Goal: Task Accomplishment & Management: Manage account settings

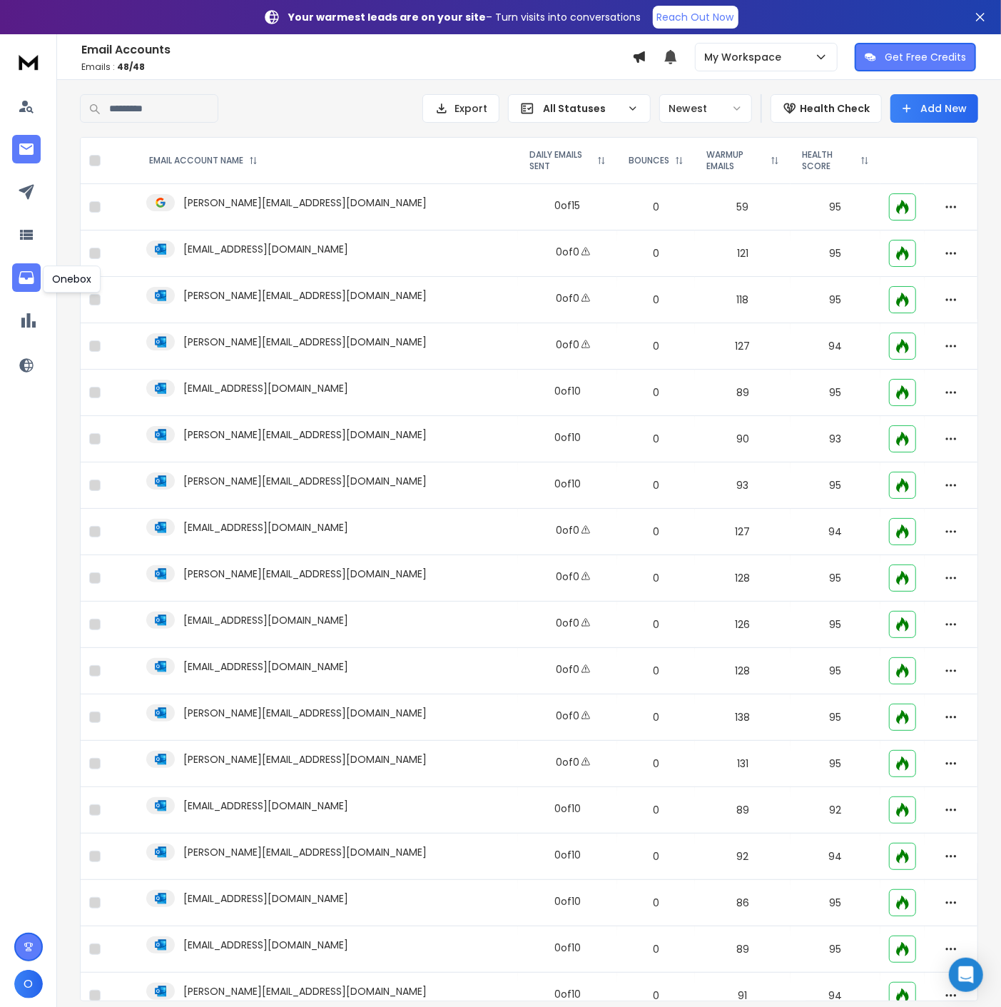
click at [37, 278] on link at bounding box center [26, 277] width 29 height 29
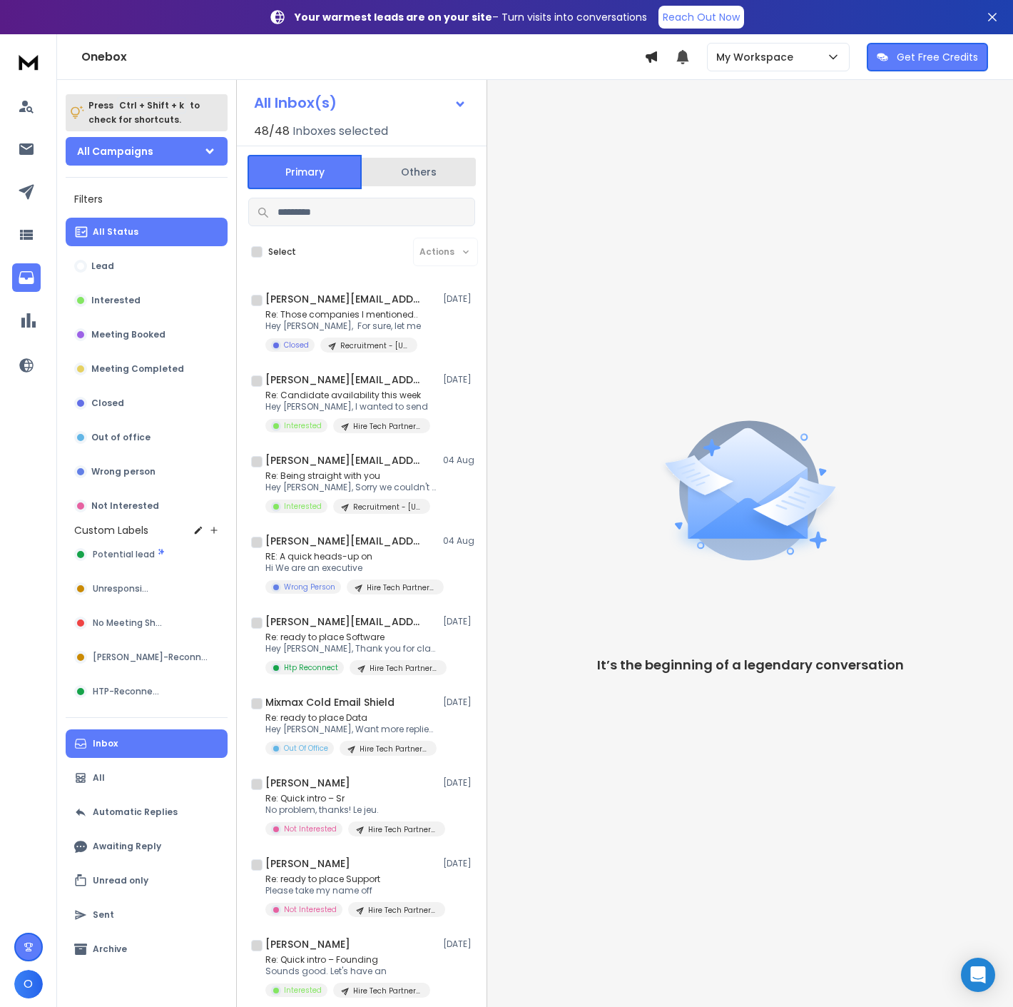
click at [186, 161] on button "All Campaigns" at bounding box center [147, 151] width 162 height 29
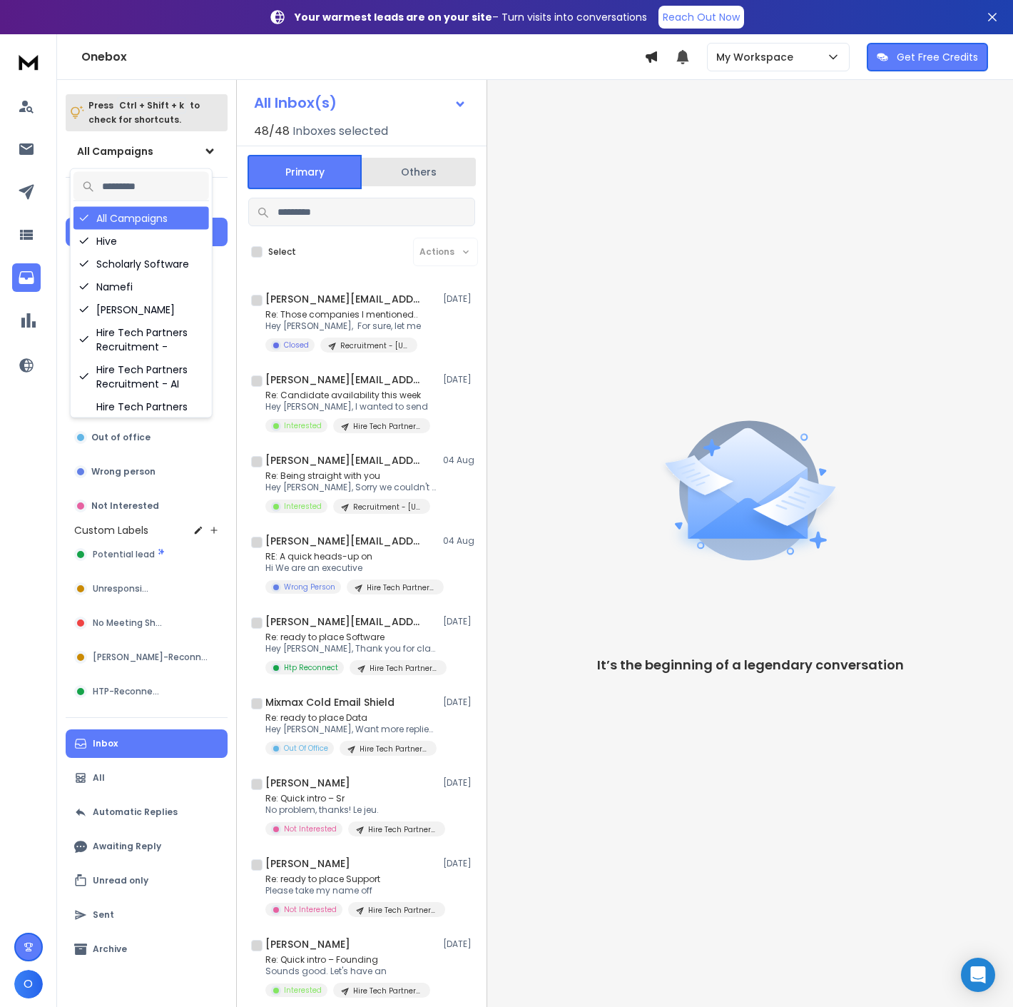
click at [178, 221] on div "All Campaigns" at bounding box center [142, 218] width 136 height 23
click at [109, 341] on div "Hire Tech Partners Recruitment -" at bounding box center [142, 339] width 136 height 37
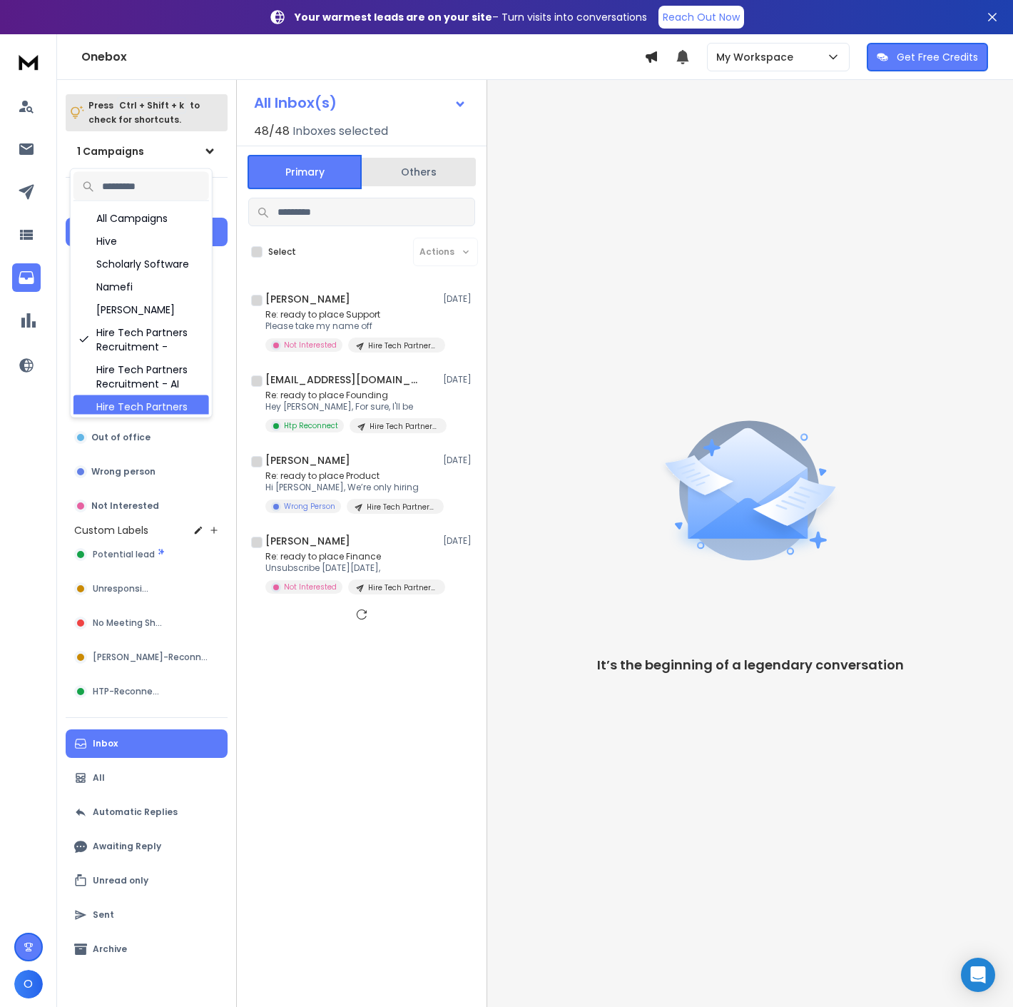
scroll to position [79, 0]
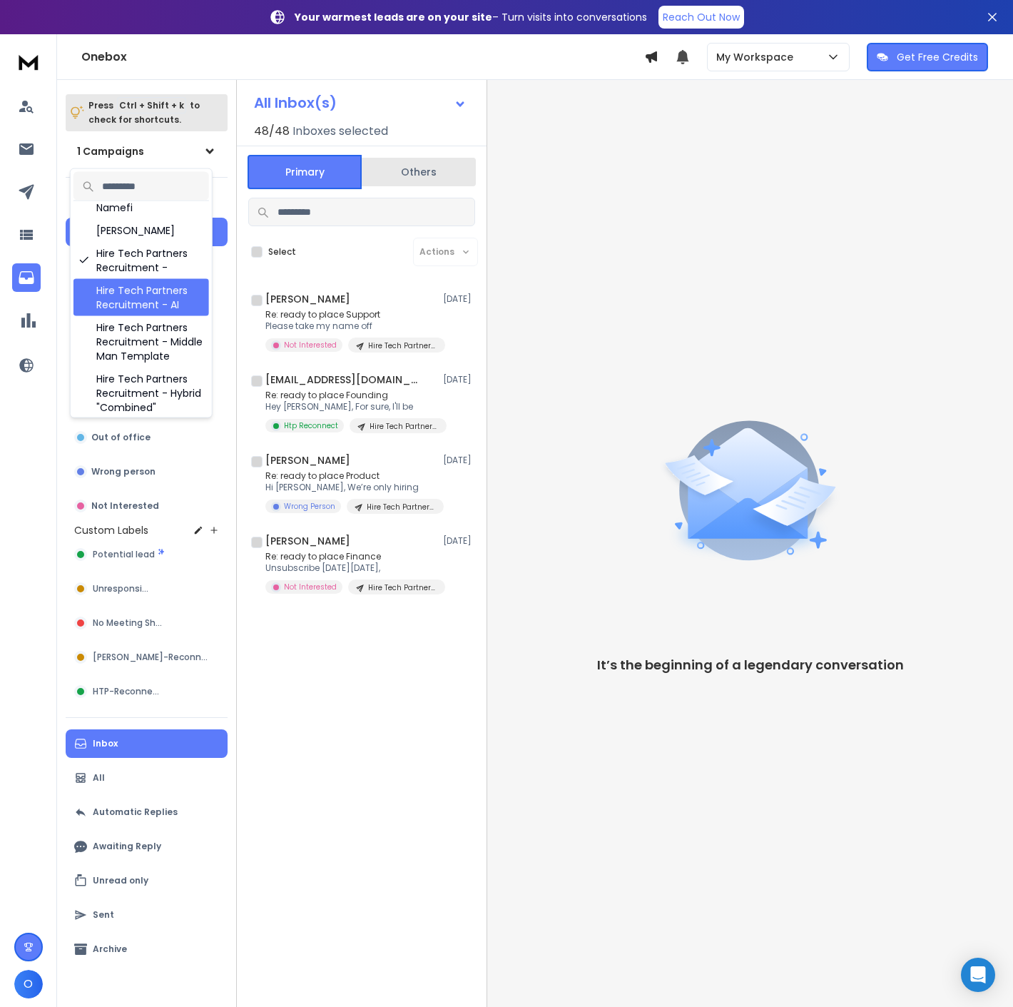
click at [126, 301] on div "Hire Tech Partners Recruitment - AI" at bounding box center [142, 297] width 136 height 37
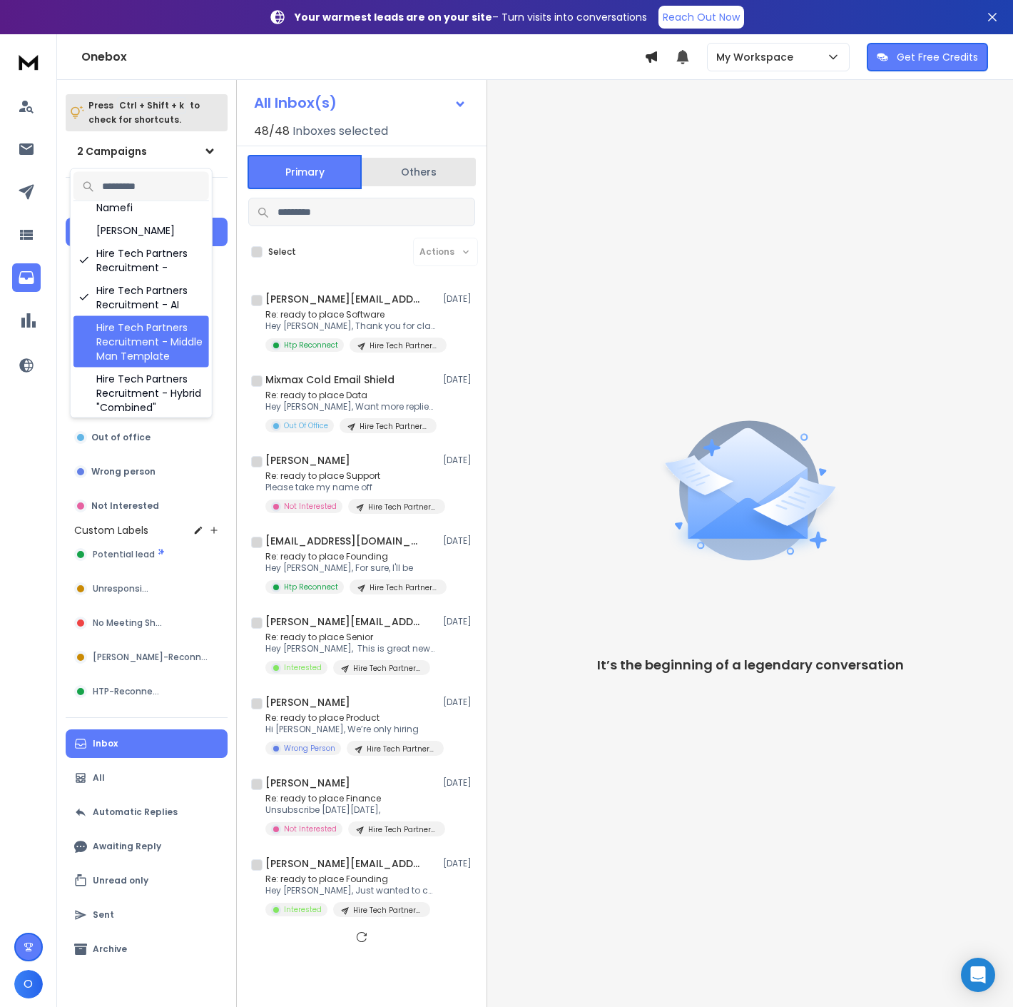
click at [131, 333] on div "Hire Tech Partners Recruitment - Middle Man Template" at bounding box center [142, 341] width 136 height 51
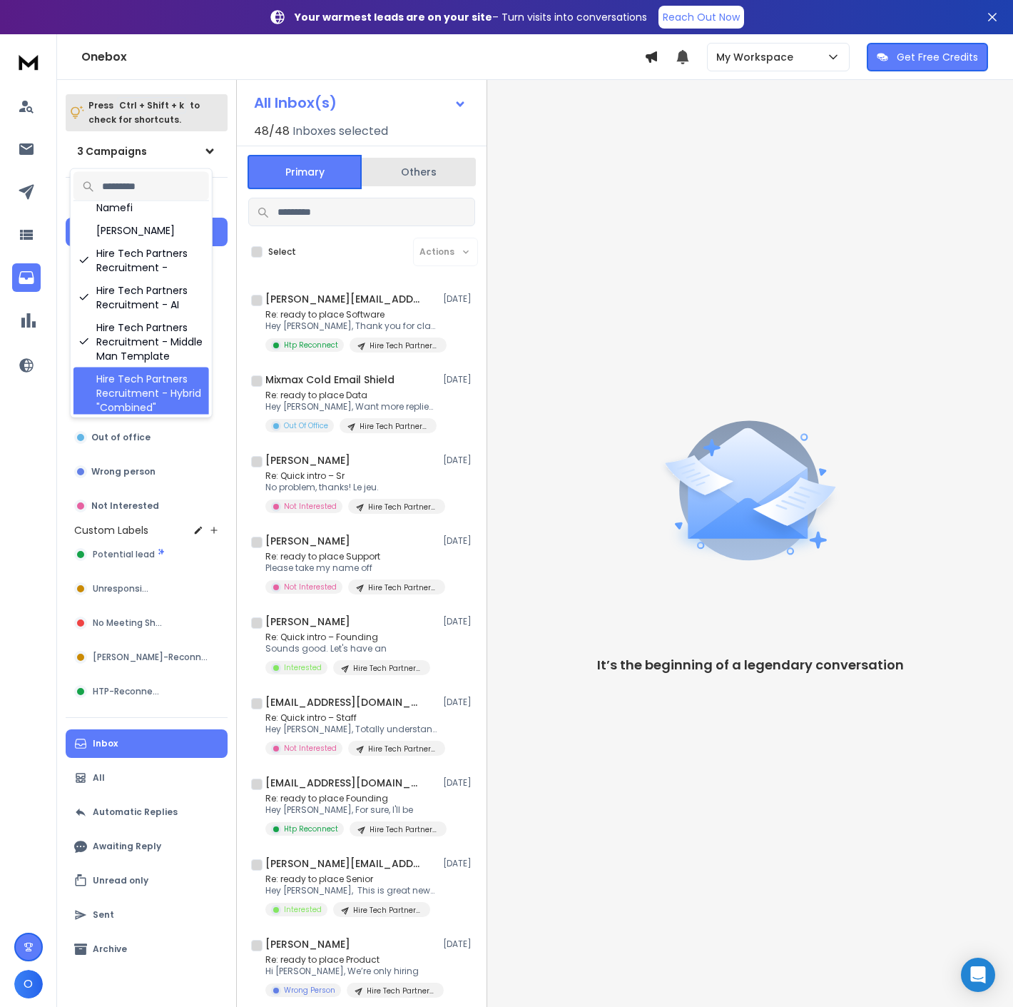
click at [130, 393] on div "Hire Tech Partners Recruitment - Hybrid "Combined" Positioning Template" at bounding box center [142, 401] width 136 height 66
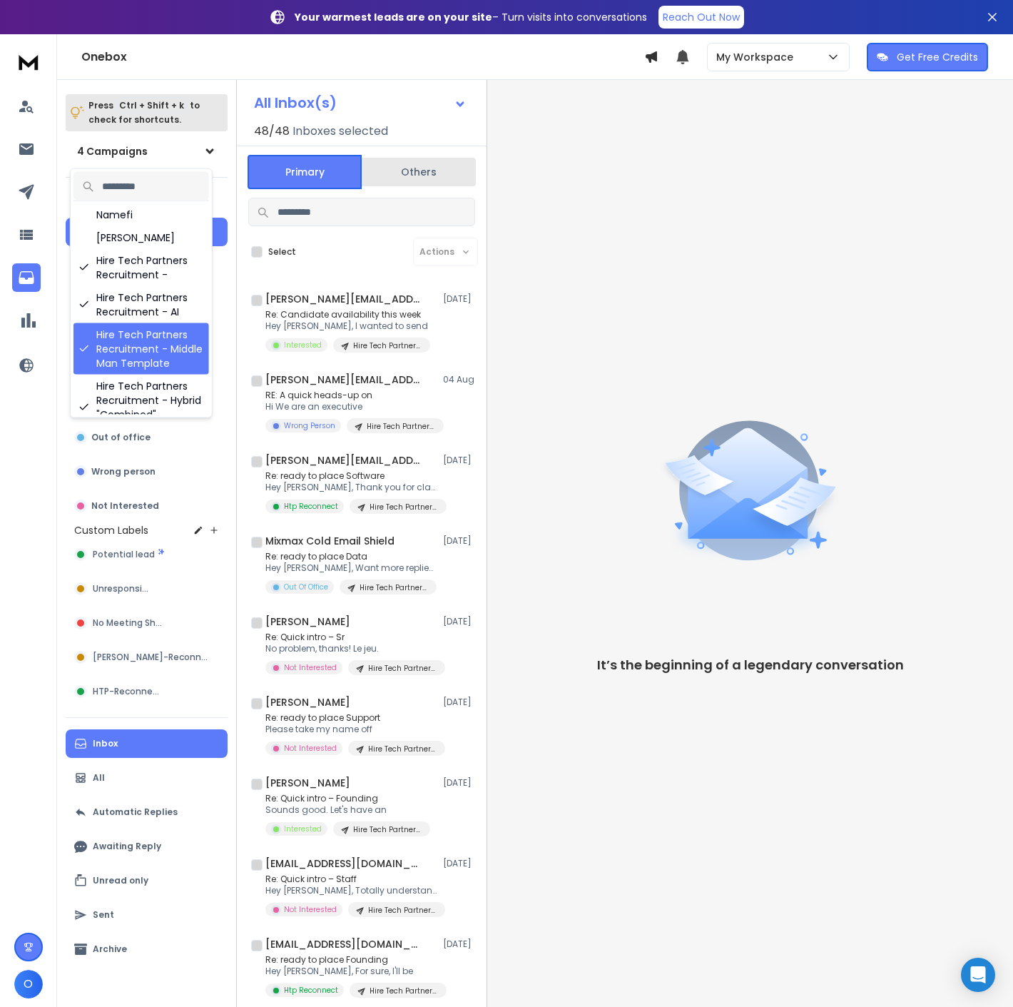
scroll to position [70, 0]
click at [636, 355] on div "It’s the beginning of a legendary conversation" at bounding box center [750, 508] width 526 height 856
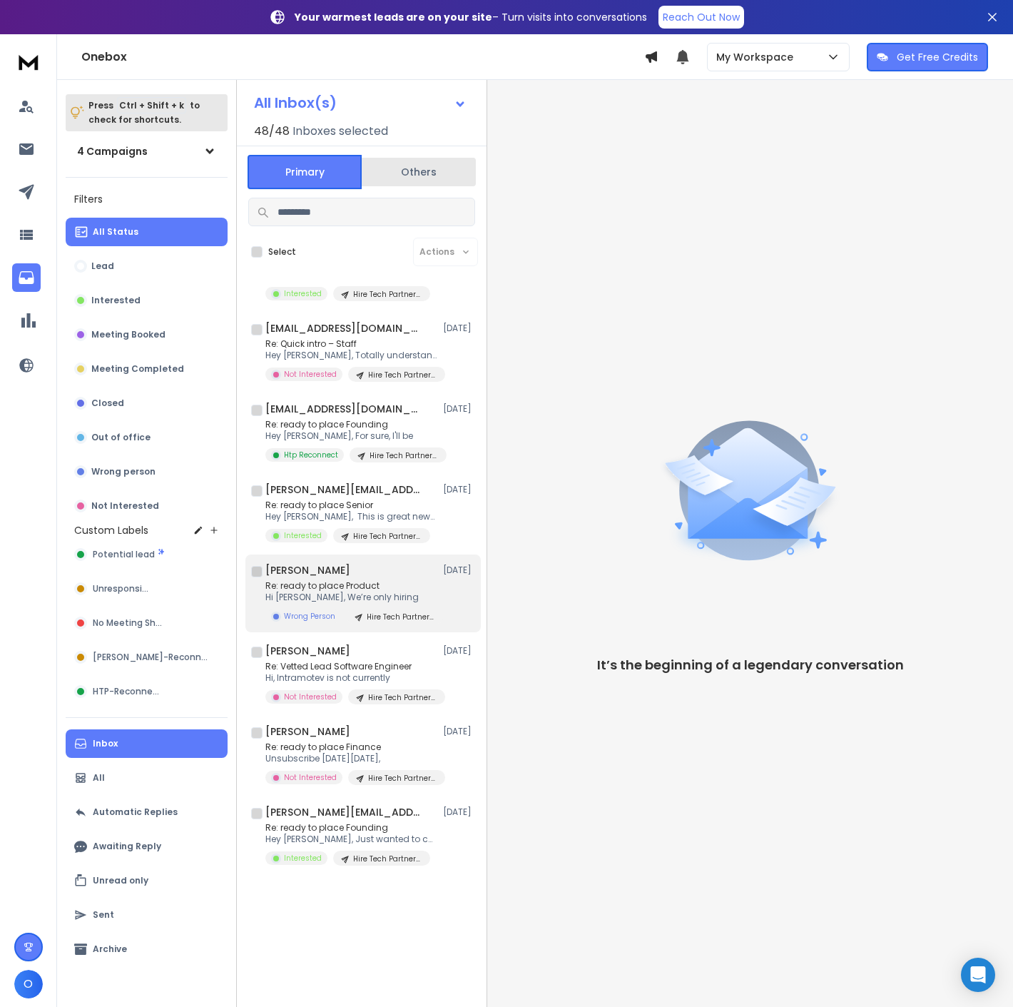
scroll to position [534, 0]
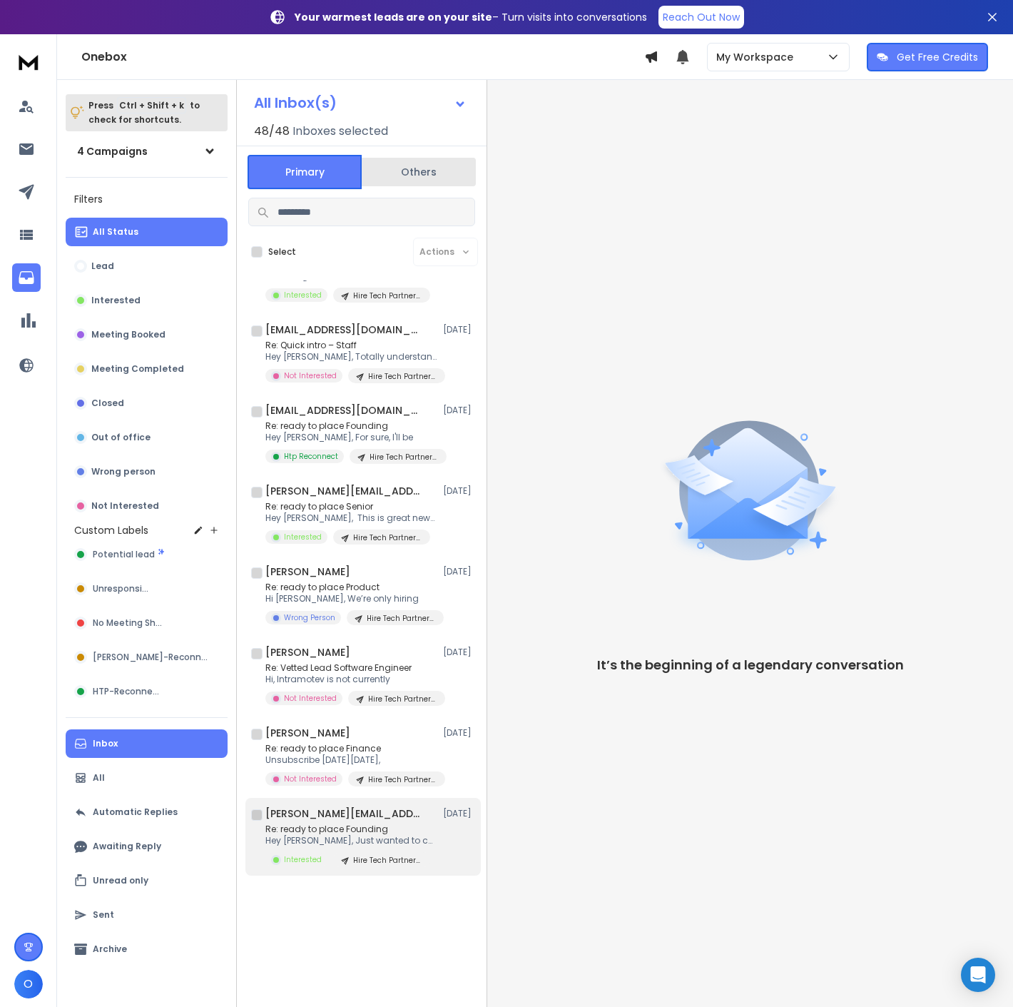
click at [322, 819] on h1 "[PERSON_NAME][EMAIL_ADDRESS][DOMAIN_NAME]" at bounding box center [343, 813] width 157 height 14
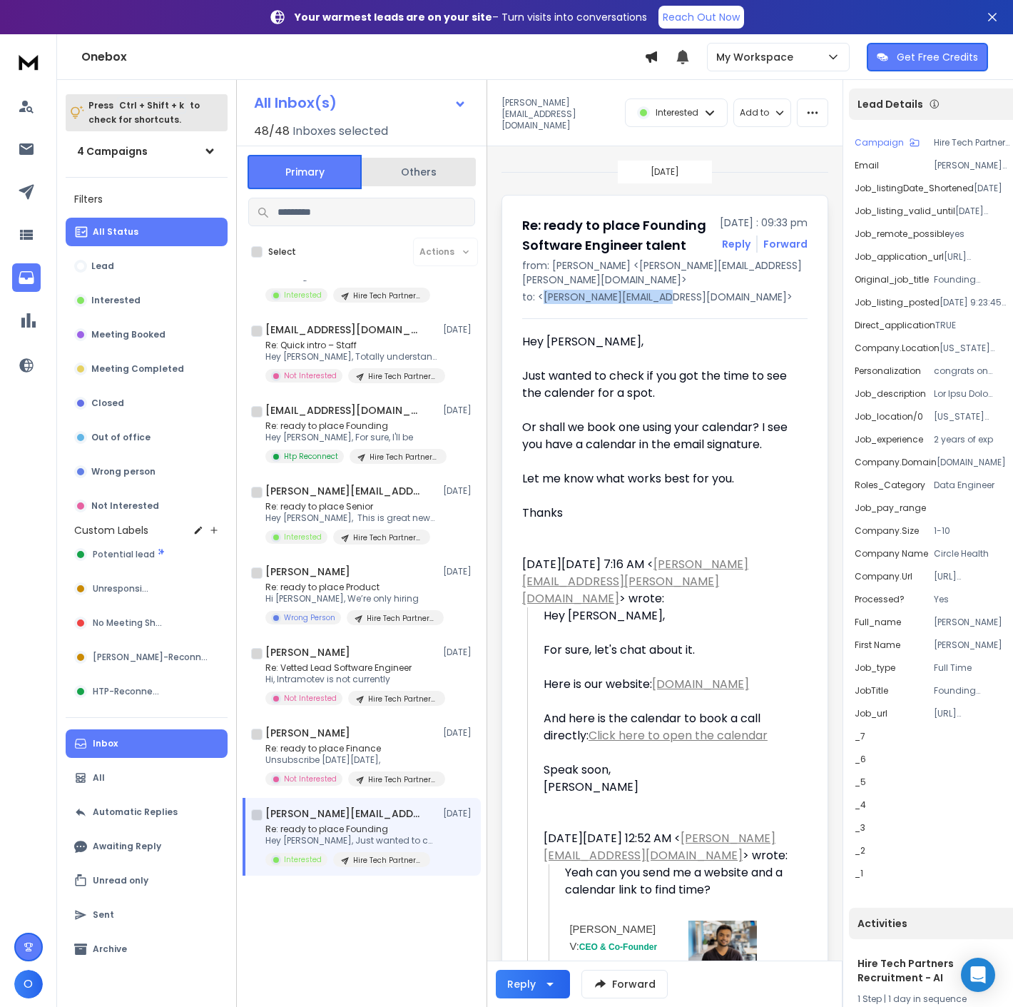
drag, startPoint x: 653, startPoint y: 274, endPoint x: 535, endPoint y: 282, distance: 118.0
copy p "[PERSON_NAME][EMAIL_ADDRESS][DOMAIN_NAME]"
click at [324, 714] on div "ahmed@mandrel.tech 08 Aug Re: Candidate availability this week Hey Ahmed, I wan…" at bounding box center [362, 652] width 250 height 745
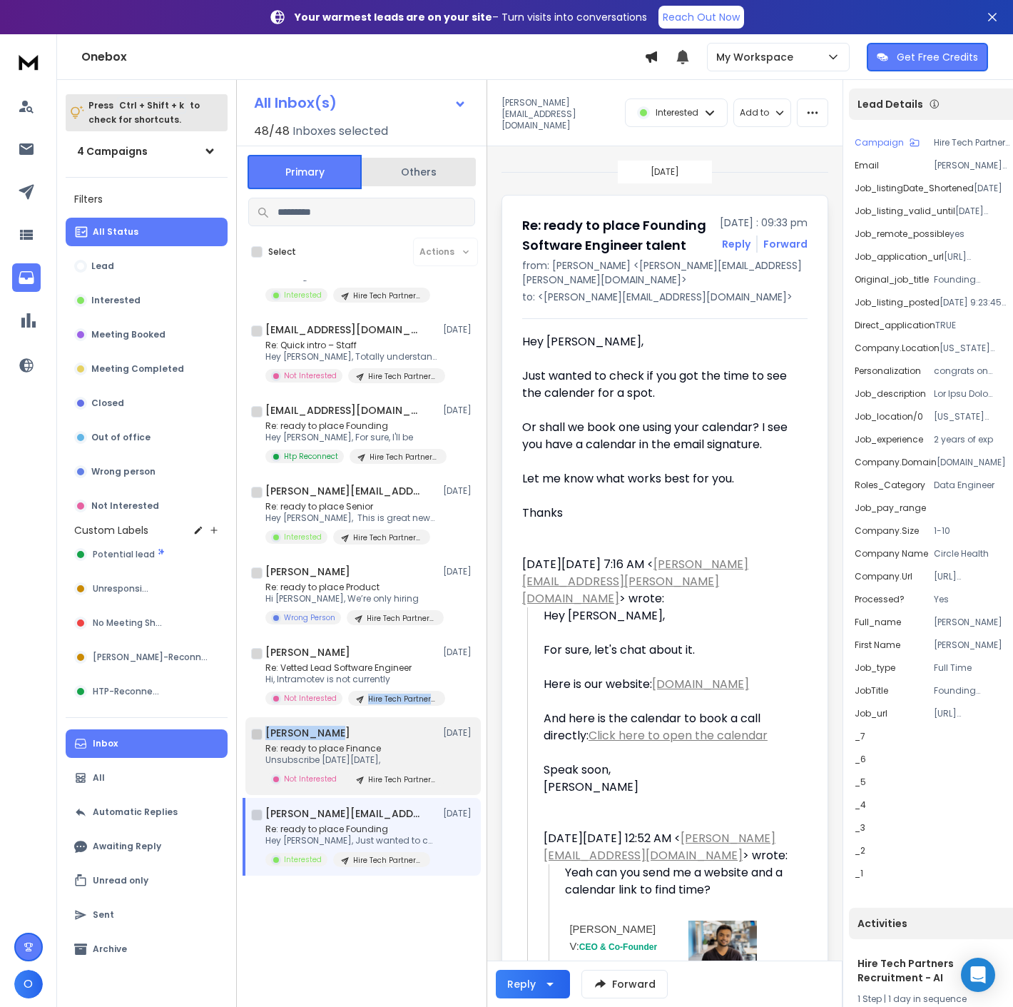
click at [335, 738] on div "Sean Scanlon 30 Jul" at bounding box center [370, 733] width 210 height 14
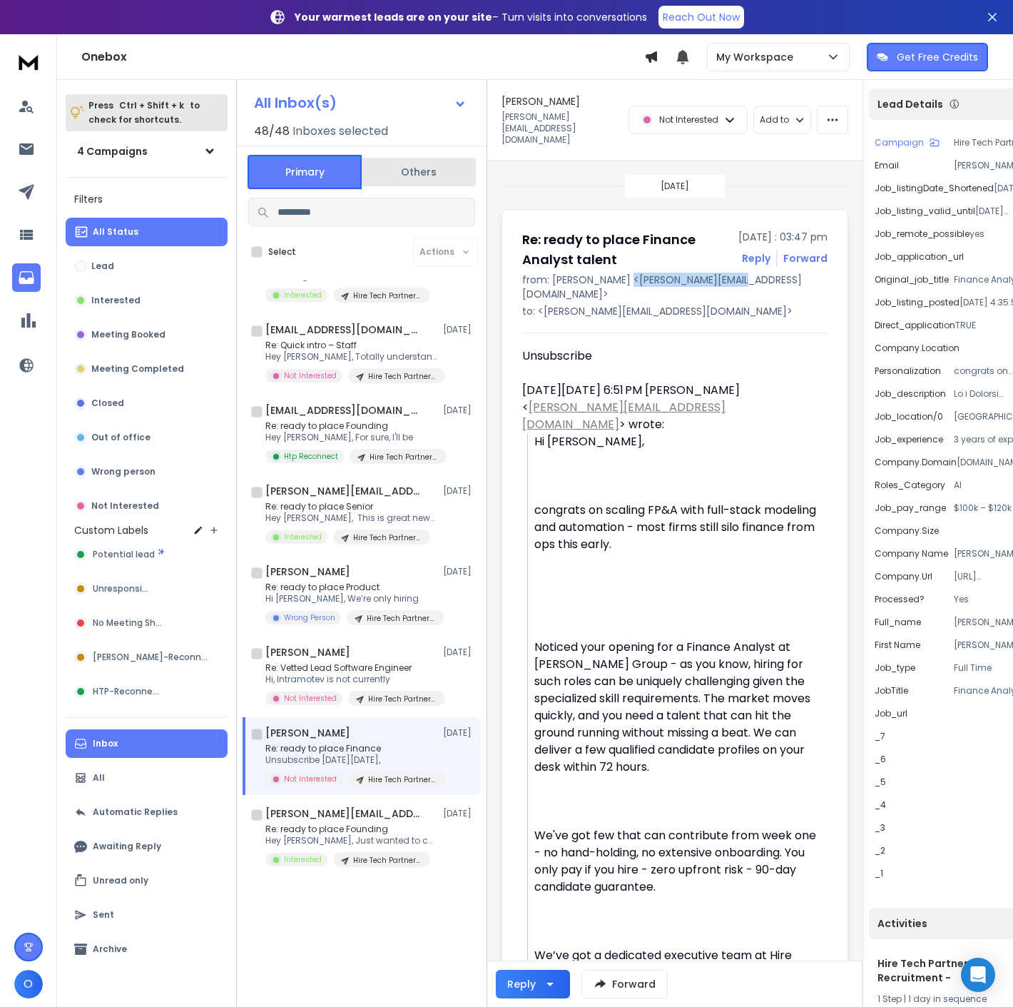
drag, startPoint x: 739, startPoint y: 258, endPoint x: 621, endPoint y: 262, distance: 118.5
click at [621, 273] on p "from: Sean Scanlon <sean@karlongroup.com>" at bounding box center [674, 287] width 305 height 29
copy p "sean@karlongroup.com"
click at [308, 652] on h1 "Chas Prebil" at bounding box center [307, 652] width 85 height 14
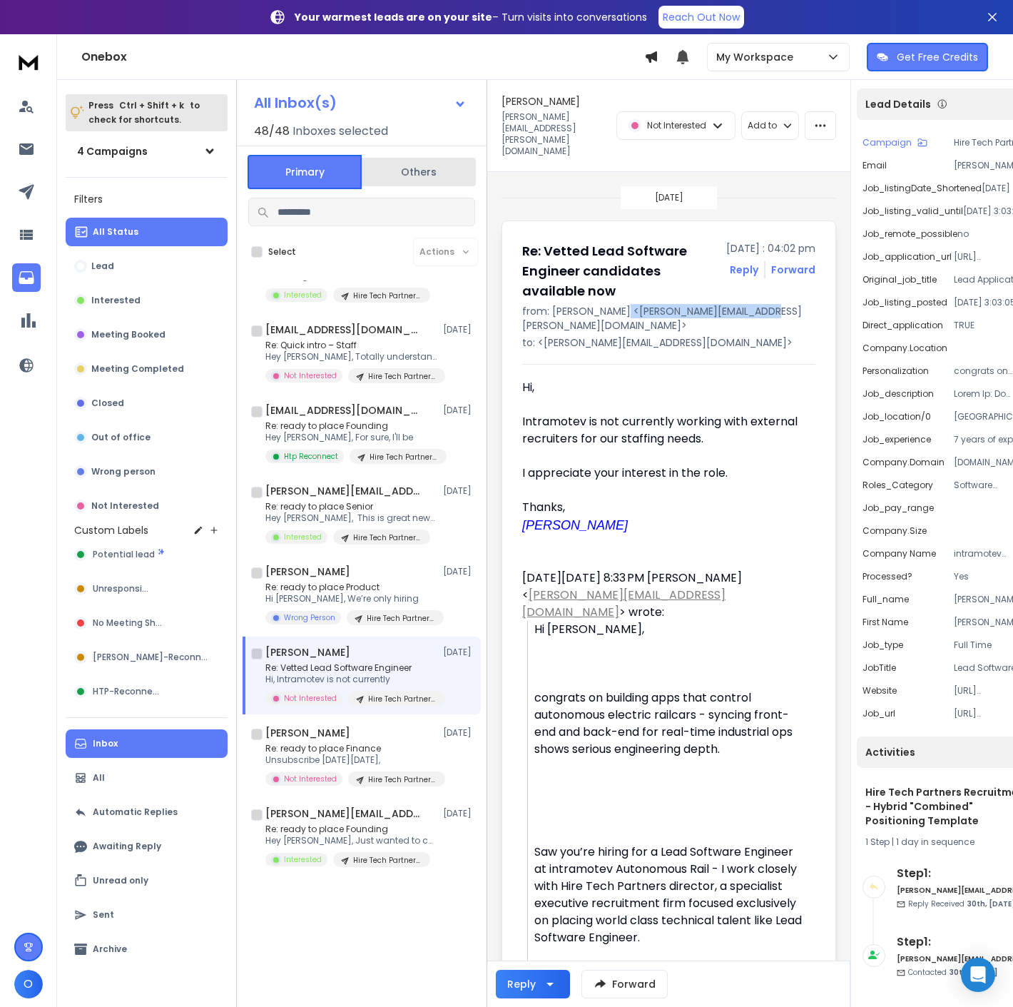
drag, startPoint x: 609, startPoint y: 275, endPoint x: 754, endPoint y: 278, distance: 144.9
click at [754, 304] on p "from: Chas Prebil <chas.prebil@intramotev.com>" at bounding box center [668, 318] width 293 height 29
copy p "chas.prebil@intramotev.com"
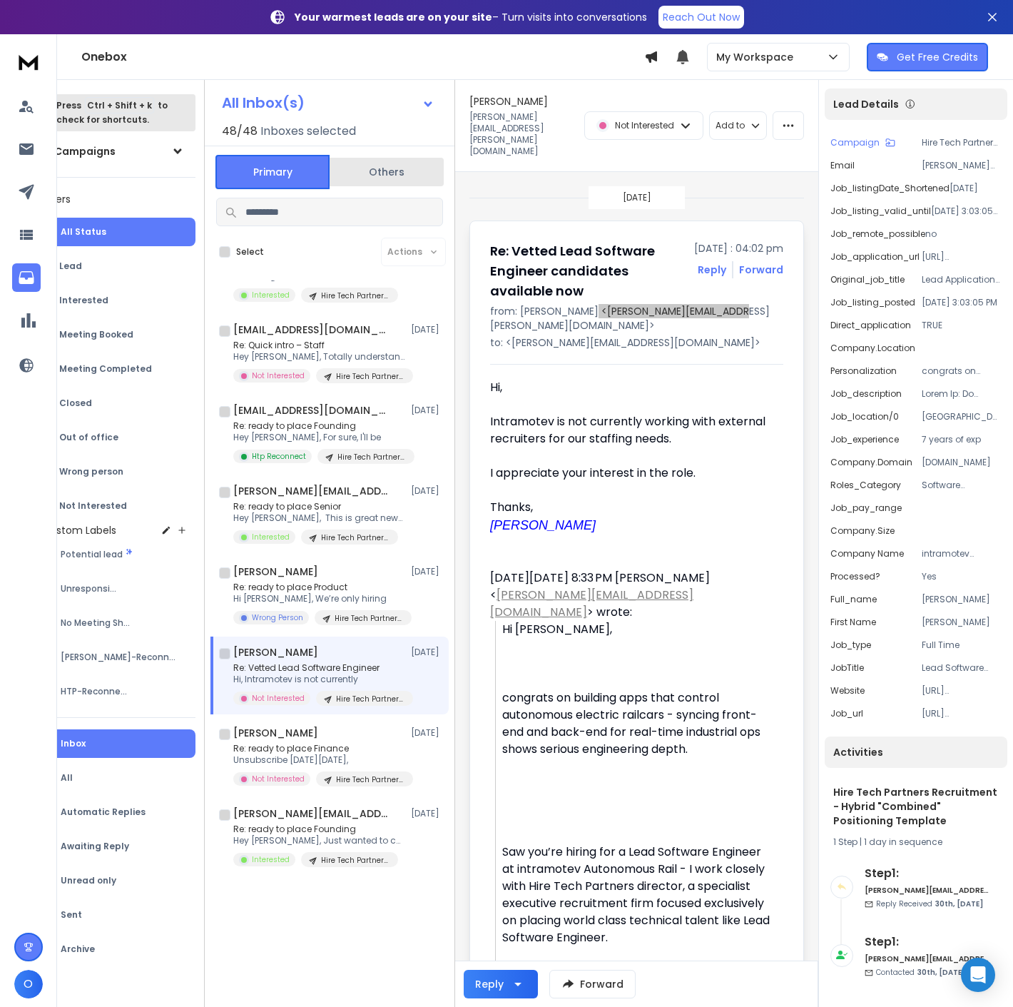
scroll to position [0, 81]
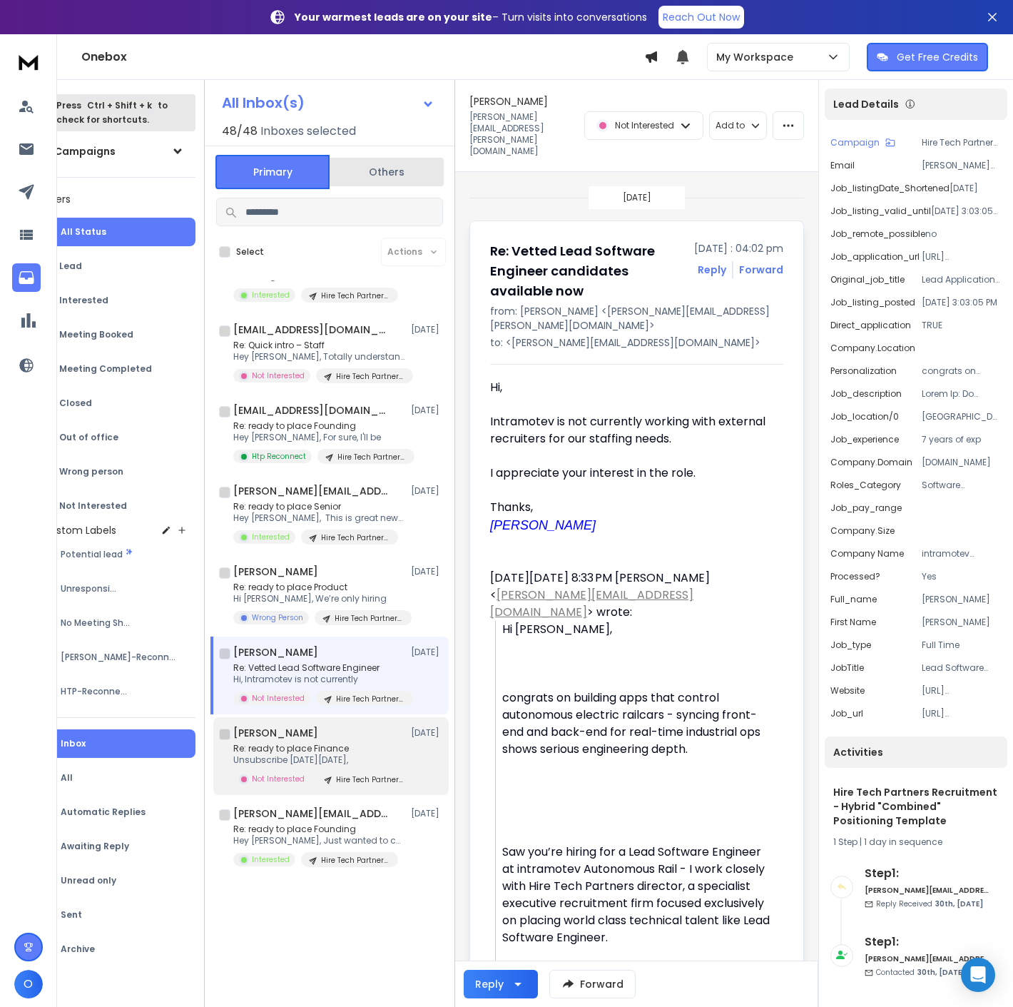
click at [340, 737] on div "Sean Scanlon 30 Jul" at bounding box center [338, 733] width 210 height 14
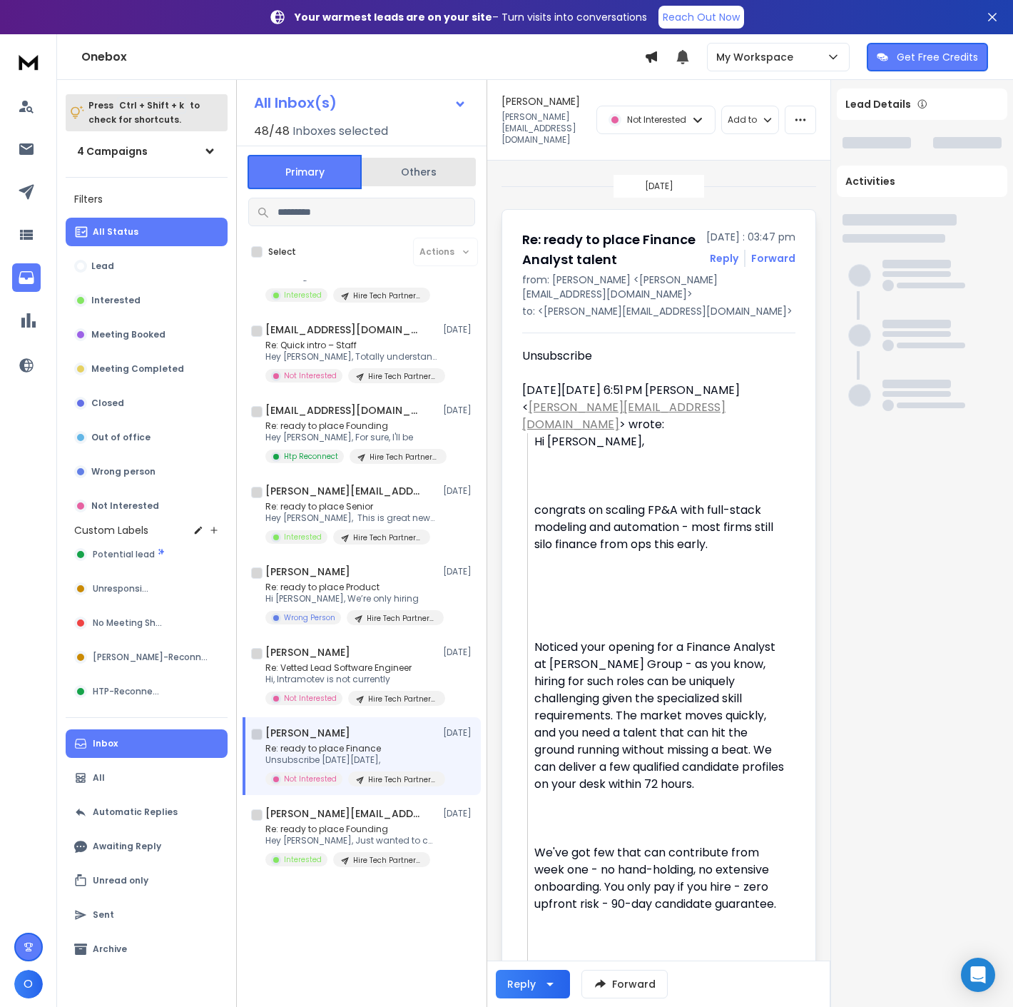
scroll to position [0, 19]
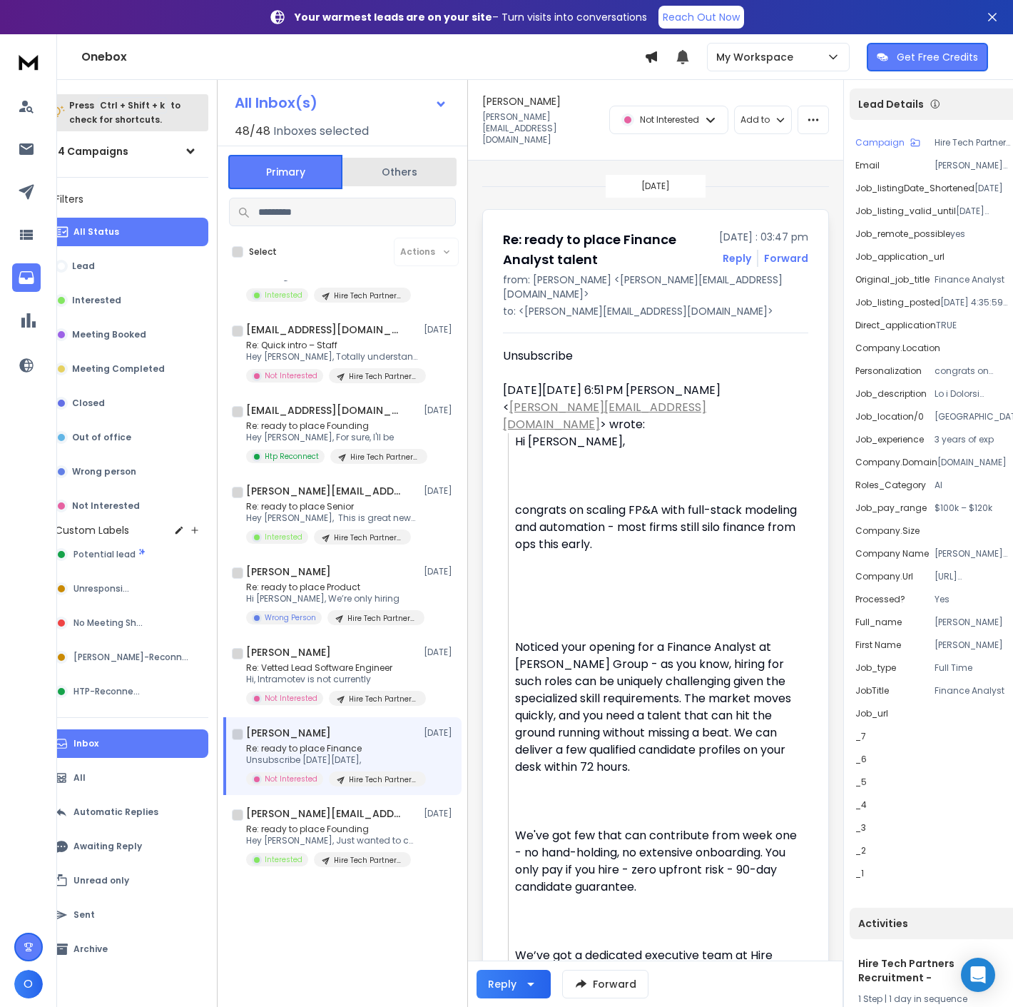
click at [973, 576] on p "https://www.karlongroup.com" at bounding box center [975, 576] width 80 height 11
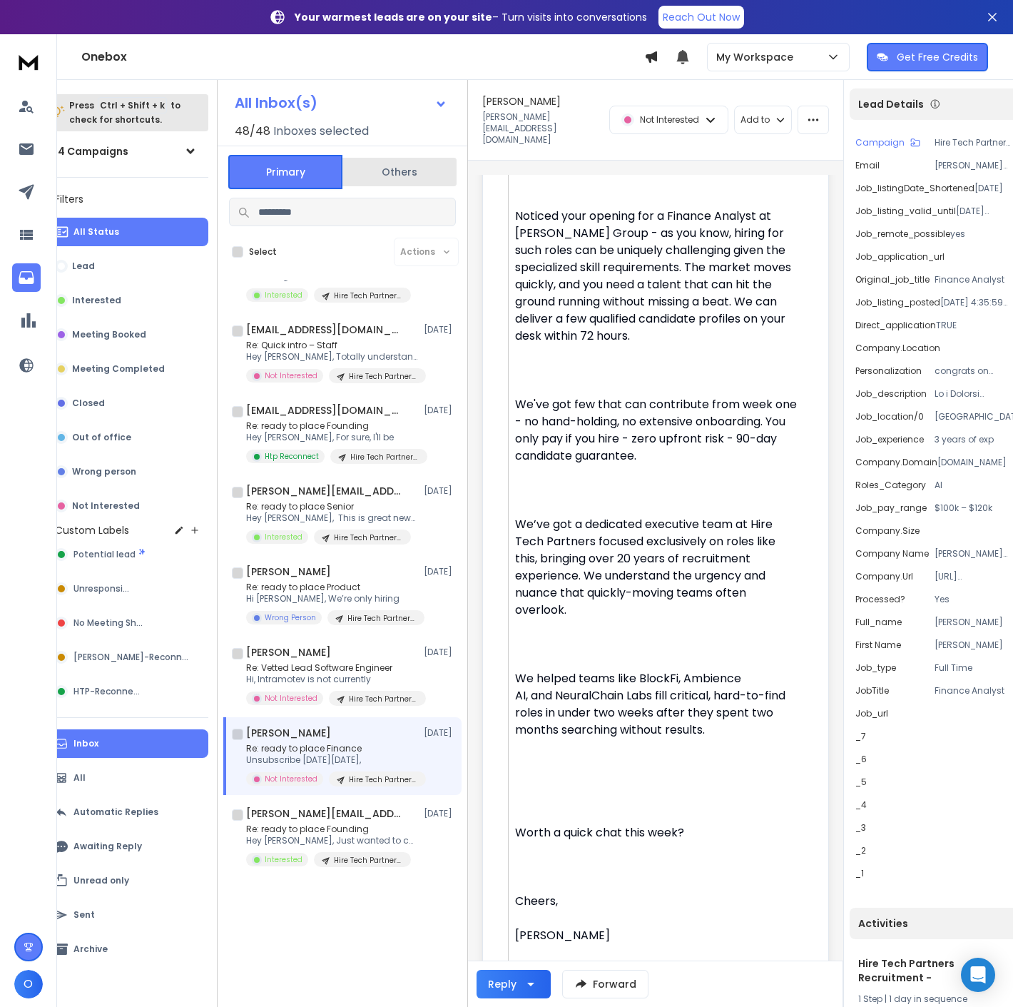
scroll to position [554, 0]
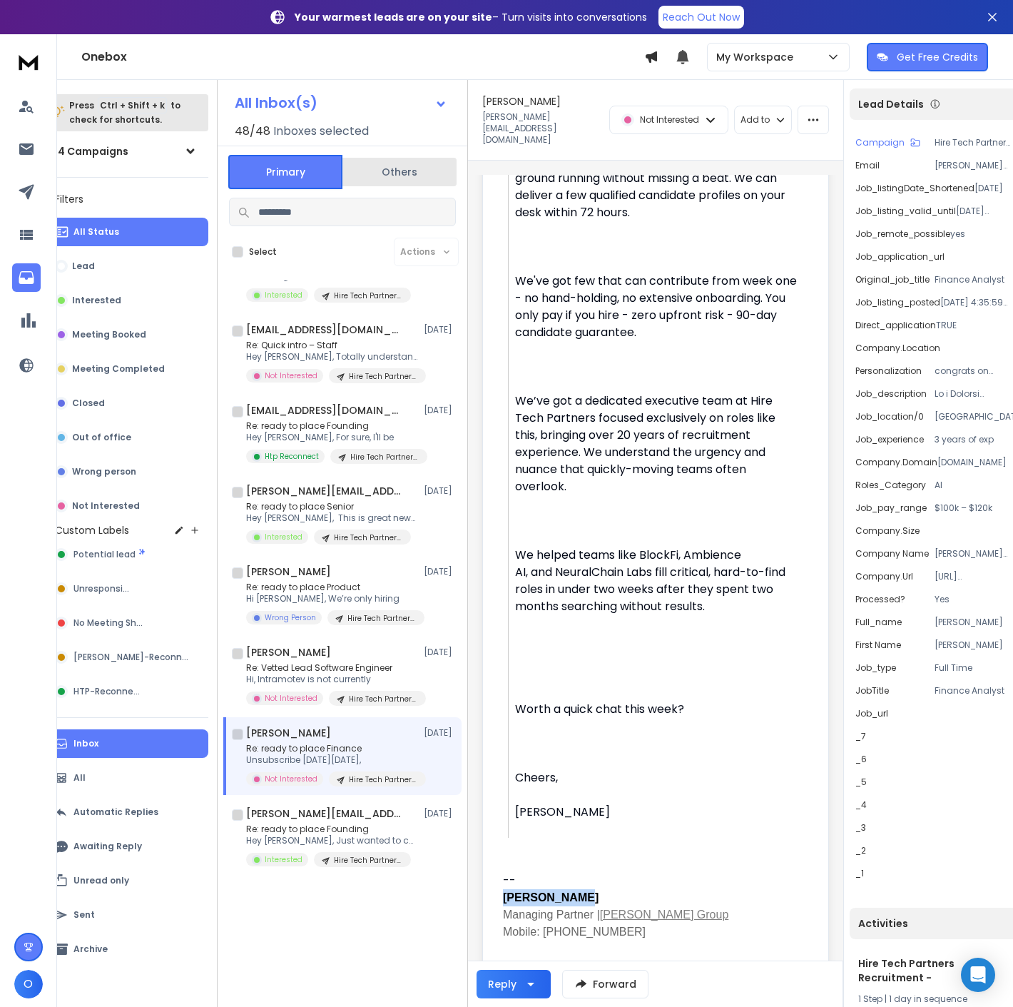
copy font "Sean Scanlon"
drag, startPoint x: 496, startPoint y: 805, endPoint x: 587, endPoint y: 804, distance: 91.4
click at [587, 889] on div "Sean Scanlon" at bounding box center [650, 897] width 294 height 17
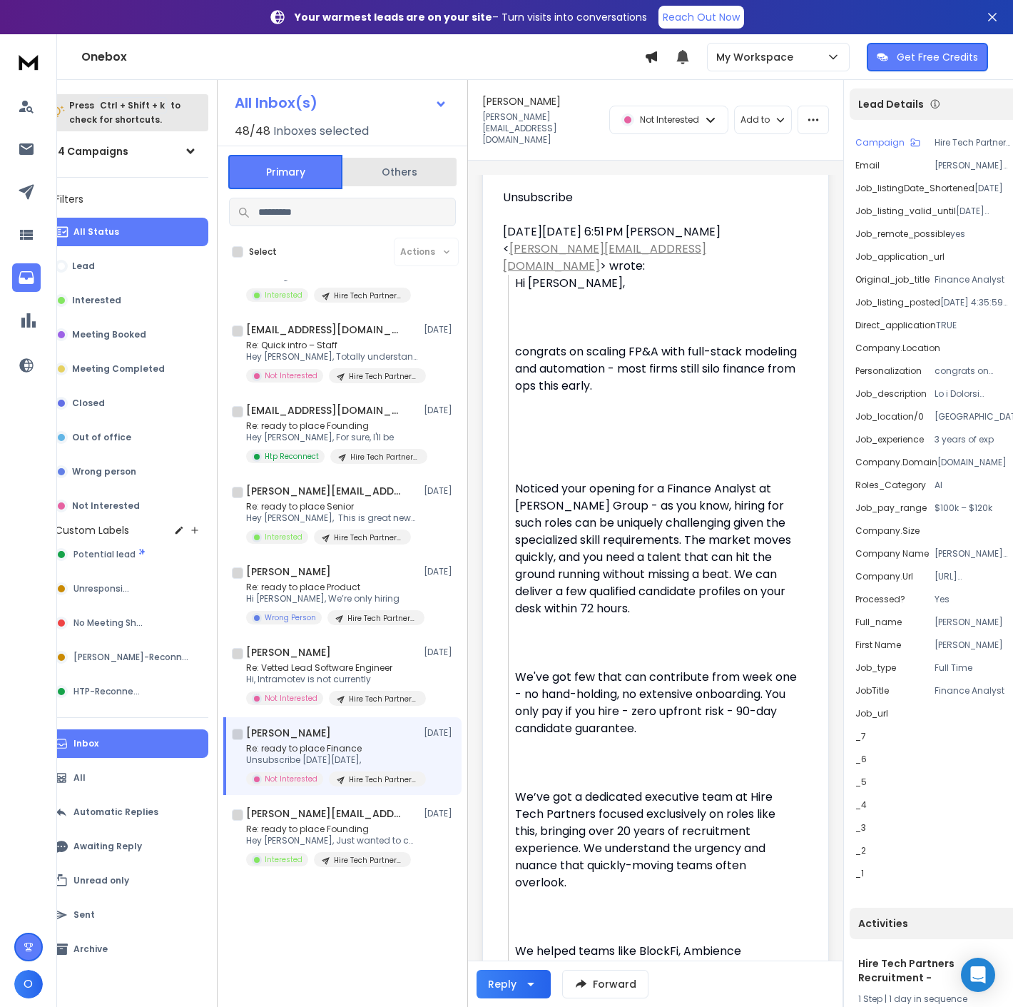
scroll to position [0, 0]
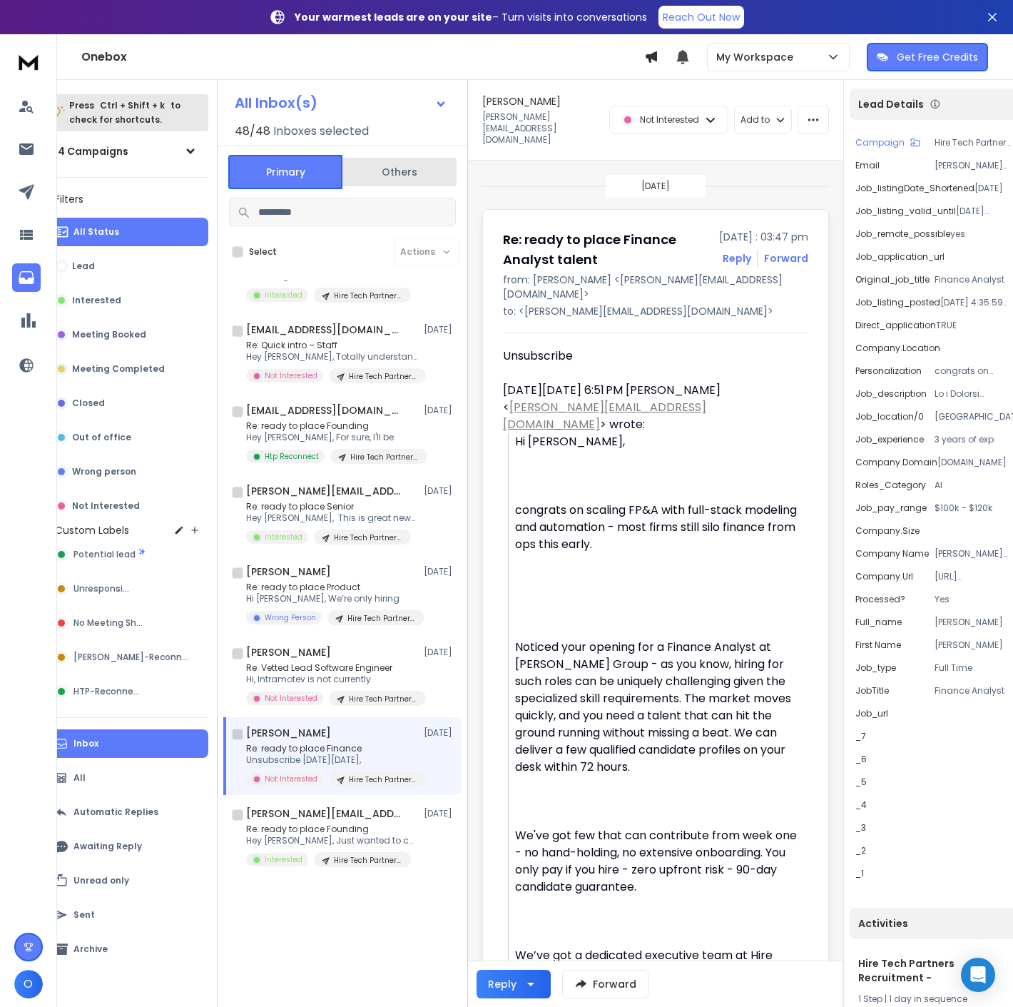
click at [985, 574] on p "https://www.karlongroup.com" at bounding box center [975, 576] width 80 height 11
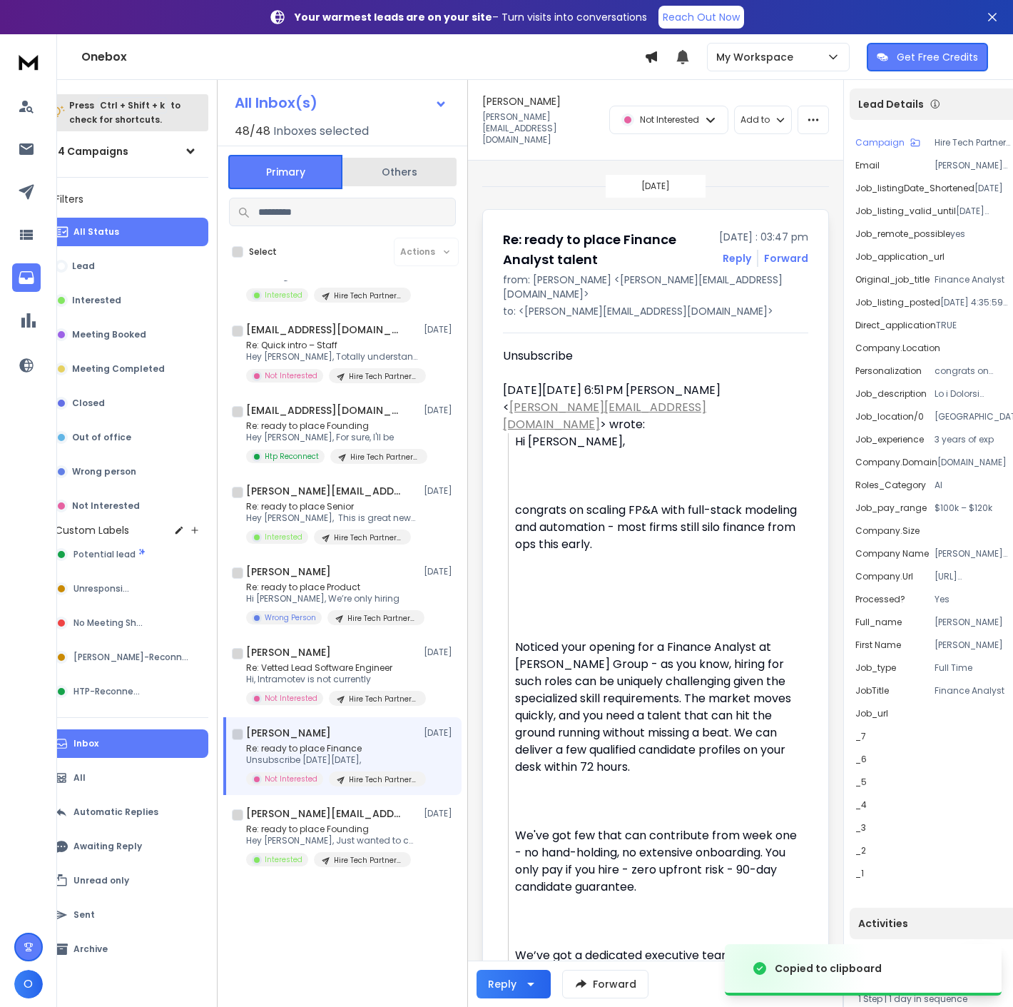
click at [978, 688] on p "Finance Analyst" at bounding box center [975, 690] width 80 height 11
click at [958, 507] on p "$100k – $120k" at bounding box center [975, 507] width 80 height 11
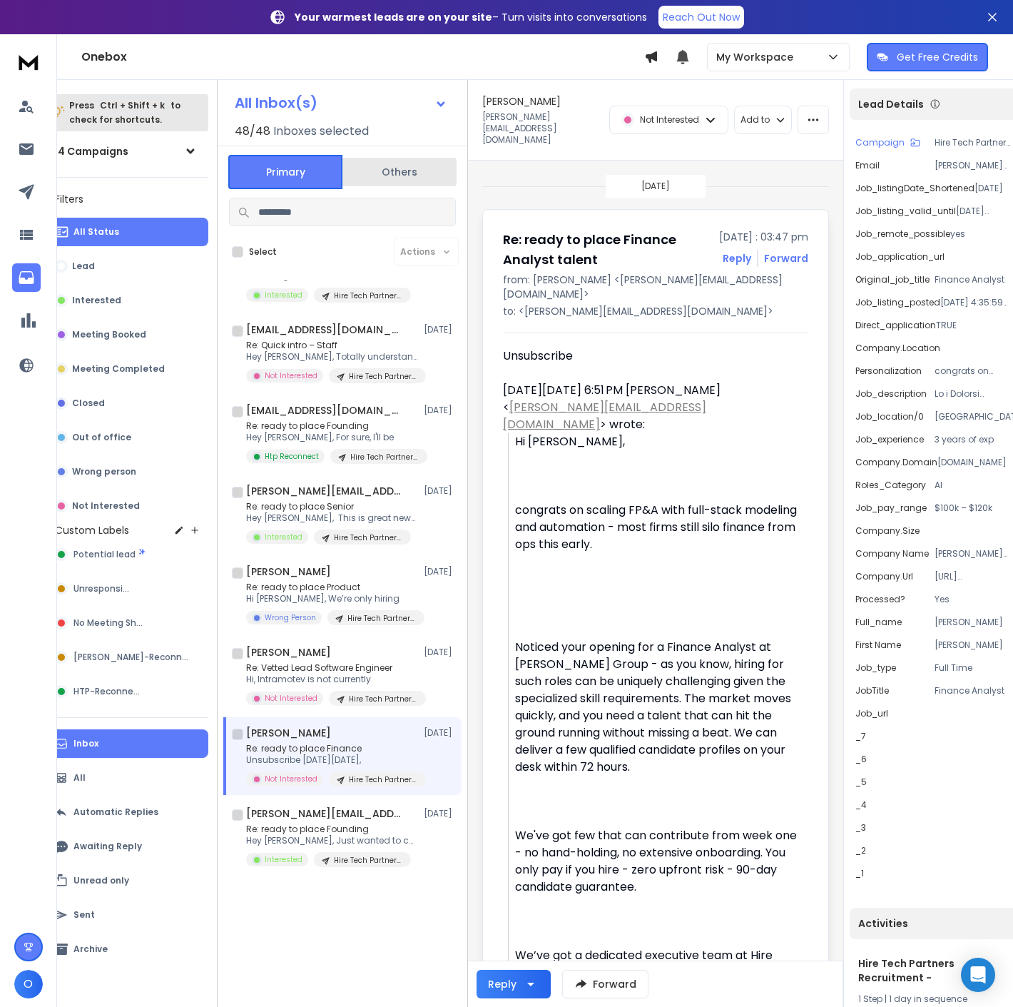
click at [966, 691] on p "Finance Analyst" at bounding box center [975, 690] width 80 height 11
click at [976, 582] on p "https://www.karlongroup.com" at bounding box center [975, 576] width 80 height 11
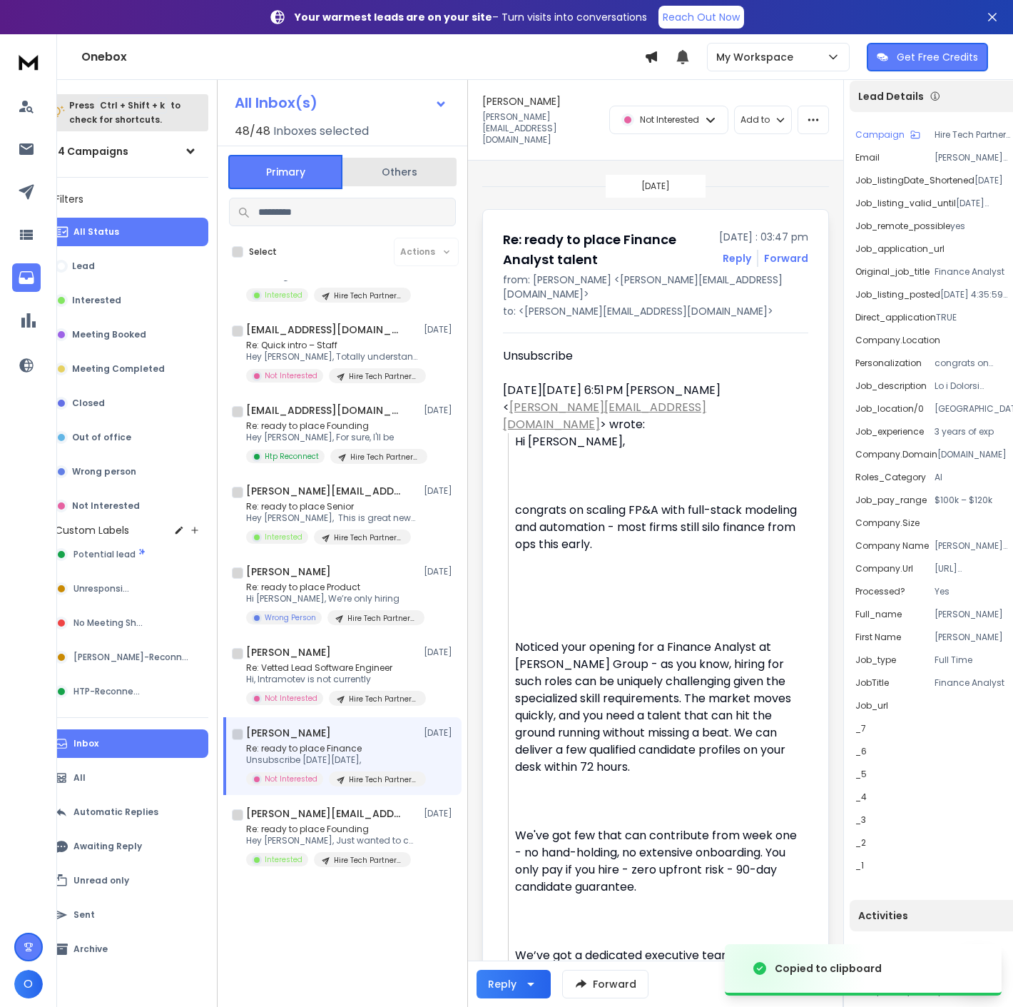
scroll to position [0, 62]
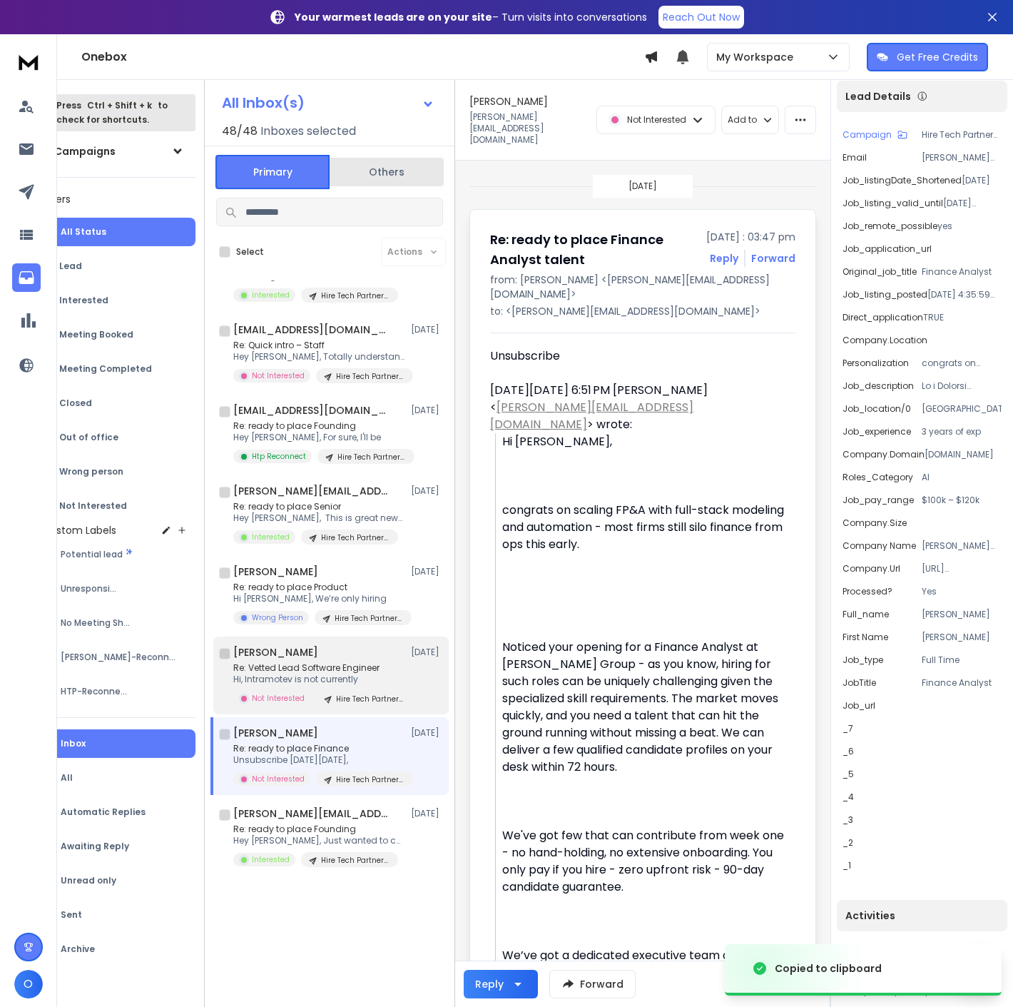
click at [320, 654] on div "Chas Prebil 30 Jul" at bounding box center [338, 652] width 210 height 14
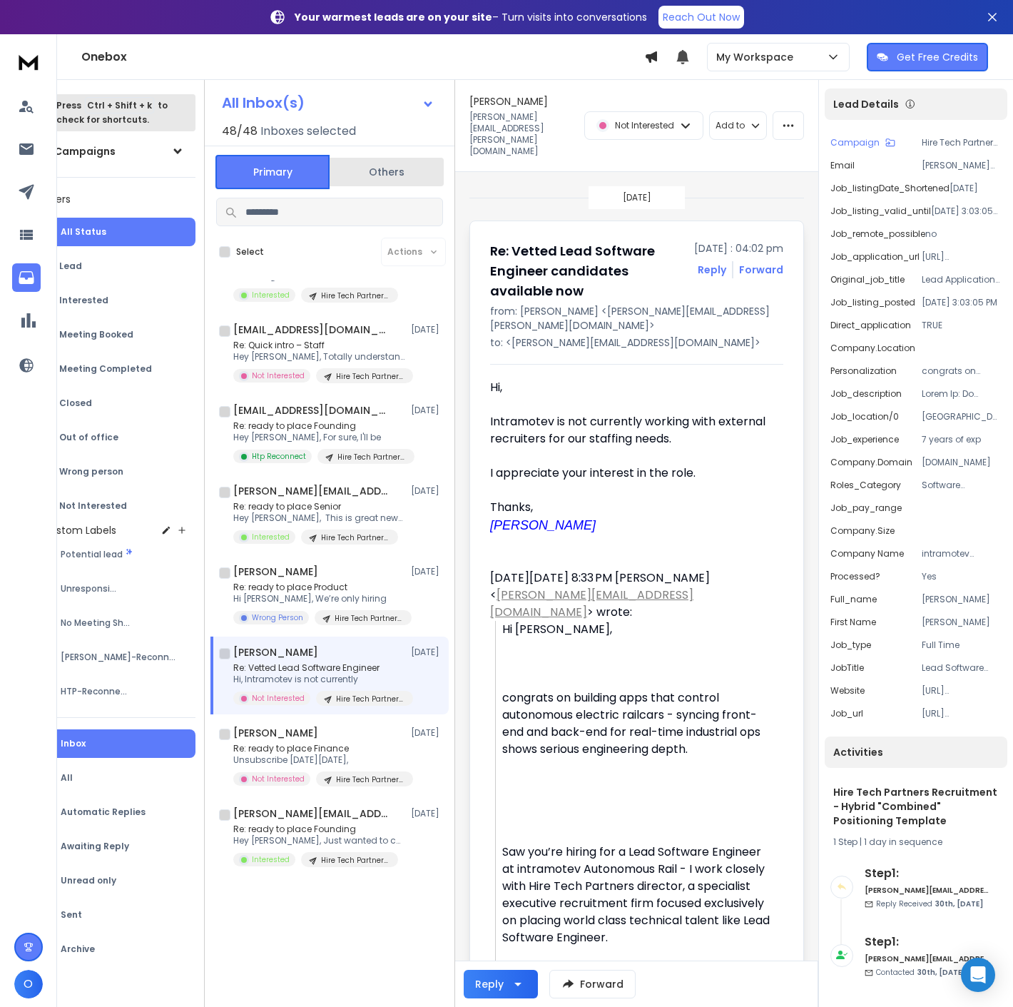
scroll to position [0, 83]
drag, startPoint x: 937, startPoint y: 552, endPoint x: 913, endPoint y: 525, distance: 35.9
click at [936, 552] on p "intramotev Autonomous Rail" at bounding box center [962, 553] width 80 height 11
click at [328, 583] on p "Re: ready to place Product" at bounding box center [318, 587] width 171 height 11
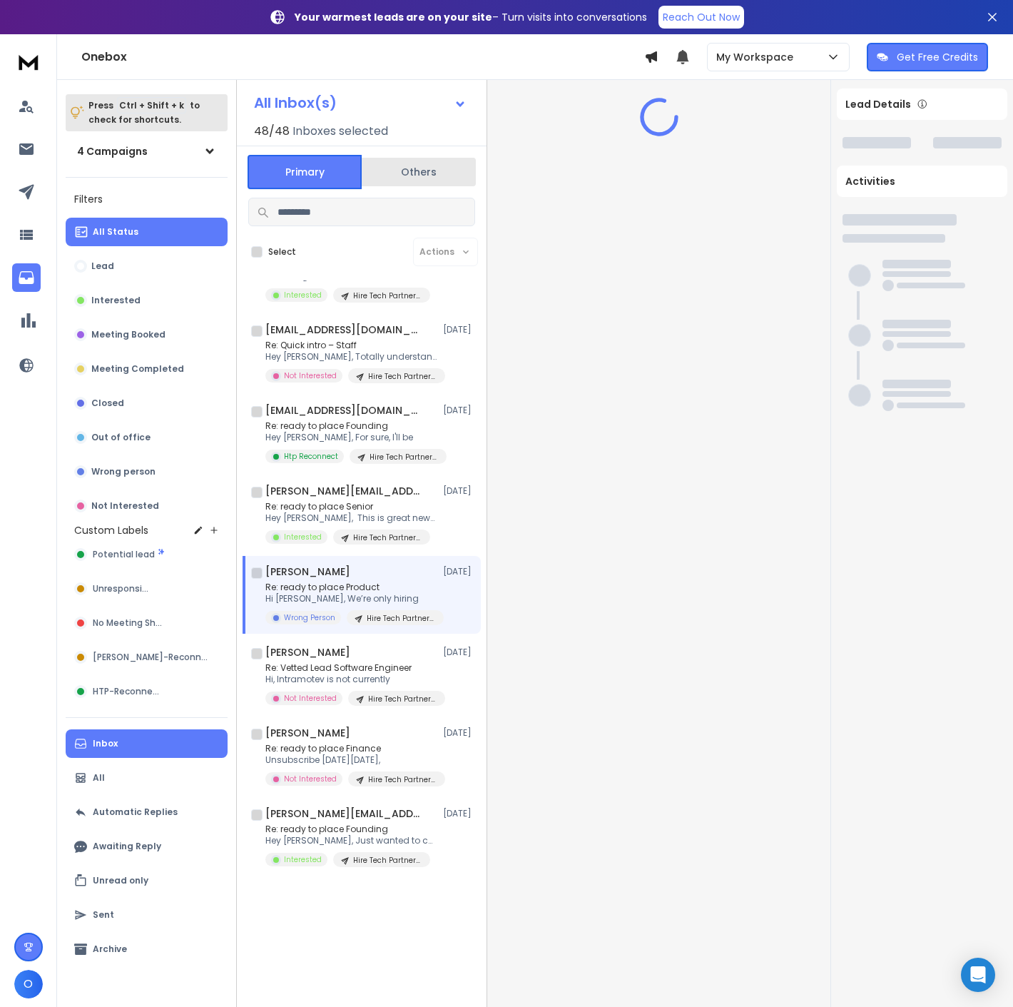
scroll to position [0, 0]
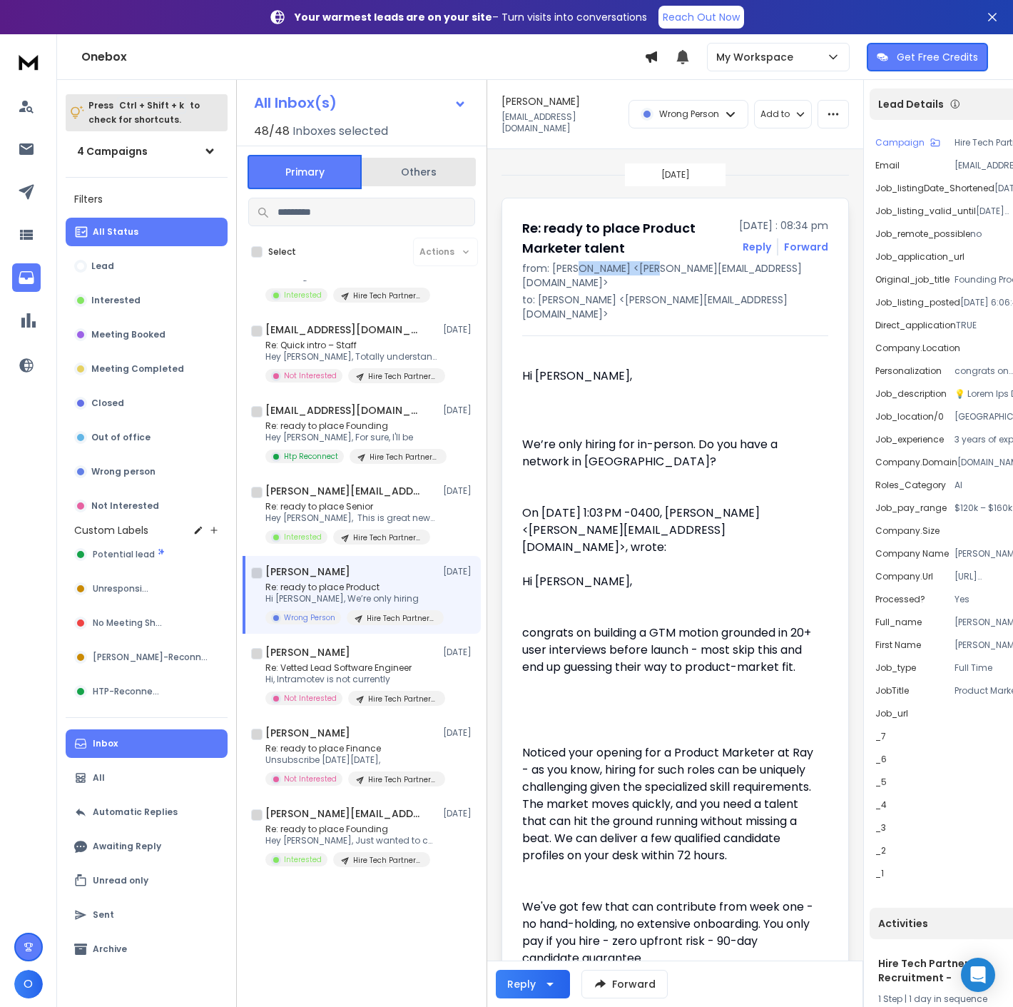
copy p "ray@rayfit.com"
drag, startPoint x: 595, startPoint y: 258, endPoint x: 642, endPoint y: 259, distance: 47.1
click at [642, 261] on p "from: Ray <ray@rayfit.com>" at bounding box center [675, 275] width 306 height 29
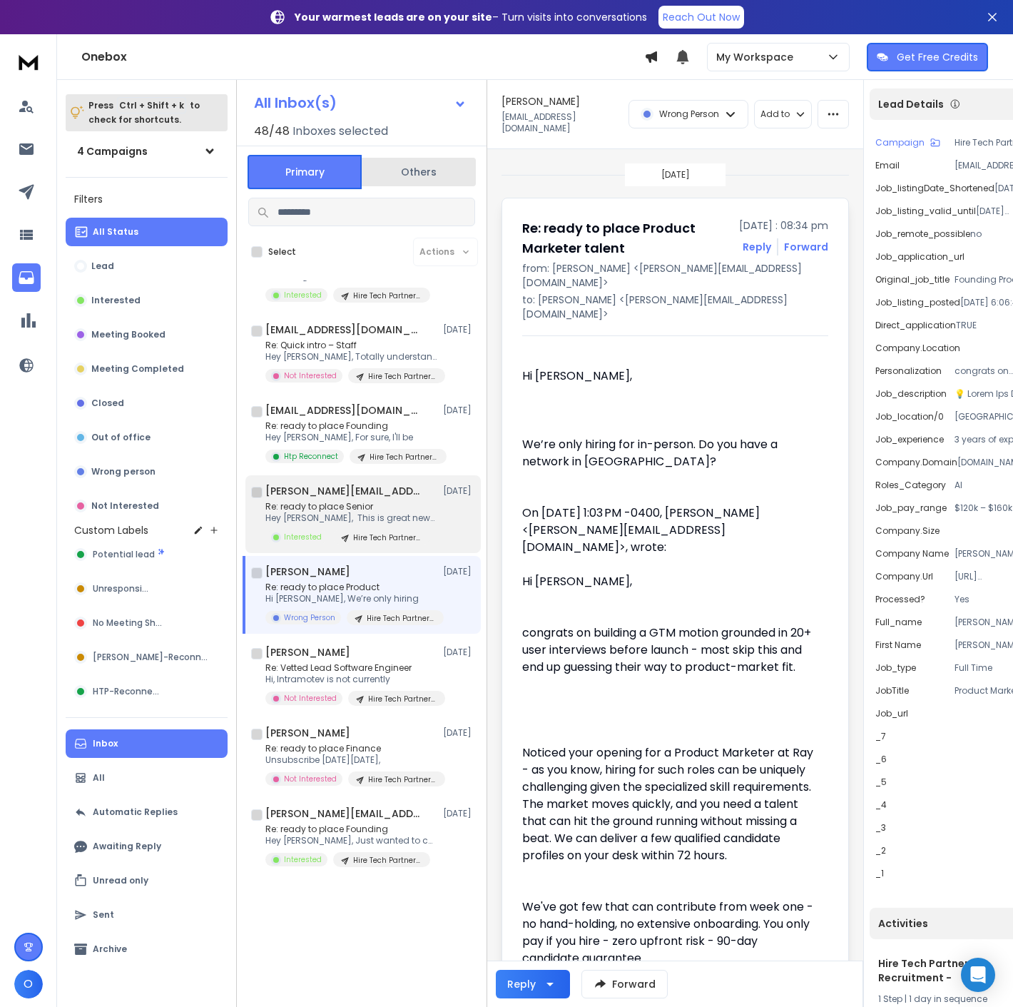
click at [362, 495] on h1 "[PERSON_NAME][EMAIL_ADDRESS][DOMAIN_NAME]" at bounding box center [343, 491] width 157 height 14
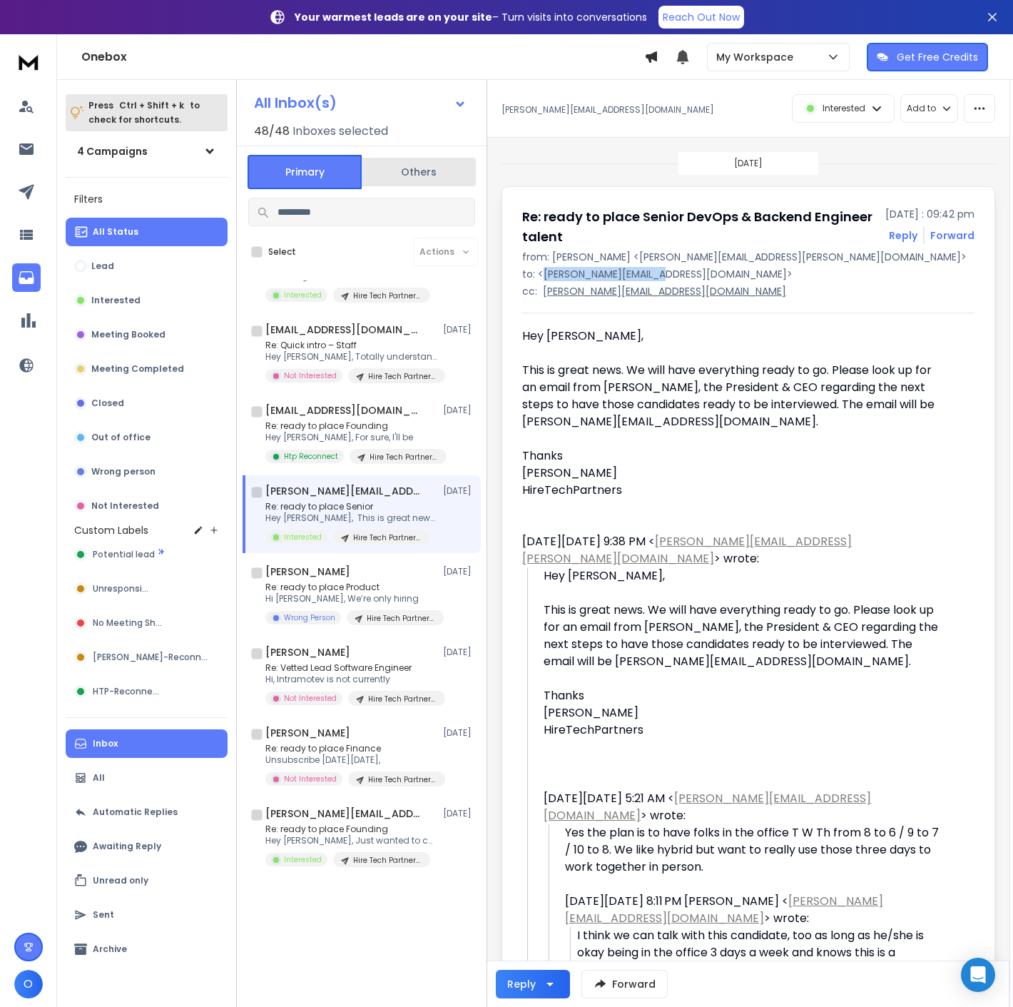
copy p "[PERSON_NAME][EMAIL_ADDRESS][DOMAIN_NAME]"
drag, startPoint x: 532, startPoint y: 272, endPoint x: 639, endPoint y: 275, distance: 107.1
click at [639, 275] on p "to: <justin@callidusai.com>" at bounding box center [748, 274] width 452 height 14
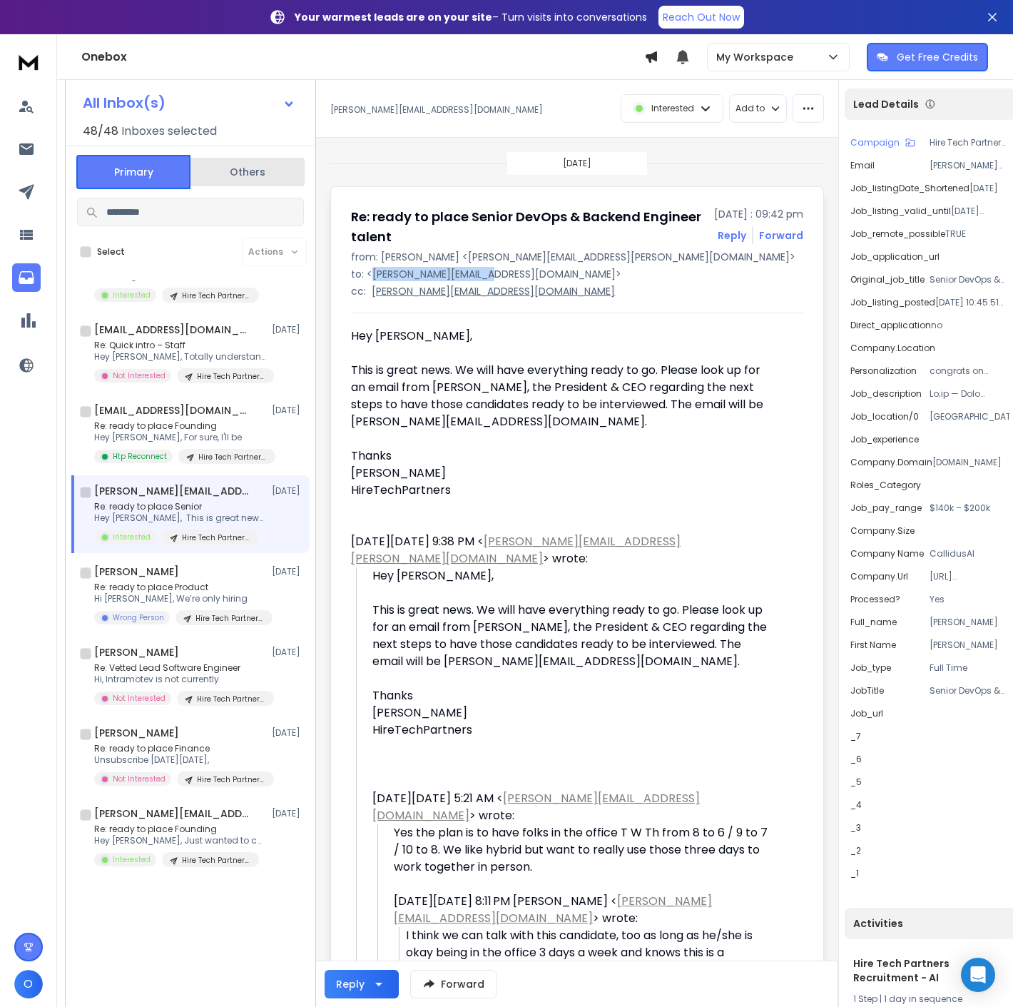
click at [943, 457] on p "[DOMAIN_NAME]" at bounding box center [971, 462] width 77 height 11
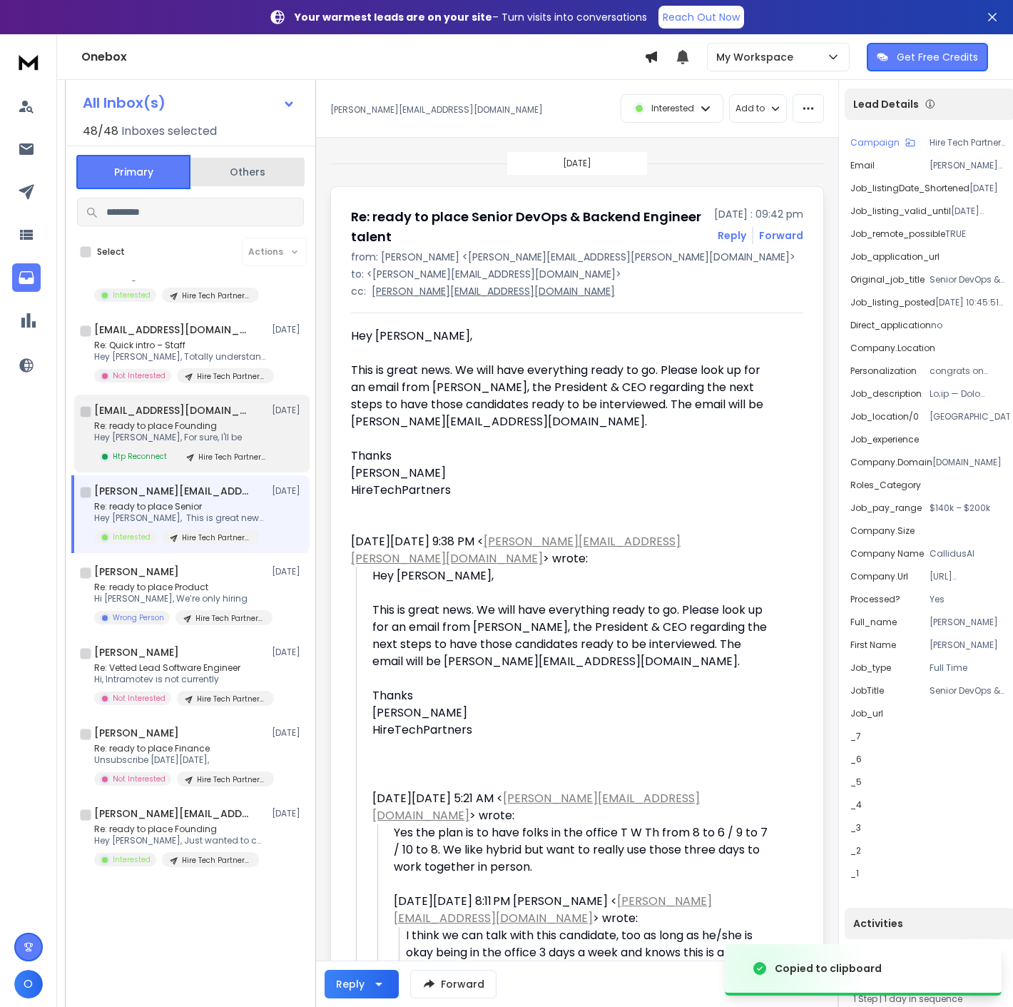
click at [218, 446] on div "Re: ready to place Founding Hey Tim, For sure, I'll be Htp Reconnect Hire Tech …" at bounding box center [184, 442] width 181 height 44
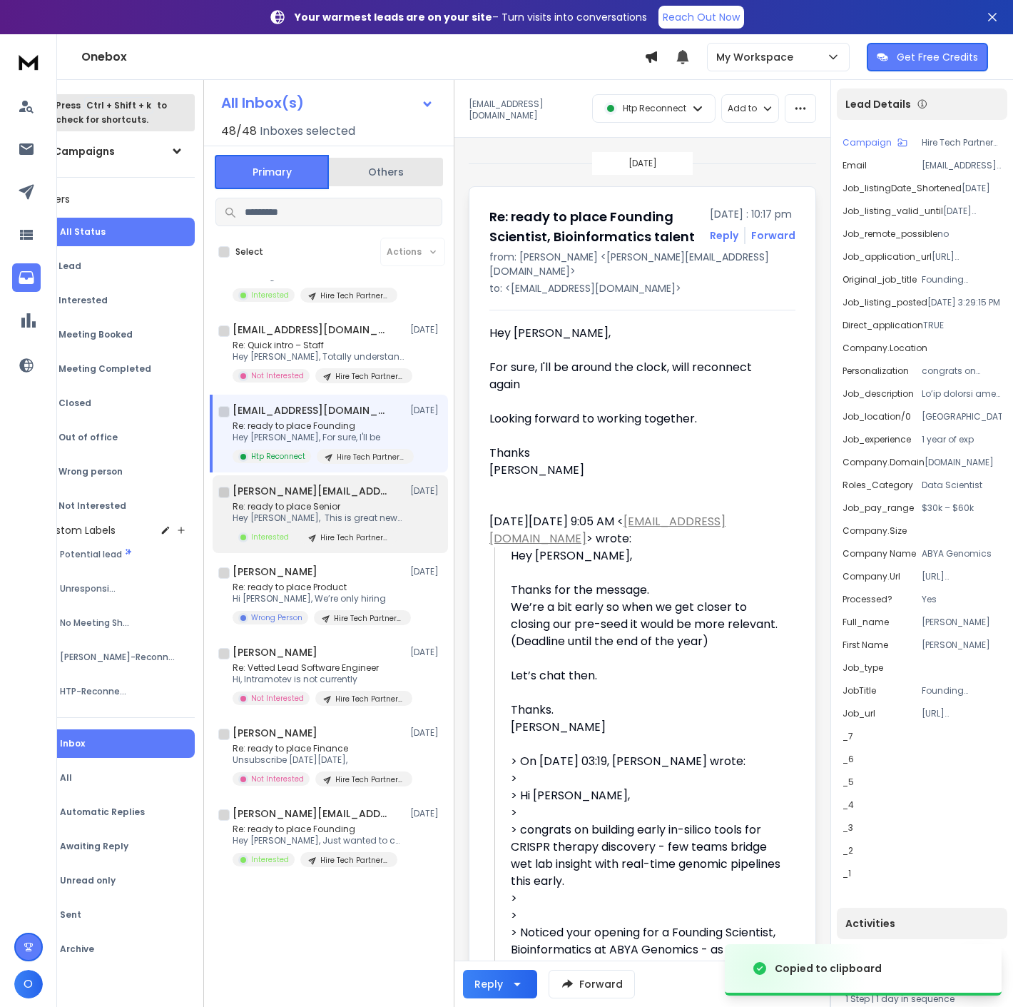
scroll to position [0, 98]
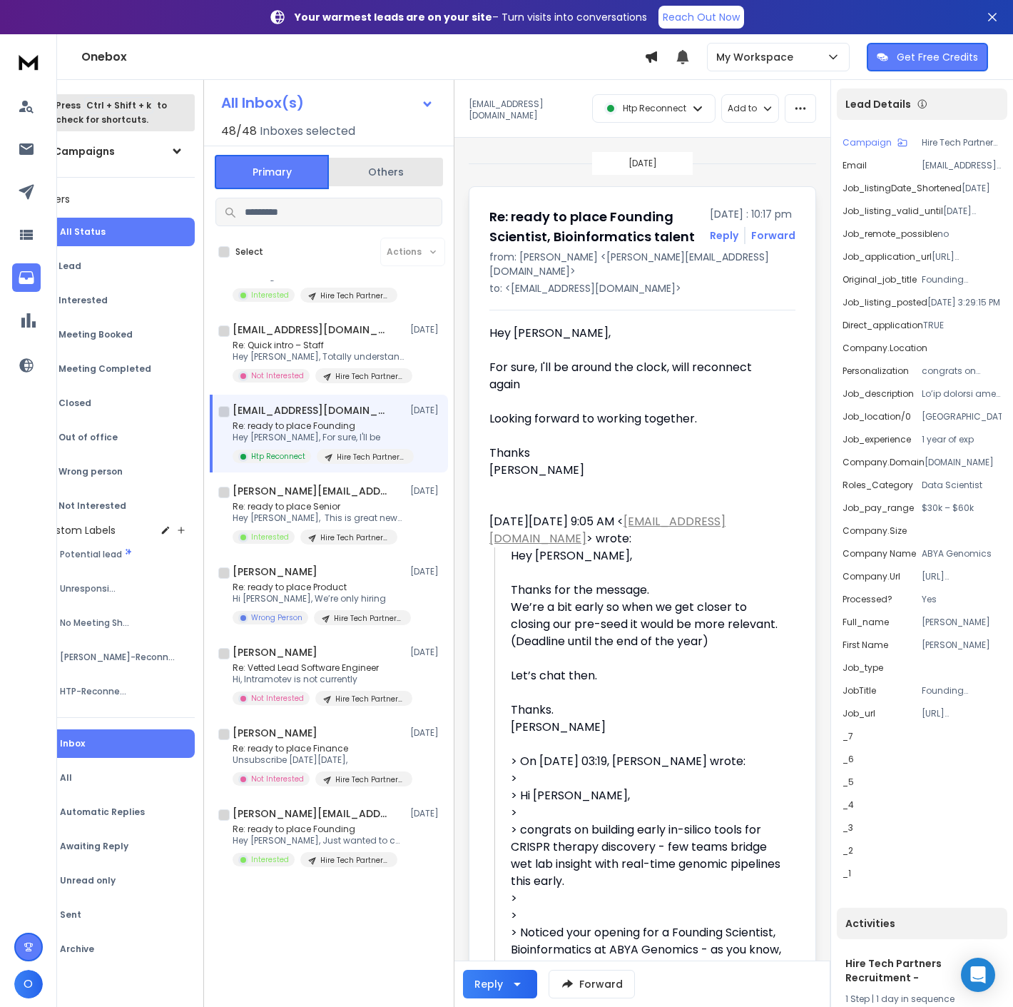
click at [922, 582] on p "https://www.abyagenomics.com" at bounding box center [962, 576] width 80 height 11
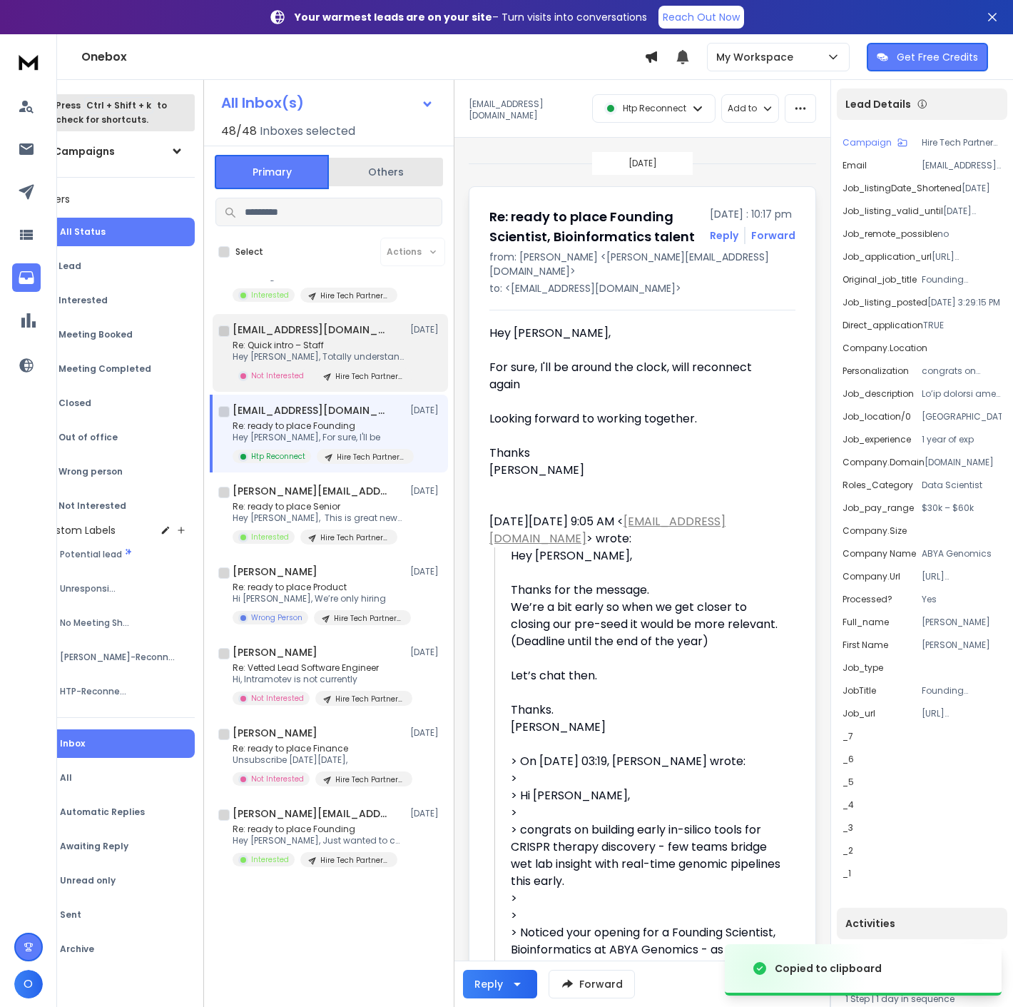
click at [233, 351] on p "Hey Eitan, Totally understand that you're" at bounding box center [318, 356] width 171 height 11
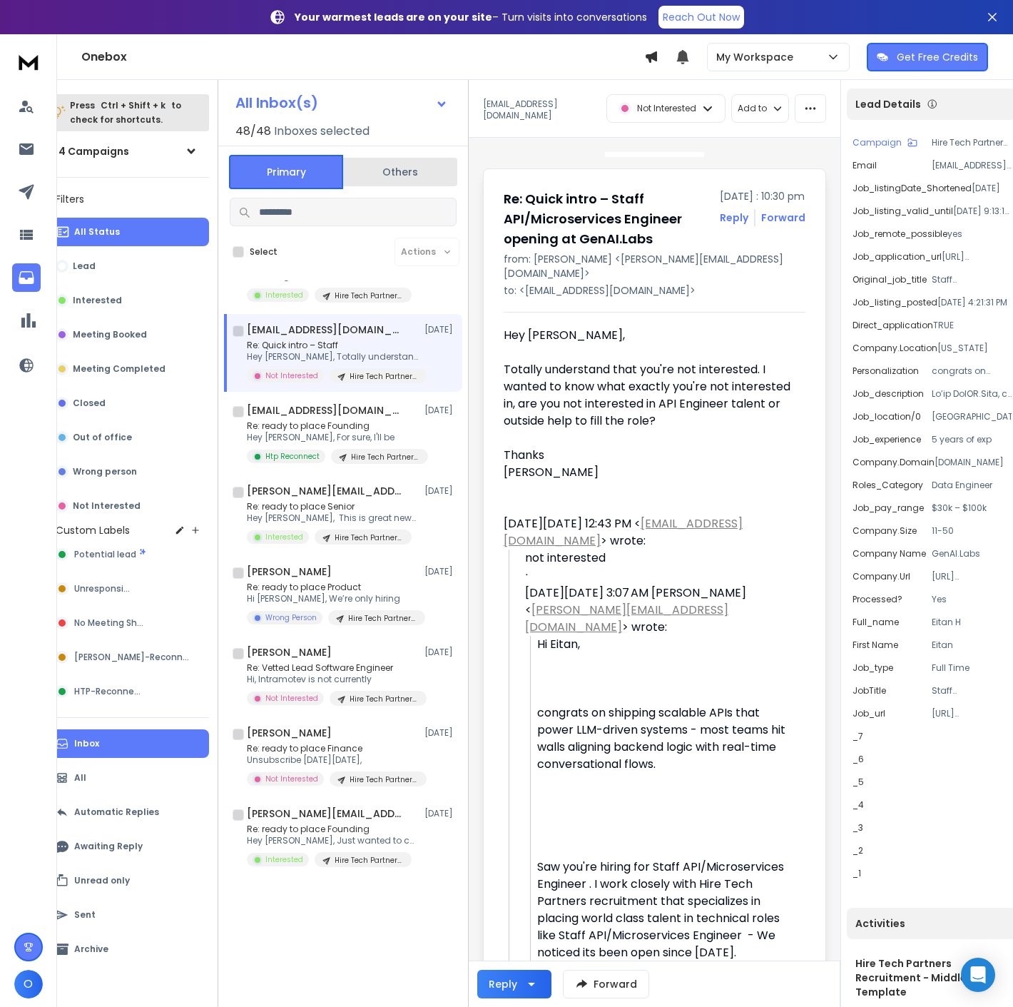
scroll to position [0, 0]
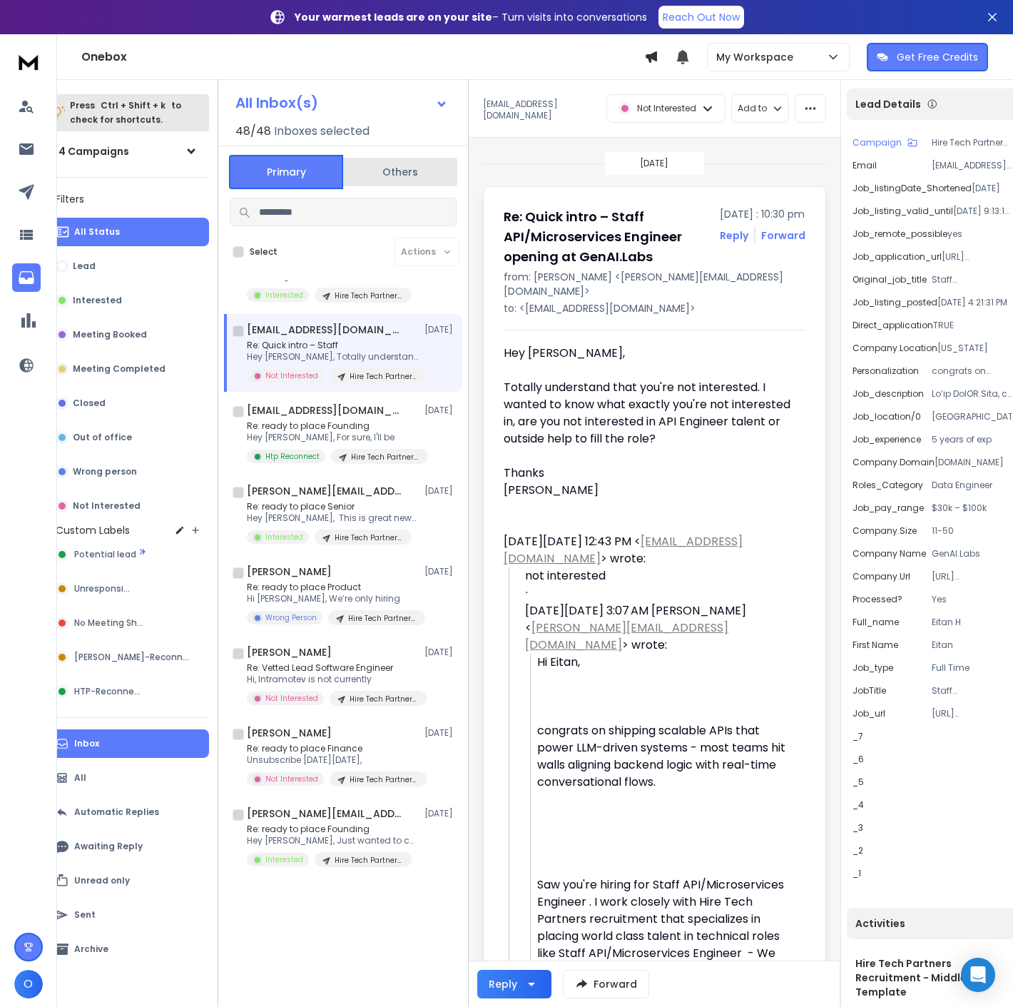
click at [932, 622] on p "Eitan H" at bounding box center [972, 622] width 80 height 11
click at [941, 552] on p "GenAI.Labs" at bounding box center [972, 553] width 80 height 11
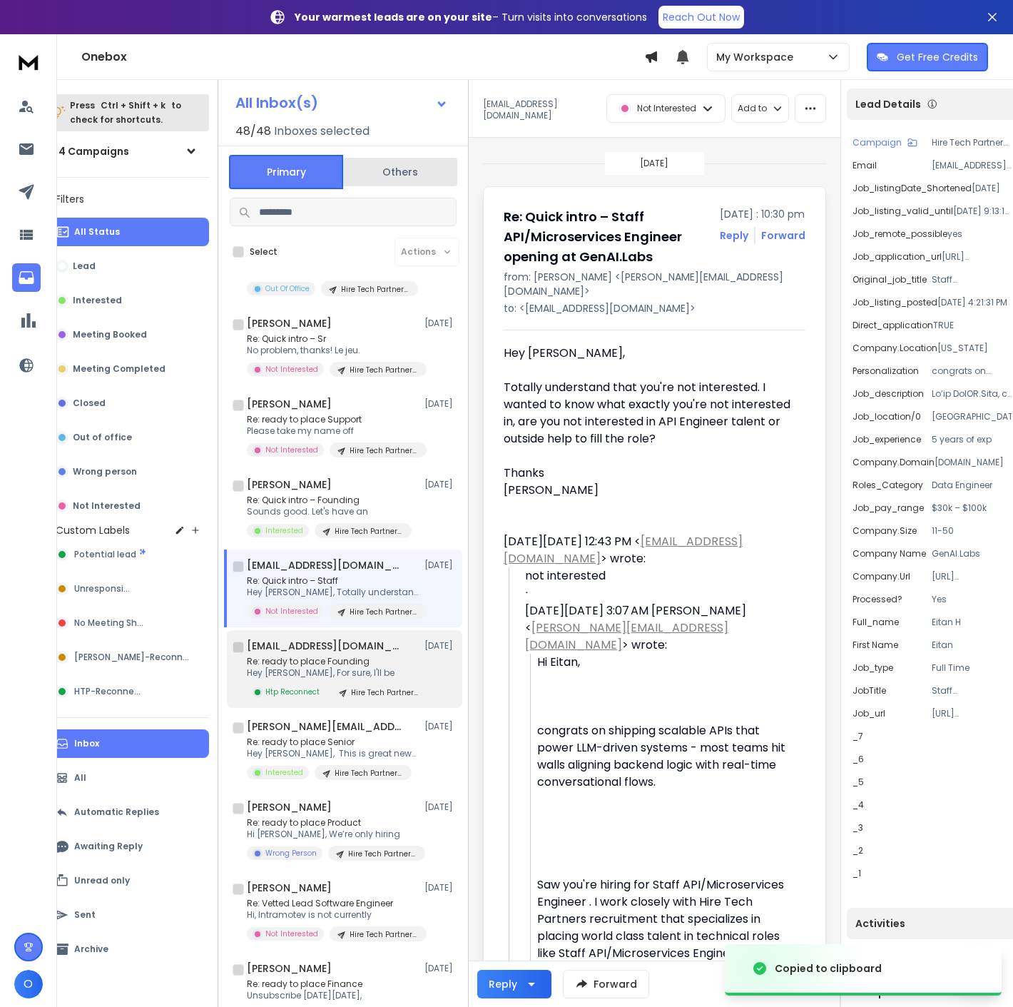
scroll to position [296, 0]
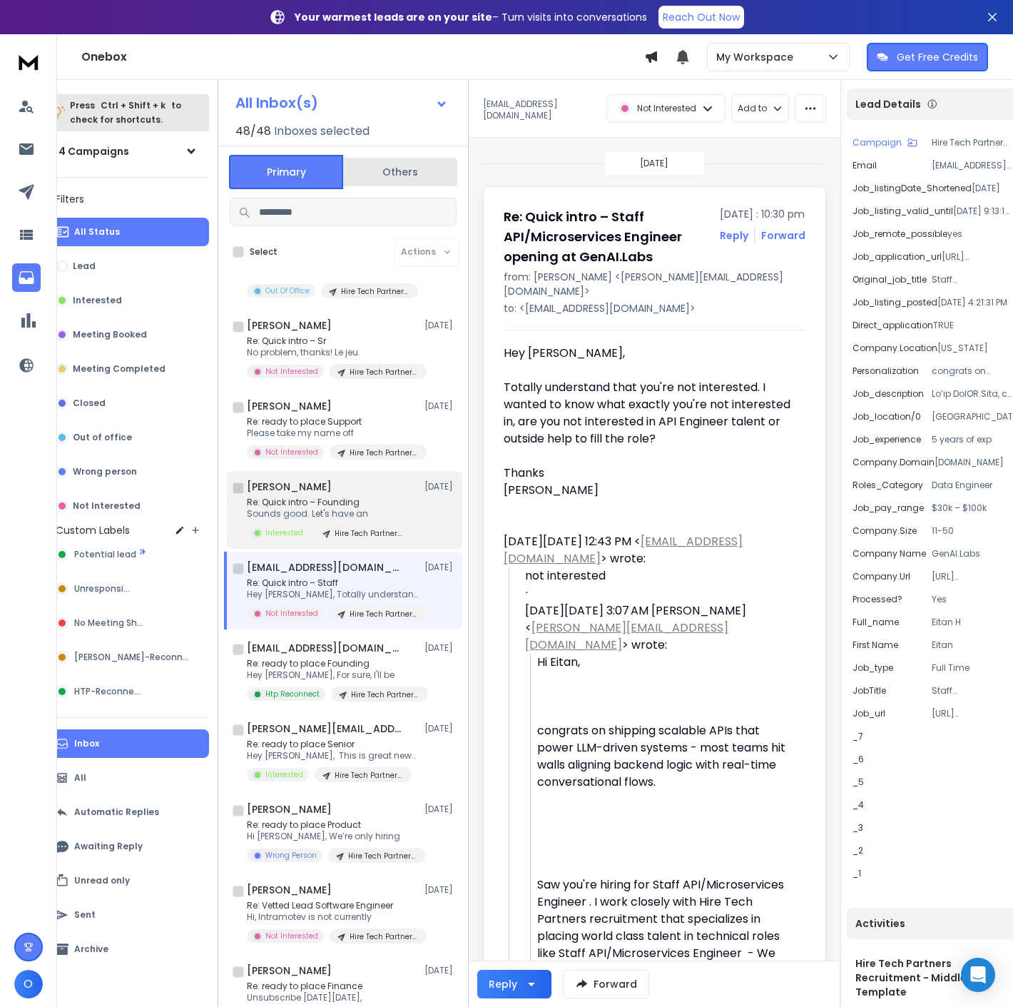
click at [363, 510] on p "Sounds good. Let's have an" at bounding box center [329, 513] width 165 height 11
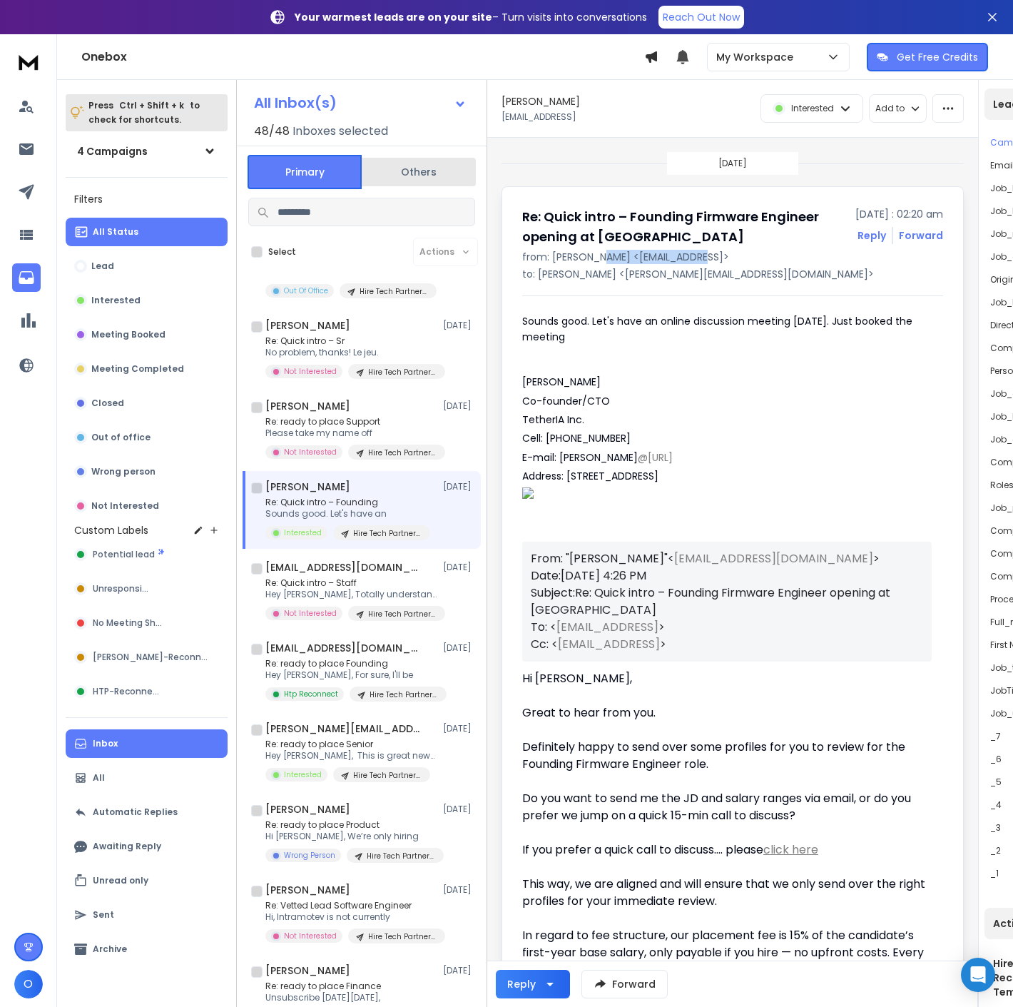
copy p "xudong@tetheria.ai"
drag, startPoint x: 594, startPoint y: 255, endPoint x: 692, endPoint y: 260, distance: 98.6
click at [692, 260] on p "from: Xu Dong <xudong@tetheria.ai>" at bounding box center [732, 257] width 421 height 14
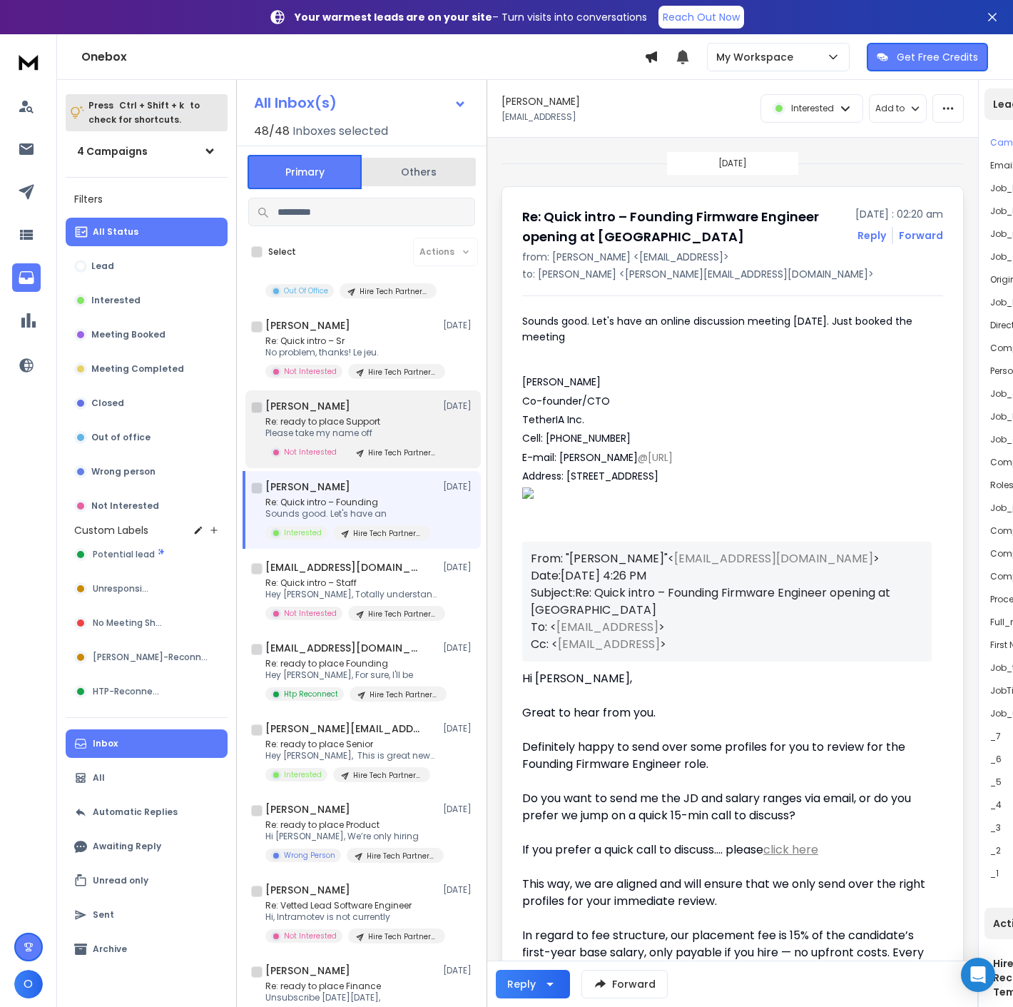
click at [363, 417] on p "Re: ready to place Support" at bounding box center [350, 421] width 171 height 11
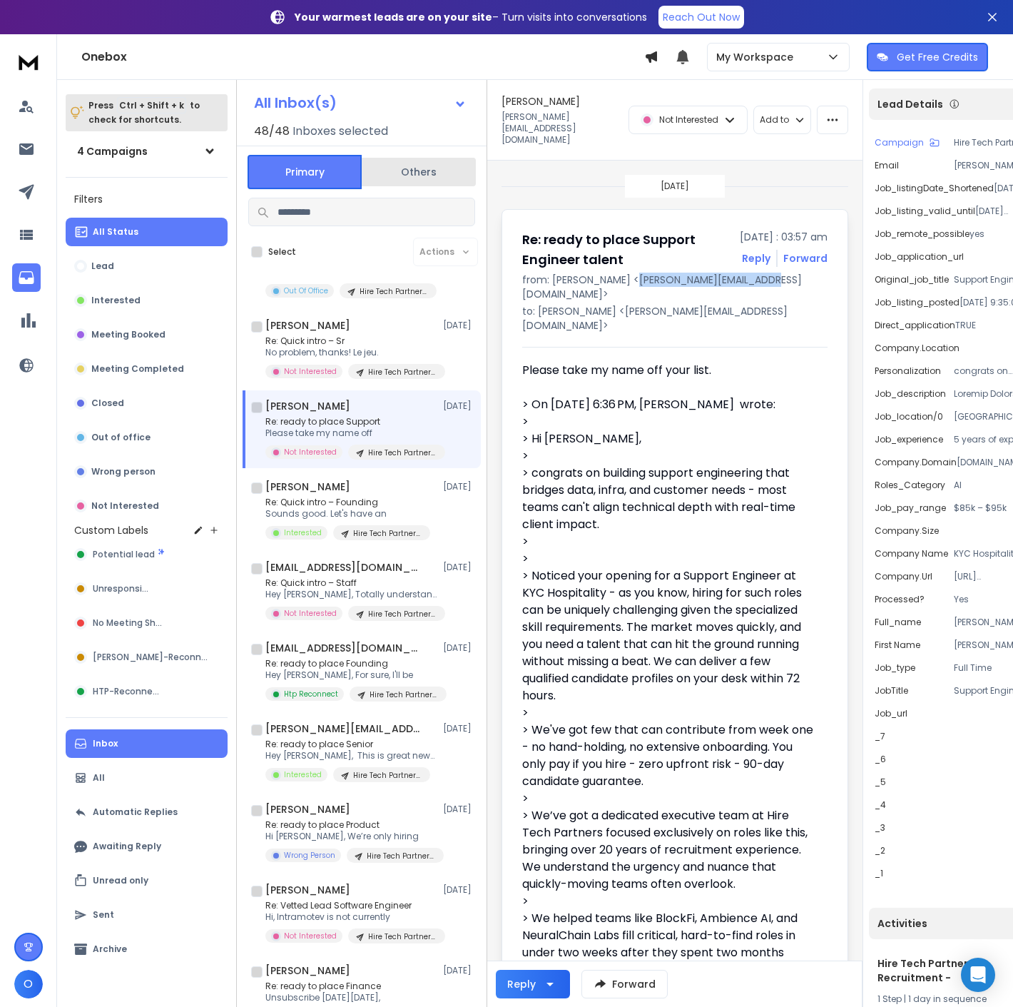
copy p "steve@kychospitality.com"
drag, startPoint x: 626, startPoint y: 259, endPoint x: 754, endPoint y: 263, distance: 127.8
click at [754, 273] on p "from: Steve Mushero <steve@kychospitality.com>" at bounding box center [674, 287] width 305 height 29
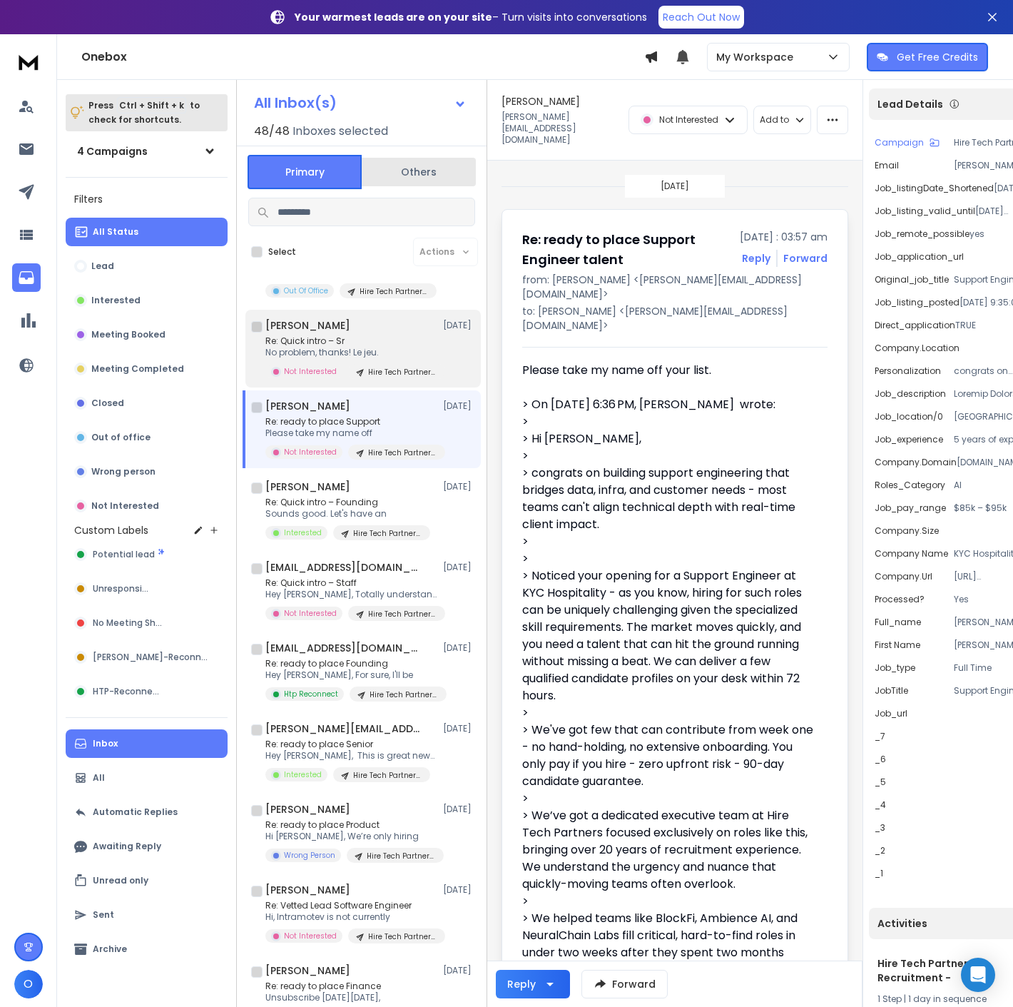
click at [289, 353] on p "No problem, thanks! Le jeu." at bounding box center [350, 352] width 171 height 11
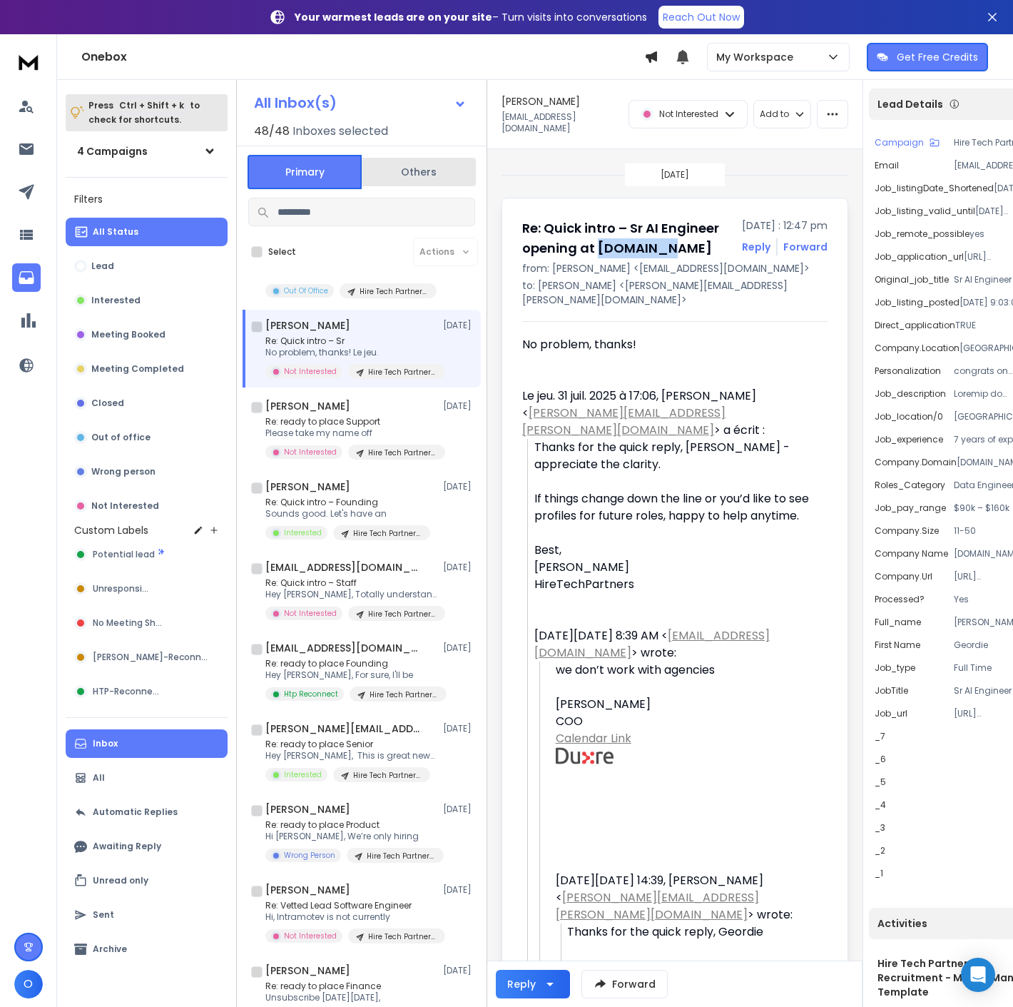
copy h1 "Duxre.com"
drag, startPoint x: 587, startPoint y: 236, endPoint x: 661, endPoint y: 231, distance: 73.7
click at [661, 231] on h1 "Re: Quick intro – Sr AI Engineer opening at Duxre.com" at bounding box center [627, 238] width 211 height 40
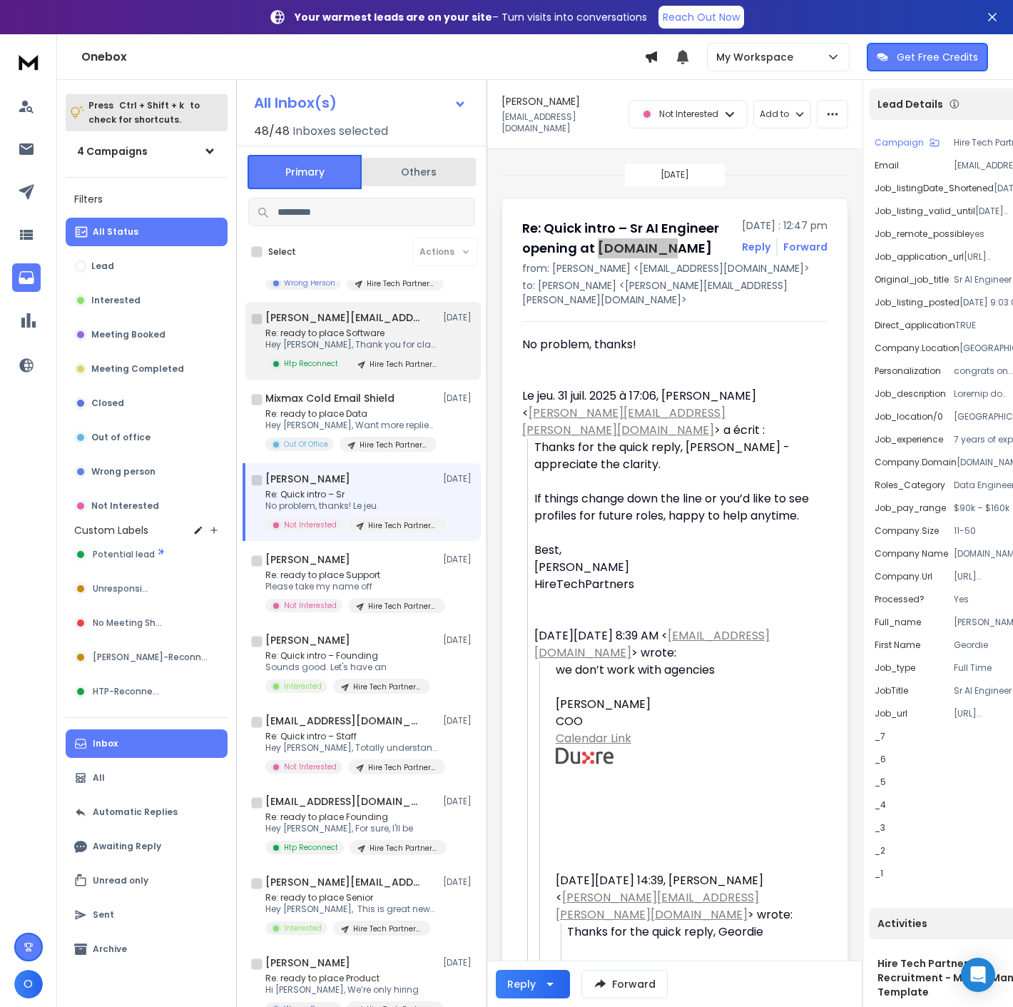
scroll to position [59, 0]
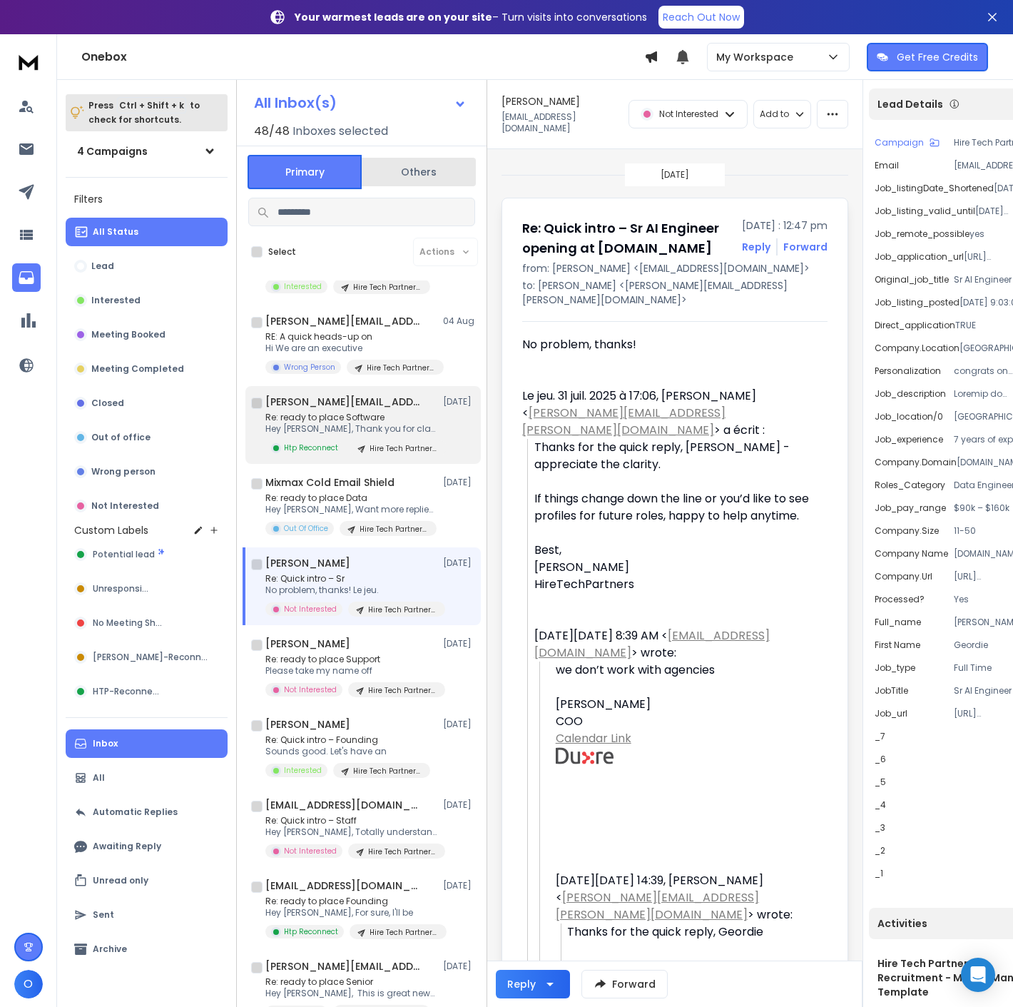
click at [367, 423] on p "Hey Natalie, Thank you for clarifying" at bounding box center [350, 428] width 171 height 11
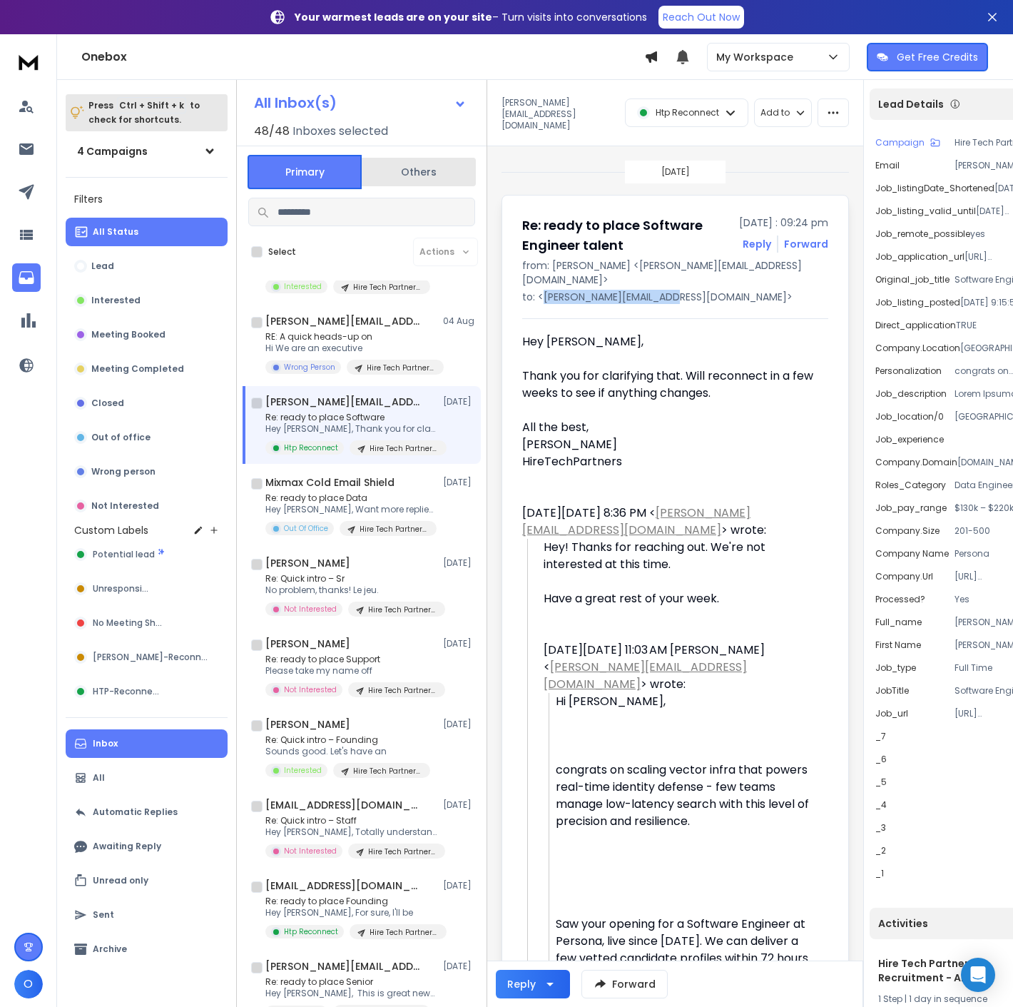
copy p "natalie@withpersona.com"
drag, startPoint x: 535, startPoint y: 276, endPoint x: 662, endPoint y: 275, distance: 126.3
click at [662, 290] on p "to: <natalie@withpersona.com>" at bounding box center [675, 297] width 306 height 14
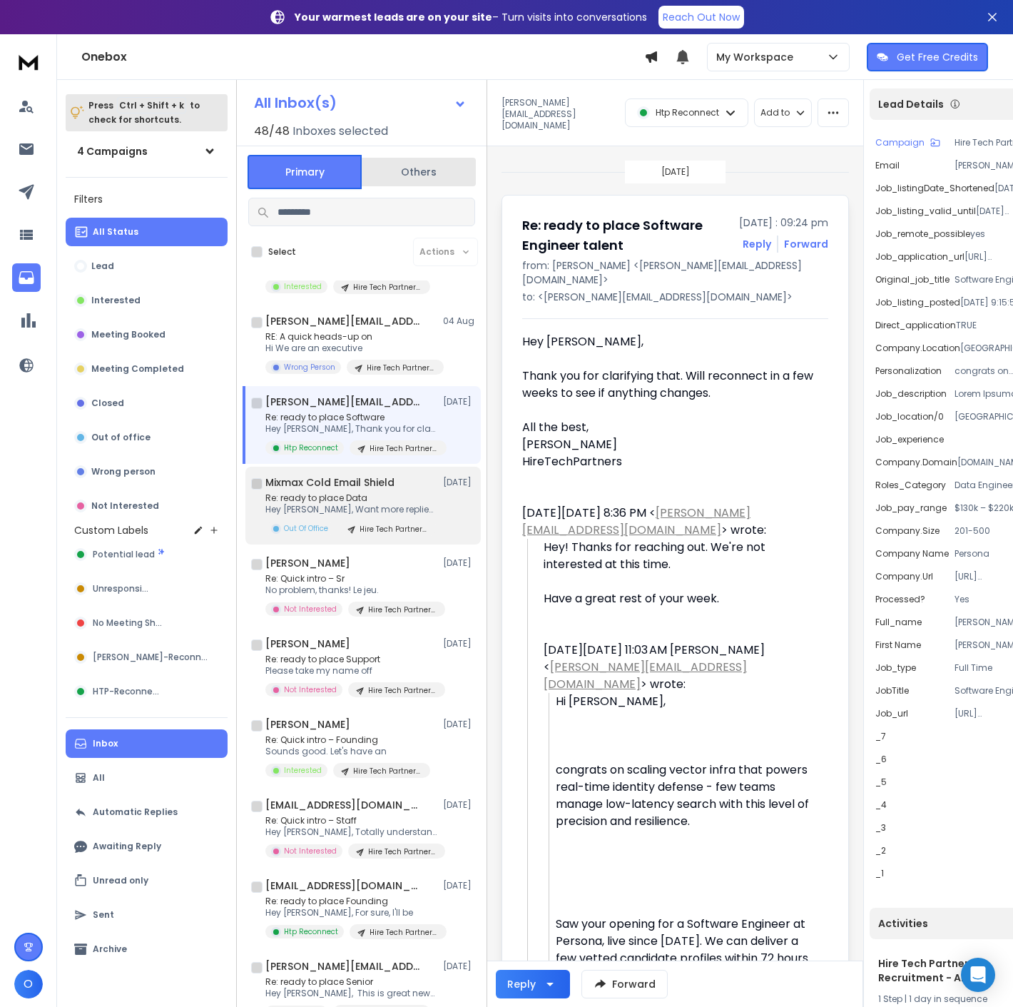
click at [300, 489] on div "Mixmax Cold Email Shield 31 Jul Re: ready to place Data Hey Omar, Want more rep…" at bounding box center [370, 505] width 210 height 61
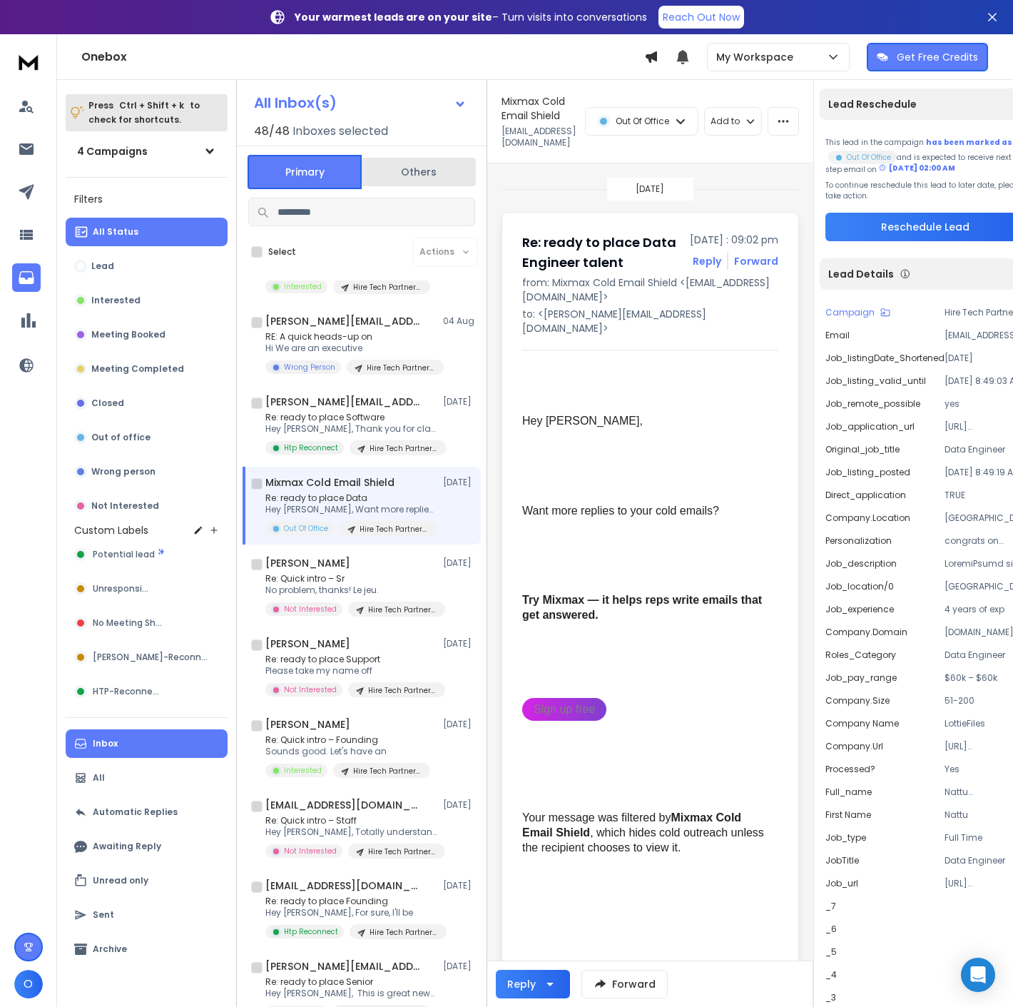
scroll to position [0, 31]
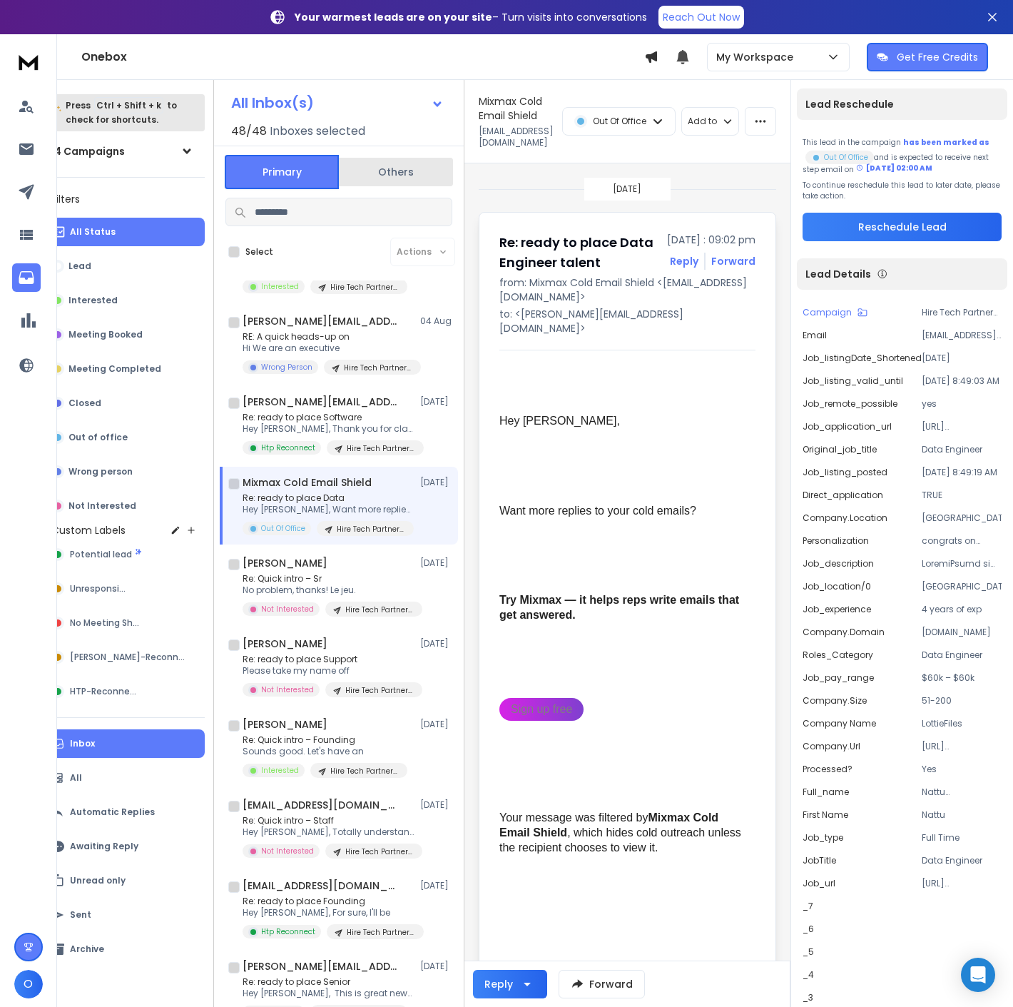
click at [961, 335] on p "nattu@lottiefiles.com" at bounding box center [962, 335] width 80 height 11
click at [936, 634] on p "lottiefiles.com" at bounding box center [962, 632] width 80 height 11
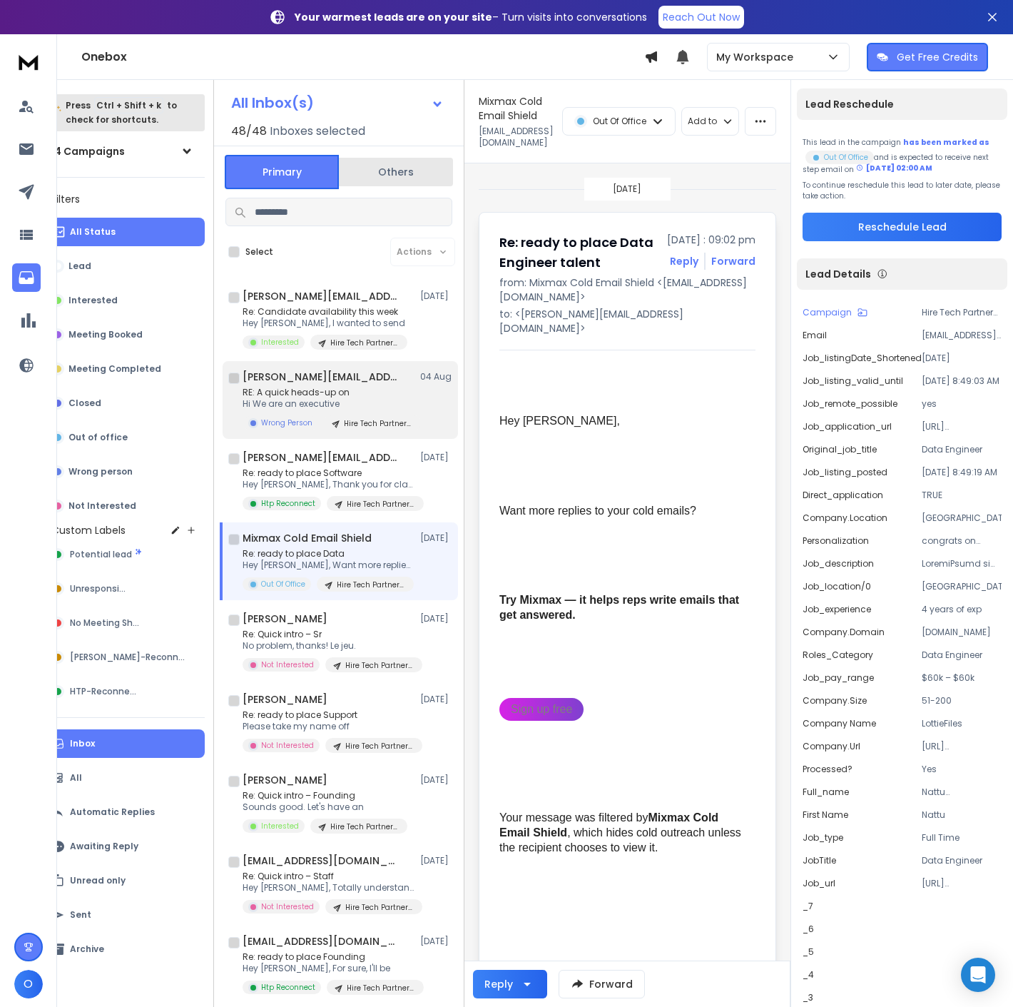
scroll to position [0, 0]
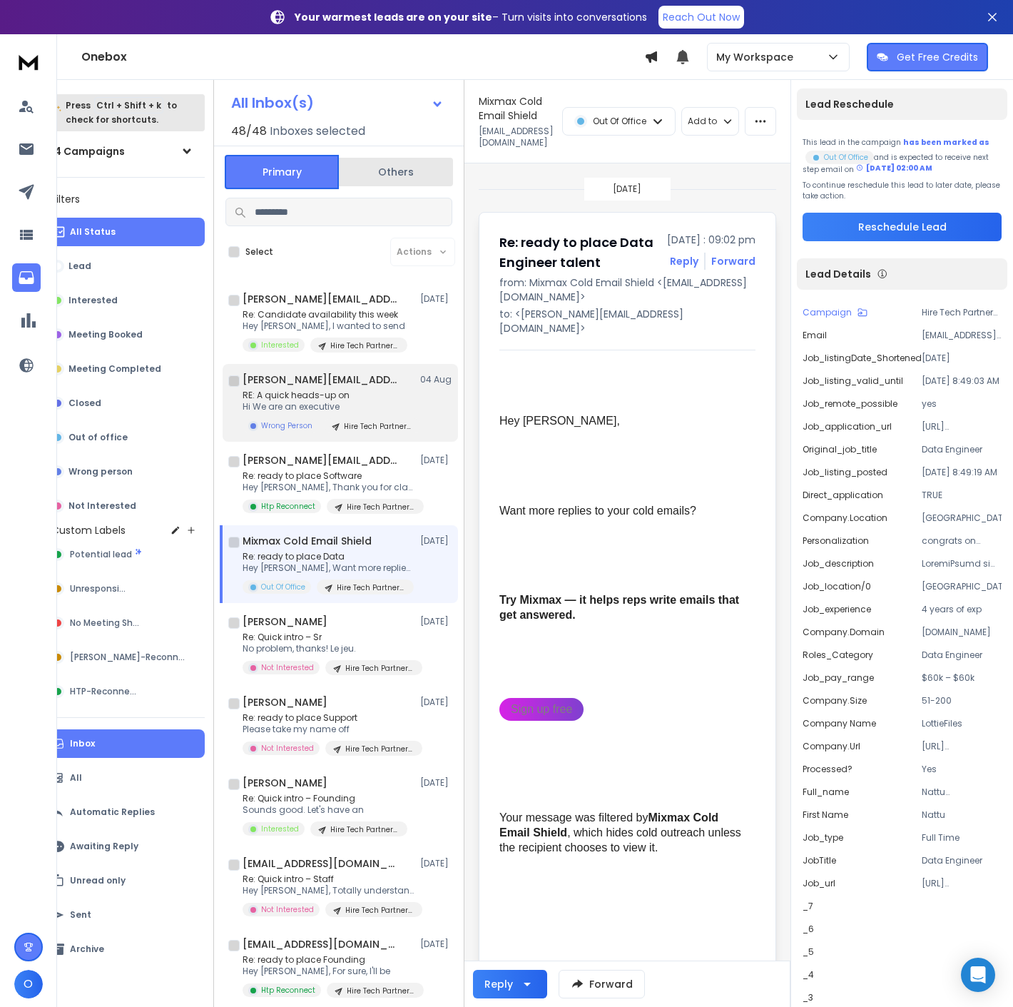
click at [323, 407] on p "Hi We are an executive" at bounding box center [328, 406] width 171 height 11
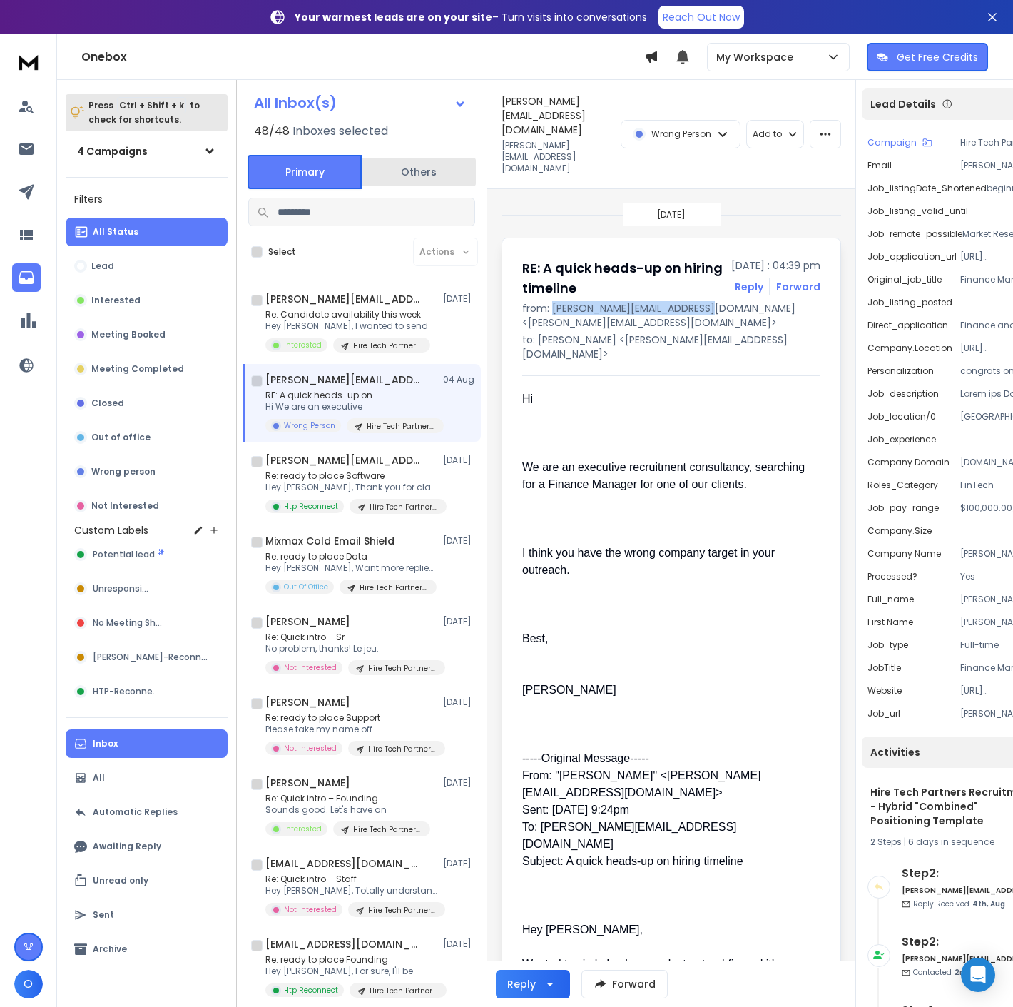
drag, startPoint x: 544, startPoint y: 255, endPoint x: 732, endPoint y: 255, distance: 188.4
click at [732, 301] on p "from: amanda@wellerandcompany.com <amanda@wellerandcompany.com>" at bounding box center [671, 315] width 298 height 29
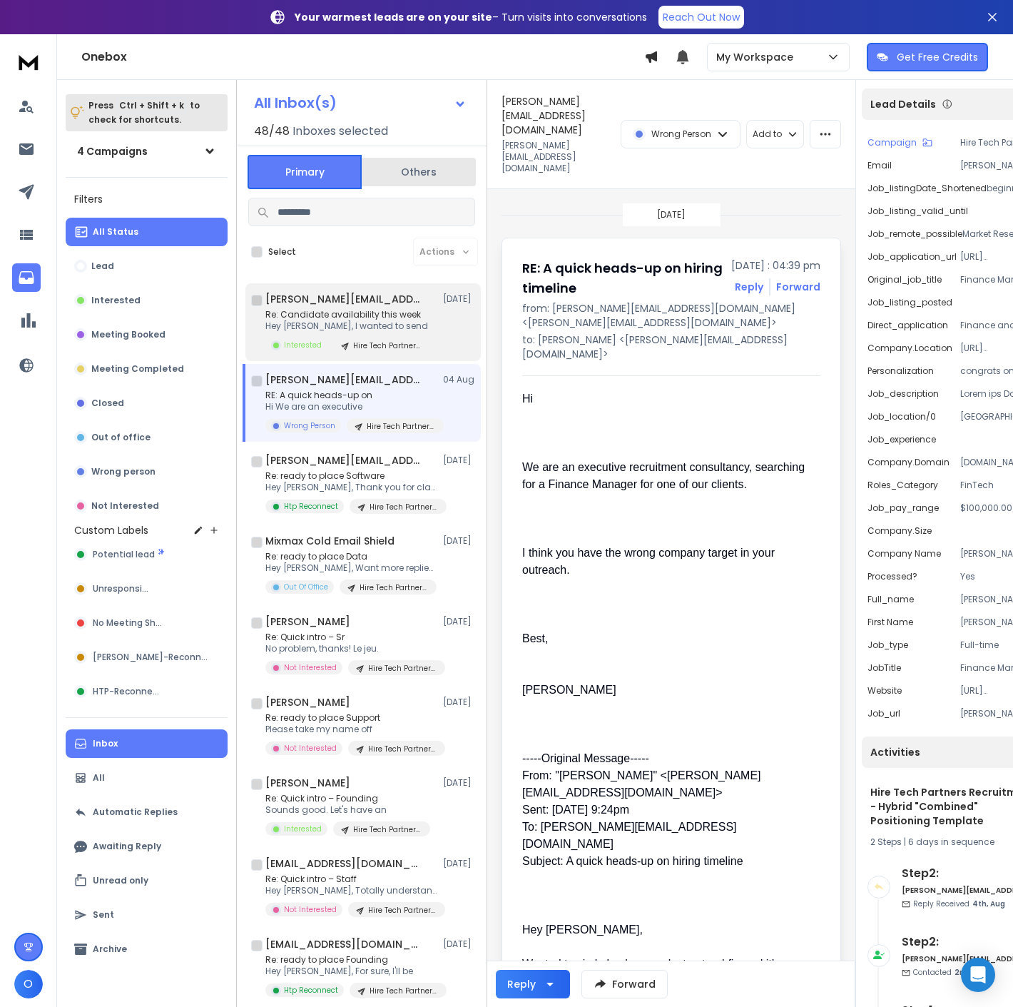
click at [310, 334] on div "Re: Candidate availability this week Hey Ahmed, I wanted to send Interested Hir…" at bounding box center [347, 331] width 165 height 44
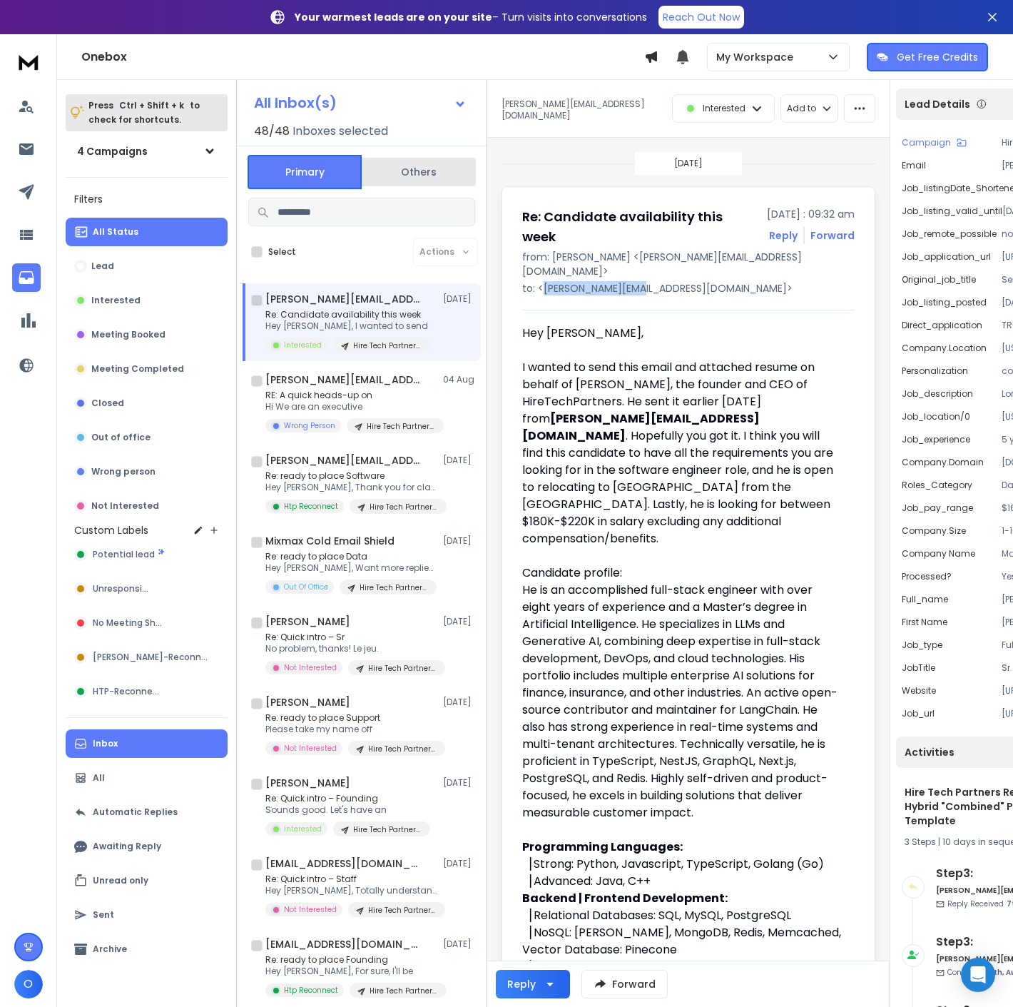
drag, startPoint x: 537, startPoint y: 272, endPoint x: 644, endPoint y: 275, distance: 107.1
click at [644, 281] on p "to: <ahmed@mandrel.tech>" at bounding box center [688, 288] width 333 height 14
click at [126, 804] on div "Automatic Replies" at bounding box center [125, 812] width 103 height 17
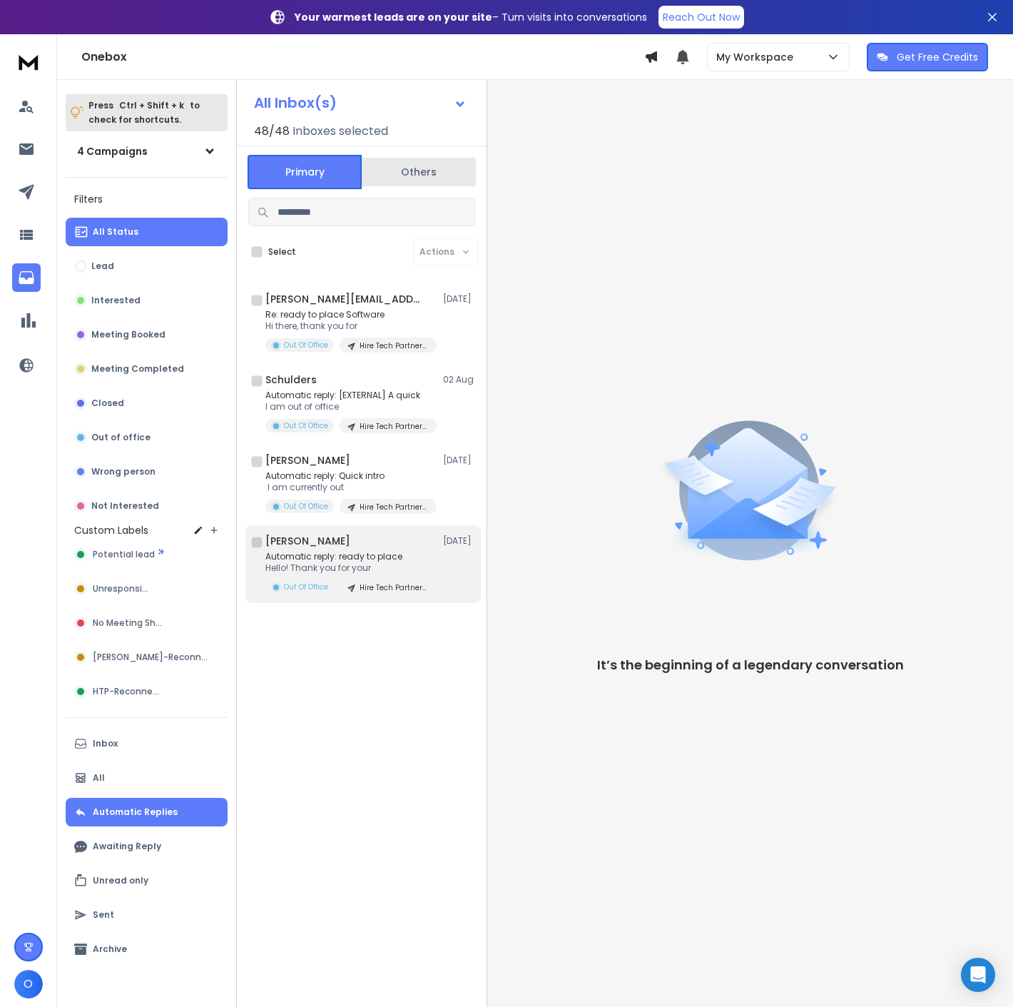
click at [301, 589] on p "Out Of Office" at bounding box center [306, 587] width 44 height 11
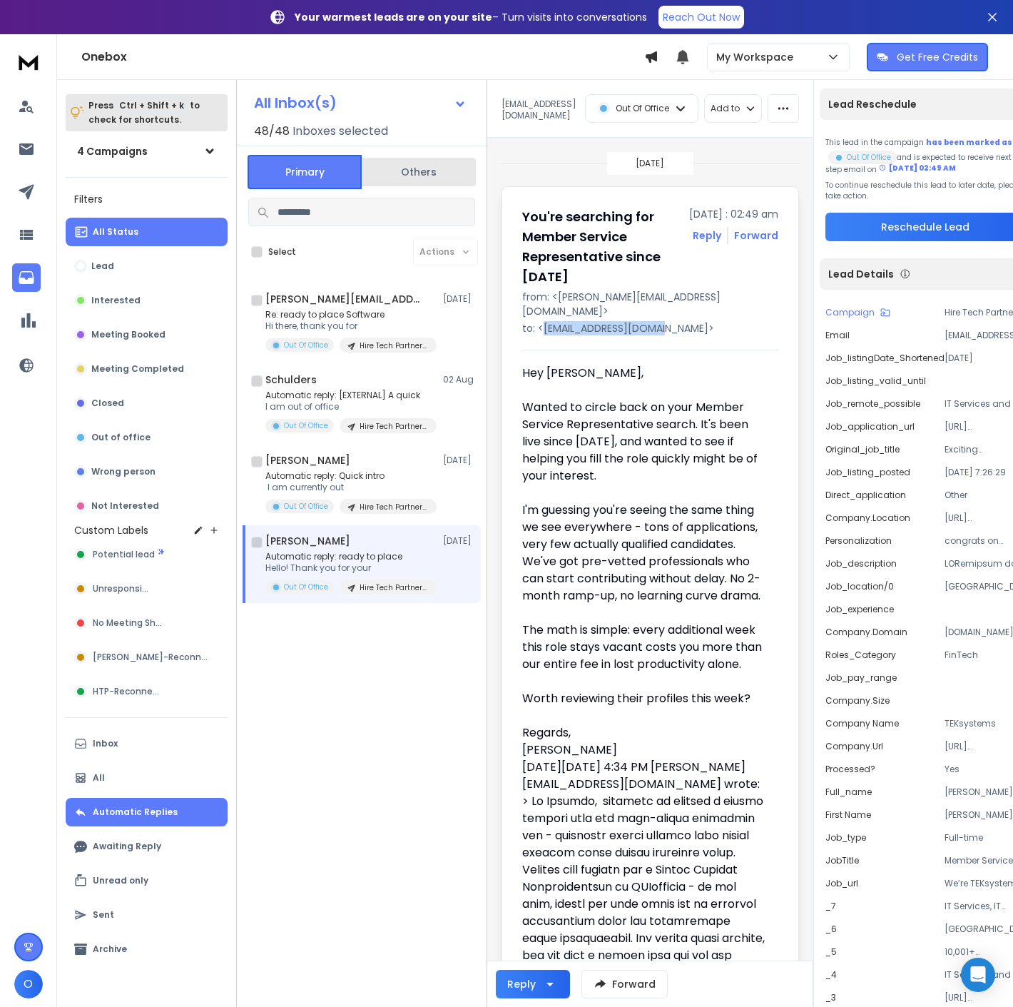
drag, startPoint x: 533, startPoint y: 313, endPoint x: 658, endPoint y: 317, distance: 125.0
click at [658, 321] on p "to: <rjones@teksystems.com>" at bounding box center [650, 328] width 256 height 14
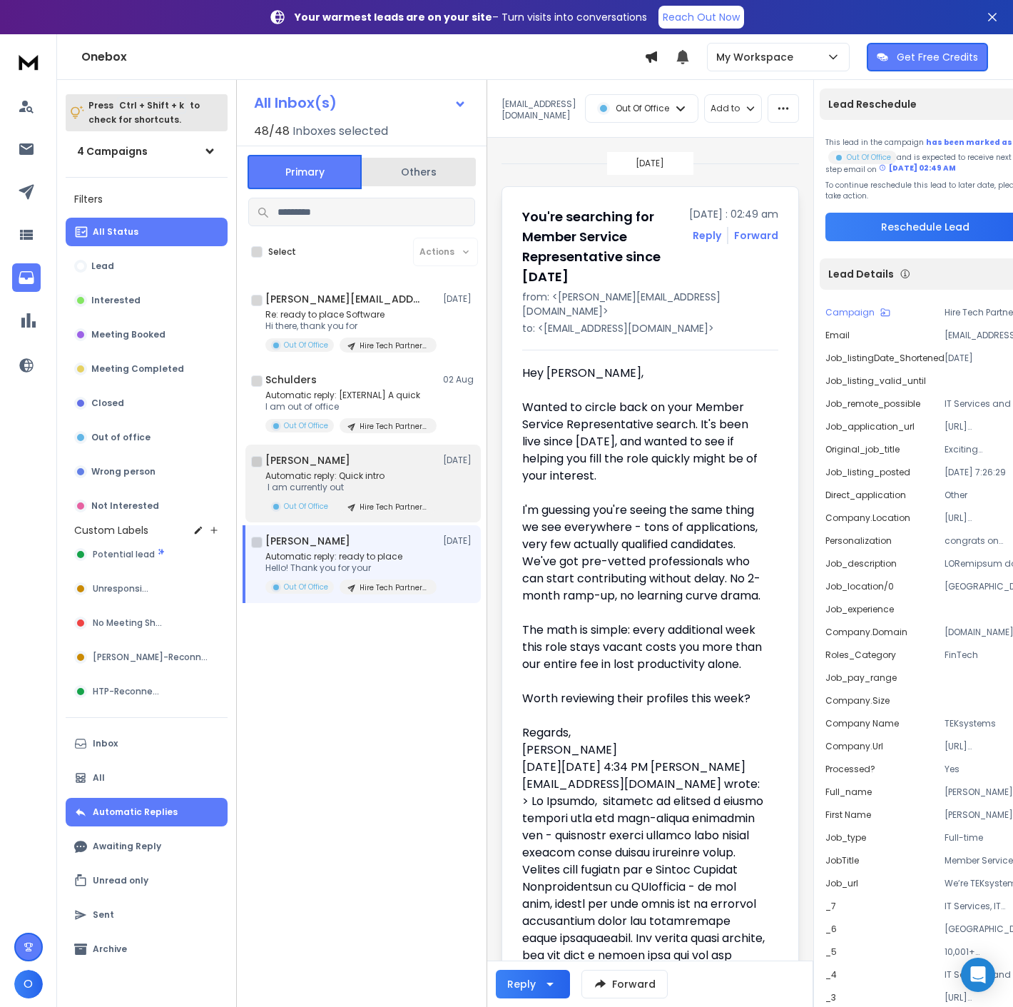
click at [282, 480] on p "Automatic reply: Quick intro" at bounding box center [350, 475] width 171 height 11
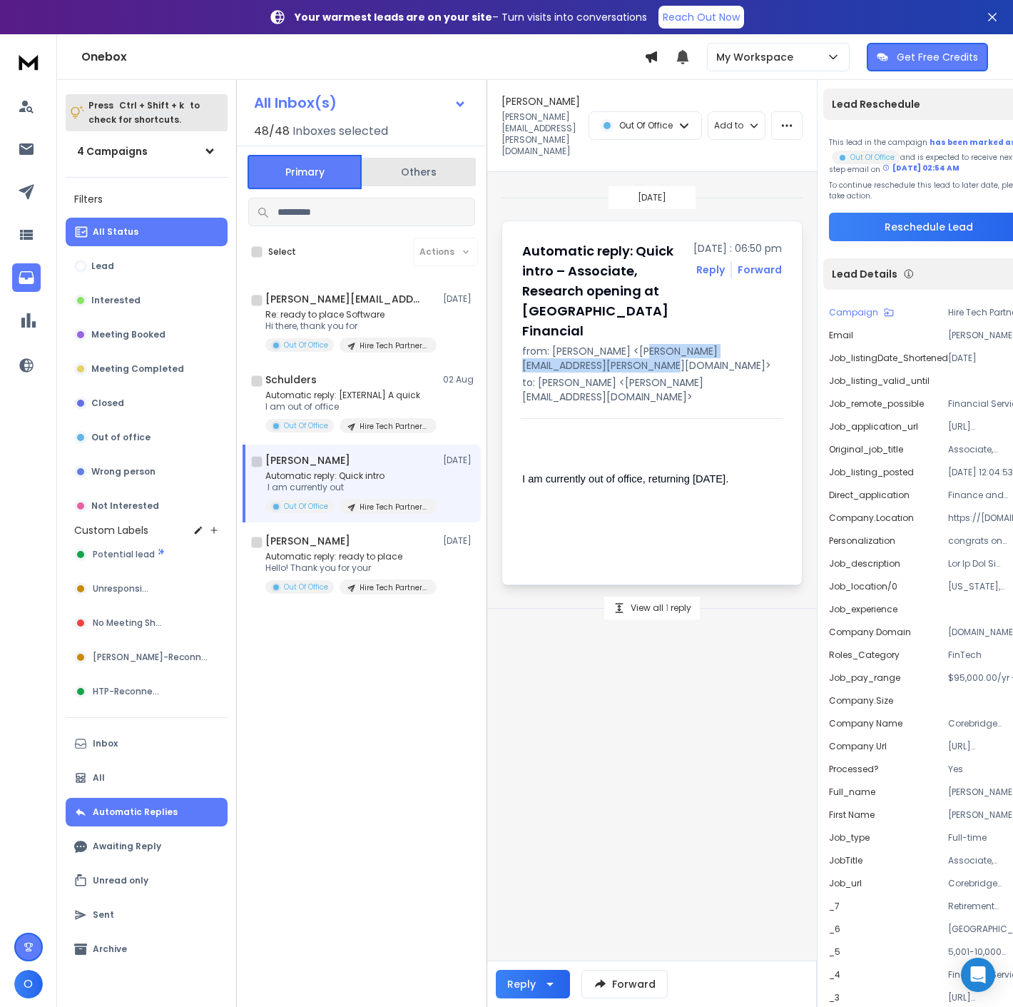
drag, startPoint x: 633, startPoint y: 275, endPoint x: 839, endPoint y: 283, distance: 206.4
click at [782, 344] on p "from: Goodrich, David <David.Goodrich@corebridgefinancial.com>" at bounding box center [652, 358] width 260 height 29
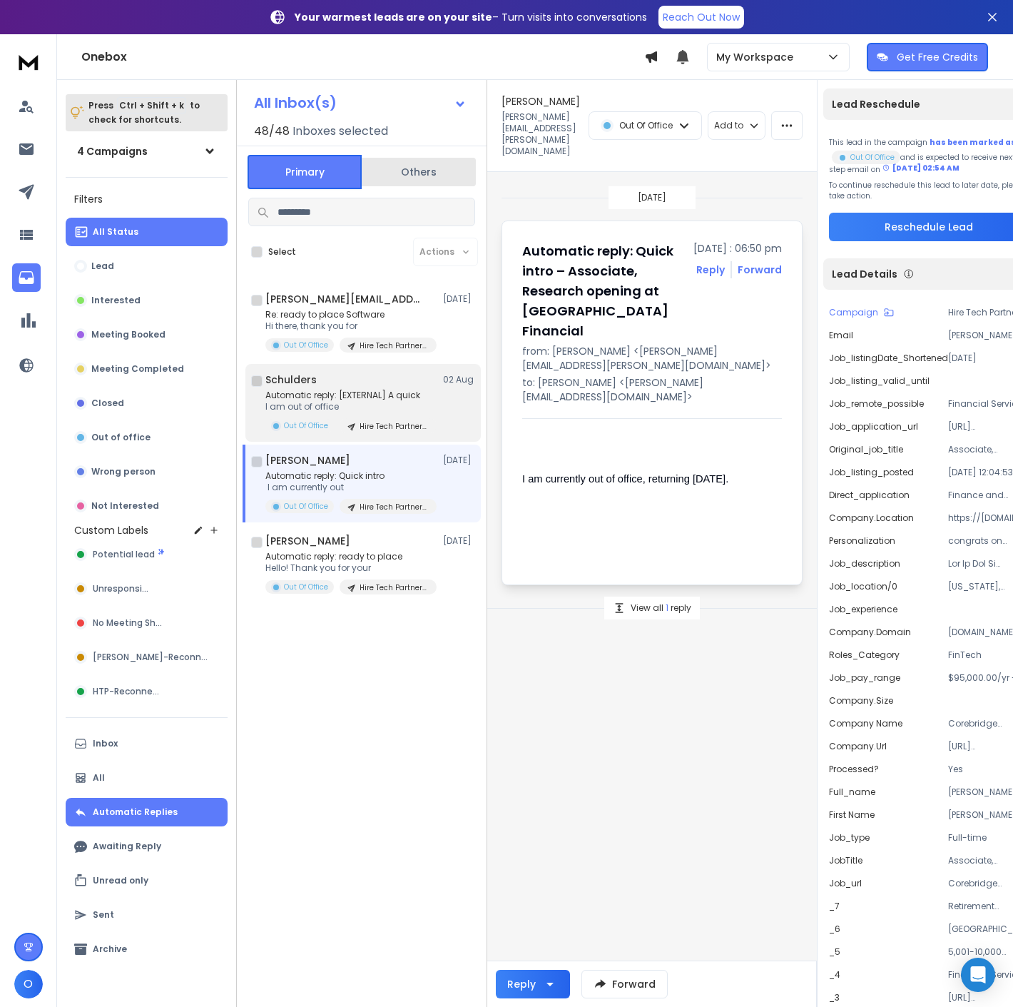
click at [283, 408] on p "﻿I am out of office" at bounding box center [350, 406] width 171 height 11
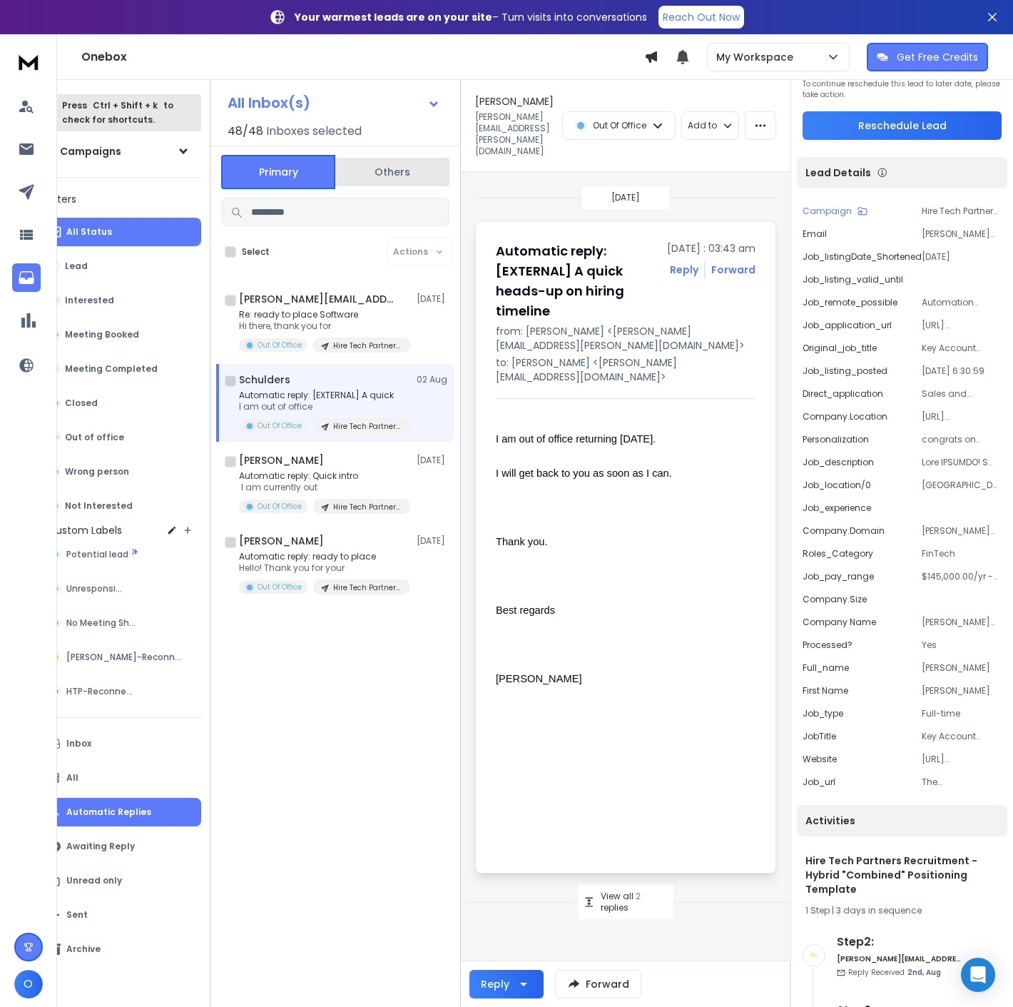
scroll to position [9, 0]
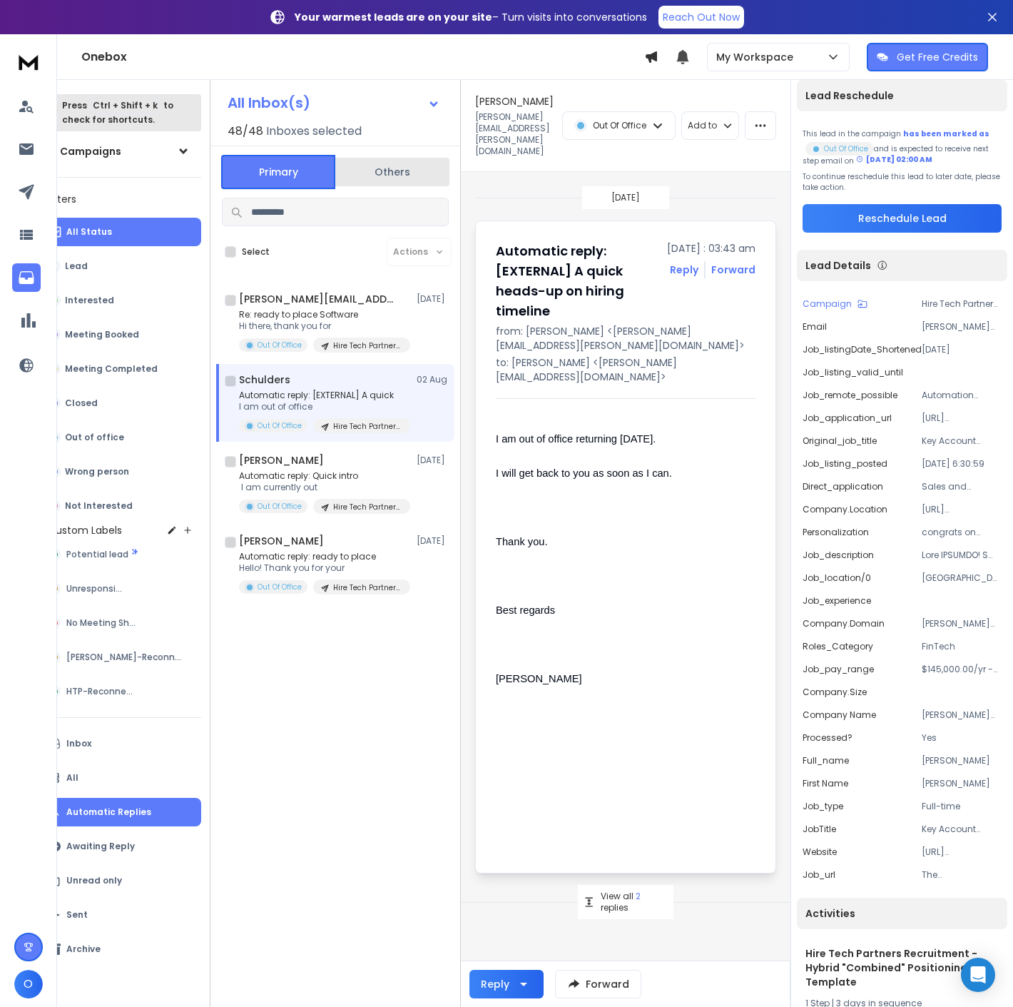
click at [938, 618] on p "harting.com" at bounding box center [962, 623] width 80 height 11
drag, startPoint x: 547, startPoint y: 267, endPoint x: 717, endPoint y: 270, distance: 169.9
click at [717, 324] on p "from: Schulders, Christine <Christine.Schulders@HARTING.com>" at bounding box center [626, 338] width 260 height 29
click at [247, 298] on div "SELECT THIS PAGE SELECT ALL (4)" at bounding box center [197, 300] width 109 height 74
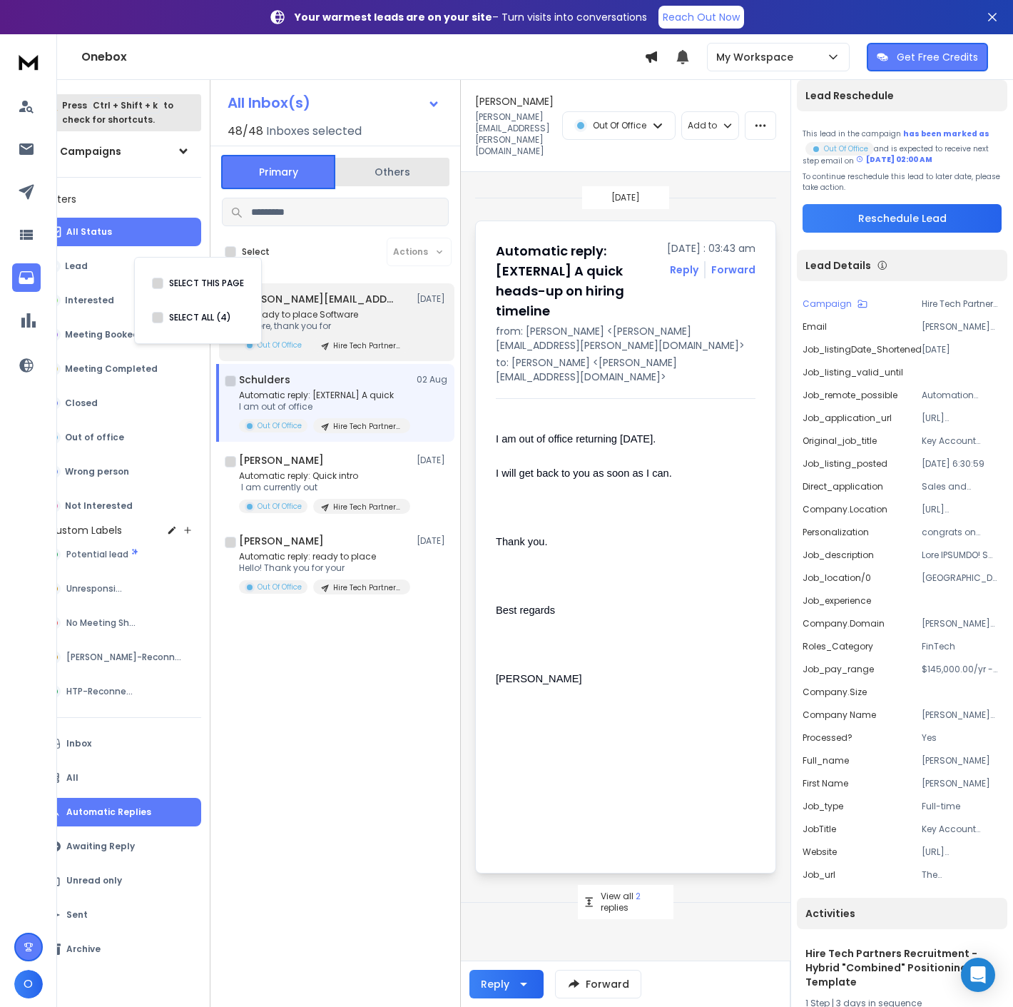
click at [270, 309] on p "Re: ready to place Software" at bounding box center [324, 314] width 171 height 11
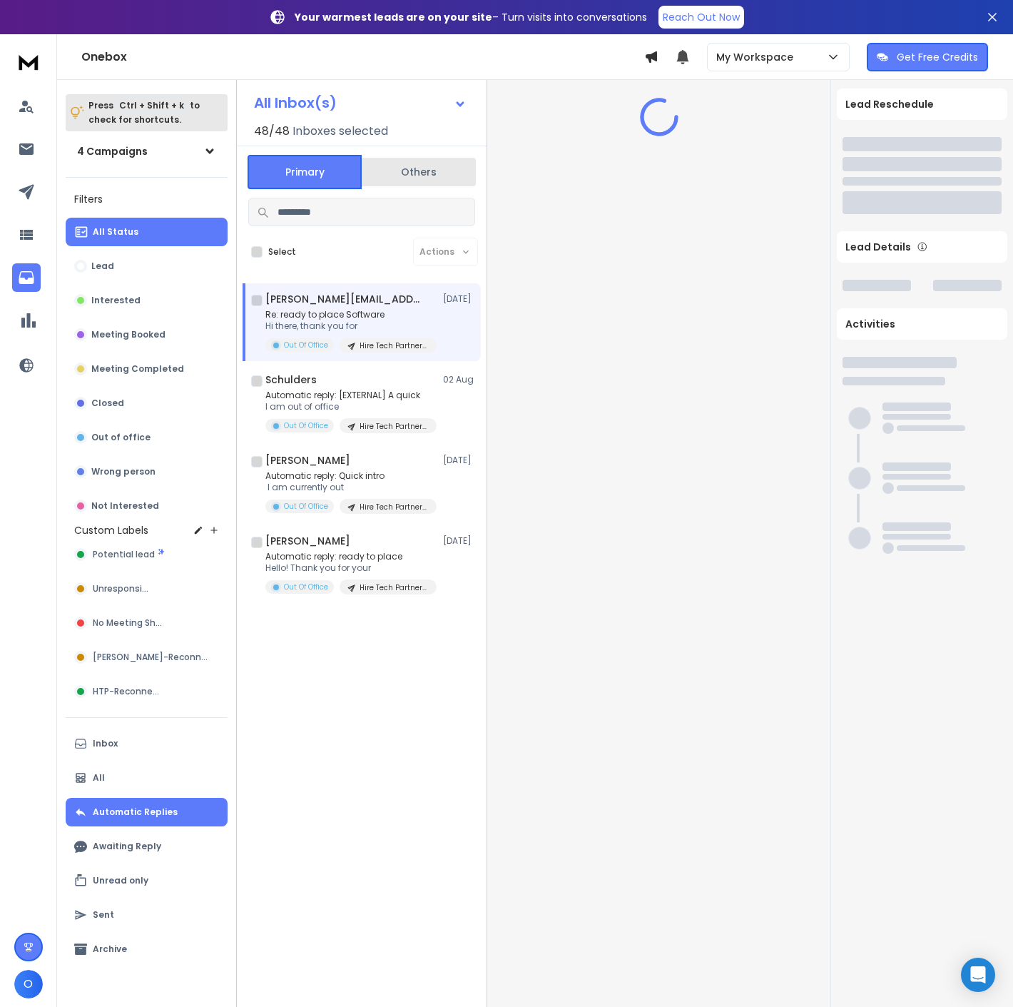
scroll to position [0, 0]
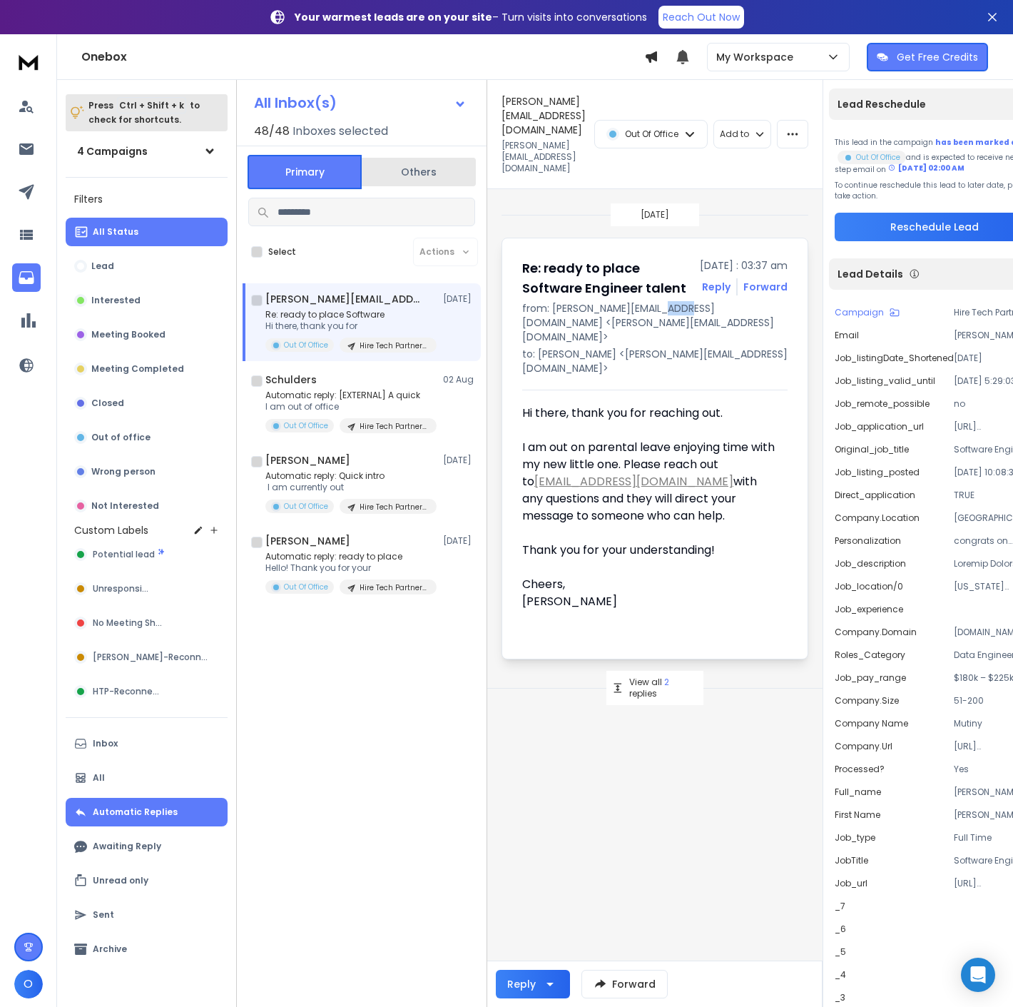
drag, startPoint x: 660, startPoint y: 275, endPoint x: 684, endPoint y: 275, distance: 23.5
click at [684, 301] on p "from: molly@mutinyhq.com <molly@mutinyhq.com>" at bounding box center [654, 322] width 265 height 43
click at [686, 301] on p "from: molly@mutinyhq.com <molly@mutinyhq.com>" at bounding box center [654, 322] width 265 height 43
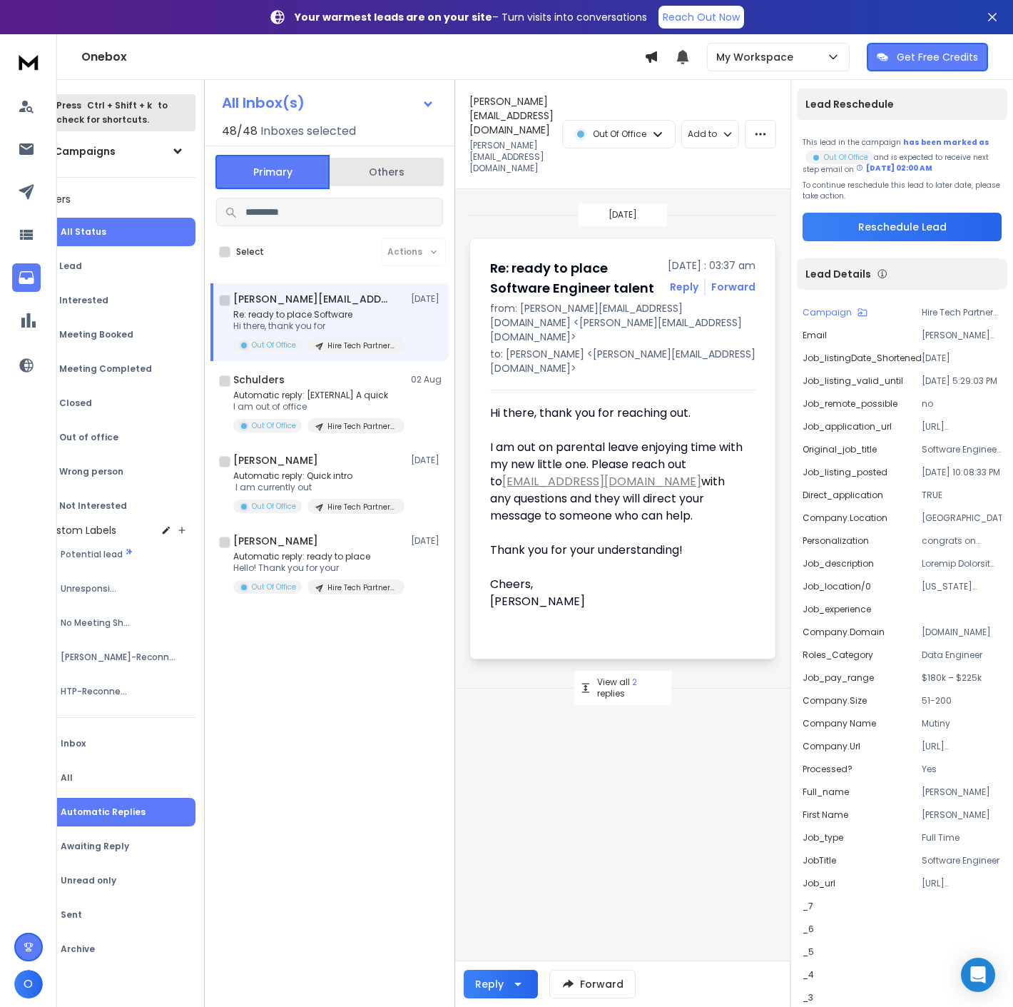
click at [941, 425] on p "https://wellfound.com/jobs/3249143-software-engineer-ai-products?autoOpenApplic…" at bounding box center [962, 426] width 80 height 11
click at [925, 726] on p "Mutiny" at bounding box center [962, 723] width 80 height 11
click at [924, 794] on p "Molly O'connor" at bounding box center [962, 791] width 80 height 11
click at [319, 182] on div "Primary Others" at bounding box center [330, 172] width 228 height 29
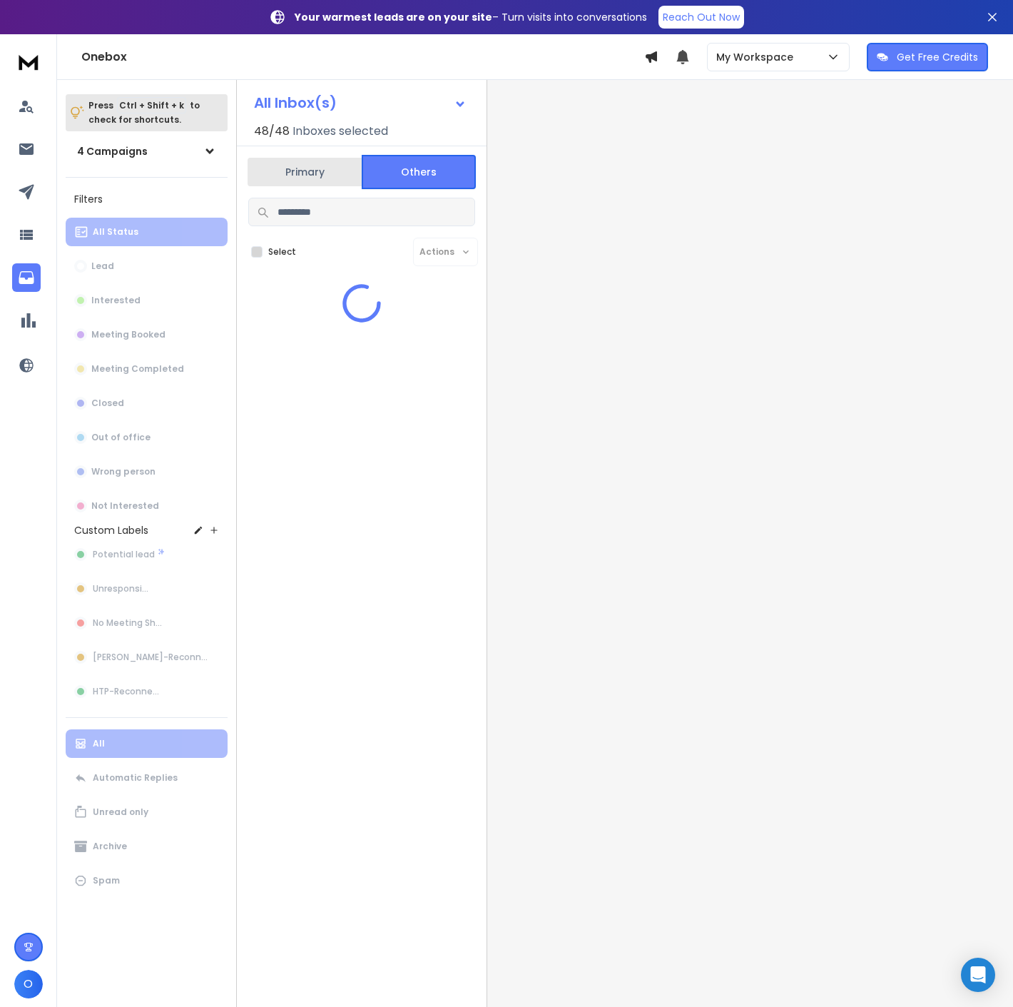
scroll to position [0, 0]
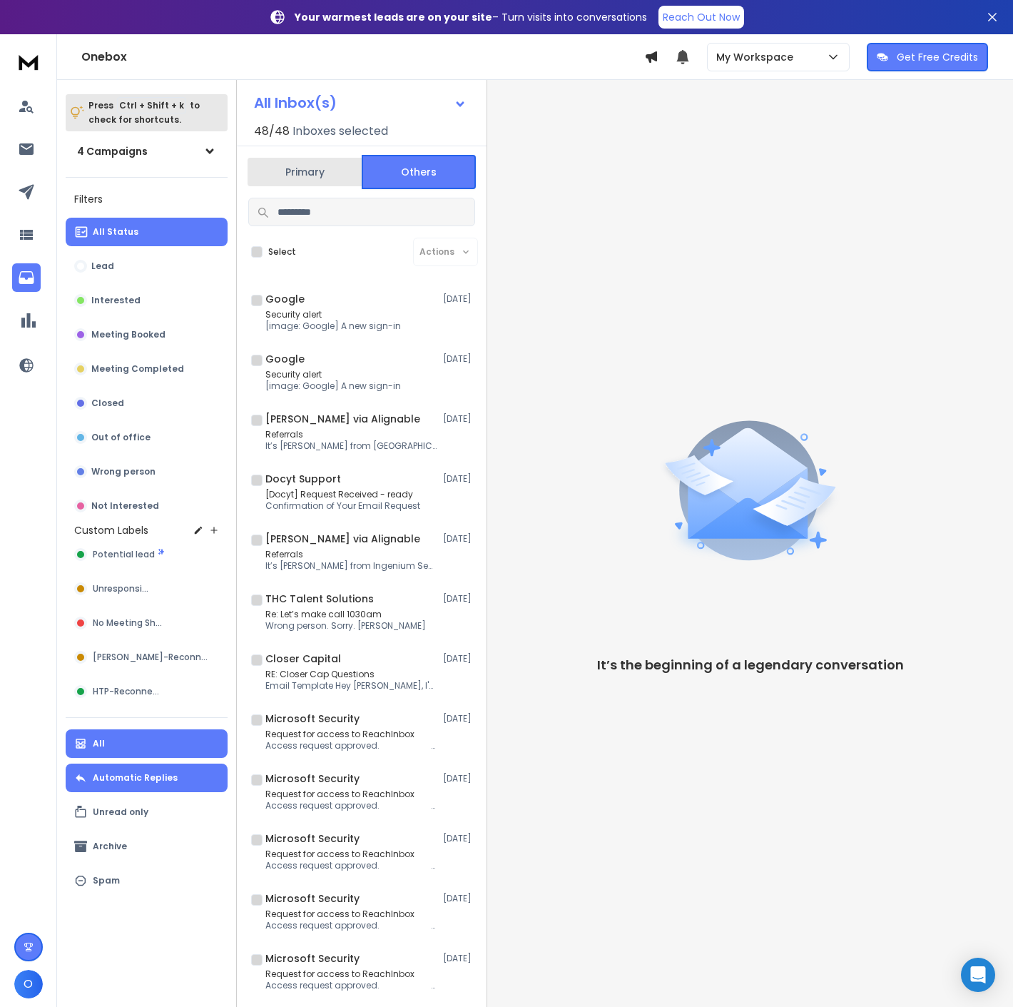
click at [145, 764] on button "Automatic Replies" at bounding box center [147, 778] width 162 height 29
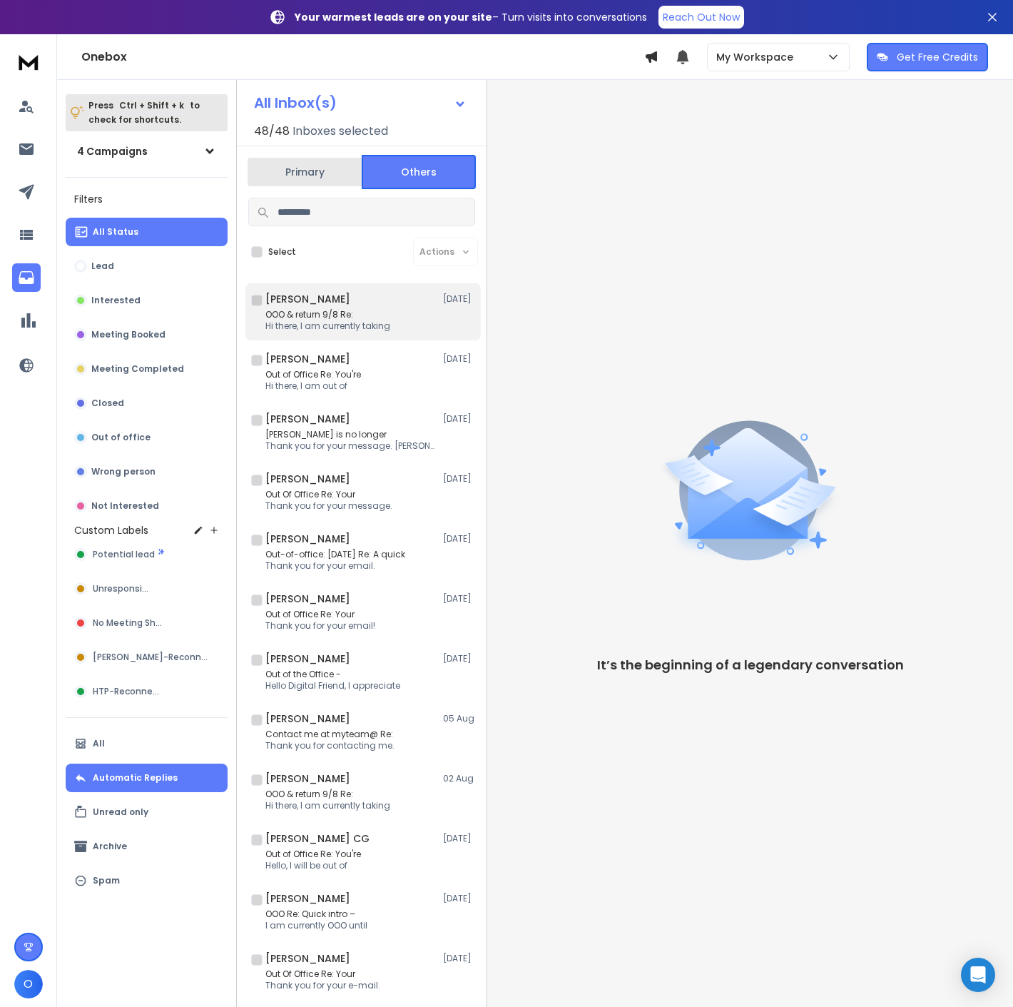
click at [329, 315] on p "OOO & return 9/8 Re:" at bounding box center [327, 314] width 125 height 11
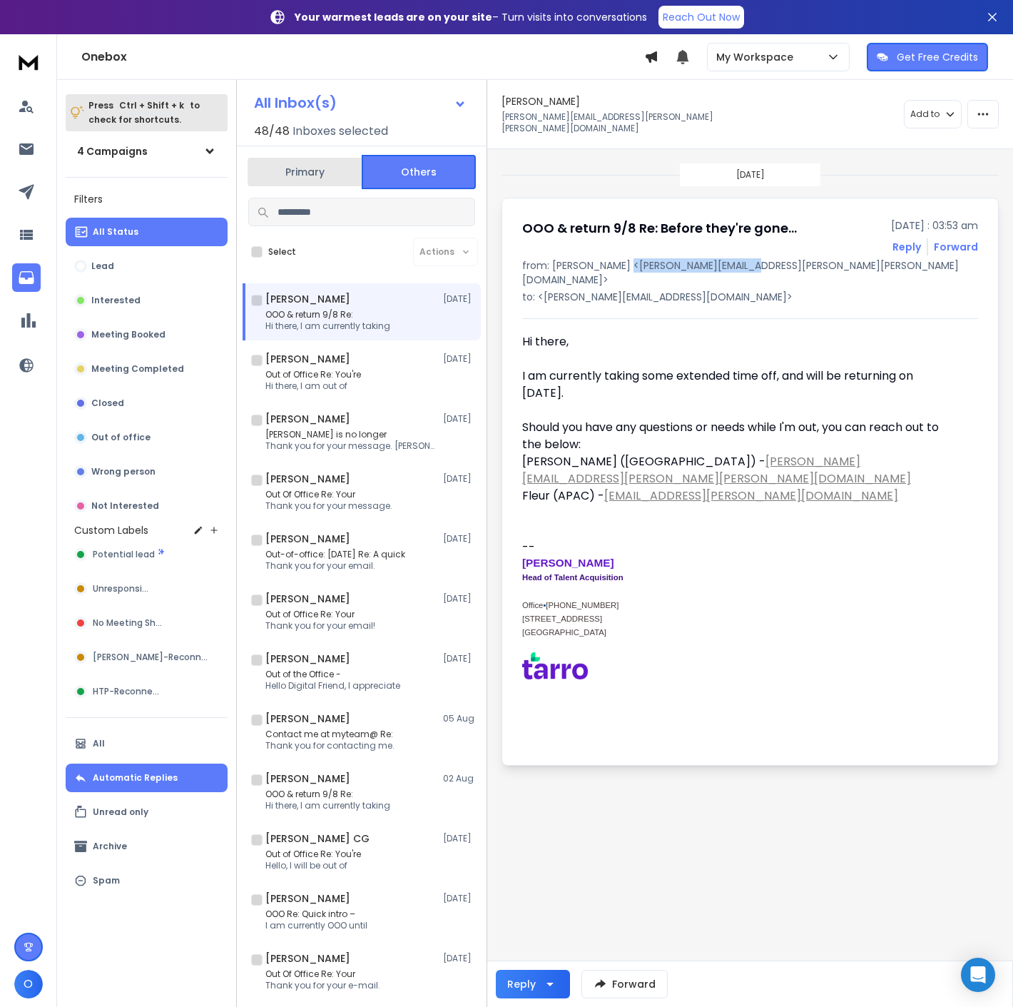
drag, startPoint x: 619, startPoint y: 252, endPoint x: 738, endPoint y: 253, distance: 119.2
click at [738, 258] on p "from: Katie Wagner <katie.wagner@tarro.com>" at bounding box center [750, 272] width 456 height 29
click at [678, 487] on link "fleur.saguid@tarro.com" at bounding box center [751, 495] width 294 height 16
click at [348, 357] on div "Robert Lopez 07 Aug" at bounding box center [370, 359] width 210 height 14
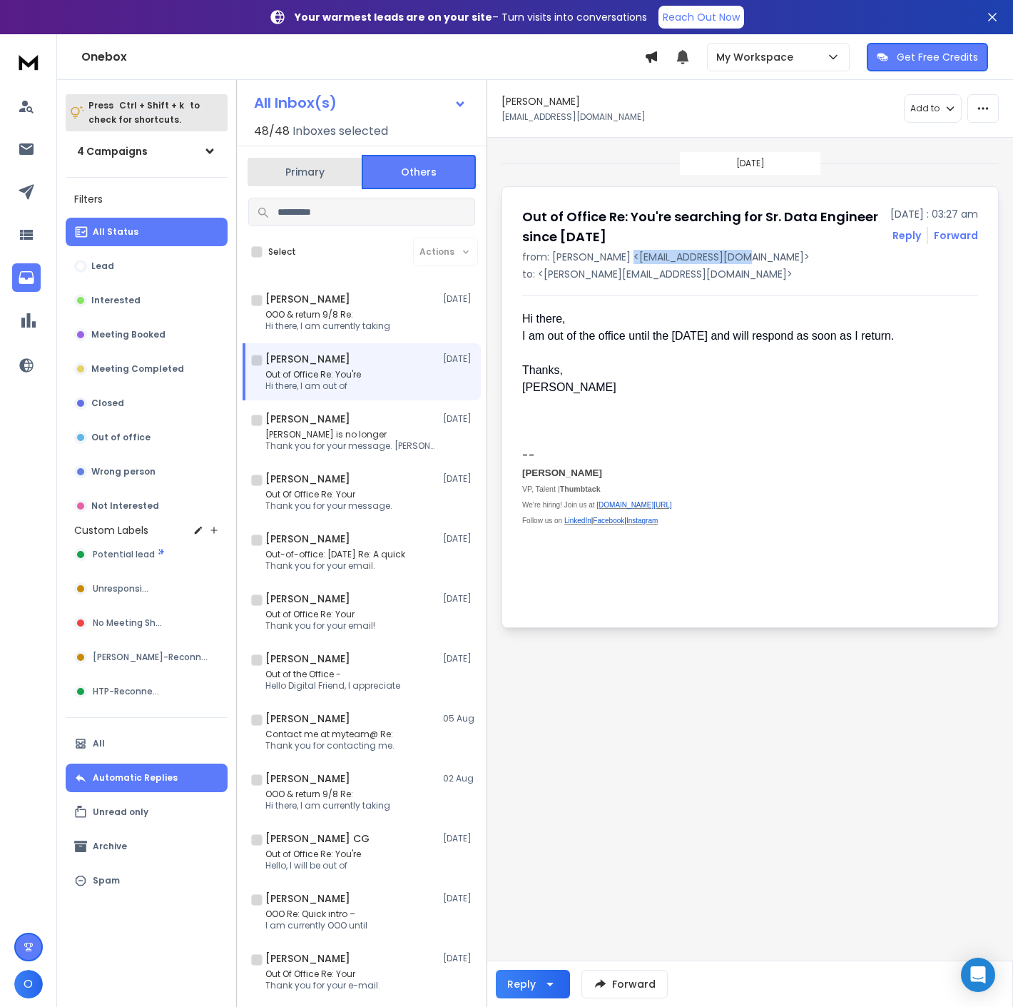
drag, startPoint x: 614, startPoint y: 258, endPoint x: 731, endPoint y: 260, distance: 117.8
click at [731, 260] on p "from: Robert Lopez <rlopez@thumbtack.com>" at bounding box center [750, 257] width 456 height 14
click at [340, 432] on p "Mathilde Barge is no longer" at bounding box center [350, 434] width 171 height 11
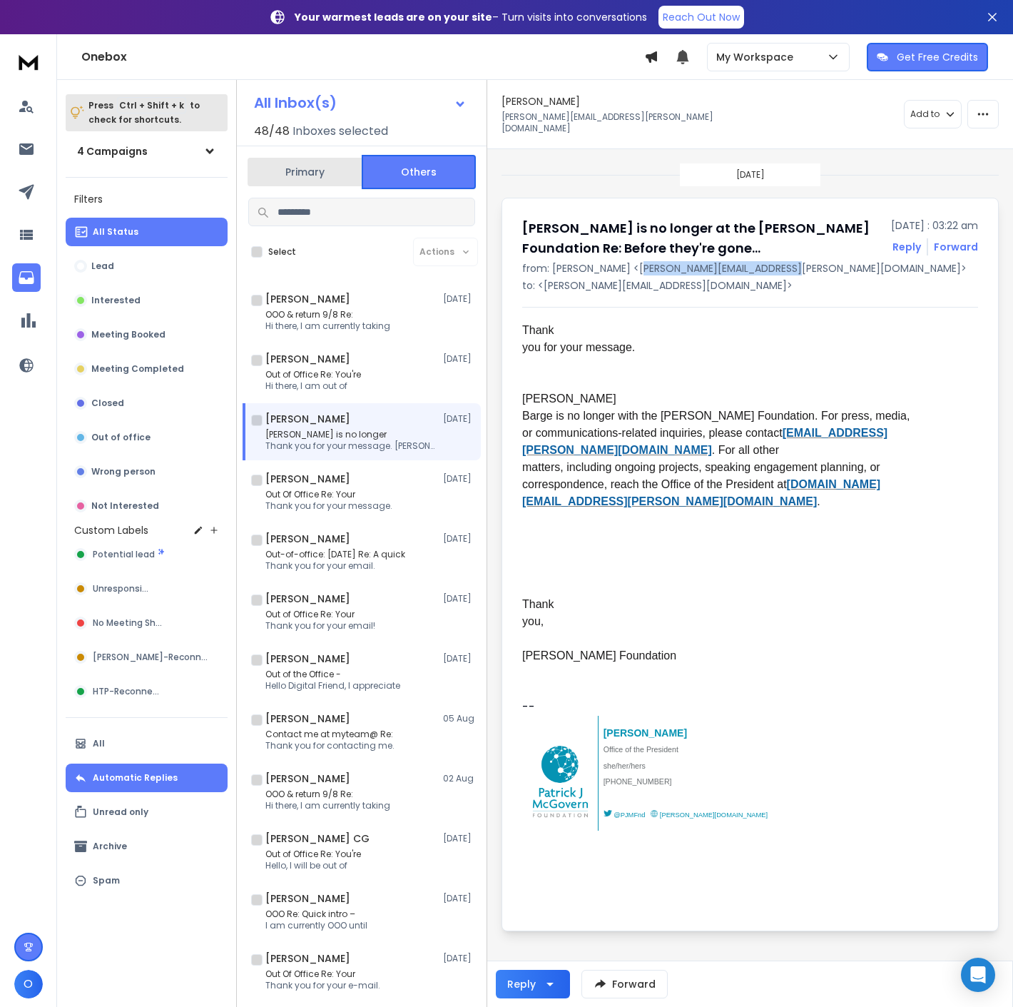
drag, startPoint x: 629, startPoint y: 254, endPoint x: 783, endPoint y: 258, distance: 153.5
click at [783, 261] on p "from: Mathilde Barge <mathilde.barge@mcgovern.org>" at bounding box center [750, 268] width 456 height 14
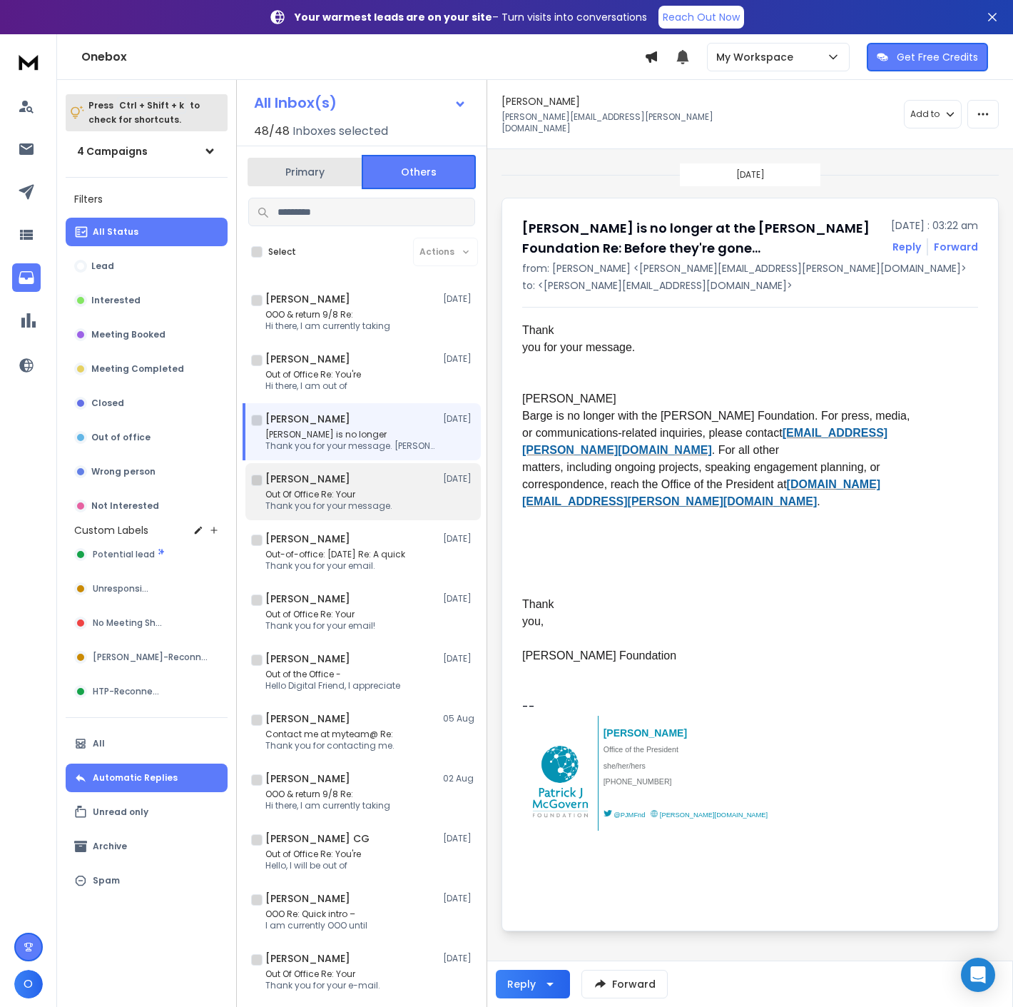
click at [377, 494] on p "Out Of Office Re: Your" at bounding box center [328, 494] width 127 height 11
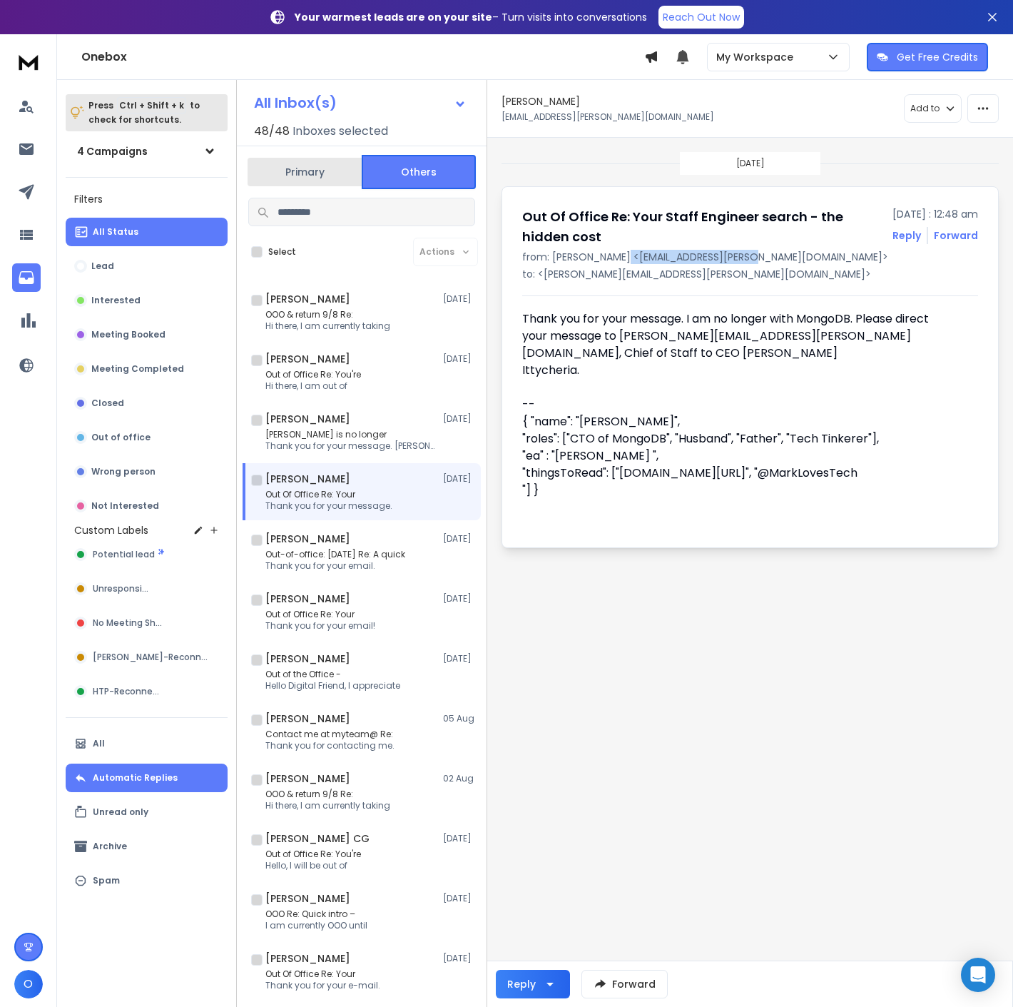
drag, startPoint x: 609, startPoint y: 257, endPoint x: 746, endPoint y: 259, distance: 137.0
click at [746, 259] on p "from: Mark Porter <mark.porter@mongodb.com>" at bounding box center [750, 257] width 456 height 14
click at [659, 373] on div "Thank you for your message. I am no longer with MongoDB. Please direct your mes…" at bounding box center [736, 418] width 428 height 217
drag, startPoint x: 612, startPoint y: 338, endPoint x: 795, endPoint y: 341, distance: 182.7
click at [795, 341] on div "Thank you for your message. I am no longer with MongoDB. Please direct your mes…" at bounding box center [736, 418] width 428 height 217
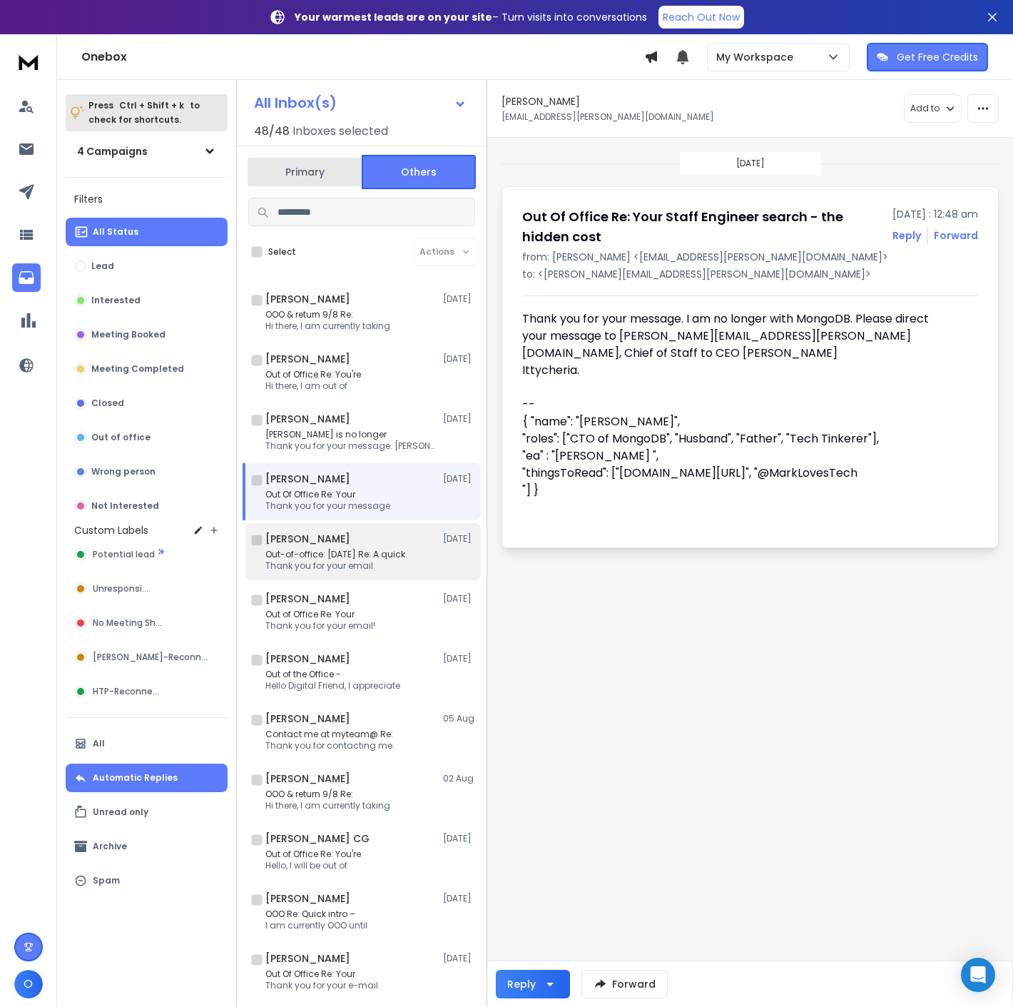
click at [365, 539] on div "Chris Rybitski 07 Aug" at bounding box center [370, 539] width 210 height 14
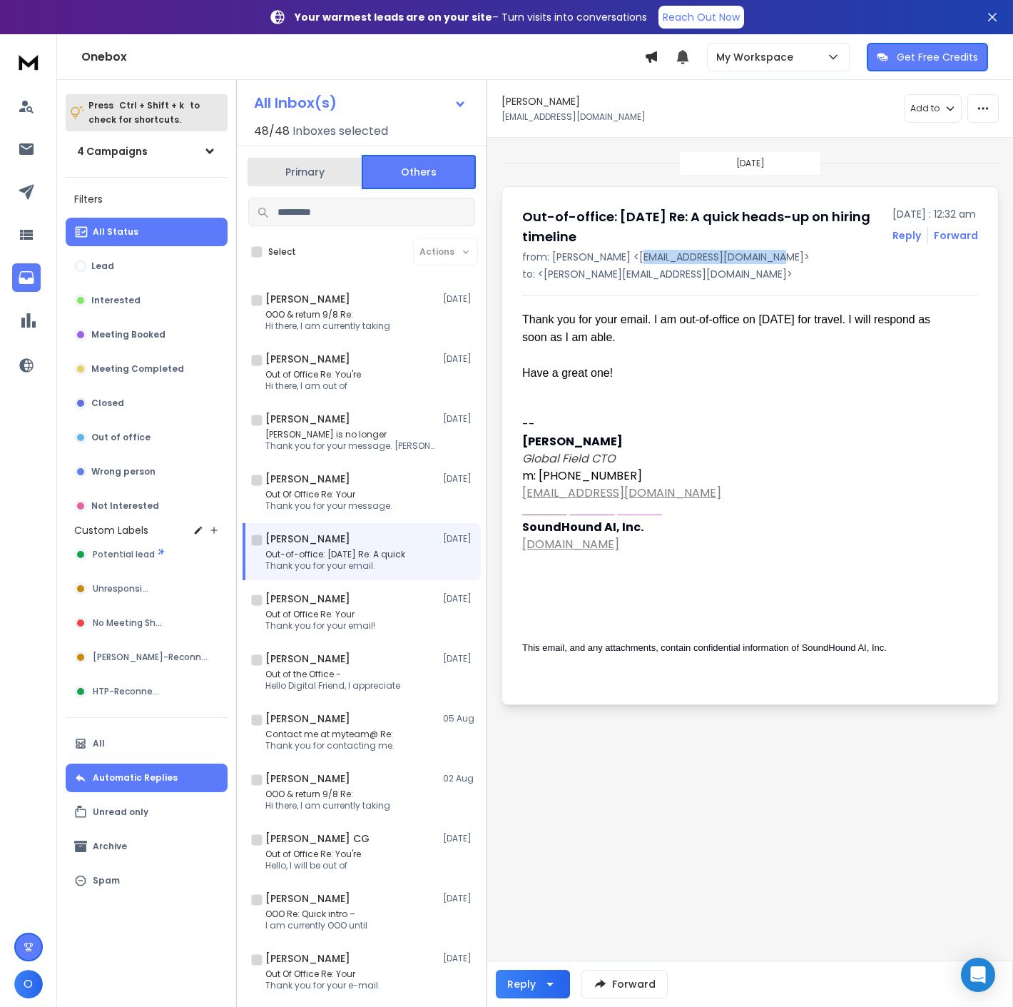
drag, startPoint x: 619, startPoint y: 257, endPoint x: 751, endPoint y: 258, distance: 132.7
click at [751, 258] on p "from: Chris Rybitski <crybitski@soundhound.com>" at bounding box center [750, 257] width 456 height 14
click at [618, 539] on link "www.soundhound.com" at bounding box center [570, 544] width 97 height 16
drag, startPoint x: 512, startPoint y: 523, endPoint x: 607, endPoint y: 520, distance: 95.7
click at [607, 520] on div "Out-of-office: 08/06/2025 Re: A quick heads-up on hiring timeline 7 August 2025…" at bounding box center [750, 445] width 497 height 519
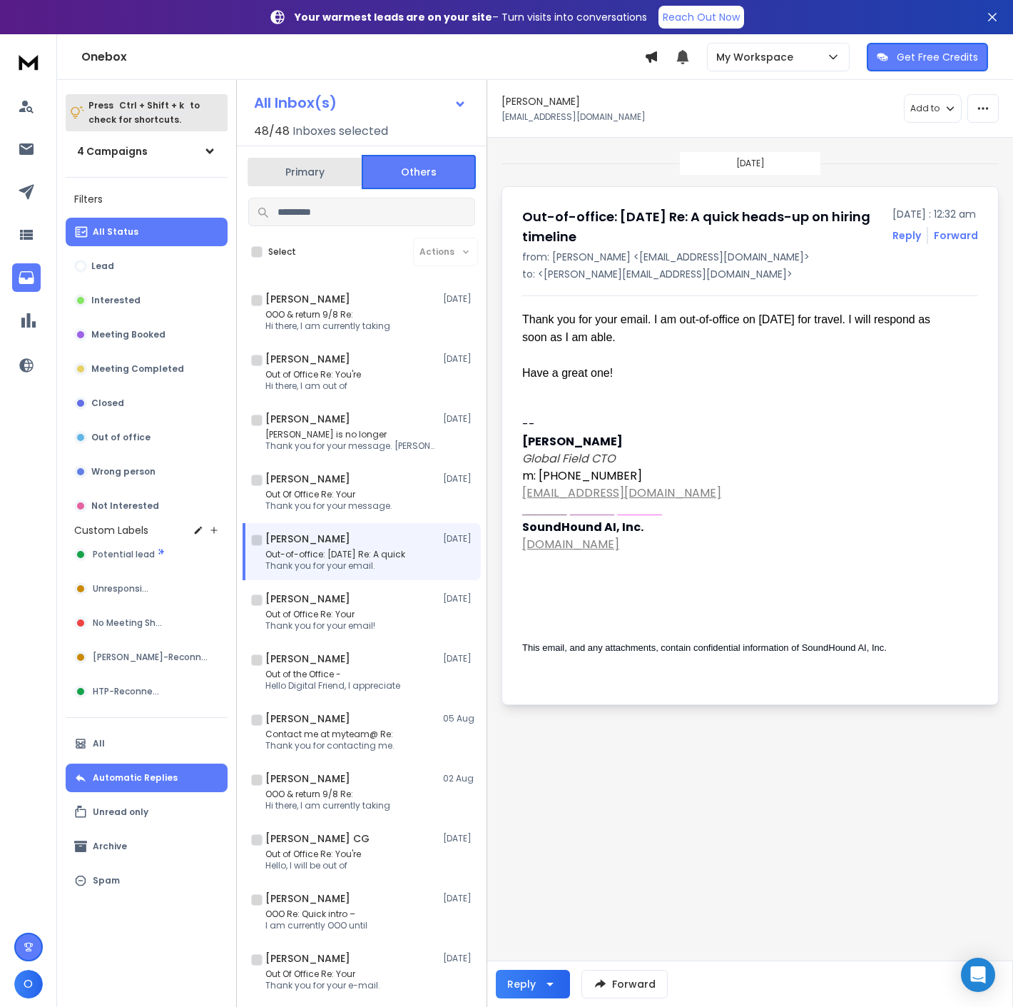
click at [714, 425] on div "Thank you for your email. I am out-of-office on 08/06/2025 for travel. I will r…" at bounding box center [736, 497] width 428 height 374
drag, startPoint x: 515, startPoint y: 440, endPoint x: 617, endPoint y: 444, distance: 102.1
click at [617, 444] on div "Chris Rybitski Global Field CTO m: (303) 562-5967 crybitski@soundhound.com ____…" at bounding box center [730, 493] width 417 height 120
drag, startPoint x: 616, startPoint y: 258, endPoint x: 754, endPoint y: 263, distance: 138.5
click at [754, 263] on p "from: Chris Rybitski <crybitski@soundhound.com>" at bounding box center [750, 257] width 456 height 14
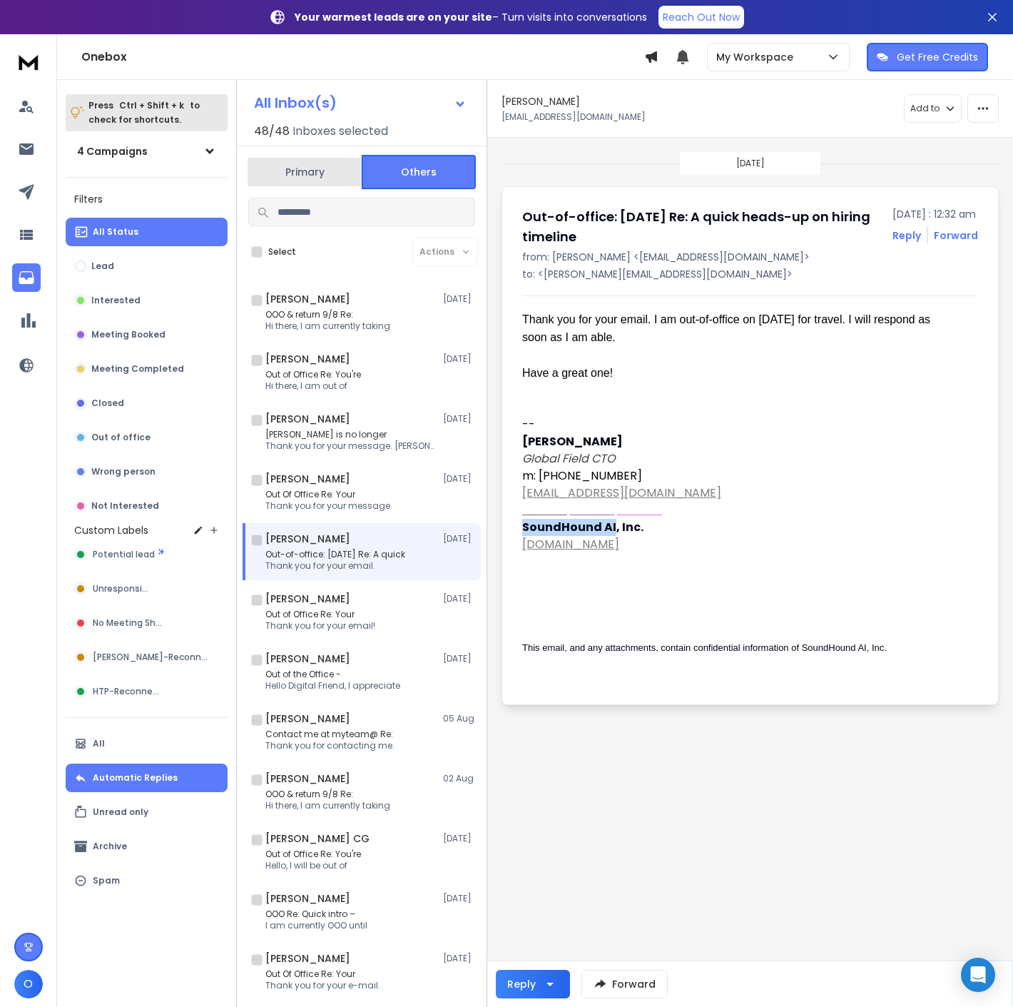
drag, startPoint x: 515, startPoint y: 520, endPoint x: 604, endPoint y: 524, distance: 89.3
click at [604, 524] on b "SoundHound AI, Inc." at bounding box center [582, 527] width 121 height 16
click at [302, 383] on p "Hi there, I am out of" at bounding box center [313, 385] width 96 height 11
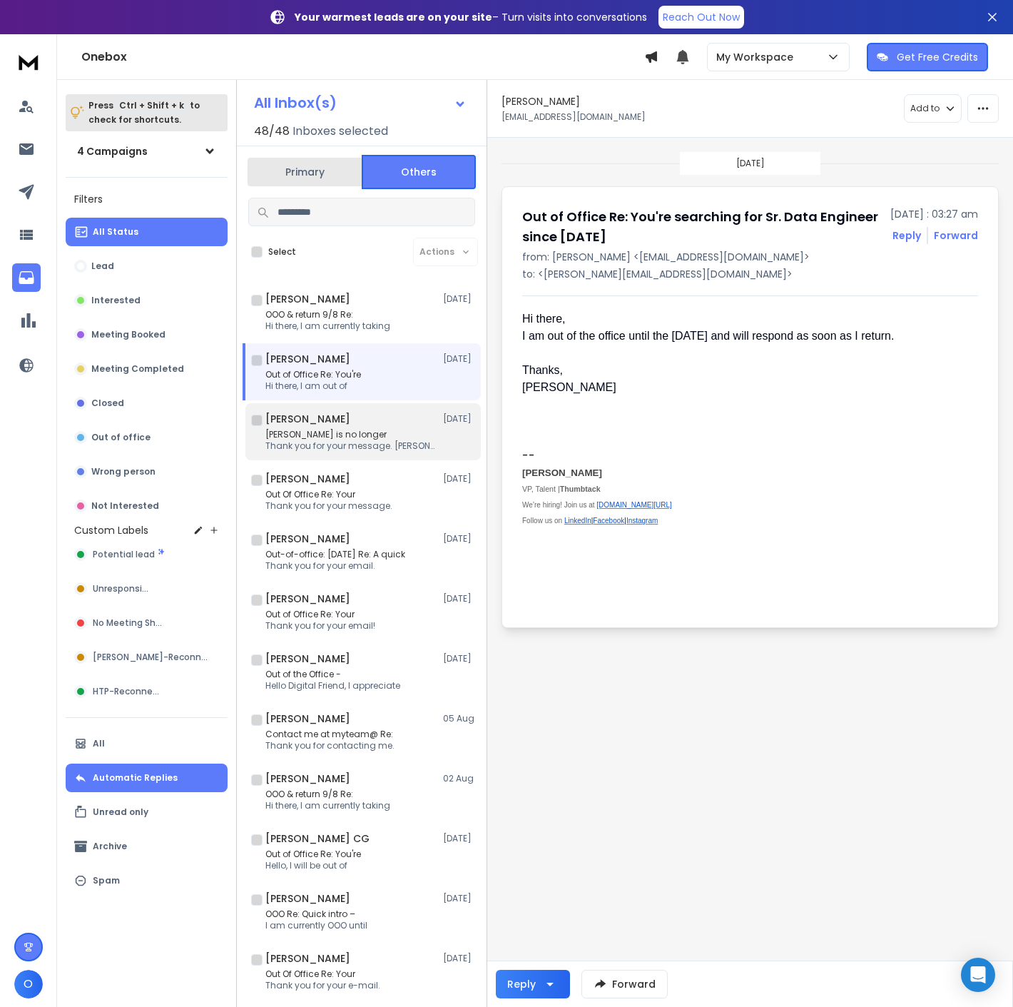
click at [396, 442] on p "Thank you for your message. Mathilde" at bounding box center [350, 445] width 171 height 11
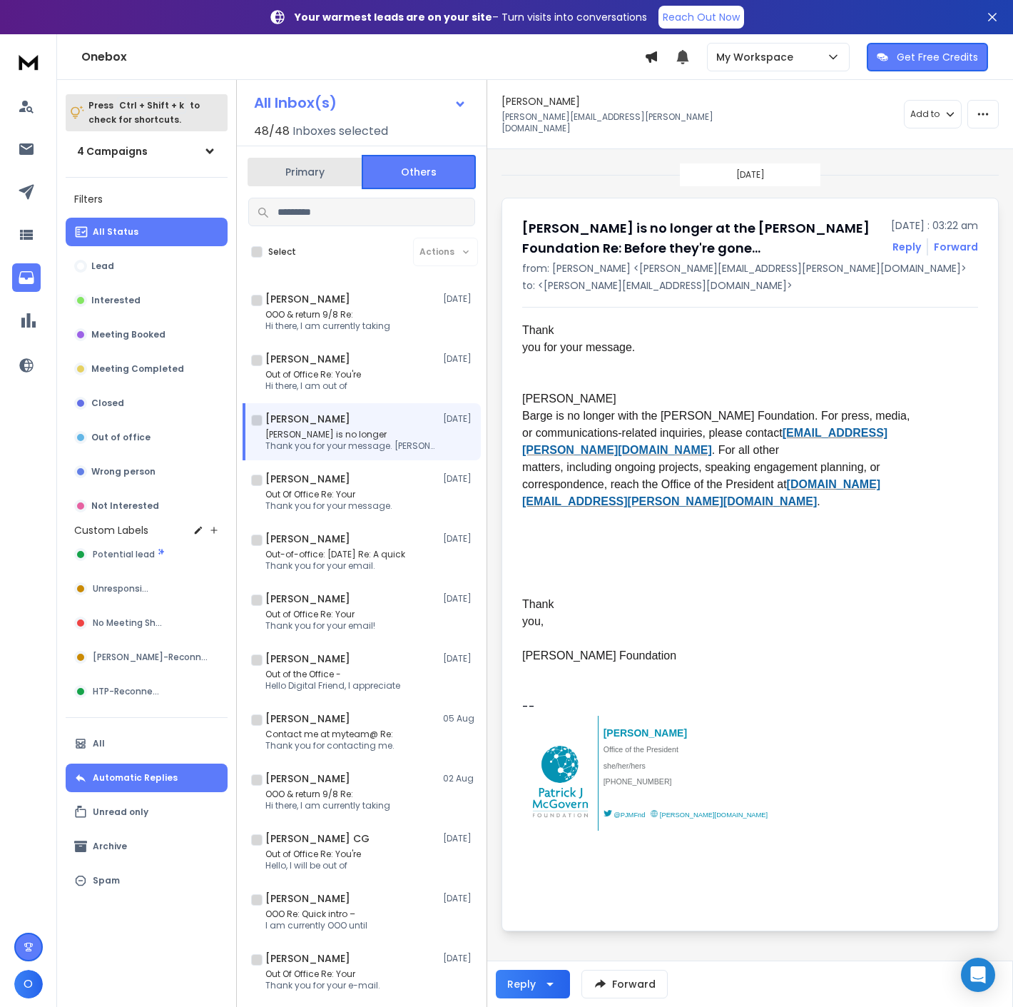
click at [375, 457] on div "Mathilde Barge 07 Aug Mathilde Barge is no longer Thank you for your message. M…" at bounding box center [362, 431] width 235 height 57
click at [371, 467] on div "Mark Porter 07 Aug Out Of Office Re: Your Thank you for your message." at bounding box center [362, 491] width 235 height 57
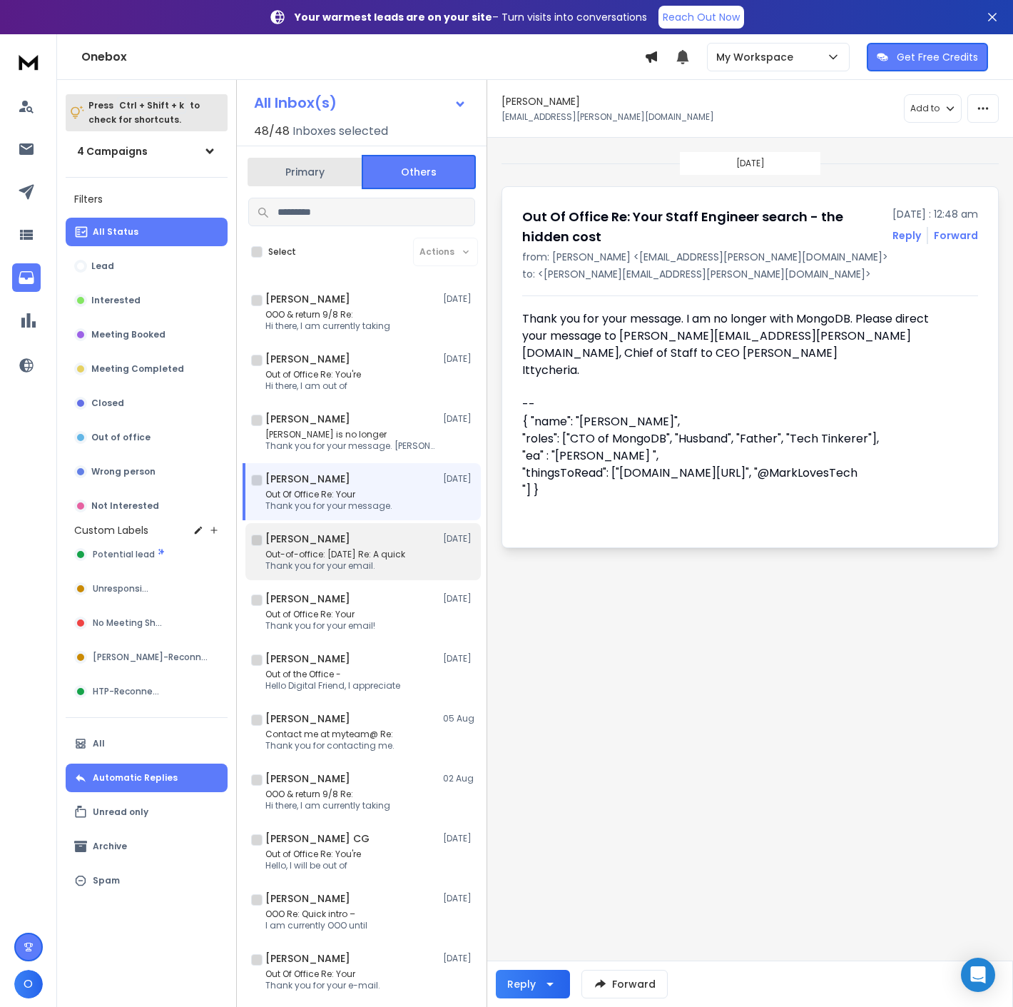
click at [343, 535] on div "Chris Rybitski 07 Aug" at bounding box center [370, 539] width 210 height 14
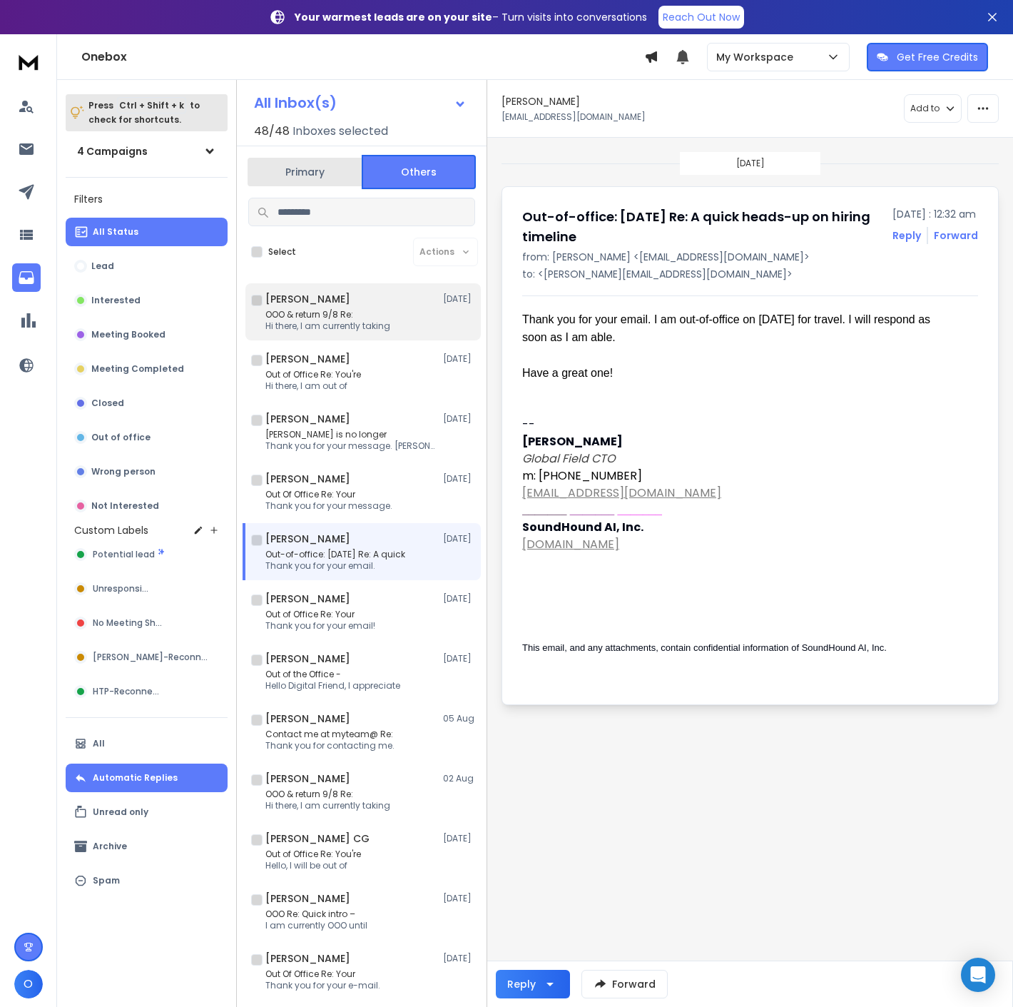
click at [323, 290] on div "Katie Wagner 07 Aug OOO & return 9/8 Re: Hi there, I am currently taking" at bounding box center [362, 311] width 235 height 57
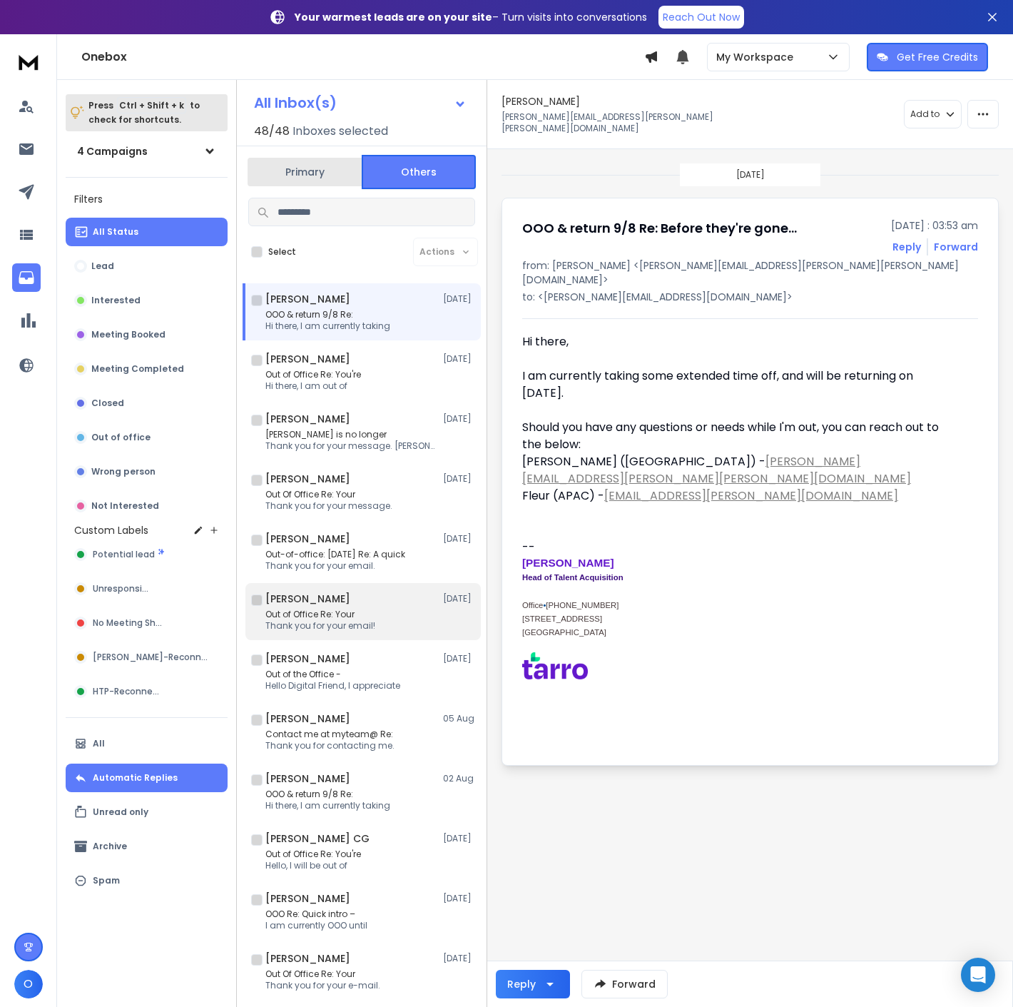
click at [297, 585] on div "Mark Davidson 07 Aug Out of Office Re: Your Thank you for your email!" at bounding box center [362, 611] width 235 height 57
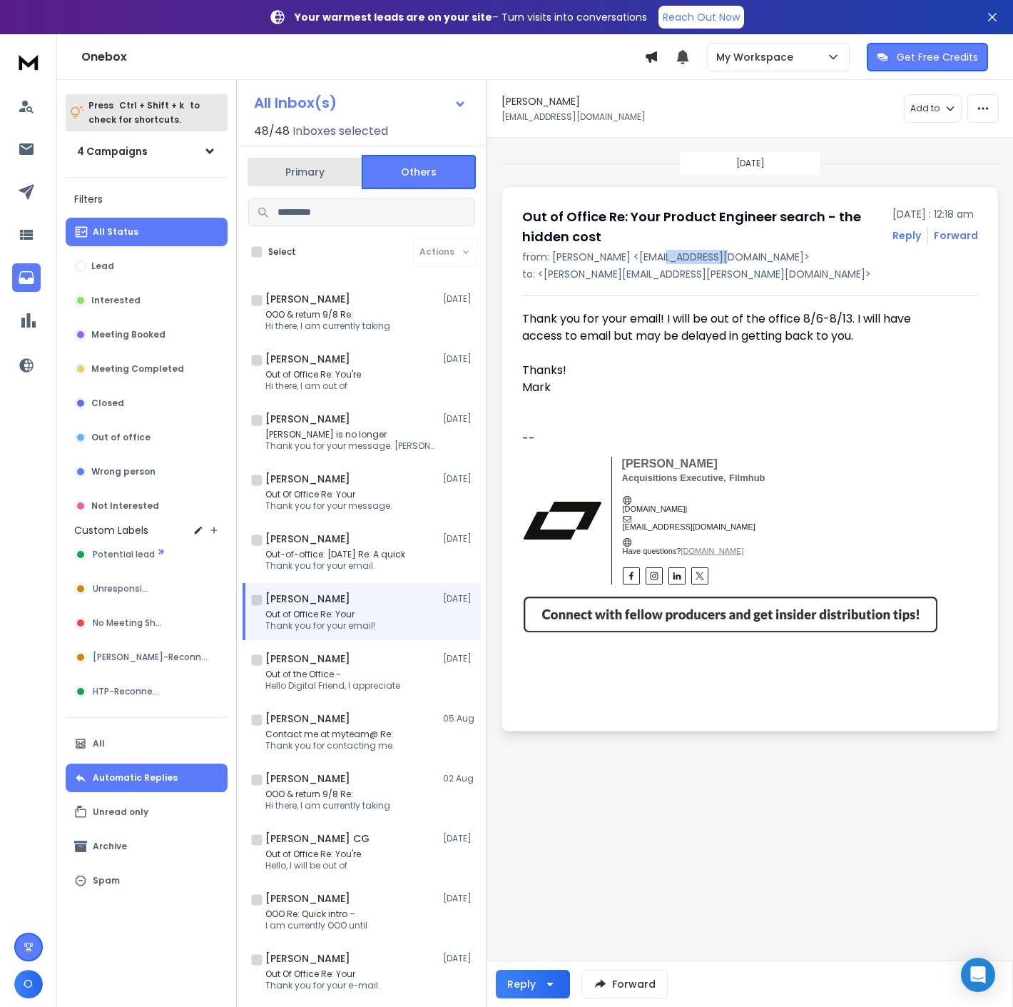
drag, startPoint x: 662, startPoint y: 257, endPoint x: 721, endPoint y: 259, distance: 60.0
click at [721, 259] on p "from: Mark Davidson <mark@filmhub.com>" at bounding box center [750, 257] width 456 height 14
click at [331, 647] on div "Mike Kiersey 07 Aug Out of the Office - Hello Digital Friend, I appreciate" at bounding box center [362, 671] width 235 height 57
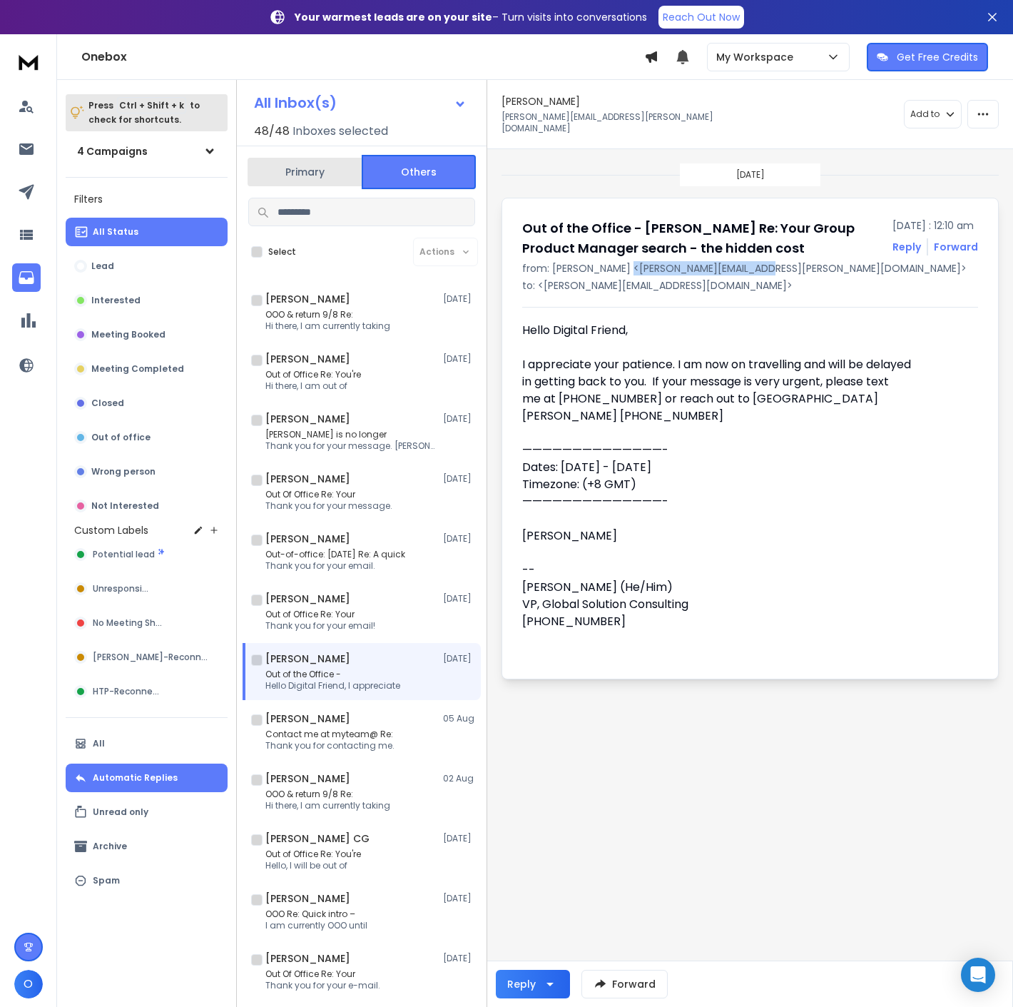
drag, startPoint x: 614, startPoint y: 255, endPoint x: 693, endPoint y: 272, distance: 80.9
click at [748, 261] on p "from: Mike Kiersey <mike.kiersey@workato.com>" at bounding box center [750, 268] width 456 height 14
click at [284, 721] on h1 "Magdalena Ziolkowska" at bounding box center [307, 718] width 85 height 14
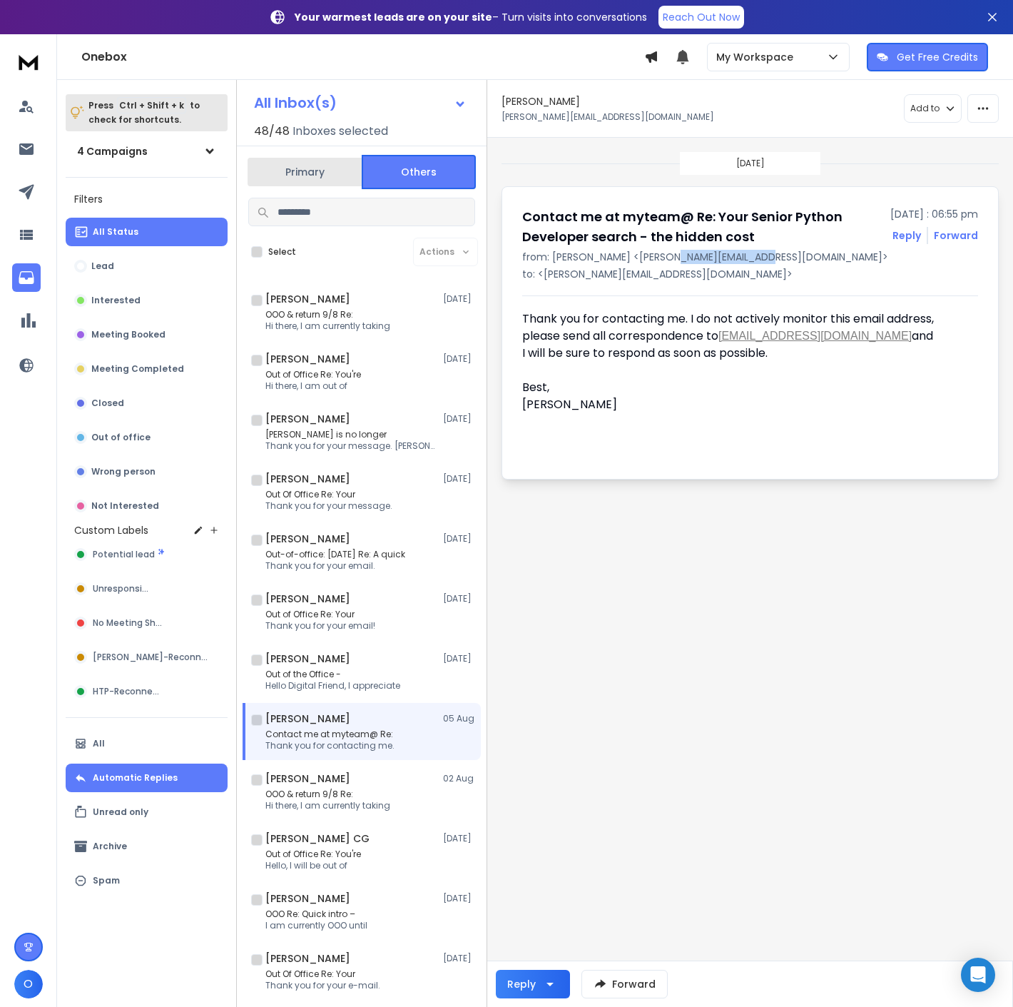
drag, startPoint x: 667, startPoint y: 257, endPoint x: 761, endPoint y: 261, distance: 94.3
click at [761, 261] on p "from: Magdalena Ziolkowska <magda@prvolt.com>" at bounding box center [750, 257] width 456 height 14
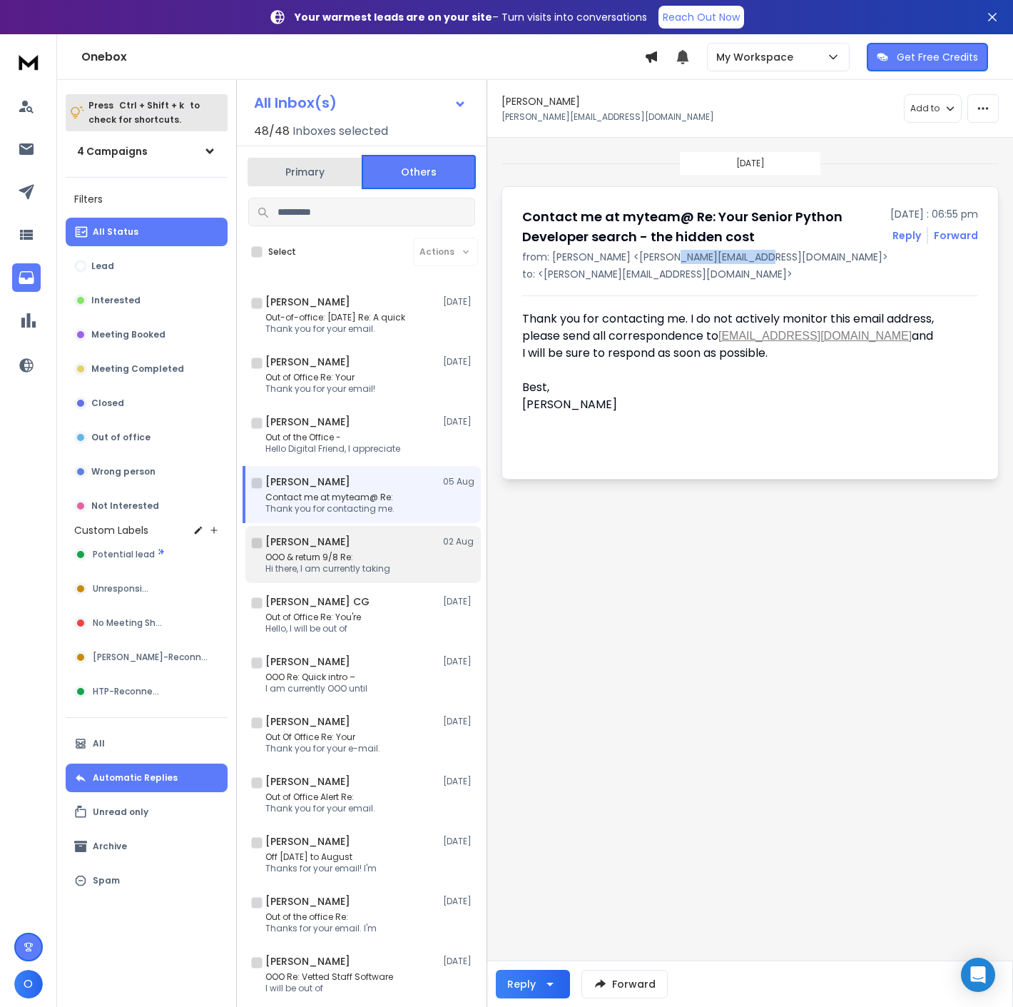
scroll to position [238, 0]
click at [337, 551] on p "OOO & return 9/8 Re:" at bounding box center [327, 556] width 125 height 11
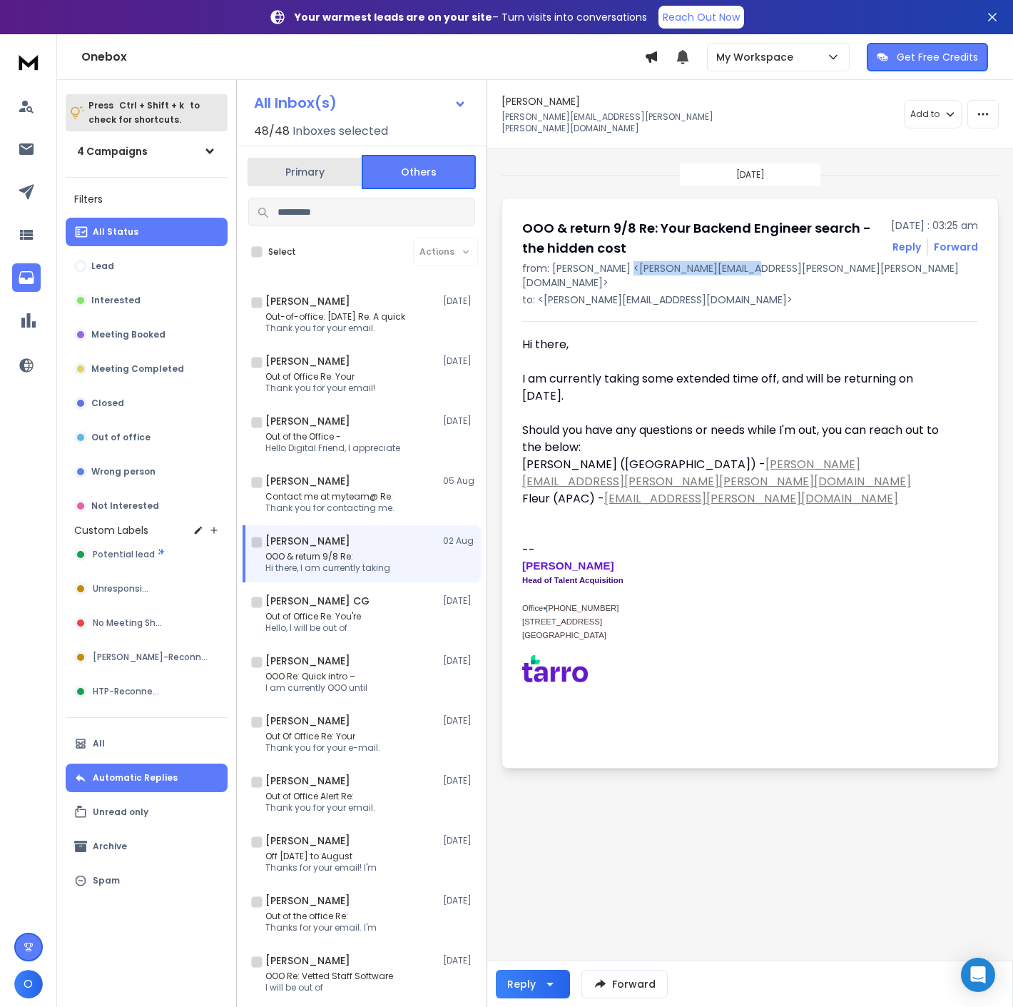
drag, startPoint x: 617, startPoint y: 253, endPoint x: 738, endPoint y: 251, distance: 120.6
click at [738, 261] on p "from: Katie Wagner <katie.wagner@tarro.com>" at bounding box center [750, 275] width 456 height 29
click at [305, 609] on div "Pablo CG 01 Aug Out of Office Re: You're Hello, I will be out of" at bounding box center [370, 614] width 210 height 40
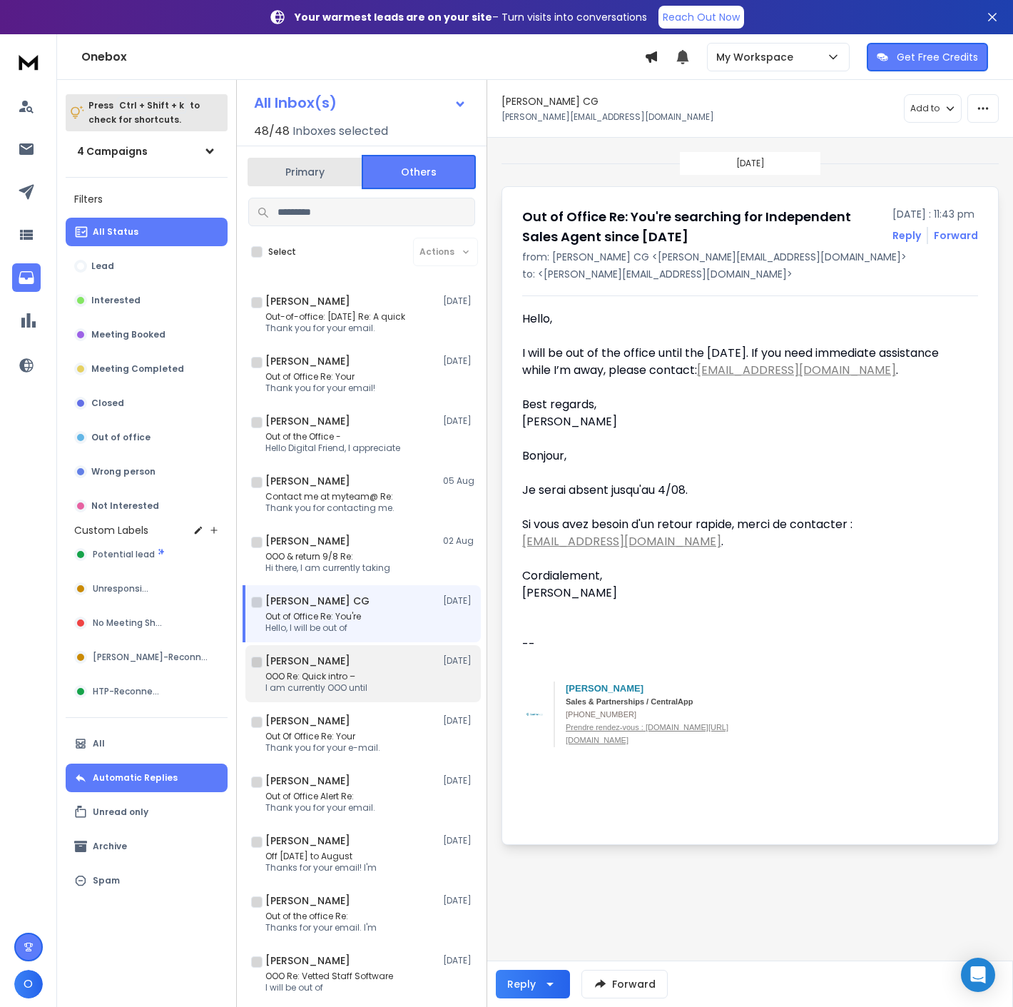
click at [288, 692] on p "I am currently OOO until" at bounding box center [316, 687] width 102 height 11
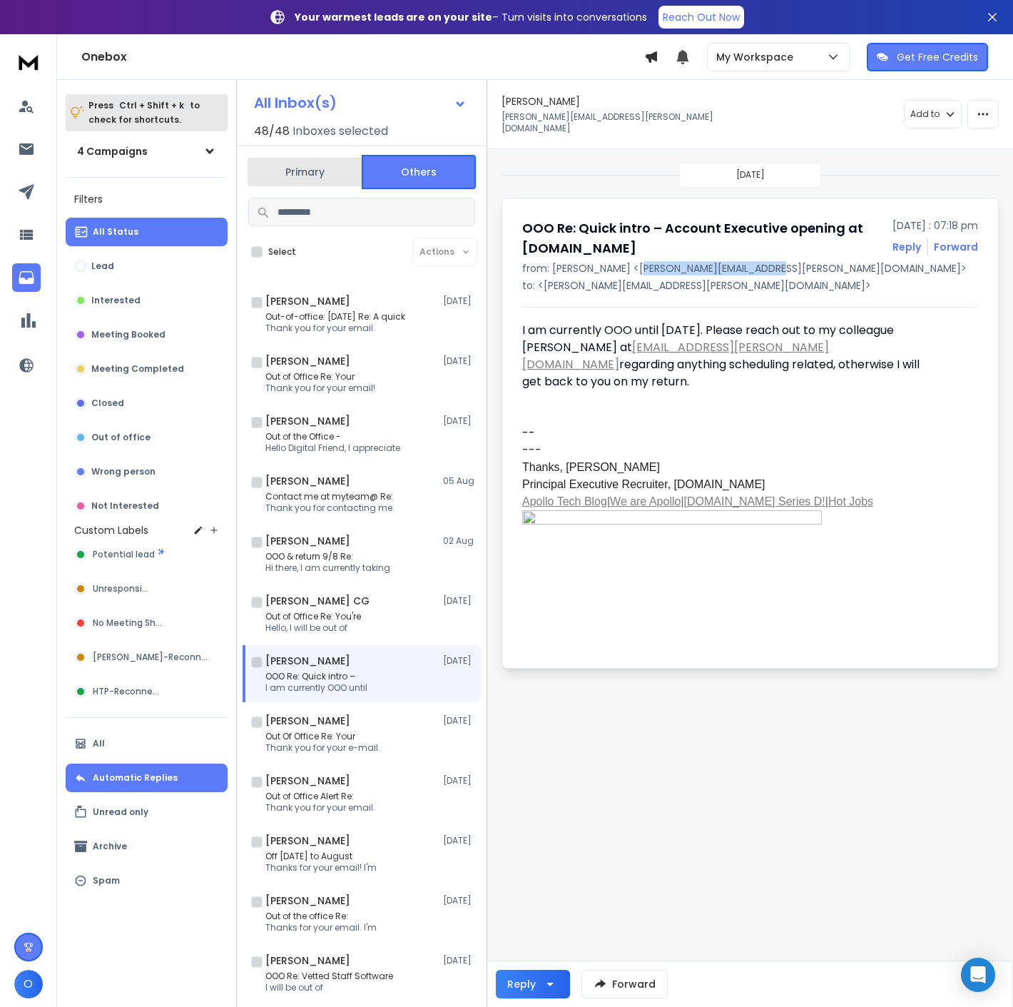
drag, startPoint x: 619, startPoint y: 258, endPoint x: 742, endPoint y: 258, distance: 122.7
click at [742, 261] on p "from: William Wilcox <william.wilcox@apollo.io>" at bounding box center [750, 268] width 456 height 14
click at [300, 731] on p "Out Of Office Re: Your" at bounding box center [322, 736] width 115 height 11
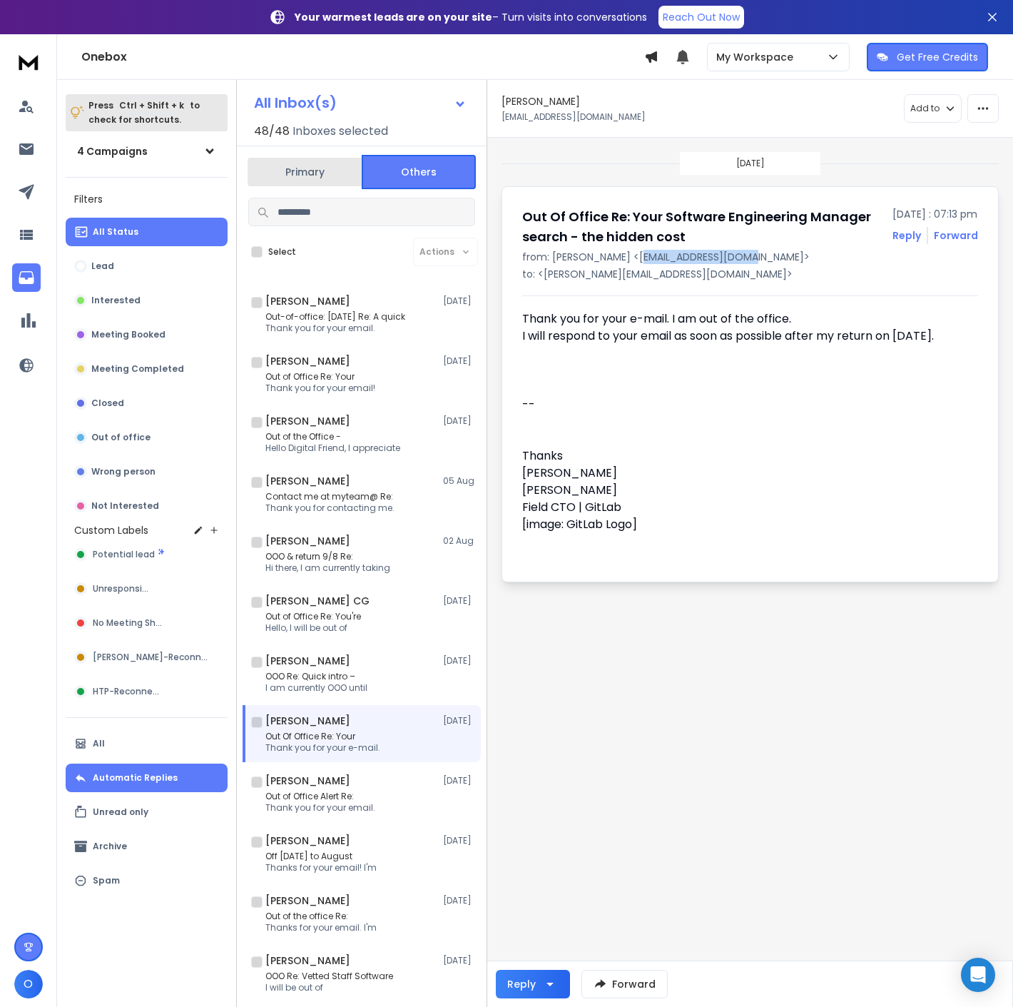
drag, startPoint x: 622, startPoint y: 260, endPoint x: 721, endPoint y: 261, distance: 99.9
click at [721, 261] on p "from: Joshua Carroll <jcarroll@gitlab.com>" at bounding box center [750, 257] width 456 height 14
drag, startPoint x: 701, startPoint y: 273, endPoint x: 694, endPoint y: 265, distance: 11.1
click at [701, 273] on p "to: <omar.a@revoultxteam.com>" at bounding box center [750, 274] width 456 height 14
drag, startPoint x: 669, startPoint y: 257, endPoint x: 719, endPoint y: 253, distance: 50.1
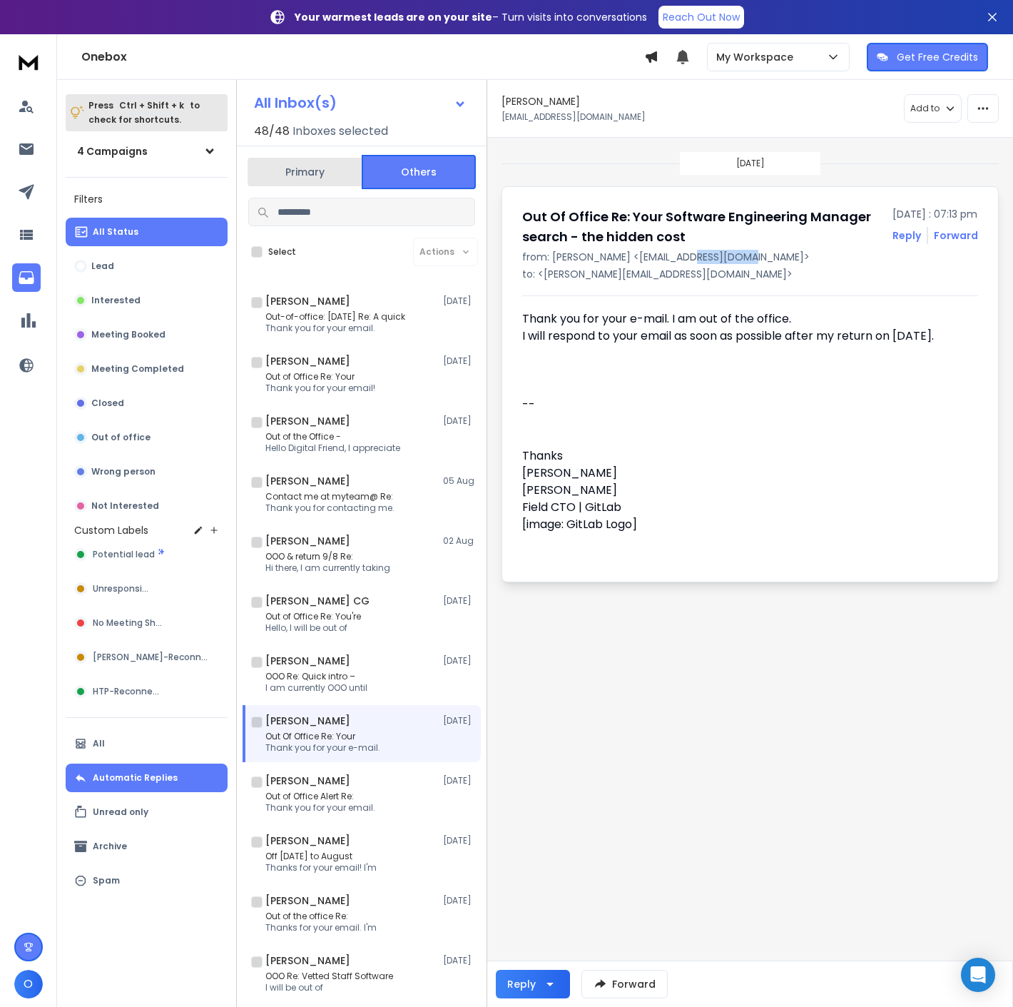
click at [719, 253] on p "from: Joshua Carroll <jcarroll@gitlab.com>" at bounding box center [750, 257] width 456 height 14
click at [686, 458] on div "Thank you for your e-mail. I am out of the office. I will respond to your email…" at bounding box center [736, 435] width 428 height 251
drag, startPoint x: 623, startPoint y: 258, endPoint x: 718, endPoint y: 260, distance: 94.9
click at [718, 260] on p "from: Joshua Carroll <jcarroll@gitlab.com>" at bounding box center [750, 257] width 456 height 14
click at [728, 716] on div "9 days ago Out Of Office Re: Your Software Engineering Manager search - the hid…" at bounding box center [750, 447] width 526 height 590
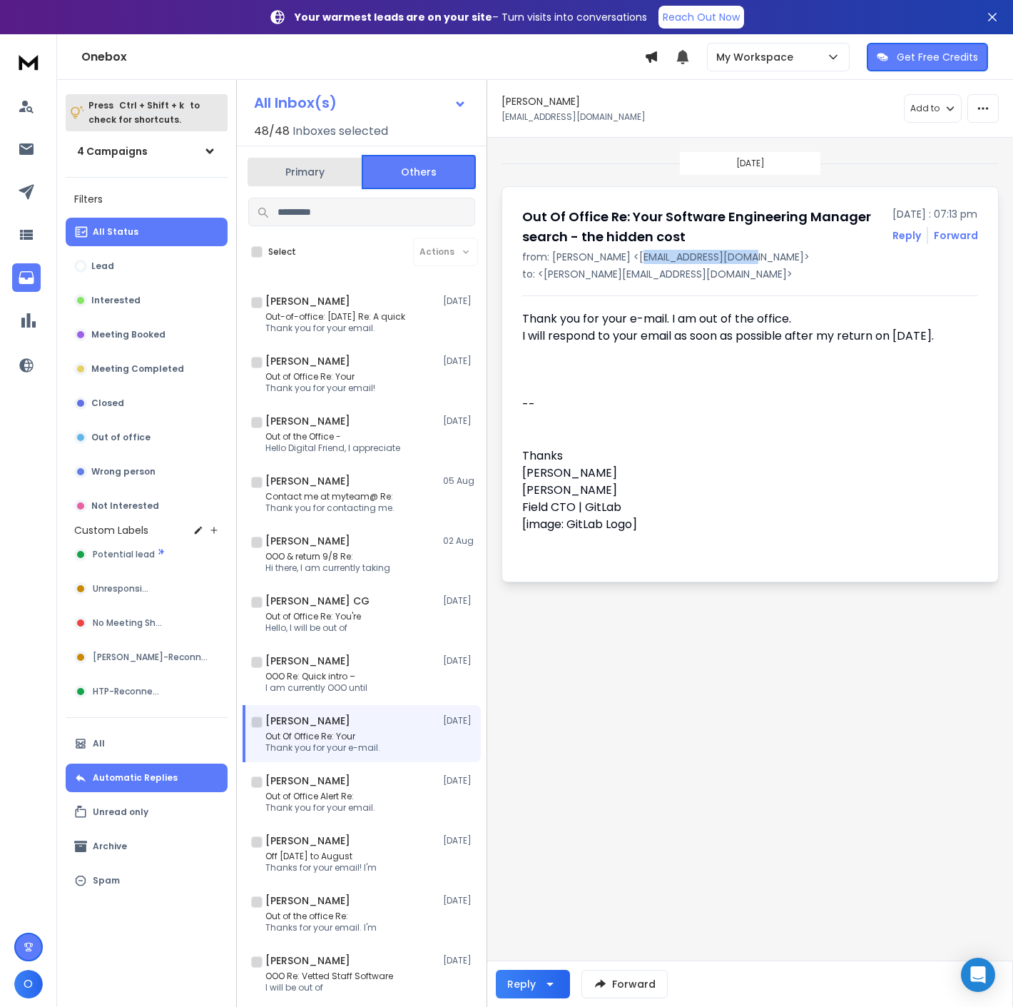
drag, startPoint x: 622, startPoint y: 258, endPoint x: 718, endPoint y: 260, distance: 96.3
click at [718, 260] on p "from: Joshua Carroll <jcarroll@gitlab.com>" at bounding box center [750, 257] width 456 height 14
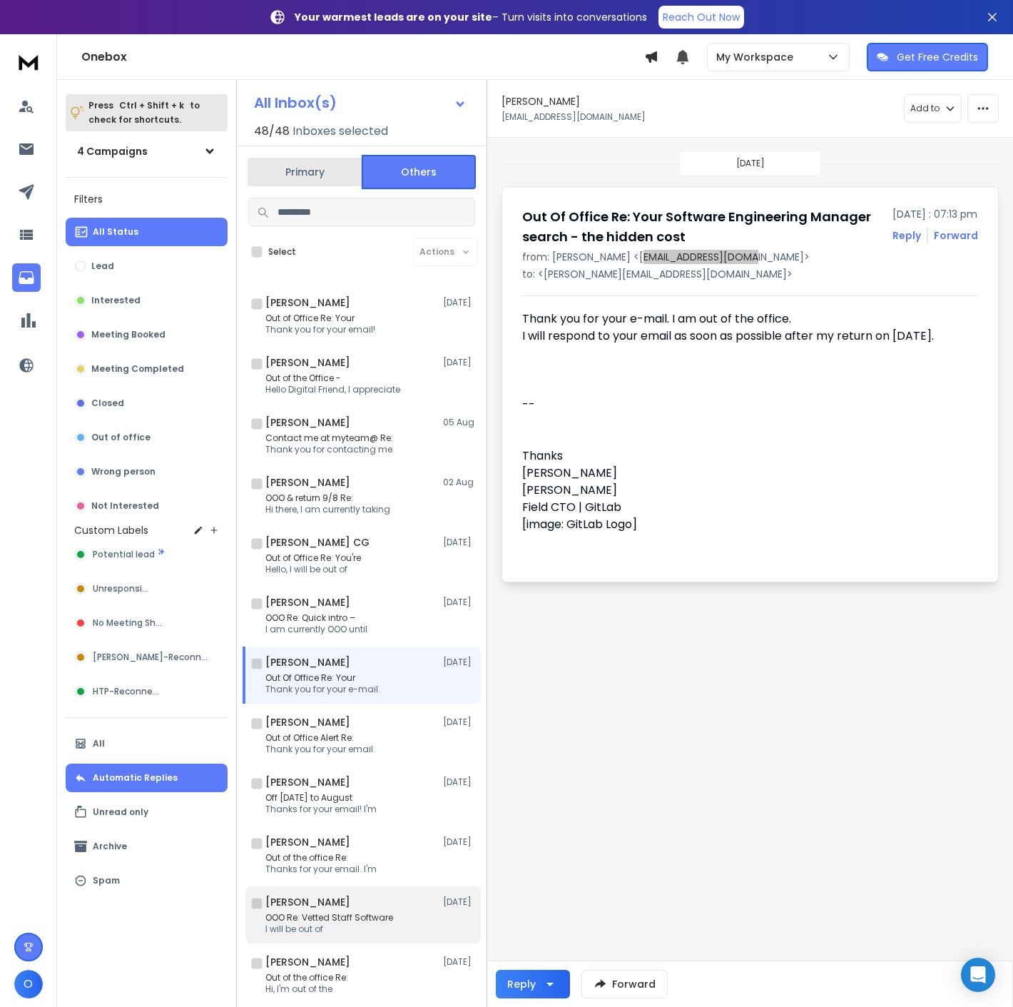
scroll to position [396, 0]
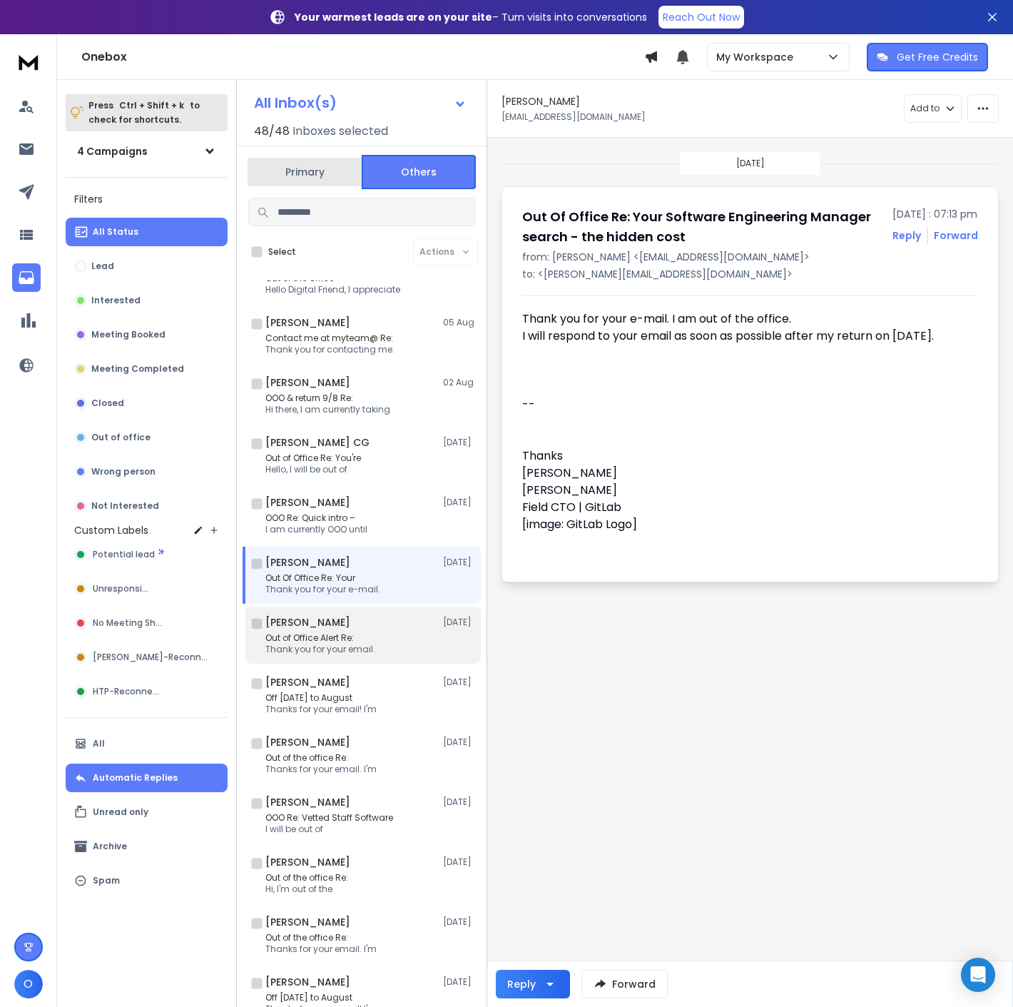
click at [333, 651] on p "Thank you for your email." at bounding box center [320, 649] width 110 height 11
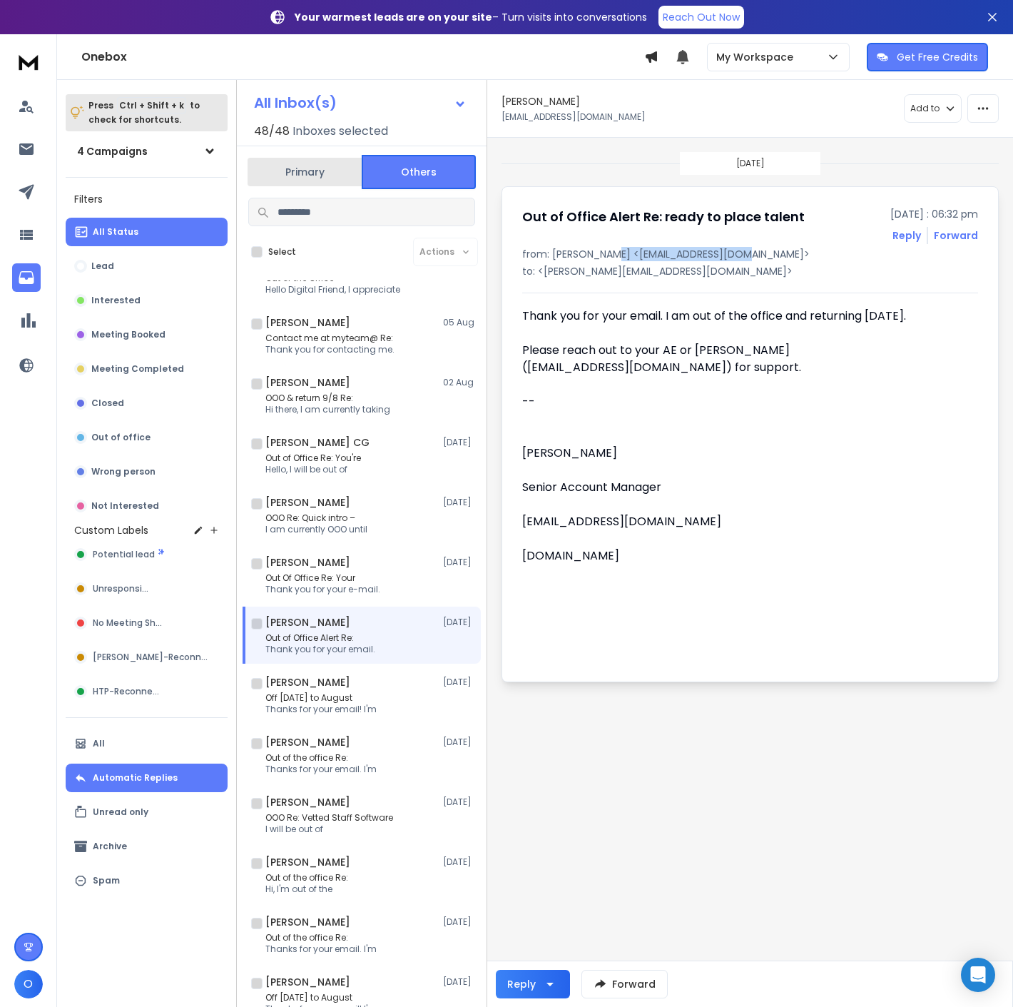
drag, startPoint x: 610, startPoint y: 254, endPoint x: 742, endPoint y: 255, distance: 132.0
click at [742, 255] on p "from: May Chang <mchang@tvscientific.com>" at bounding box center [750, 254] width 456 height 14
click at [541, 50] on h1 "Onebox" at bounding box center [362, 57] width 563 height 17
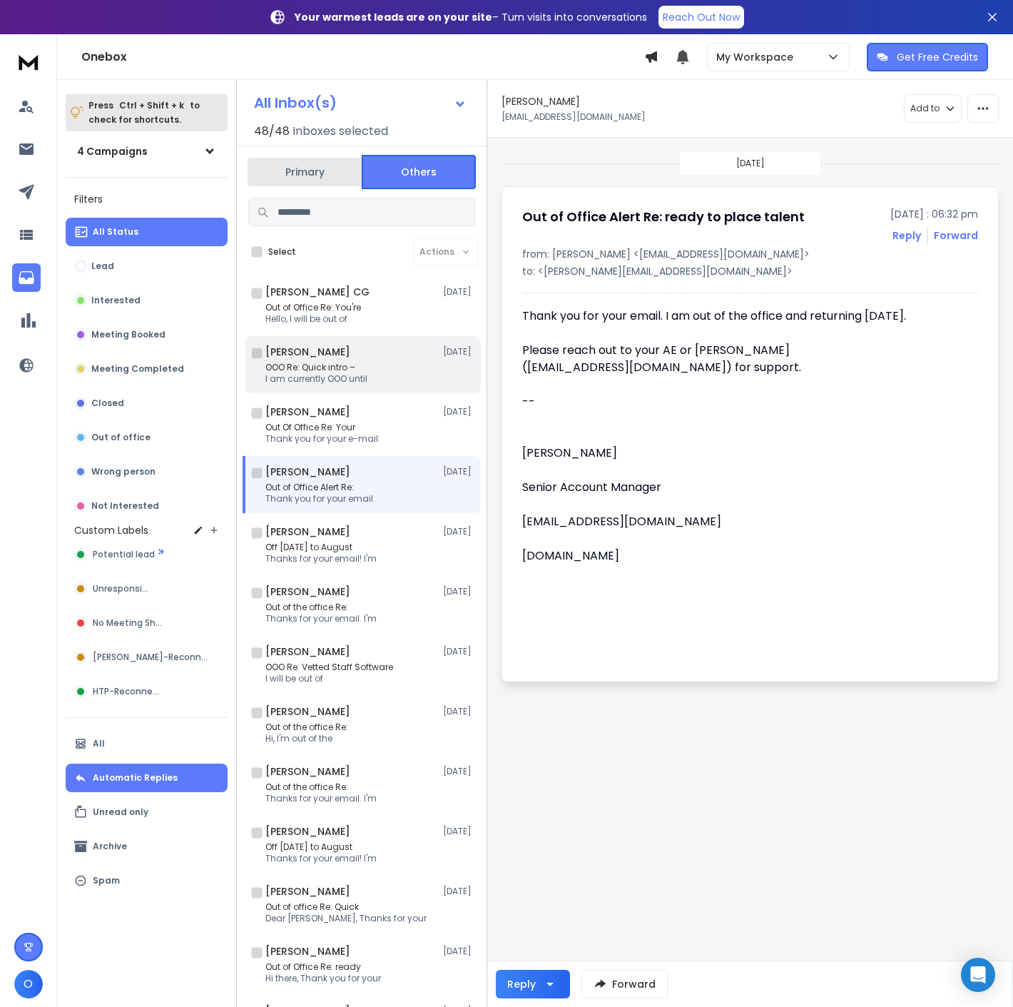
scroll to position [551, 0]
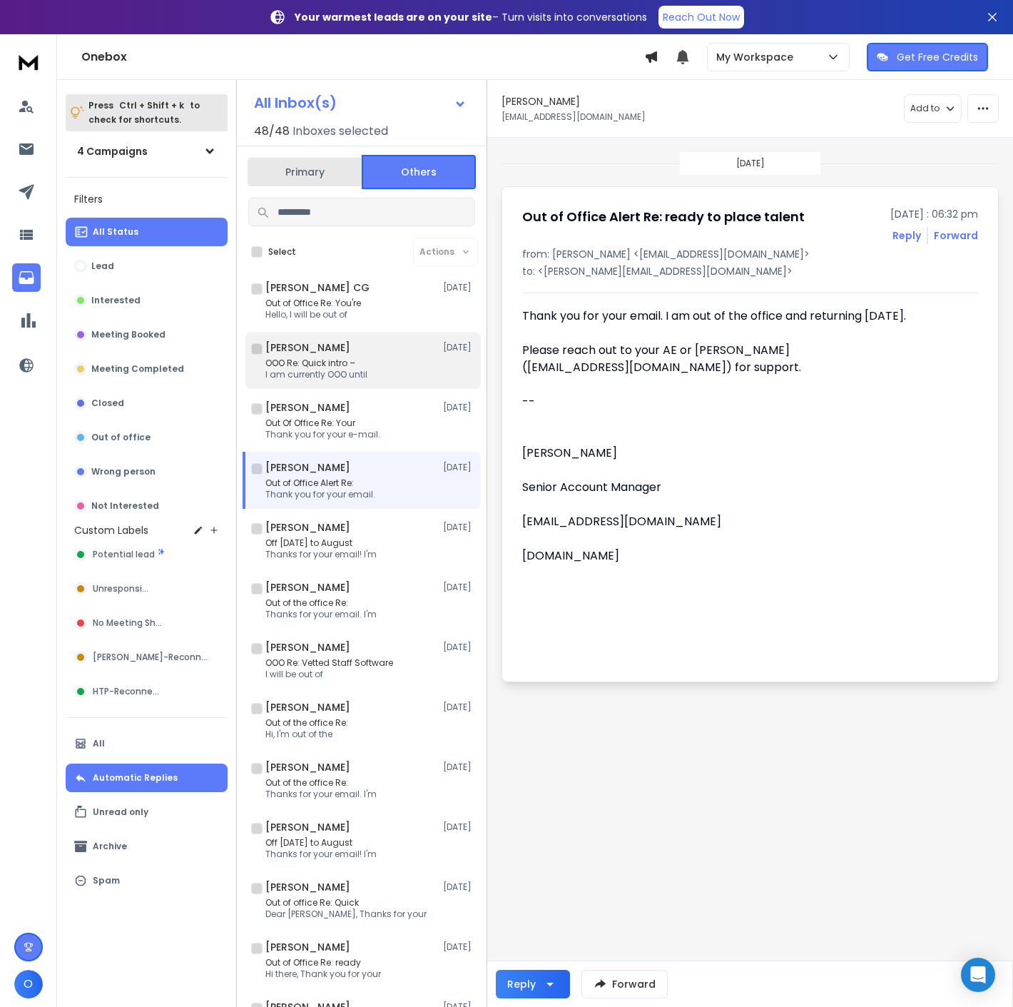
click at [407, 538] on div "Off July 25 to August Thanks for your email! I'm" at bounding box center [370, 548] width 210 height 23
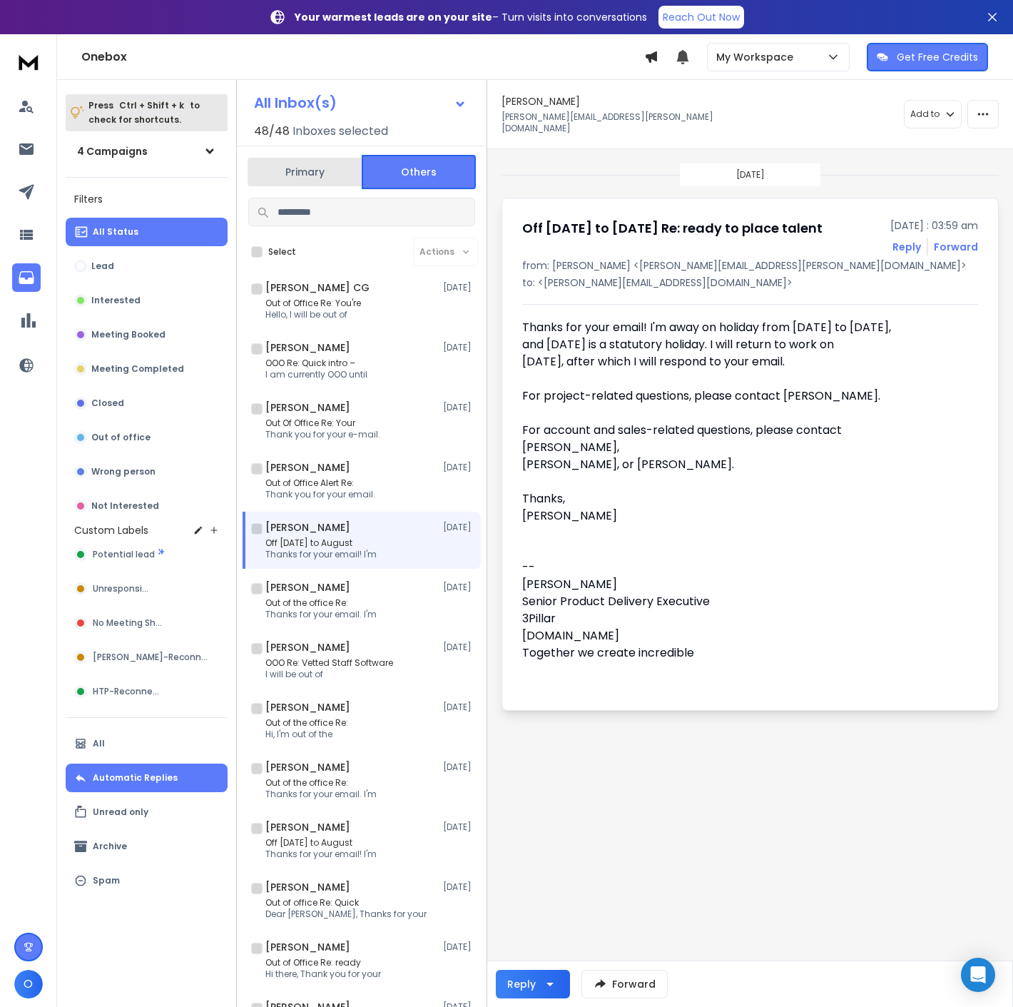
drag, startPoint x: 650, startPoint y: 601, endPoint x: 508, endPoint y: 612, distance: 142.4
click at [508, 612] on div "Off July 25 to August 4 Re: ready to place talent 1 August 2025 : 03:59 am Repl…" at bounding box center [750, 454] width 497 height 513
click at [594, 467] on div "Thanks for your email! I'm away on holiday from July 25 to August 1, and Monday…" at bounding box center [736, 504] width 428 height 371
drag, startPoint x: 618, startPoint y: 255, endPoint x: 774, endPoint y: 246, distance: 155.8
click at [774, 258] on p "from: Jeremy Chan <jeremy.chan@3pillarglobal.com>" at bounding box center [750, 265] width 456 height 14
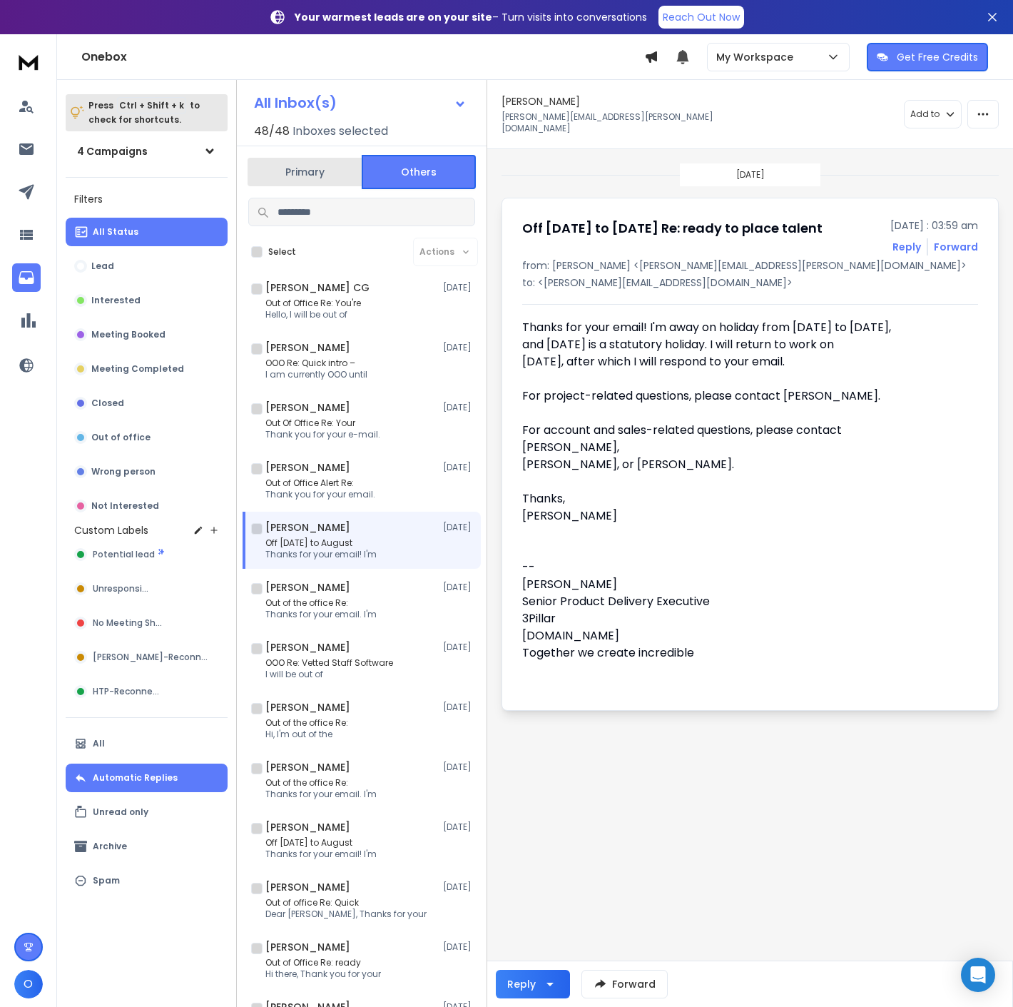
click at [711, 501] on div "Thanks for your email! I'm away on holiday from July 25 to August 1, and Monday…" at bounding box center [736, 504] width 428 height 371
drag, startPoint x: 515, startPoint y: 609, endPoint x: 662, endPoint y: 603, distance: 147.1
click at [662, 603] on div "Thanks for your email! I'm away on holiday from July 25 to August 1, and Monday…" at bounding box center [736, 504] width 428 height 371
drag, startPoint x: 508, startPoint y: 588, endPoint x: 550, endPoint y: 590, distance: 42.2
click at [550, 590] on div "Off July 25 to August 4 Re: ready to place talent 1 August 2025 : 03:59 am Repl…" at bounding box center [750, 454] width 497 height 513
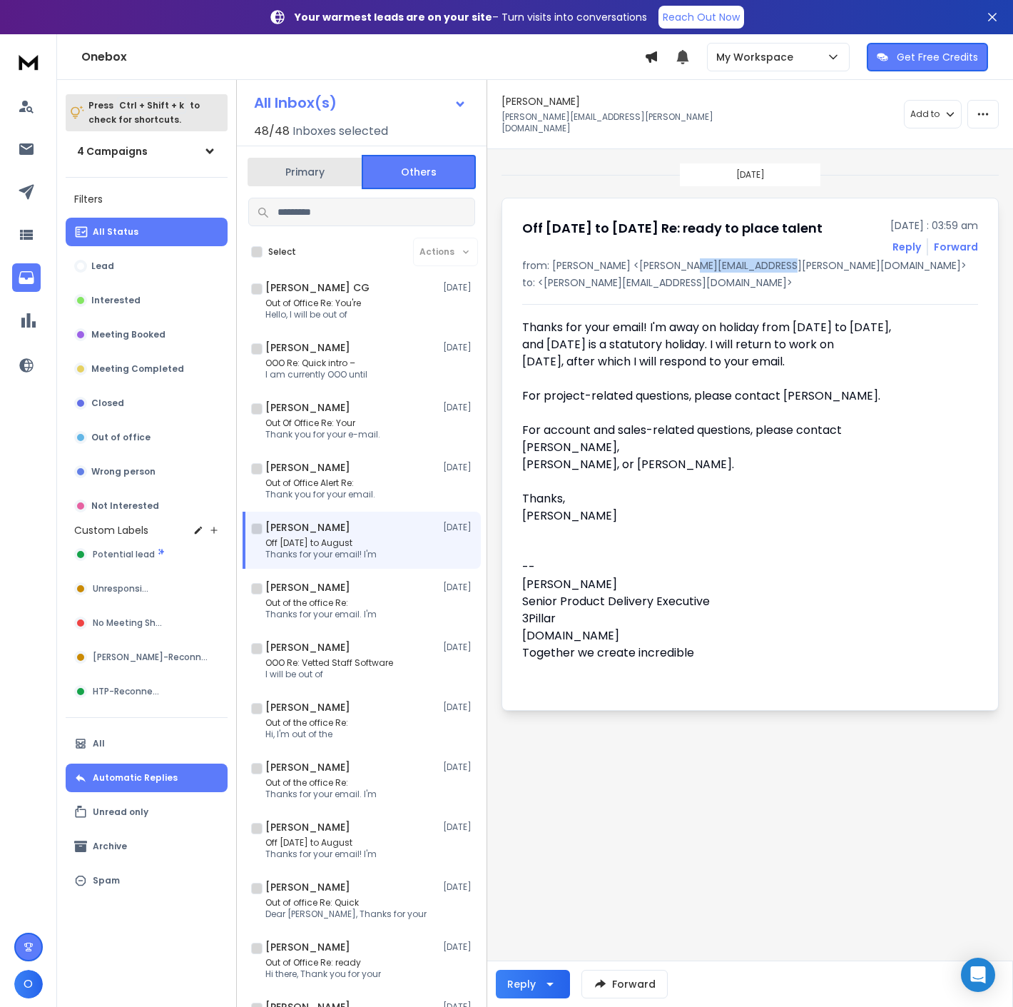
drag, startPoint x: 692, startPoint y: 254, endPoint x: 773, endPoint y: 255, distance: 80.7
click at [773, 258] on p "from: Jeremy Chan <jeremy.chan@3pillarglobal.com>" at bounding box center [750, 265] width 456 height 14
click at [737, 275] on p "to: <omar.a@revoultxmail.com>" at bounding box center [750, 282] width 456 height 14
drag, startPoint x: 510, startPoint y: 588, endPoint x: 551, endPoint y: 590, distance: 40.7
click at [551, 590] on div "Off July 25 to August 4 Re: ready to place talent 1 August 2025 : 03:59 am Repl…" at bounding box center [750, 454] width 497 height 513
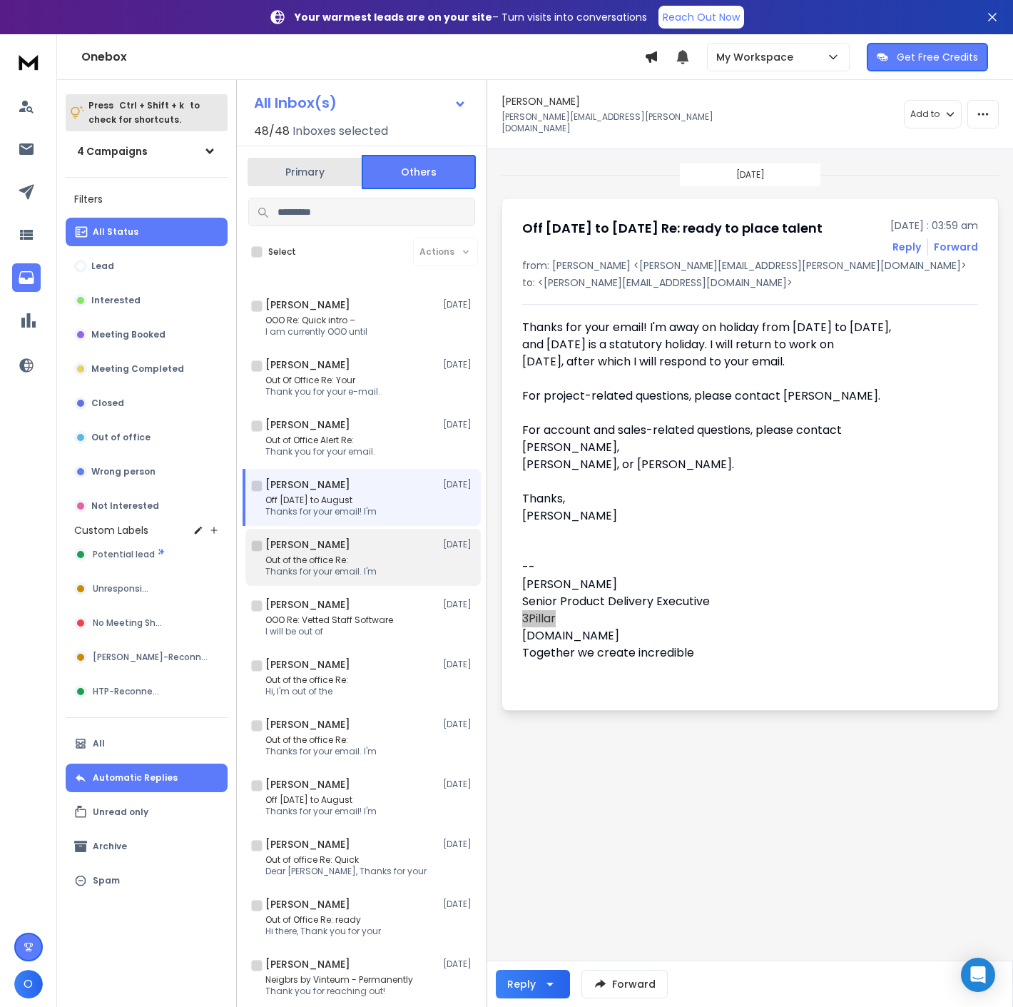
scroll to position [709, 0]
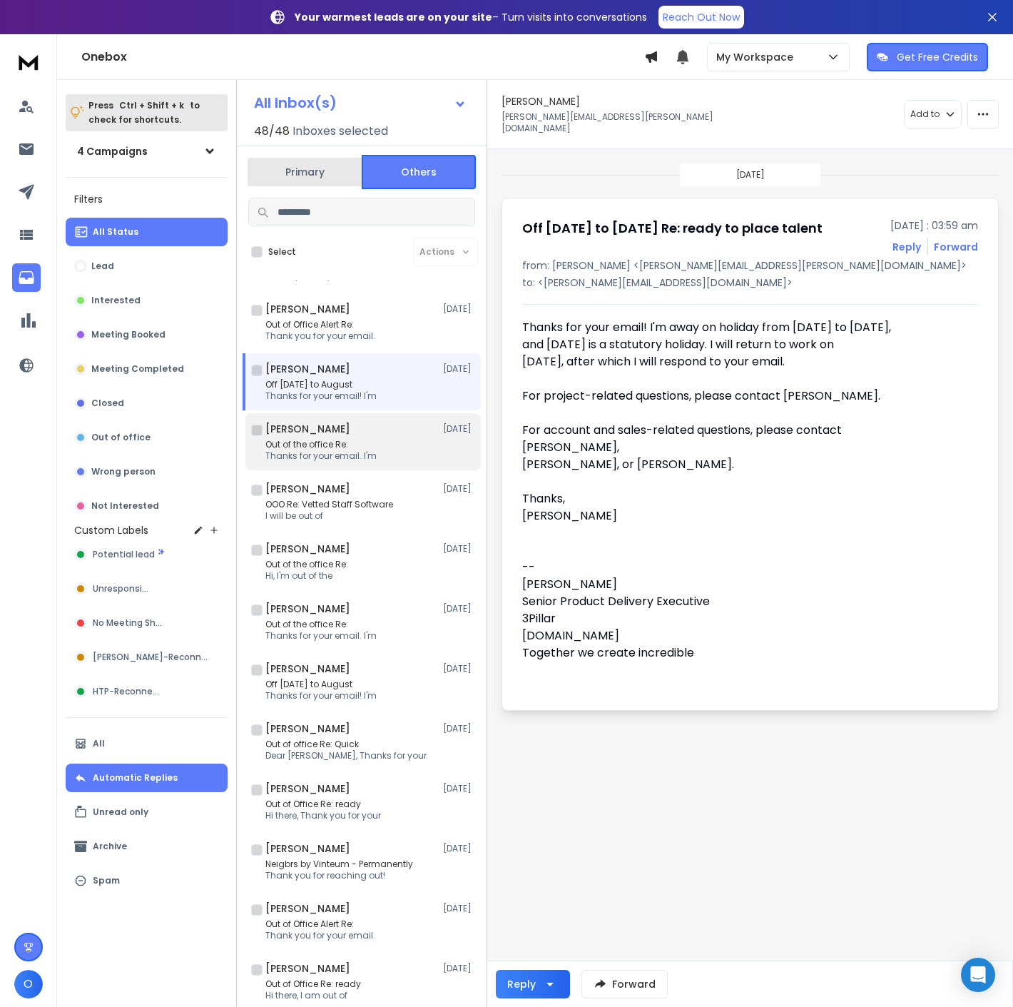
click at [315, 445] on p "Out of the office Re:" at bounding box center [320, 444] width 111 height 11
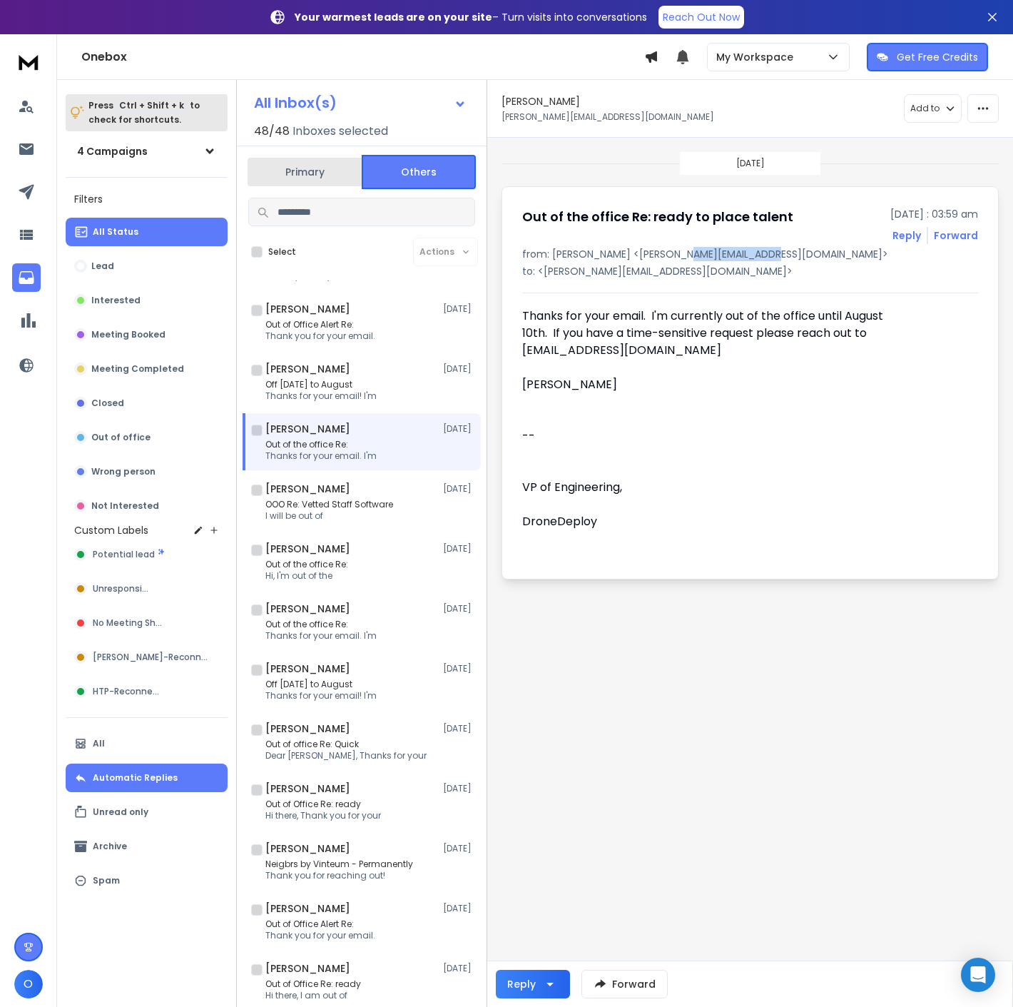
drag, startPoint x: 686, startPoint y: 253, endPoint x: 769, endPoint y: 255, distance: 83.5
click at [769, 255] on p "from: Jeremy Eastwood <jeremy@dronedeploy.com>" at bounding box center [750, 254] width 456 height 14
click at [711, 368] on div "Thanks for your email. I'm currently out of the office until August 10th. If yo…" at bounding box center [736, 433] width 428 height 251
drag, startPoint x: 639, startPoint y: 253, endPoint x: 774, endPoint y: 258, distance: 134.3
click at [774, 258] on p "from: Jeremy Eastwood <jeremy@dronedeploy.com>" at bounding box center [750, 254] width 456 height 14
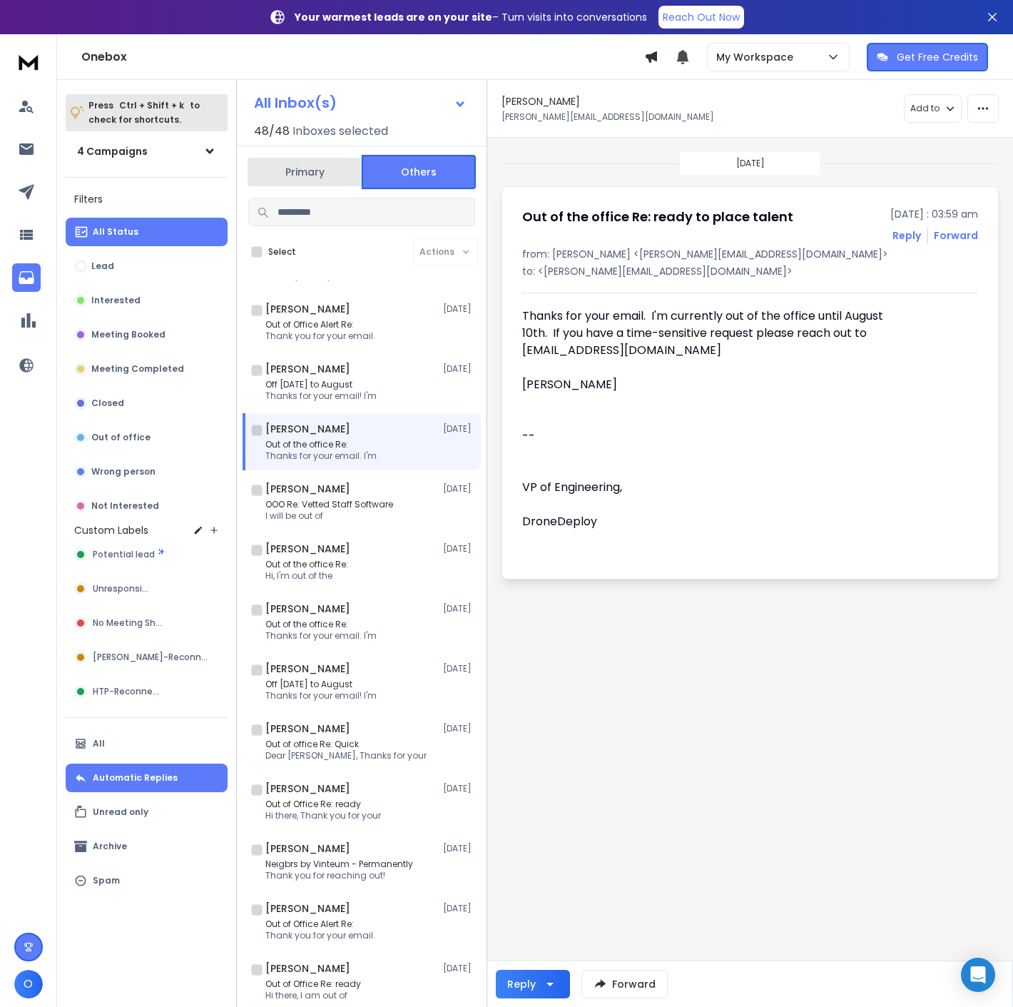
drag, startPoint x: 704, startPoint y: 386, endPoint x: 715, endPoint y: 328, distance: 58.8
click at [705, 386] on div "Thanks for your email. I'm currently out of the office until August 10th. If yo…" at bounding box center [736, 433] width 428 height 251
drag, startPoint x: 772, startPoint y: 248, endPoint x: 638, endPoint y: 252, distance: 134.2
click at [638, 252] on p "from: Jeremy Eastwood <jeremy@dronedeploy.com>" at bounding box center [750, 254] width 456 height 14
drag, startPoint x: 736, startPoint y: 392, endPoint x: 647, endPoint y: 395, distance: 89.2
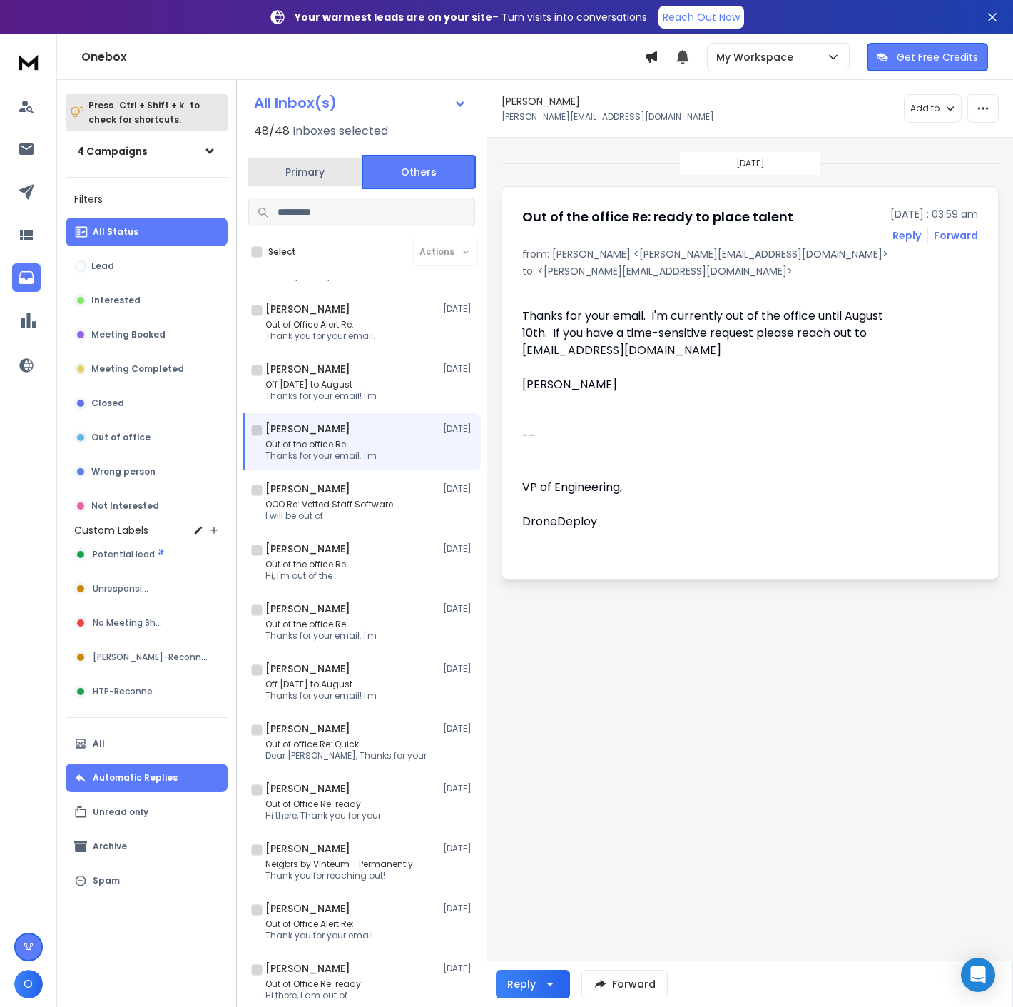
click at [735, 392] on div "Thanks for your email. I'm currently out of the office until August 10th. If yo…" at bounding box center [736, 433] width 428 height 251
drag, startPoint x: 517, startPoint y: 387, endPoint x: 559, endPoint y: 387, distance: 41.4
click at [559, 387] on div "Thanks for your email. I'm currently out of the office until August 10th. If yo…" at bounding box center [736, 433] width 428 height 251
click at [612, 389] on div "Thanks for your email. I'm currently out of the office until August 10th. If yo…" at bounding box center [736, 433] width 428 height 251
drag, startPoint x: 543, startPoint y: 253, endPoint x: 632, endPoint y: 257, distance: 88.6
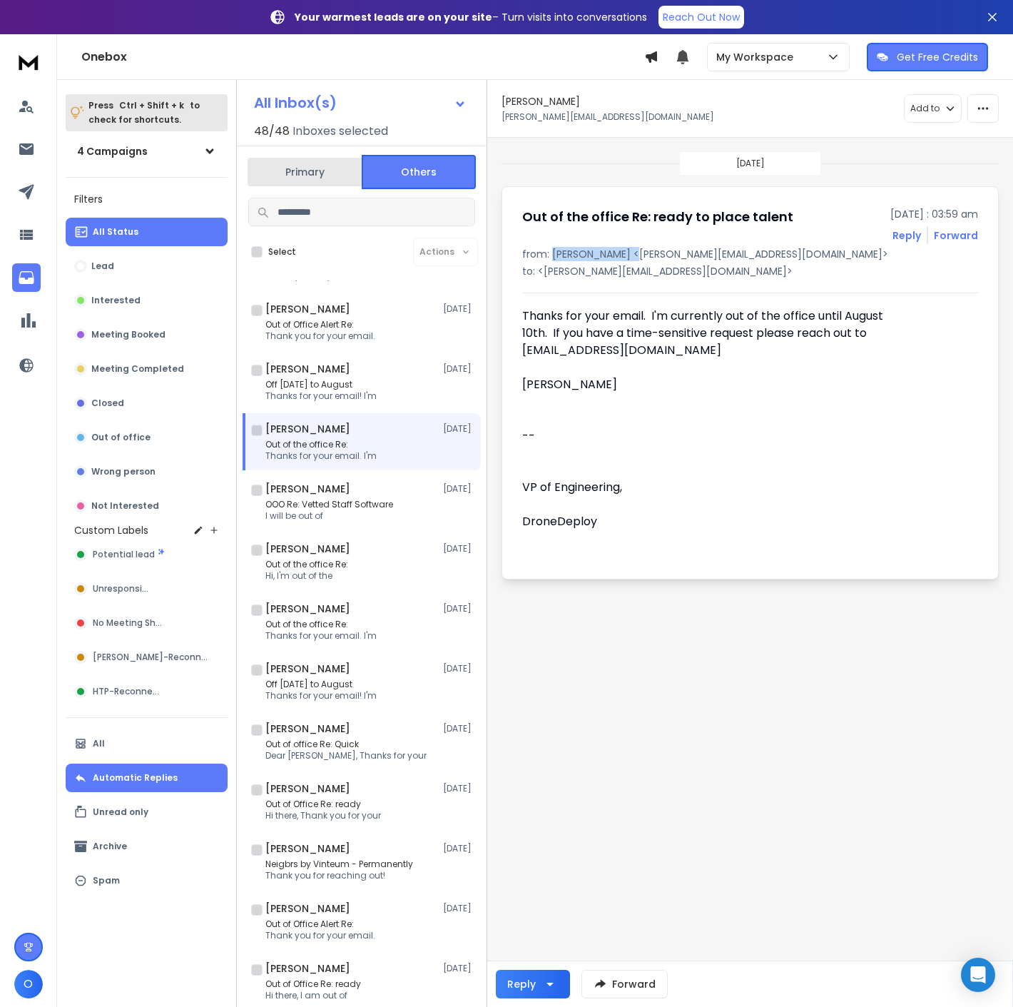
click at [632, 257] on p "from: Jeremy Eastwood <jeremy@dronedeploy.com>" at bounding box center [750, 254] width 456 height 14
click at [315, 501] on p "OOO Re: Vetted Staff Software" at bounding box center [329, 504] width 128 height 11
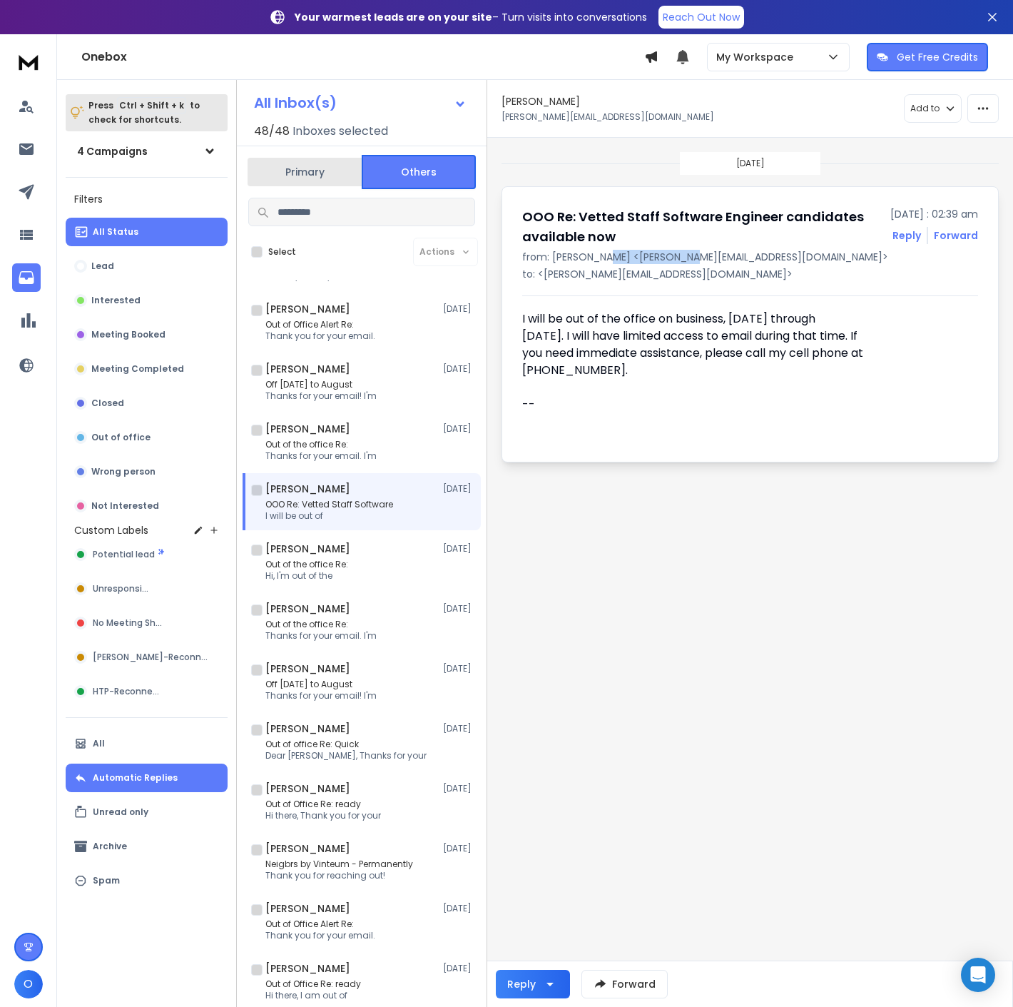
drag, startPoint x: 602, startPoint y: 260, endPoint x: 686, endPoint y: 262, distance: 84.2
click at [686, 262] on p "from: Dan Egan <dan@next-pl.com>" at bounding box center [750, 257] width 456 height 14
click at [308, 564] on p "Out of the office Re:" at bounding box center [306, 564] width 83 height 11
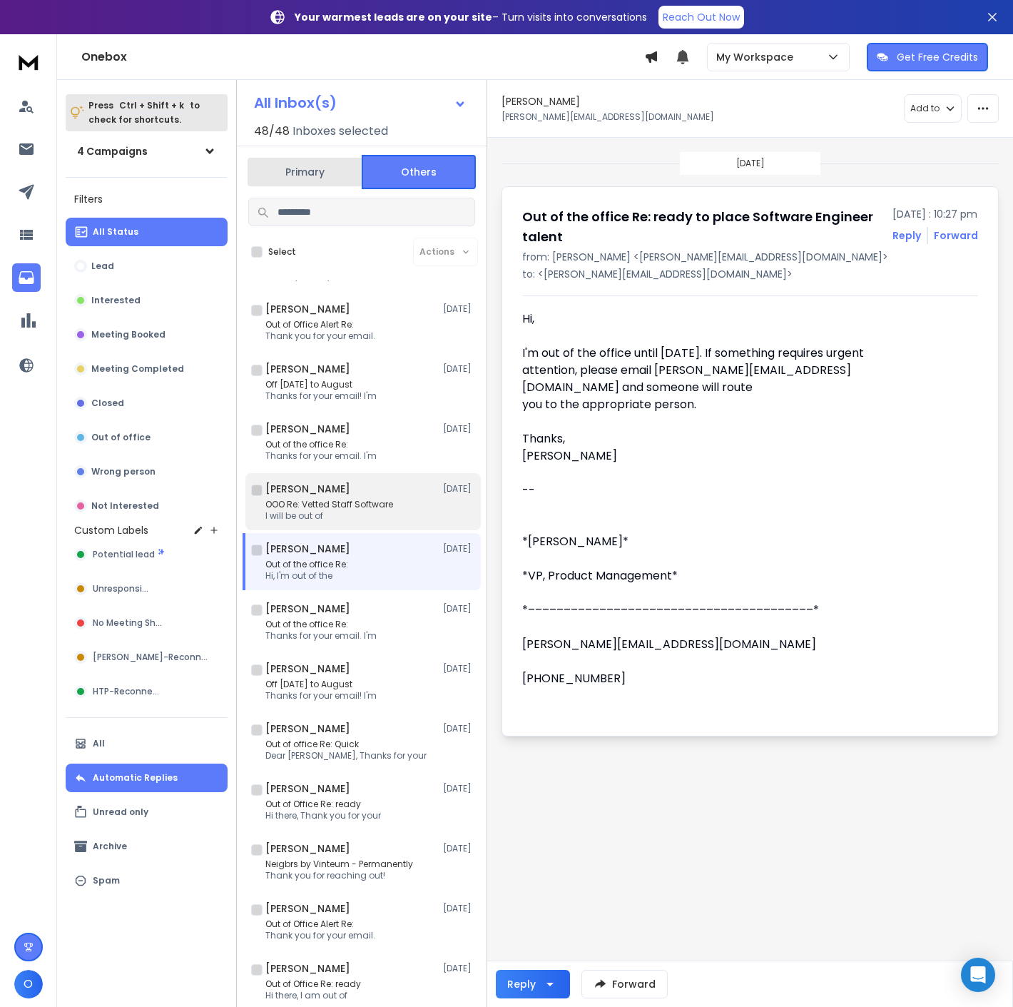
click at [353, 490] on div "Dan Egan 01 Aug" at bounding box center [370, 489] width 210 height 14
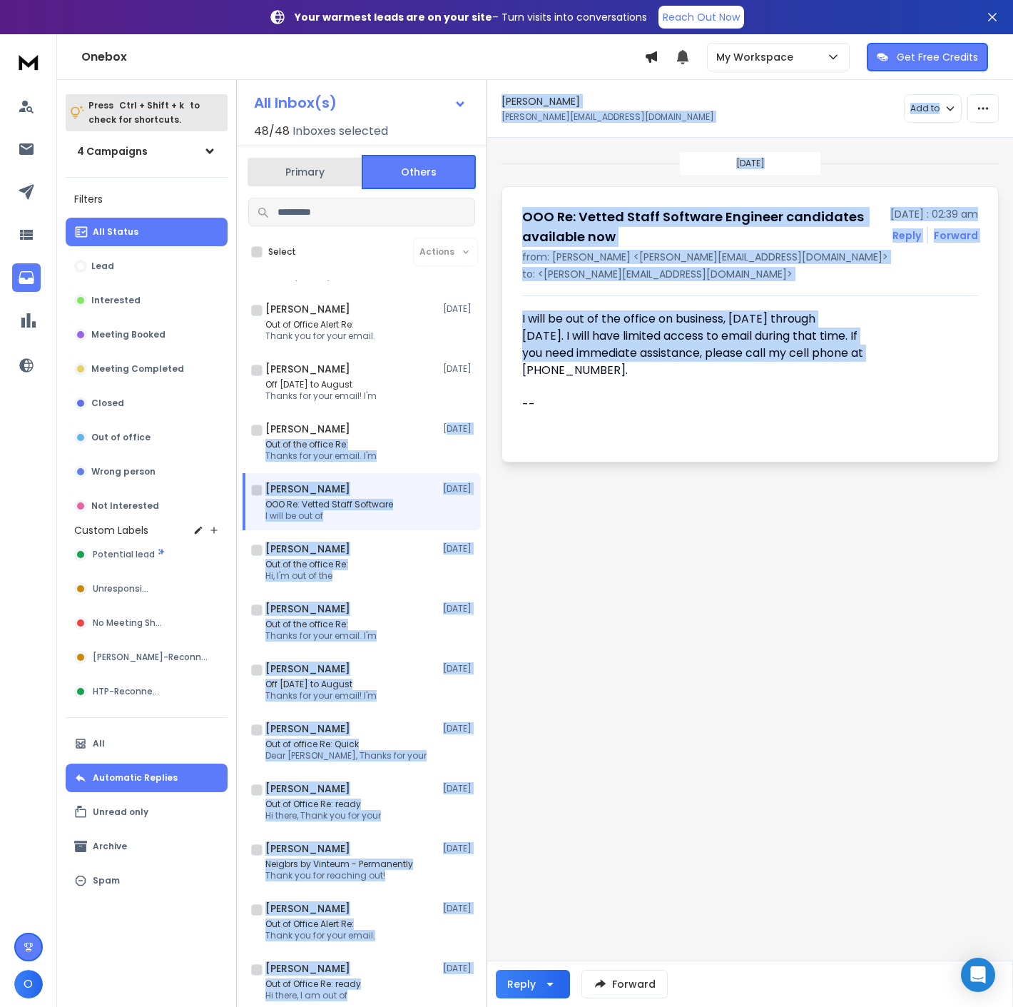
drag, startPoint x: 458, startPoint y: 381, endPoint x: 585, endPoint y: 313, distance: 144.3
click at [553, 328] on div "All Inbox(s) 48 / 48 Inboxes selected Primary Others Select Actions Katie Wagne…" at bounding box center [624, 583] width 777 height 1007
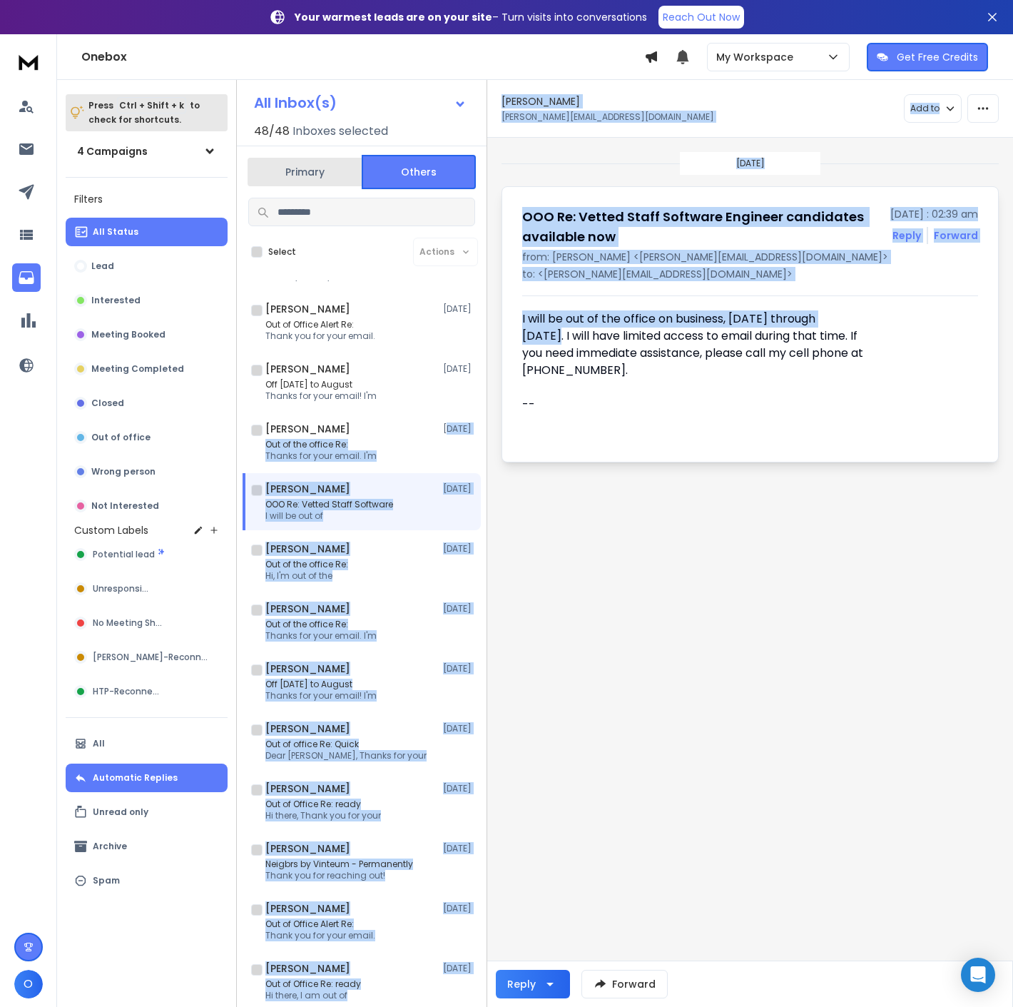
click at [696, 283] on div "OOO Re: Vetted Staff Software Engineer candidates available now 1 August 2025 :…" at bounding box center [750, 324] width 456 height 235
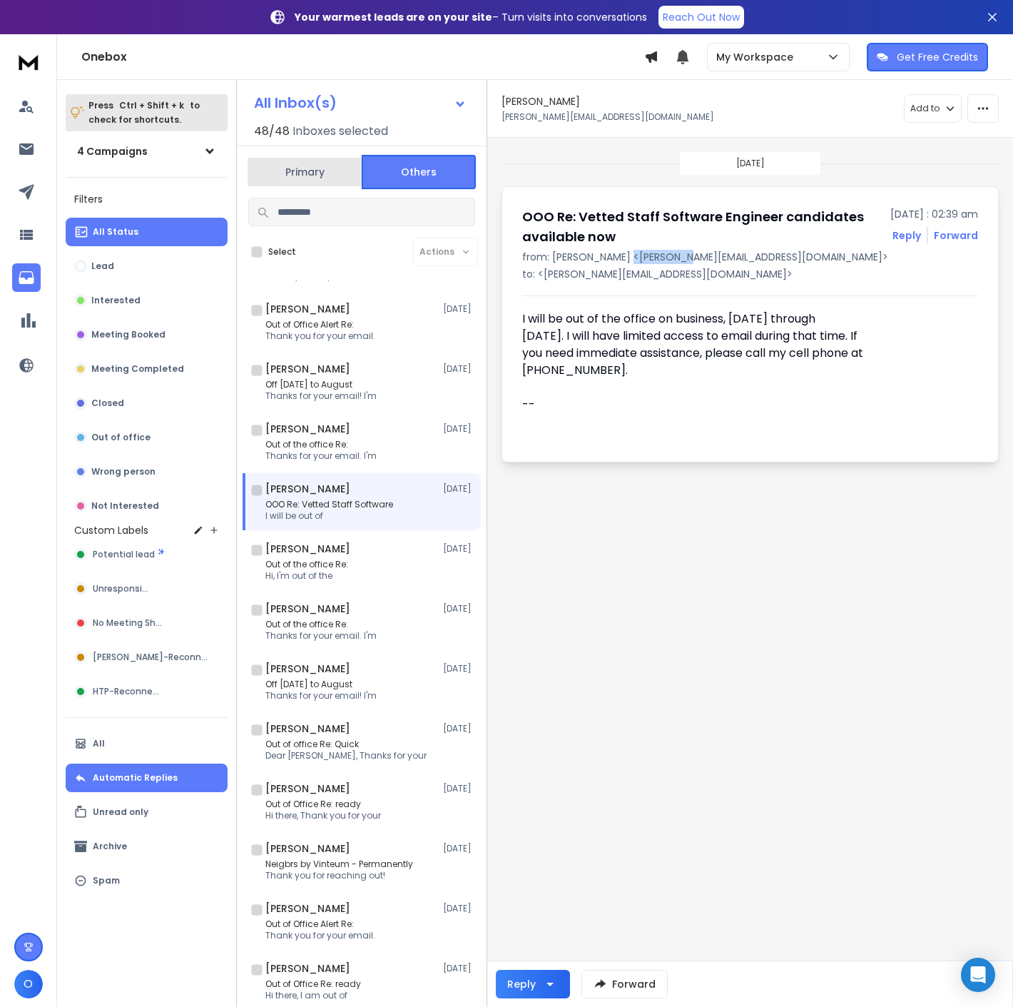
drag, startPoint x: 679, startPoint y: 260, endPoint x: 687, endPoint y: 258, distance: 8.1
drag, startPoint x: 687, startPoint y: 258, endPoint x: 631, endPoint y: 260, distance: 55.7
click at [631, 260] on p "from: Dan Egan <dan@next-pl.com>" at bounding box center [750, 257] width 456 height 14
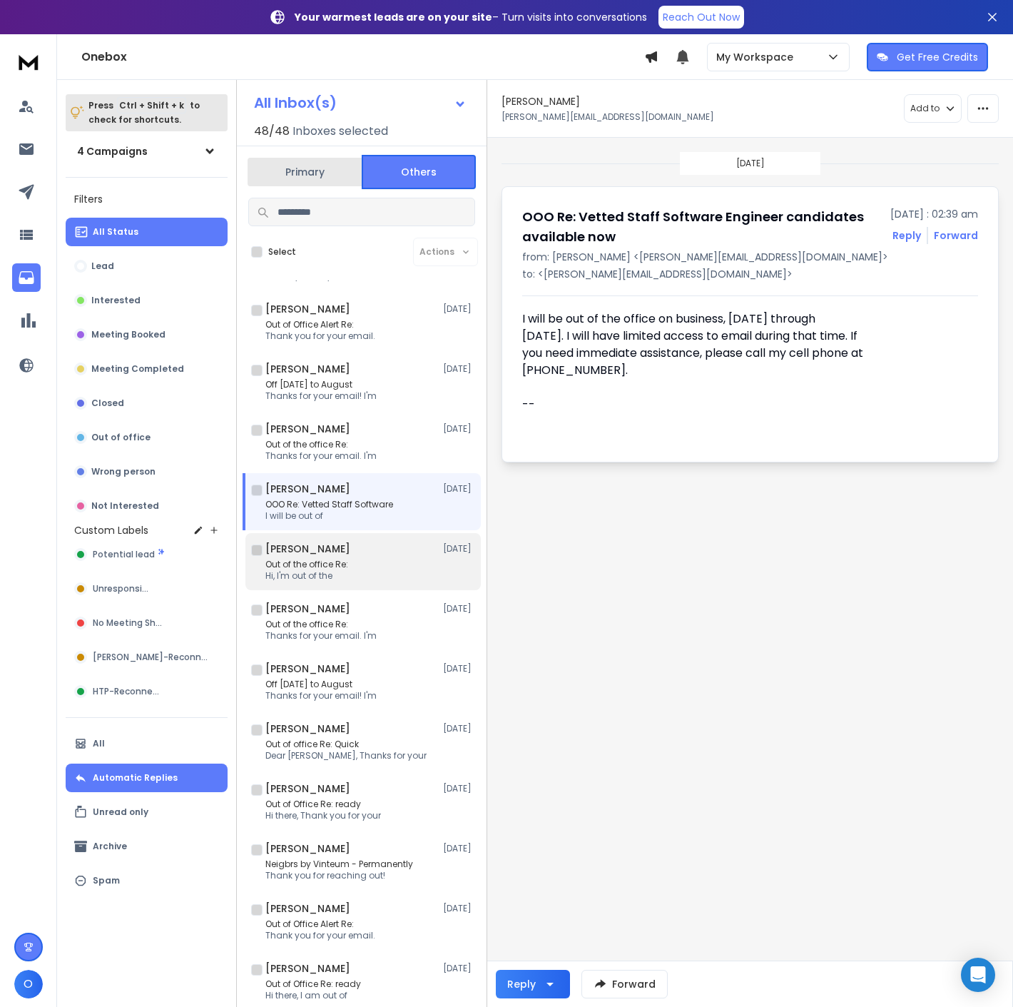
click at [348, 557] on div "Tim O'Malley 31 Jul Out of the office Re: Hi, I'm out of the" at bounding box center [370, 562] width 210 height 40
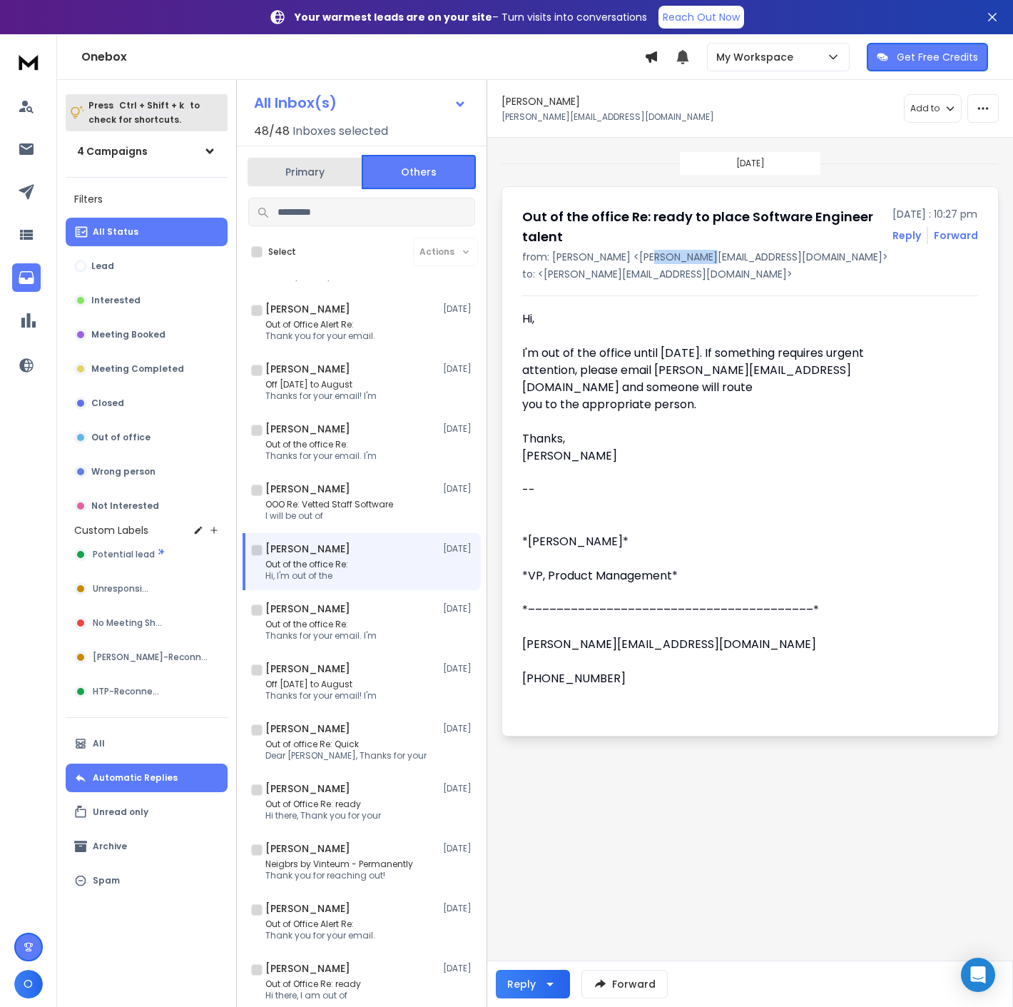
drag, startPoint x: 641, startPoint y: 255, endPoint x: 694, endPoint y: 252, distance: 53.6
click at [694, 252] on p "from: Tim O'Malley <tim@stockx.com>" at bounding box center [750, 257] width 456 height 14
drag, startPoint x: 651, startPoint y: 370, endPoint x: 794, endPoint y: 368, distance: 143.4
click at [794, 368] on div "Hi, I'm out of the office until August 4th. If something requires urgent attent…" at bounding box center [736, 512] width 428 height 405
click at [705, 418] on div "Hi, I'm out of the office until August 4th. If something requires urgent attent…" at bounding box center [736, 512] width 428 height 405
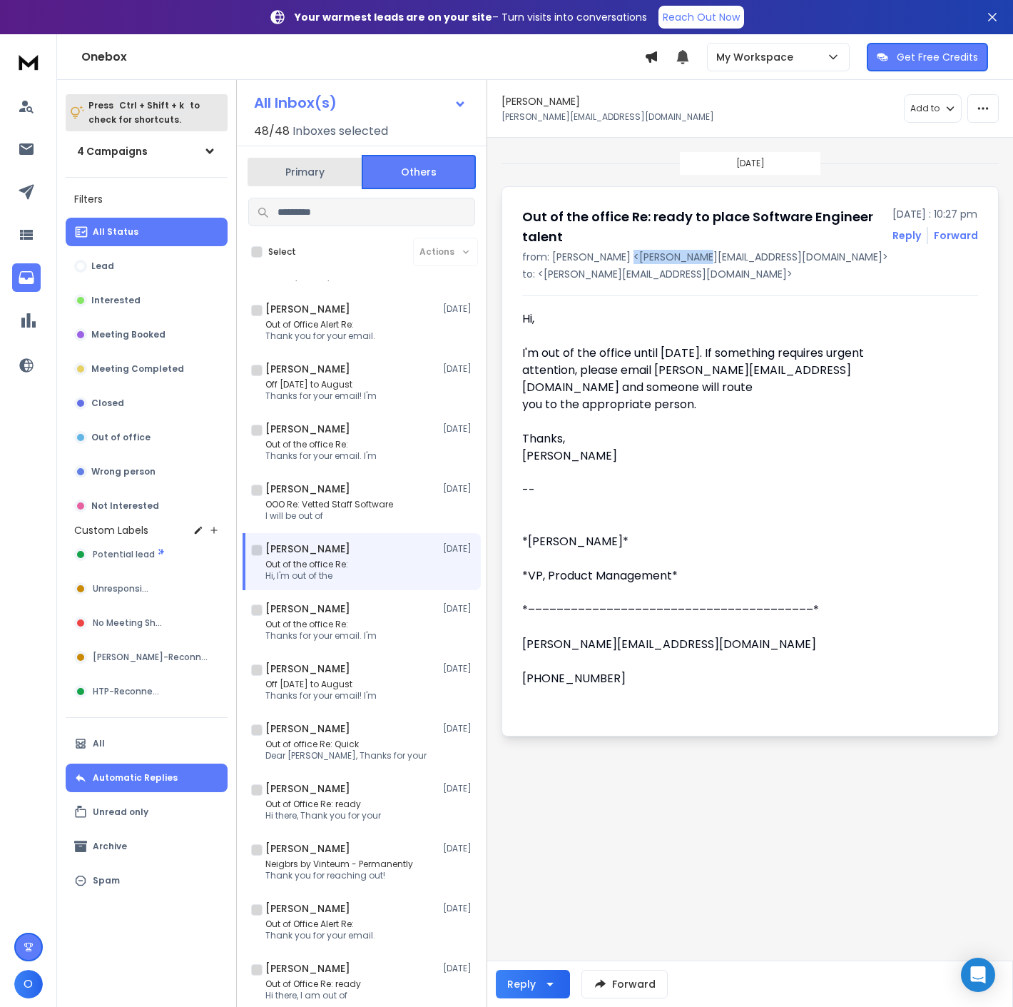
click at [690, 254] on p "from: Tim O'Malley <tim@stockx.com>" at bounding box center [750, 257] width 456 height 14
click at [694, 258] on p "from: Tim O'Malley <tim@stockx.com>" at bounding box center [750, 257] width 456 height 14
drag, startPoint x: 696, startPoint y: 257, endPoint x: 614, endPoint y: 261, distance: 82.2
click at [614, 261] on p "from: Tim O'Malley <tim@stockx.com>" at bounding box center [750, 257] width 456 height 14
drag, startPoint x: 647, startPoint y: 370, endPoint x: 794, endPoint y: 369, distance: 147.0
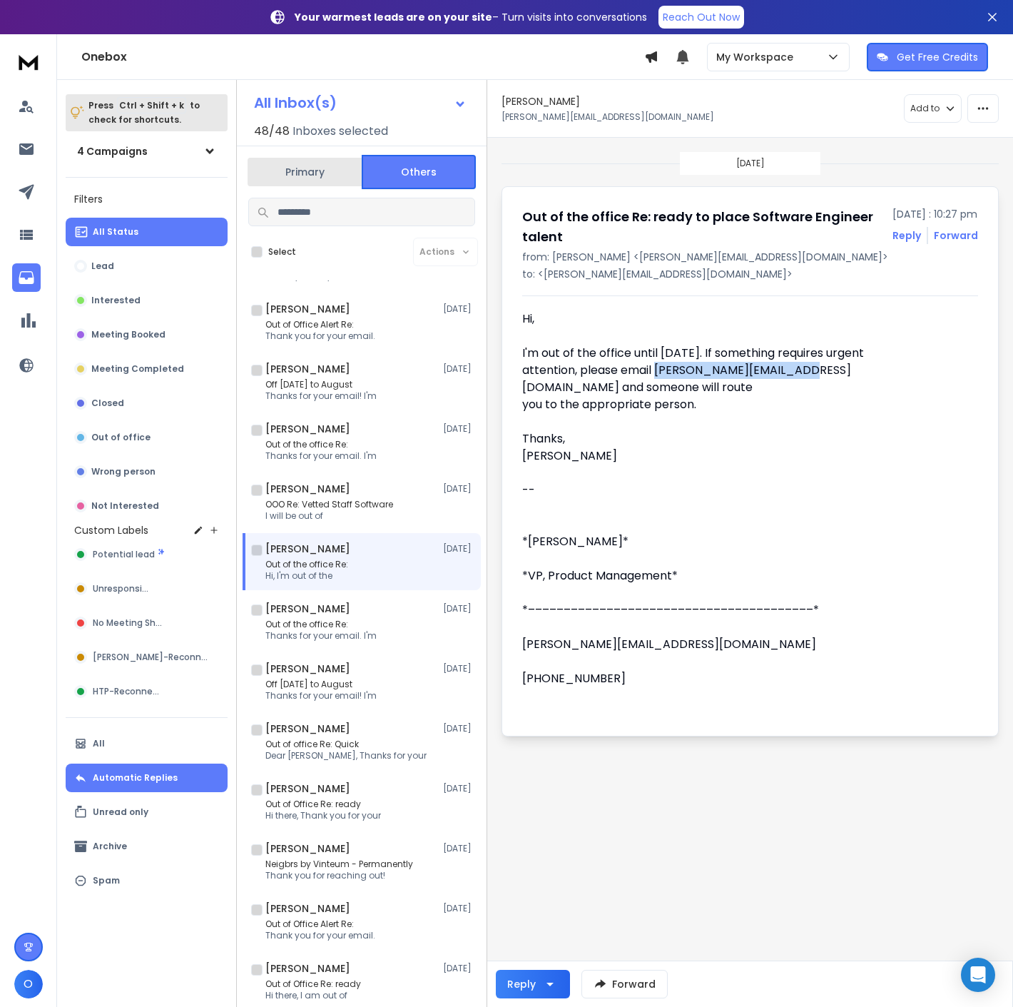
click at [794, 369] on div "Hi, I'm out of the office until August 4th. If something requires urgent attent…" at bounding box center [736, 512] width 428 height 405
click at [841, 550] on div "Hi, I'm out of the office until August 4th. If something requires urgent attent…" at bounding box center [736, 512] width 428 height 405
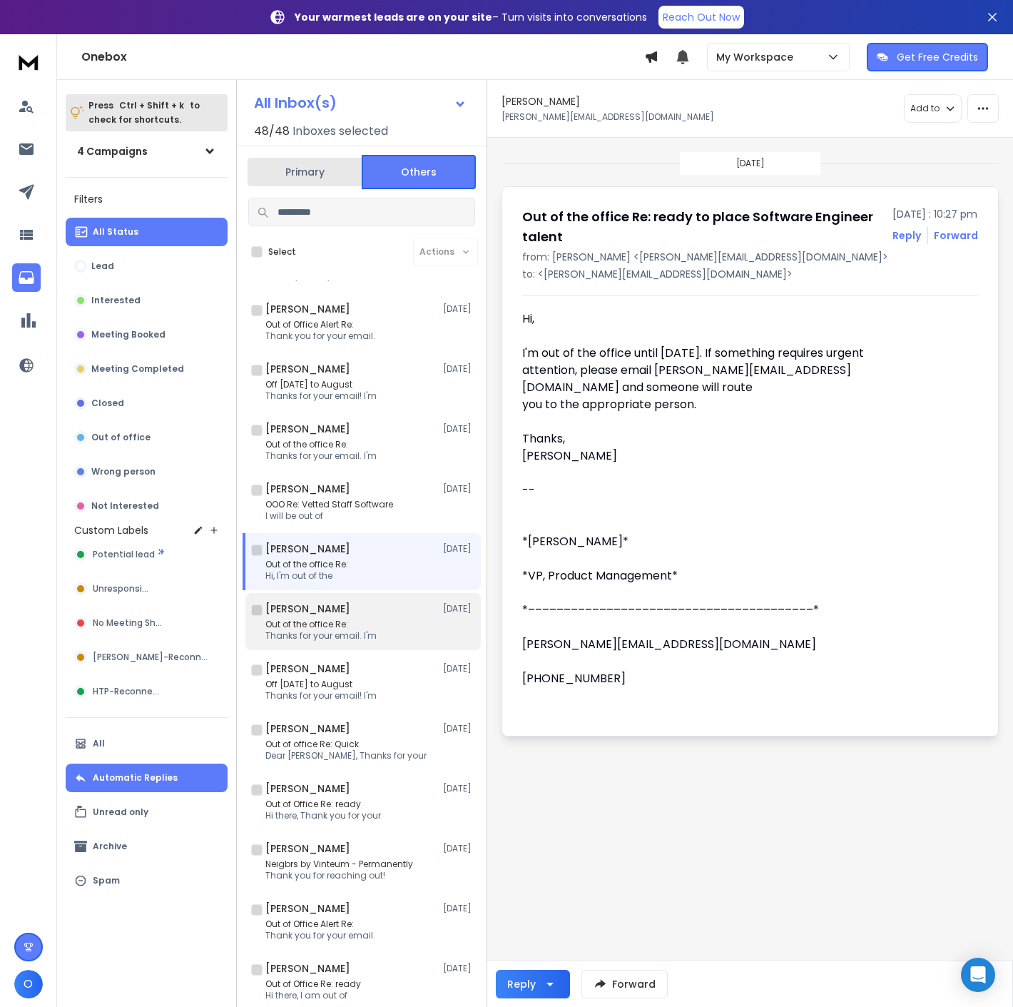
click at [355, 617] on div "Jeremy Eastwood 31 Jul Out of the office Re: Thanks for your email. I'm" at bounding box center [370, 622] width 210 height 40
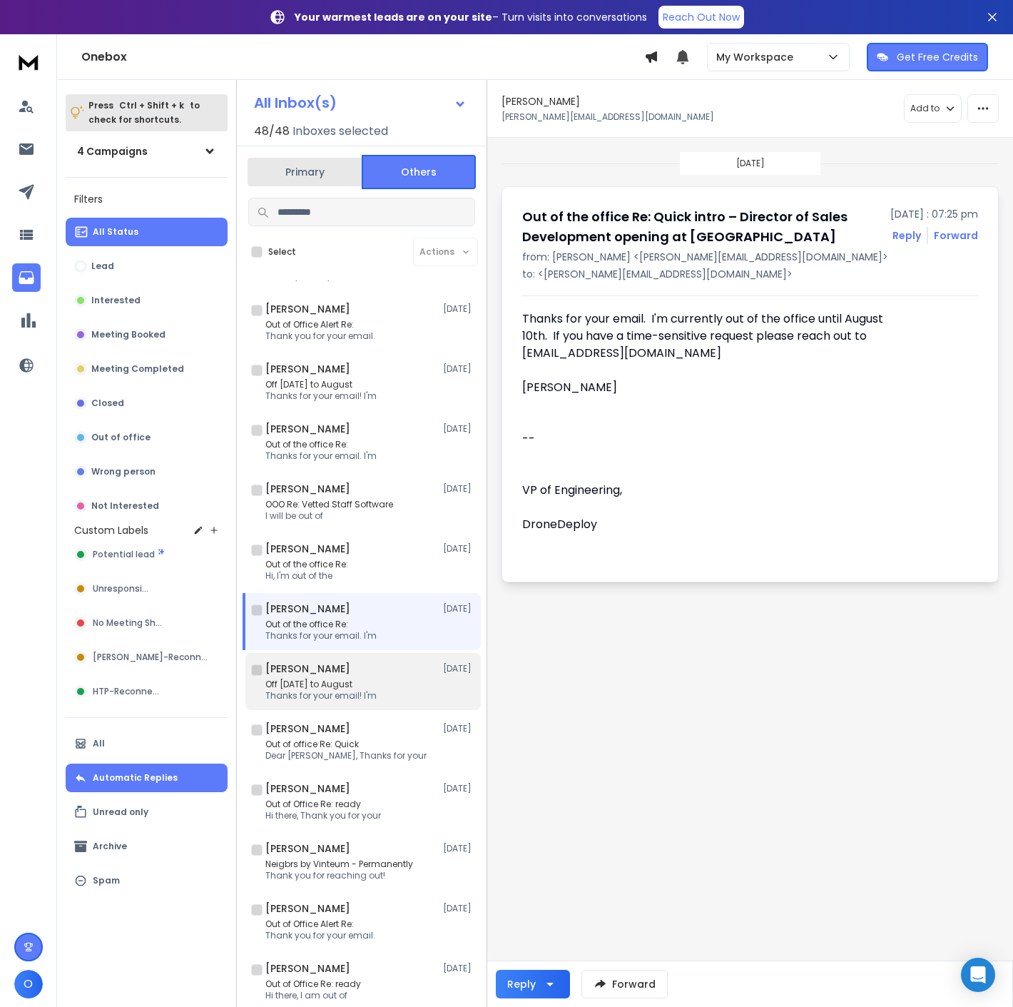
click at [361, 667] on div "Jeremy Chan 31 Jul" at bounding box center [370, 669] width 210 height 14
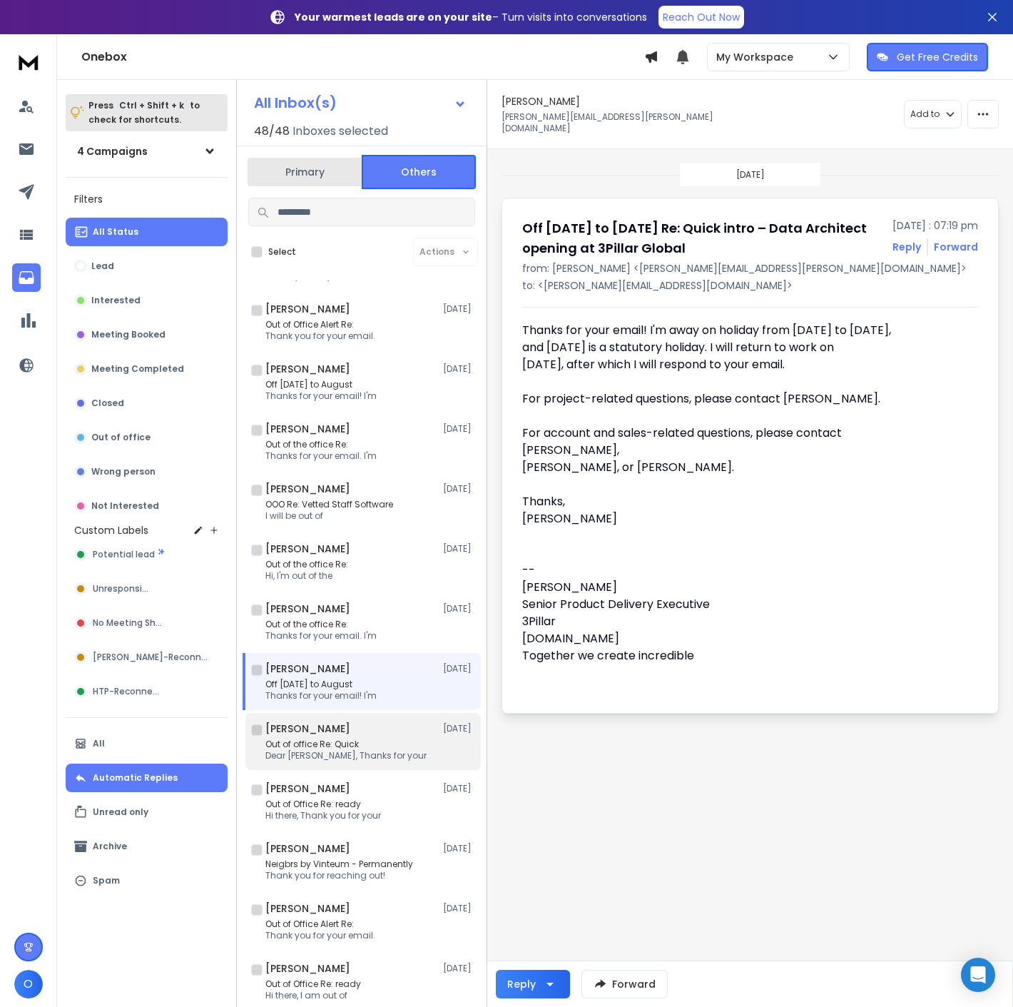
click at [366, 736] on div "Jaskaran Singh 31 Jul Out of office Re: Quick Dear Colleague, Thanks for your" at bounding box center [370, 741] width 210 height 40
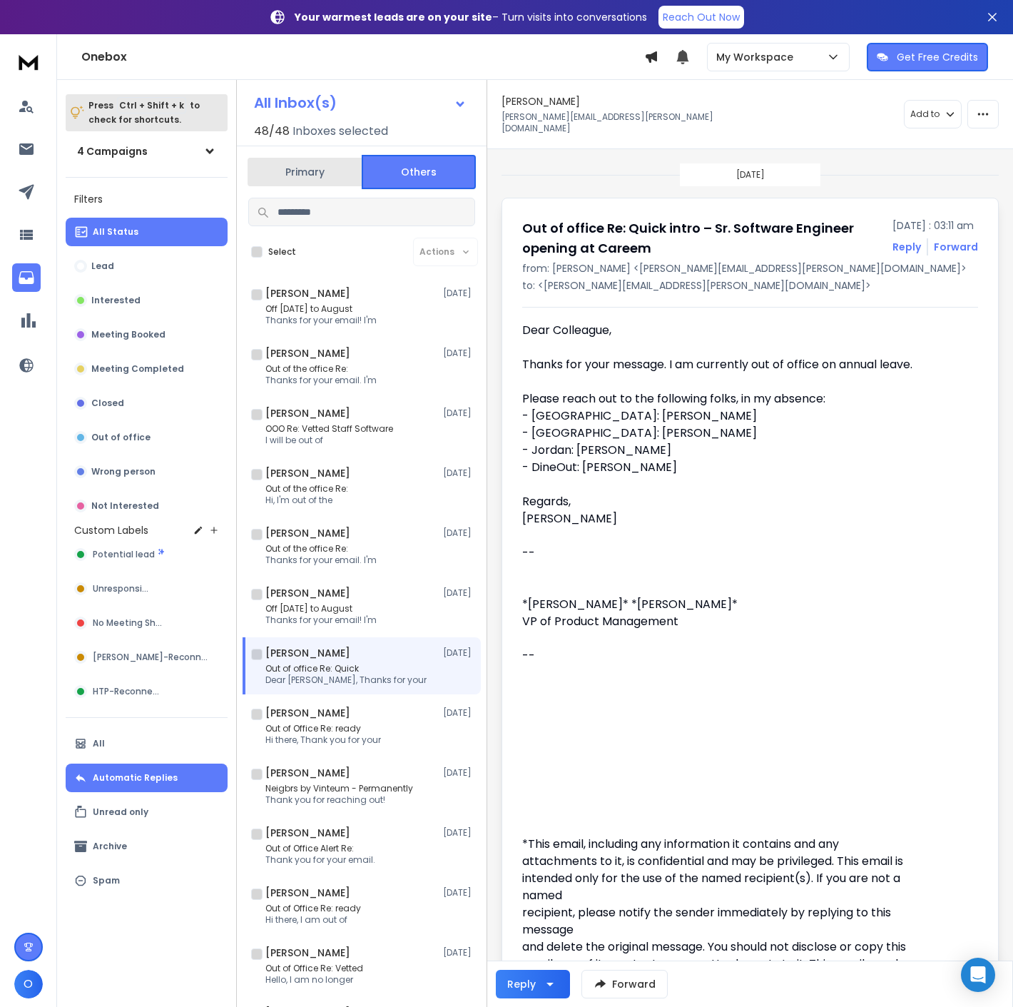
scroll to position [789, 0]
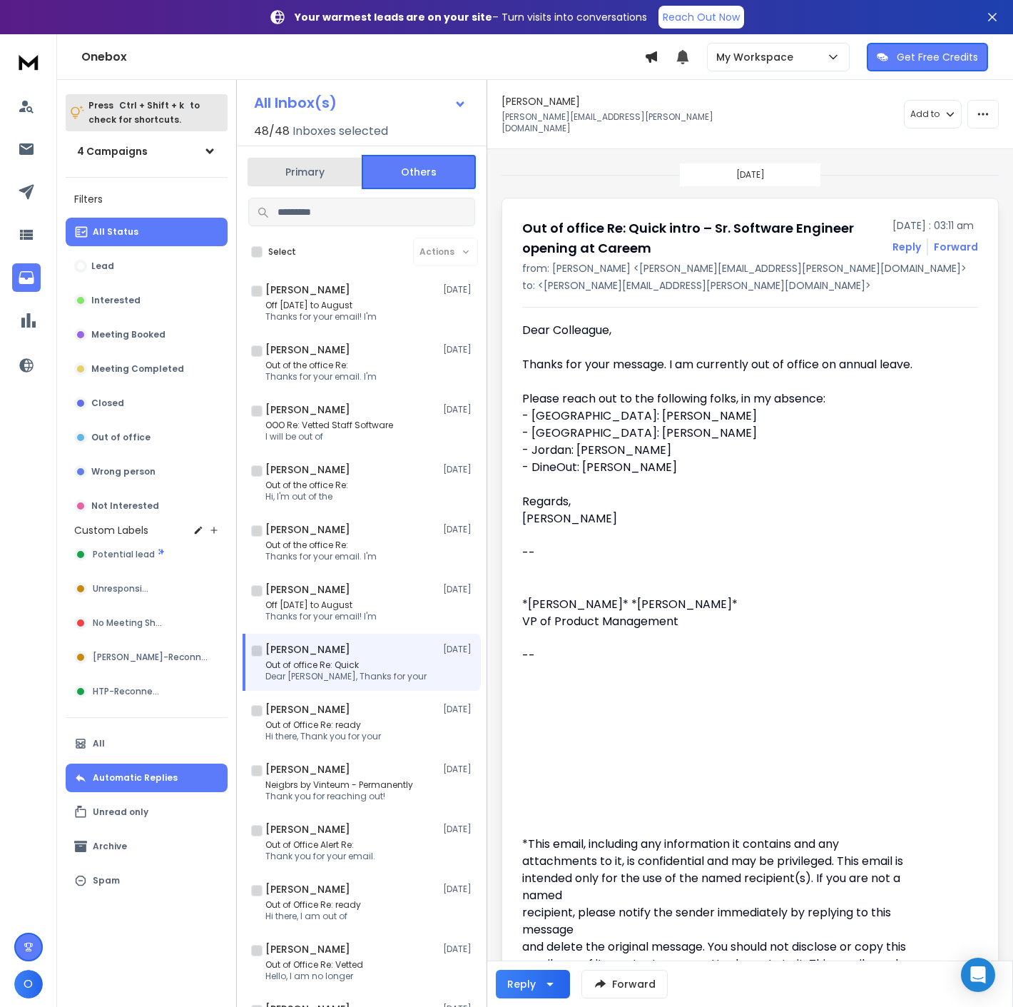
click at [347, 728] on p "Out of Office Re: ready" at bounding box center [323, 724] width 116 height 11
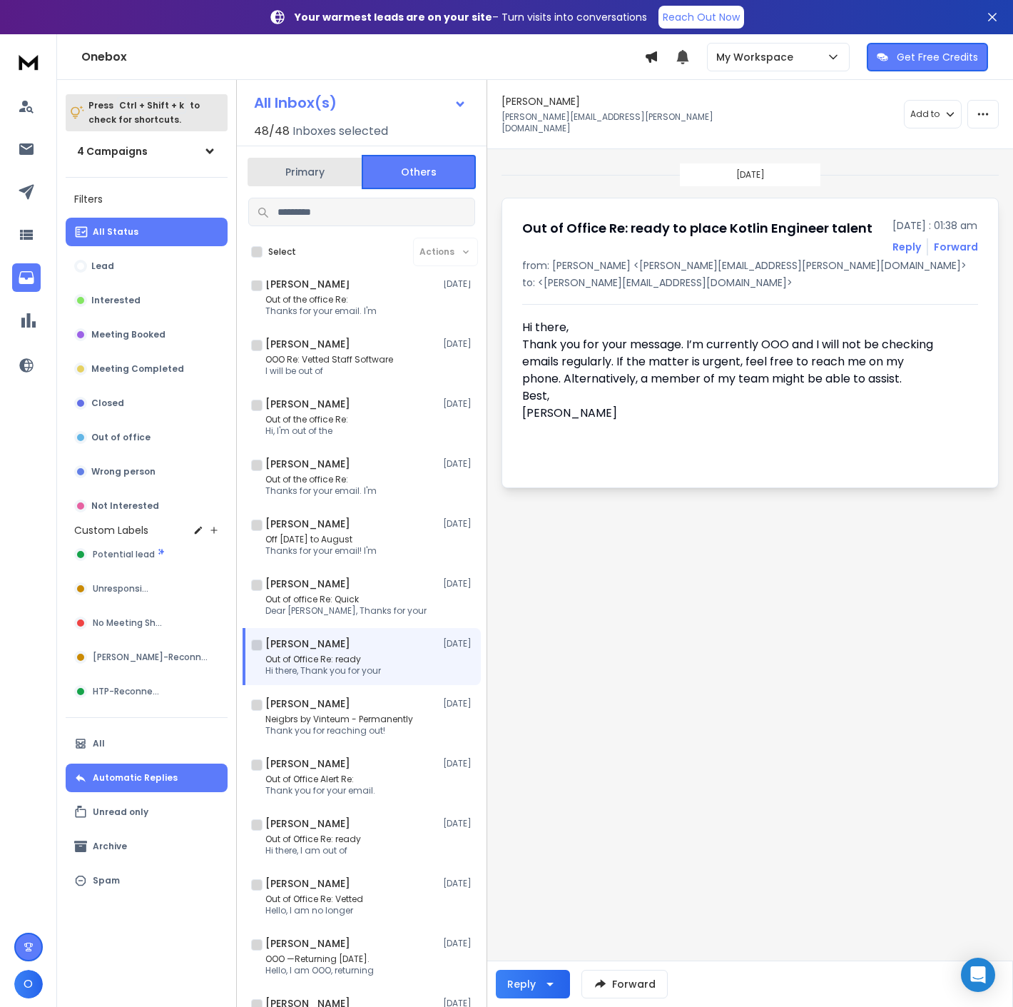
scroll to position [868, 0]
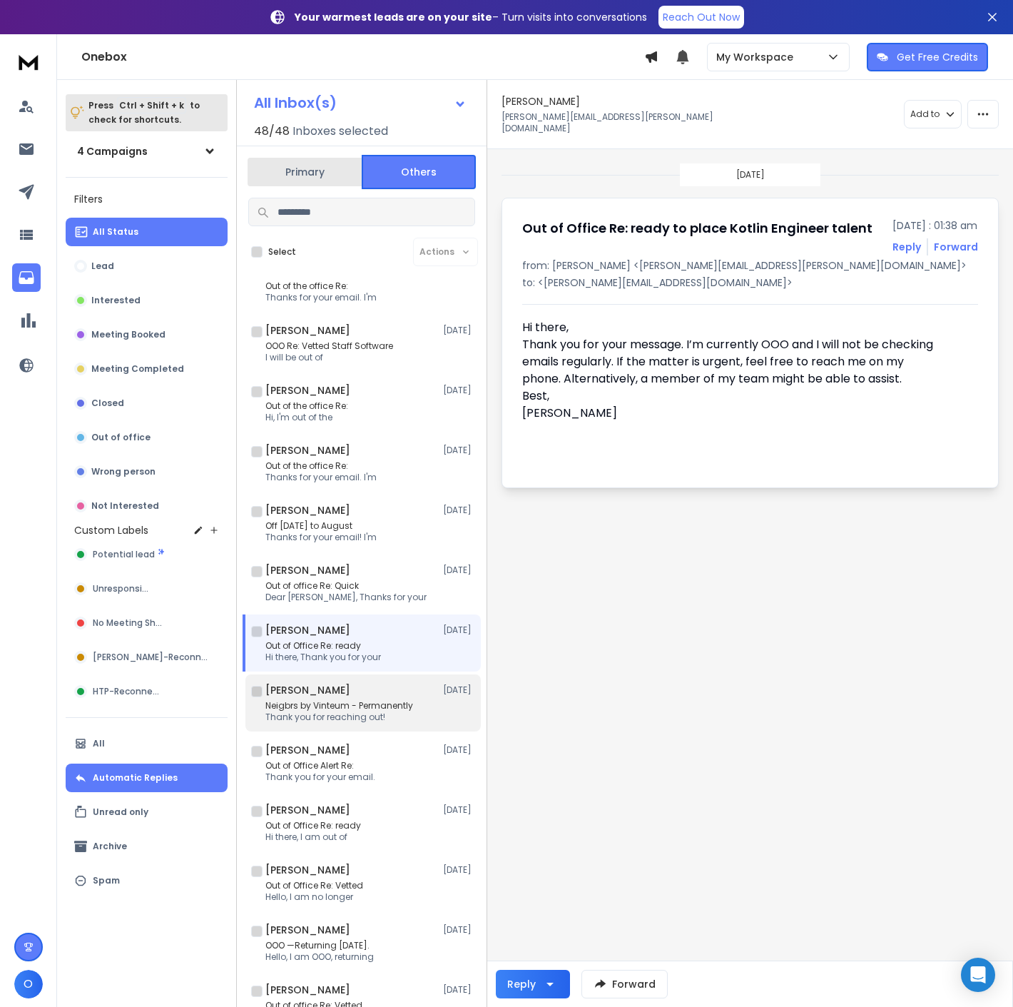
click at [345, 688] on div "Gabriel Andrade 30 Jul" at bounding box center [370, 690] width 210 height 14
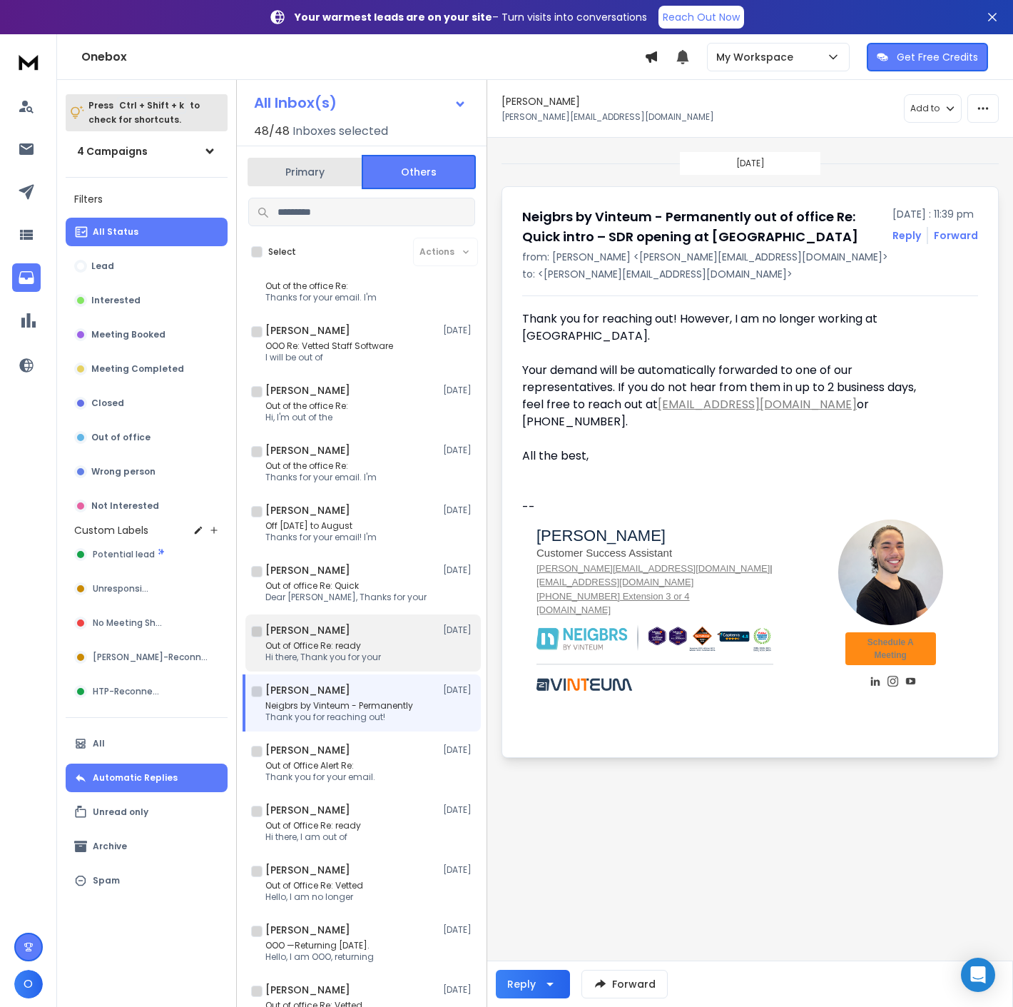
click at [348, 653] on p "Hi there, Thank you for your" at bounding box center [323, 657] width 116 height 11
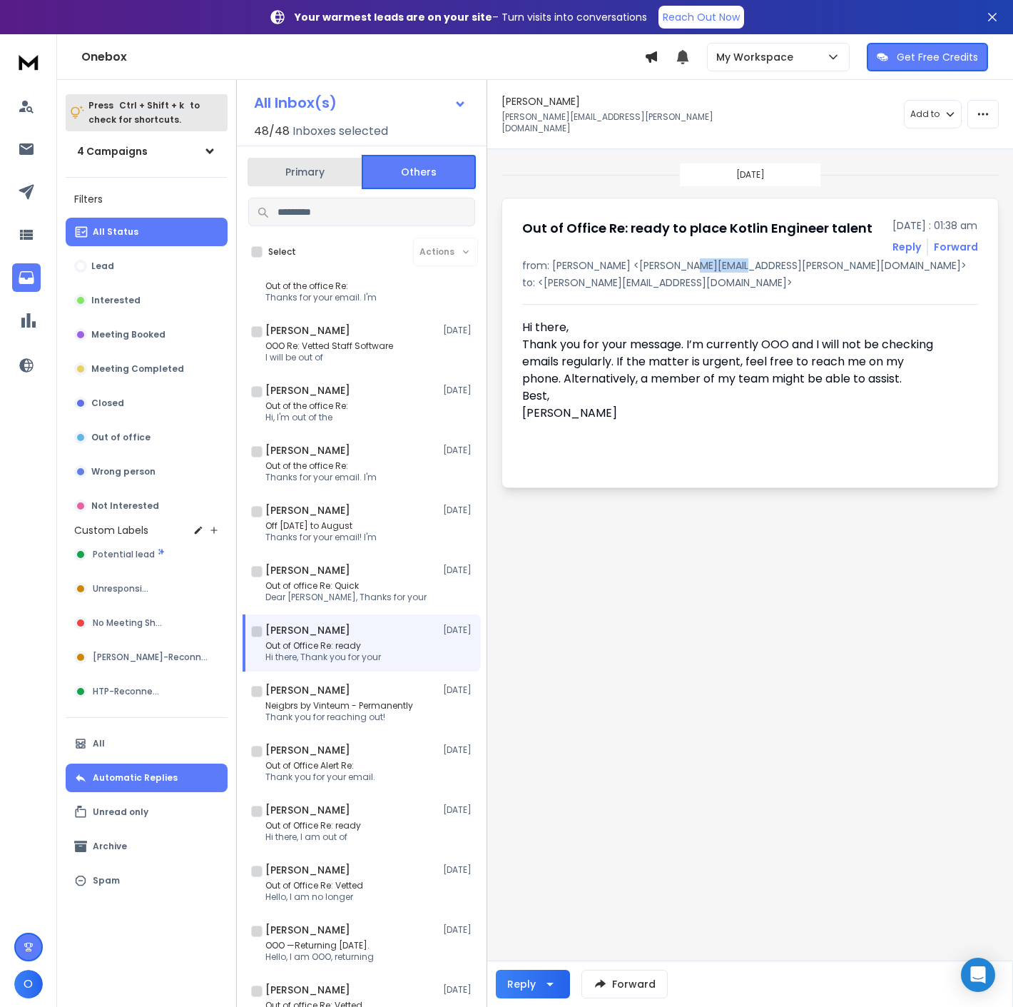
drag, startPoint x: 694, startPoint y: 259, endPoint x: 745, endPoint y: 253, distance: 51.7
click at [745, 258] on p "from: Andreu Mora <andreu.mora@adyen.com>" at bounding box center [750, 265] width 456 height 14
click at [387, 692] on div "Gabriel Andrade 30 Jul" at bounding box center [370, 690] width 210 height 14
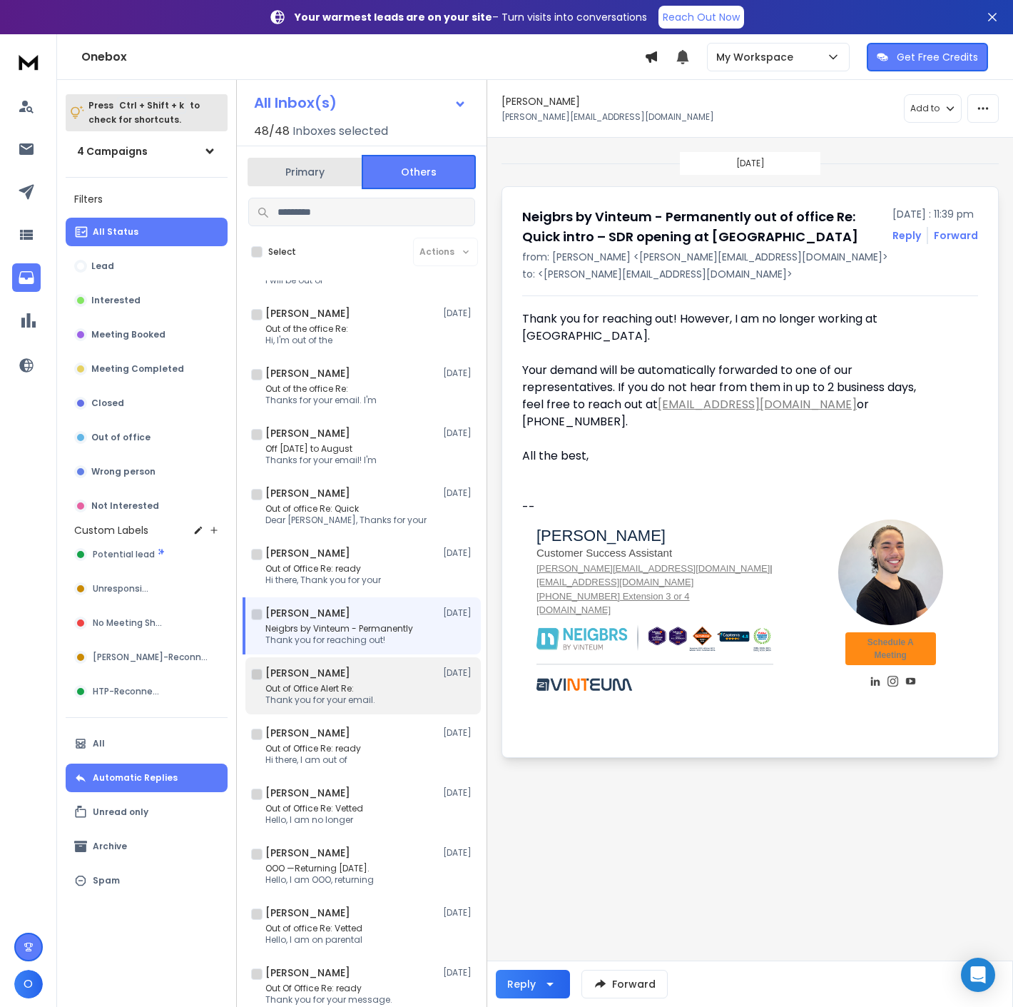
scroll to position [947, 0]
click at [329, 684] on p "Out of Office Alert Re:" at bounding box center [320, 686] width 110 height 11
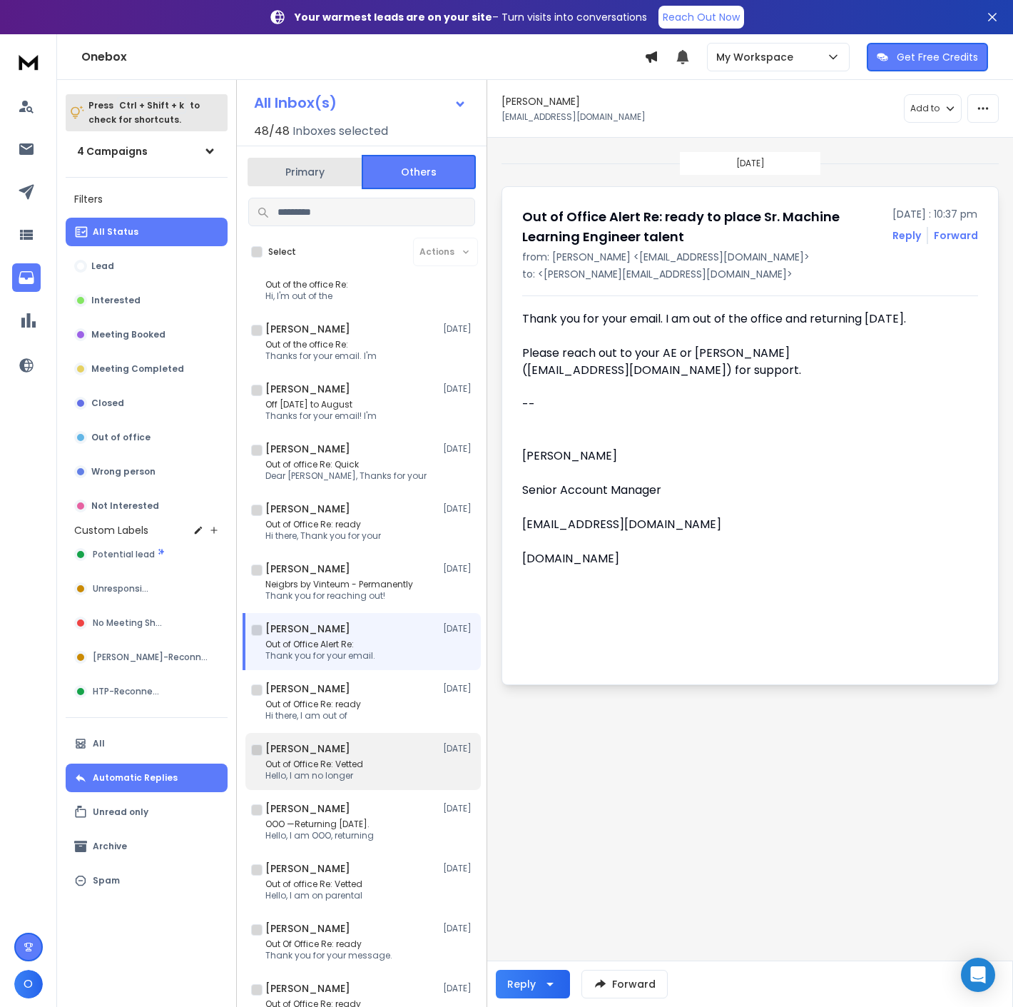
scroll to position [1026, 0]
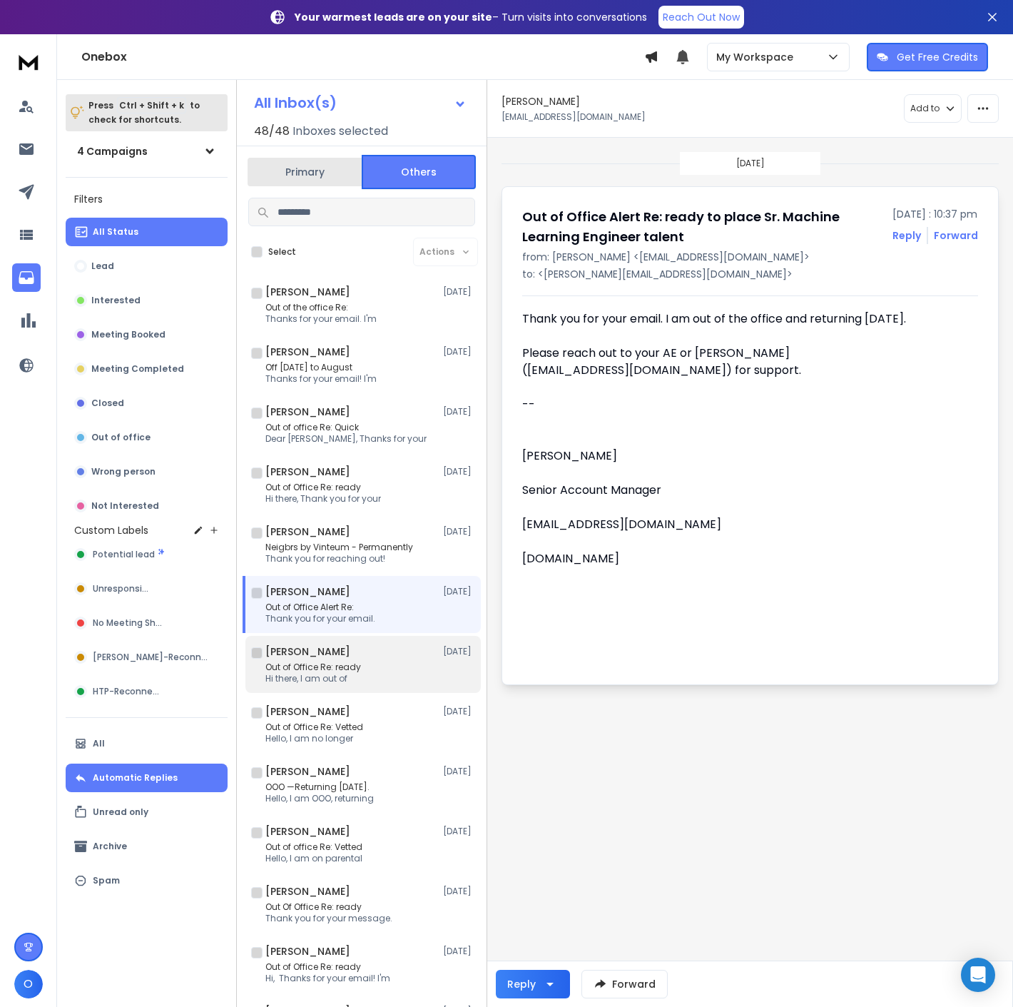
click at [369, 668] on div "Out of Office Re: ready Hi there, I am out of" at bounding box center [370, 673] width 210 height 23
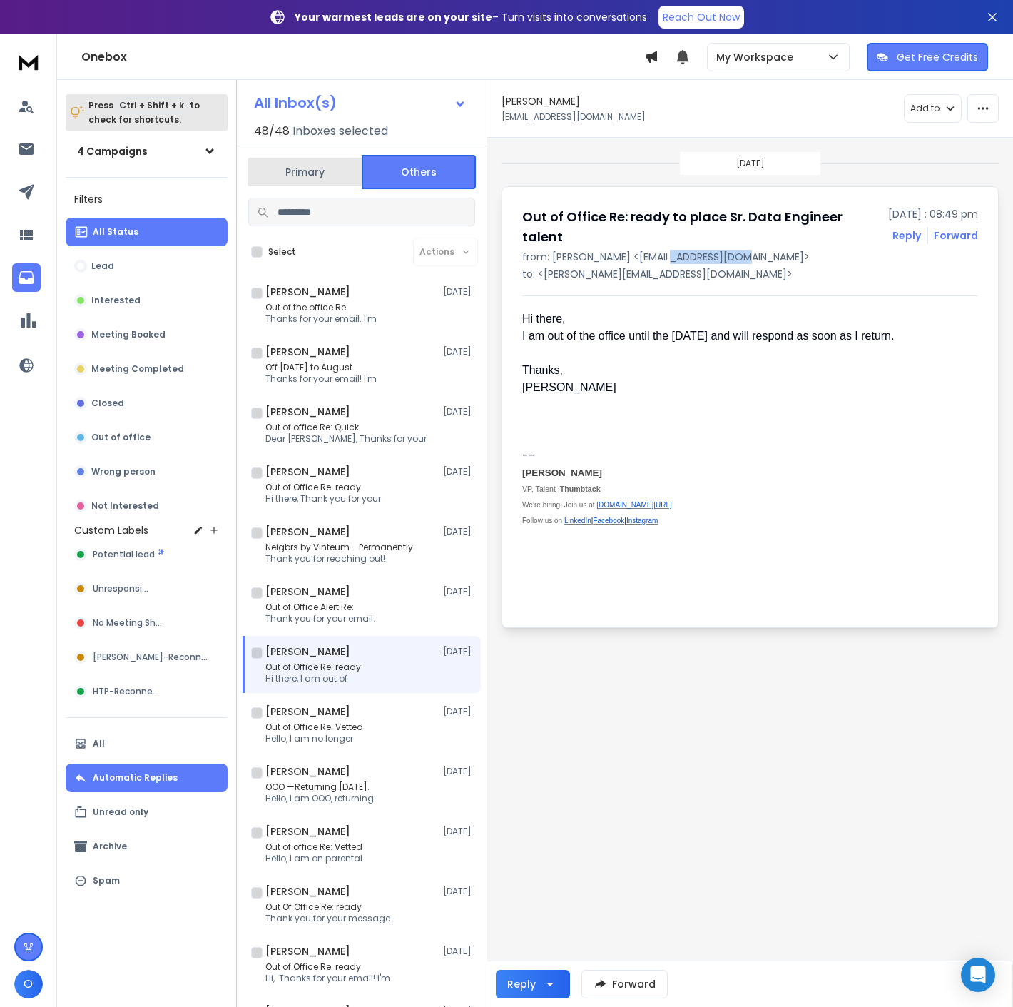
drag, startPoint x: 654, startPoint y: 254, endPoint x: 766, endPoint y: 240, distance: 112.1
click at [731, 253] on p "from: Robert Lopez <rlopez@thumbtack.com>" at bounding box center [750, 257] width 456 height 14
click at [643, 505] on span "thumbtack.com/careers" at bounding box center [635, 505] width 76 height 8
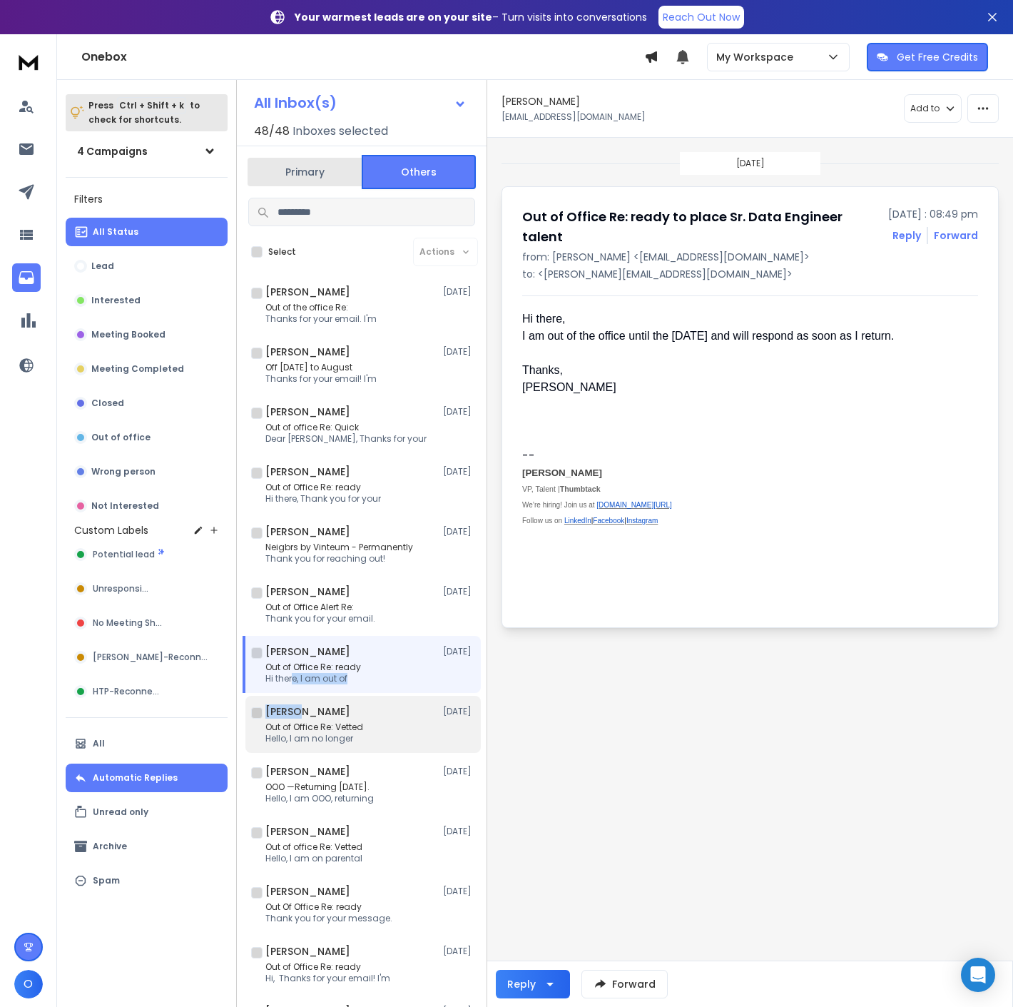
click at [289, 694] on div "Katie Wagner 07 Aug OOO & return 9/8 Re: Hi there, I am currently taking Robert…" at bounding box center [362, 652] width 250 height 745
click at [336, 716] on div "Ashley Henry 30 Jul" at bounding box center [370, 711] width 210 height 14
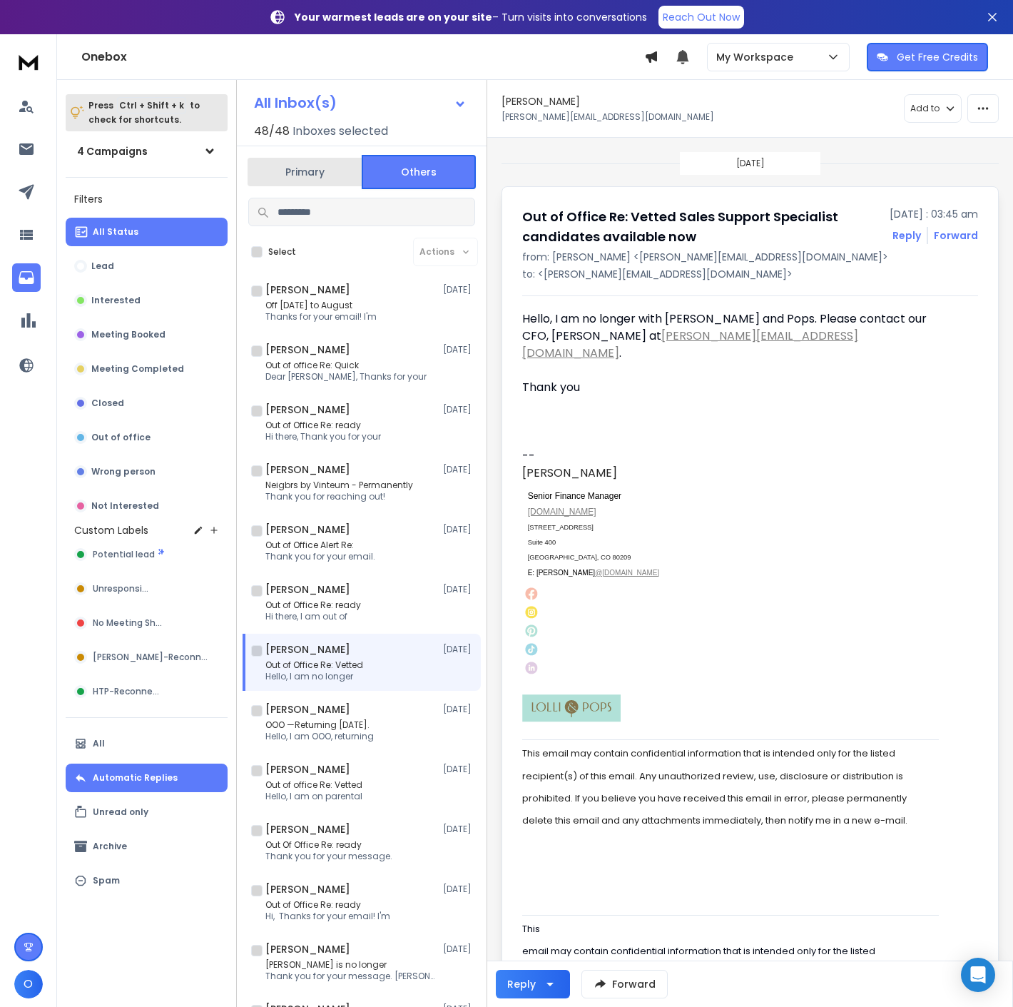
scroll to position [1106, 0]
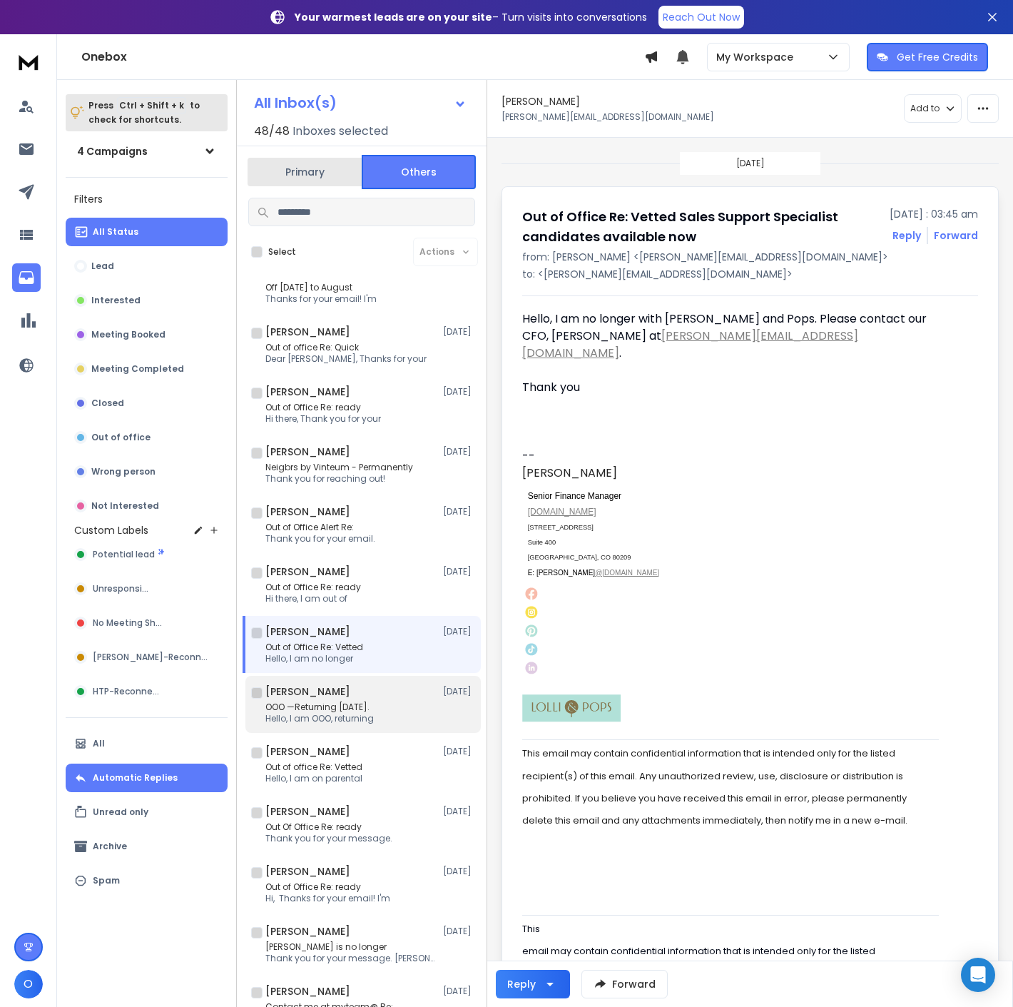
click at [375, 724] on div "Ashley Matthews 30 Jul OOO —Returning Wednesday, July 30. Hello, I am OOO, retu…" at bounding box center [362, 704] width 235 height 57
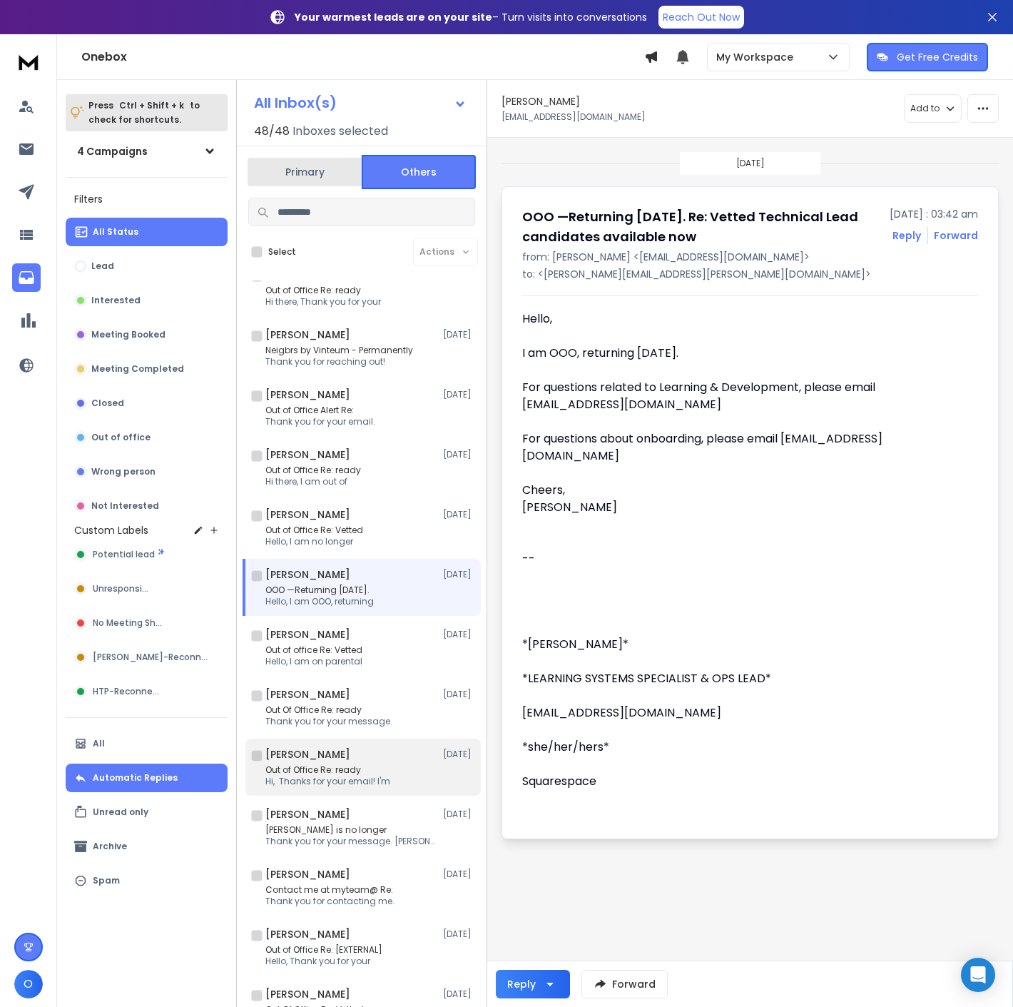
scroll to position [1265, 0]
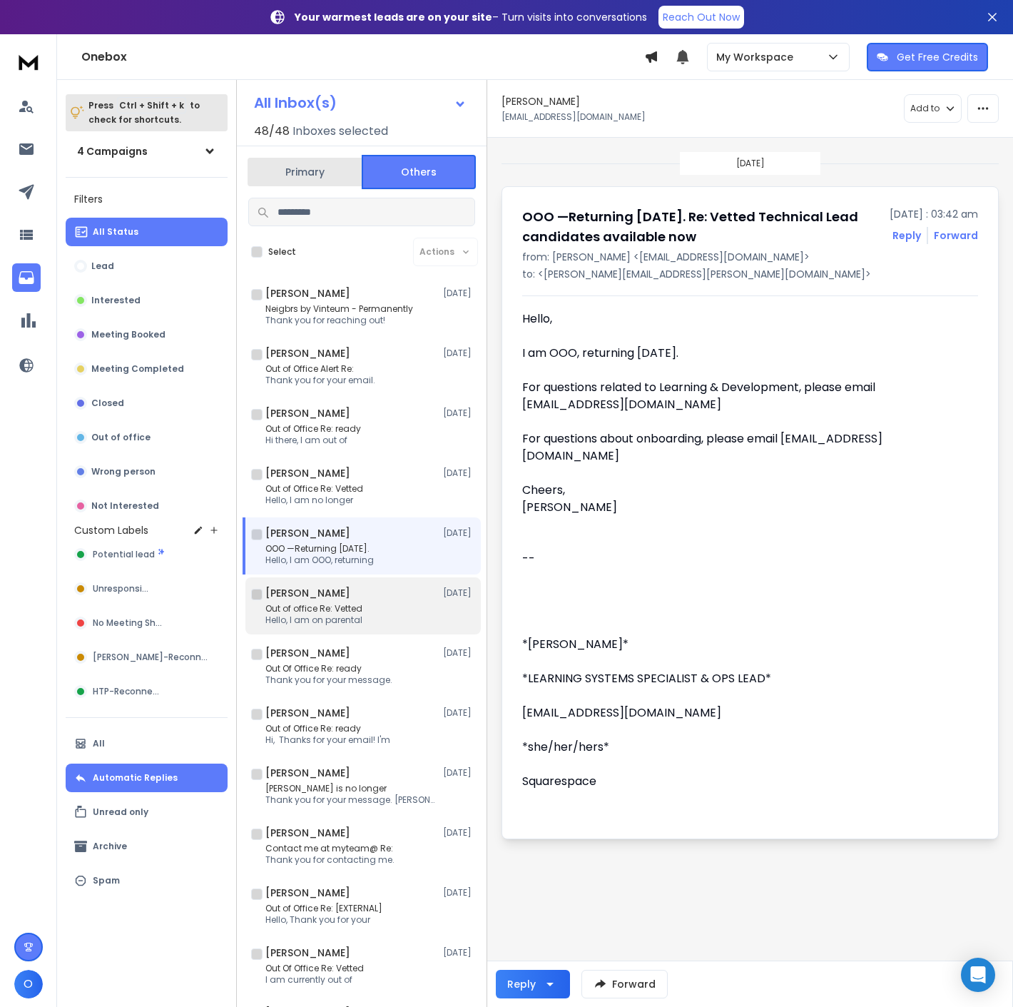
click at [369, 624] on div "Out of office Re: Vetted Hello, I am on parental" at bounding box center [370, 614] width 210 height 23
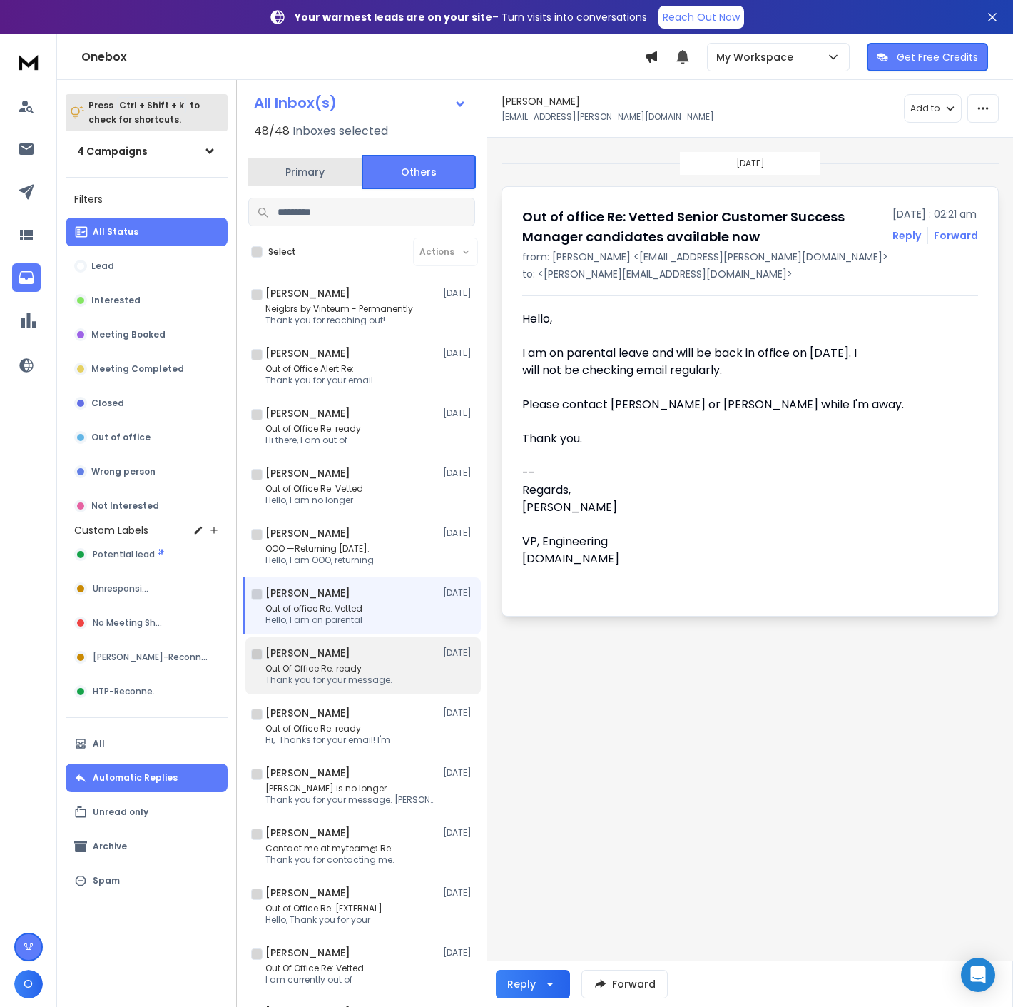
click at [363, 687] on div "Mark Porter 30 Jul Out Of Office Re: ready Thank you for your message." at bounding box center [362, 665] width 235 height 57
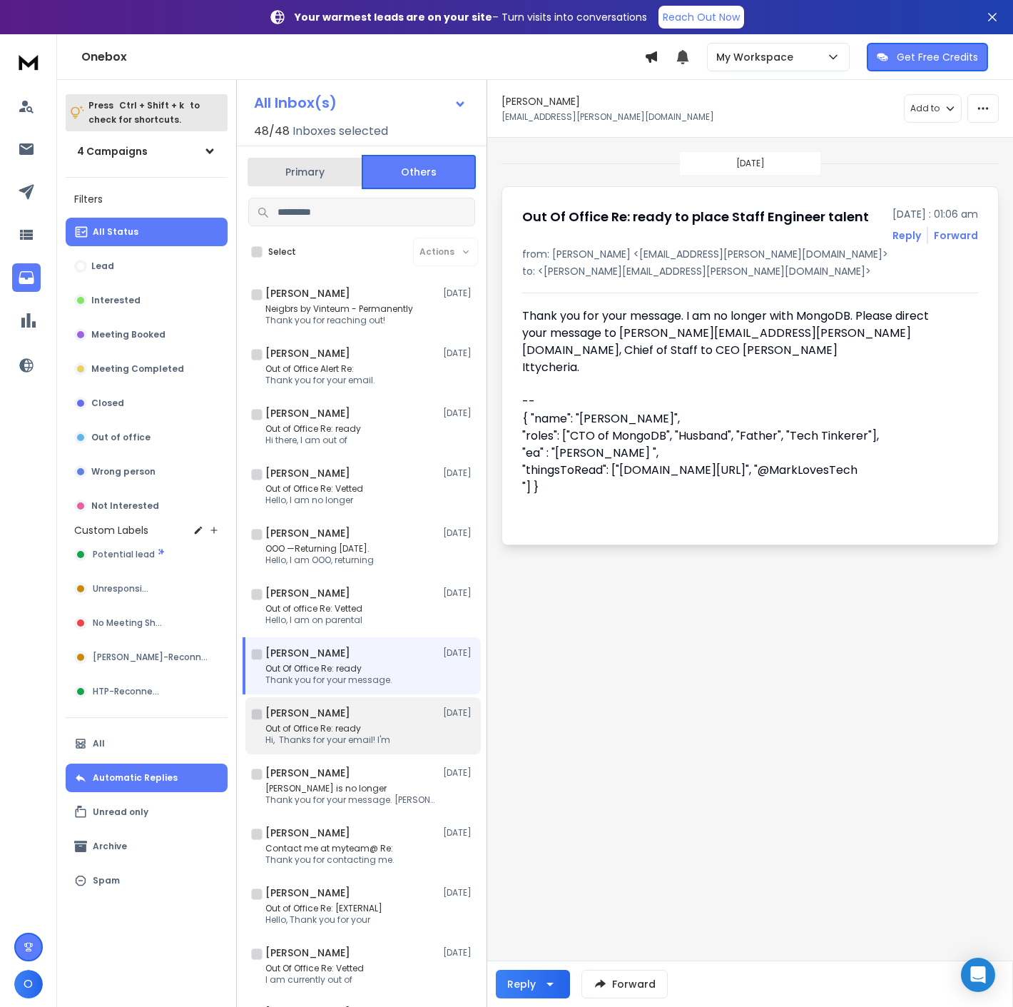
click at [372, 729] on p "Out of Office Re: ready" at bounding box center [327, 728] width 125 height 11
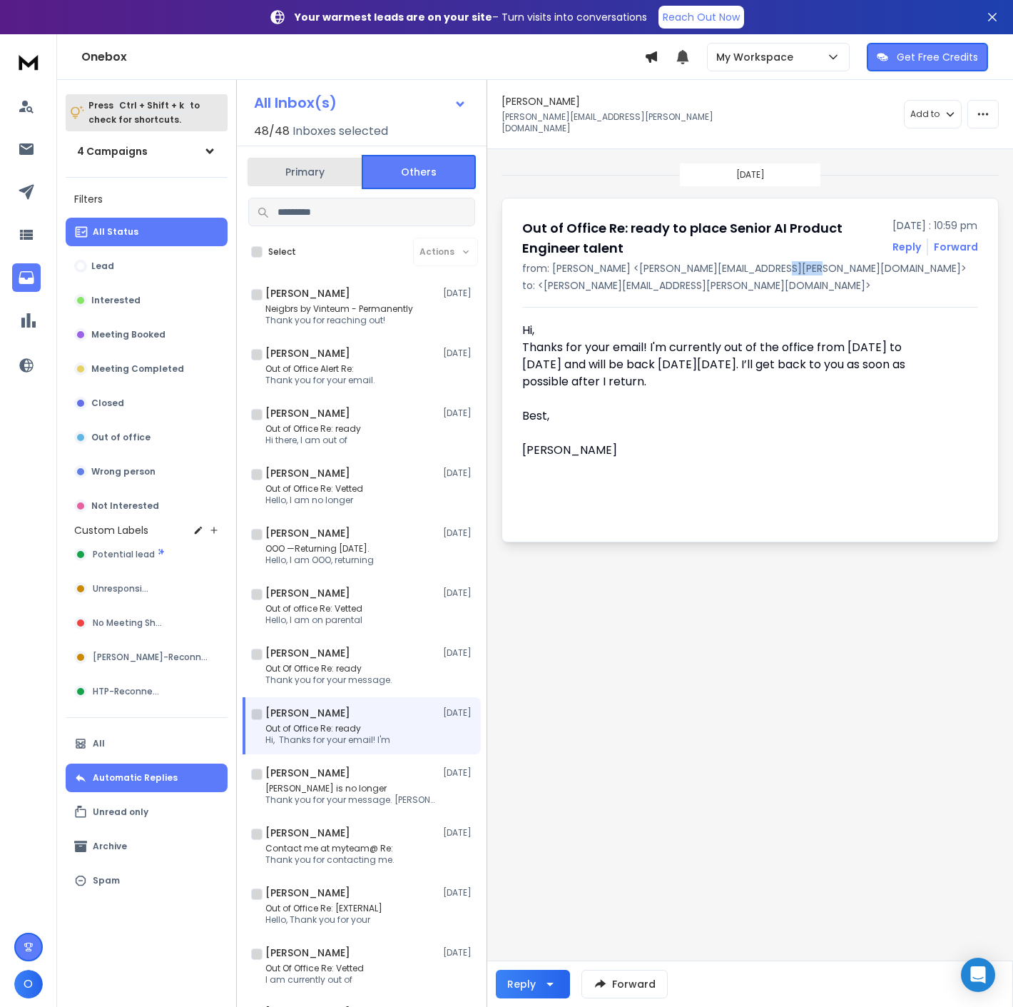
drag, startPoint x: 767, startPoint y: 259, endPoint x: 791, endPoint y: 255, distance: 23.8
click at [791, 261] on p "from: Maria Kolesnichenko <maria.kolesnichenko@vid.io>" at bounding box center [750, 268] width 456 height 14
drag, startPoint x: 652, startPoint y: 252, endPoint x: 789, endPoint y: 257, distance: 137.1
click at [789, 261] on p "from: Maria Kolesnichenko <maria.kolesnichenko@vid.io>" at bounding box center [750, 268] width 456 height 14
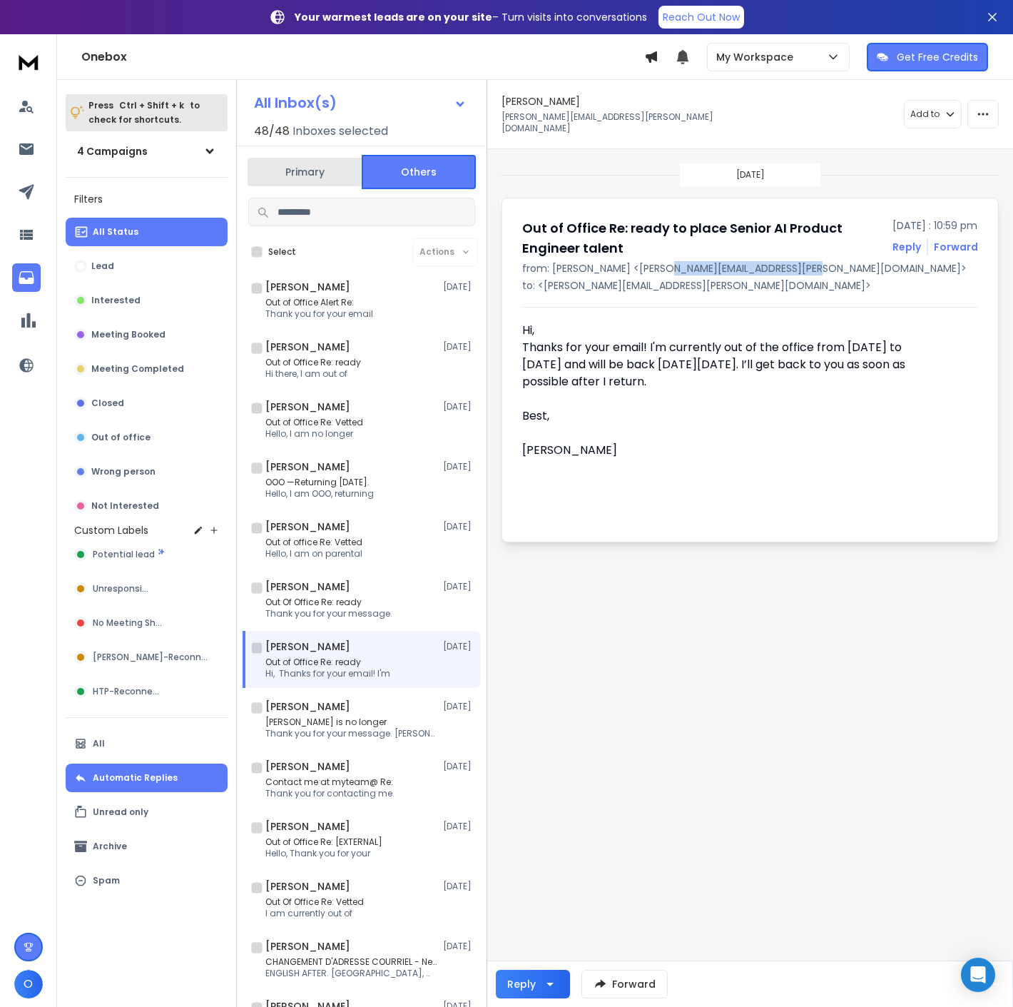
scroll to position [1344, 0]
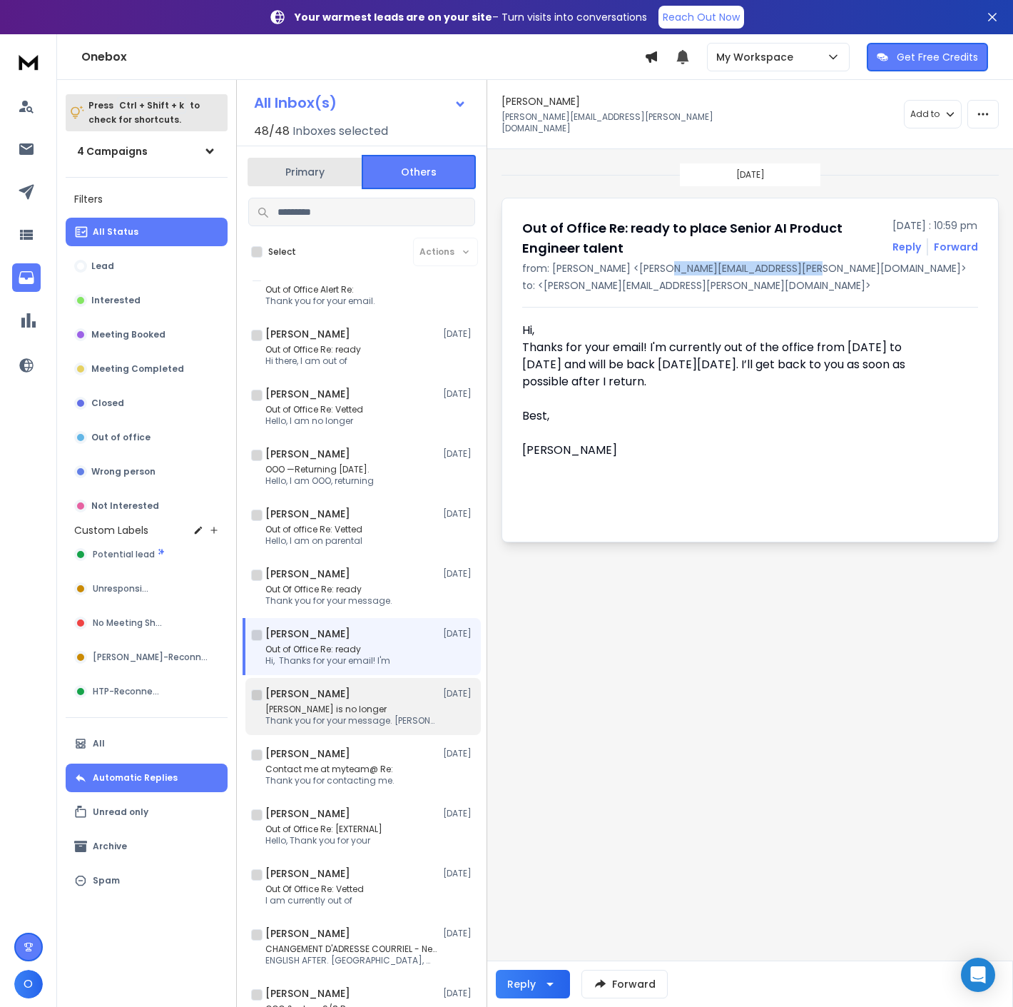
click at [373, 688] on div "Mathilde Barge 29 Jul" at bounding box center [370, 694] width 210 height 14
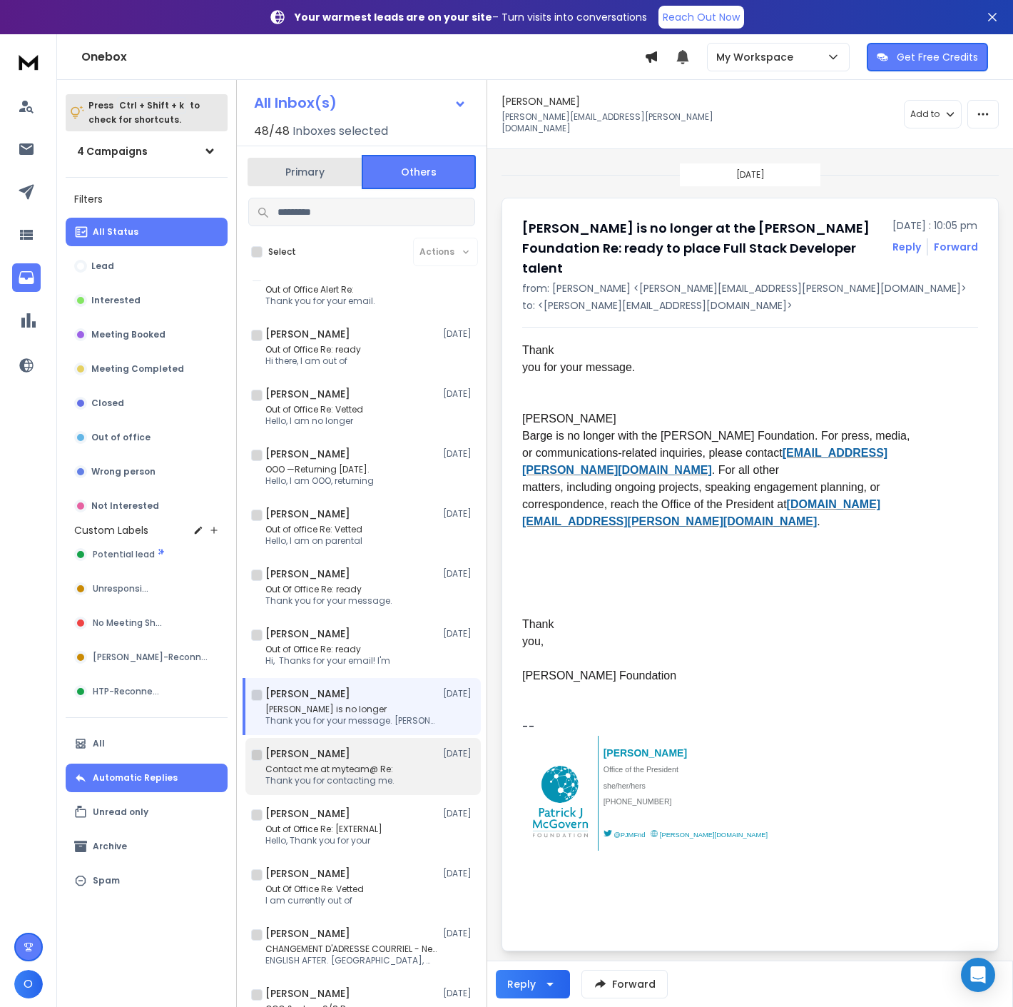
click at [355, 771] on p "Contact me at myteam@ Re:" at bounding box center [329, 769] width 129 height 11
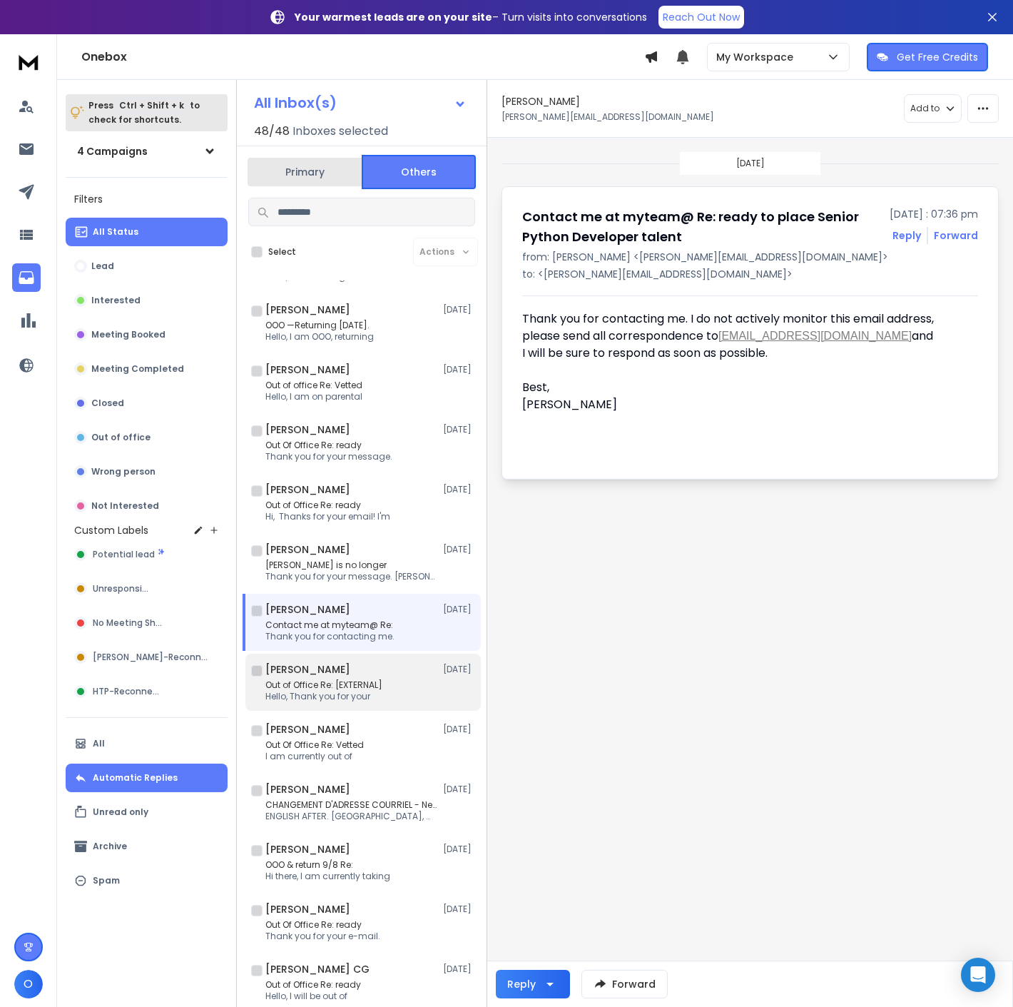
scroll to position [1502, 0]
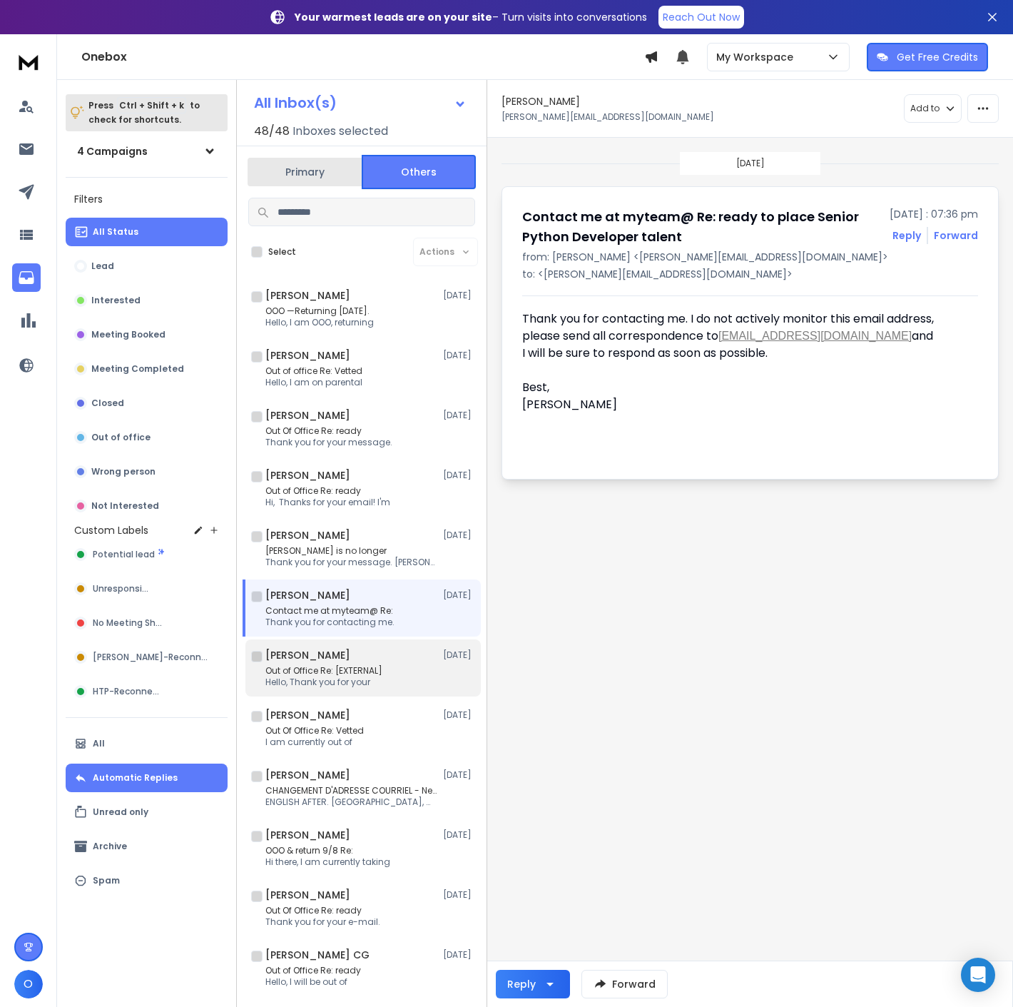
click at [350, 644] on div "Elizabeth Fobare 29 Jul Out of Office Re: [EXTERNAL] Hello, Thank you for your" at bounding box center [362, 667] width 235 height 57
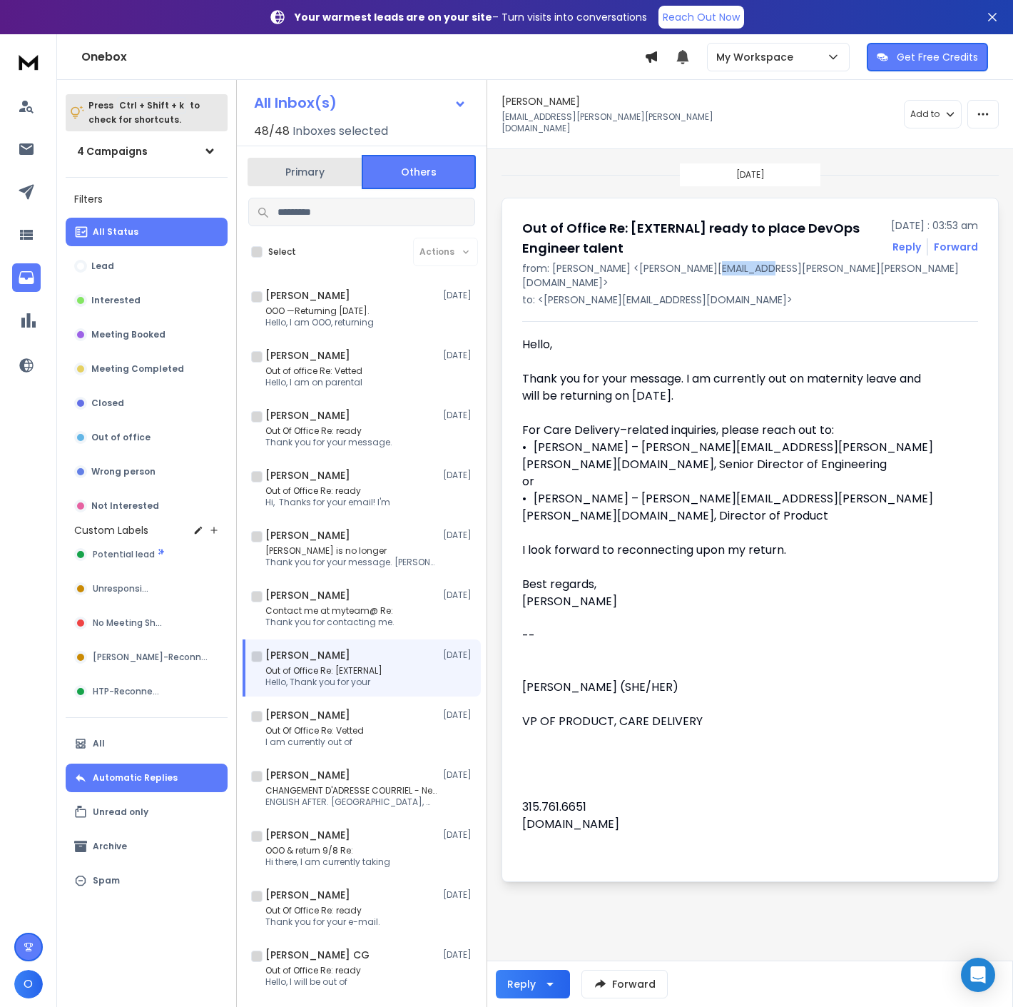
drag, startPoint x: 737, startPoint y: 253, endPoint x: 683, endPoint y: 253, distance: 54.2
click at [683, 261] on p "from: Elizabeth Fobare <liz.fobare@tebra.com>" at bounding box center [750, 275] width 456 height 29
click at [664, 538] on div "Hello, Thank you for your message. I am currently out on maternity leave and wi…" at bounding box center [736, 598] width 428 height 525
drag, startPoint x: 687, startPoint y: 255, endPoint x: 742, endPoint y: 252, distance: 55.0
click at [742, 261] on p "from: Elizabeth Fobare <liz.fobare@tebra.com>" at bounding box center [750, 275] width 456 height 29
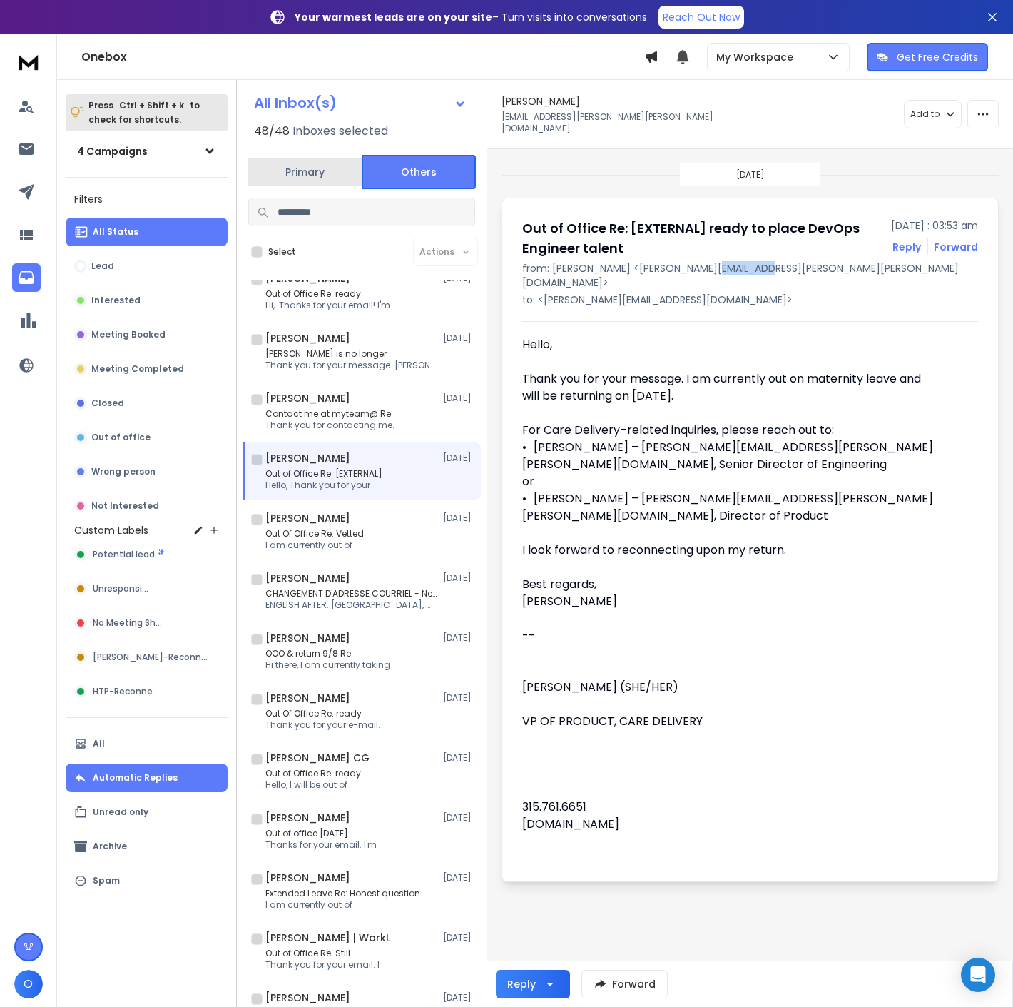
scroll to position [1740, 0]
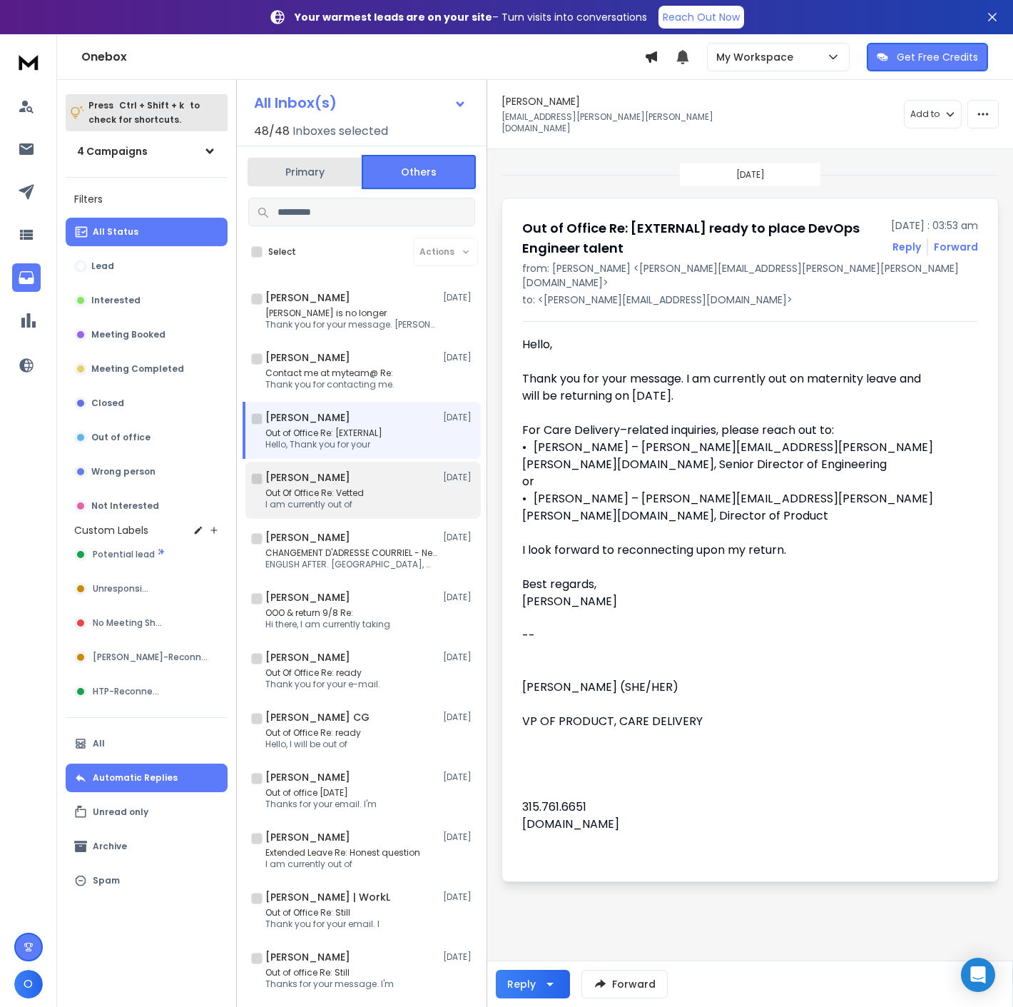
click at [365, 495] on div "Out Of Office Re: Vetted I am currently out of" at bounding box center [370, 498] width 210 height 23
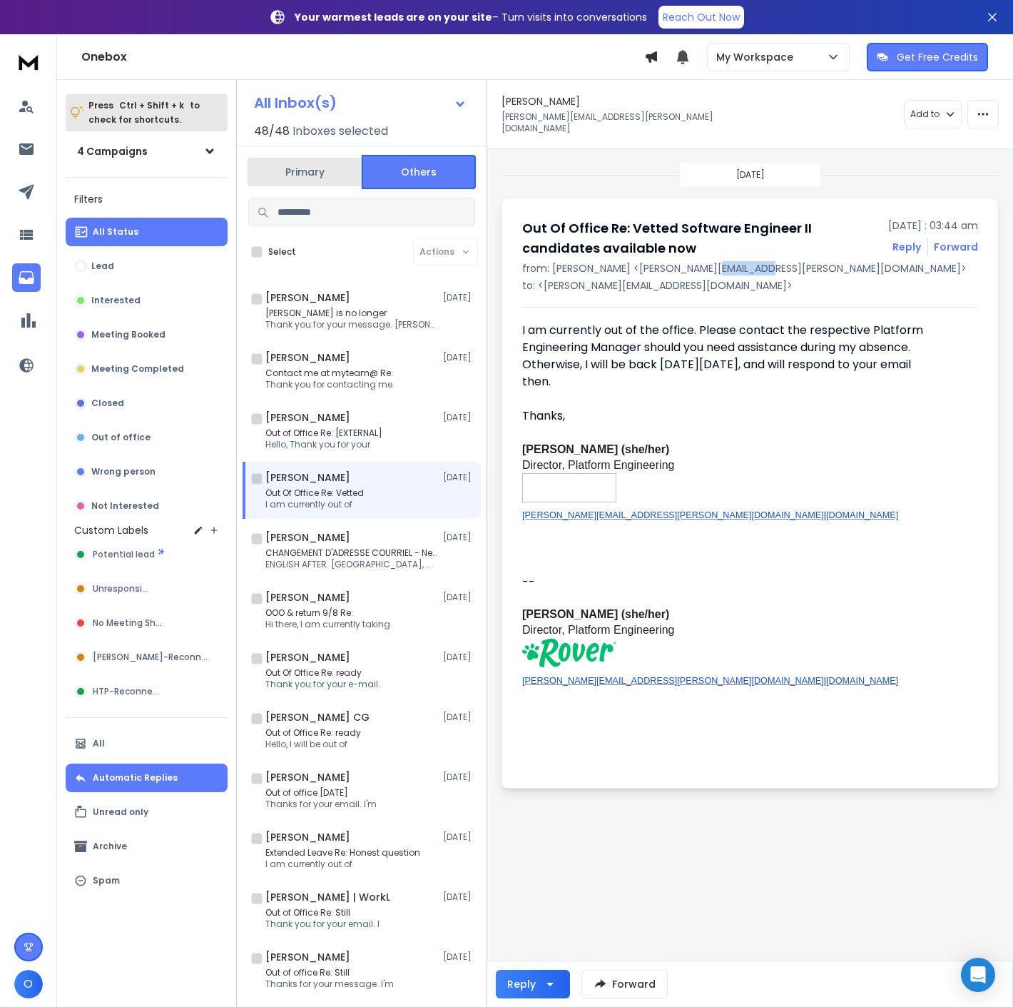
drag, startPoint x: 694, startPoint y: 258, endPoint x: 742, endPoint y: 252, distance: 48.9
click at [742, 261] on p "from: Alisha Becker <alisha.becker@rover.com>" at bounding box center [750, 268] width 456 height 14
click at [333, 544] on div "William Plamondon 28 Jul CHANGEMENT D'ADRESSE COURRIEL - NexWav ENGLISH AFTER. …" at bounding box center [370, 550] width 210 height 40
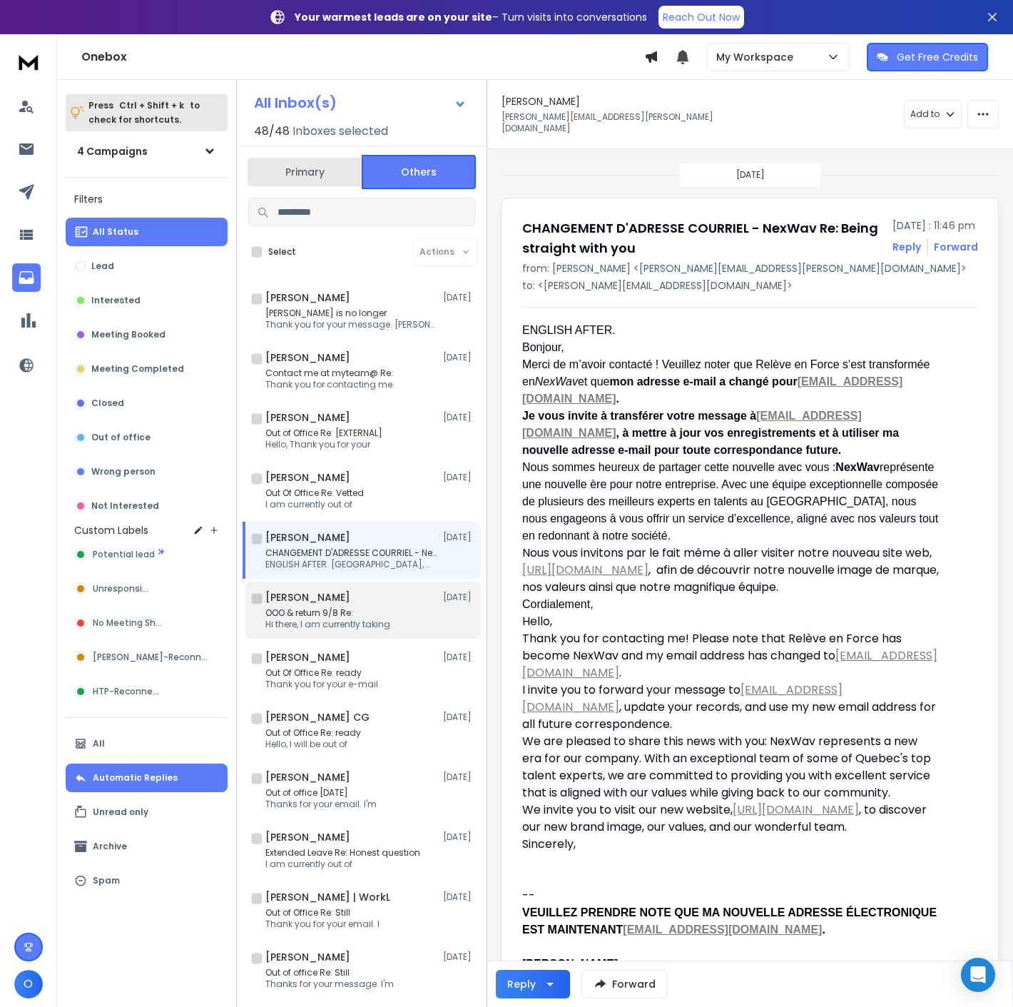
click at [363, 600] on div "Katie Wagner 28 Jul" at bounding box center [370, 597] width 210 height 14
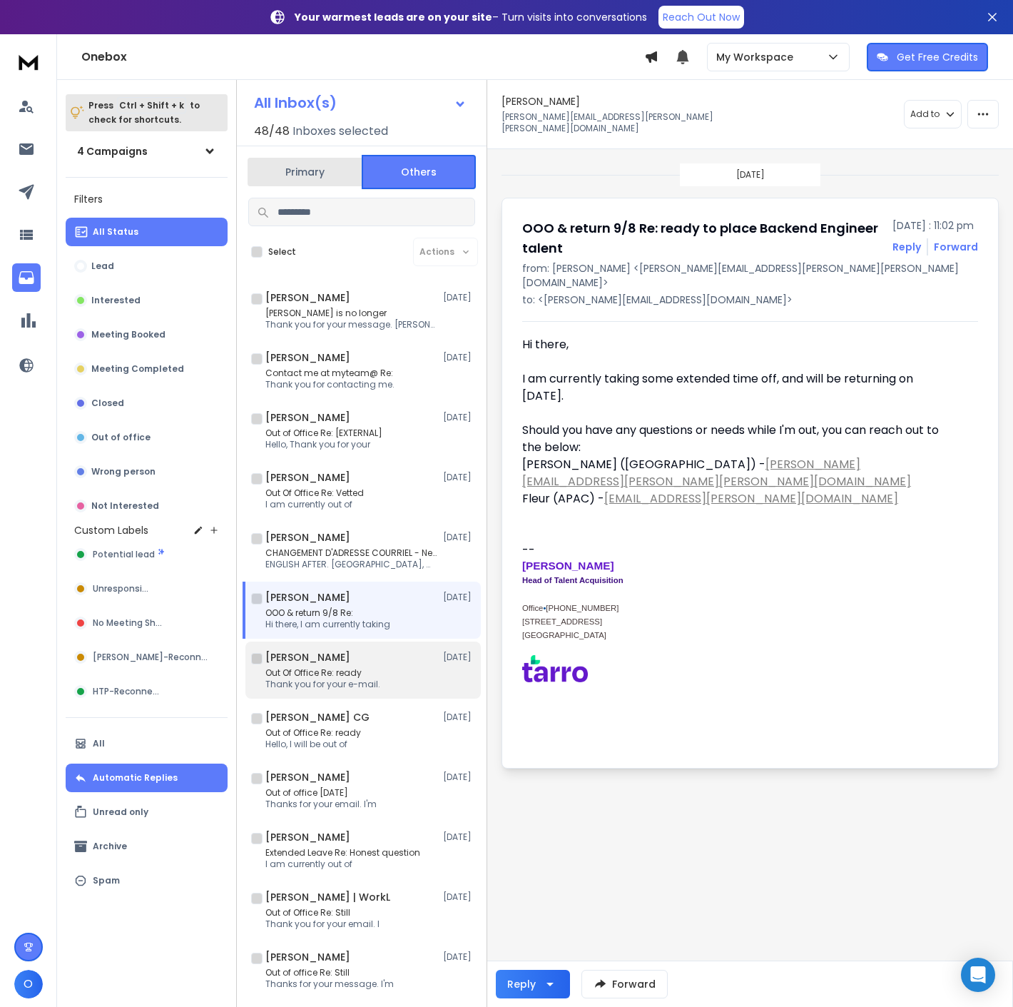
click at [333, 662] on div "Joshua Carroll 28 Jul" at bounding box center [370, 657] width 210 height 14
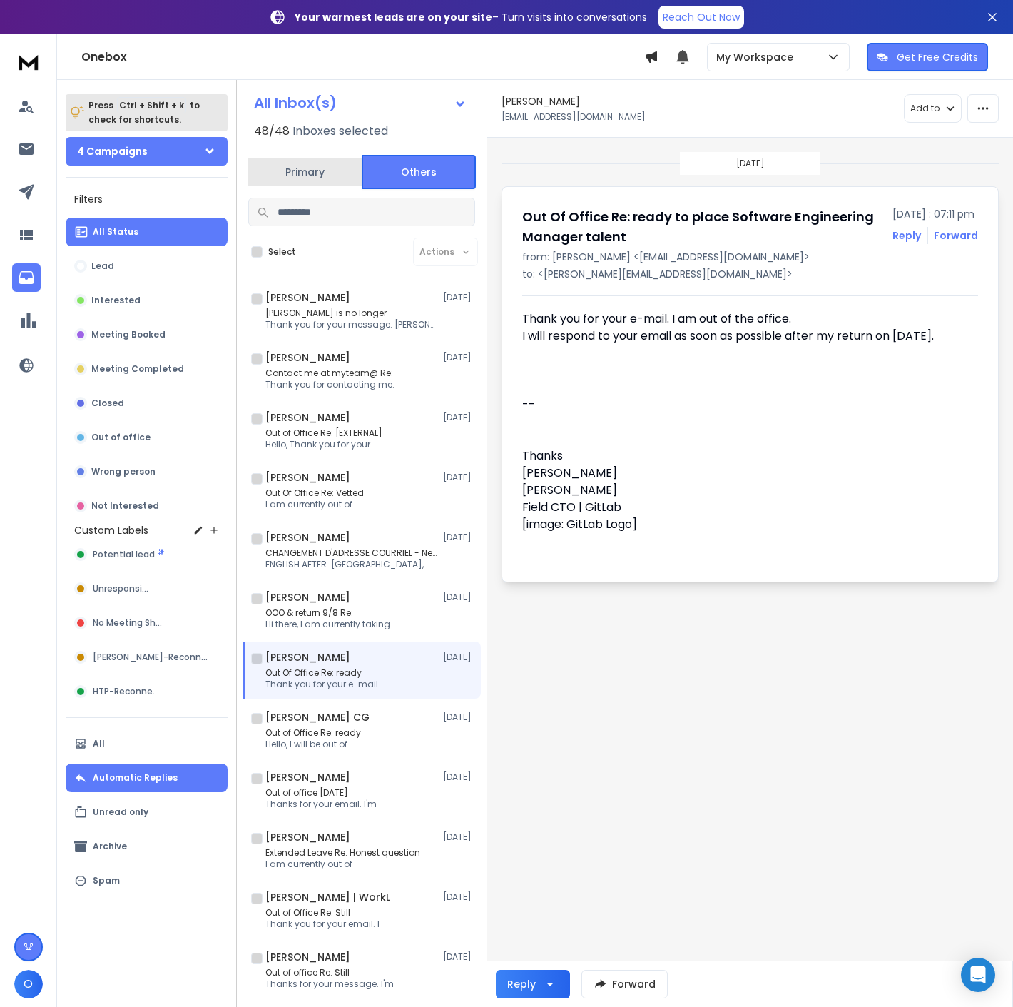
click at [203, 159] on button "4 Campaigns" at bounding box center [147, 151] width 162 height 29
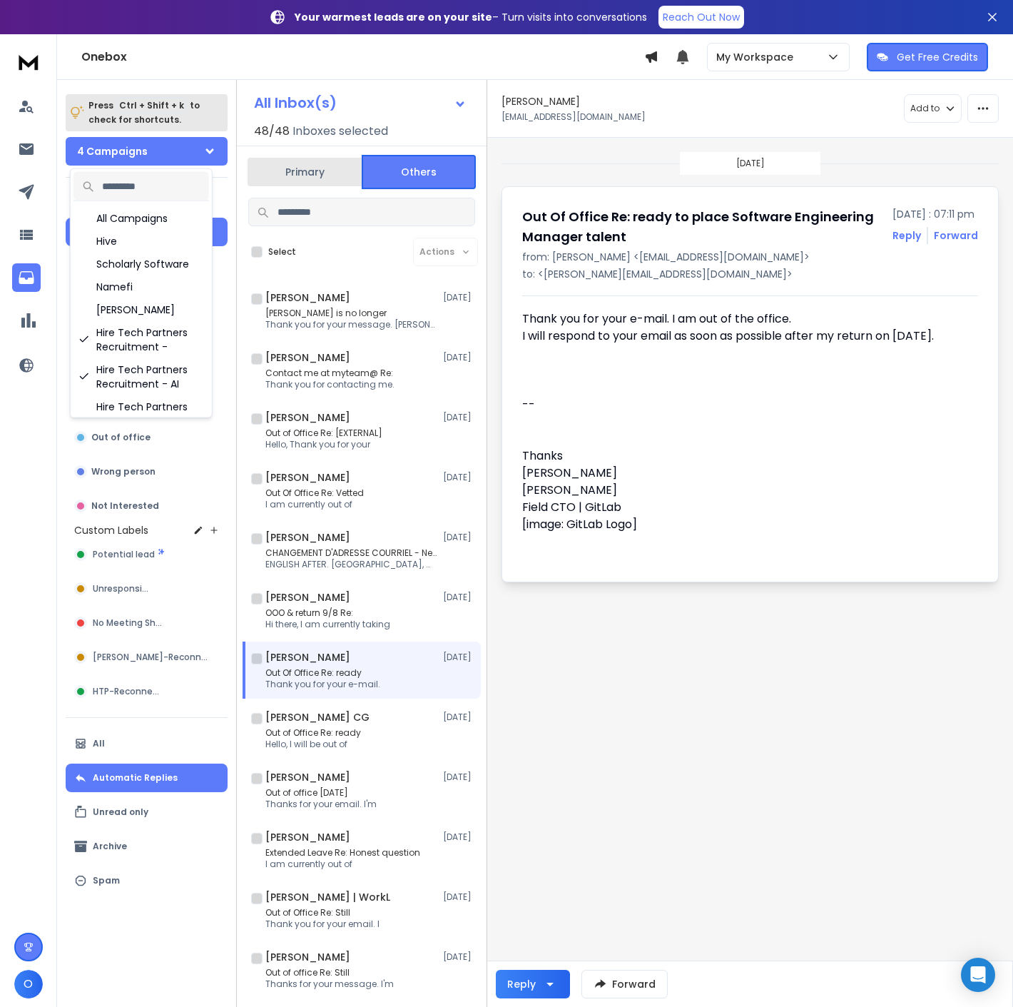
click at [203, 159] on button "4 Campaigns" at bounding box center [147, 151] width 162 height 29
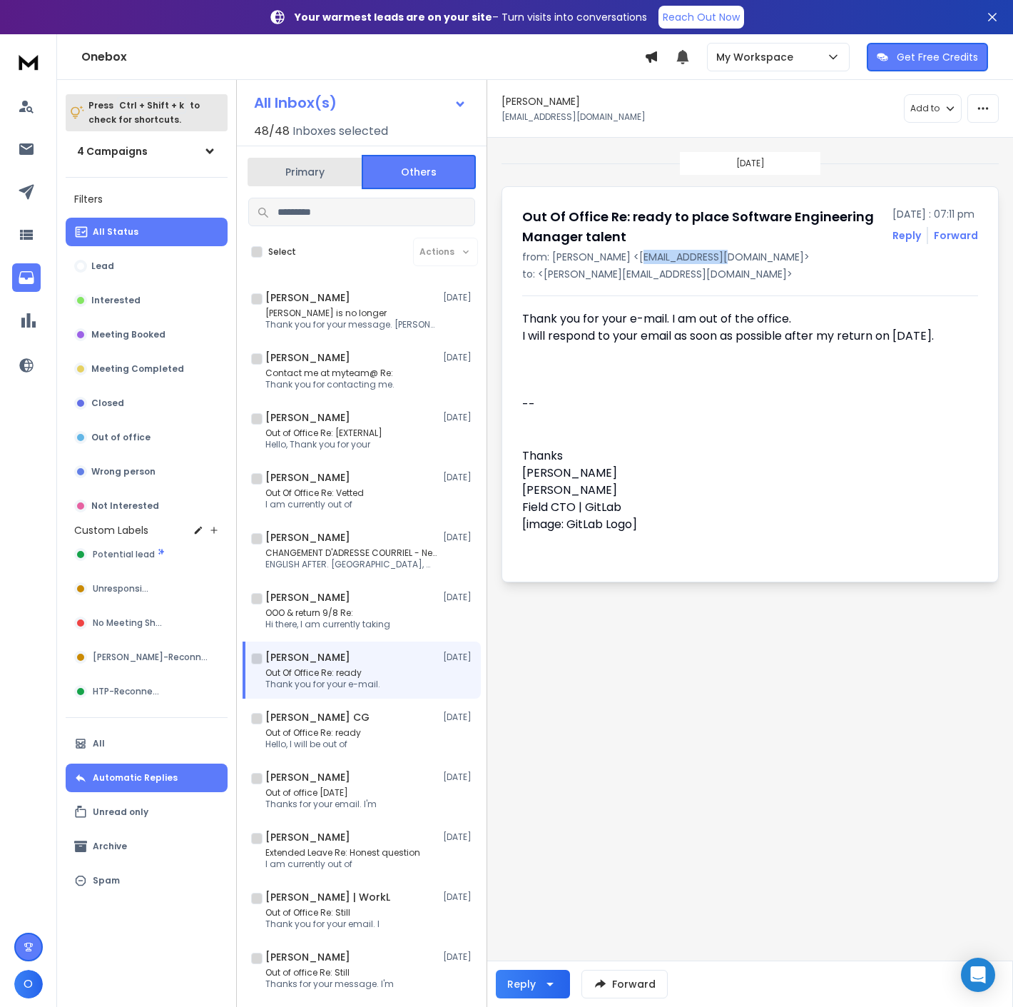
drag, startPoint x: 705, startPoint y: 257, endPoint x: 719, endPoint y: 254, distance: 14.6
click at [719, 254] on p "from: Joshua Carroll <jcarroll@gitlab.com>" at bounding box center [750, 257] width 456 height 14
click at [683, 254] on p "from: Joshua Carroll <jcarroll@gitlab.com>" at bounding box center [750, 257] width 456 height 14
drag, startPoint x: 667, startPoint y: 258, endPoint x: 716, endPoint y: 254, distance: 50.1
click at [716, 254] on p "from: Joshua Carroll <jcarroll@gitlab.com>" at bounding box center [750, 257] width 456 height 14
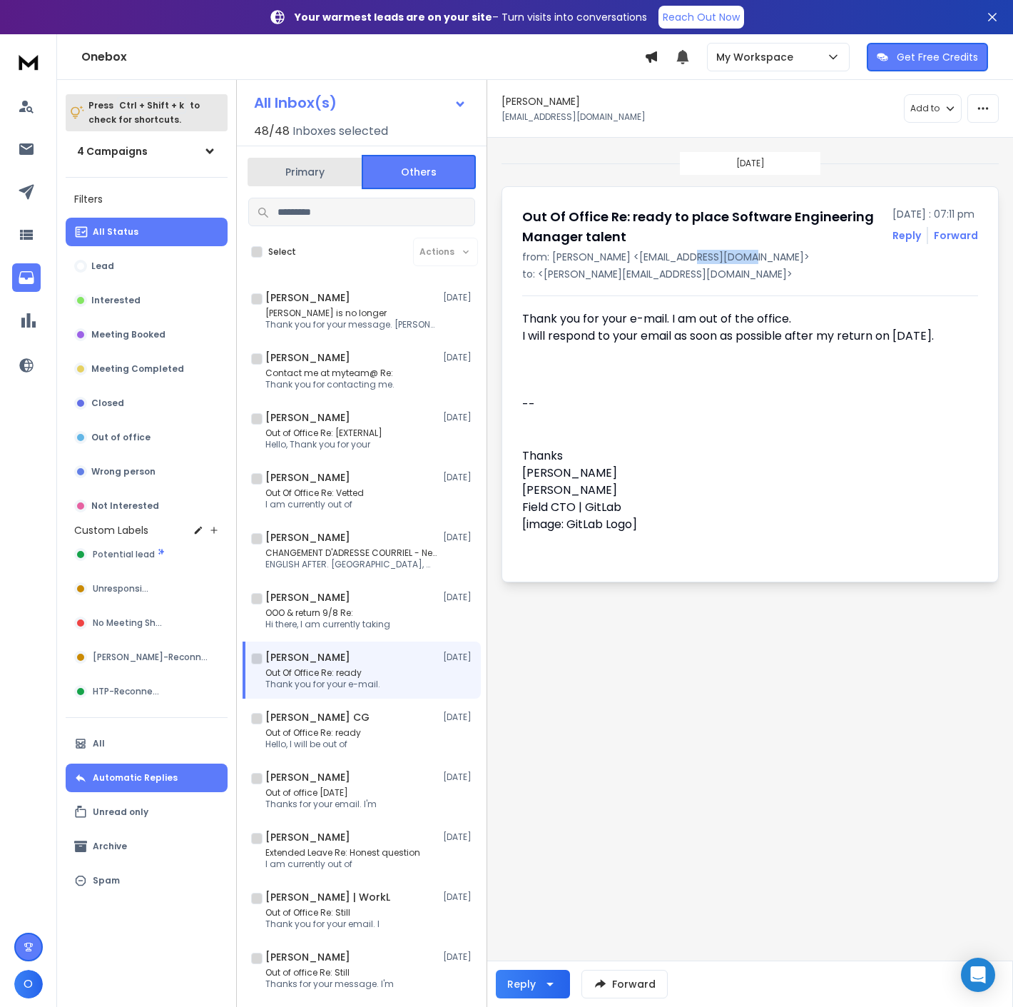
drag, startPoint x: 695, startPoint y: 460, endPoint x: 689, endPoint y: 431, distance: 29.8
click at [694, 452] on div "Thank you for your e-mail. I am out of the office. I will respond to your email…" at bounding box center [736, 435] width 428 height 251
drag, startPoint x: 619, startPoint y: 261, endPoint x: 719, endPoint y: 260, distance: 99.9
click at [719, 260] on p "from: Joshua Carroll <jcarroll@gitlab.com>" at bounding box center [750, 257] width 456 height 14
click at [369, 701] on div "Pablo CG 28 Jul Out of Office Re: ready Hello, I will be out of" at bounding box center [362, 729] width 235 height 57
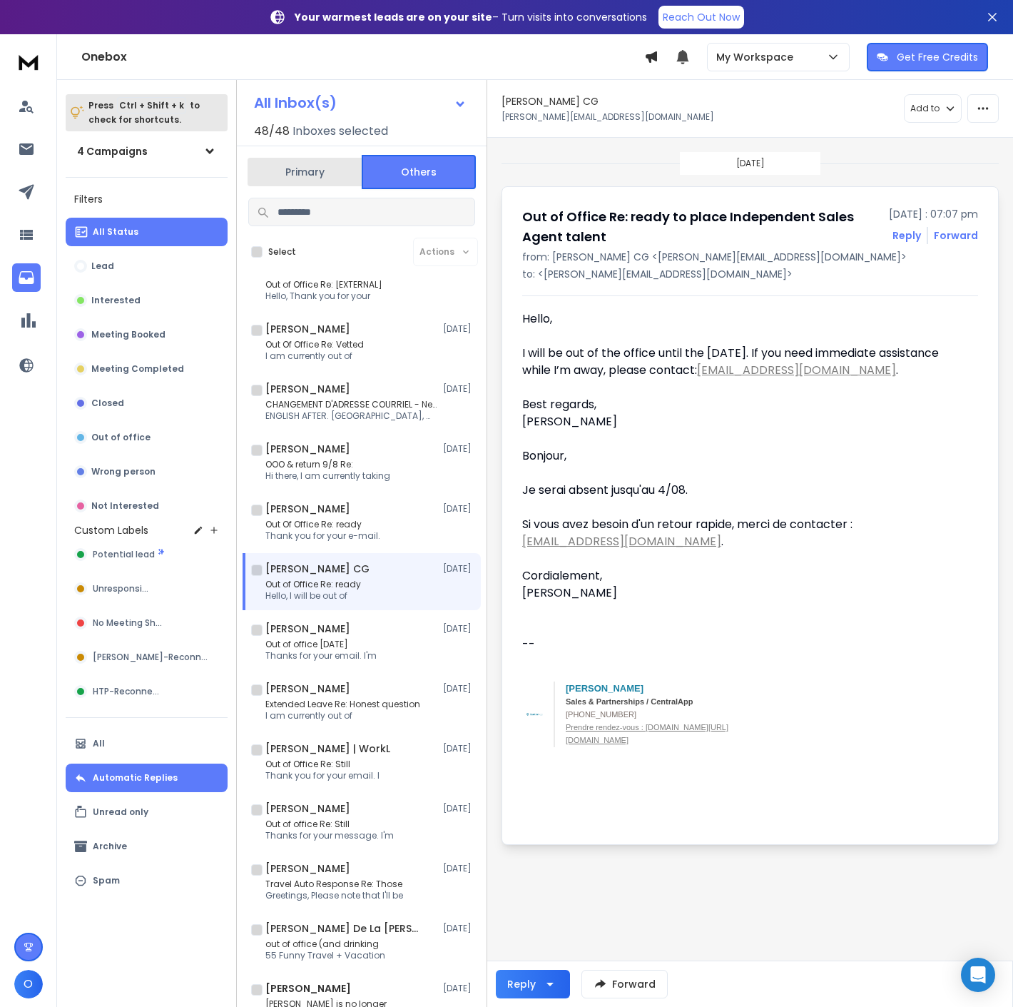
scroll to position [1899, 0]
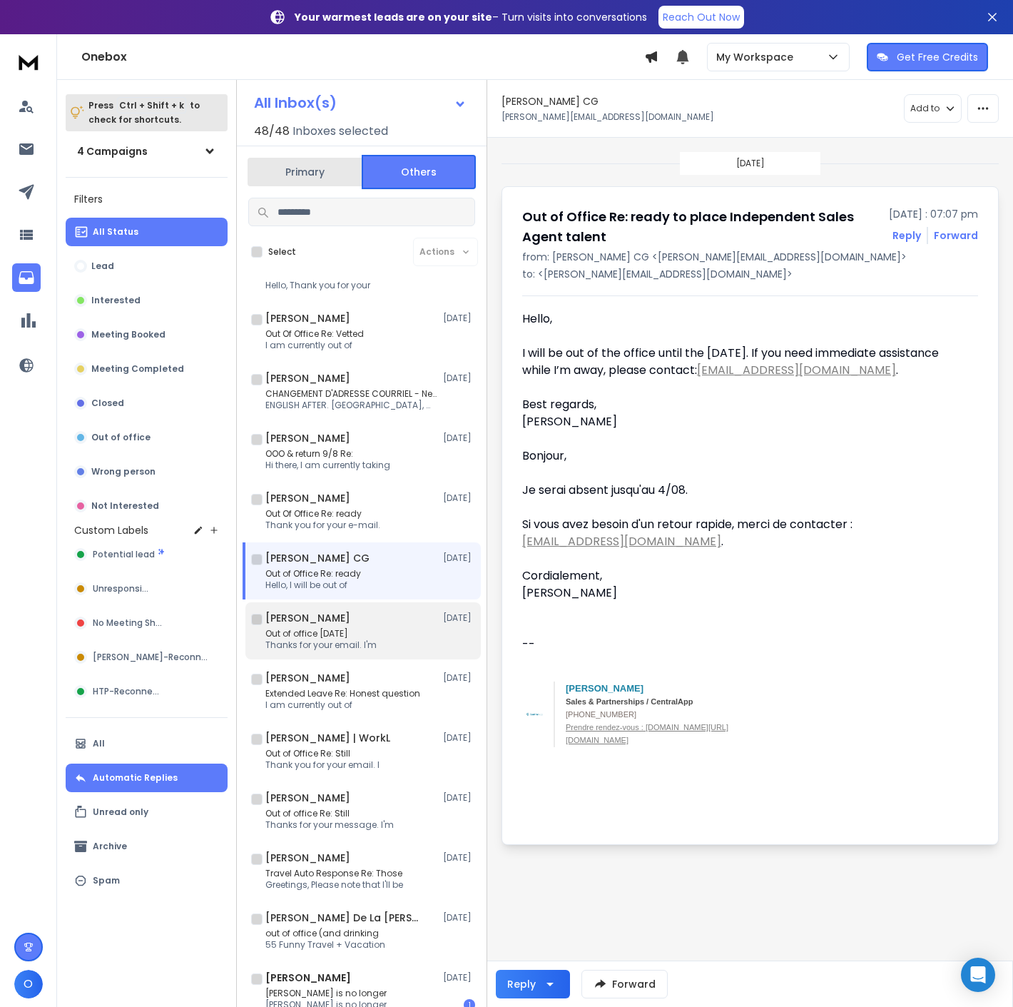
click at [346, 612] on div "Danielle DiCoscia 28 Jul" at bounding box center [370, 618] width 210 height 14
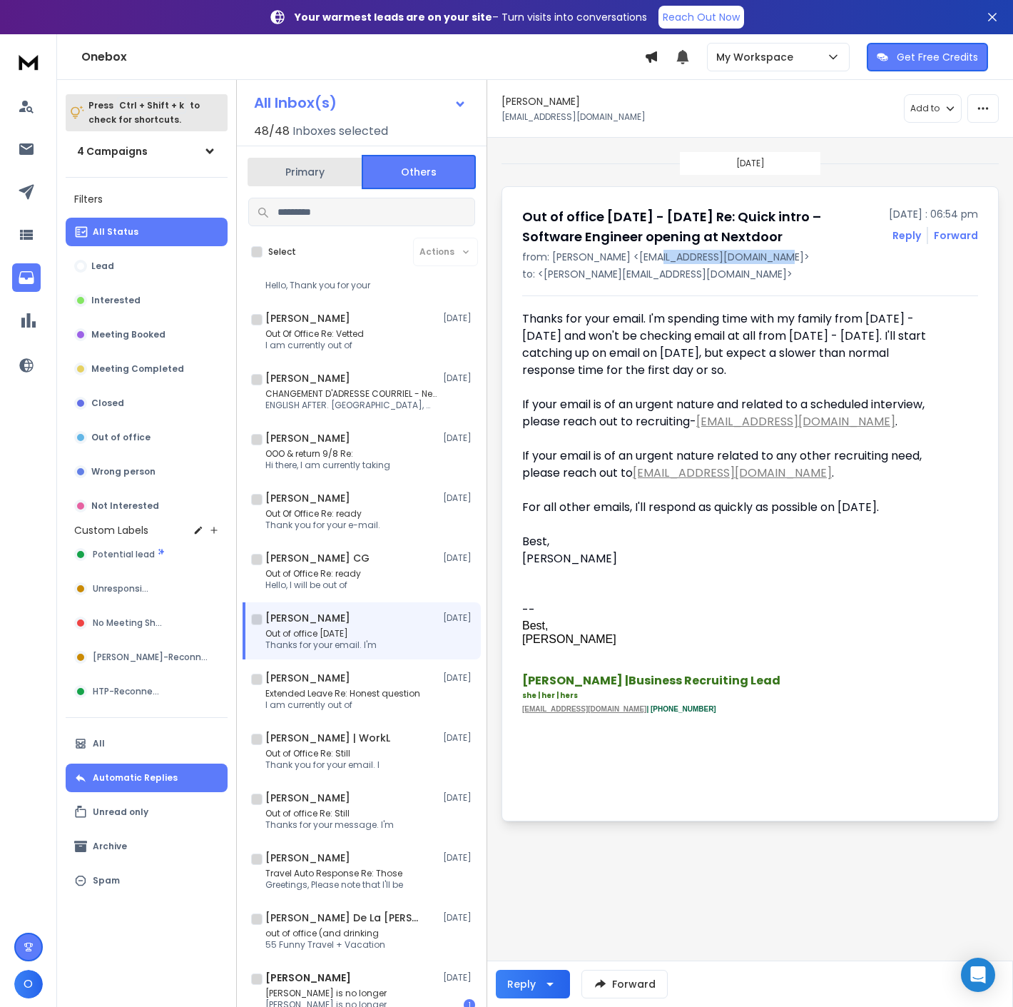
drag, startPoint x: 639, startPoint y: 258, endPoint x: 765, endPoint y: 253, distance: 125.7
click at [765, 253] on p "from: Danielle DiCoscia <ddicoscia@nextdoor.com>" at bounding box center [750, 257] width 456 height 14
drag, startPoint x: 700, startPoint y: 257, endPoint x: 762, endPoint y: 255, distance: 62.1
click at [762, 255] on p "from: Danielle DiCoscia <ddicoscia@nextdoor.com>" at bounding box center [750, 257] width 456 height 14
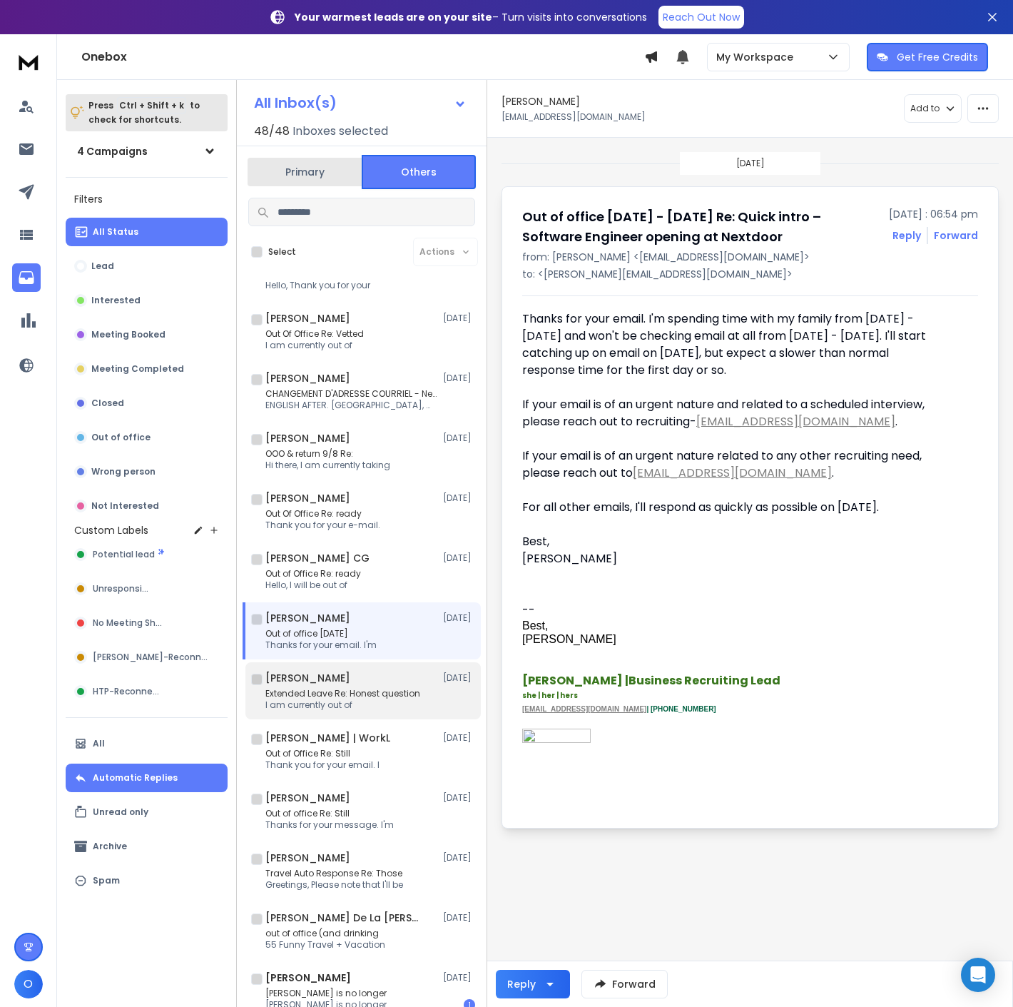
click at [389, 679] on div "Cheri DeLaVergne 26 Jul" at bounding box center [370, 678] width 210 height 14
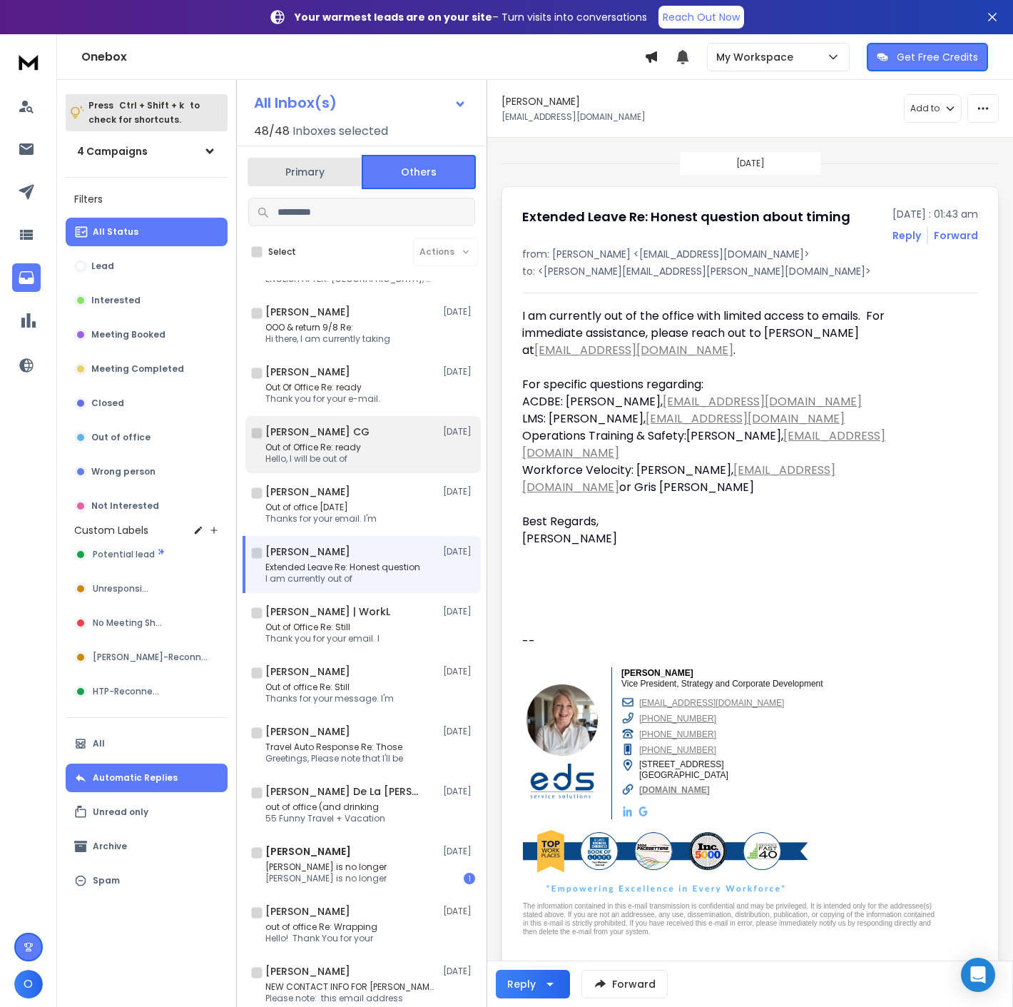
scroll to position [2057, 0]
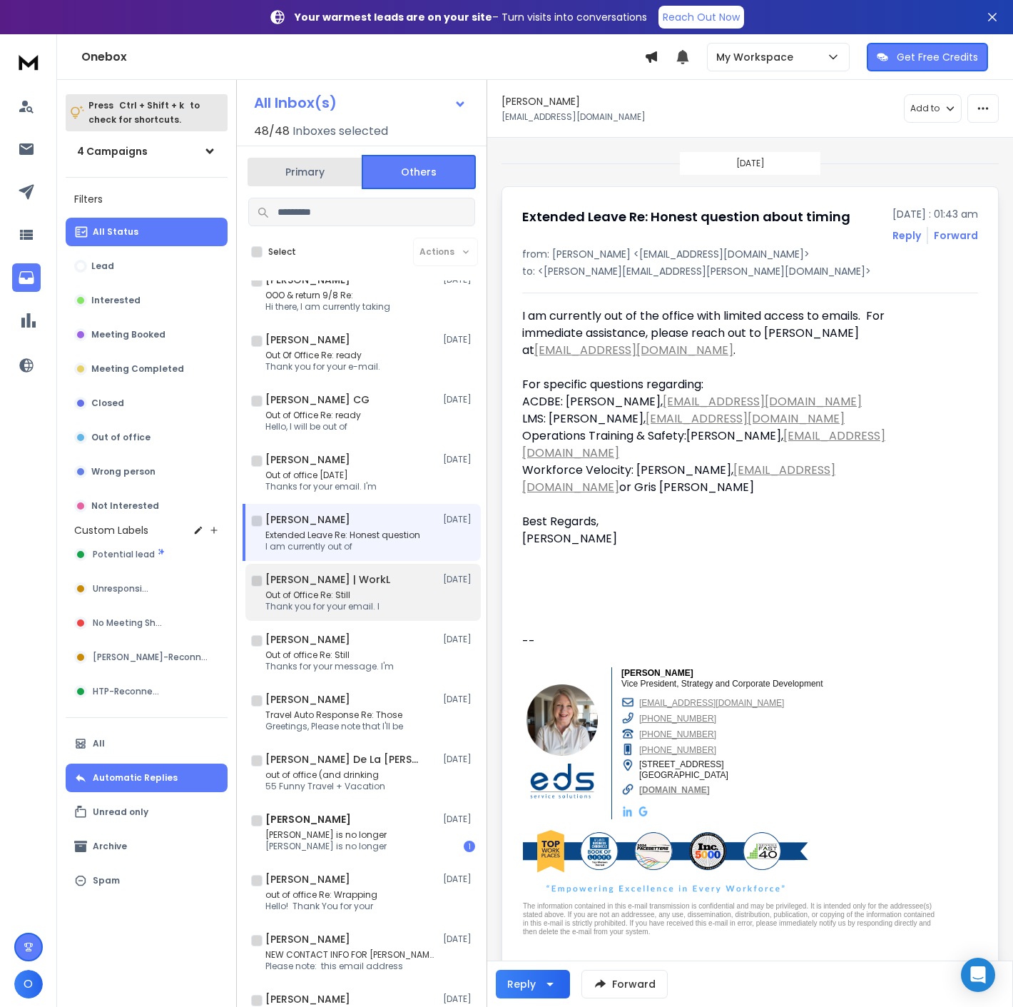
click at [340, 602] on p "Thank you for your email. I" at bounding box center [322, 606] width 114 height 11
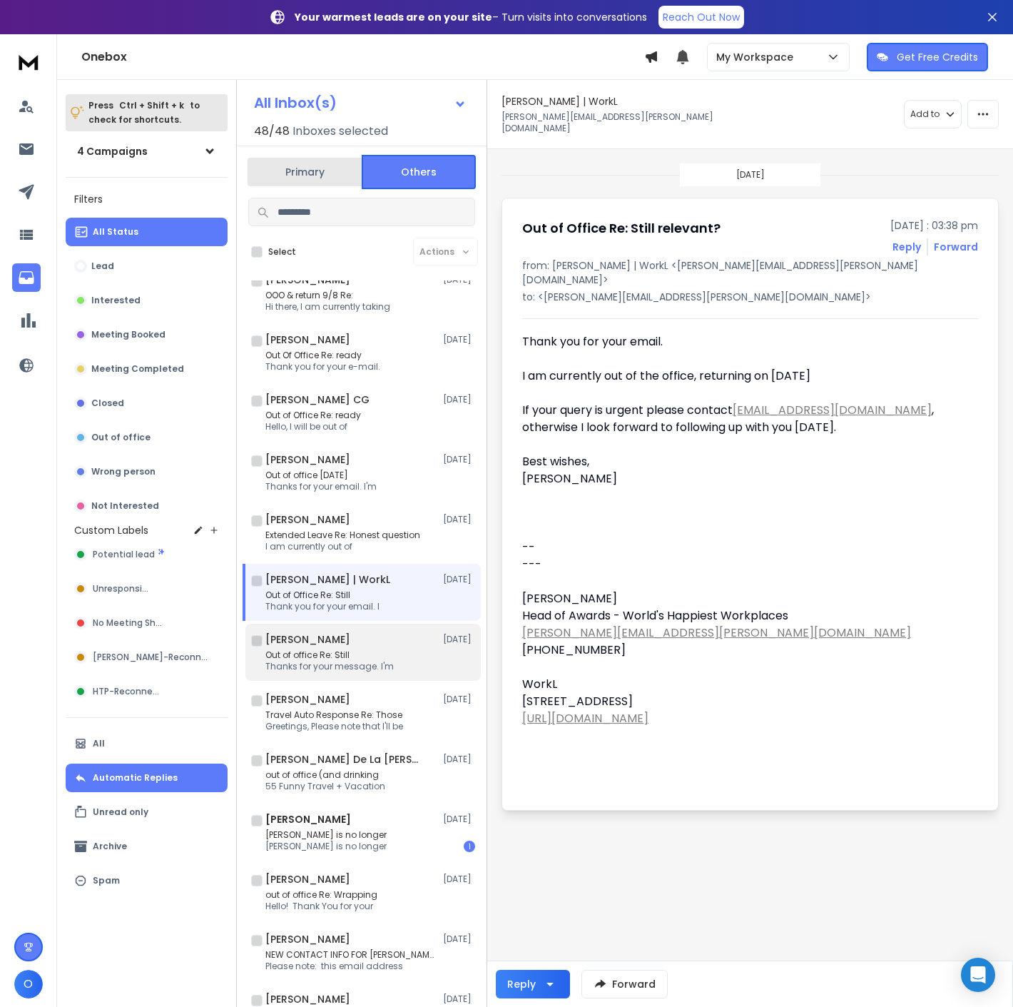
click at [338, 652] on p "Out of office Re: Still" at bounding box center [329, 654] width 128 height 11
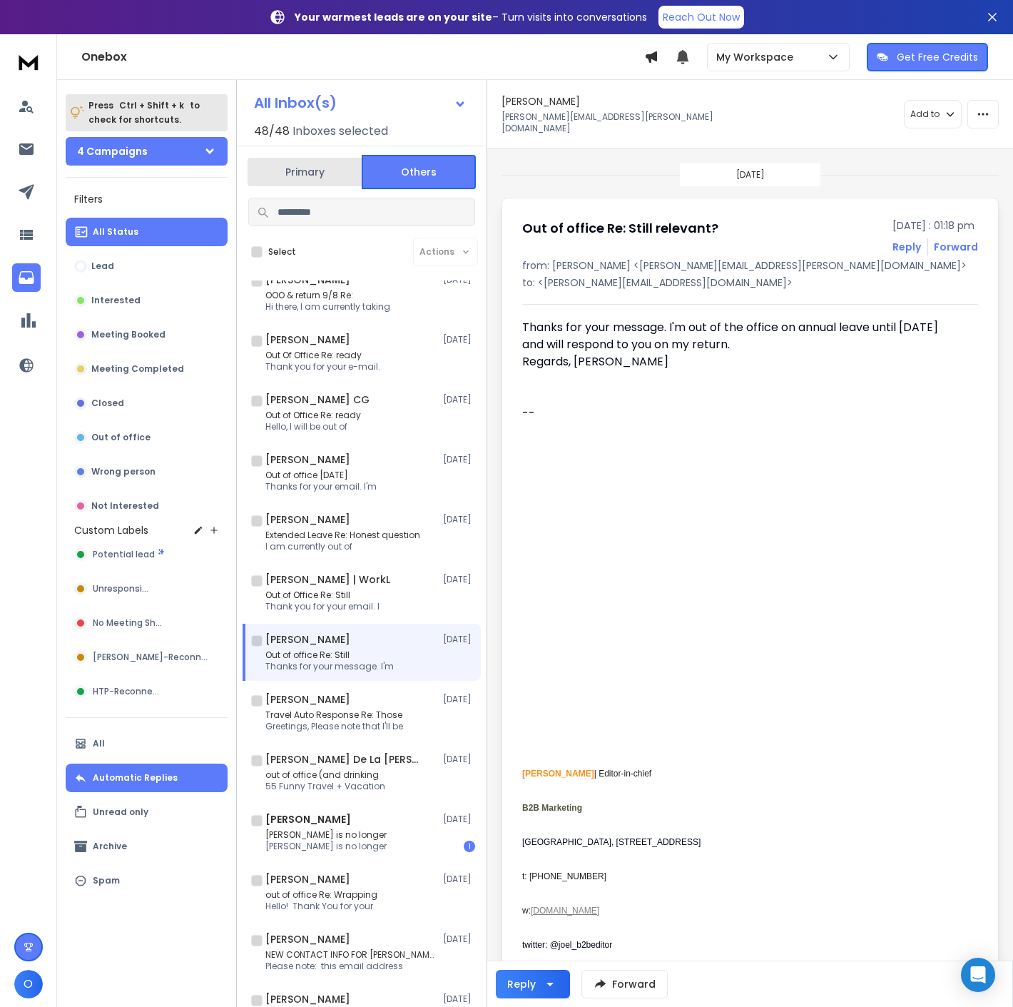
click at [200, 158] on button "4 Campaigns" at bounding box center [147, 151] width 162 height 29
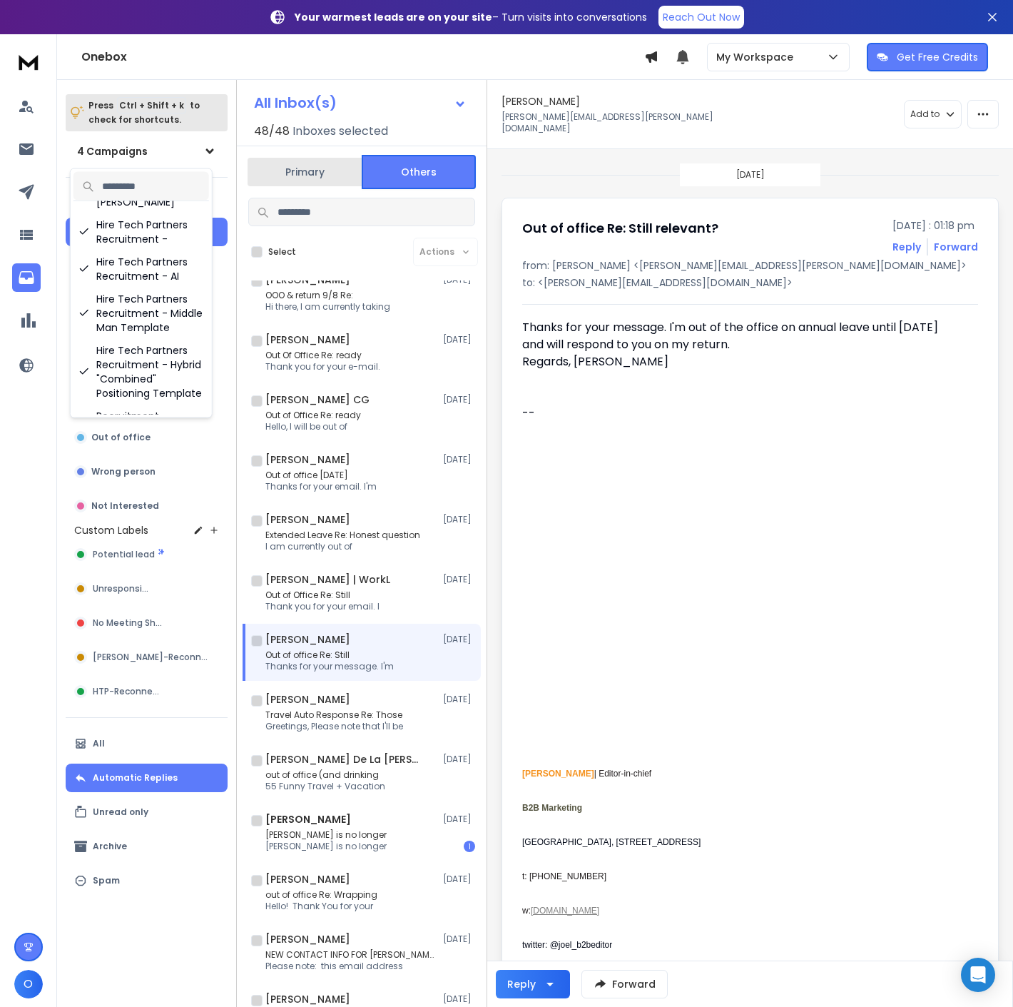
scroll to position [79, 0]
click at [759, 589] on div "Joel Harrison | Editor-in-chief B2B Marketing Clover House, 147/9 Farringdon Ro…" at bounding box center [730, 761] width 417 height 679
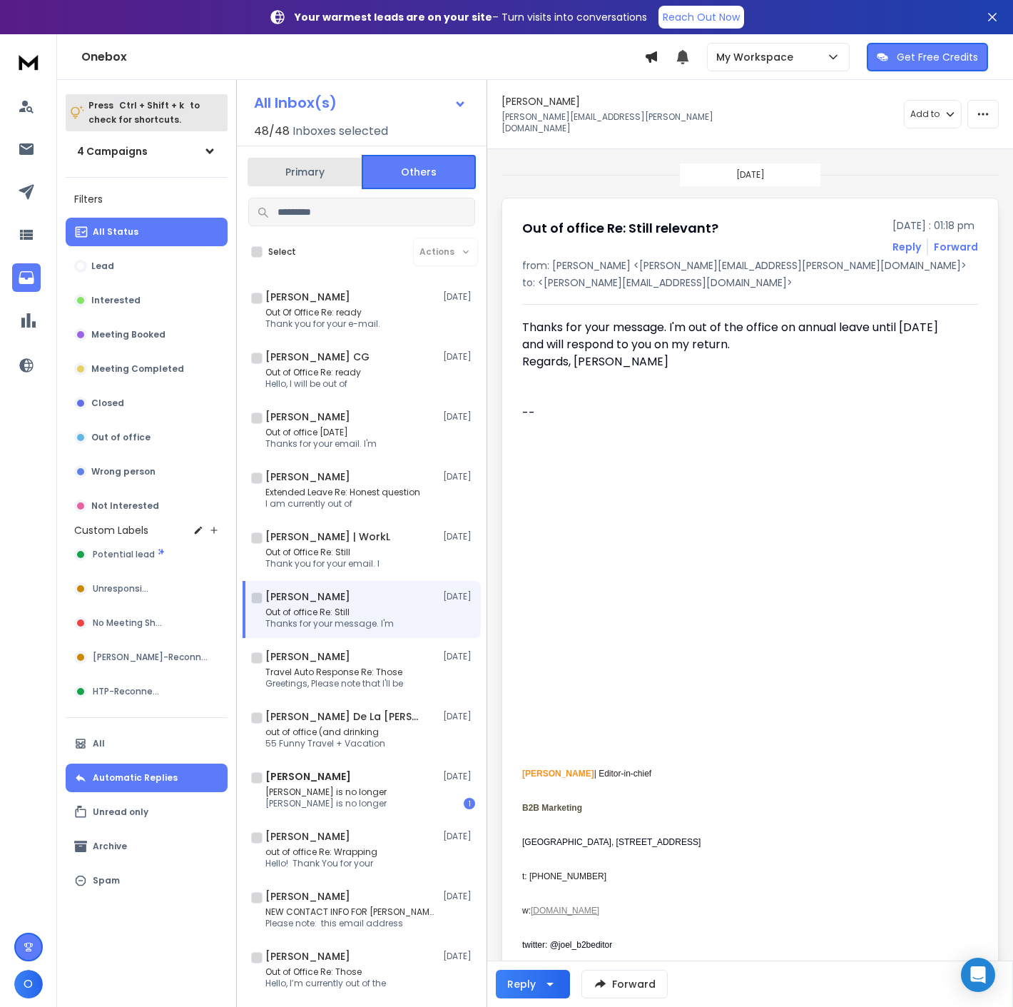
scroll to position [2137, 0]
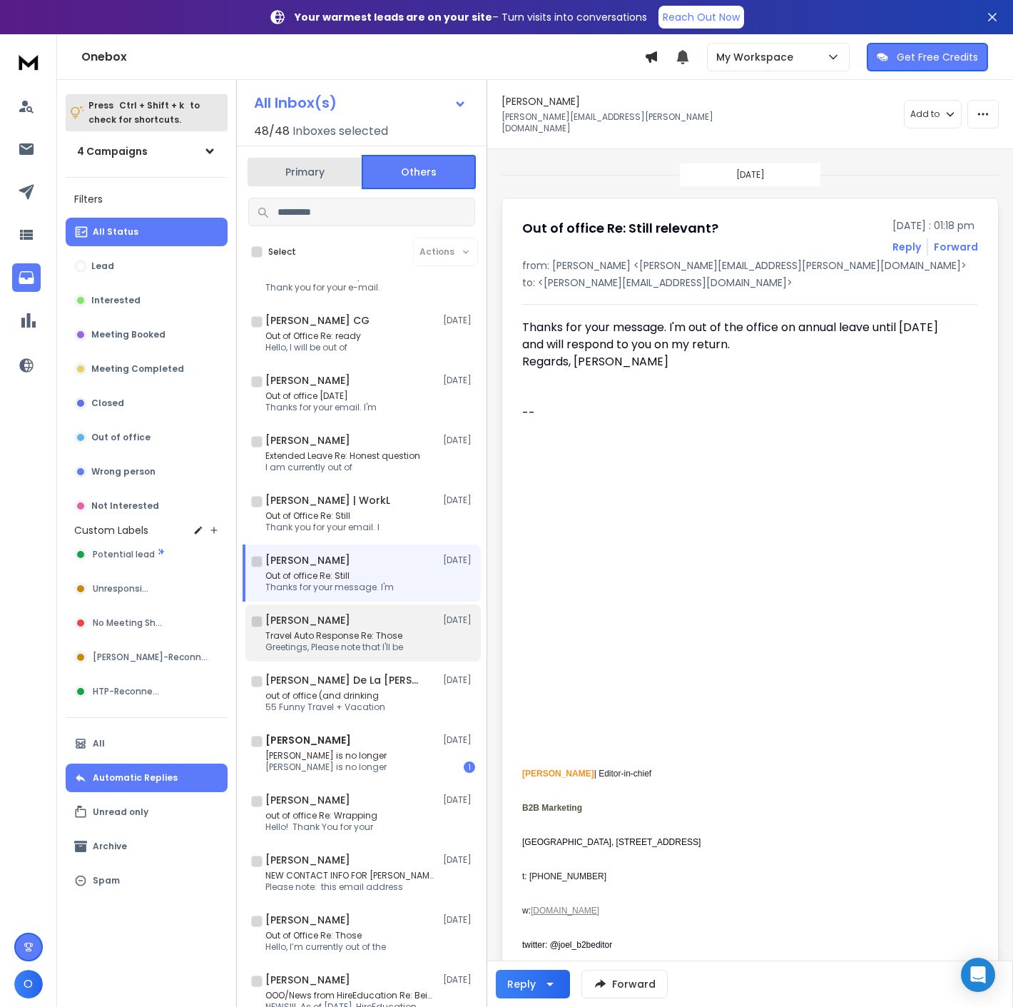
click at [418, 643] on div "Travel Auto Response Re: Those Greetings, Please note that I'll be" at bounding box center [370, 641] width 210 height 23
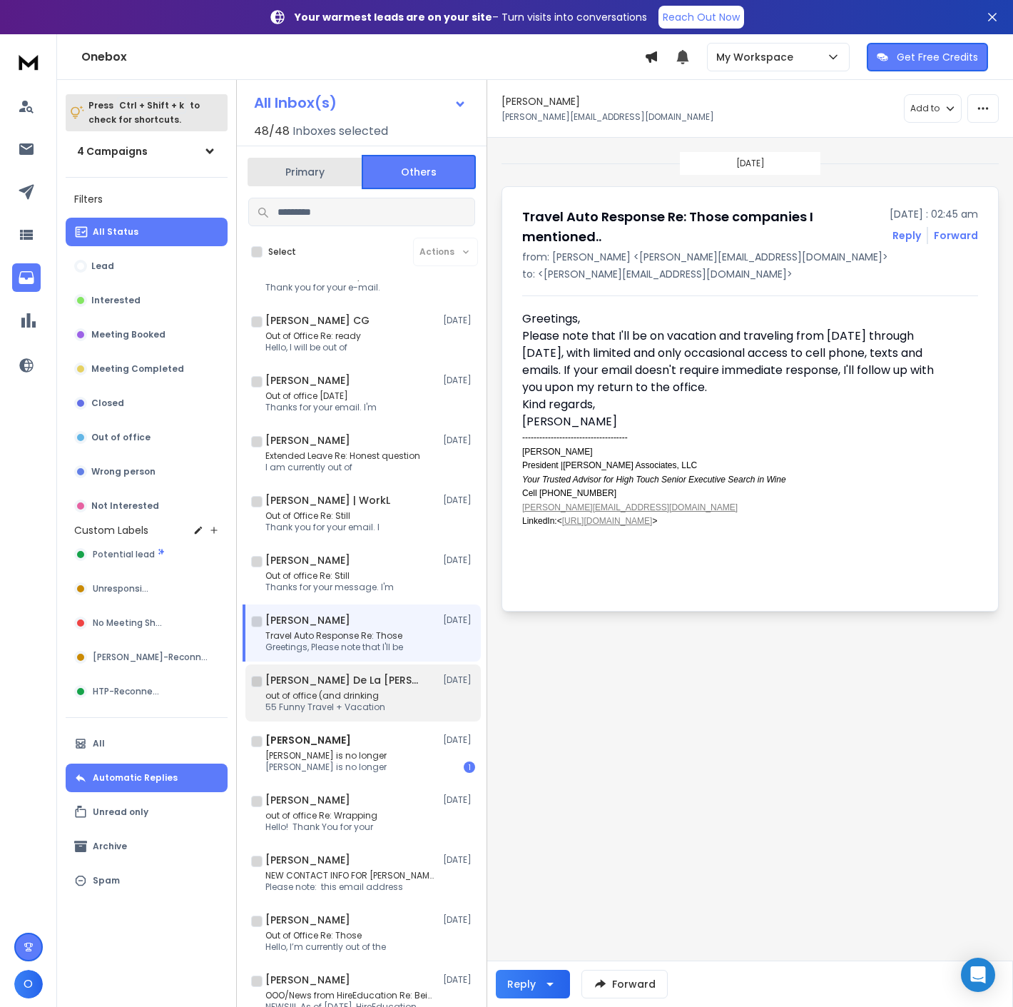
click at [421, 673] on div "Roya De La Cruz 25 Jul" at bounding box center [370, 680] width 210 height 14
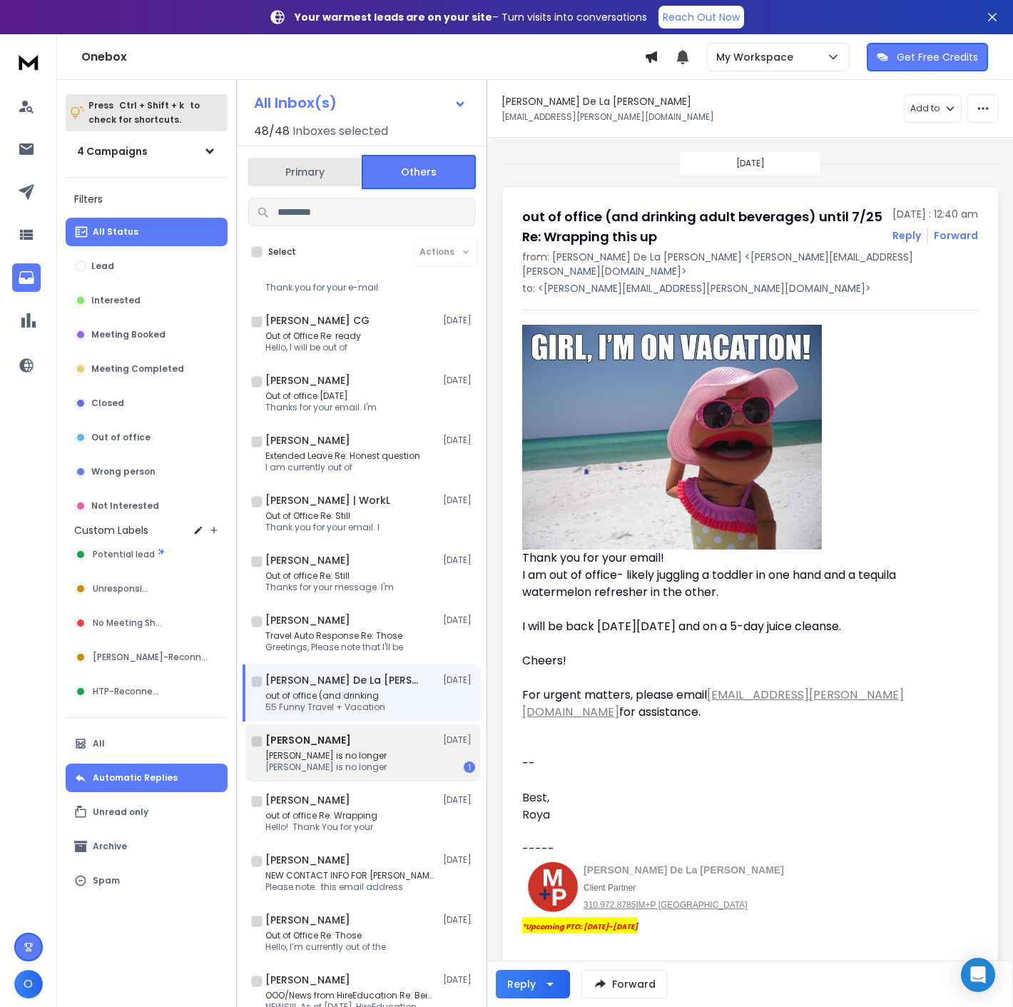
click at [405, 751] on div "Nicole Dayan is no longer Nicole Dayan is no longer 1" at bounding box center [370, 761] width 210 height 23
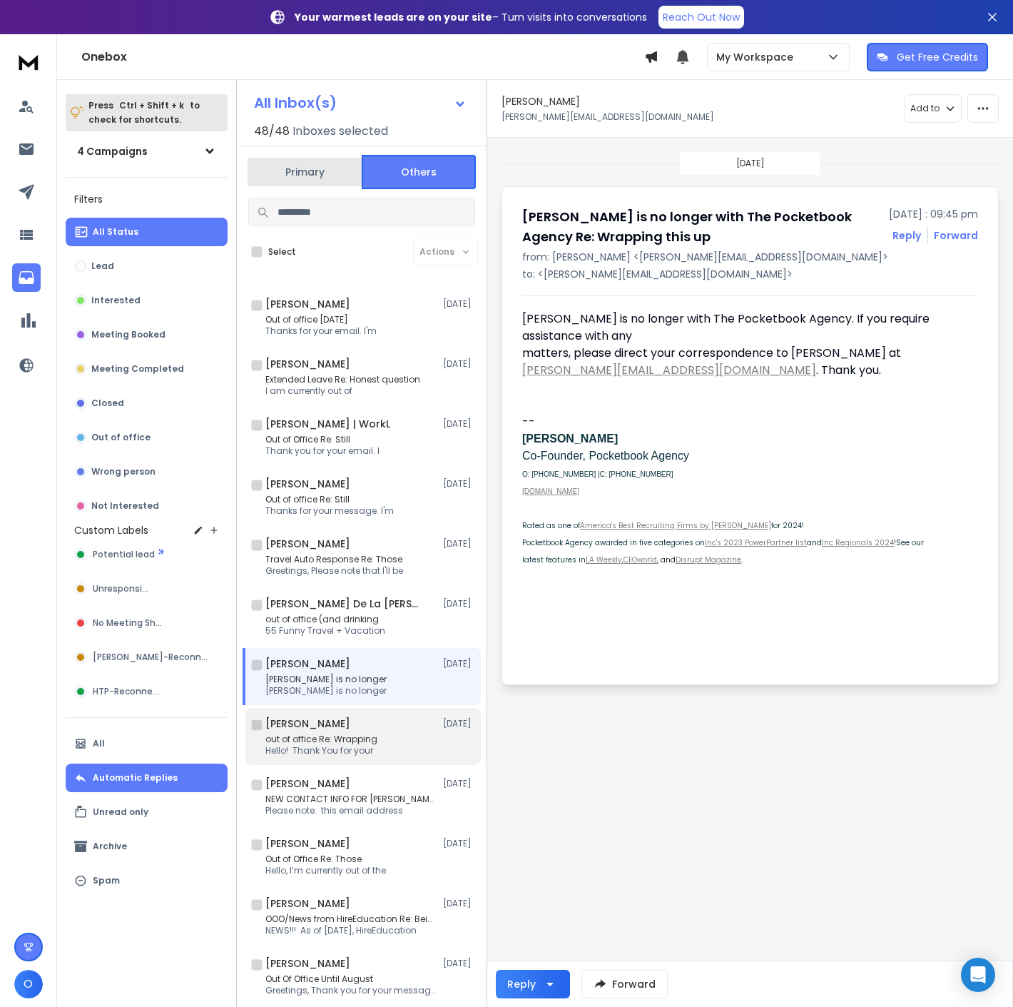
scroll to position [2216, 0]
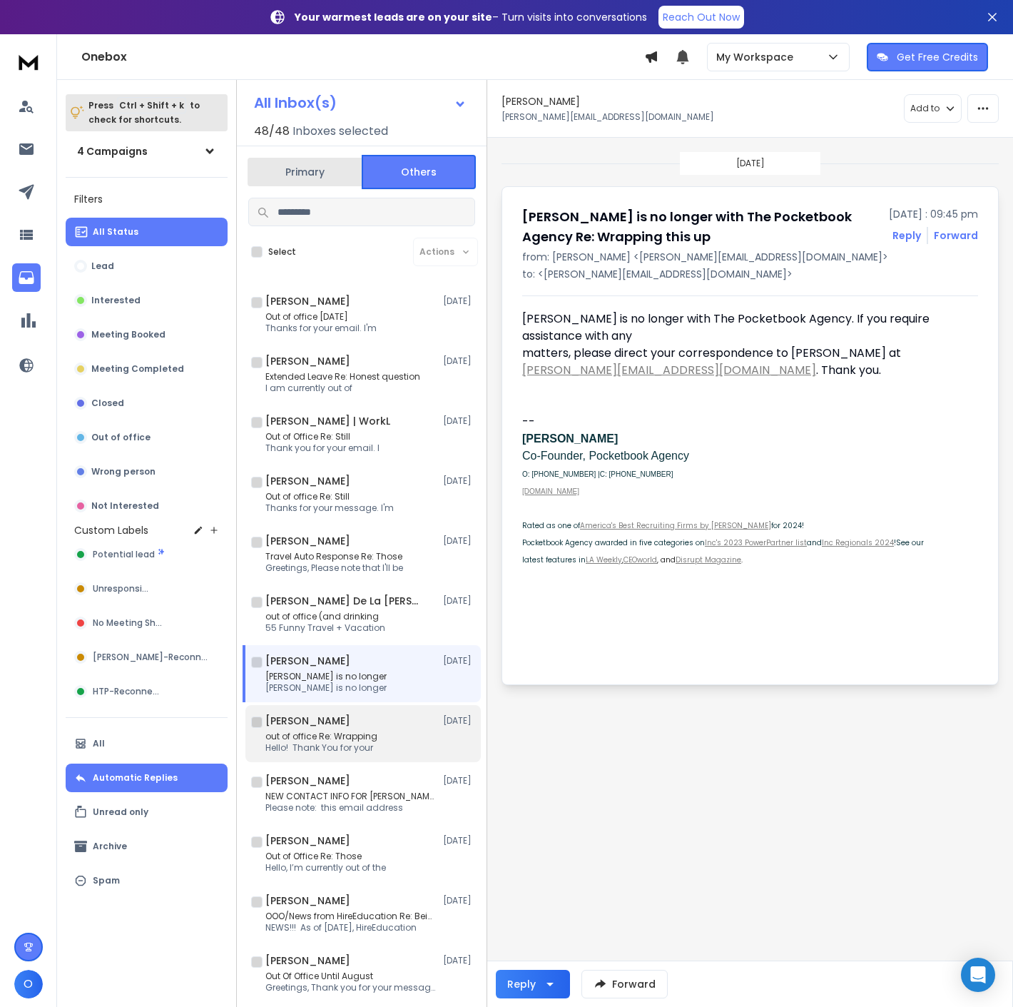
click at [390, 721] on div "Pegi Wheatley 24 Jul" at bounding box center [370, 721] width 210 height 14
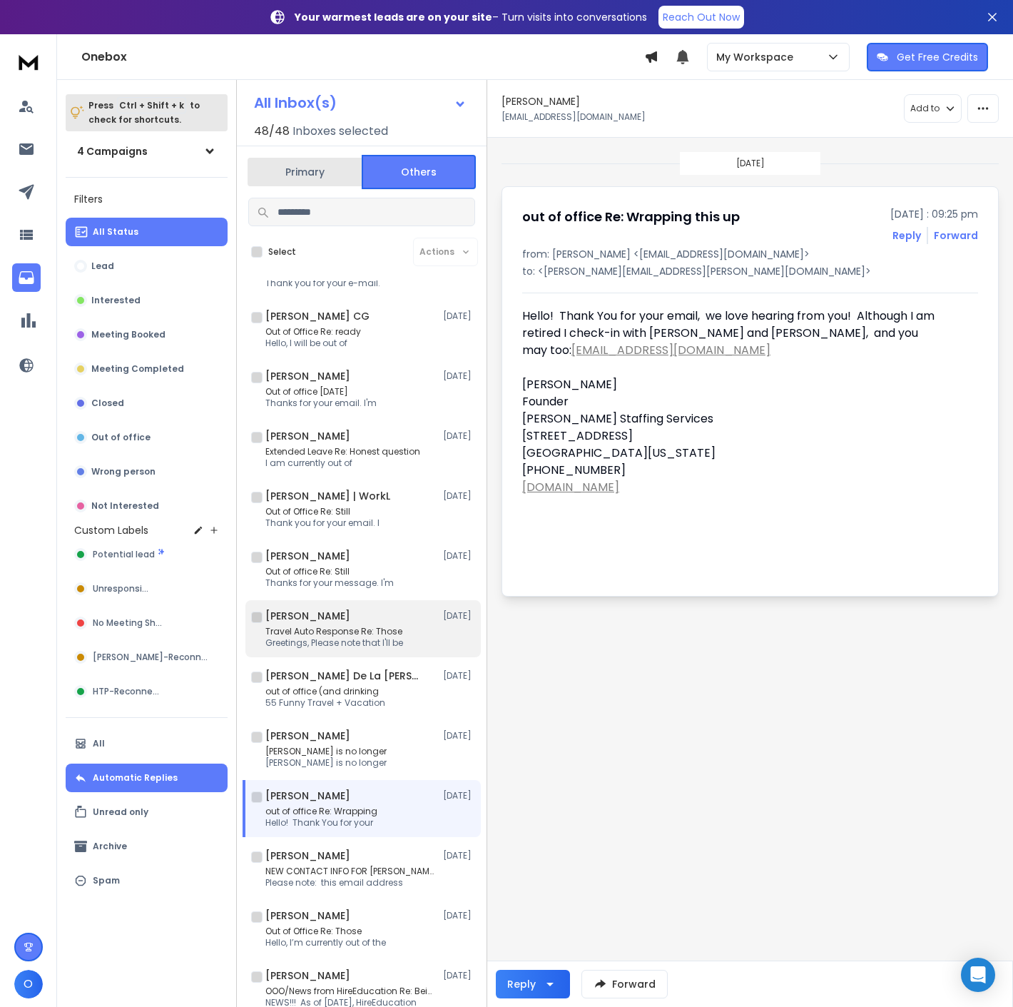
scroll to position [2137, 0]
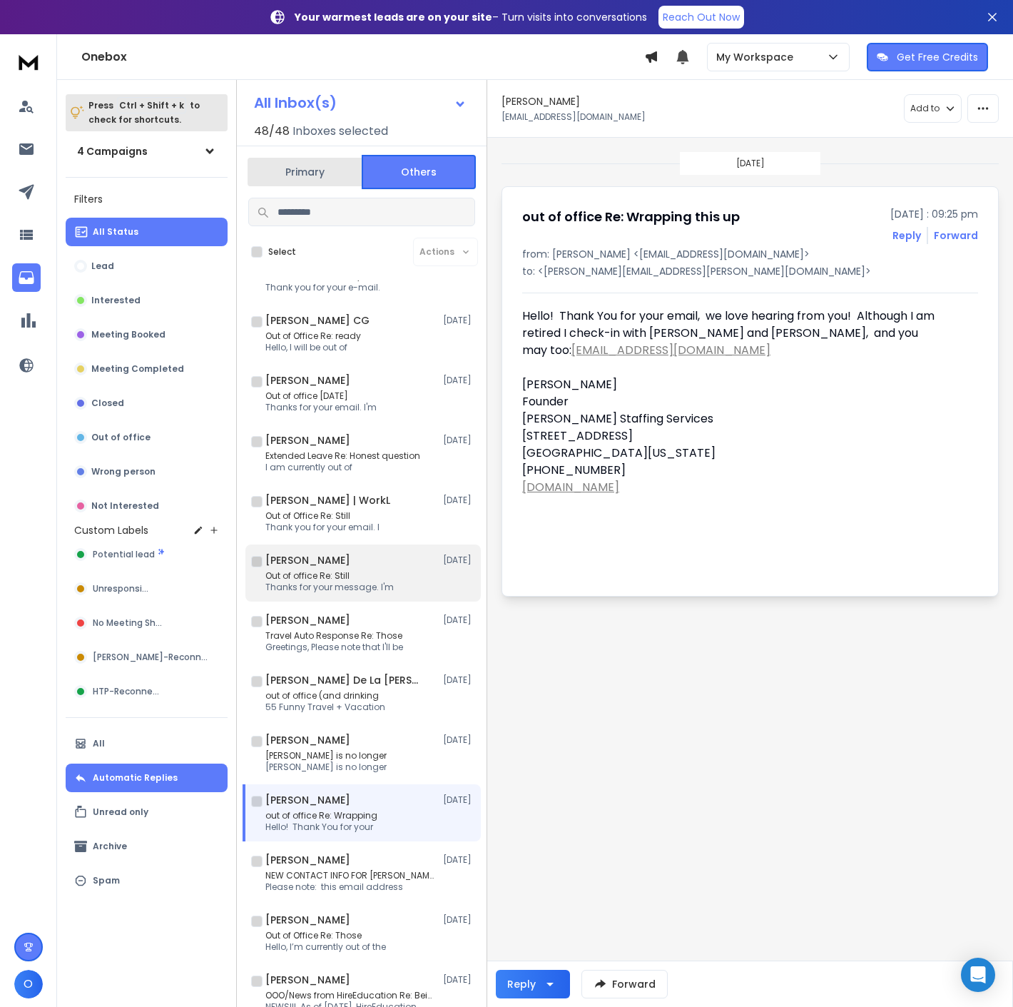
click at [340, 568] on div "Joel Harrison 25 Jul Out of office Re: Still Thanks for your message. I'm" at bounding box center [370, 573] width 210 height 40
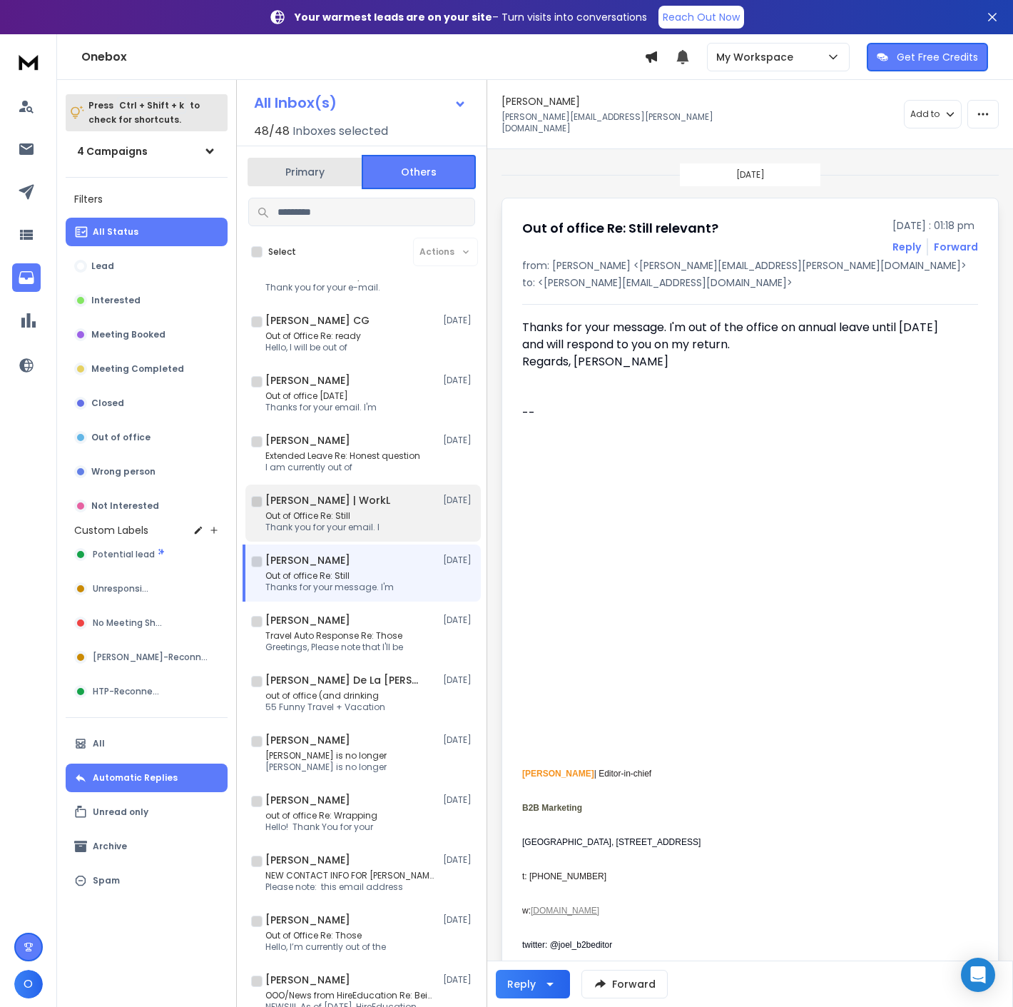
click at [303, 494] on h1 "Matthew Ward | WorkL" at bounding box center [327, 500] width 125 height 14
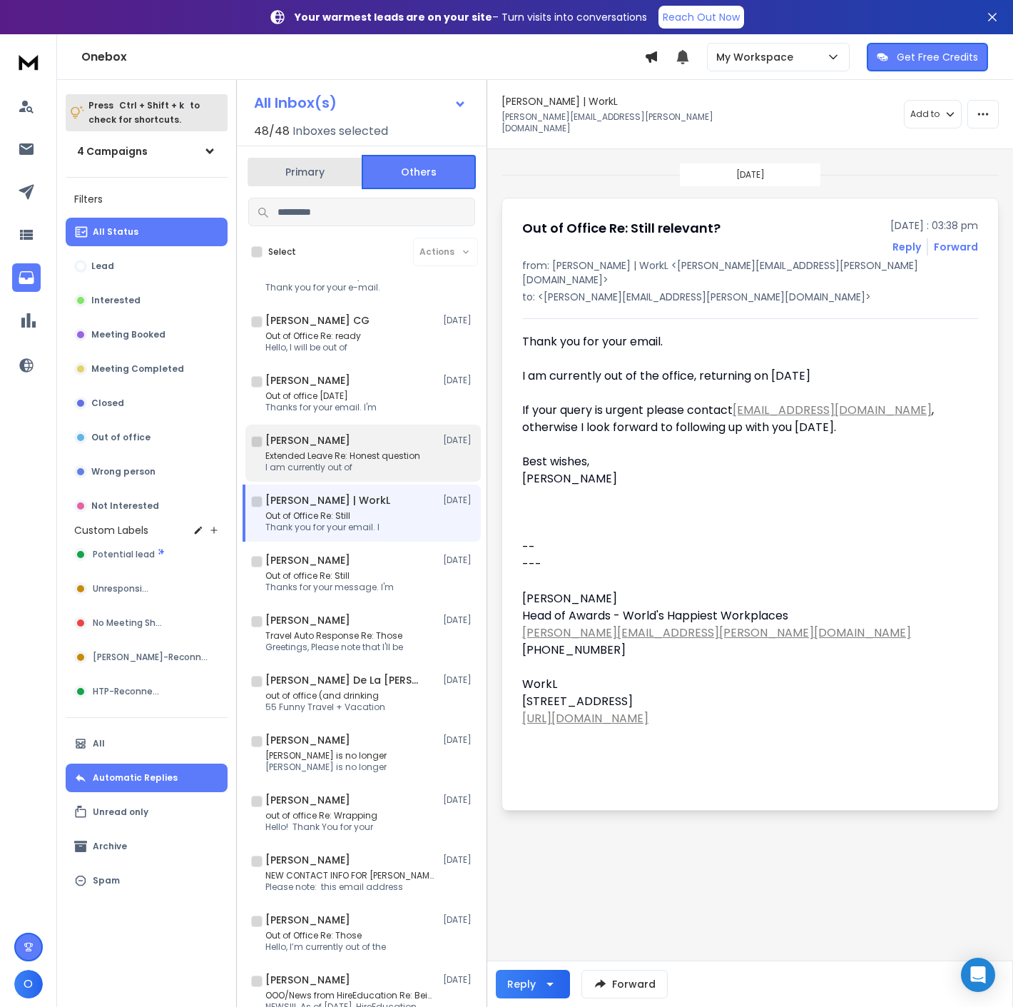
click at [305, 478] on div "Cheri DeLaVergne 26 Jul Extended Leave Re: Honest question I am currently out of" at bounding box center [362, 453] width 235 height 57
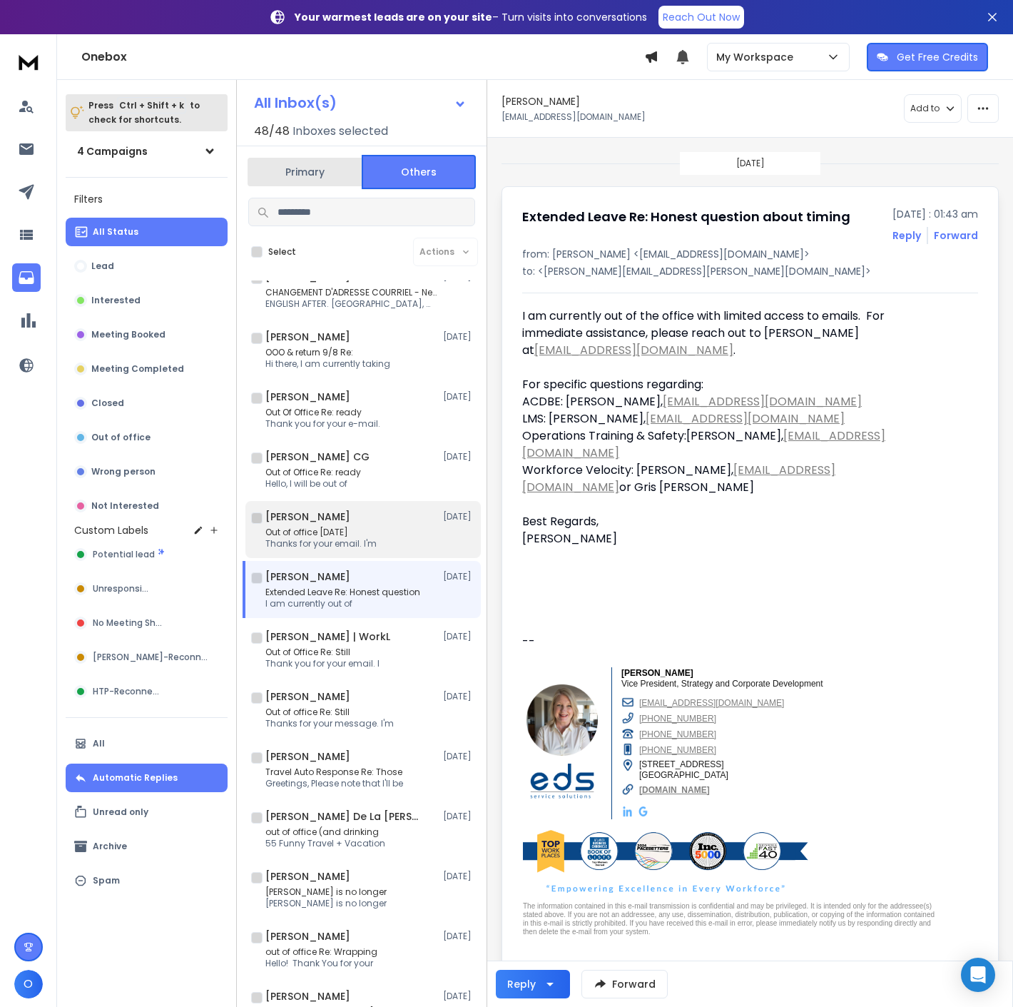
scroll to position [1985, 0]
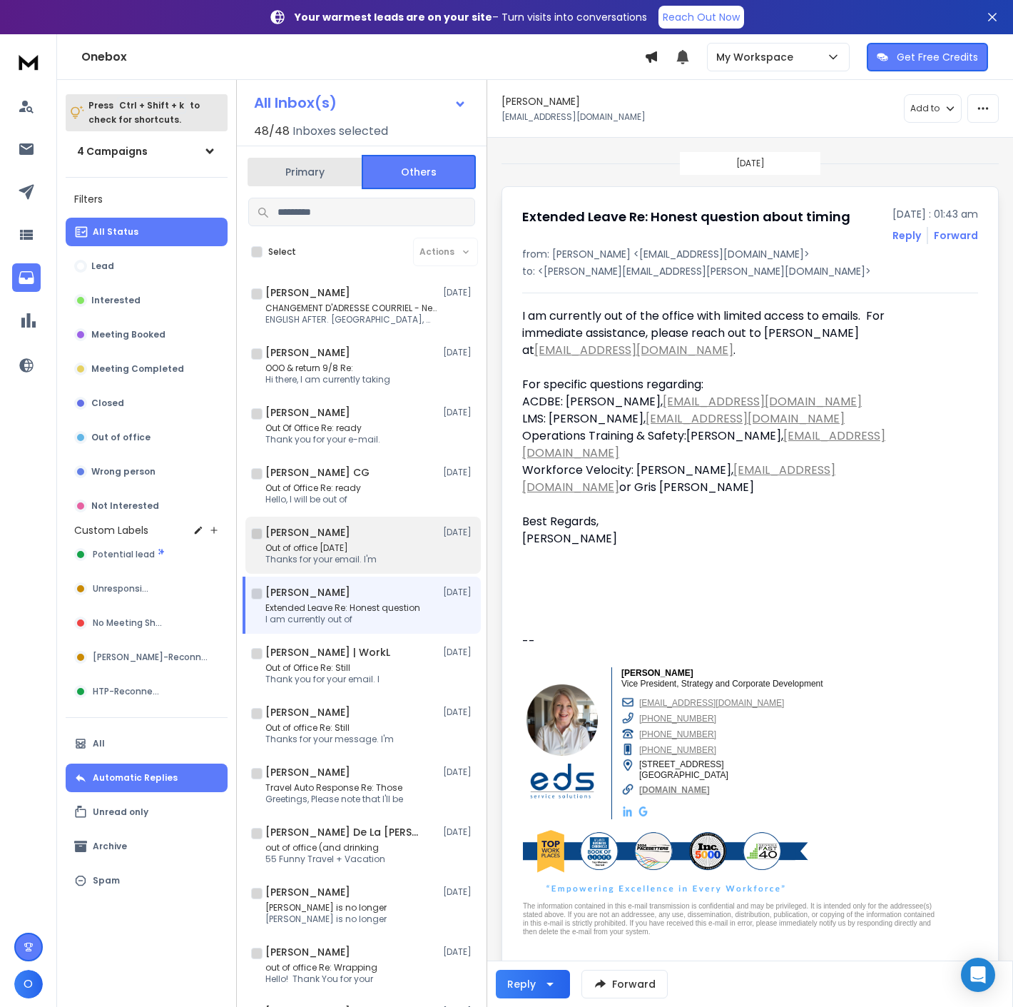
click at [305, 540] on div "Danielle DiCoscia 28 Jul Out of office July 23 Thanks for your email. I'm" at bounding box center [370, 545] width 210 height 40
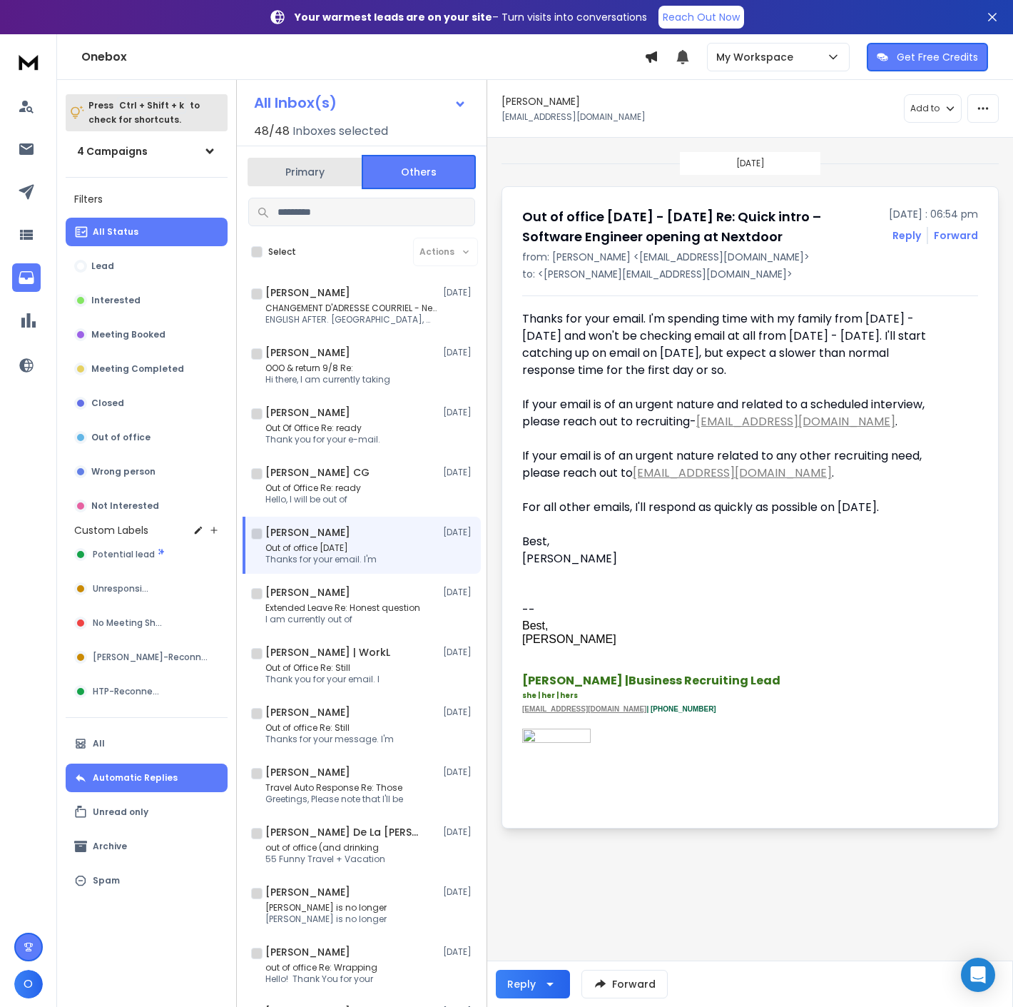
click at [251, 534] on button "button" at bounding box center [256, 533] width 11 height 11
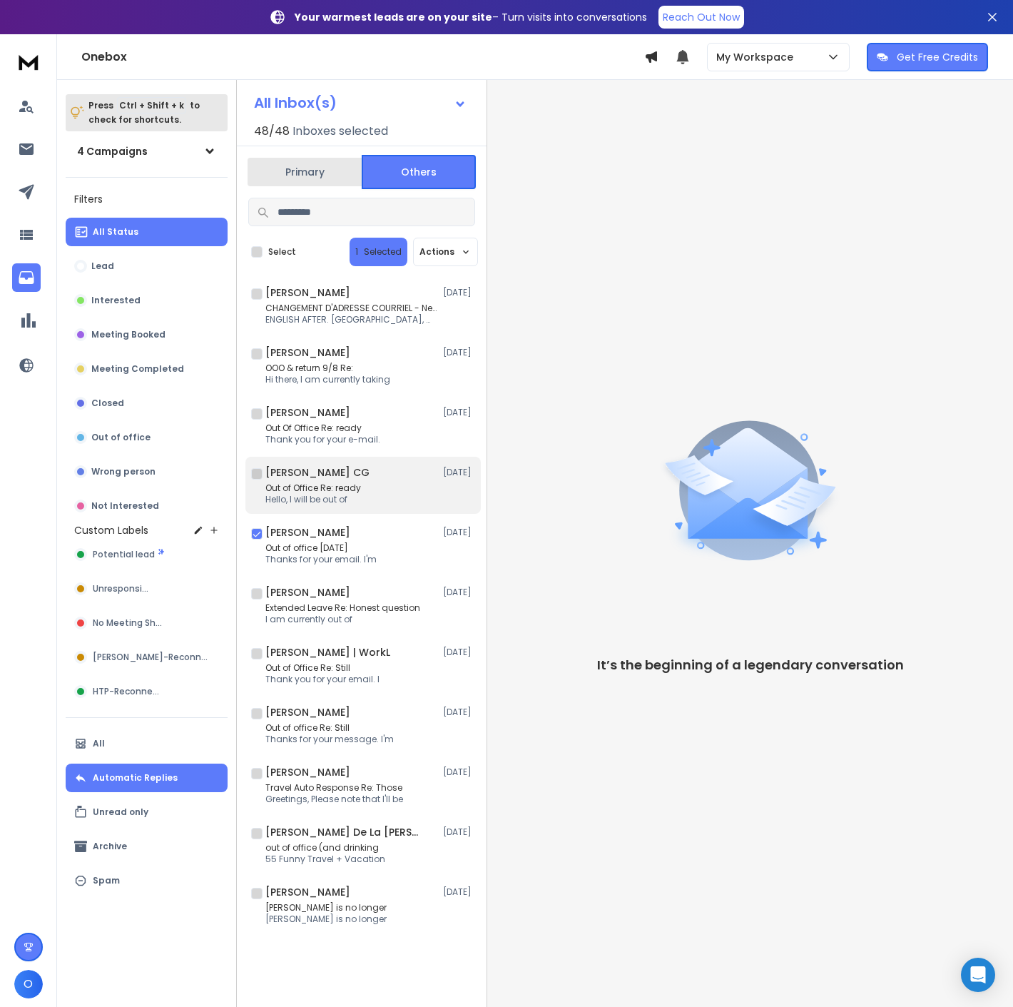
click at [251, 476] on button "button" at bounding box center [256, 473] width 11 height 11
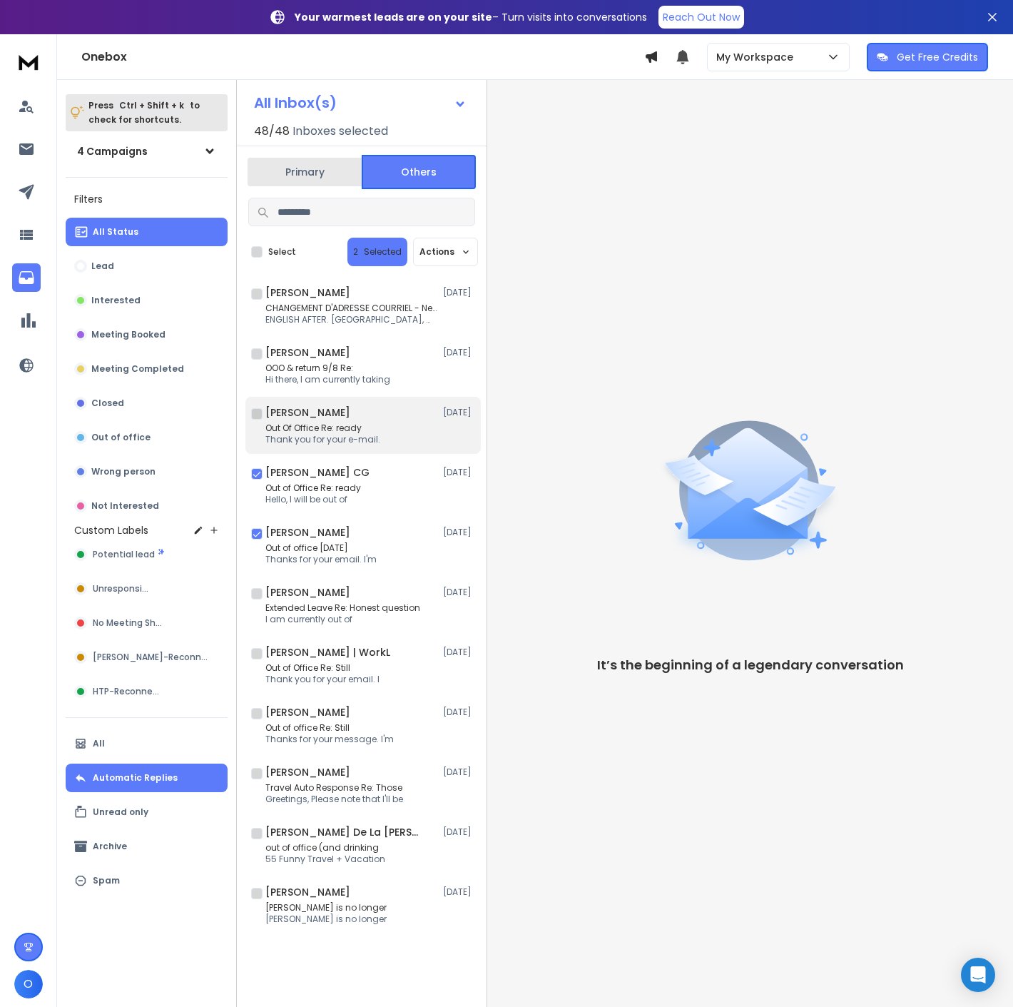
click at [251, 419] on div at bounding box center [256, 425] width 11 height 34
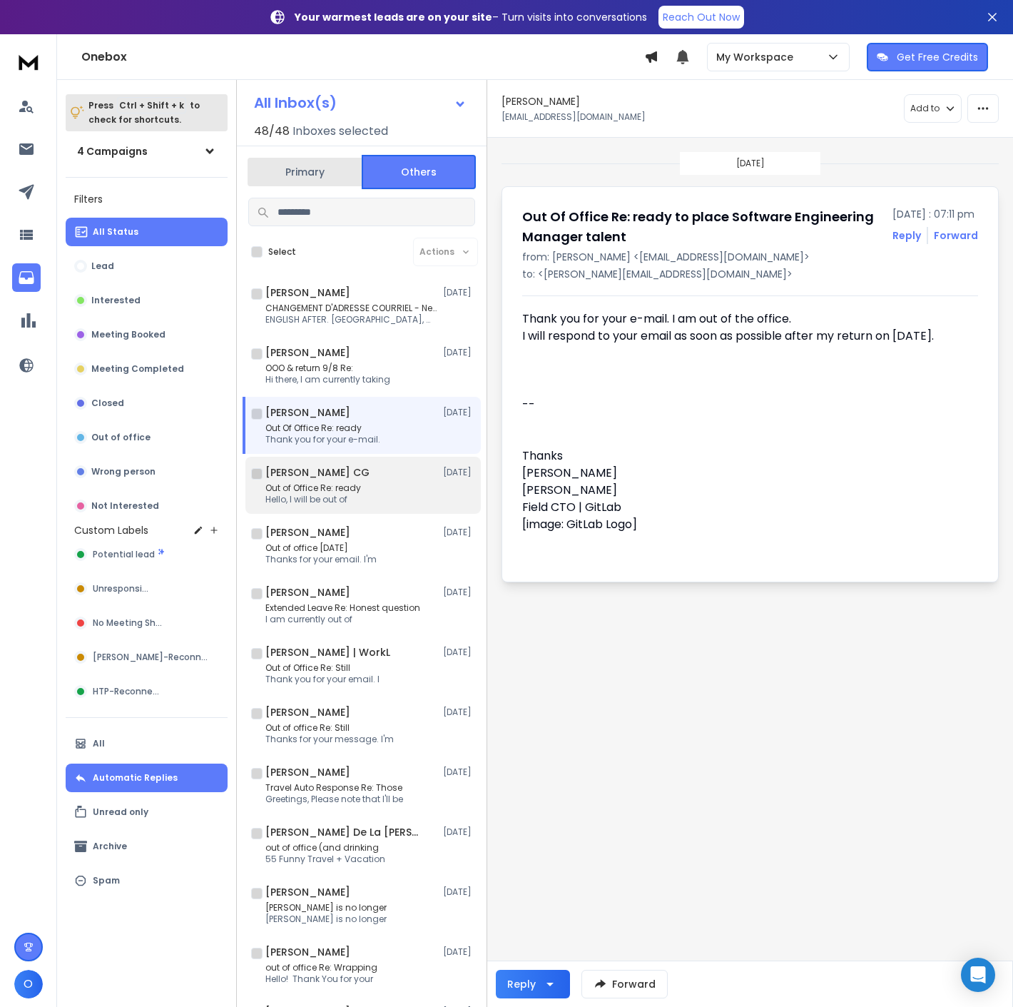
click at [252, 469] on button "button" at bounding box center [256, 473] width 11 height 11
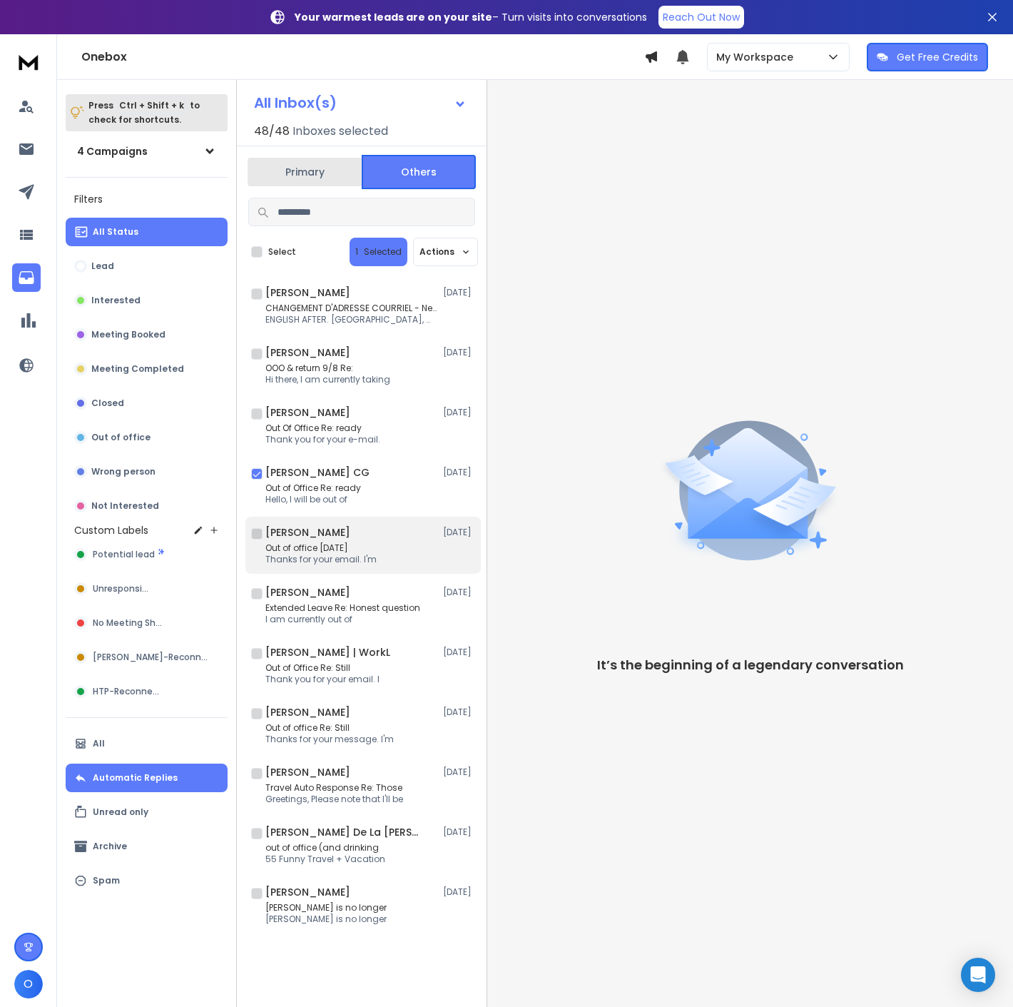
click at [251, 532] on button "button" at bounding box center [256, 533] width 11 height 11
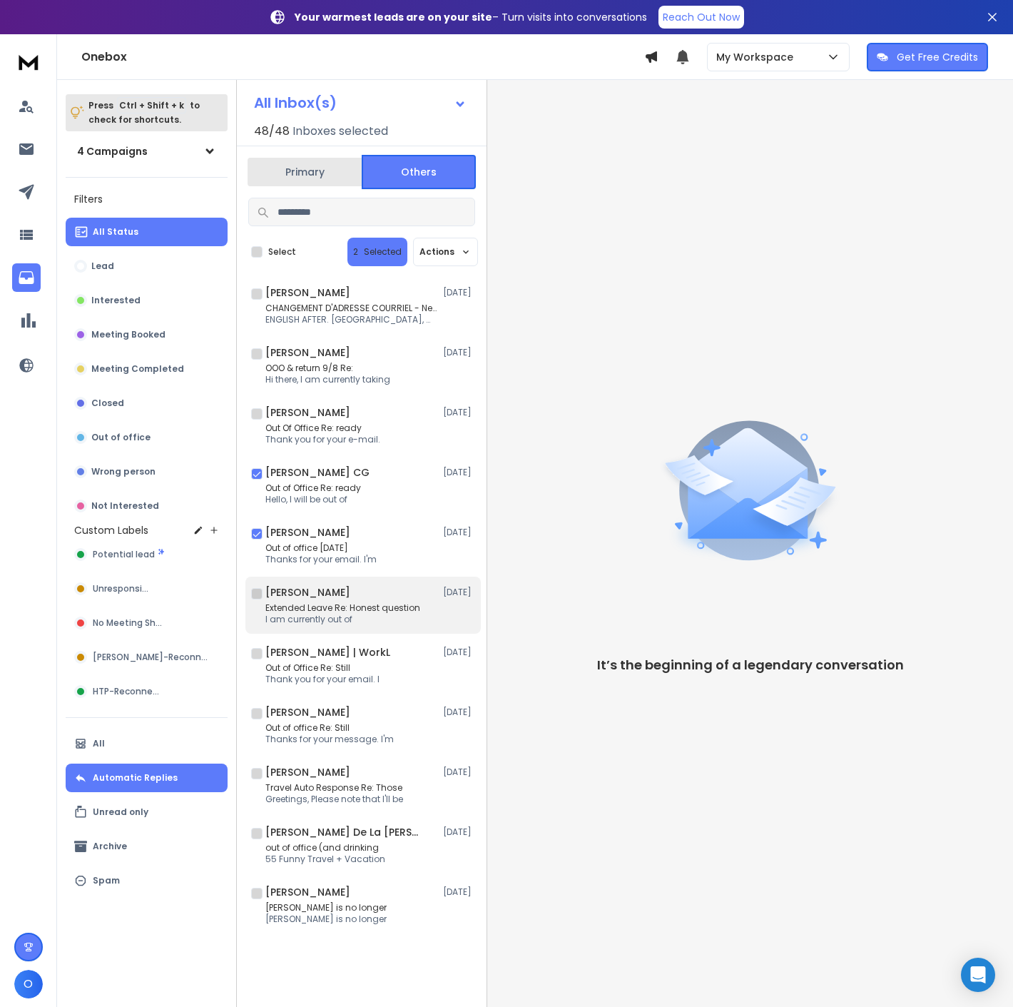
click at [251, 588] on button "button" at bounding box center [256, 593] width 11 height 11
click at [318, 605] on p "Extended Leave Re: Honest question" at bounding box center [342, 607] width 155 height 11
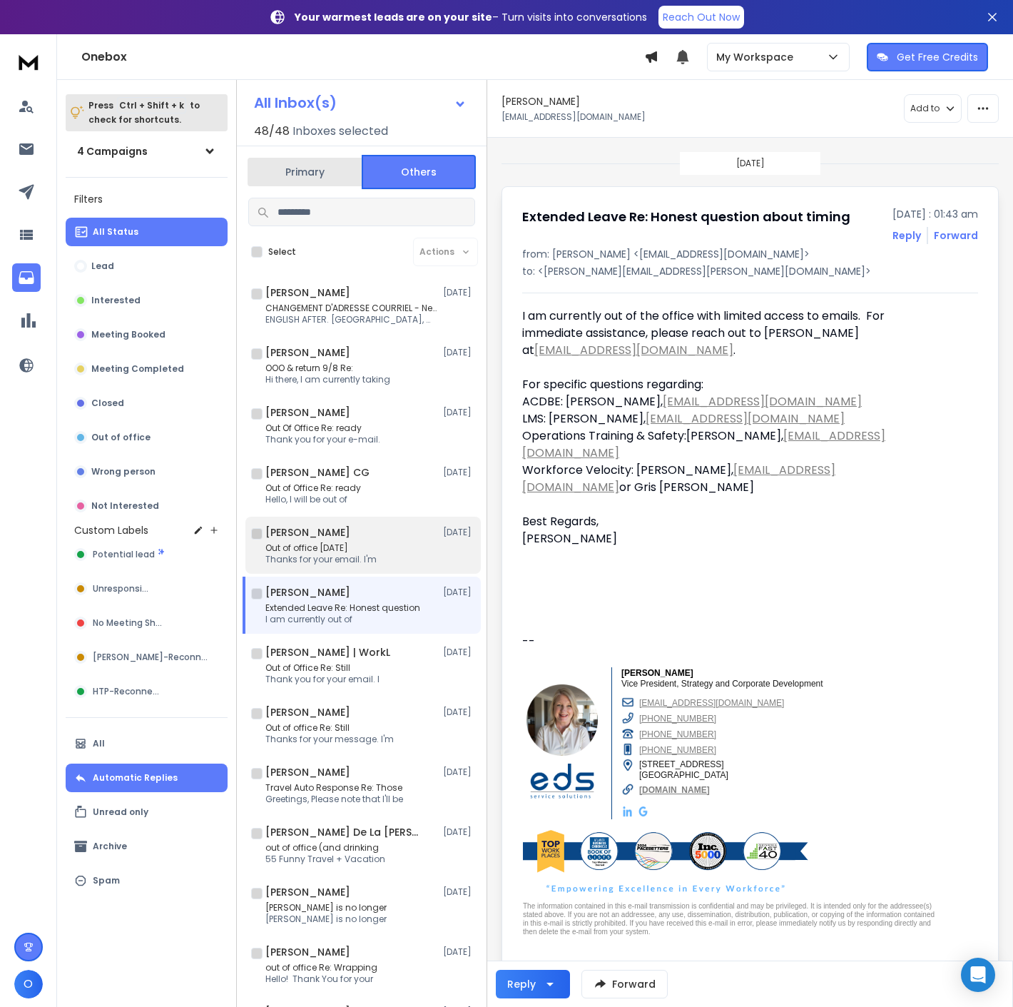
click at [279, 529] on h1 "Danielle DiCoscia" at bounding box center [307, 532] width 85 height 14
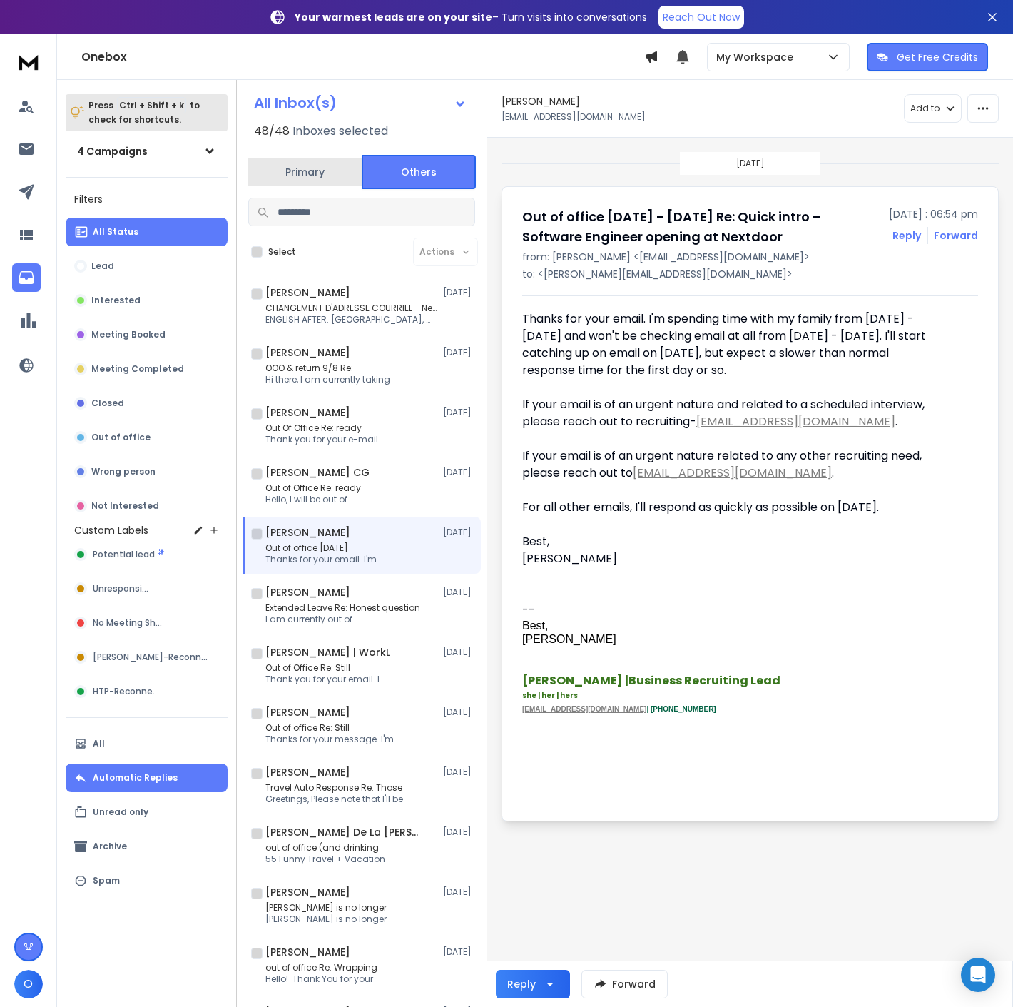
click at [251, 532] on button "button" at bounding box center [256, 533] width 11 height 11
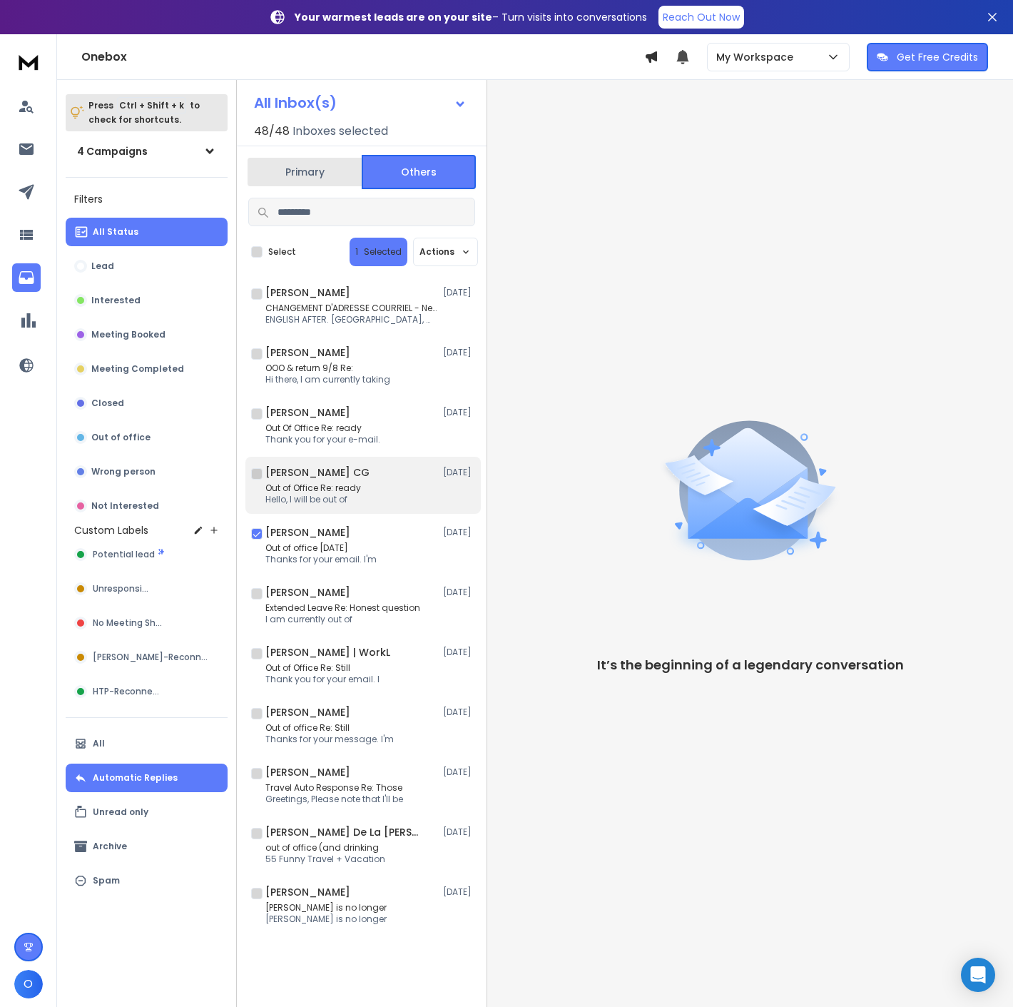
click at [251, 472] on button "button" at bounding box center [256, 473] width 11 height 11
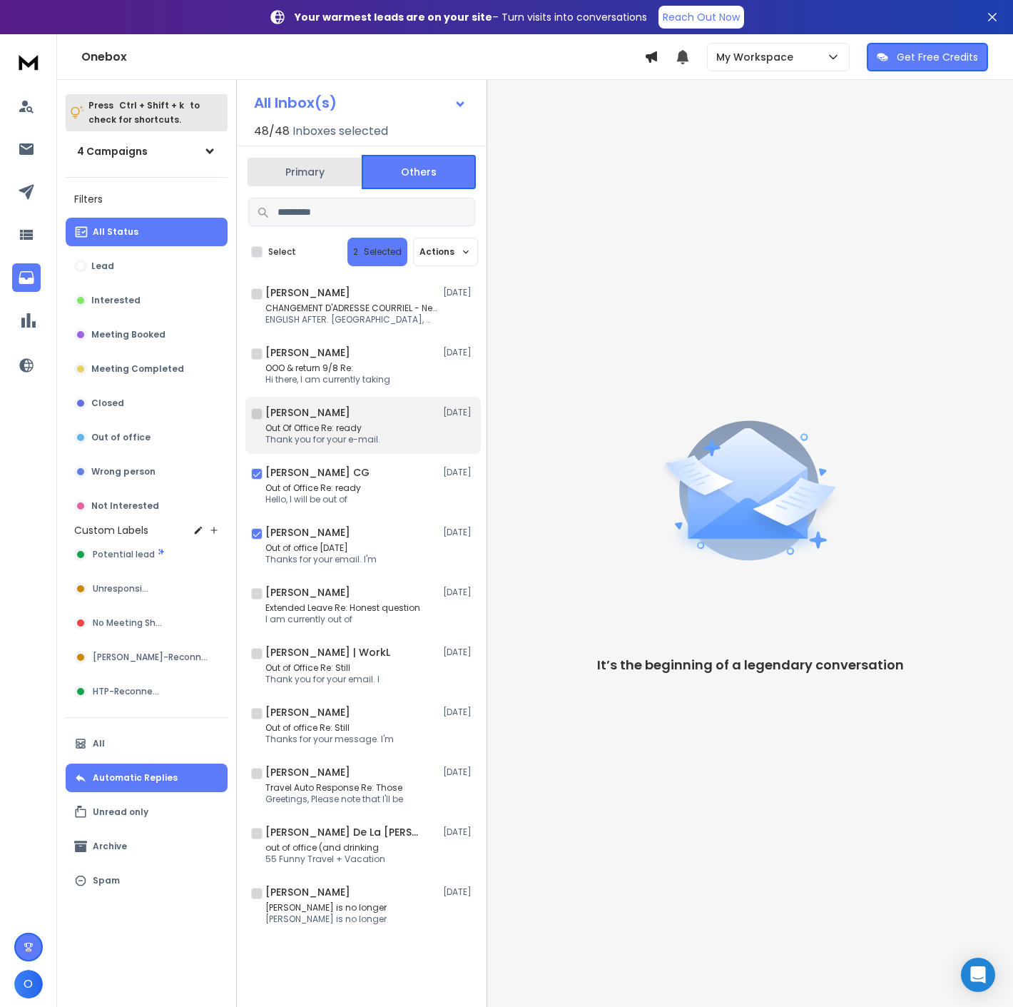
click at [251, 410] on button "button" at bounding box center [256, 413] width 11 height 11
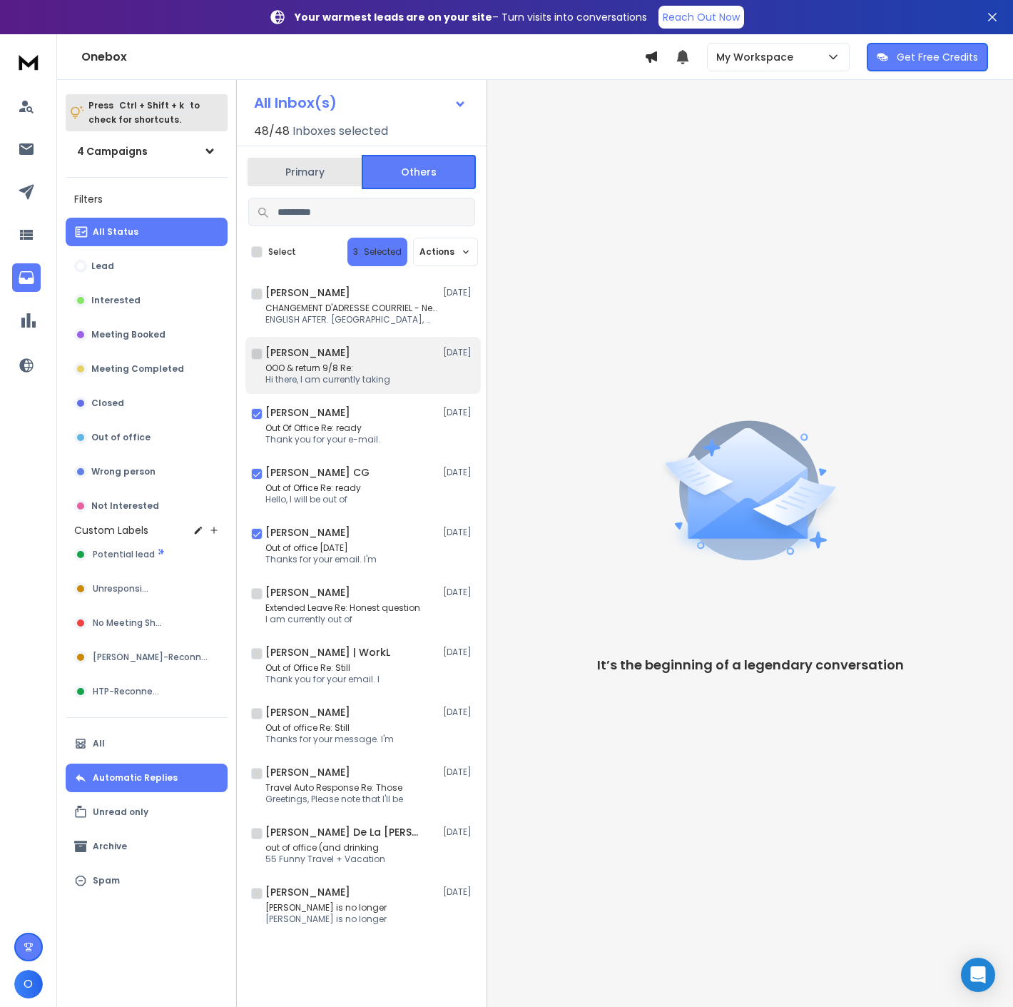
click at [251, 352] on button "button" at bounding box center [256, 353] width 11 height 11
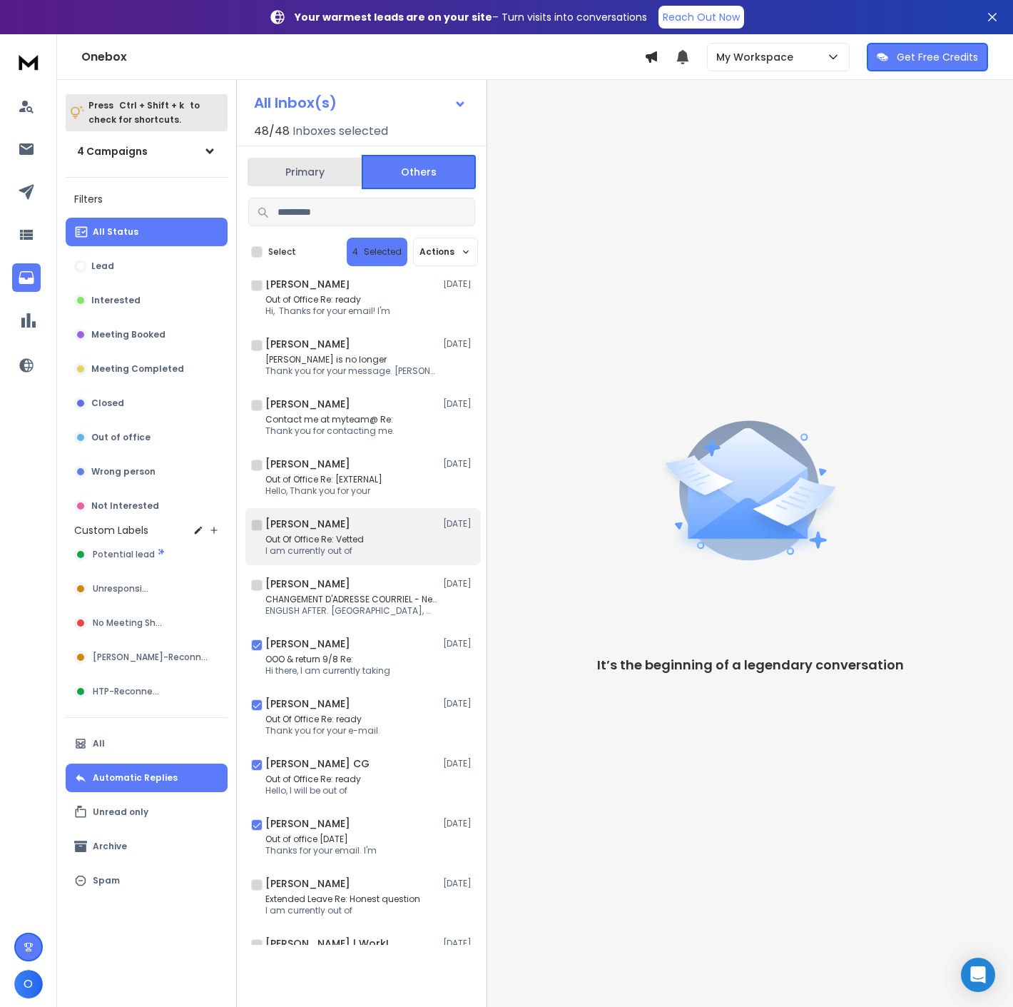
scroll to position [1687, 0]
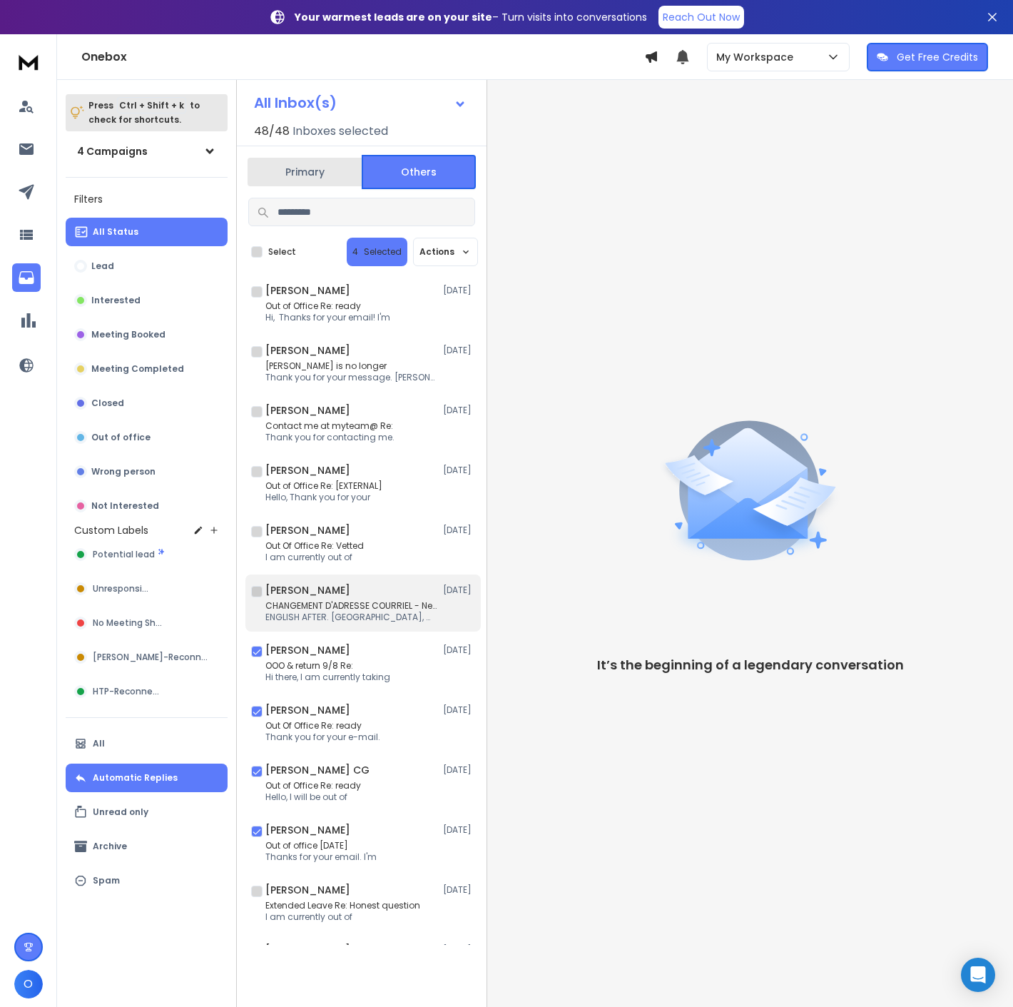
click at [251, 589] on button "button" at bounding box center [256, 591] width 11 height 11
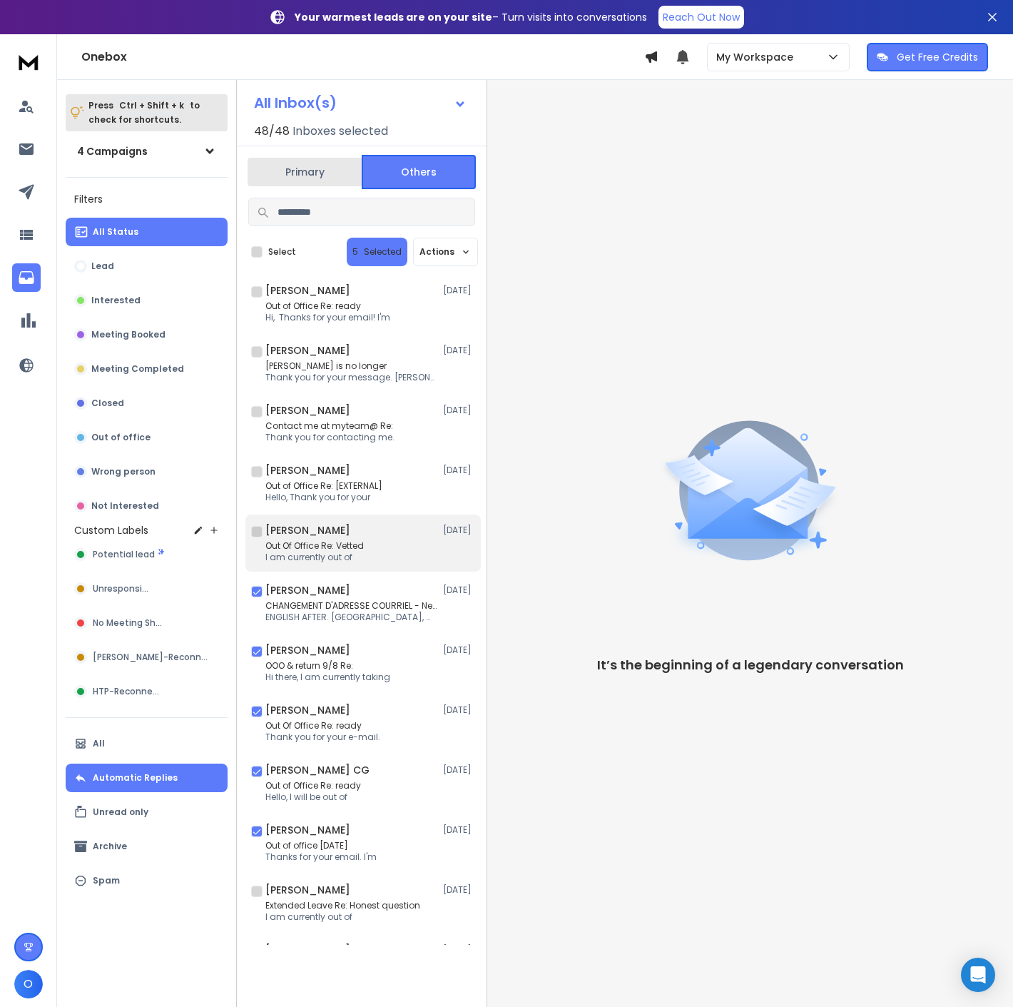
click at [251, 530] on button "button" at bounding box center [256, 531] width 11 height 11
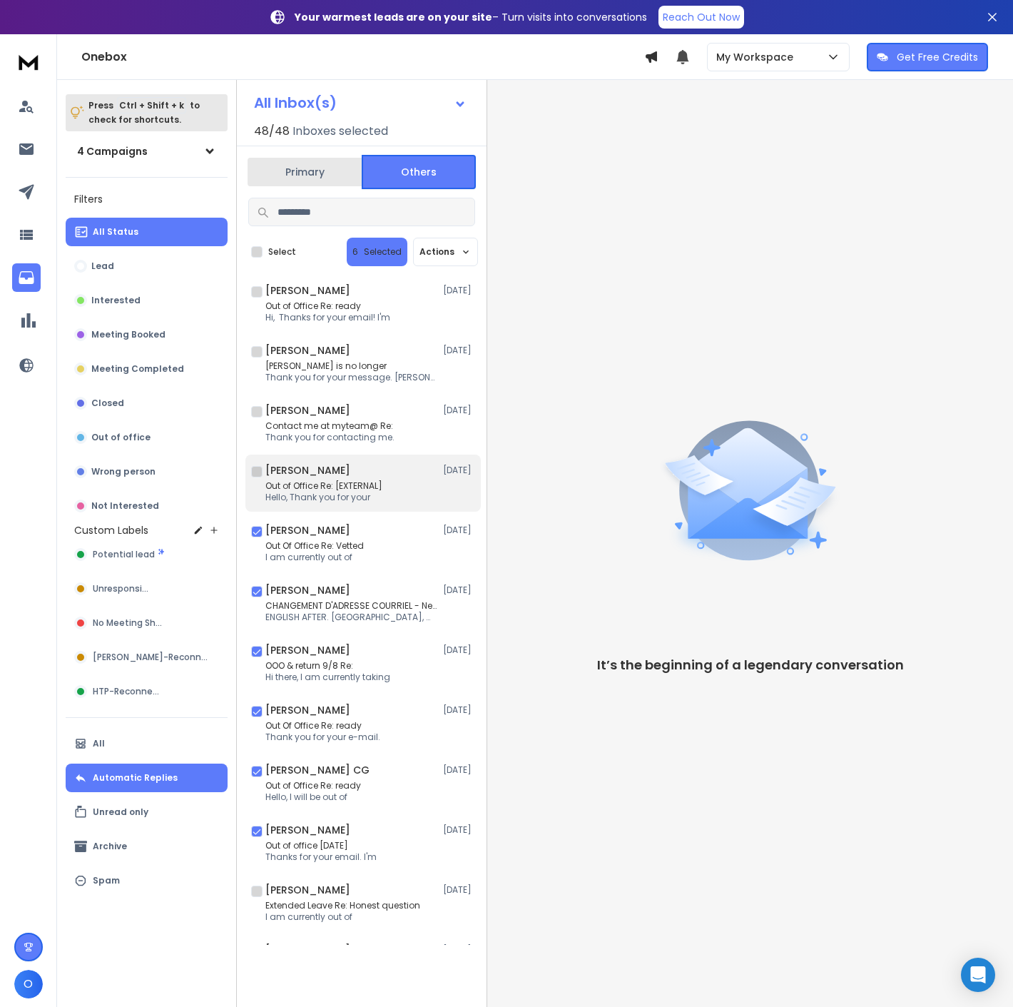
click at [251, 471] on button "button" at bounding box center [256, 471] width 11 height 11
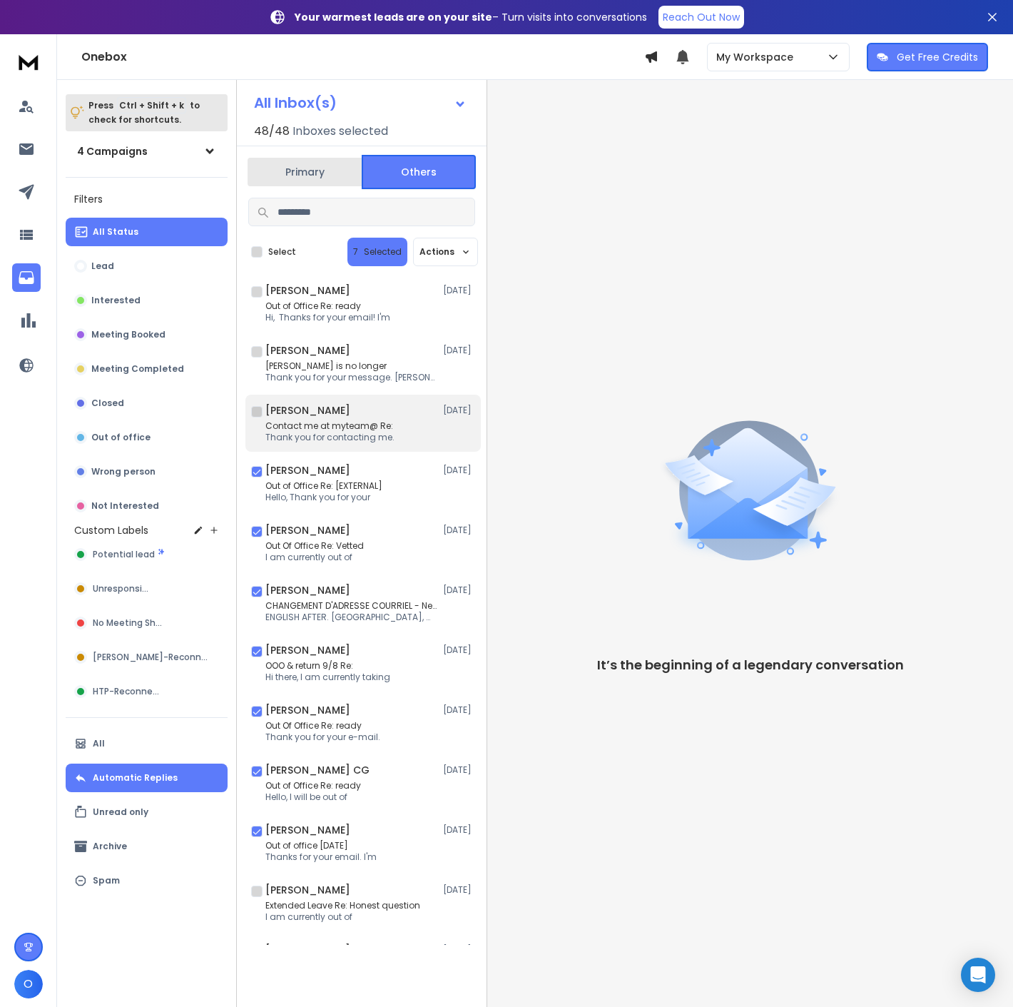
click at [251, 412] on button "button" at bounding box center [256, 411] width 11 height 11
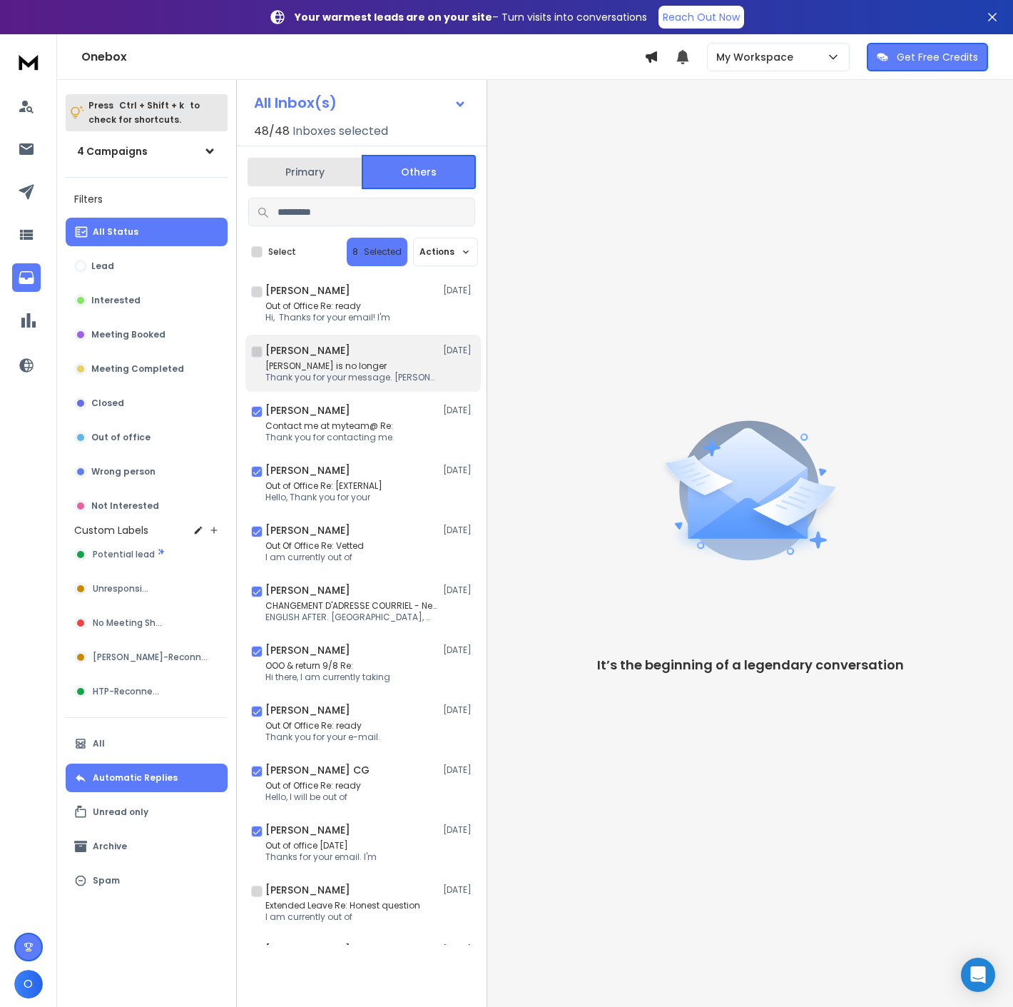
click at [251, 351] on button "button" at bounding box center [256, 351] width 11 height 11
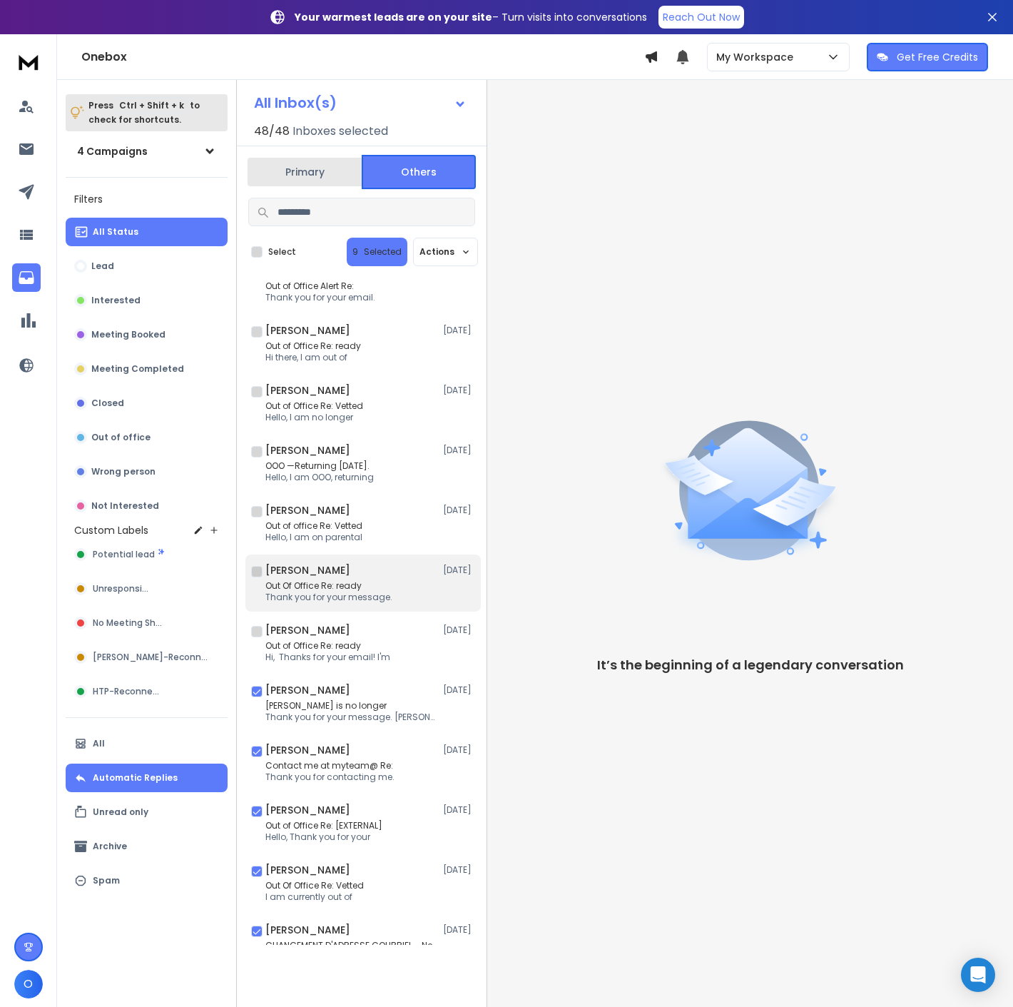
scroll to position [1347, 0]
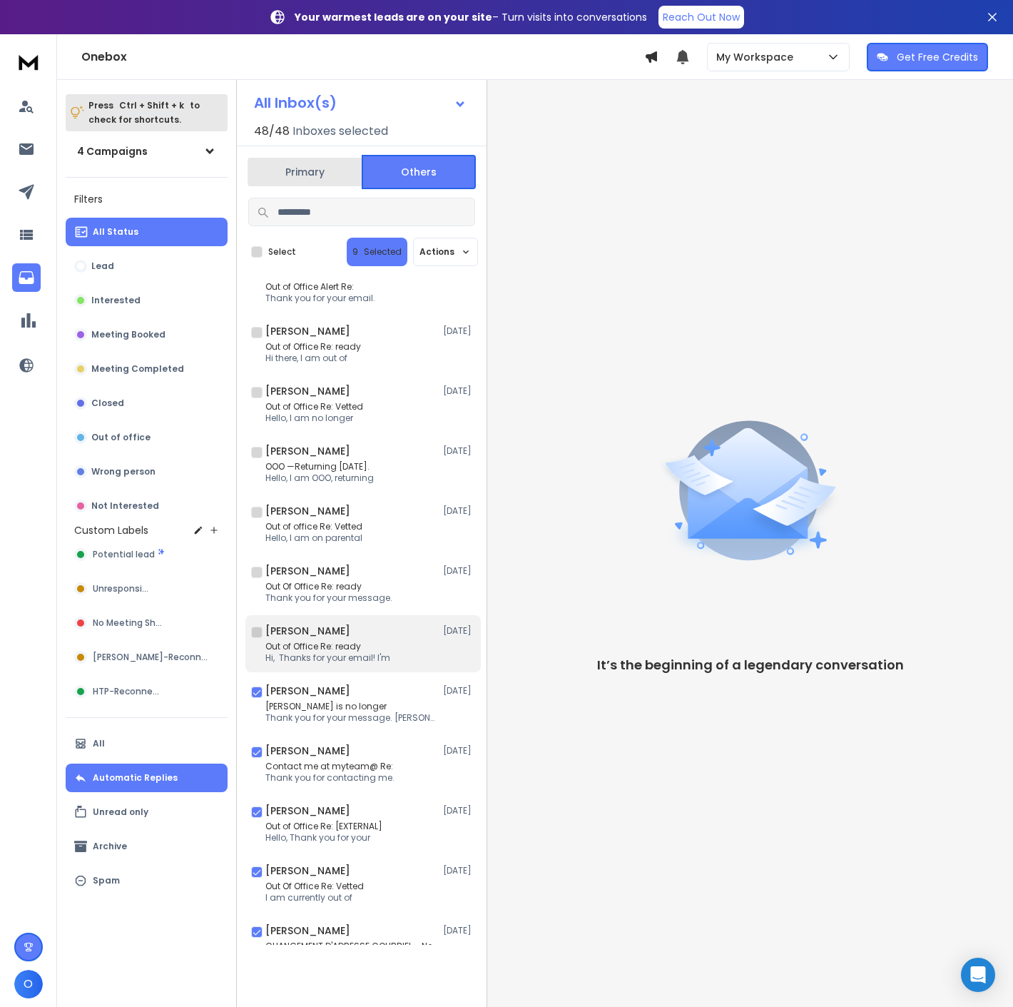
click at [251, 627] on button "button" at bounding box center [256, 632] width 11 height 11
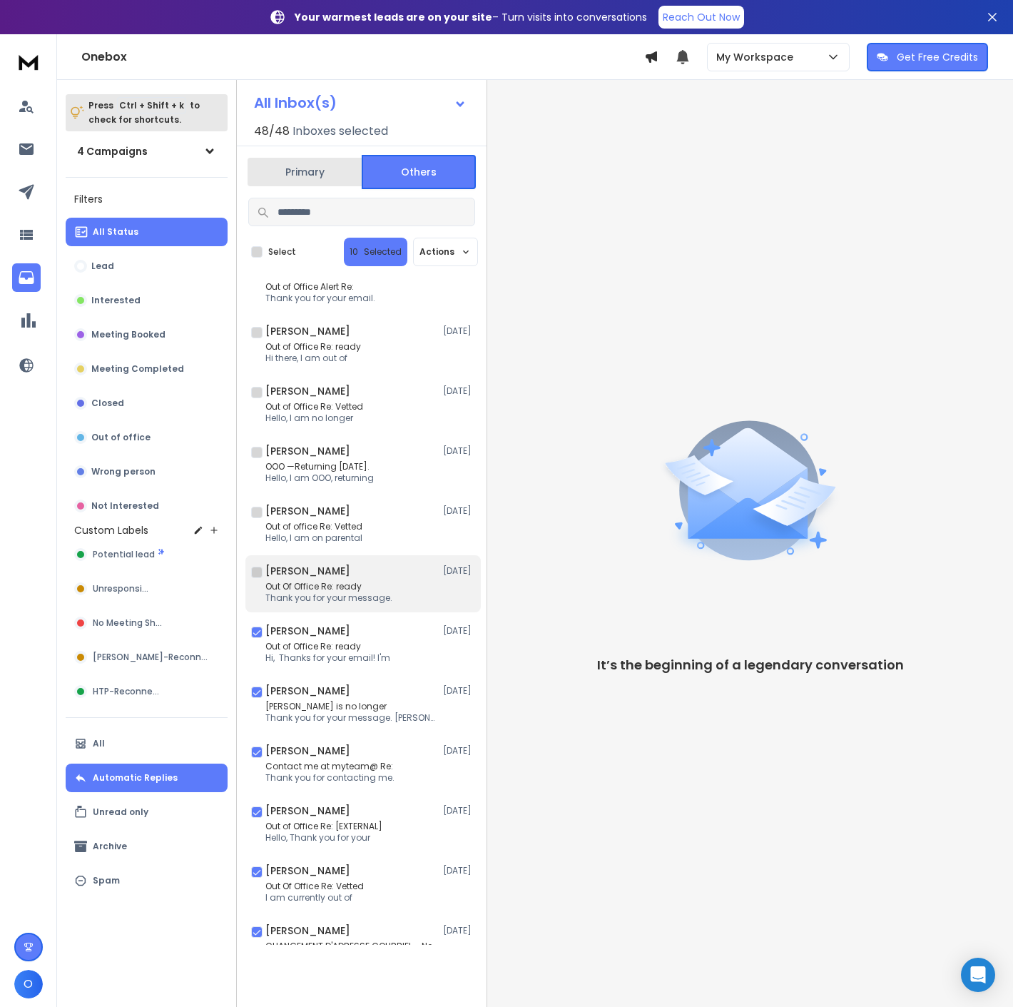
click at [251, 572] on button "button" at bounding box center [256, 572] width 11 height 11
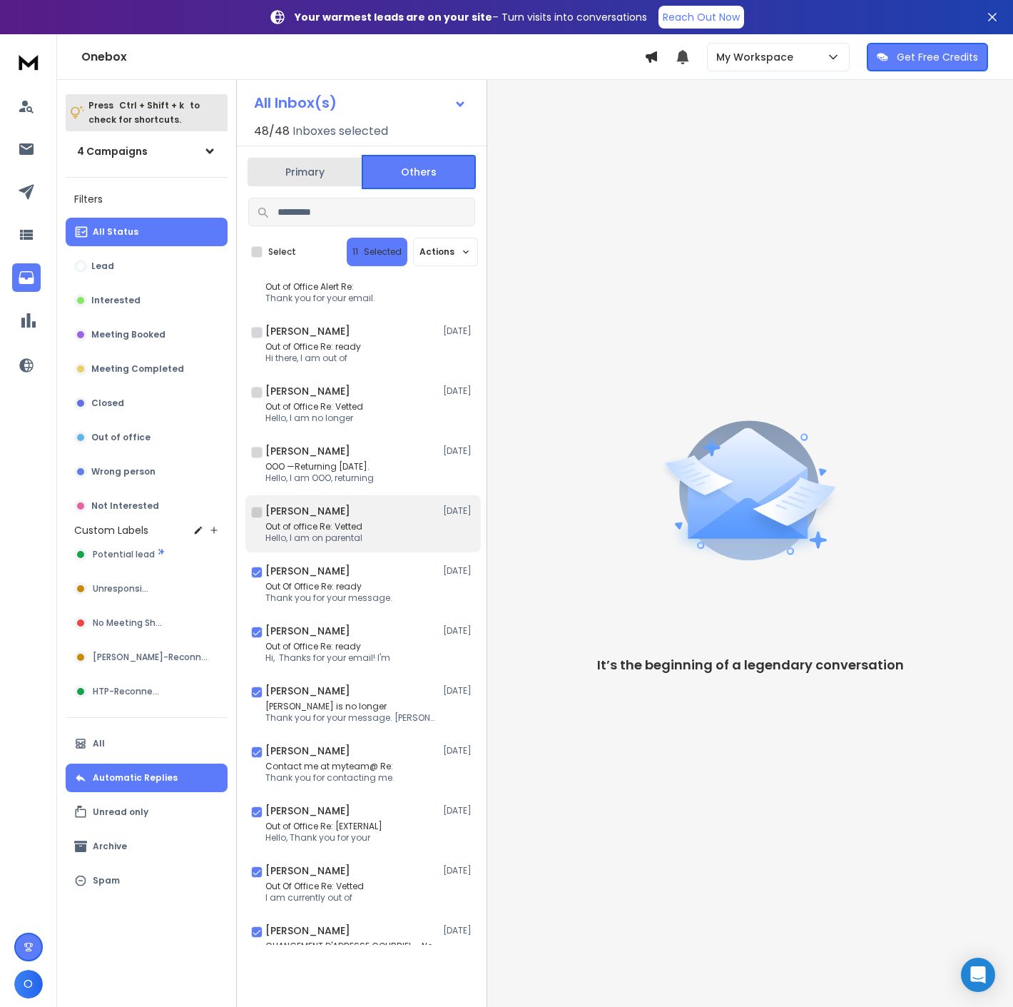
click at [251, 512] on button "button" at bounding box center [256, 512] width 11 height 11
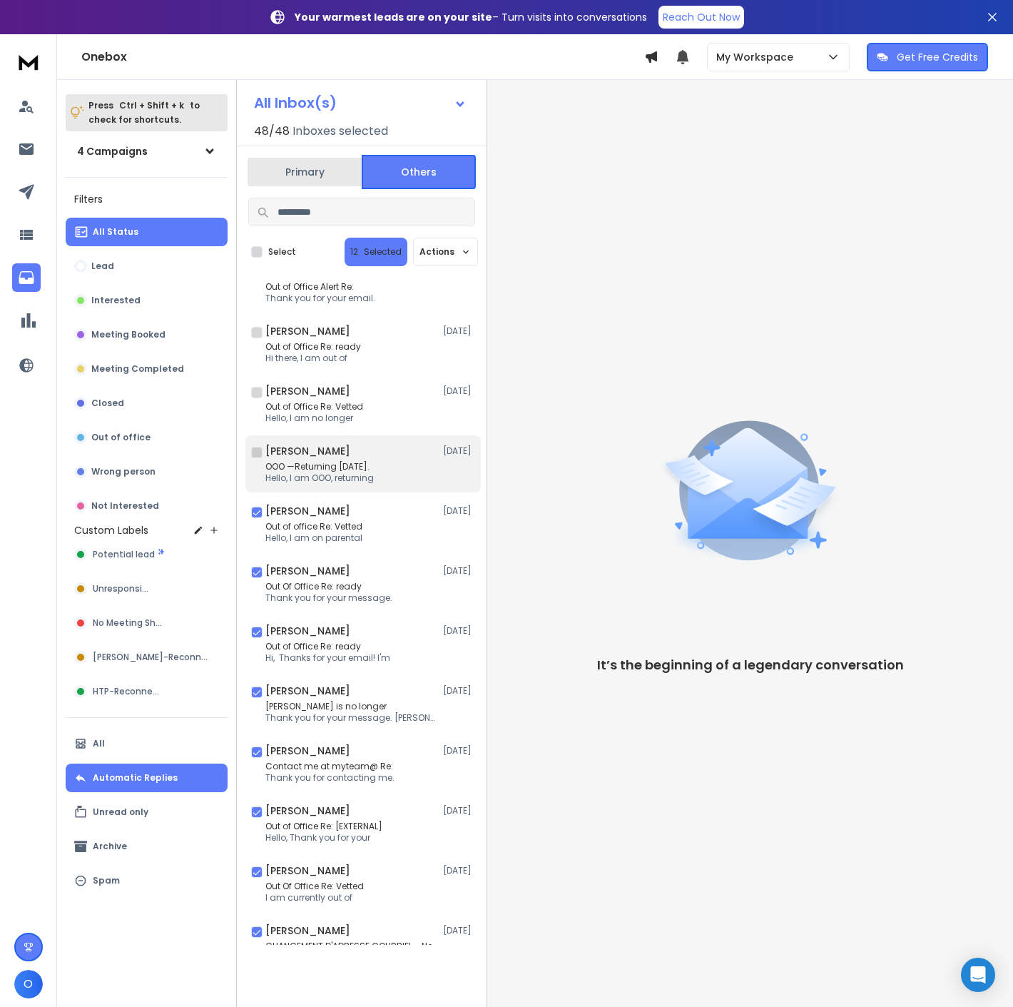
click at [251, 450] on button "button" at bounding box center [256, 452] width 11 height 11
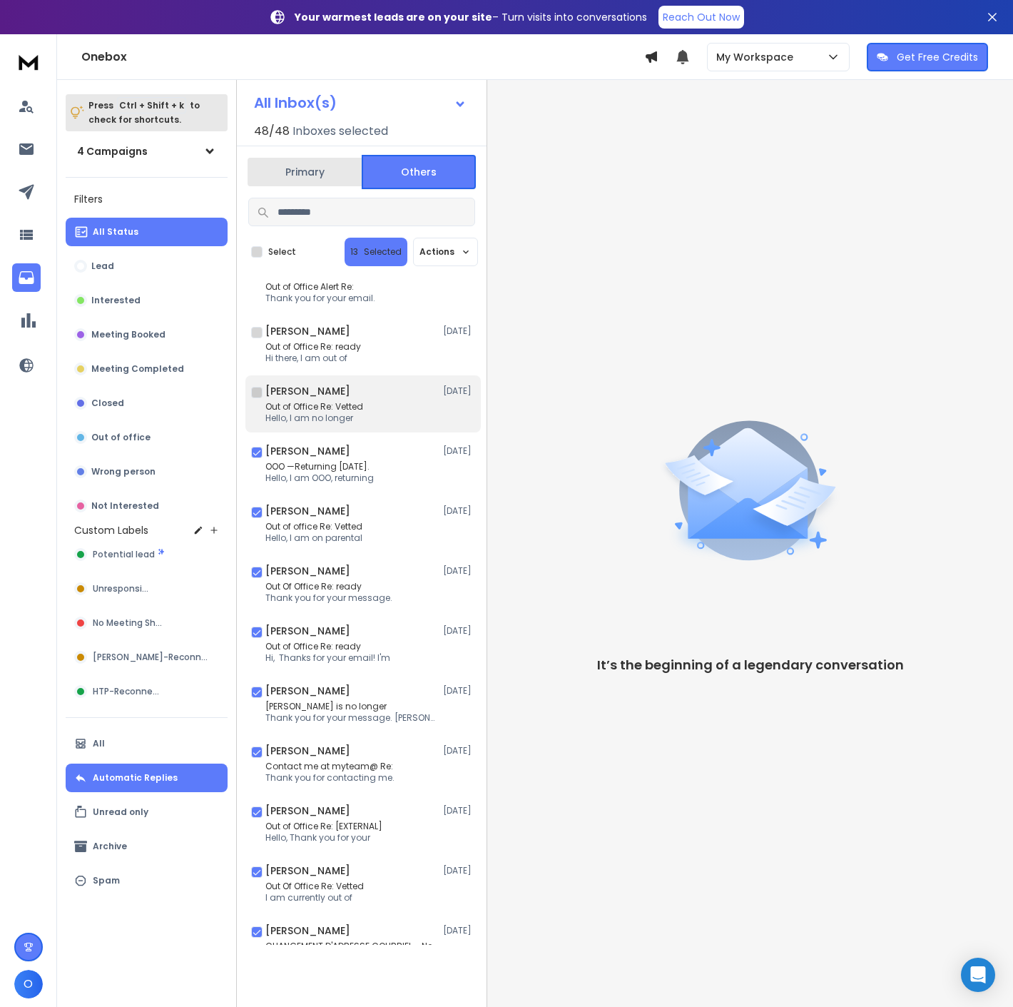
click at [251, 389] on button "button" at bounding box center [256, 392] width 11 height 11
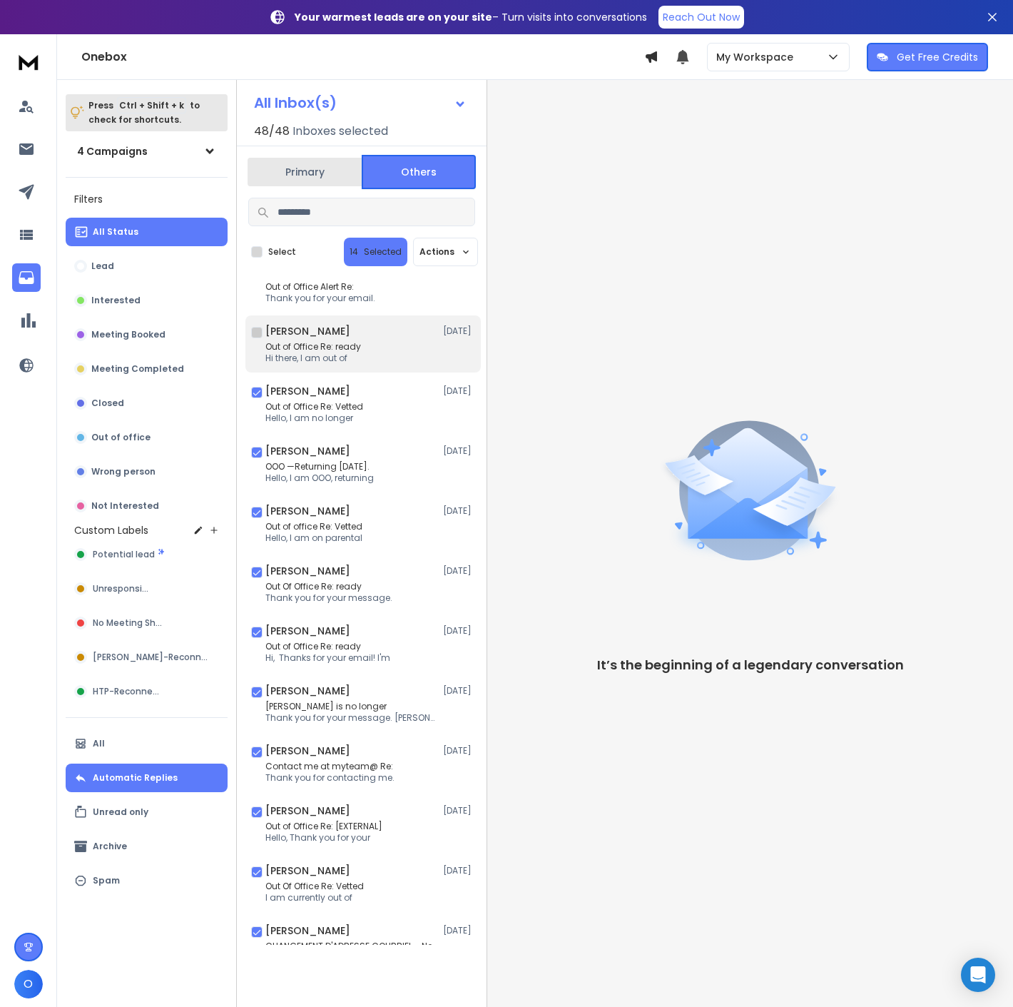
click at [251, 328] on button "button" at bounding box center [256, 332] width 11 height 11
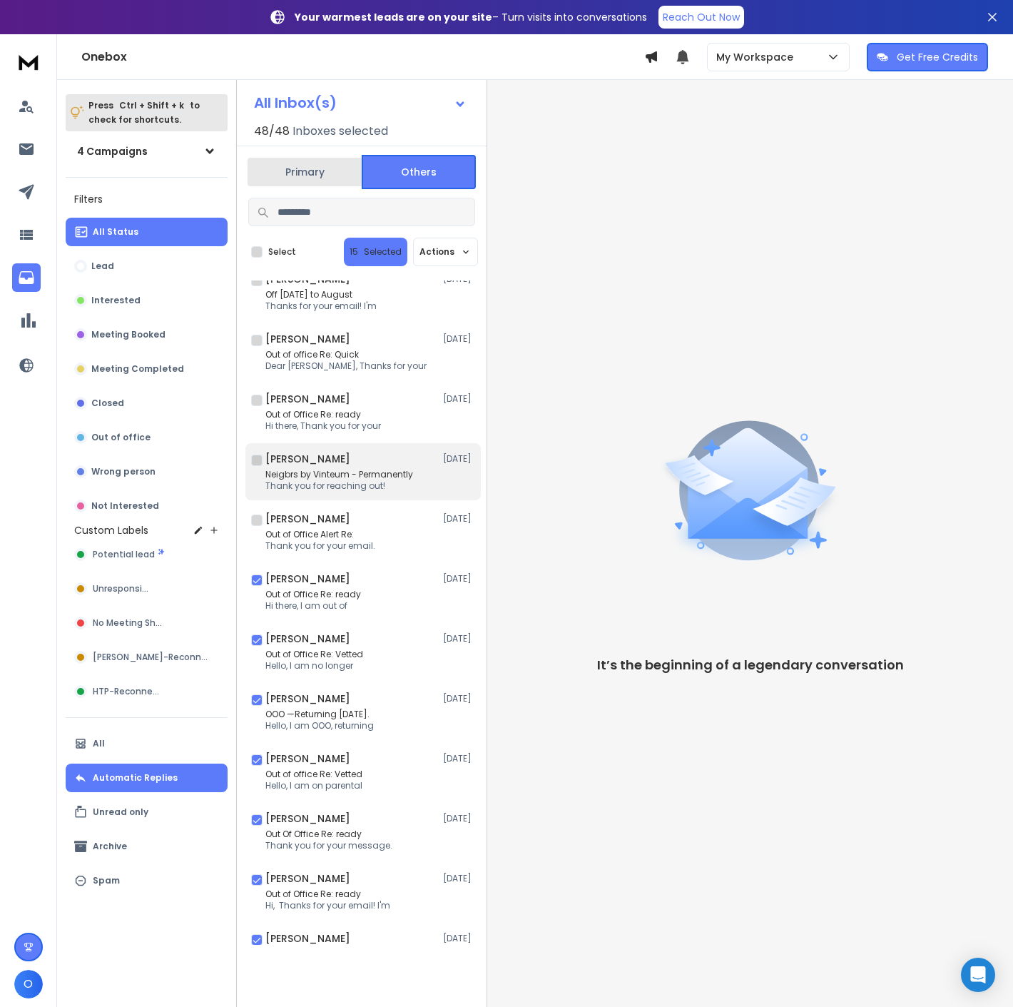
scroll to position [1098, 0]
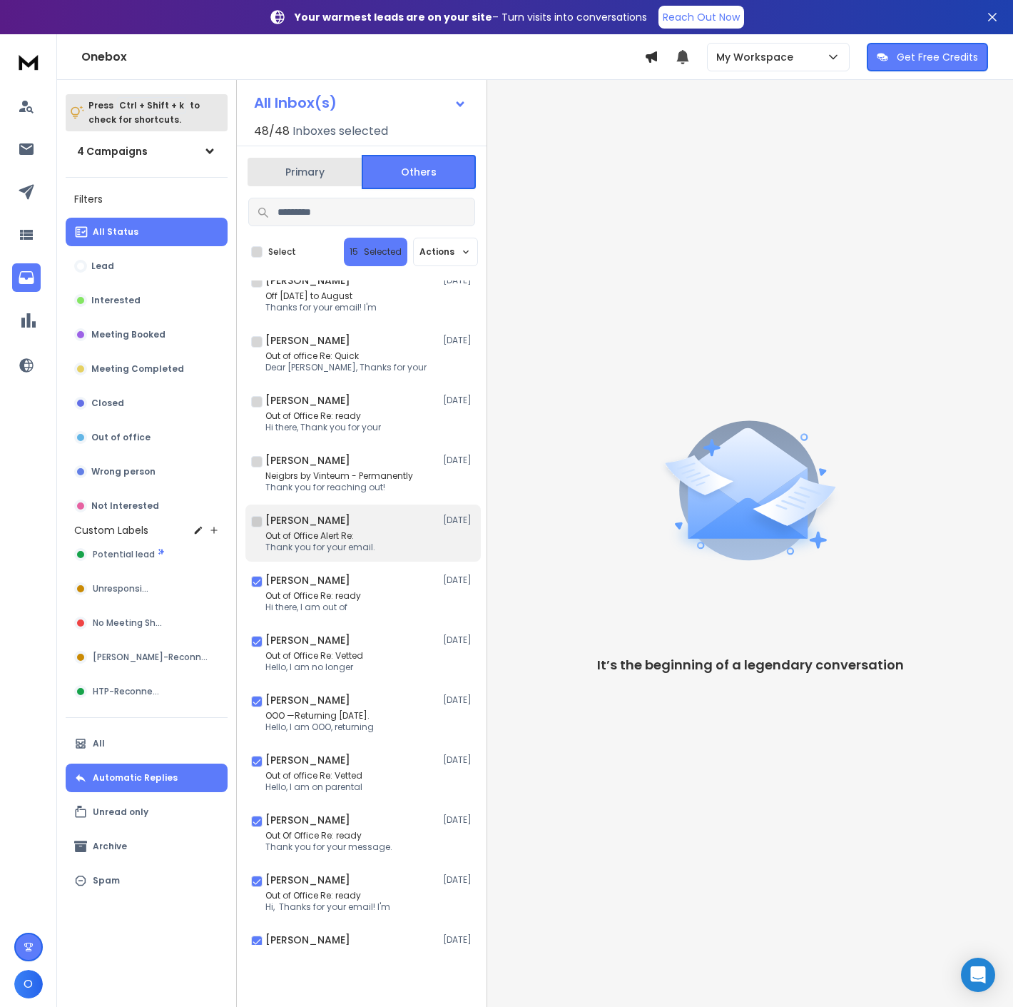
click at [251, 519] on button "button" at bounding box center [256, 521] width 11 height 11
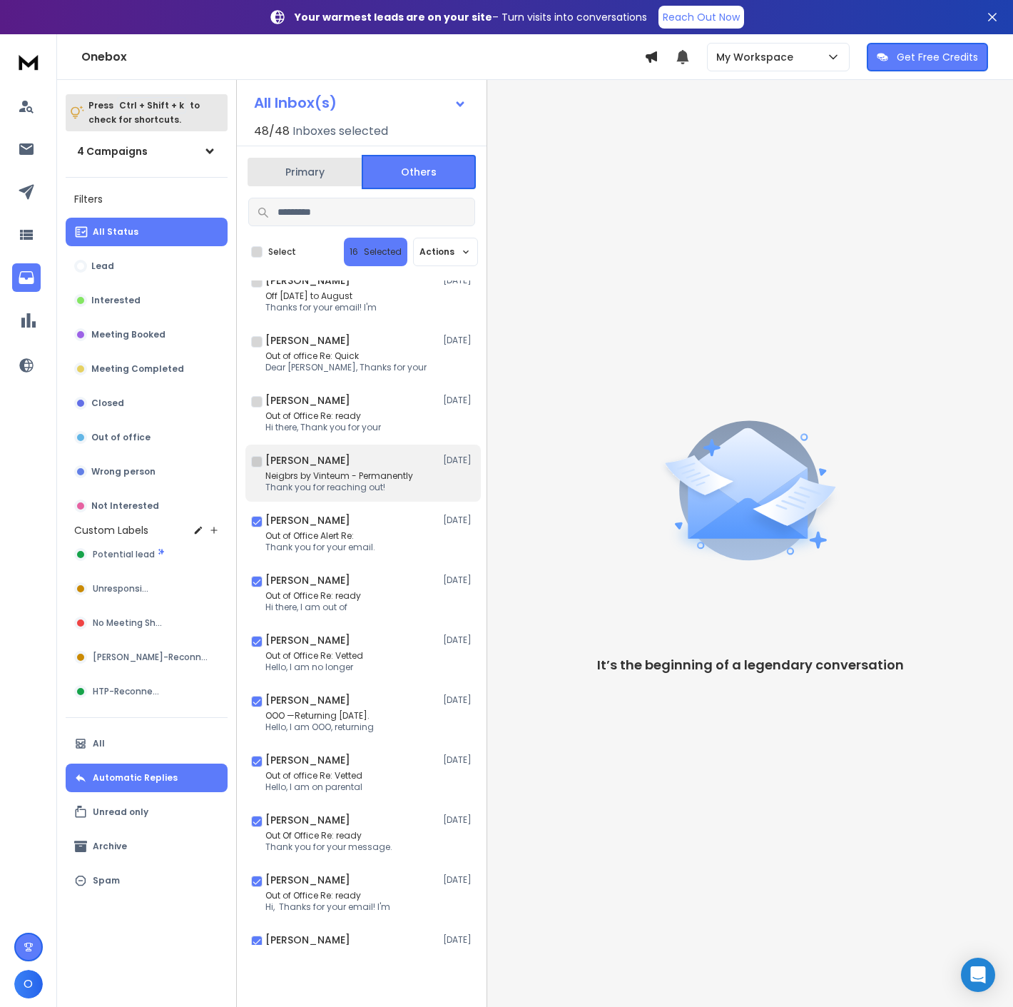
click at [251, 461] on button "button" at bounding box center [256, 461] width 11 height 11
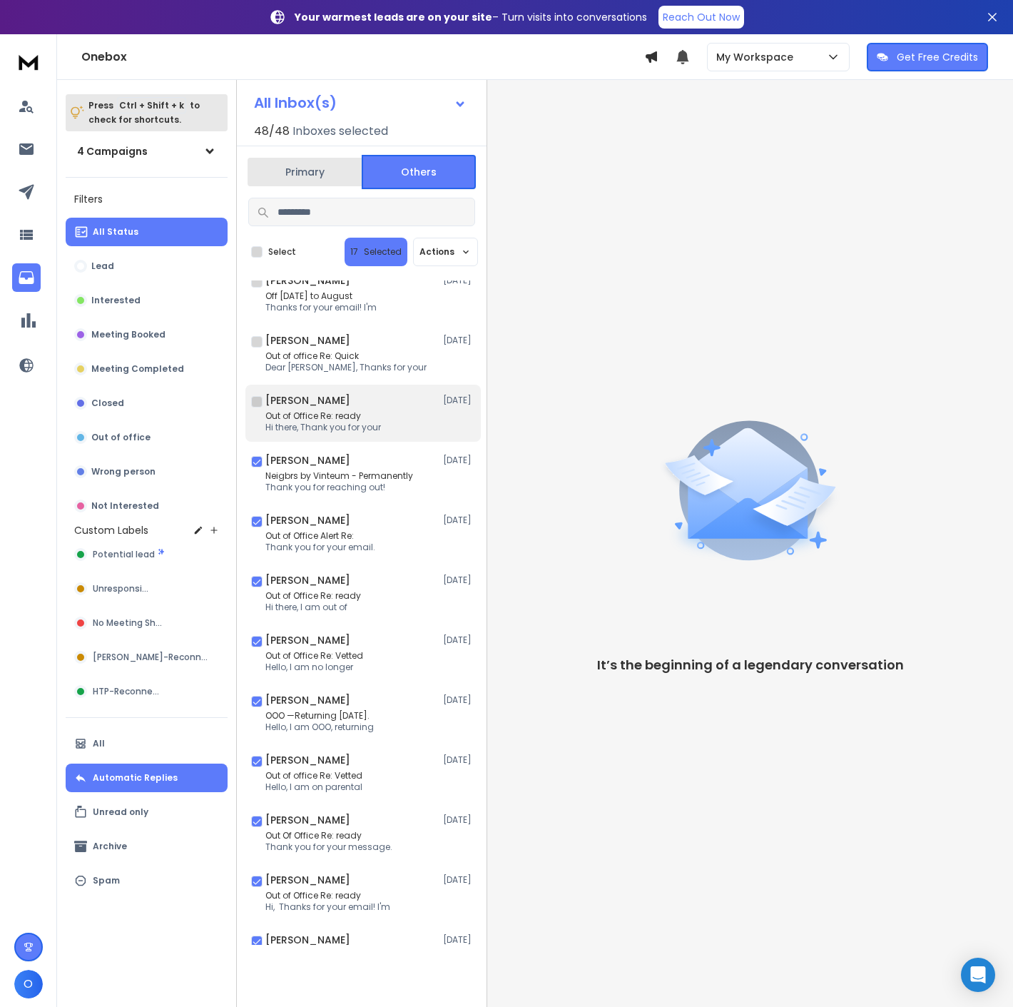
click at [246, 394] on div "Andreu Mora 31 Jul Out of Office Re: ready Hi there, Thank you for your" at bounding box center [362, 413] width 235 height 57
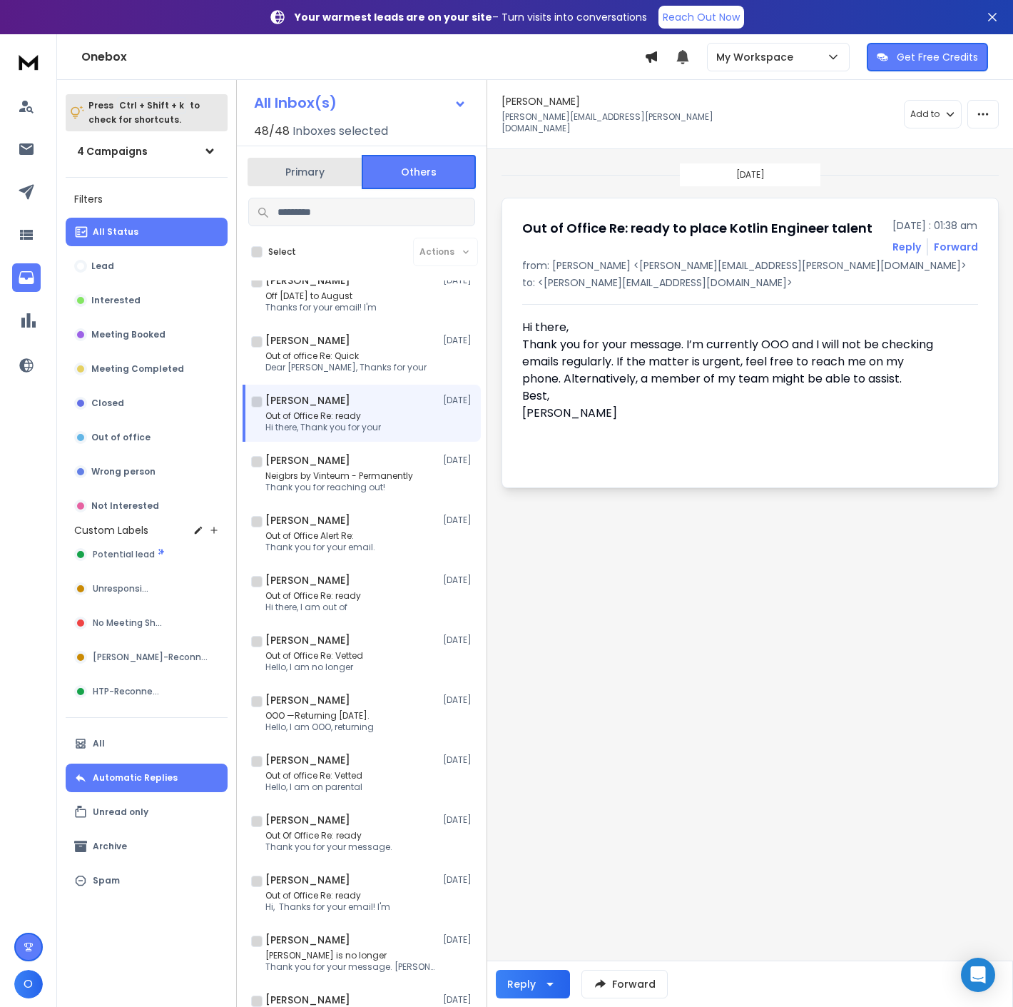
click at [251, 401] on button "button" at bounding box center [256, 401] width 11 height 11
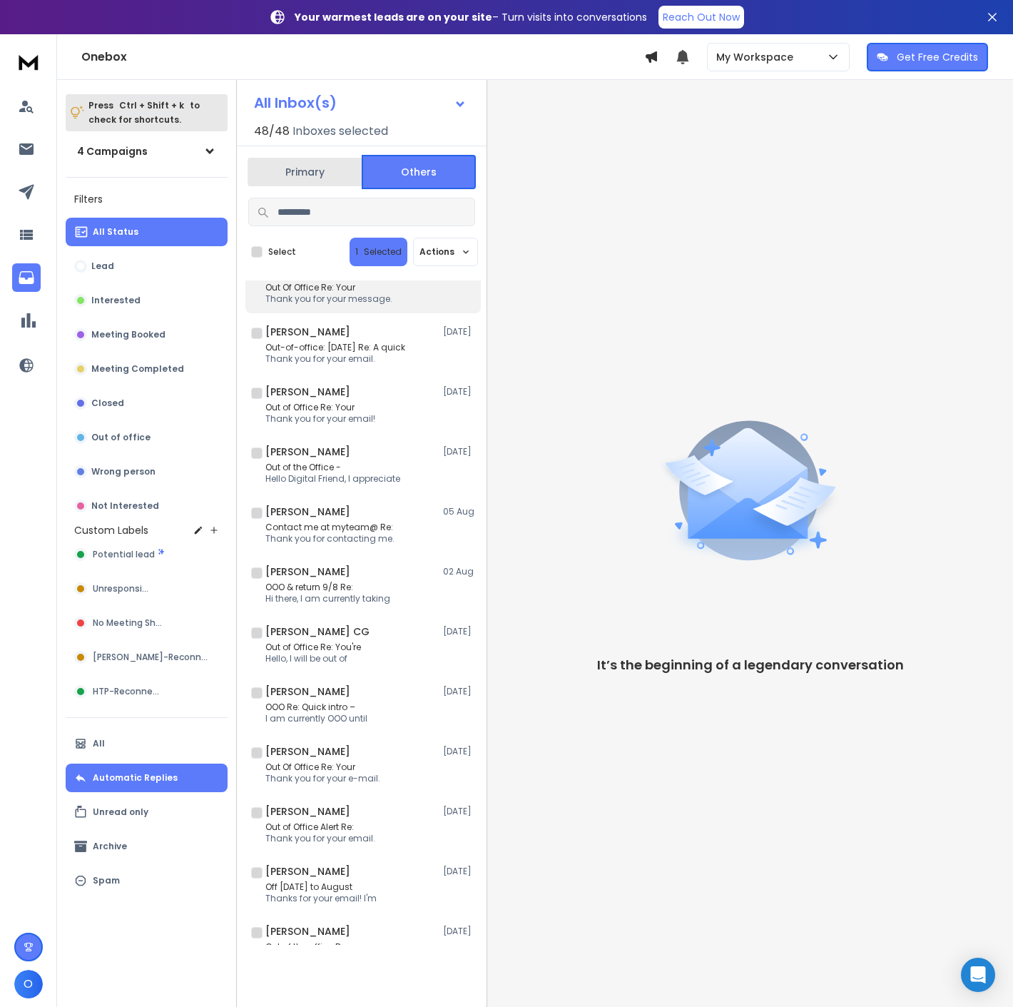
scroll to position [0, 0]
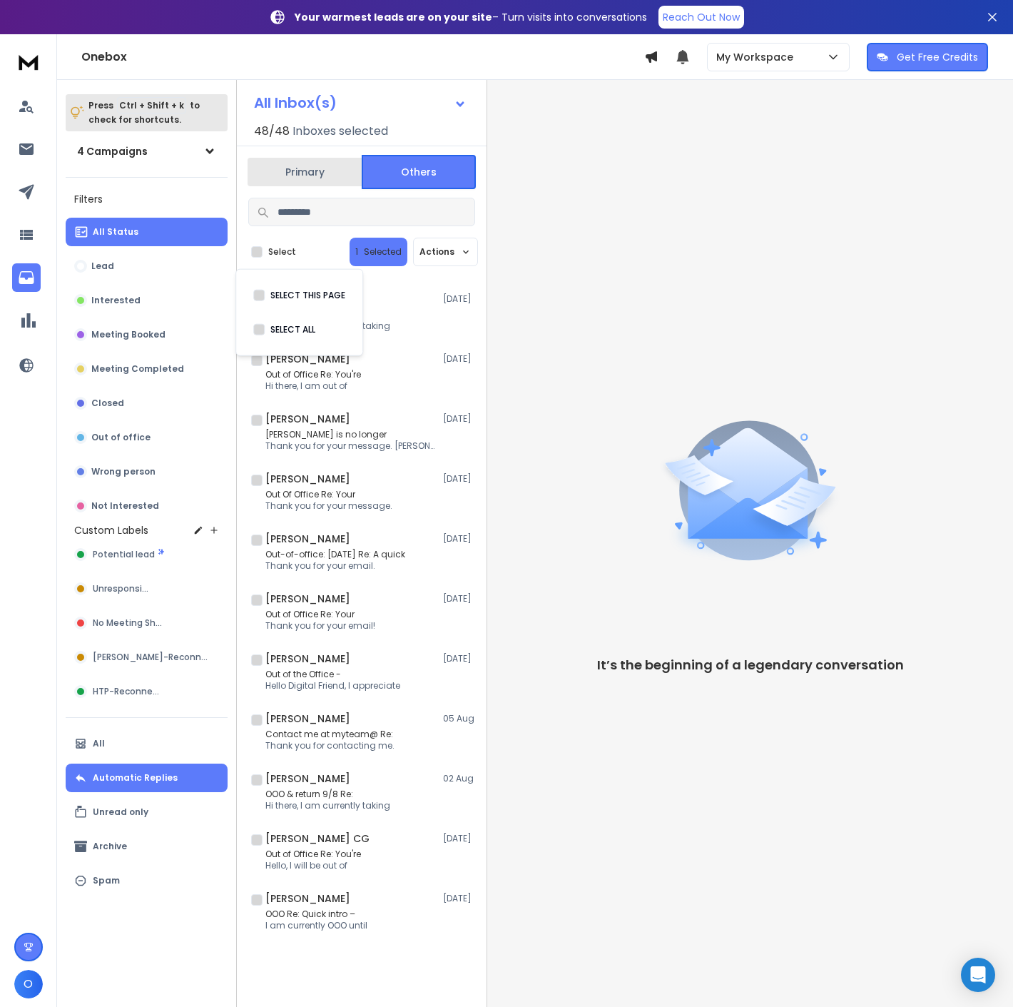
click at [263, 290] on button "SELECT THIS PAGE" at bounding box center [258, 295] width 11 height 11
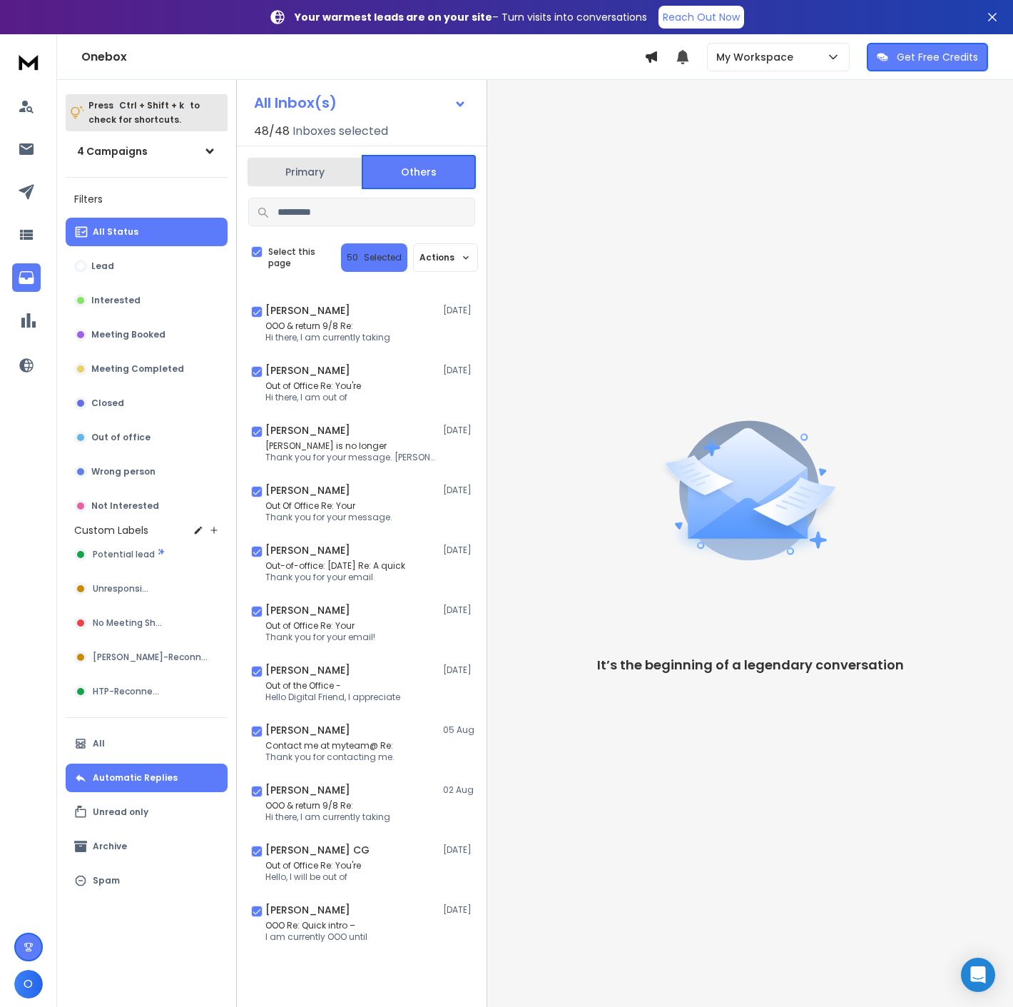
click at [623, 452] on div "It’s the beginning of a legendary conversation" at bounding box center [750, 508] width 526 height 856
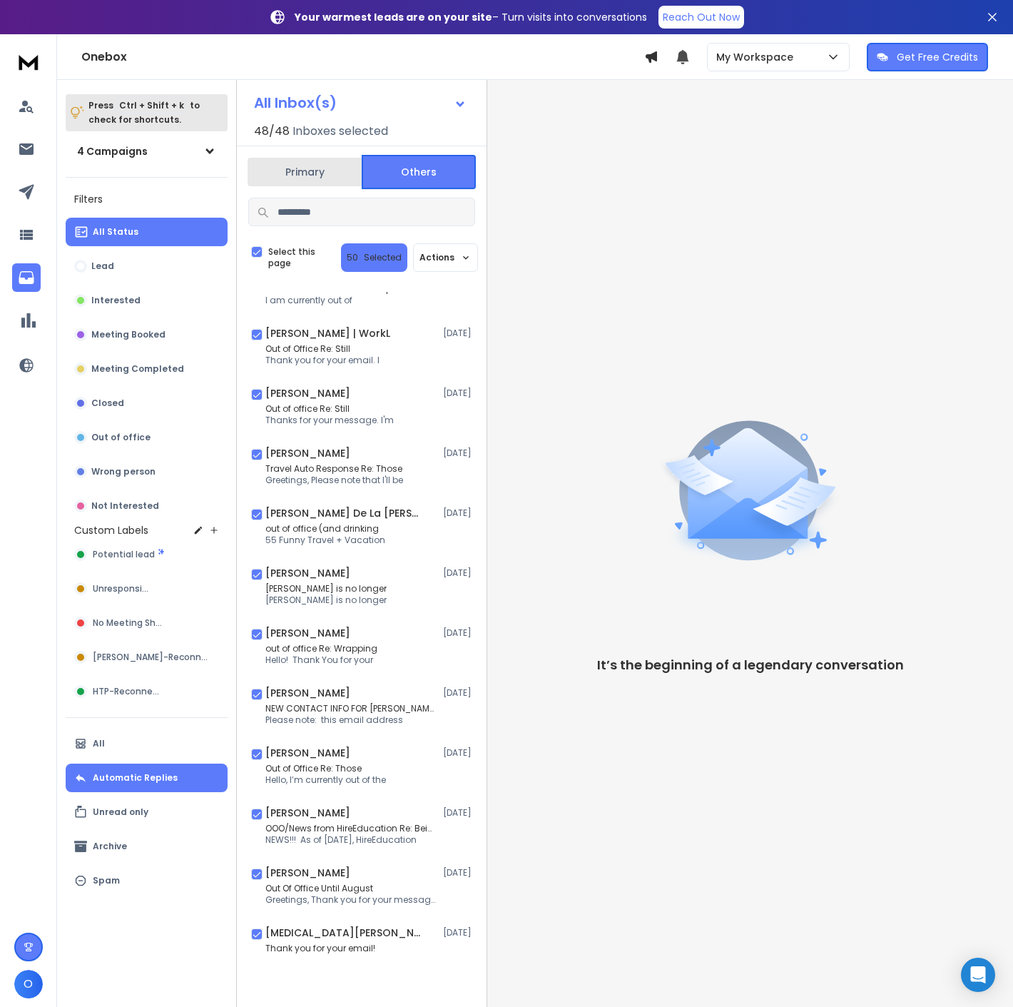
scroll to position [2498, 0]
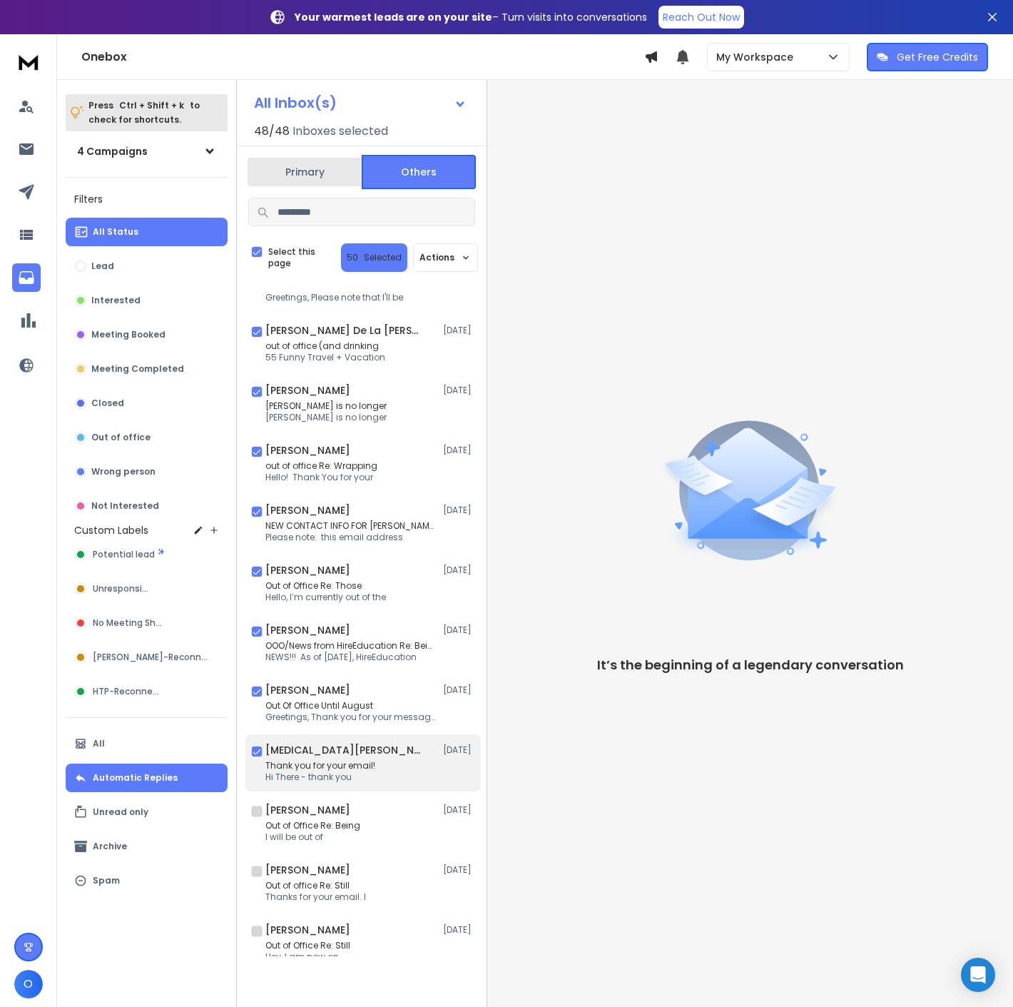
click at [251, 753] on button "button" at bounding box center [256, 751] width 11 height 11
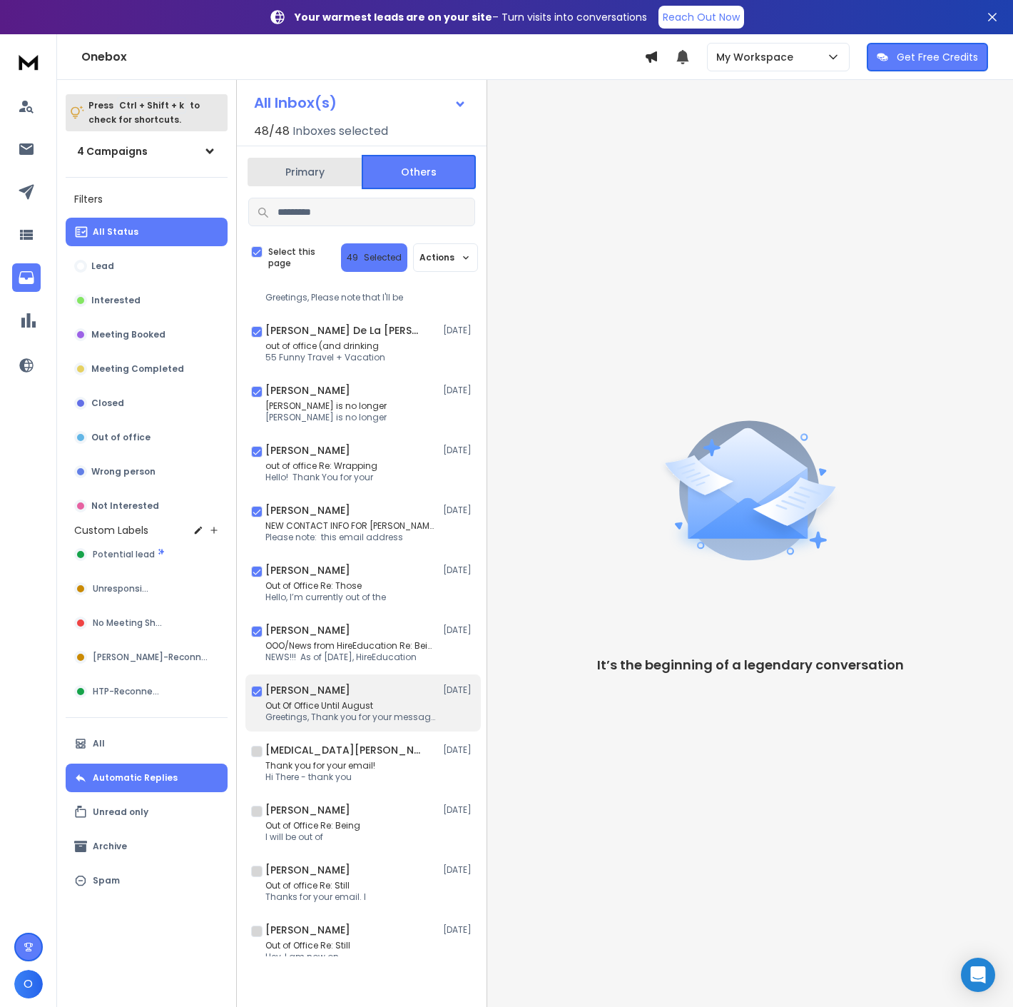
click at [251, 692] on button "button" at bounding box center [256, 691] width 11 height 11
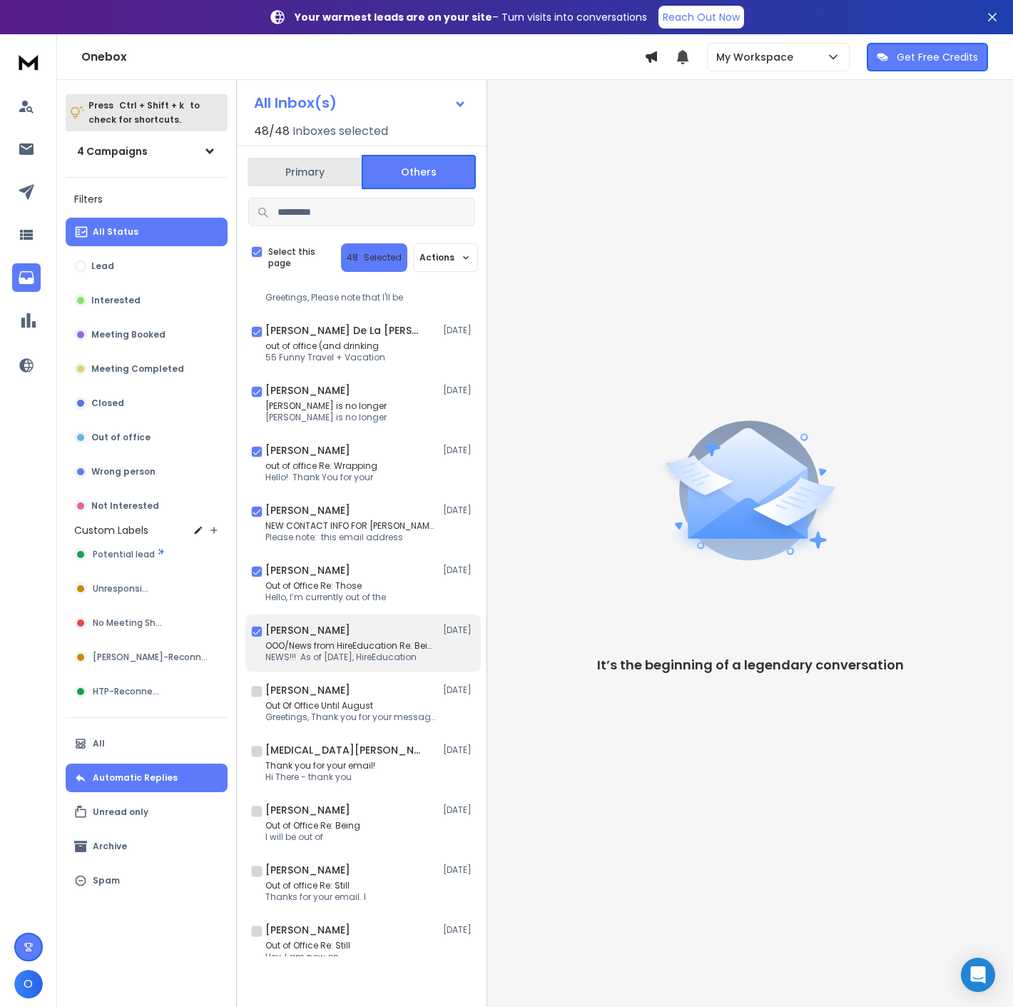
click at [251, 633] on button "button" at bounding box center [256, 631] width 11 height 11
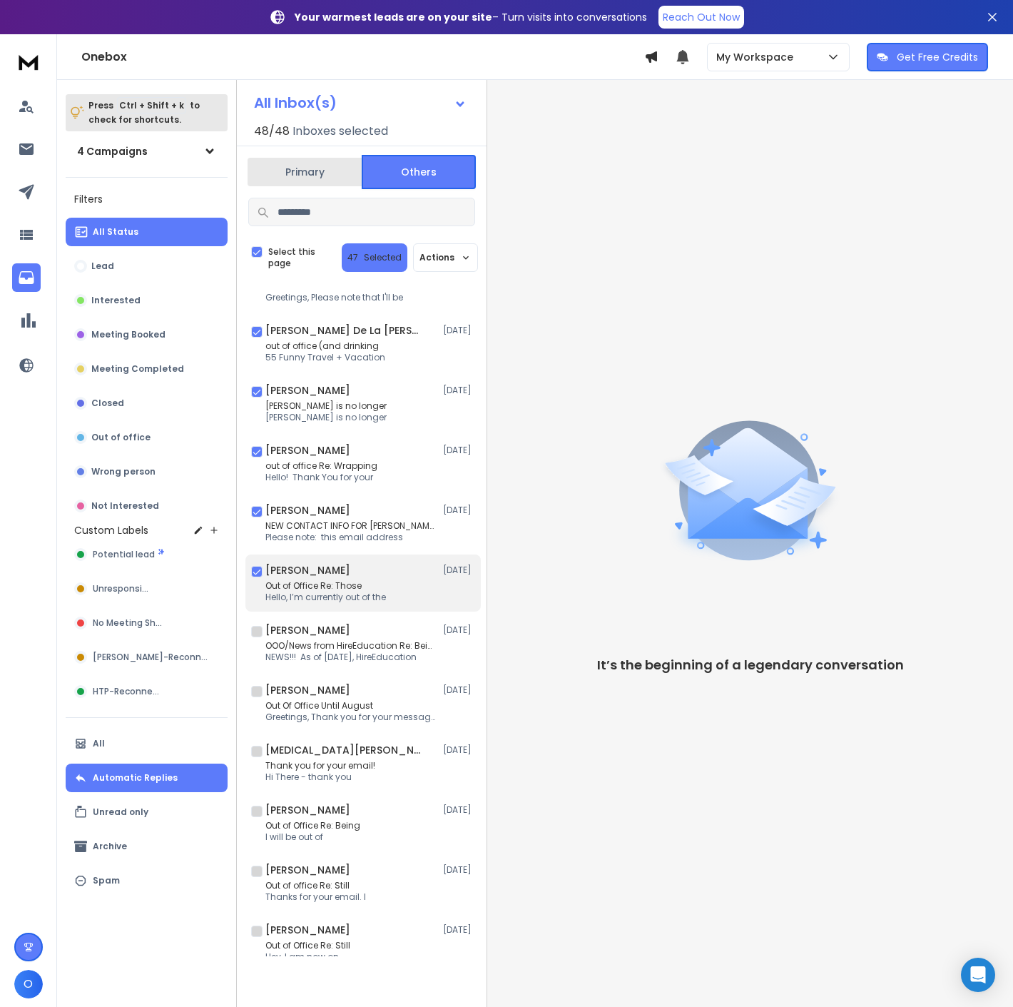
click at [251, 569] on button "button" at bounding box center [256, 571] width 11 height 11
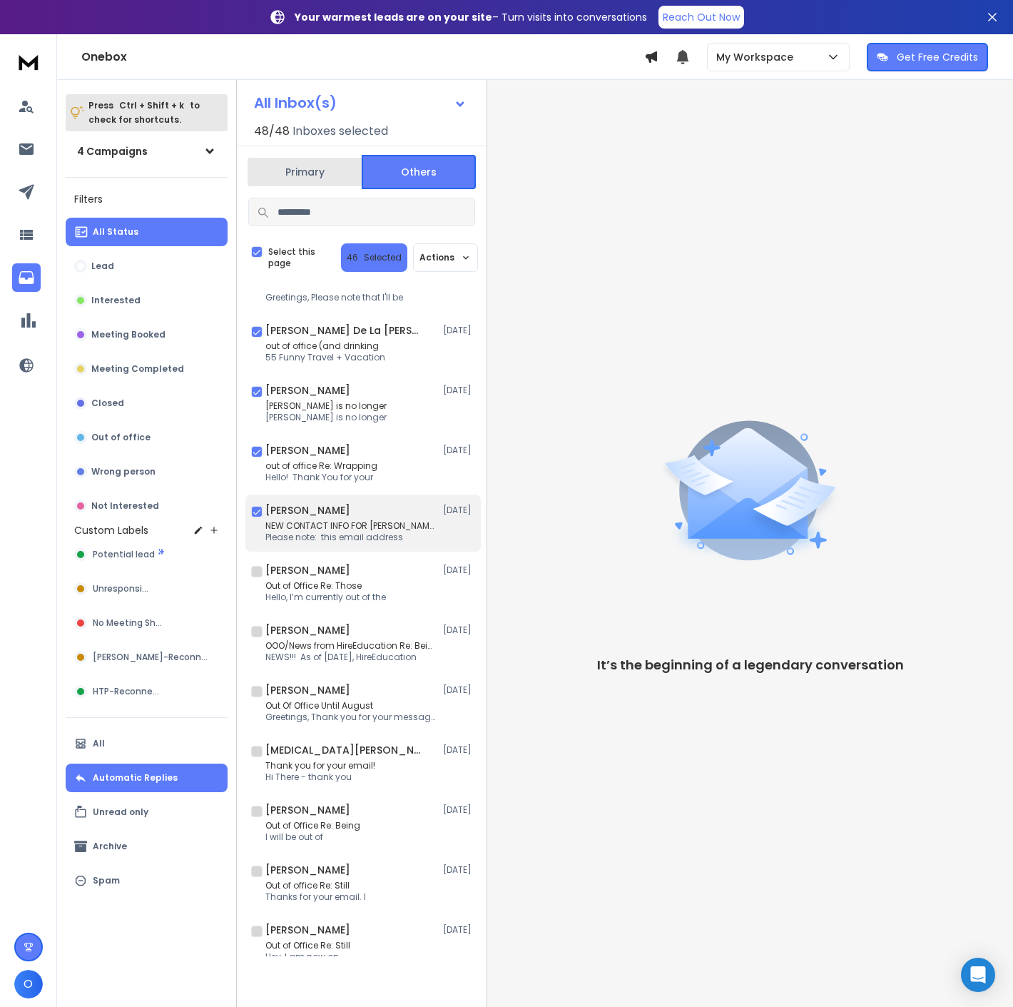
click at [251, 515] on button "button" at bounding box center [256, 511] width 11 height 11
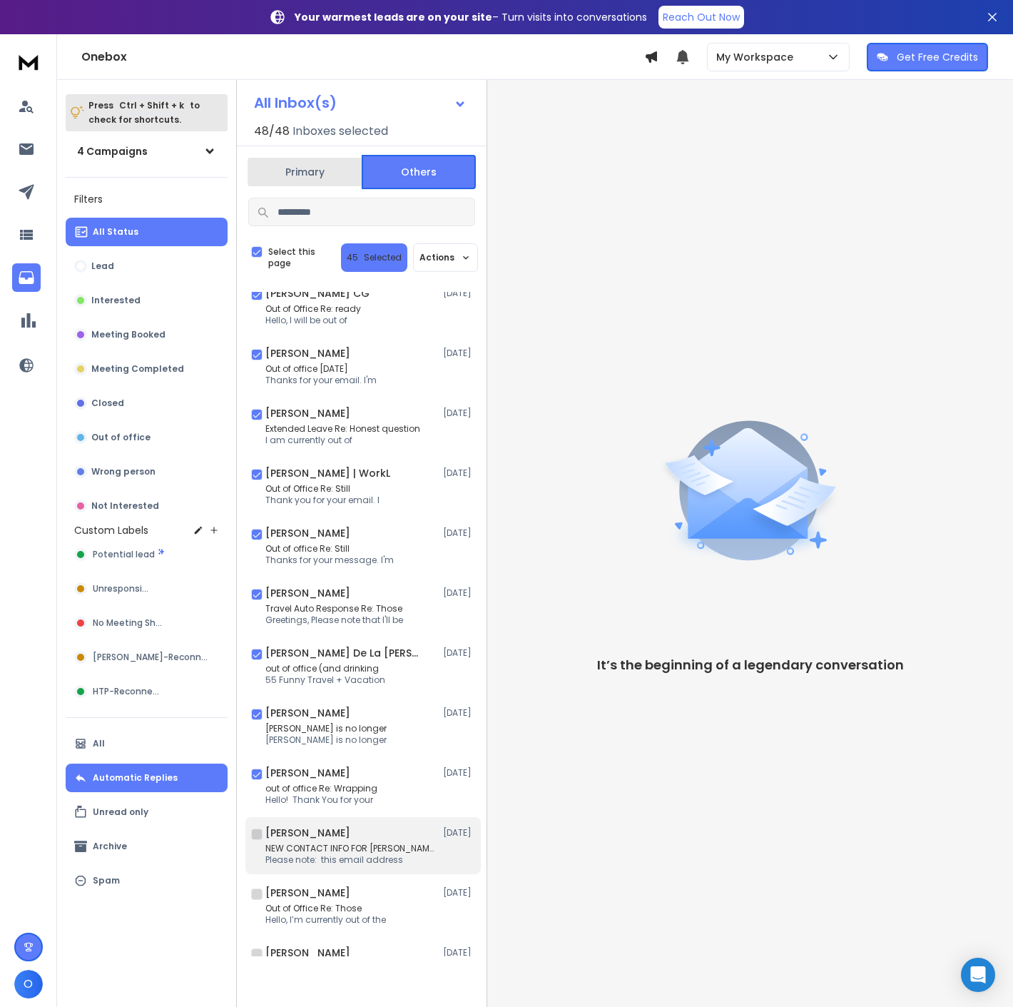
scroll to position [2174, 0]
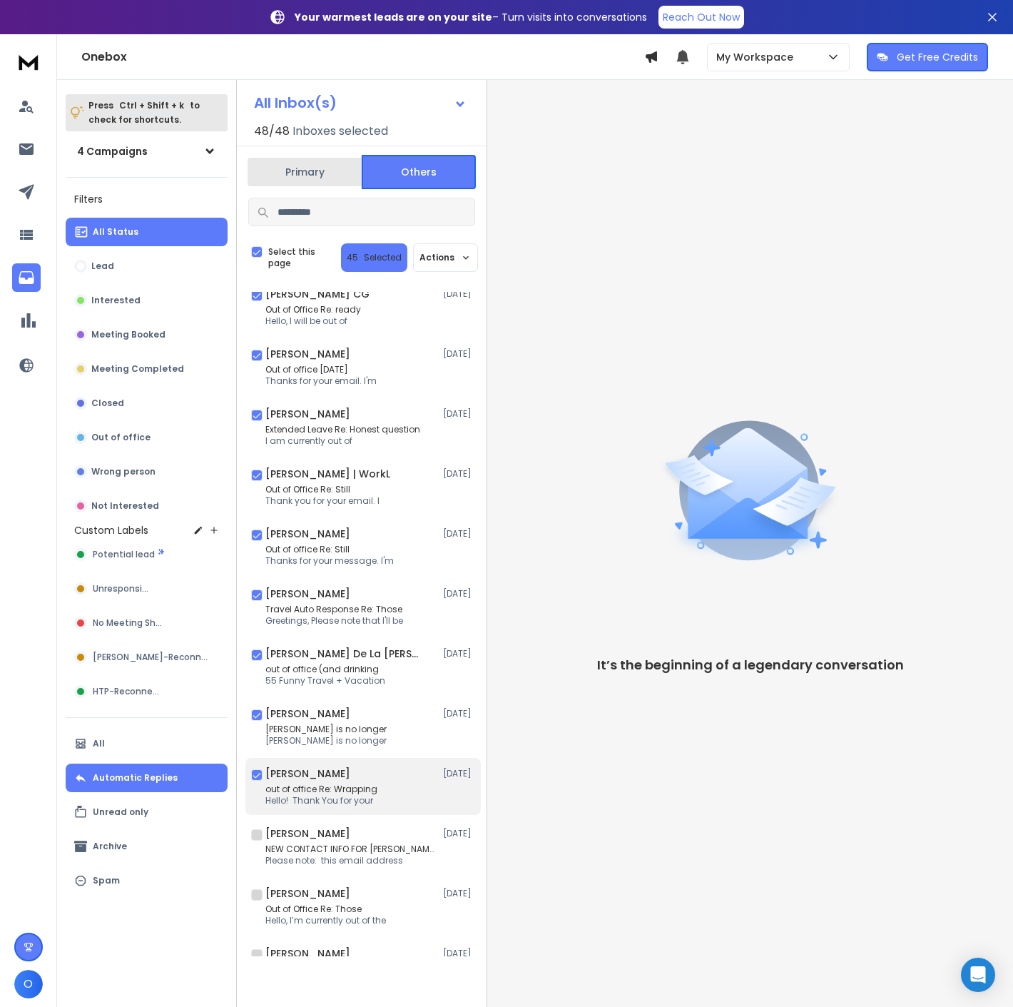
click at [251, 773] on button "button" at bounding box center [256, 774] width 11 height 11
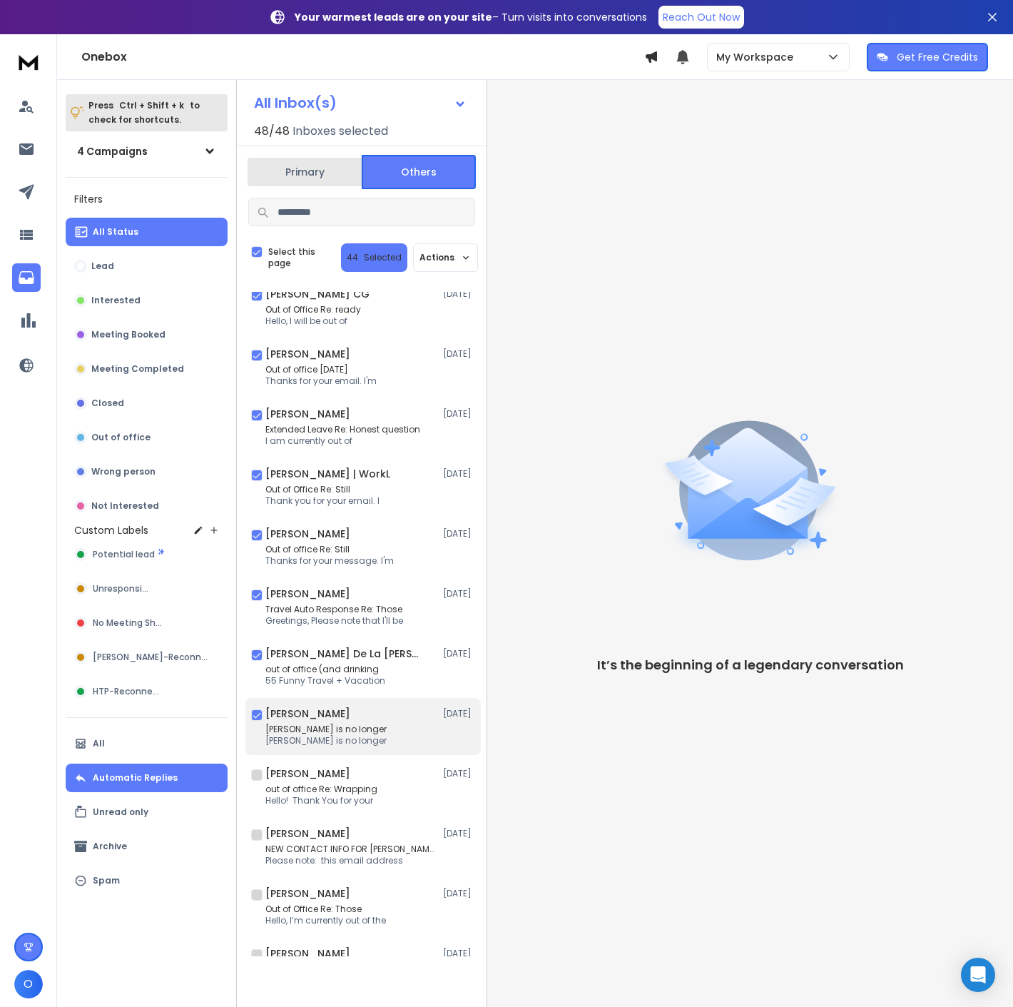
click at [251, 711] on button "button" at bounding box center [256, 714] width 11 height 11
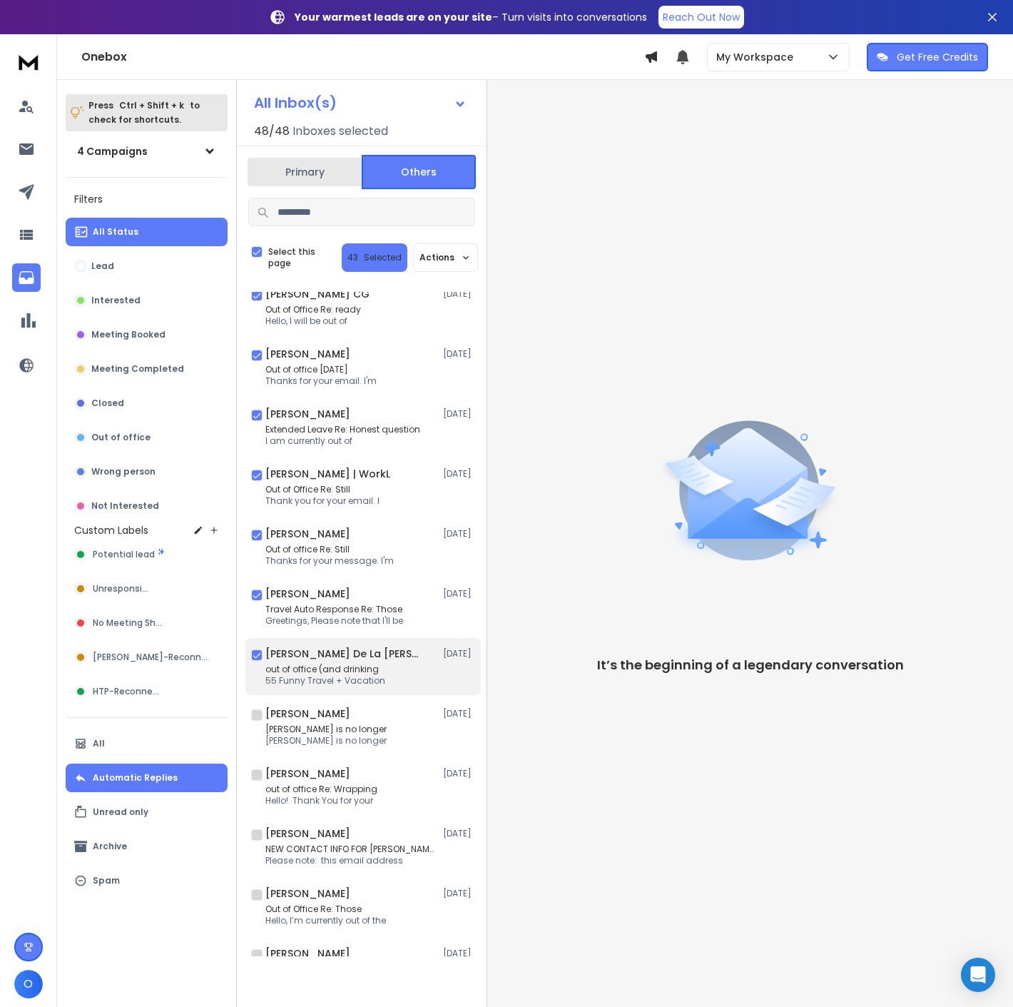
click at [251, 654] on button "button" at bounding box center [256, 654] width 11 height 11
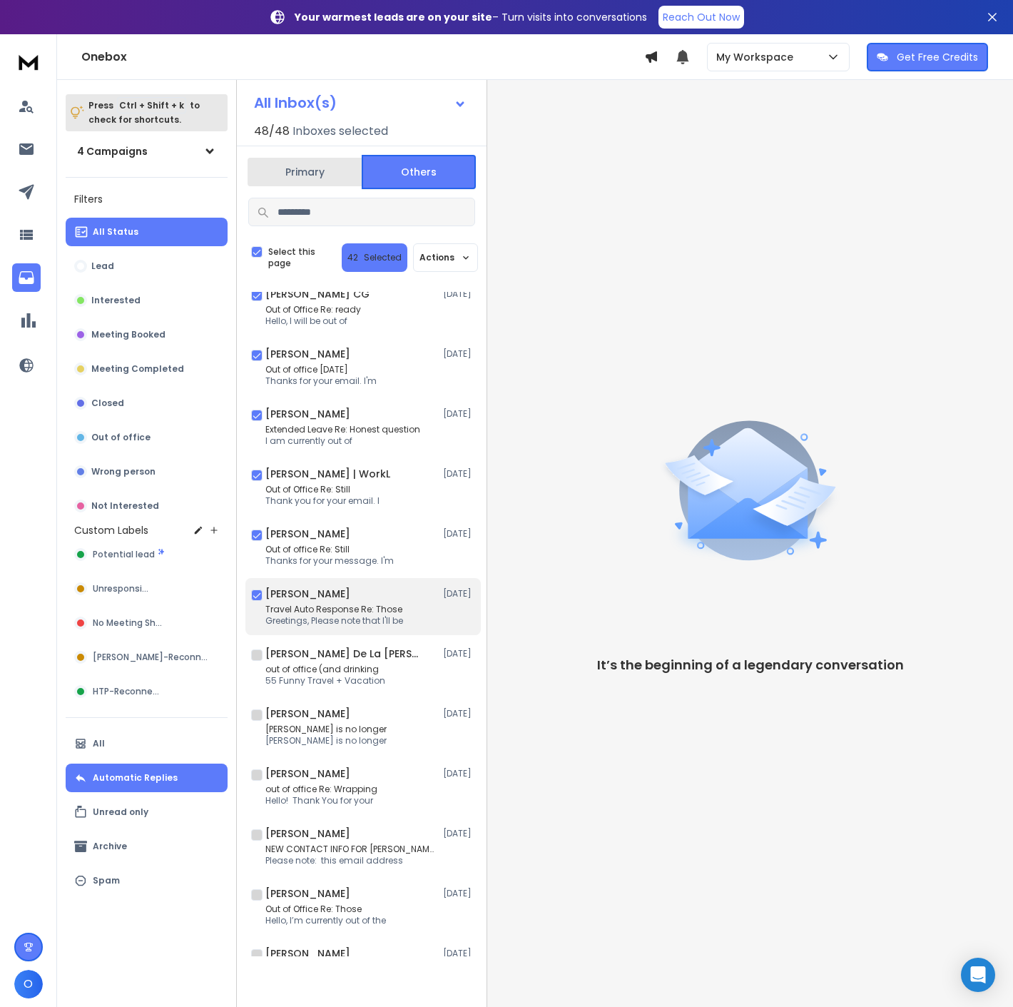
click at [251, 595] on button "button" at bounding box center [256, 594] width 11 height 11
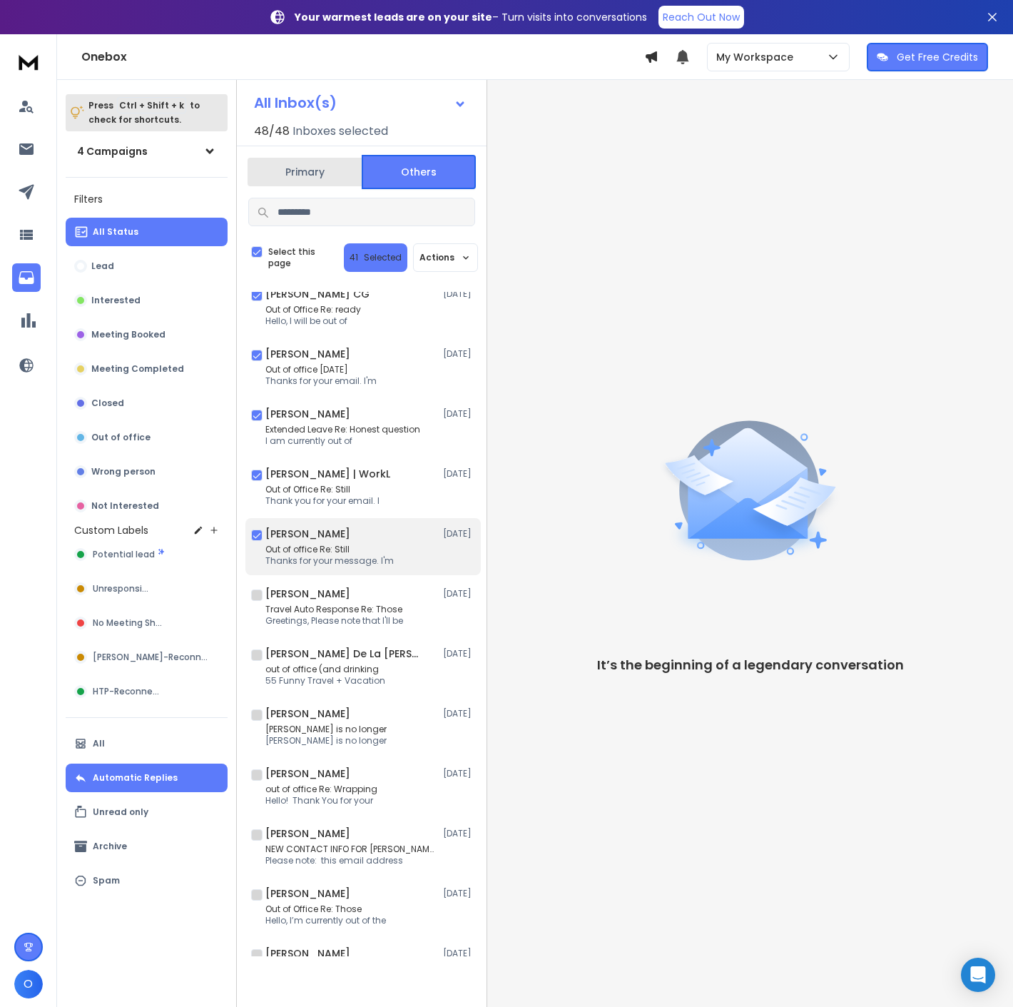
click at [251, 533] on button "button" at bounding box center [256, 535] width 11 height 11
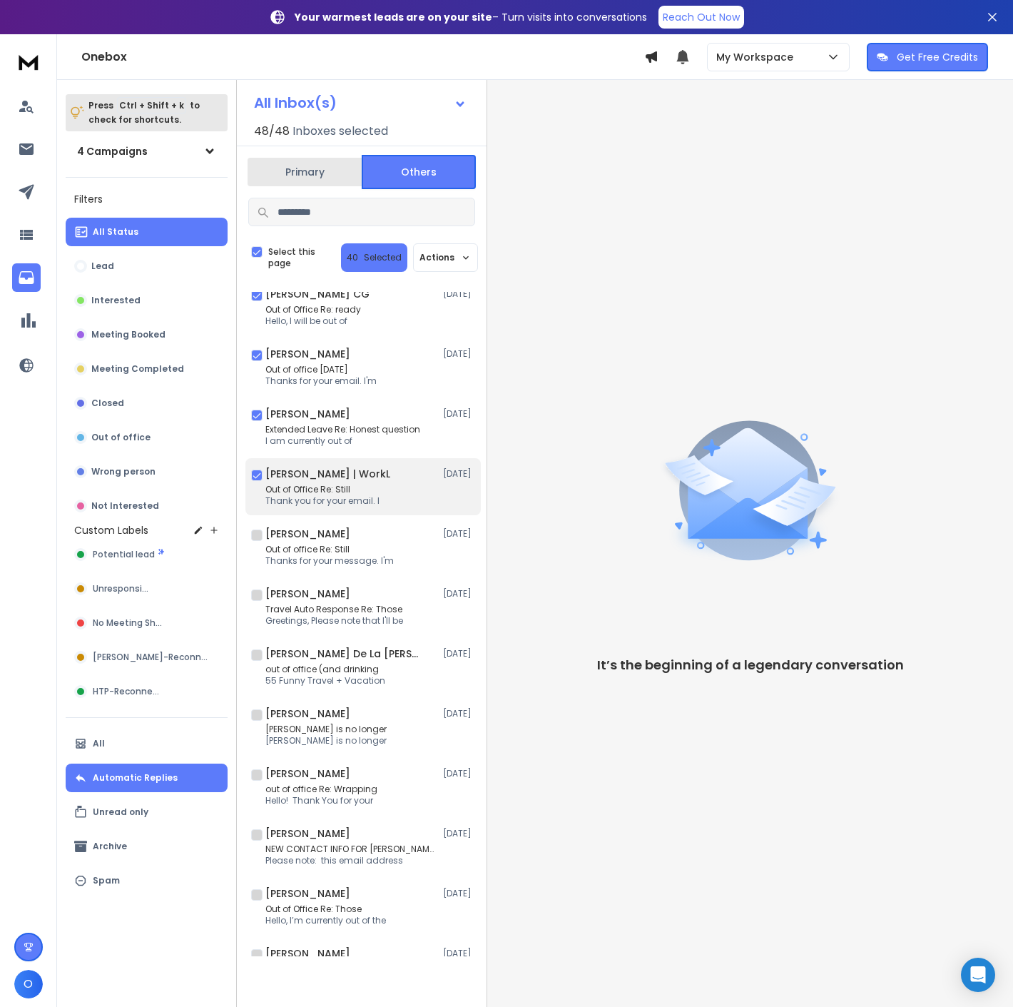
click at [251, 475] on button "button" at bounding box center [256, 475] width 11 height 11
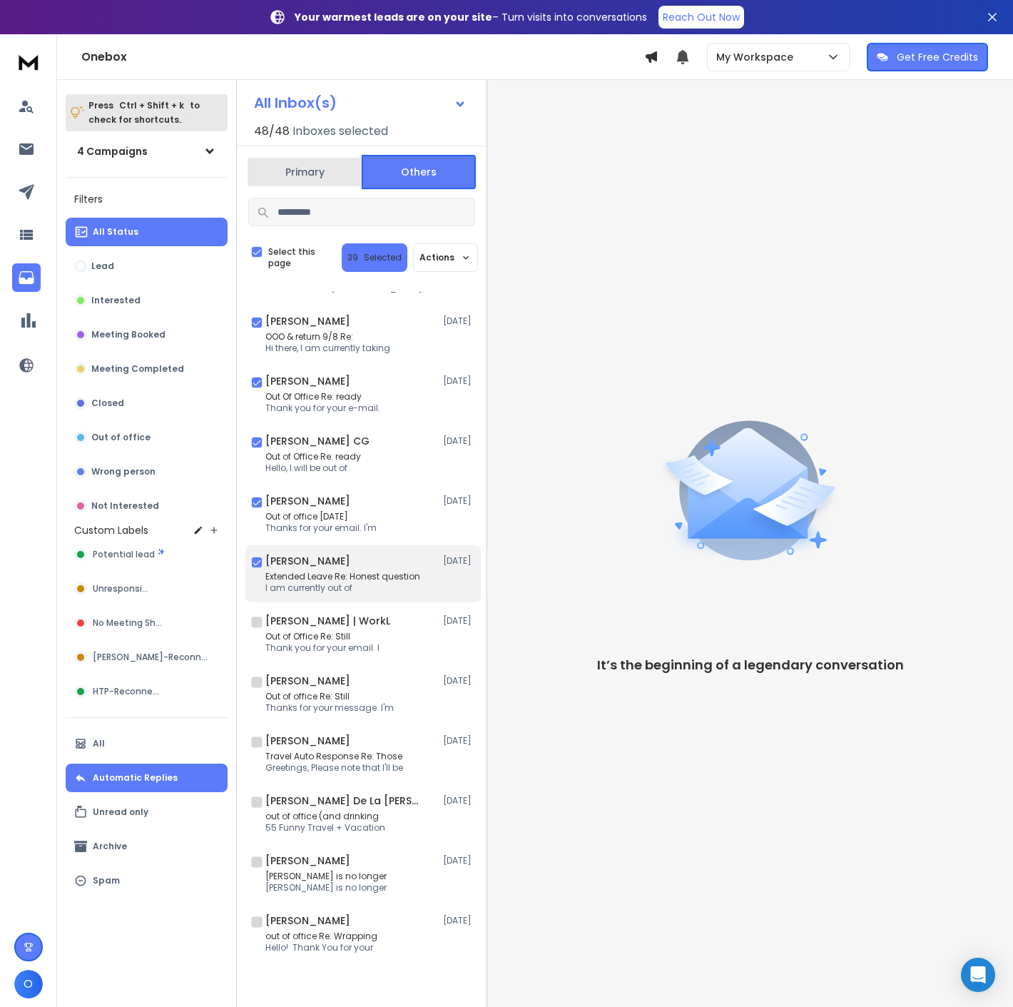
scroll to position [2024, 0]
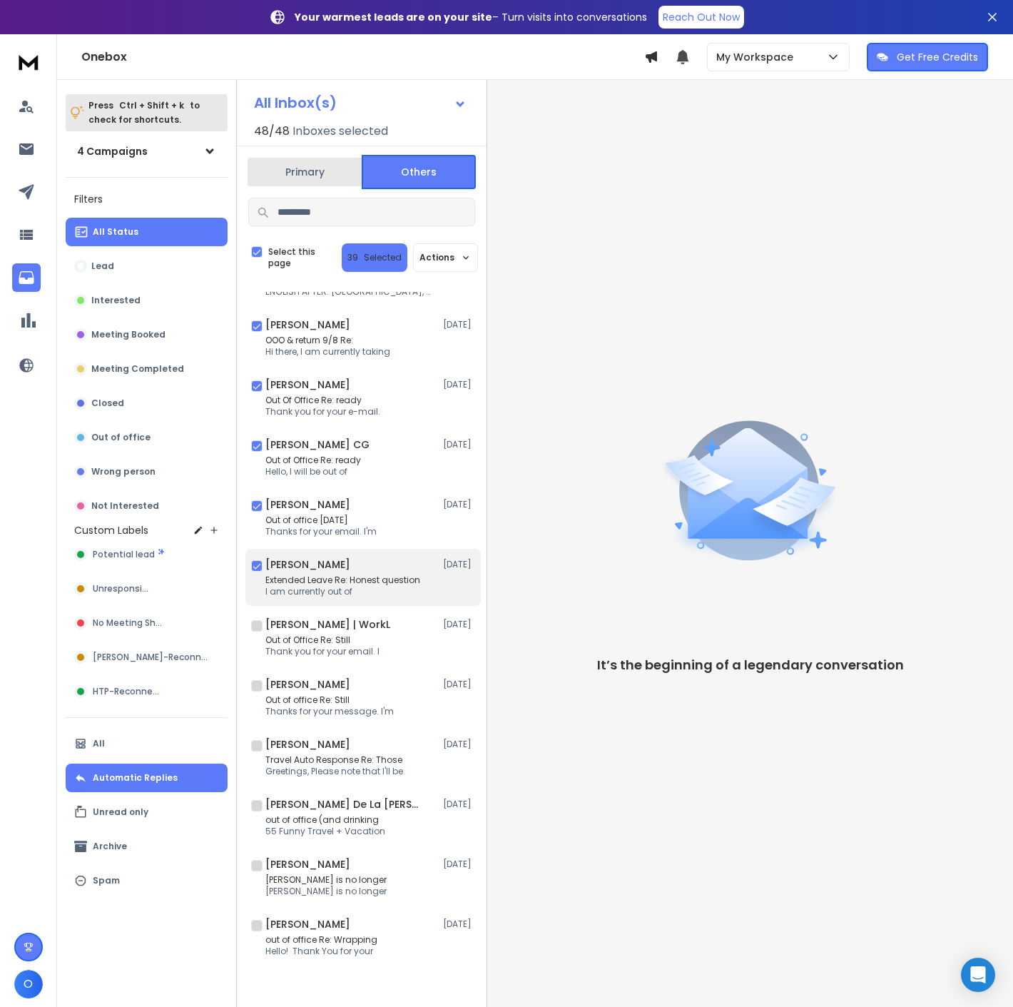
click at [251, 562] on button "button" at bounding box center [256, 565] width 11 height 11
click at [432, 254] on p "Actions" at bounding box center [437, 257] width 35 height 11
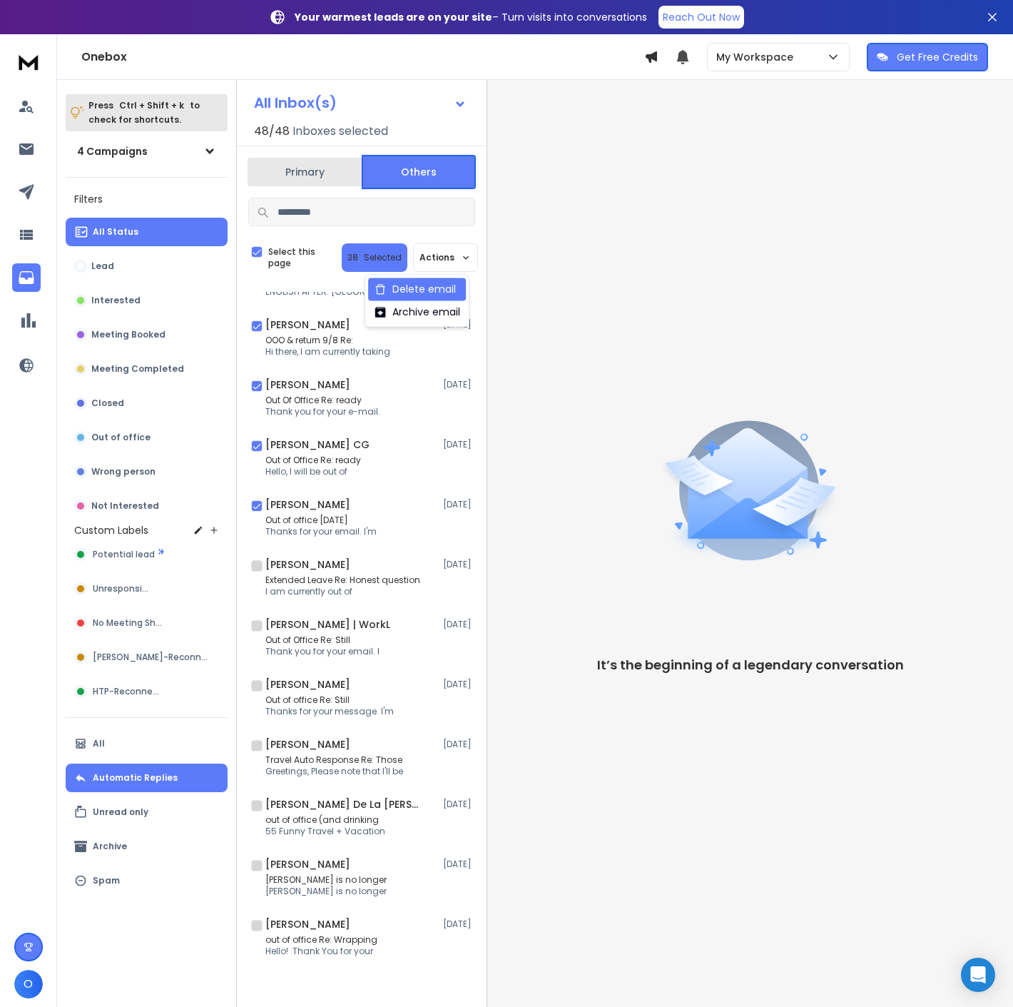
click at [433, 293] on div "Delete email" at bounding box center [415, 289] width 82 height 14
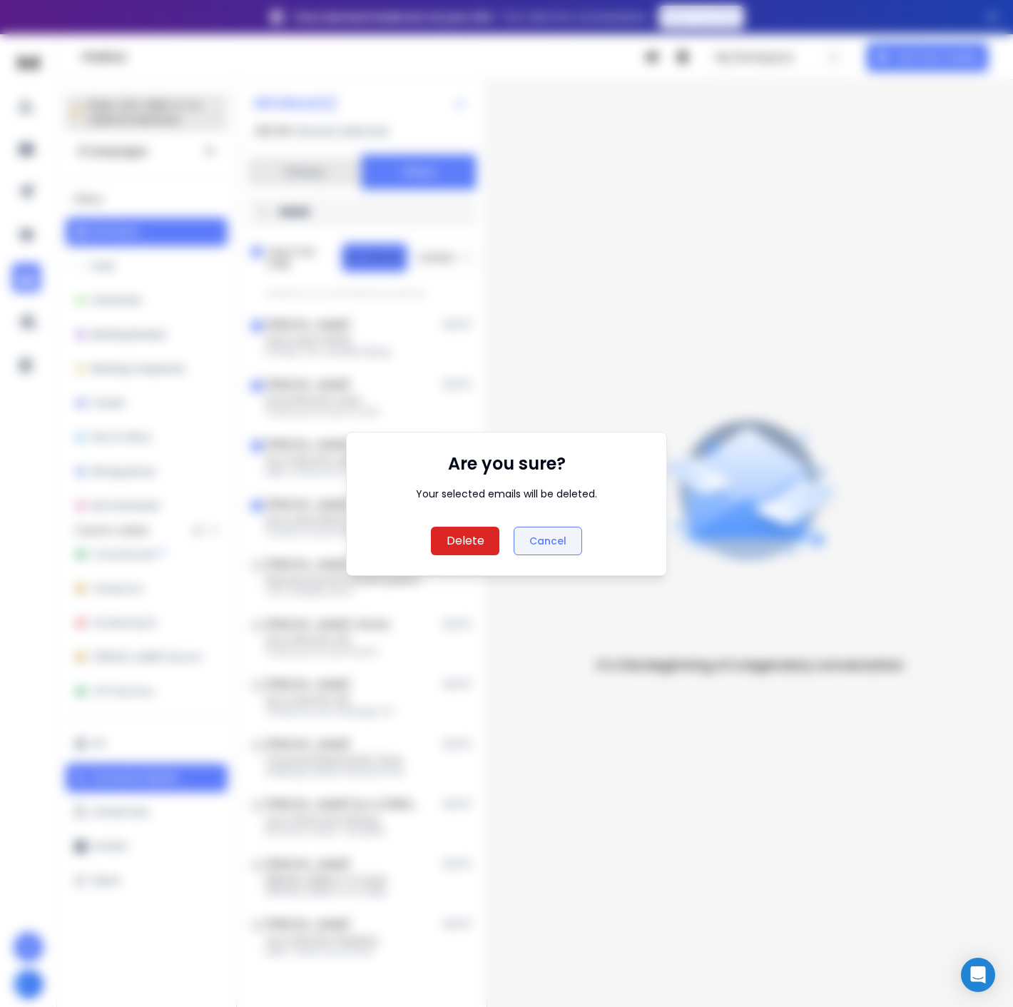
click at [460, 557] on div "Are you sure? Your selected emails will be deleted. Delete Cancel" at bounding box center [506, 504] width 321 height 144
click at [457, 544] on button "Delete" at bounding box center [465, 541] width 69 height 29
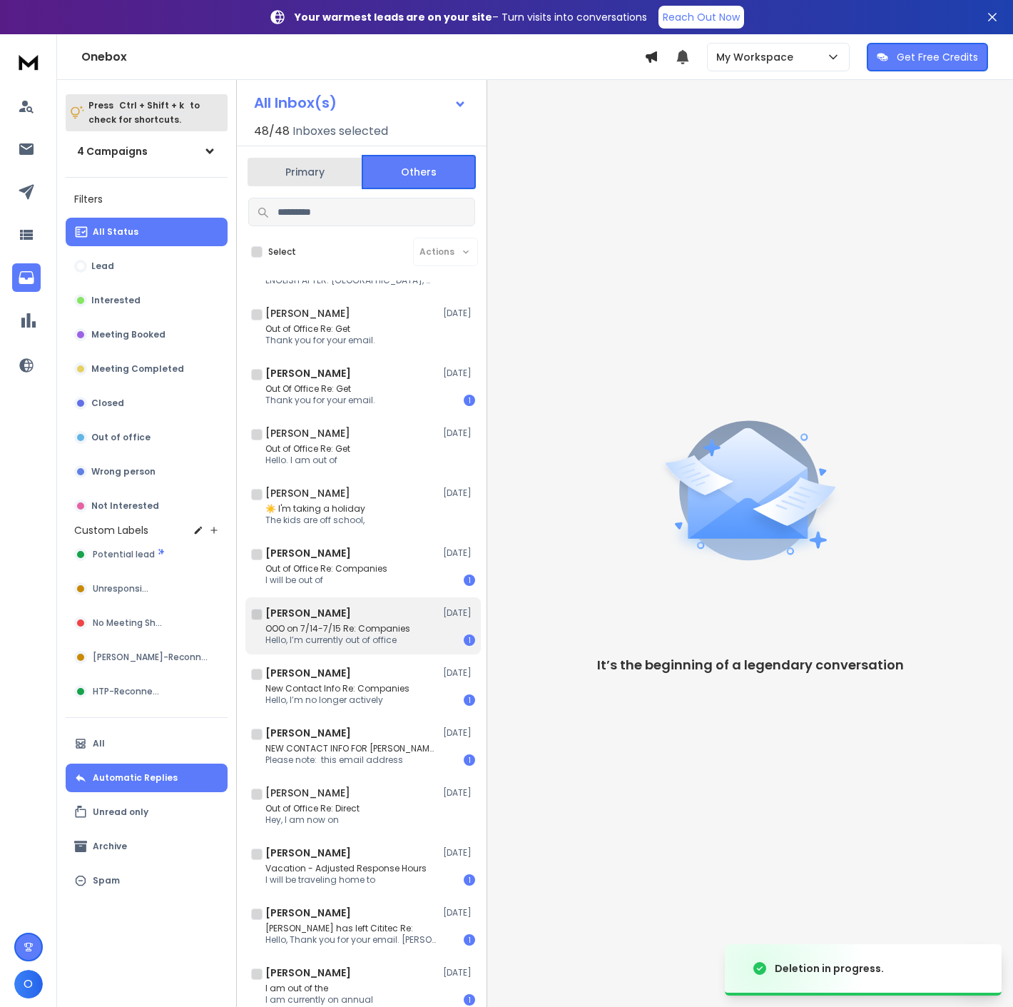
click at [387, 624] on p "OOO on 7/14-7/15 Re: Companies" at bounding box center [337, 628] width 145 height 11
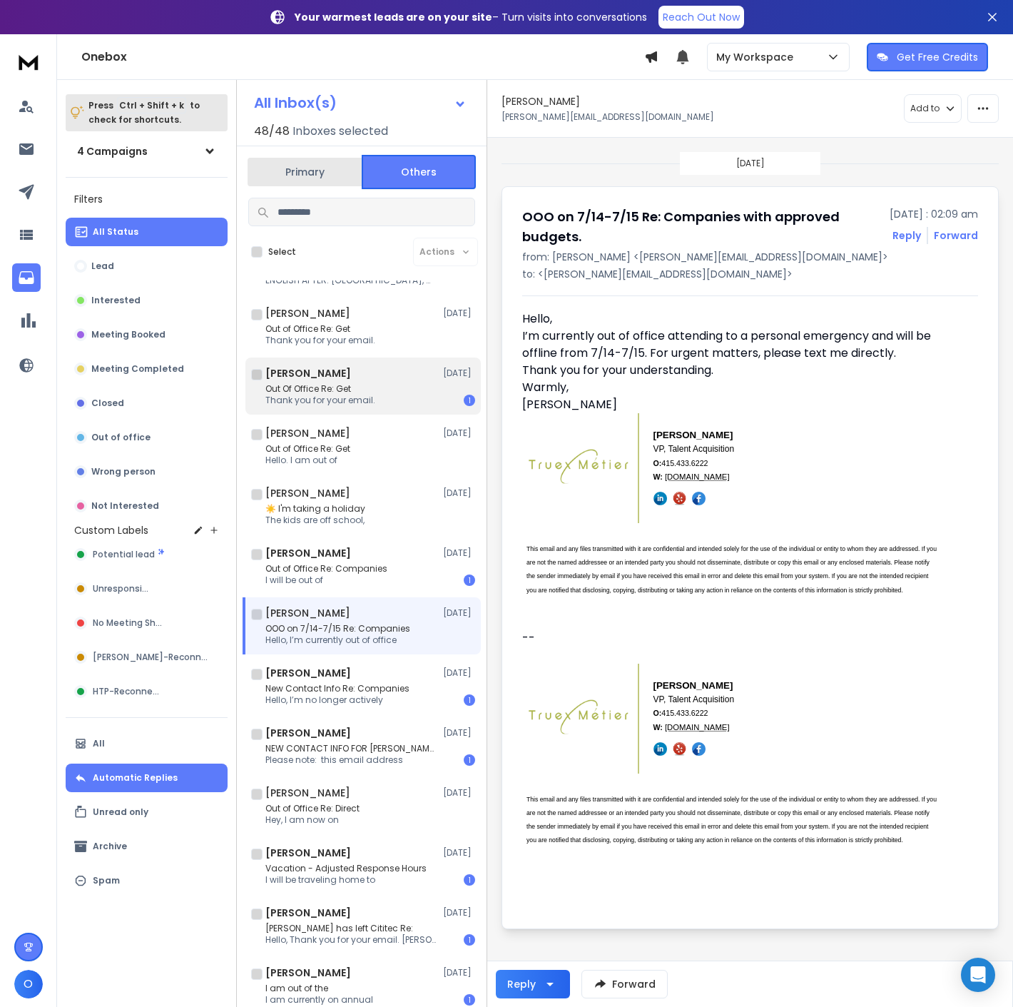
click at [380, 391] on div "Out Of Office Re: Get Thank you for your email. 1" at bounding box center [370, 394] width 210 height 23
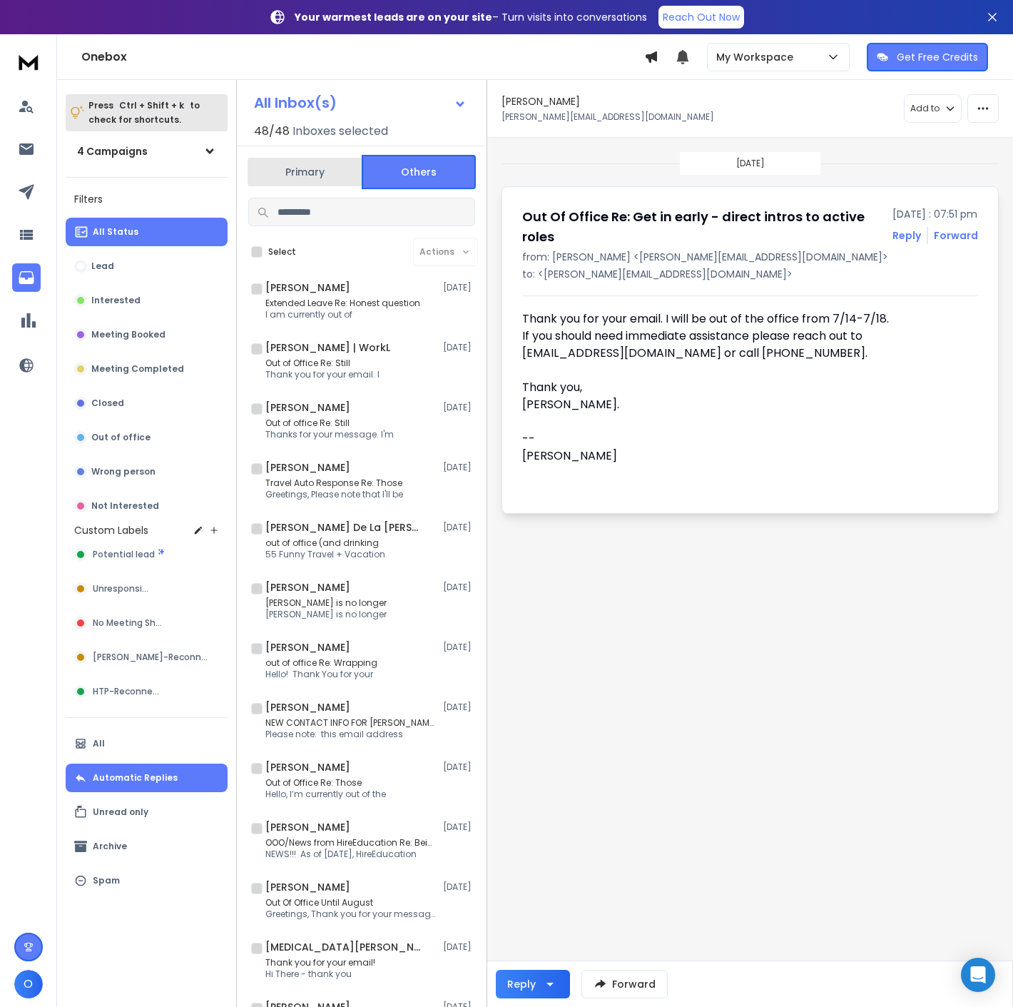
scroll to position [0, 0]
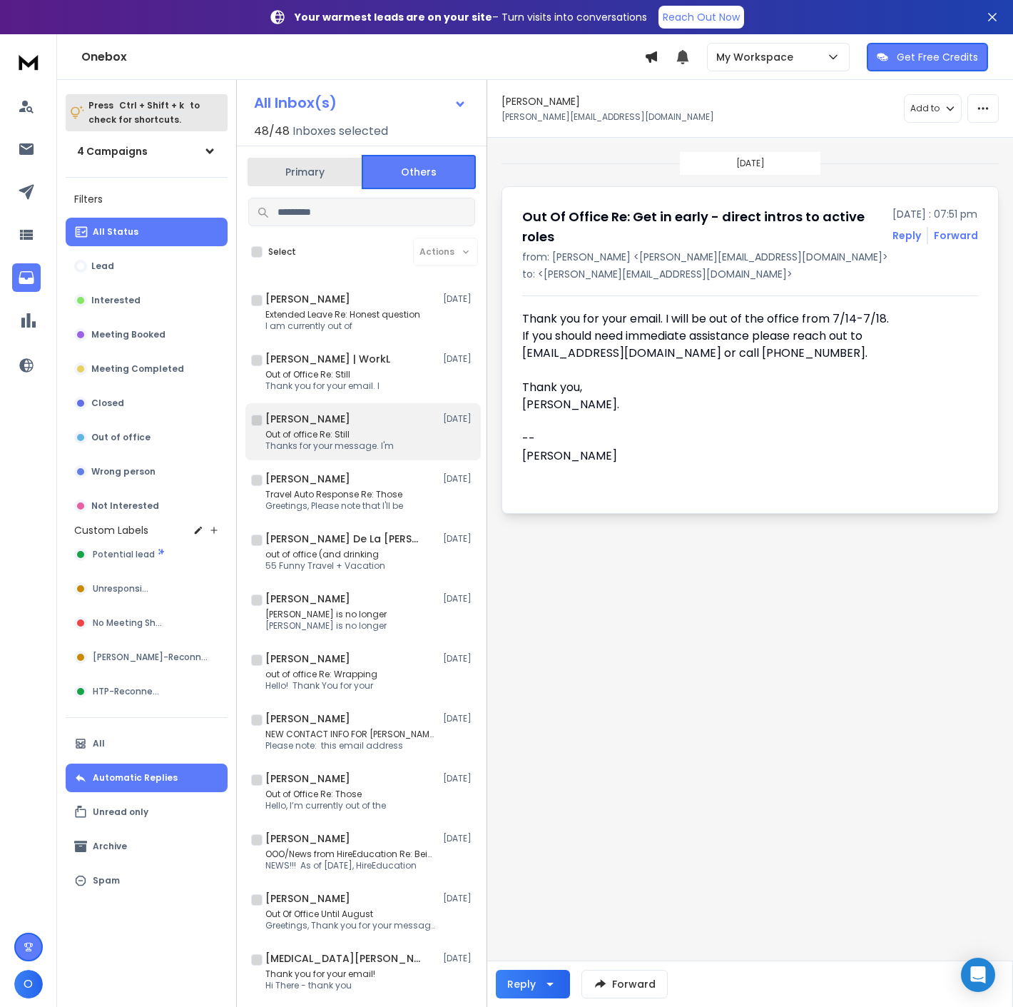
click at [368, 432] on p "Out of office Re: Still" at bounding box center [329, 434] width 128 height 11
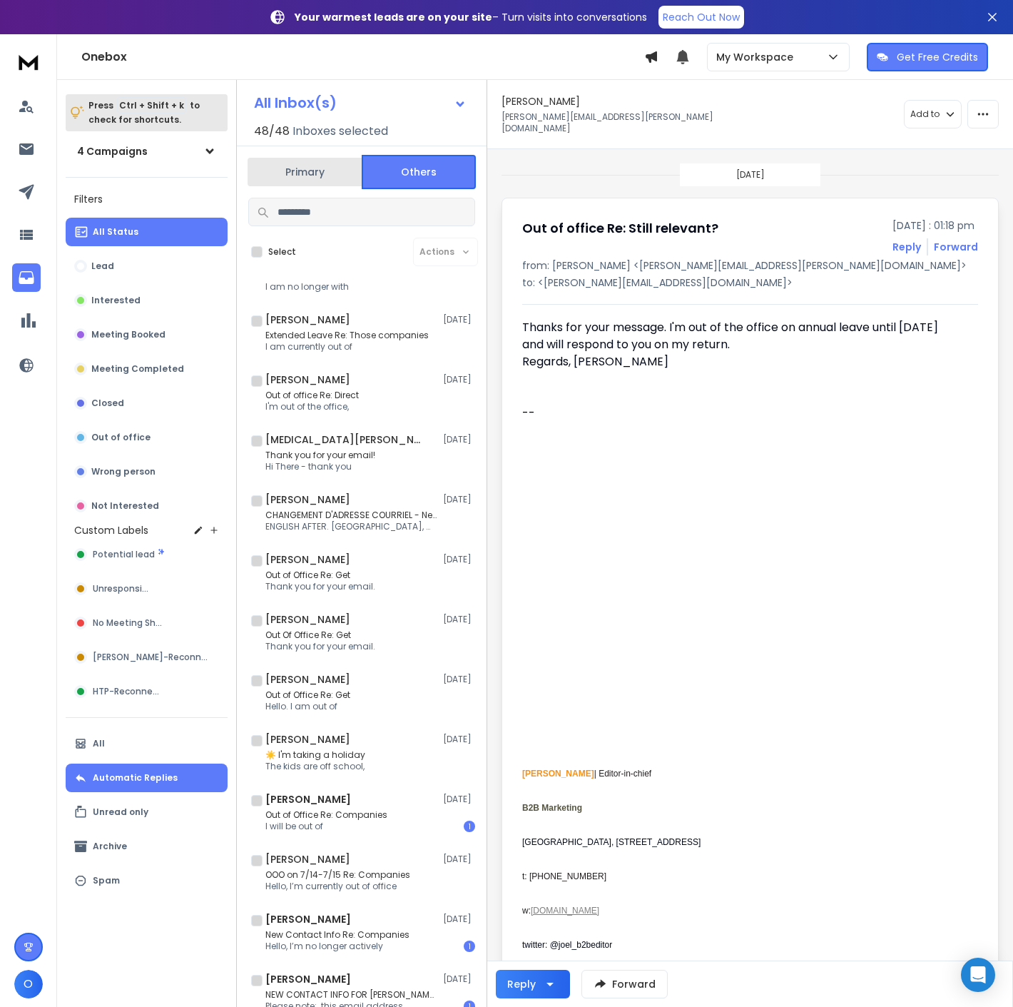
scroll to position [2344, 0]
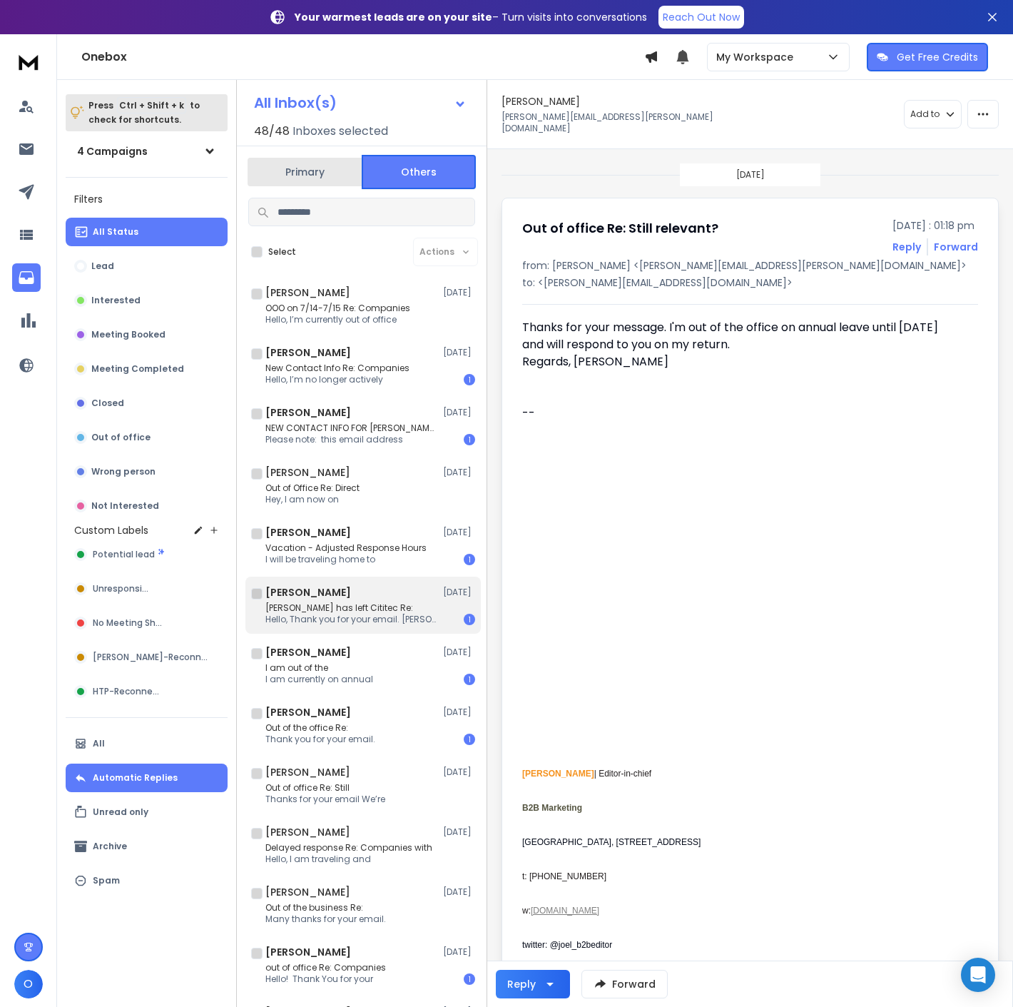
click at [341, 609] on p "Tanisha has left Cititec Re:" at bounding box center [350, 607] width 171 height 11
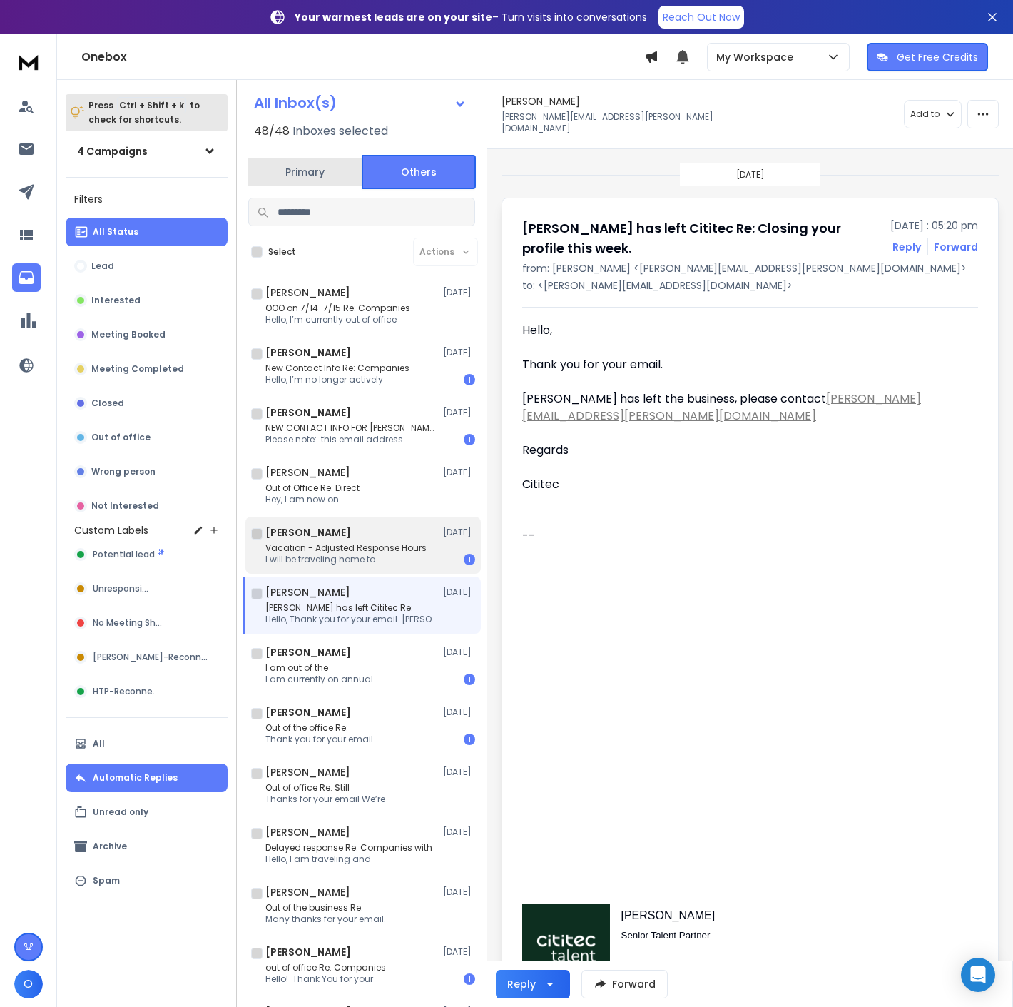
click at [347, 564] on p "I will be traveling home to" at bounding box center [345, 559] width 161 height 11
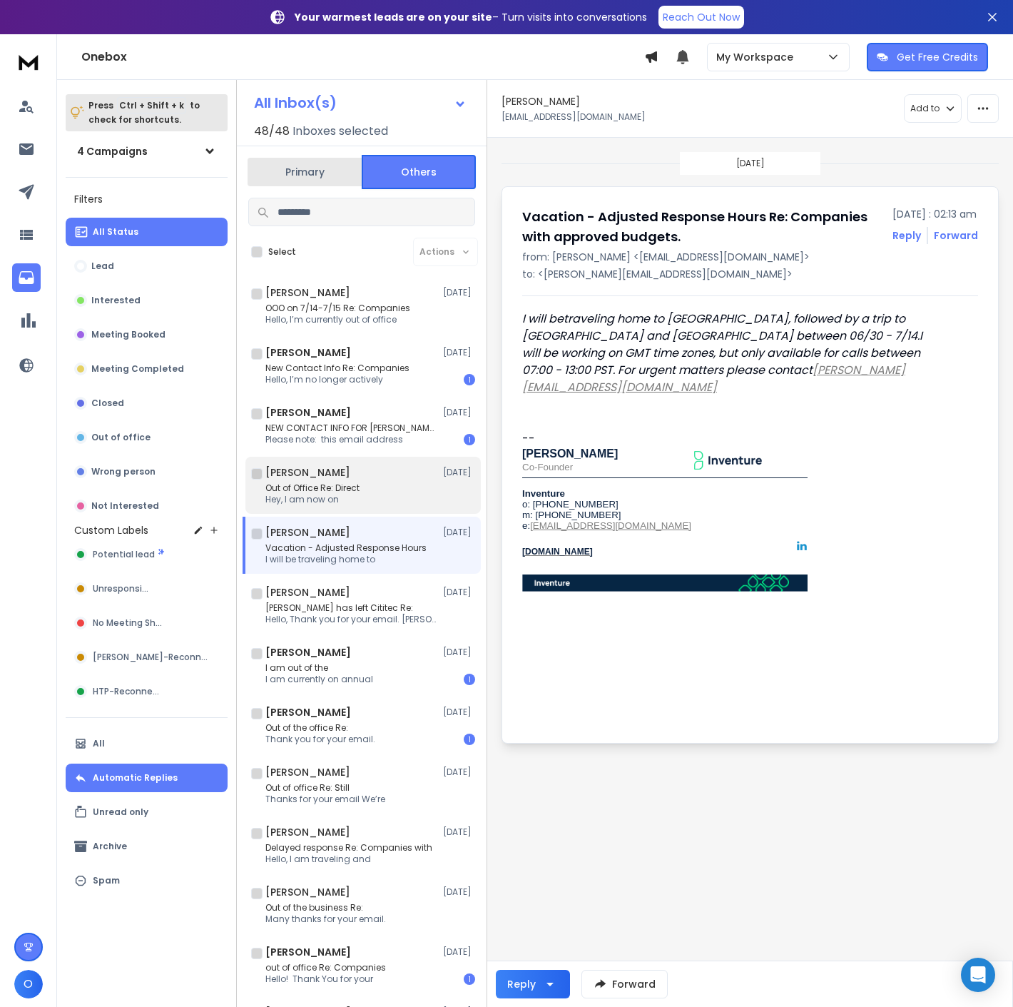
click at [353, 507] on div "Kate Oliver 15 Jul Out of Office Re: Direct Hey, I am now on" at bounding box center [362, 485] width 235 height 57
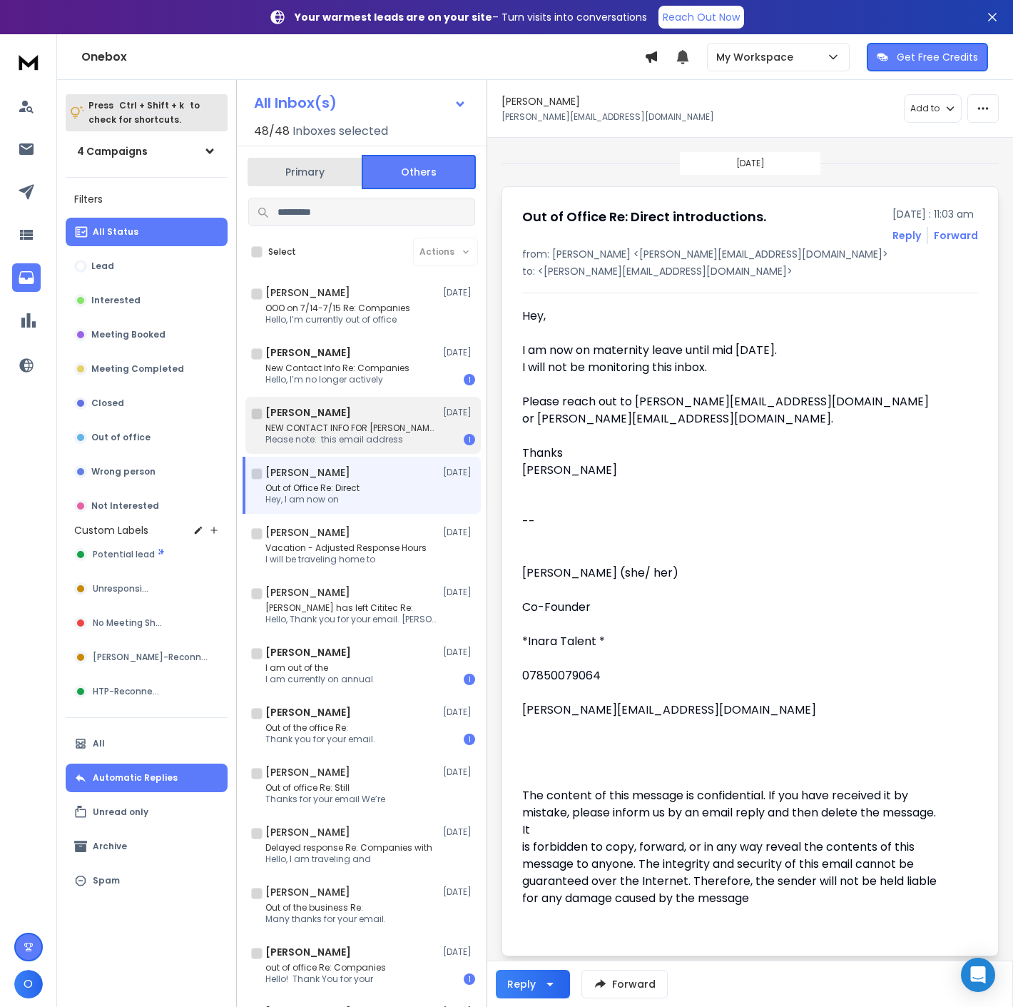
click at [353, 451] on div "Jana Rich 15 Jul NEW CONTACT INFO FOR JANA Please note: this email address 1" at bounding box center [362, 425] width 235 height 57
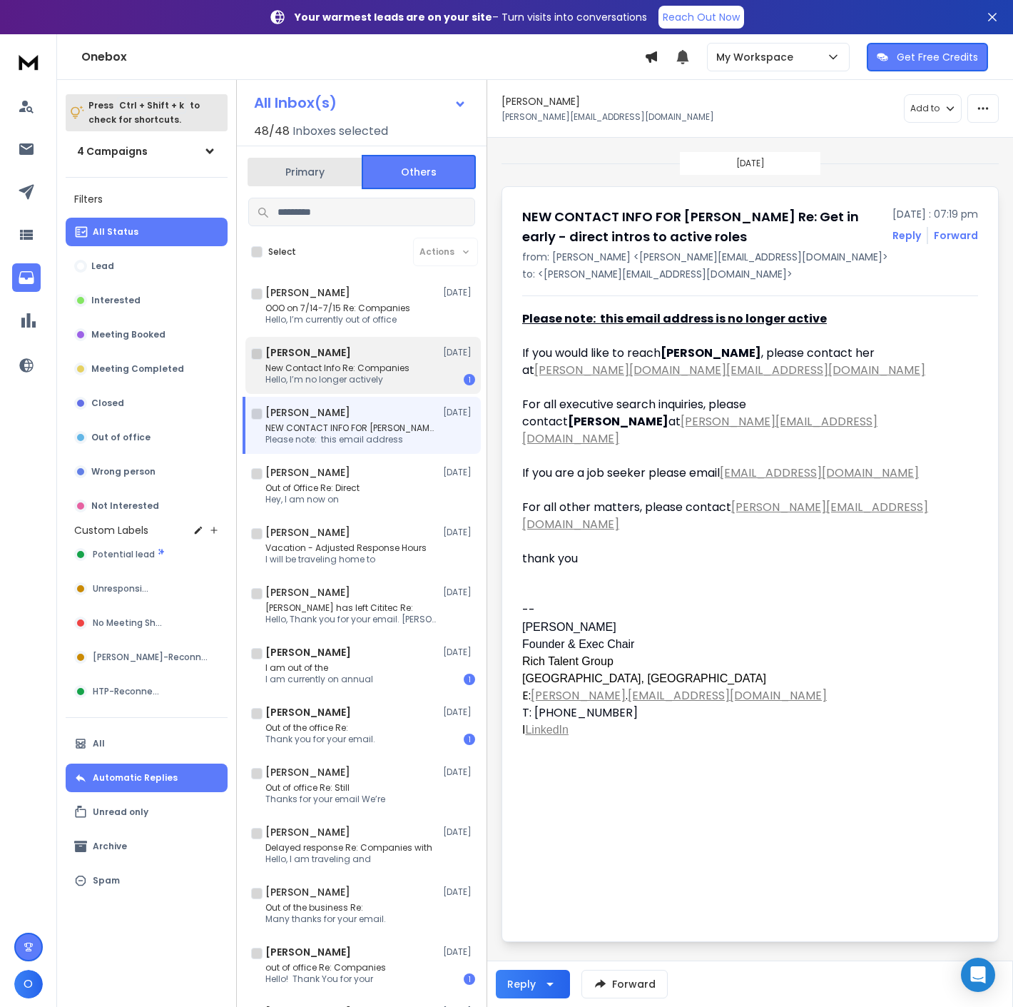
click at [375, 368] on p "New Contact Info Re: Companies" at bounding box center [337, 368] width 144 height 11
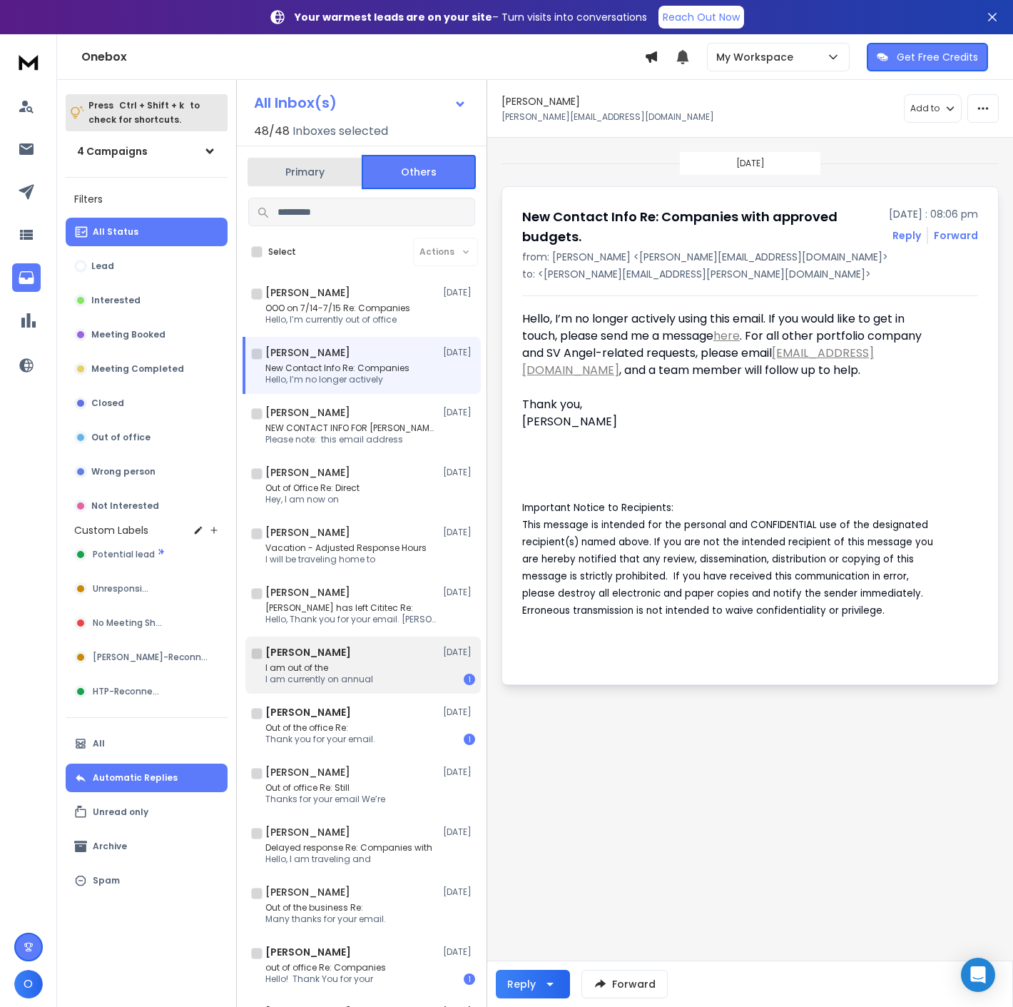
click at [391, 650] on div "Daniel Cleaves 14 Jul" at bounding box center [370, 652] width 210 height 14
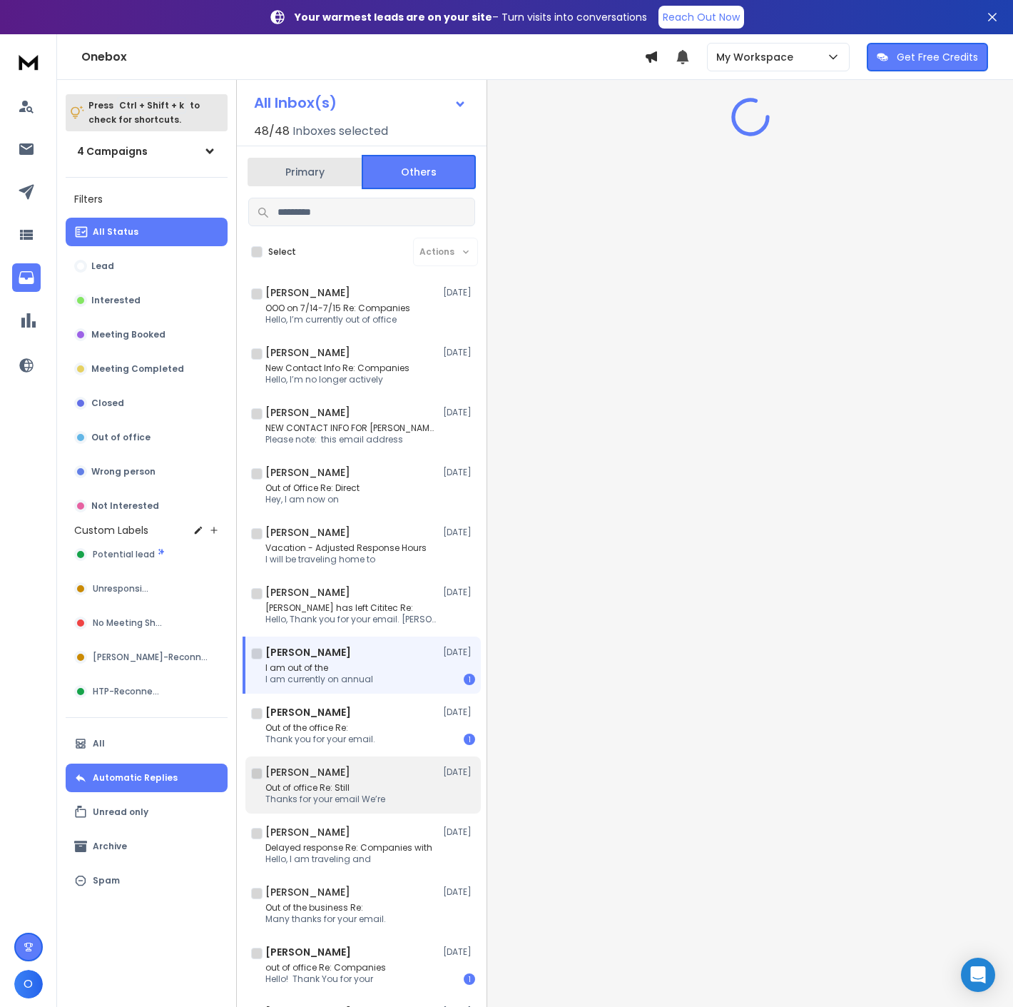
click at [400, 716] on div "Gina Viola 12 Jul" at bounding box center [370, 712] width 210 height 14
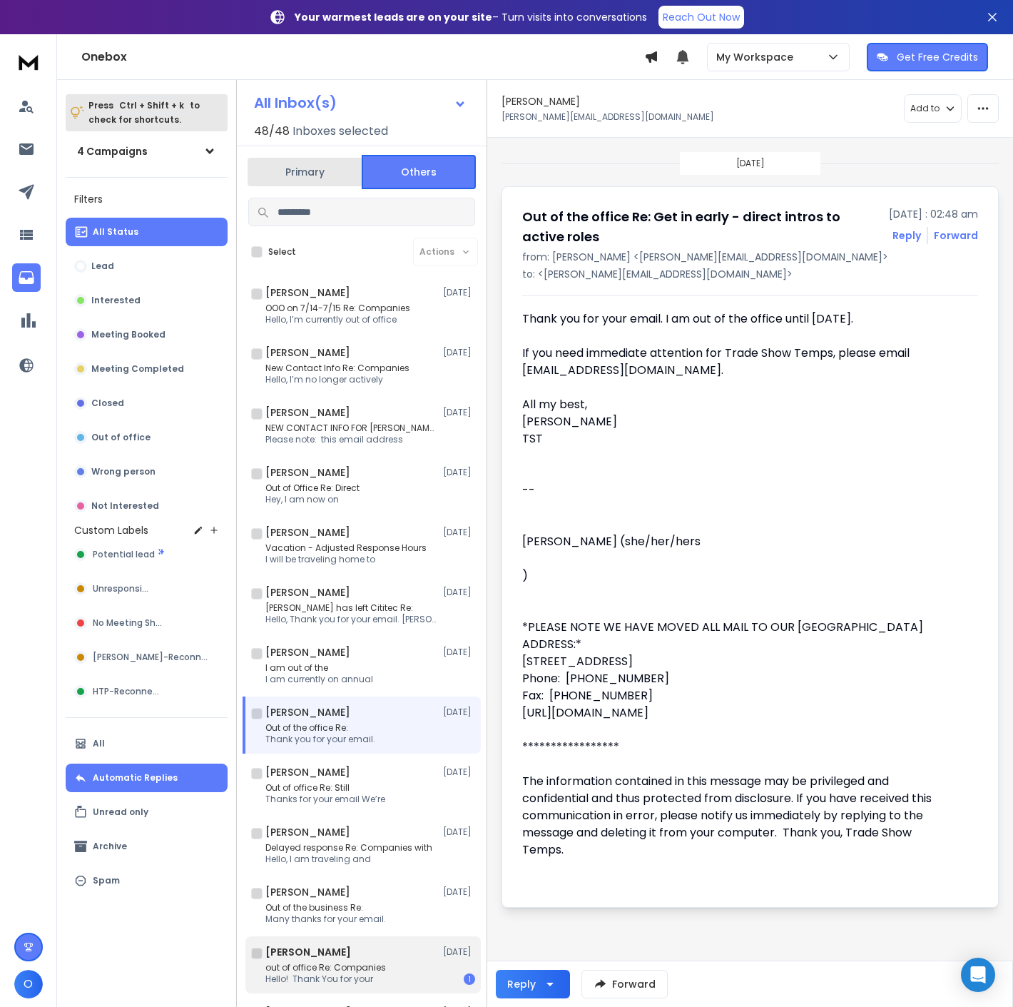
click at [343, 951] on div "Pegi Wheatley 10 Jul" at bounding box center [370, 952] width 210 height 14
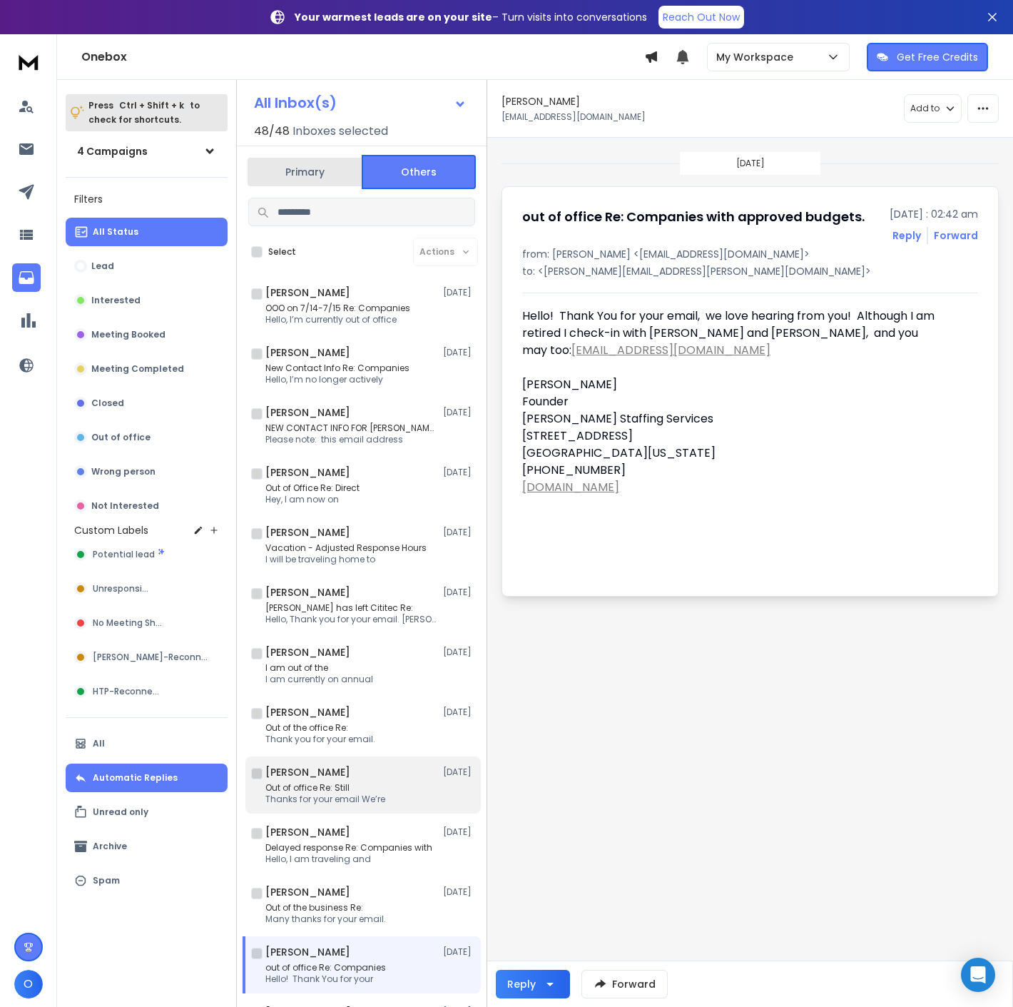
drag, startPoint x: 325, startPoint y: 851, endPoint x: 325, endPoint y: 809, distance: 42.1
click at [325, 851] on p "Delayed response Re: Companies with" at bounding box center [348, 847] width 167 height 11
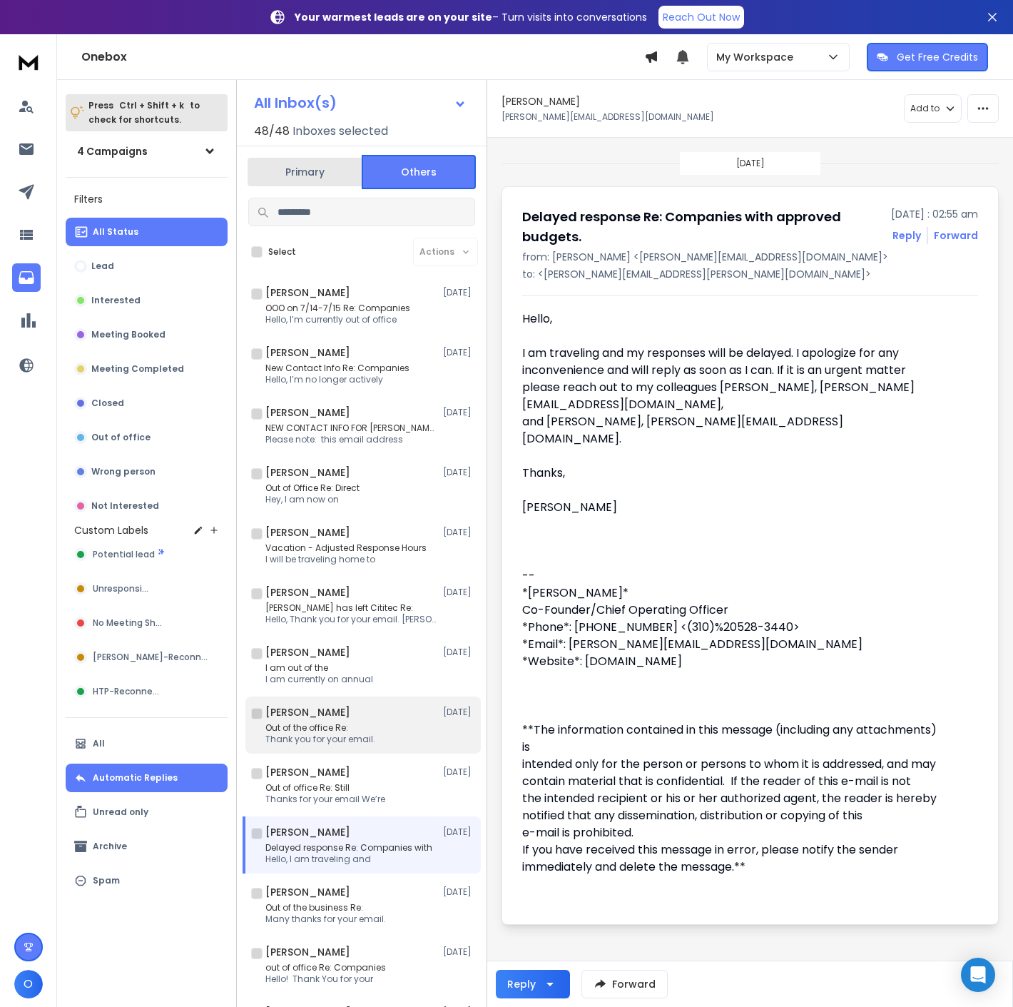
click at [323, 715] on div "Gina Viola 12 Jul" at bounding box center [370, 712] width 210 height 14
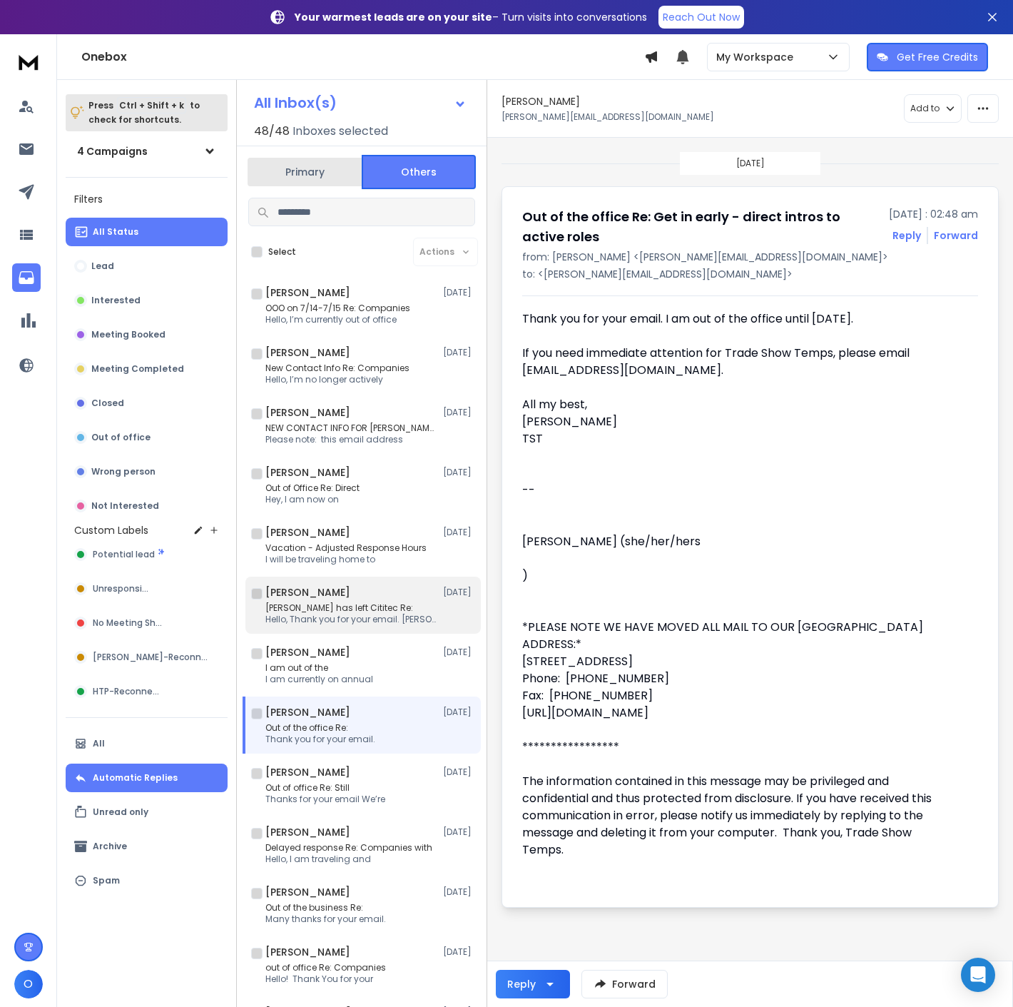
click at [320, 631] on div "Tanishia Evans 14 Jul Tanisha has left Cititec Re: Hello, Thank you for your em…" at bounding box center [362, 605] width 235 height 57
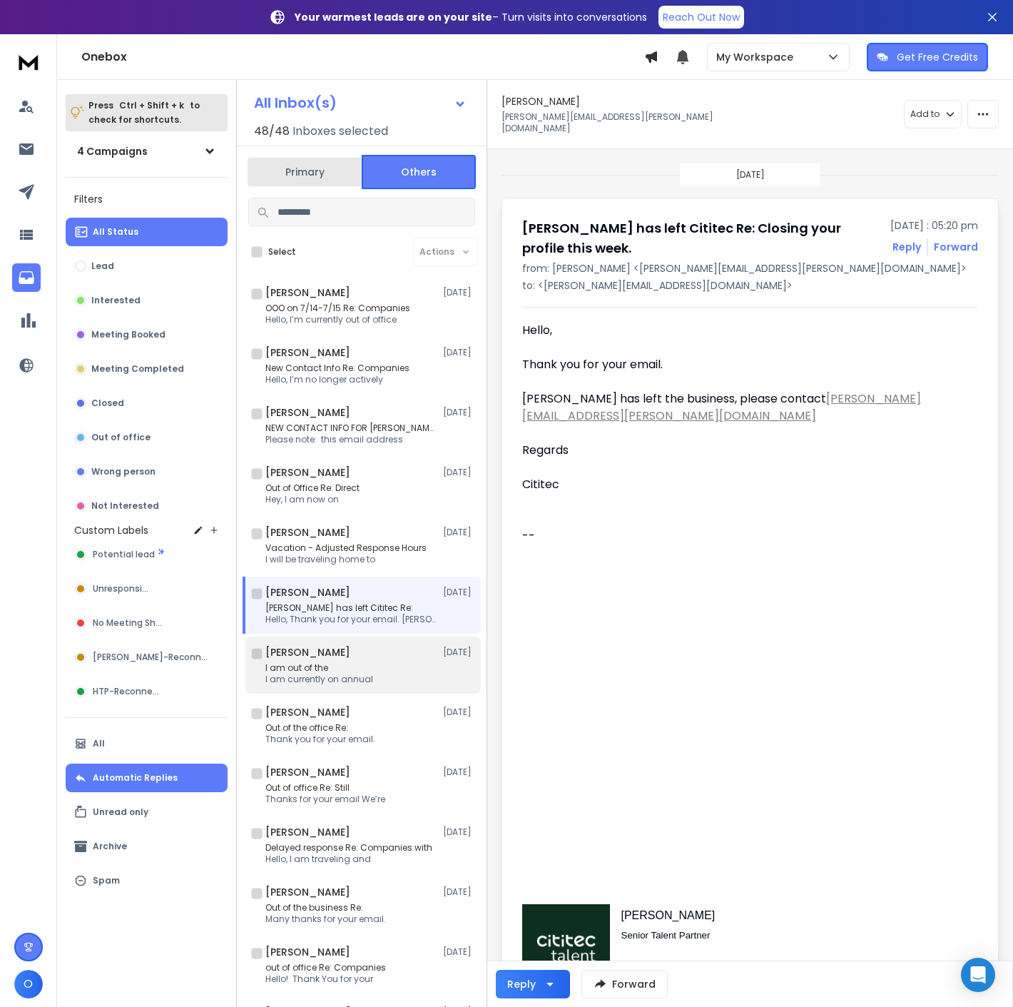
click at [326, 650] on h1 "Daniel Cleaves" at bounding box center [307, 652] width 85 height 14
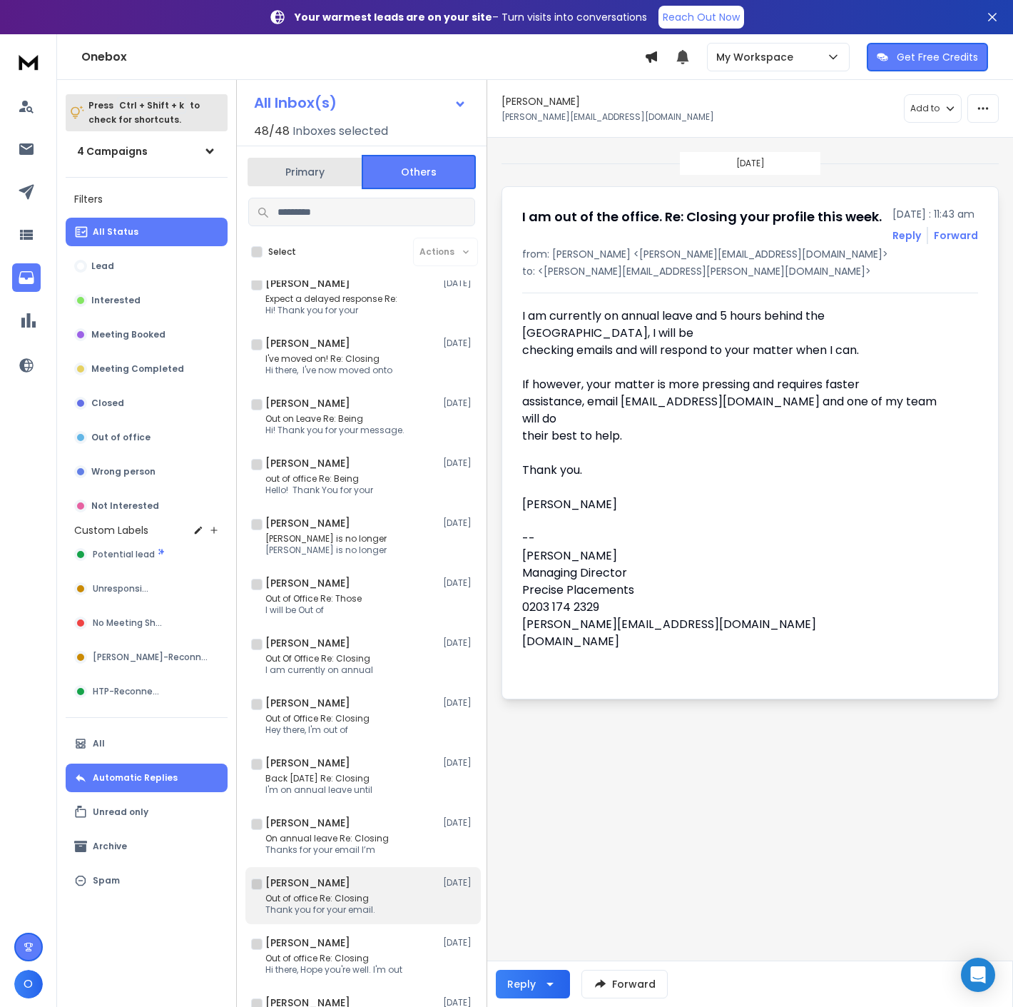
click at [331, 622] on div "Cheri DeLaVergne 26 Jul Extended Leave Re: Honest question I am currently out o…" at bounding box center [362, 652] width 250 height 745
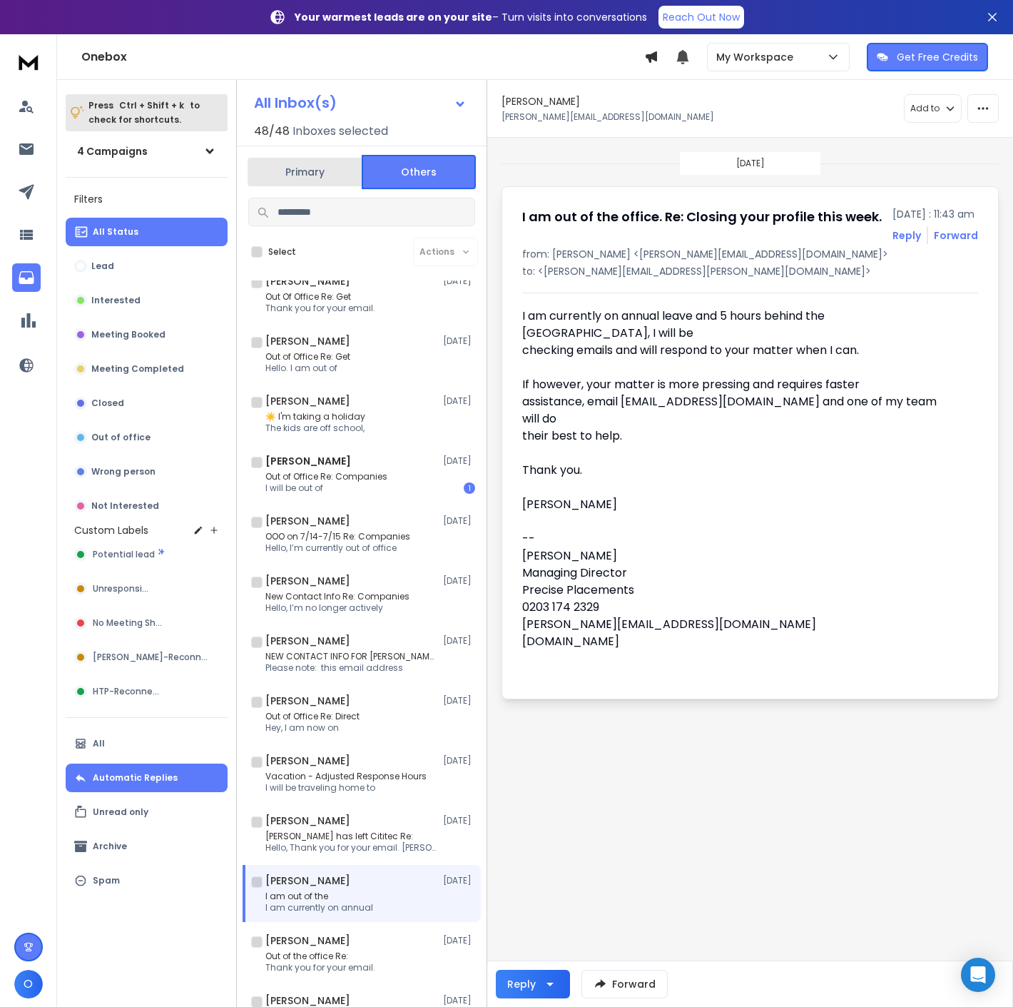
scroll to position [2120, 0]
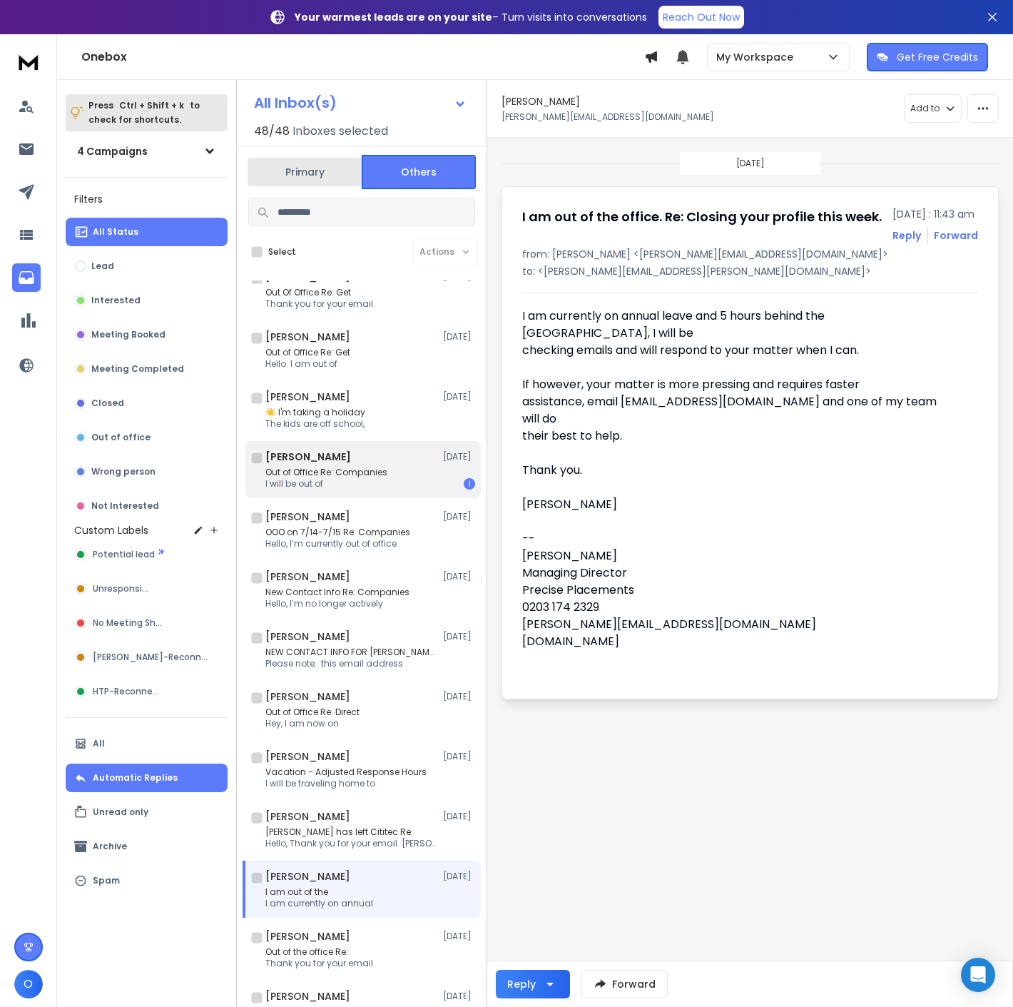
click at [337, 482] on p "I will be out of" at bounding box center [326, 483] width 122 height 11
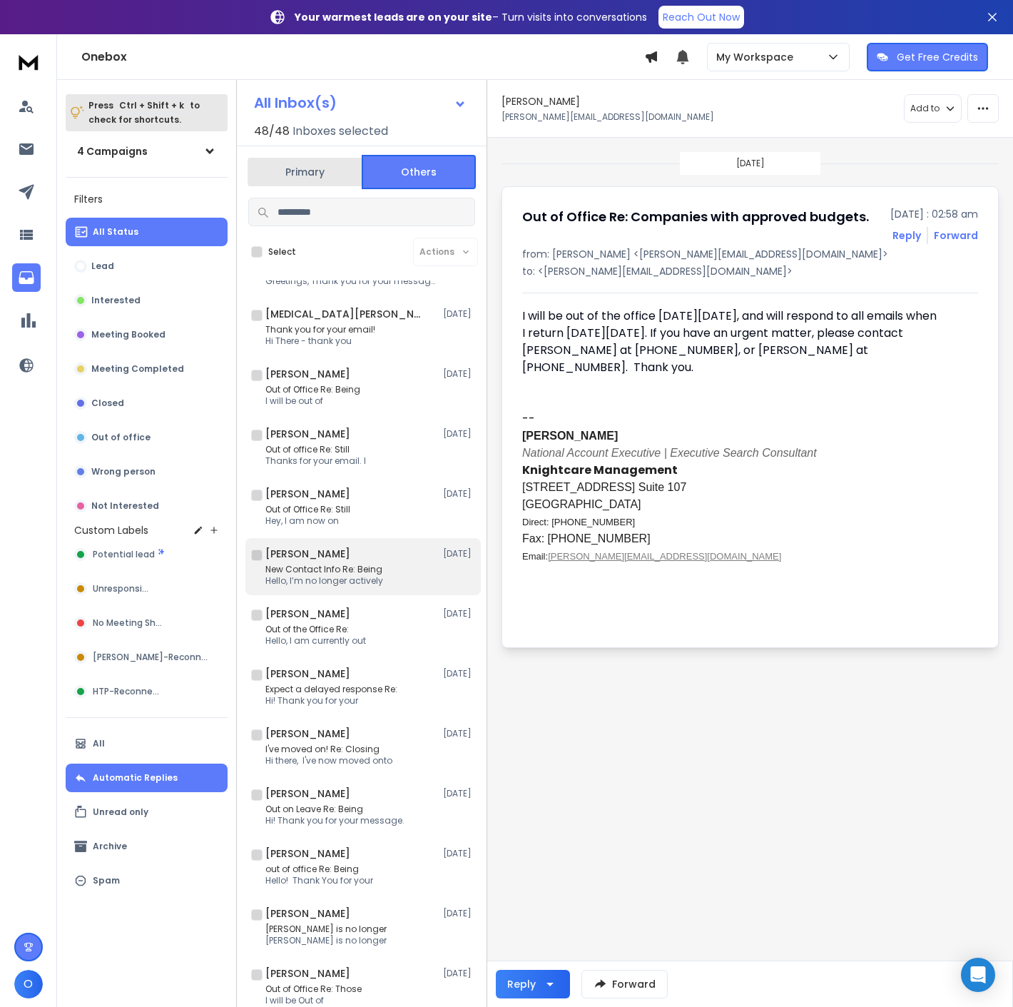
scroll to position [0, 0]
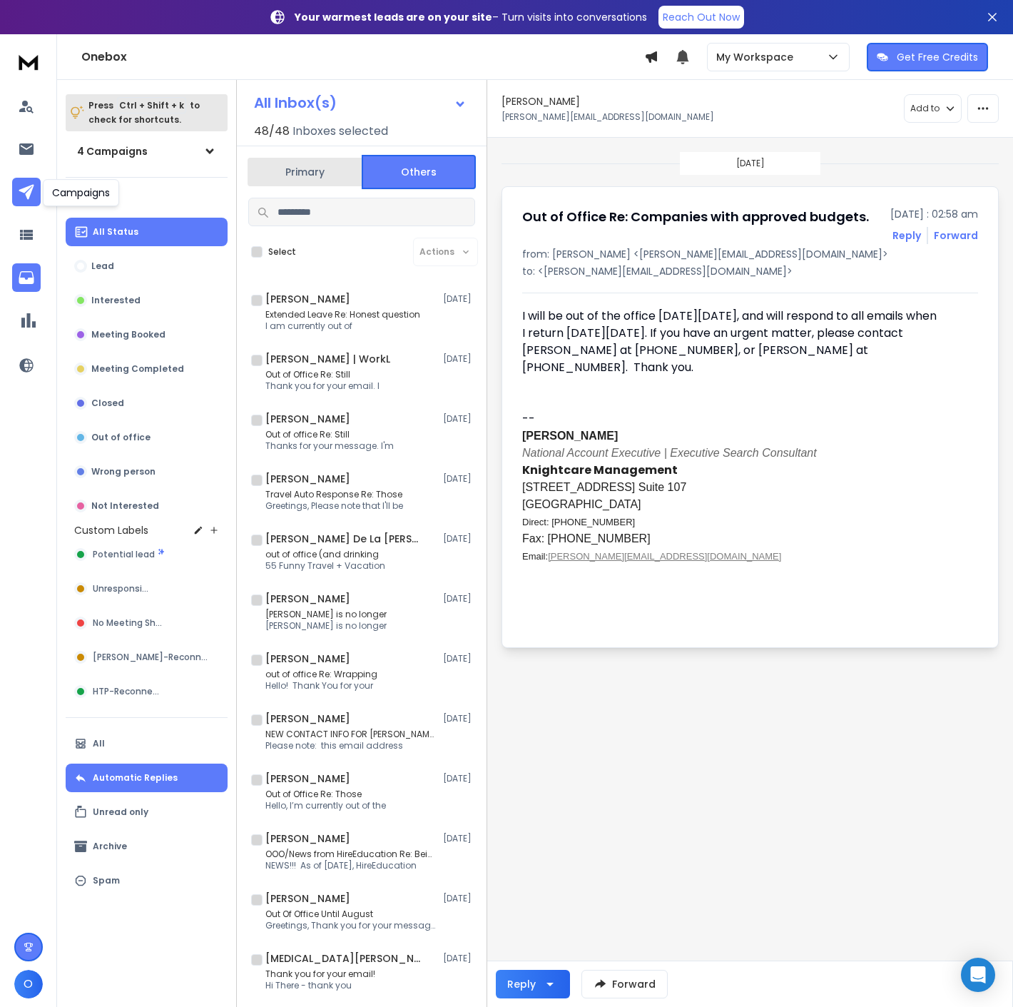
click at [24, 201] on icon at bounding box center [26, 191] width 17 height 17
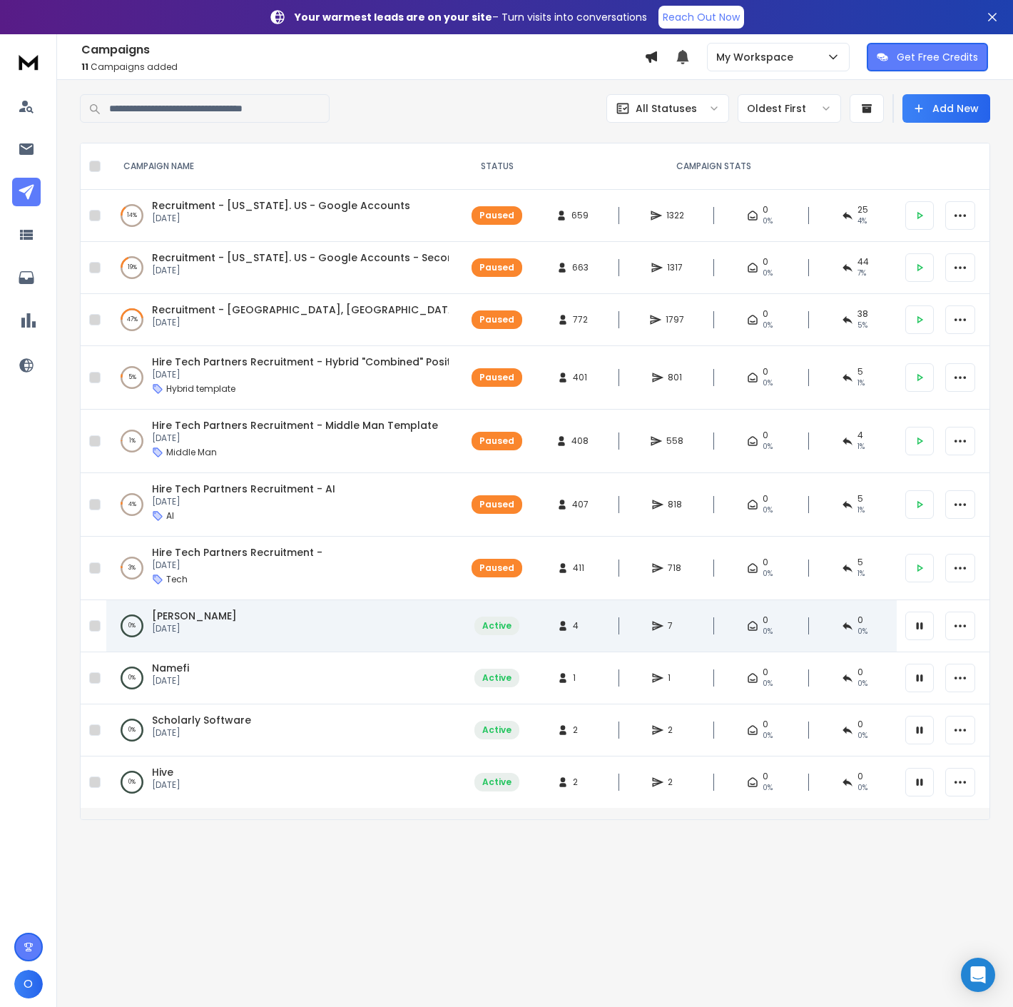
click at [250, 635] on div "0 % Omar Awad 6 days ago" at bounding box center [285, 626] width 328 height 34
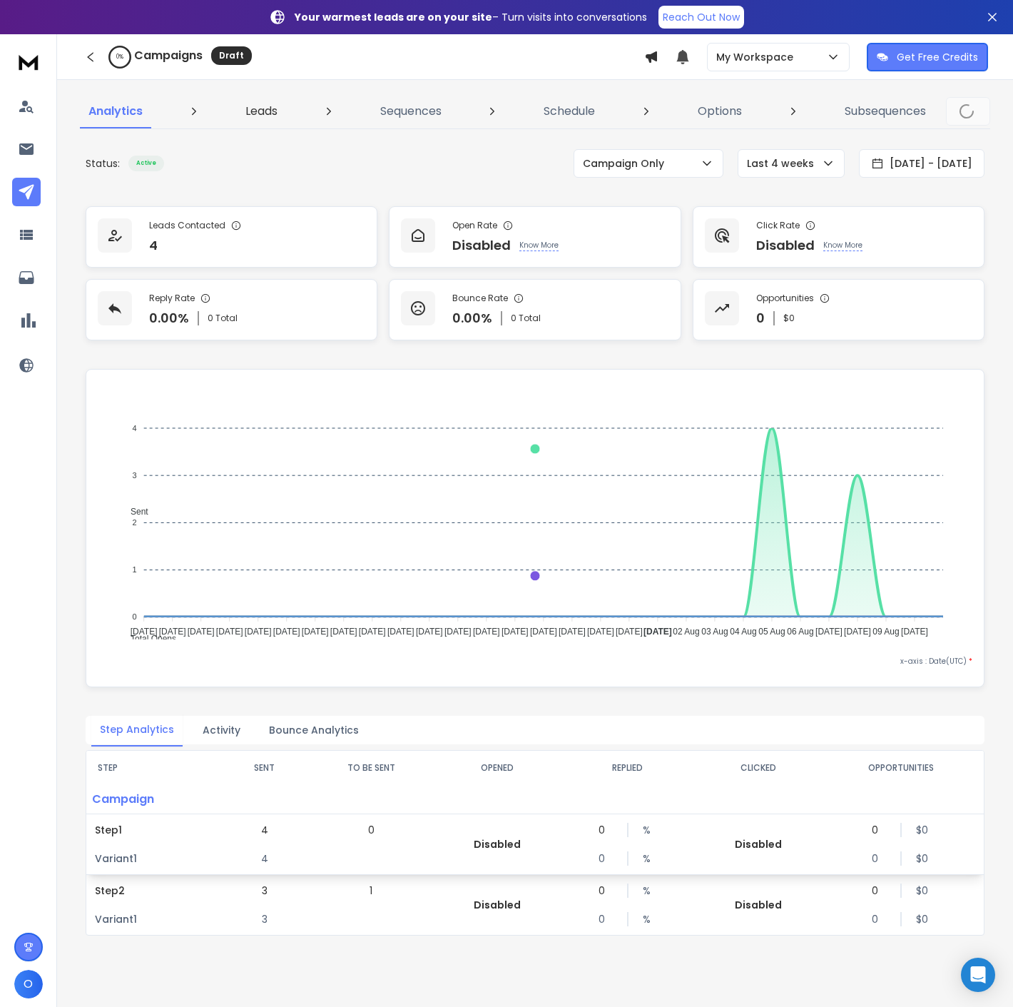
click at [245, 115] on p "Leads" at bounding box center [261, 111] width 32 height 17
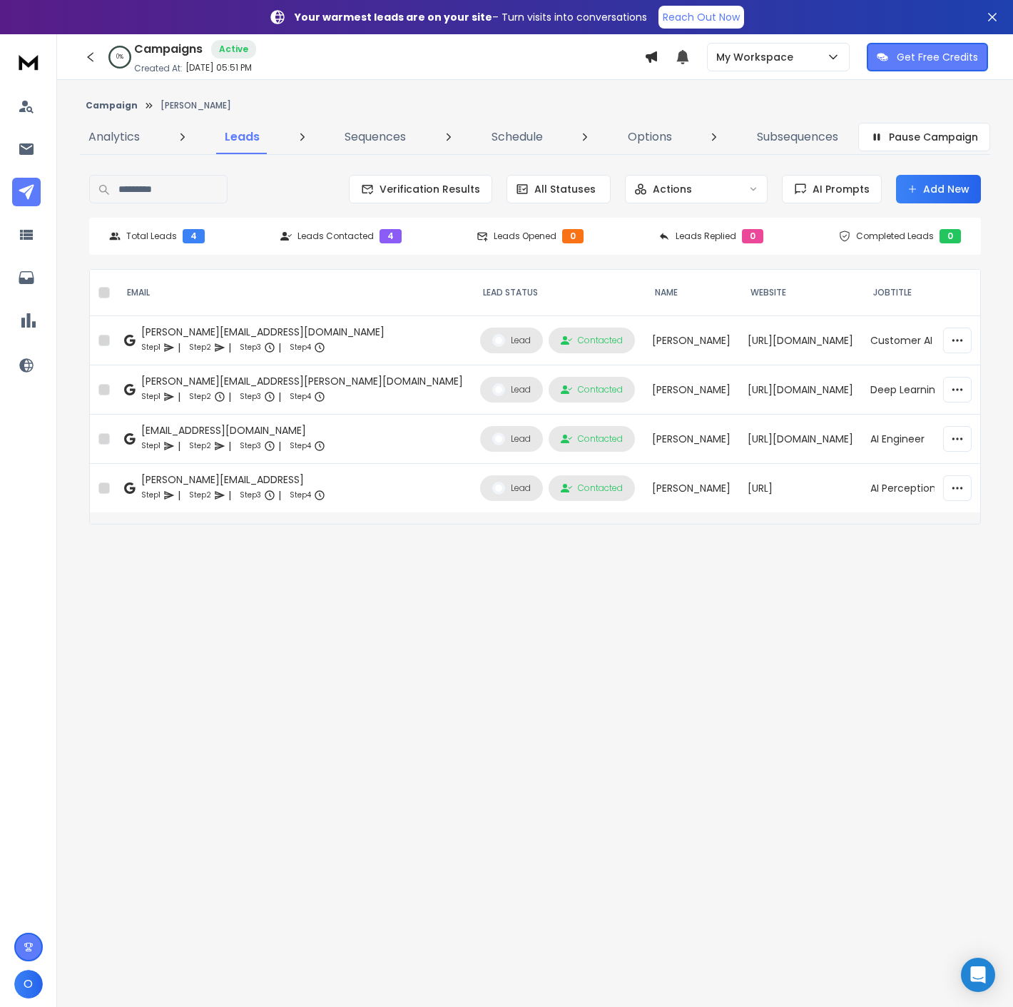
click at [106, 395] on button "button" at bounding box center [103, 389] width 11 height 11
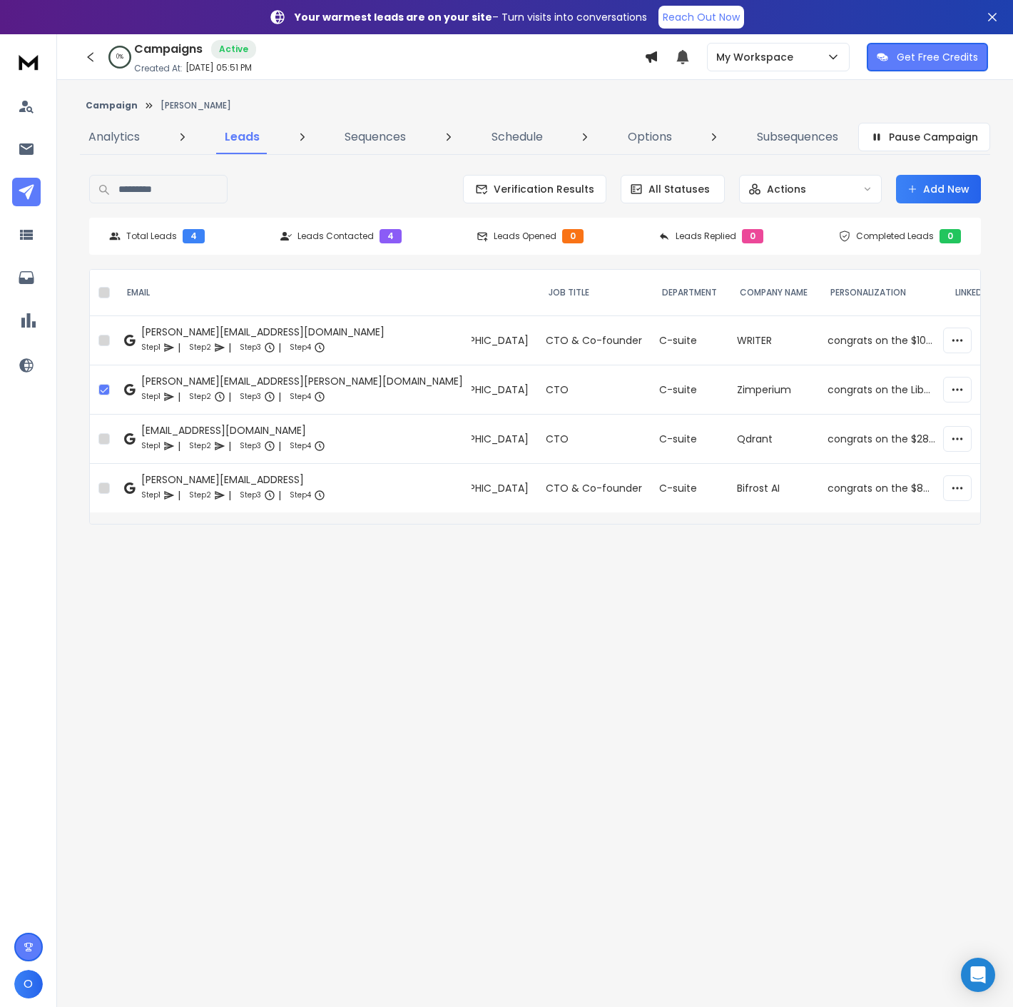
scroll to position [0, 697]
click at [958, 390] on icon "button" at bounding box center [957, 389] width 11 height 2
click at [901, 480] on div "Pause Lead" at bounding box center [923, 478] width 75 height 14
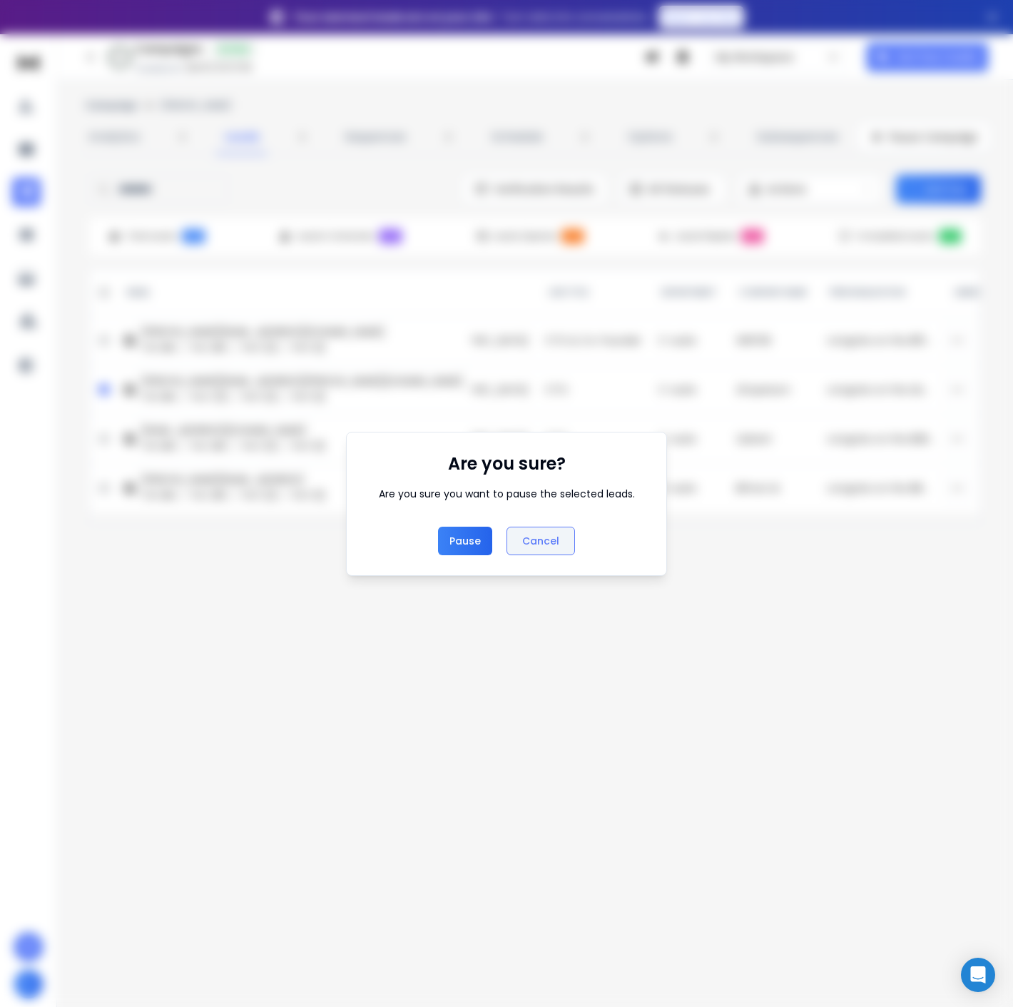
click at [482, 534] on button "Pause" at bounding box center [465, 541] width 54 height 29
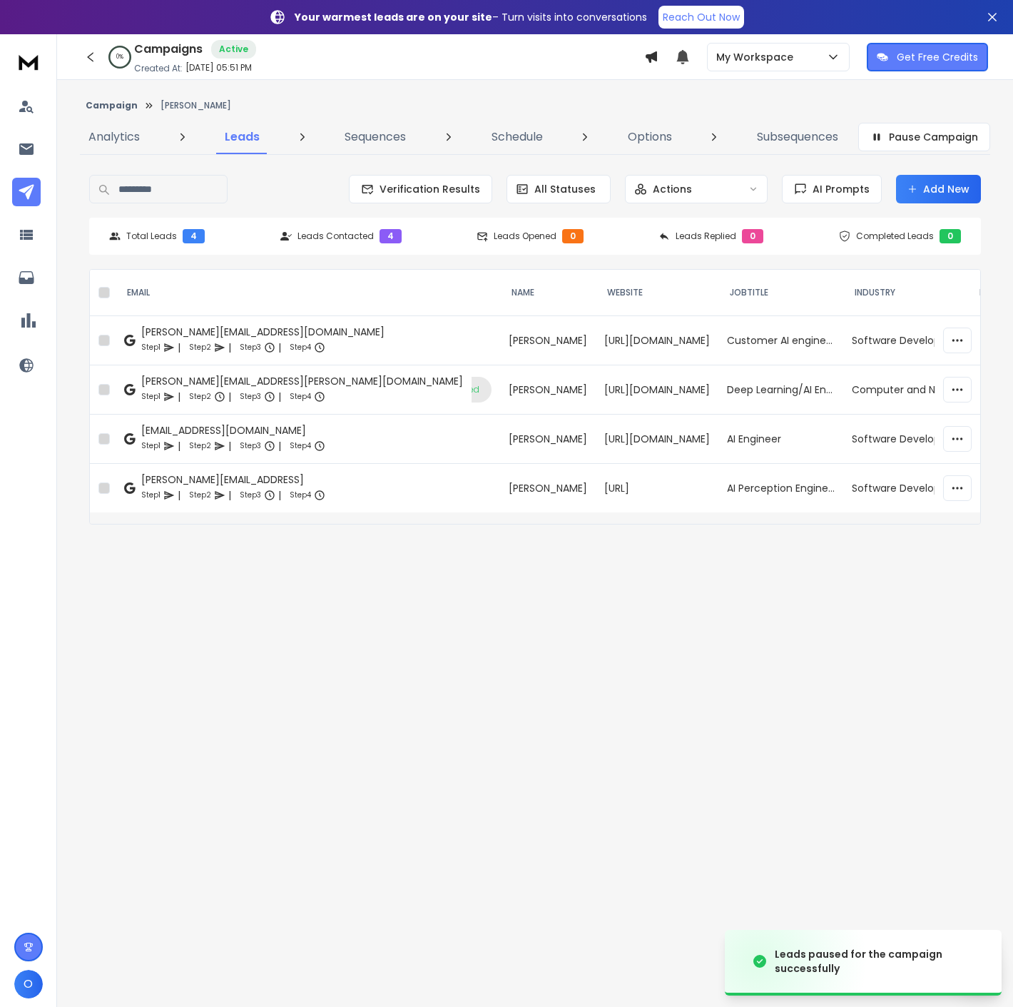
scroll to position [0, 0]
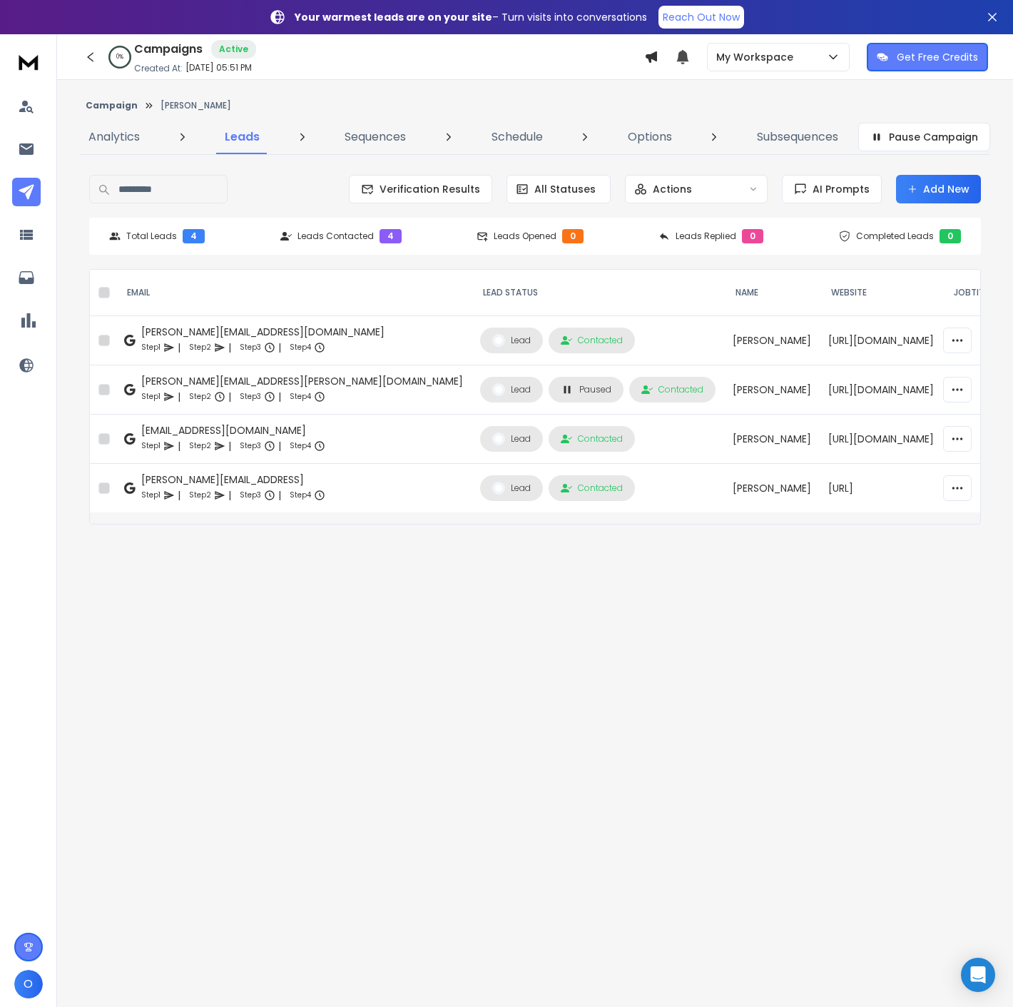
click at [108, 395] on button "button" at bounding box center [103, 389] width 11 height 11
click at [961, 390] on icon "button" at bounding box center [957, 389] width 11 height 2
click at [820, 415] on td "http://www.zimperium.com" at bounding box center [881, 389] width 123 height 49
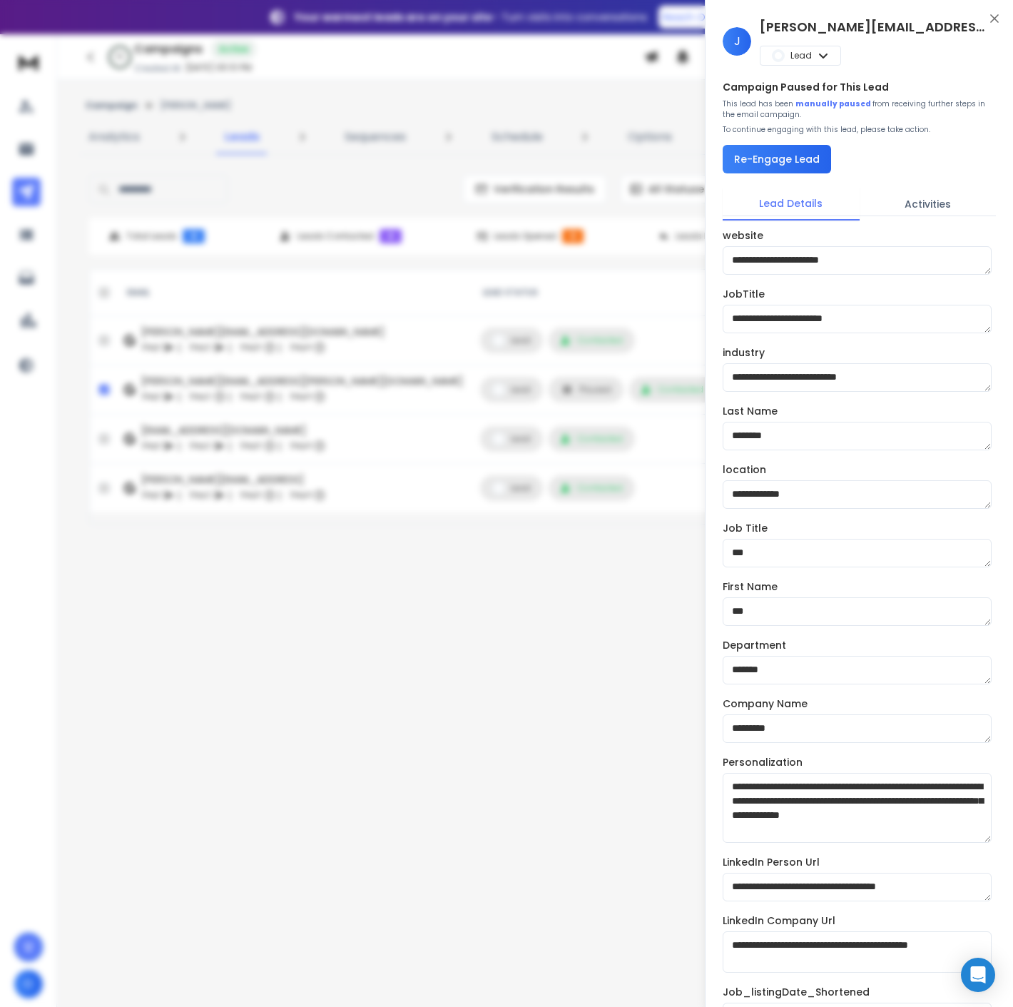
click at [821, 51] on body "Your warmest leads are on your site – Turn visits into conversations Reach Out …" at bounding box center [506, 503] width 1013 height 1007
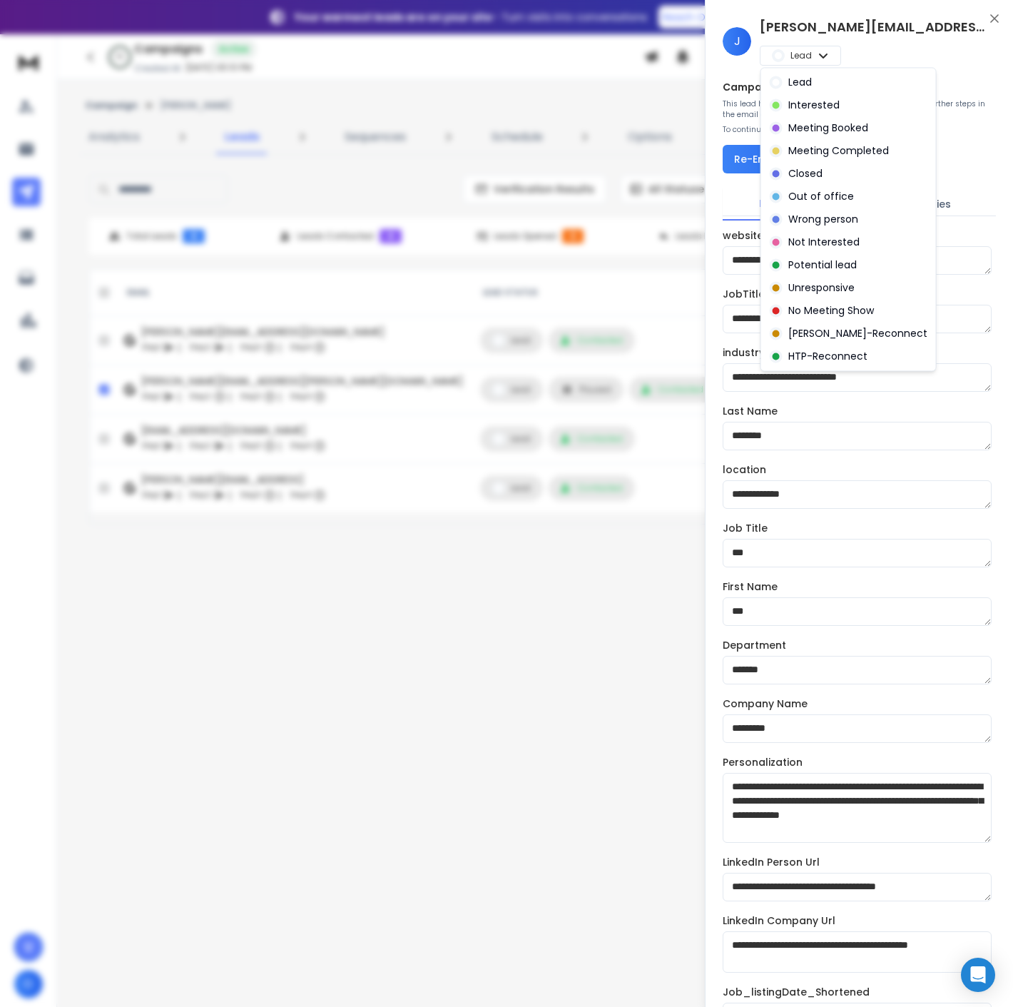
click at [946, 63] on div at bounding box center [506, 503] width 1013 height 1007
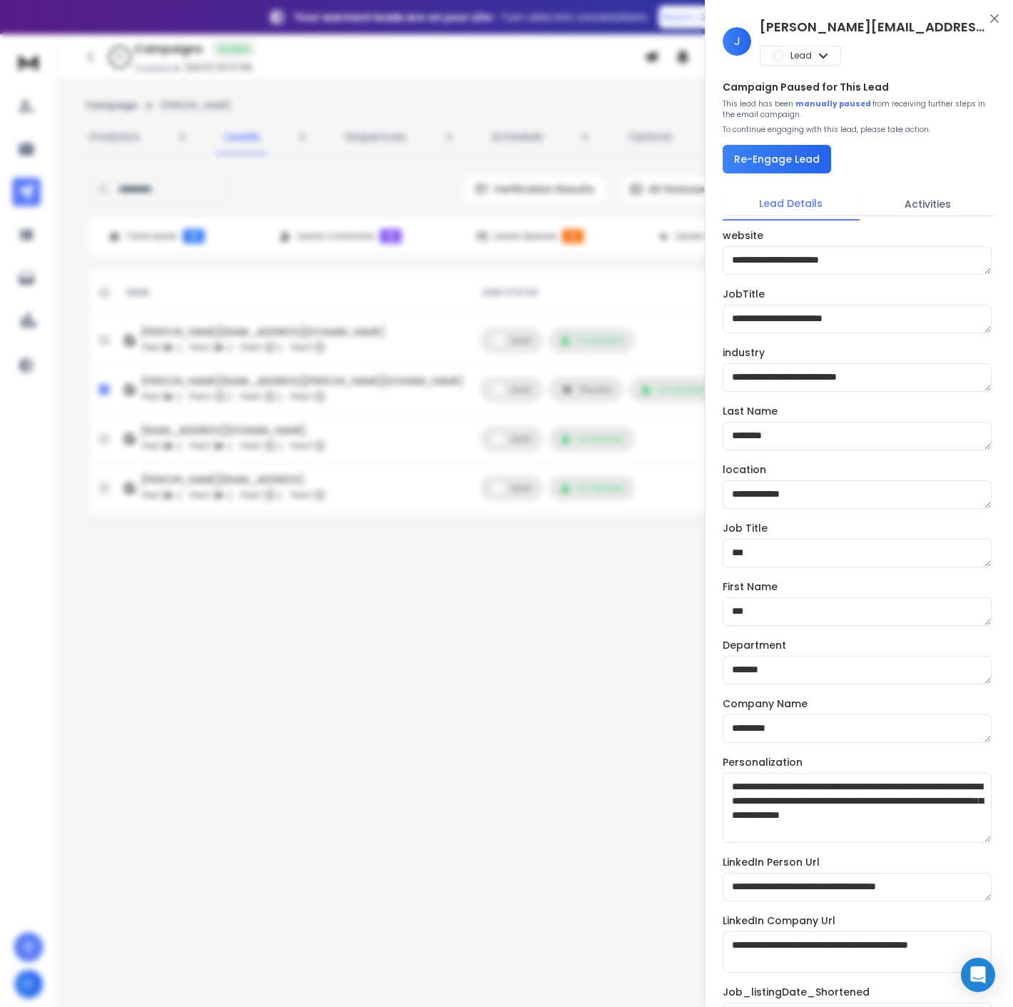
click at [631, 96] on div at bounding box center [506, 503] width 1013 height 1007
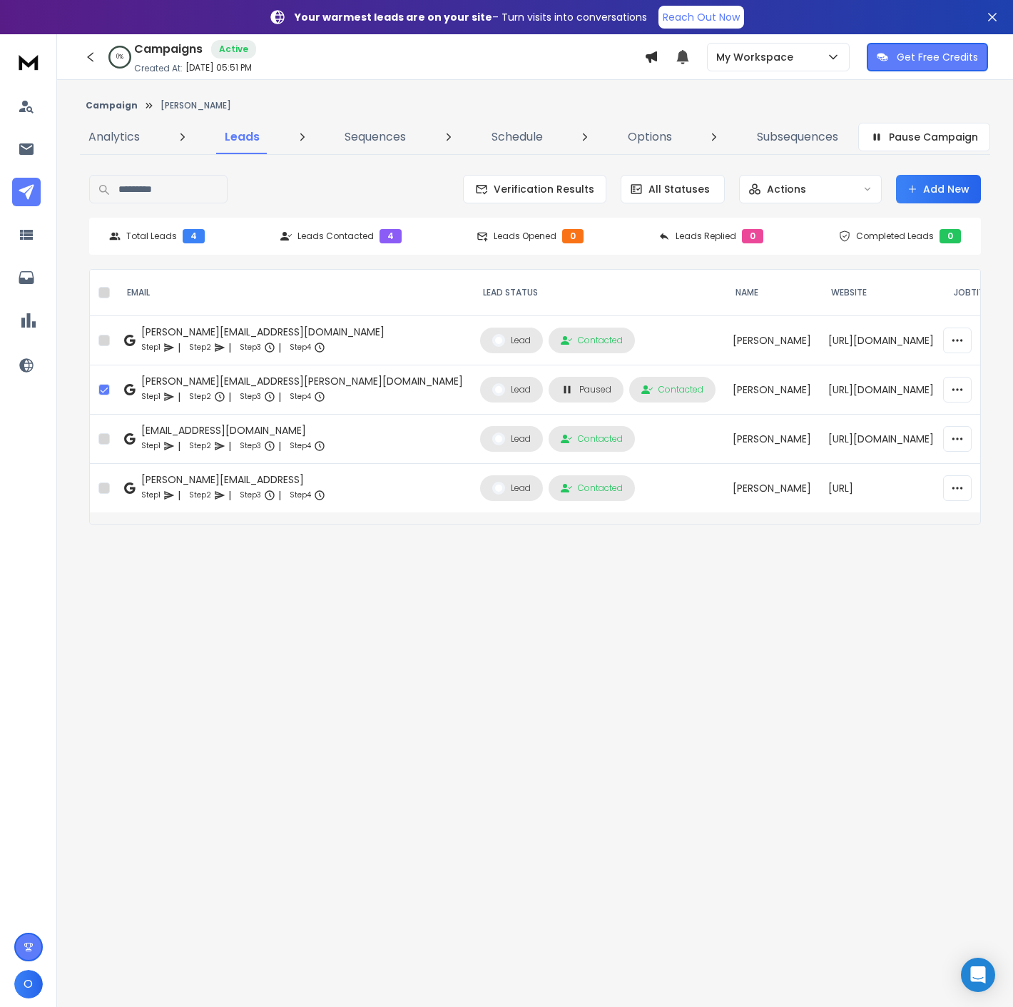
click at [724, 415] on td "Jon Paterson" at bounding box center [772, 389] width 96 height 49
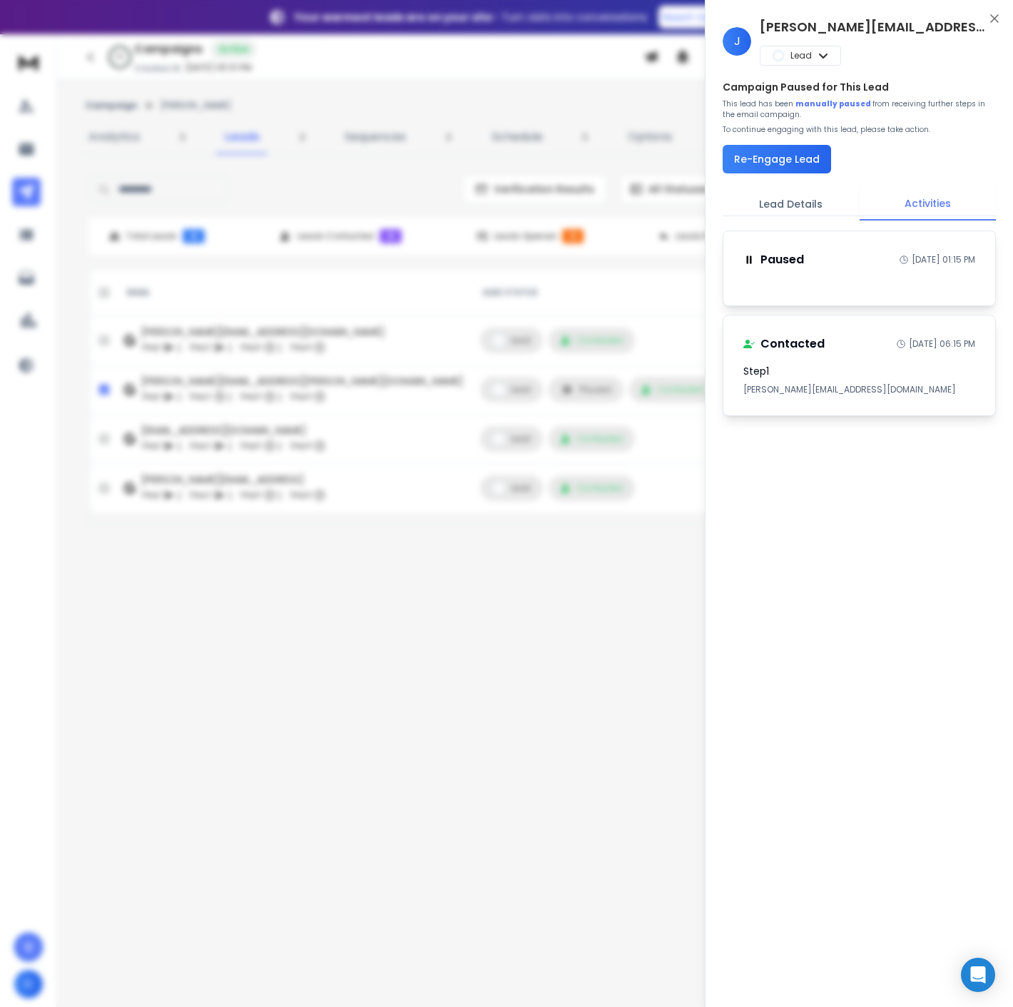
click at [930, 202] on button "Activities" at bounding box center [928, 204] width 137 height 33
click at [839, 268] on div "Paused Aug 11, 2025, 01:15 PM" at bounding box center [860, 262] width 232 height 23
click at [819, 337] on div "Contacted" at bounding box center [784, 343] width 81 height 17
click at [800, 390] on p "omar@acquirexs.com" at bounding box center [860, 389] width 232 height 11
drag, startPoint x: 857, startPoint y: 382, endPoint x: 742, endPoint y: 391, distance: 115.3
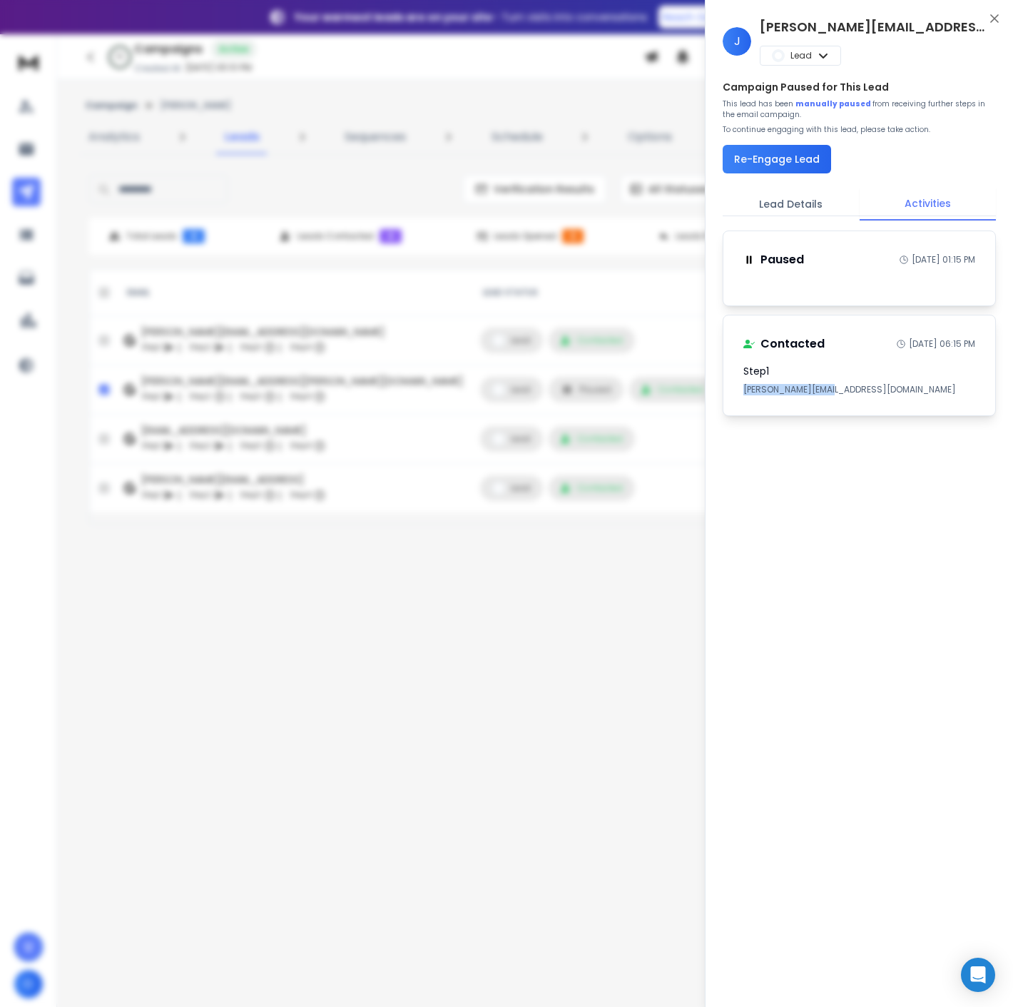
click at [742, 391] on div "Contacted Aug 05, 2025, 06:15 PM Step 1 omar@acquirexs.com" at bounding box center [859, 365] width 273 height 101
click at [432, 452] on div at bounding box center [506, 503] width 1013 height 1007
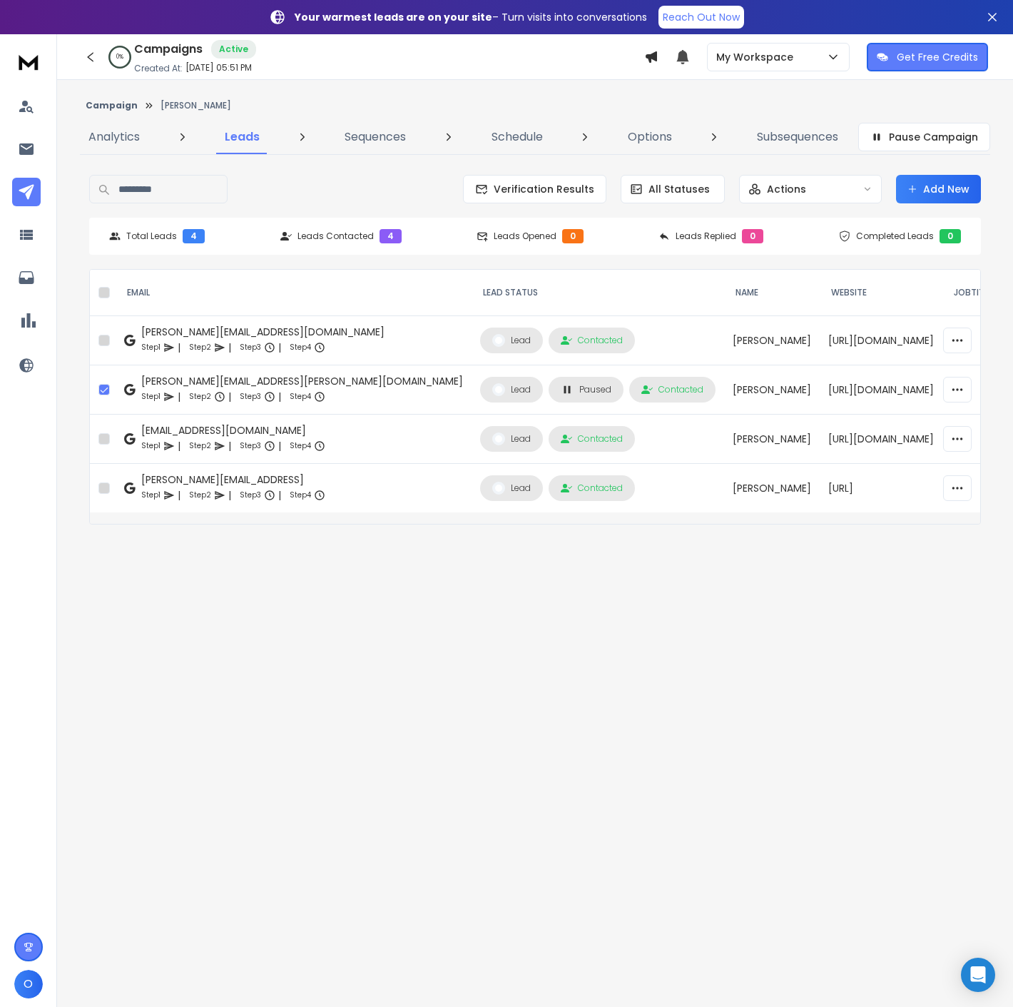
click at [106, 395] on button "button" at bounding box center [103, 389] width 11 height 11
click at [561, 396] on div "Paused" at bounding box center [586, 389] width 51 height 13
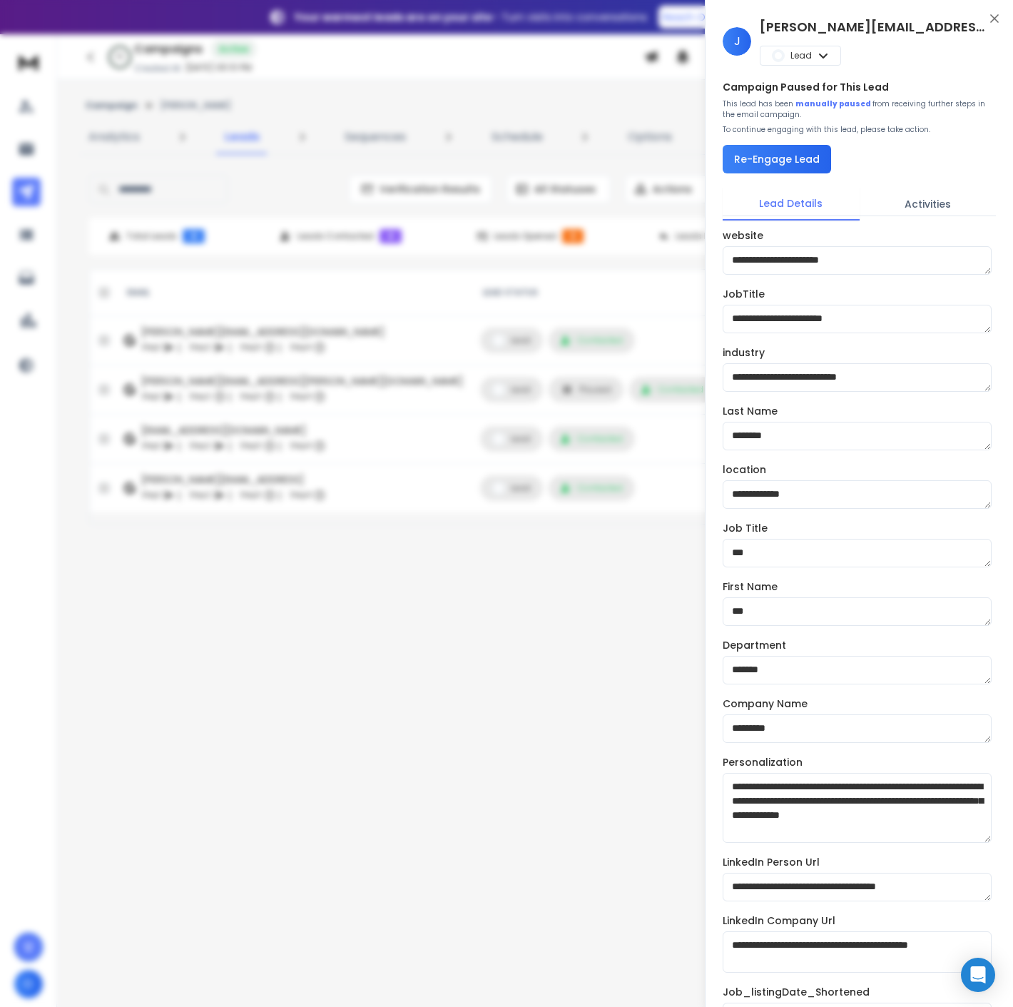
click at [771, 157] on button "Re-Engage Lead" at bounding box center [777, 159] width 108 height 29
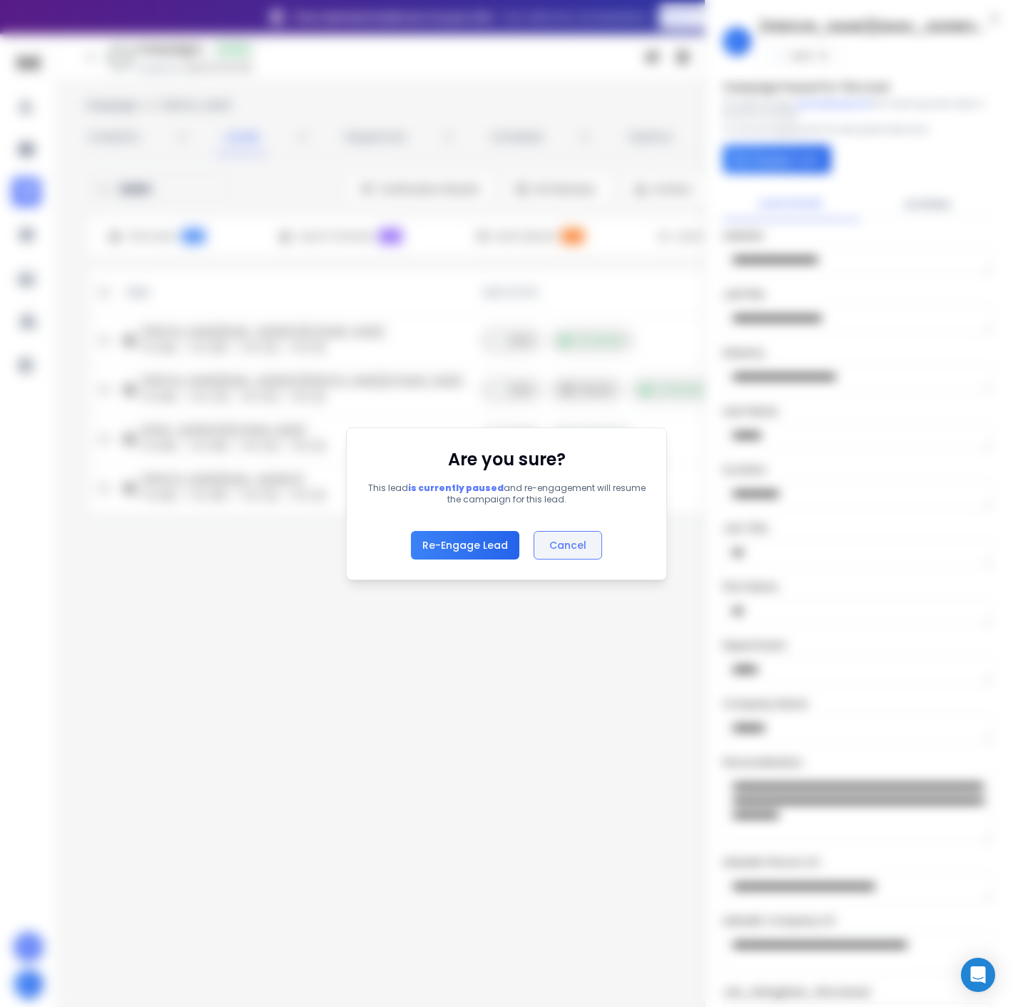
click at [489, 539] on button "Re-Engage Lead" at bounding box center [465, 545] width 108 height 29
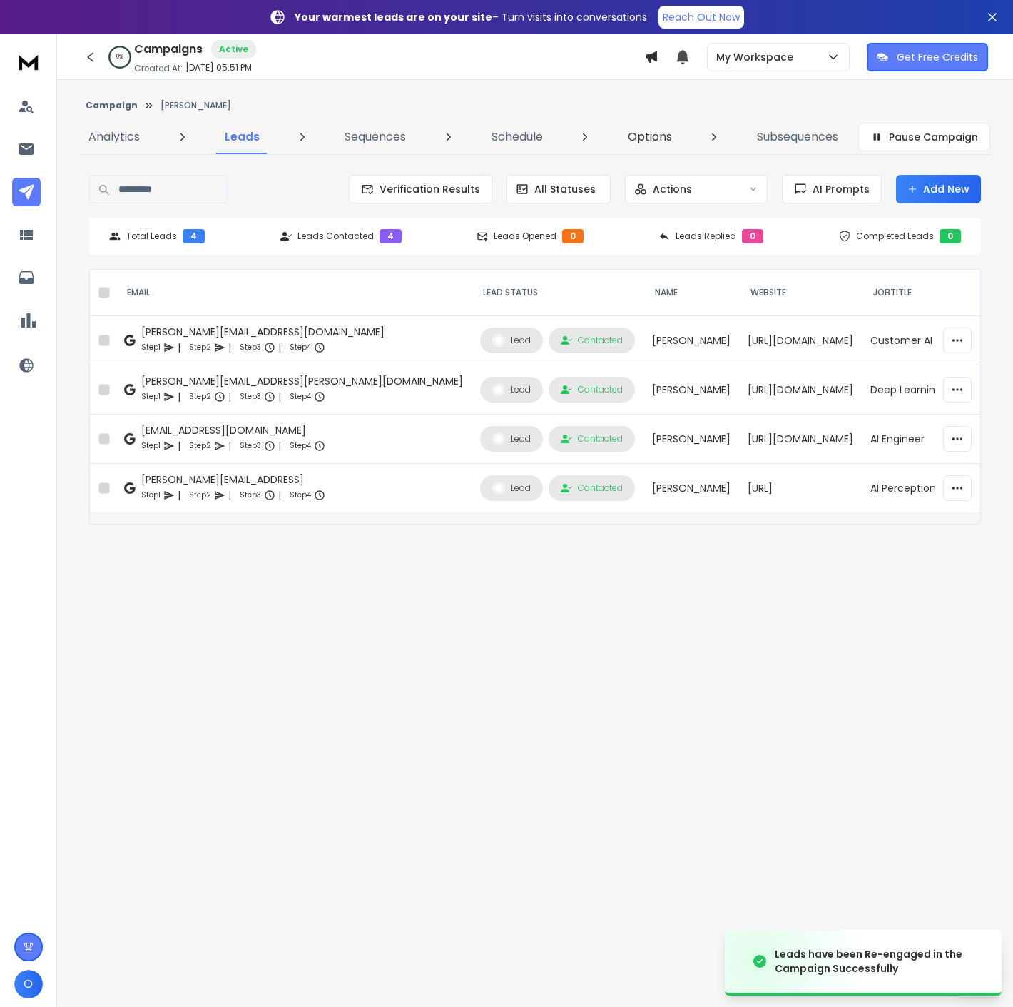
click at [637, 136] on p "Options" at bounding box center [650, 136] width 44 height 17
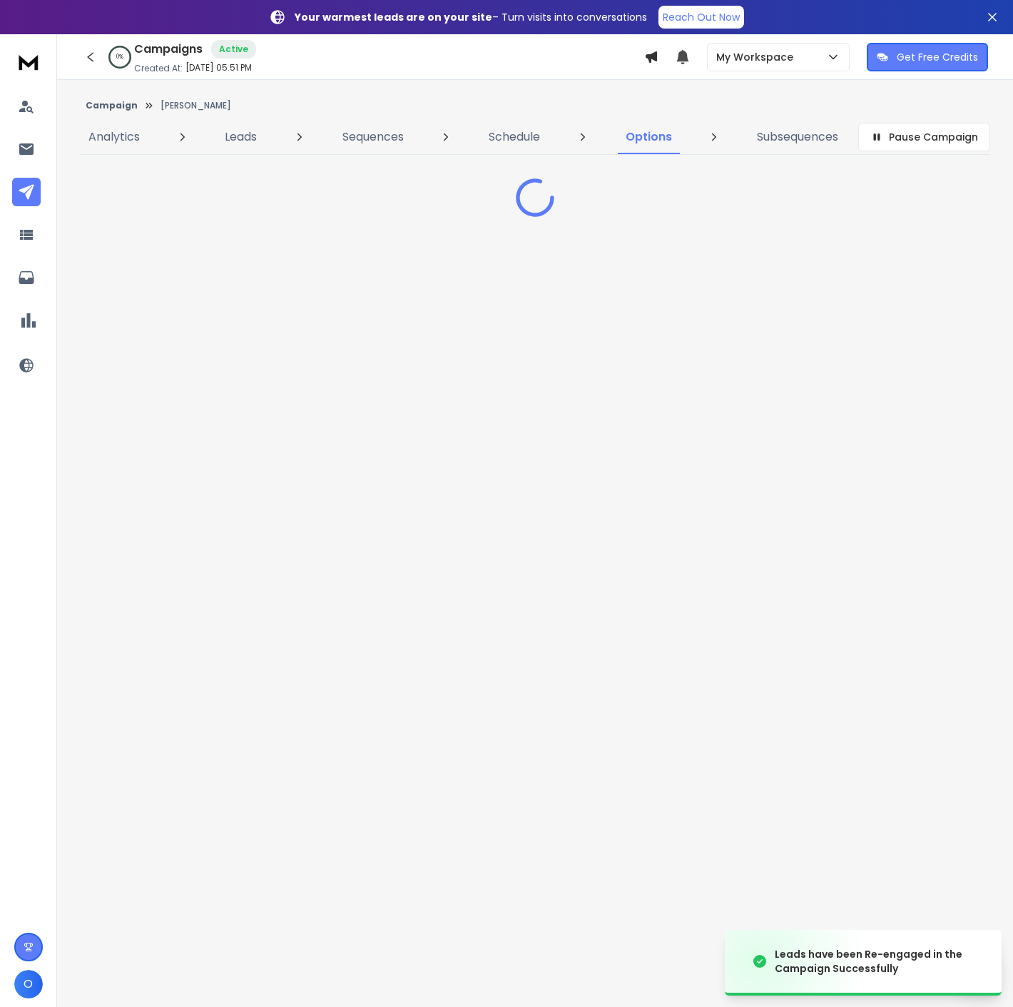
select select "*"
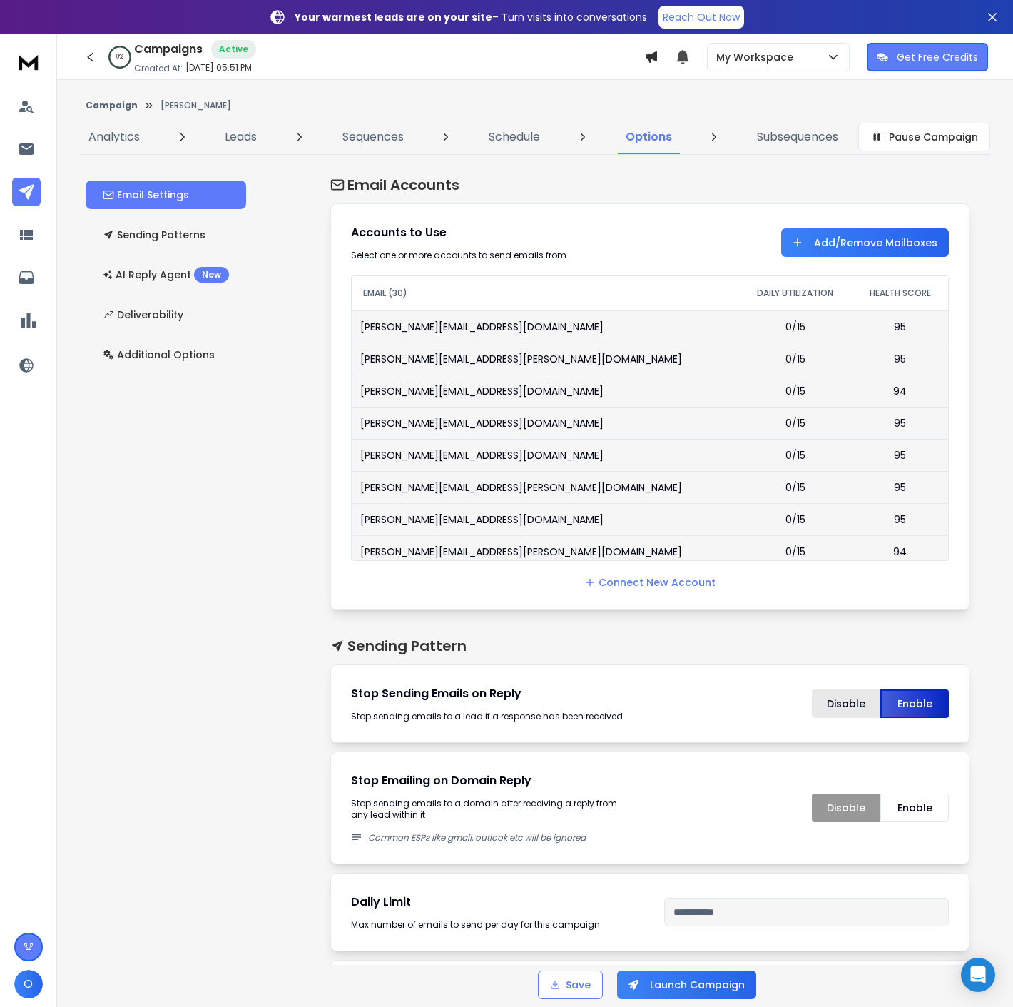
click at [432, 303] on th "EMAIL (30)" at bounding box center [545, 293] width 387 height 34
click at [637, 585] on link "Connect New Account" at bounding box center [649, 582] width 131 height 14
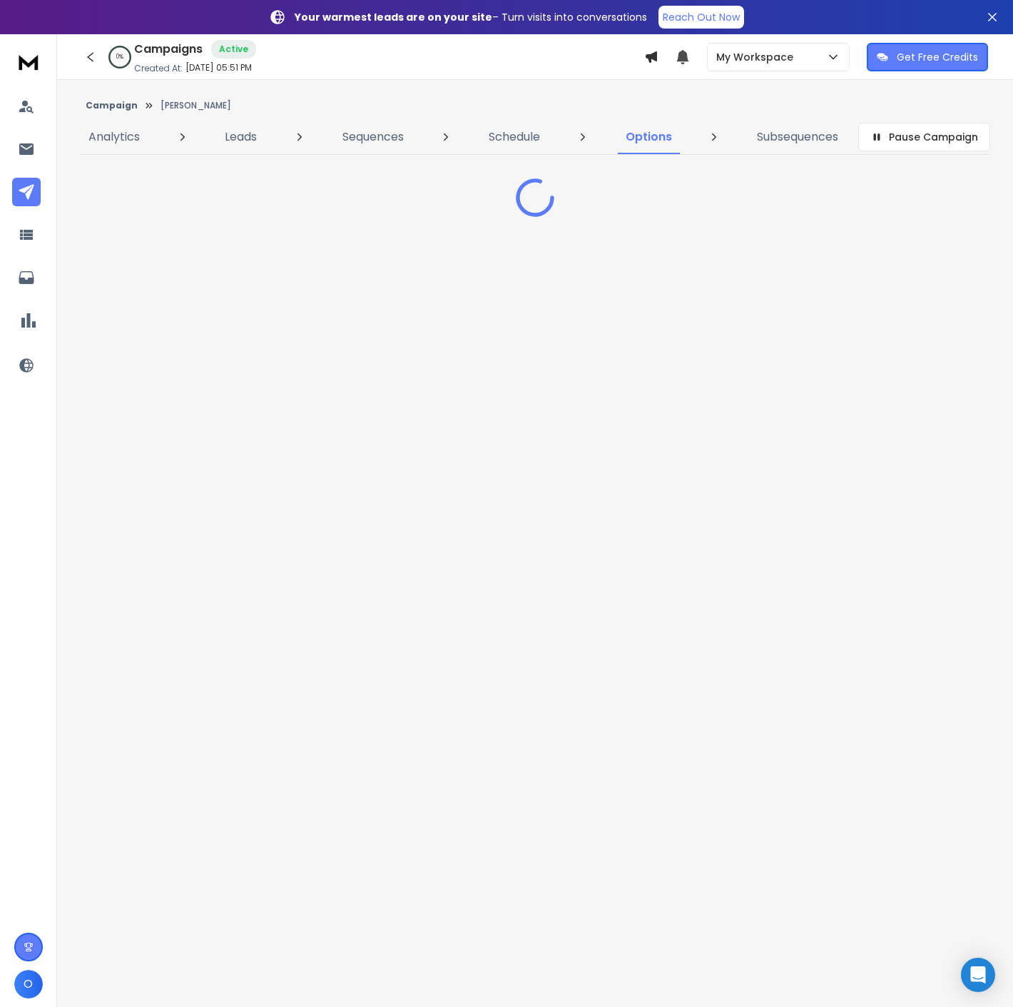
select select "*"
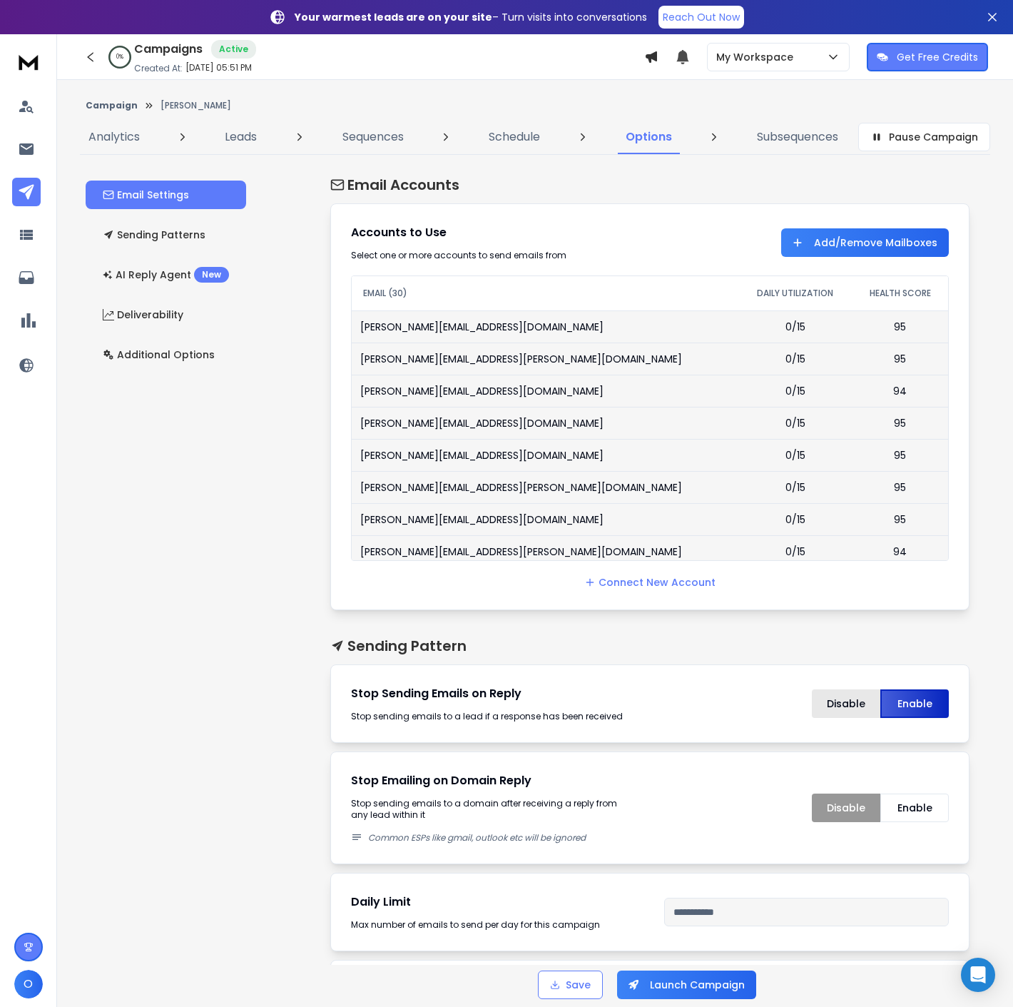
click at [829, 243] on button "Add/Remove Mailboxes" at bounding box center [865, 242] width 168 height 29
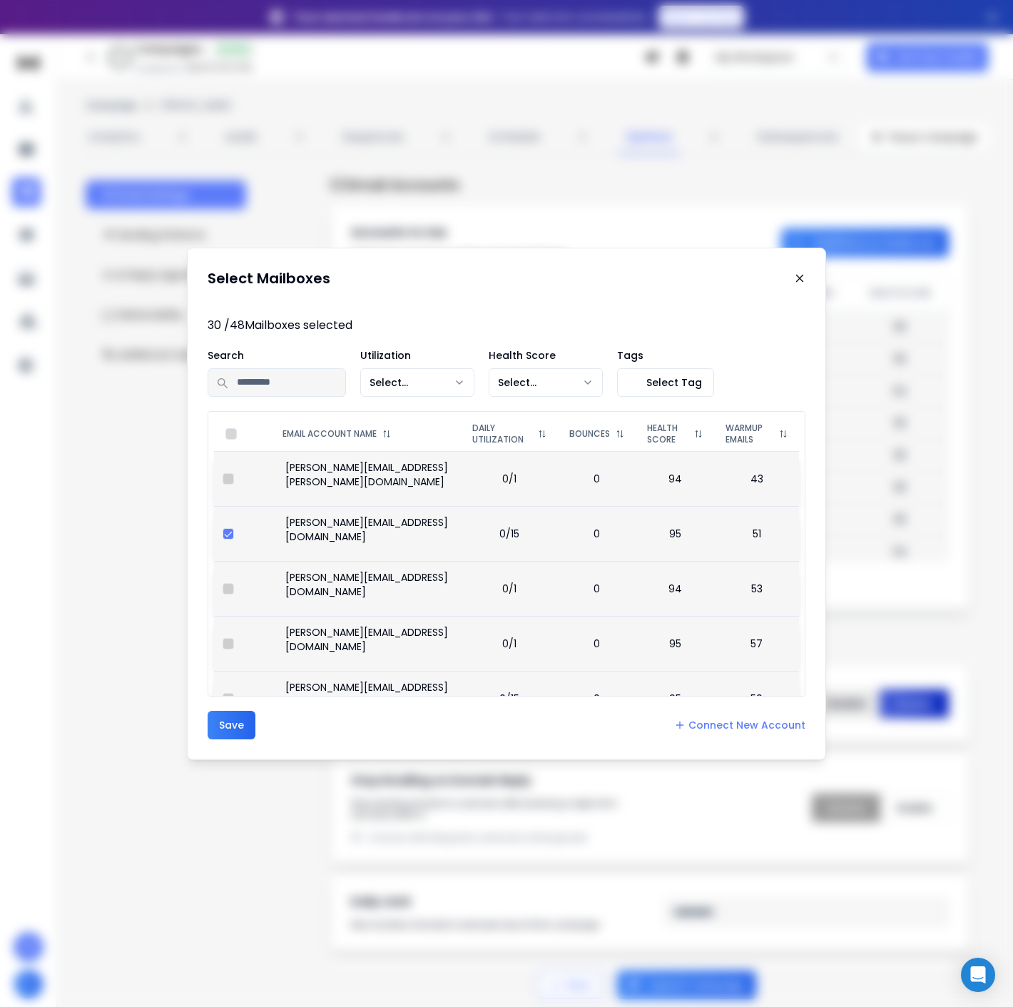
click at [282, 375] on input at bounding box center [277, 382] width 138 height 29
paste input "**********"
type input "**********"
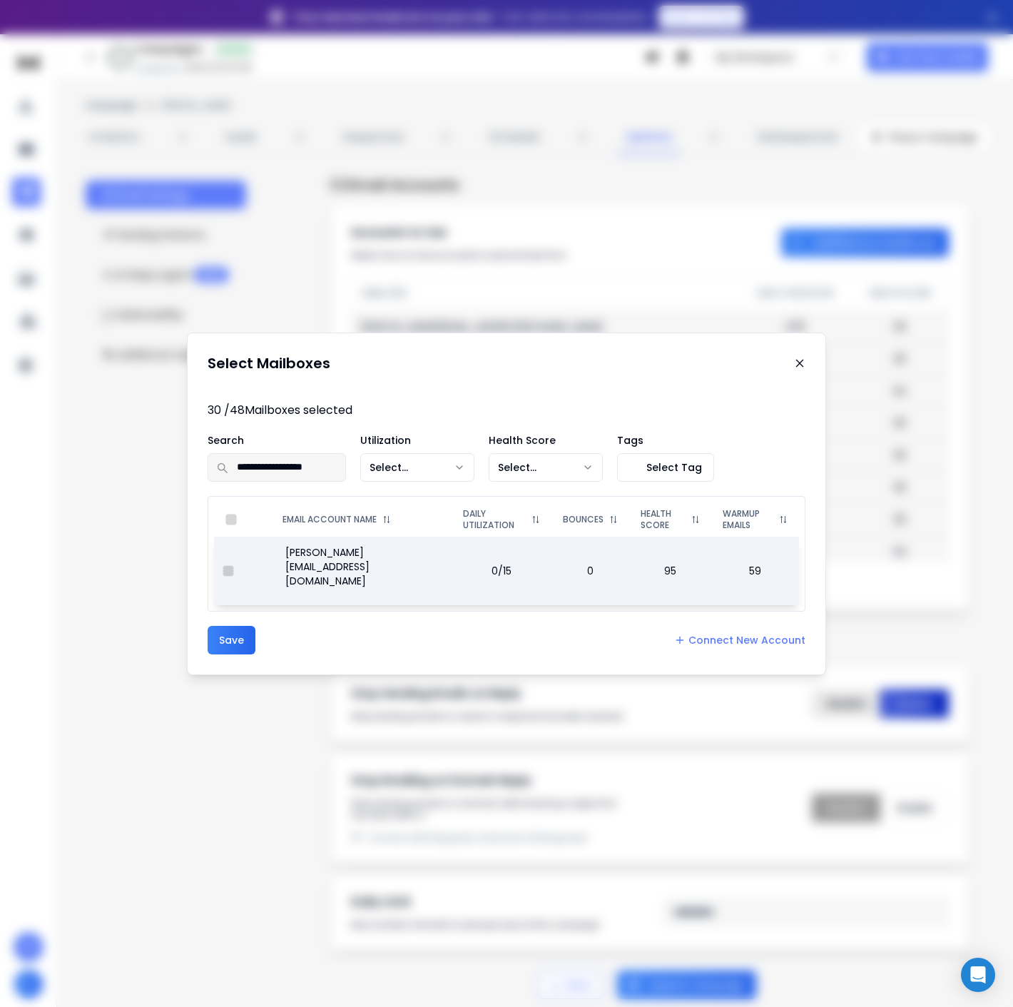
click at [228, 572] on button "button" at bounding box center [228, 570] width 11 height 11
click at [238, 626] on button "Save" at bounding box center [232, 640] width 48 height 29
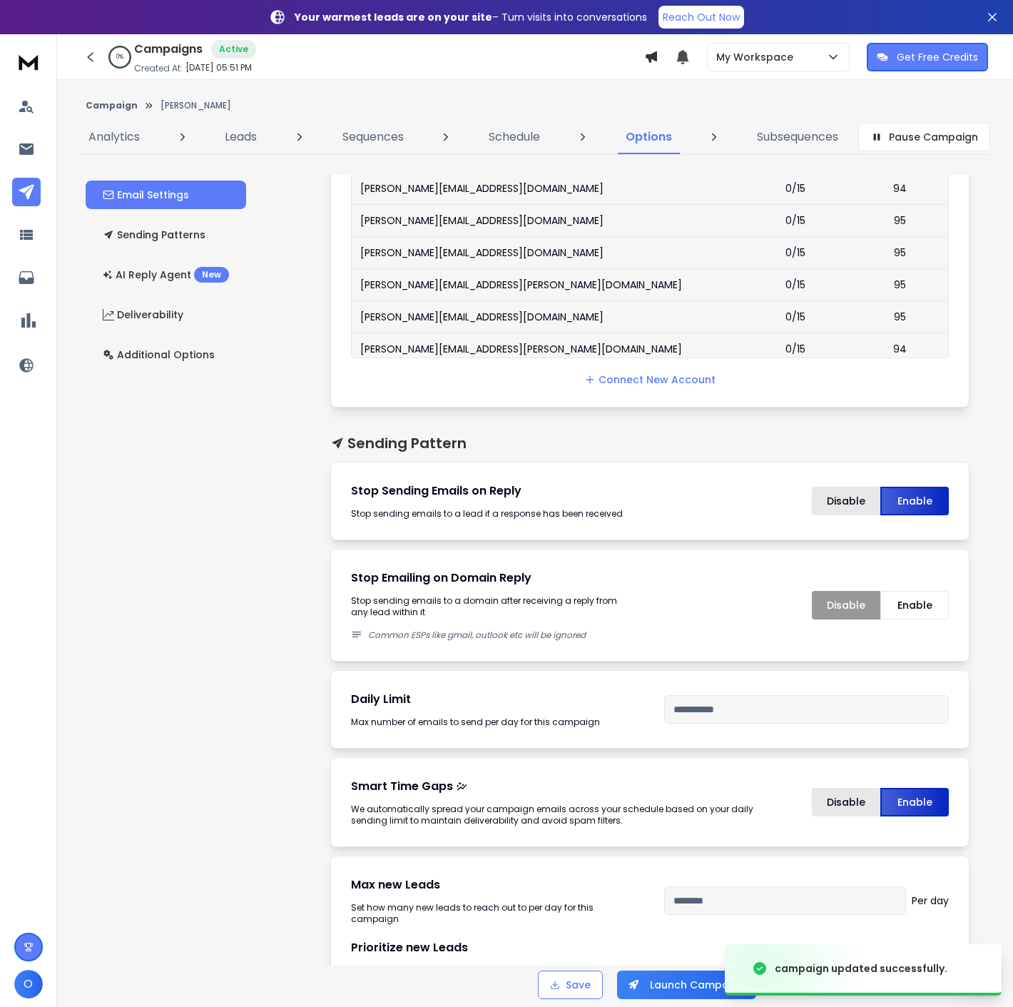
scroll to position [238, 0]
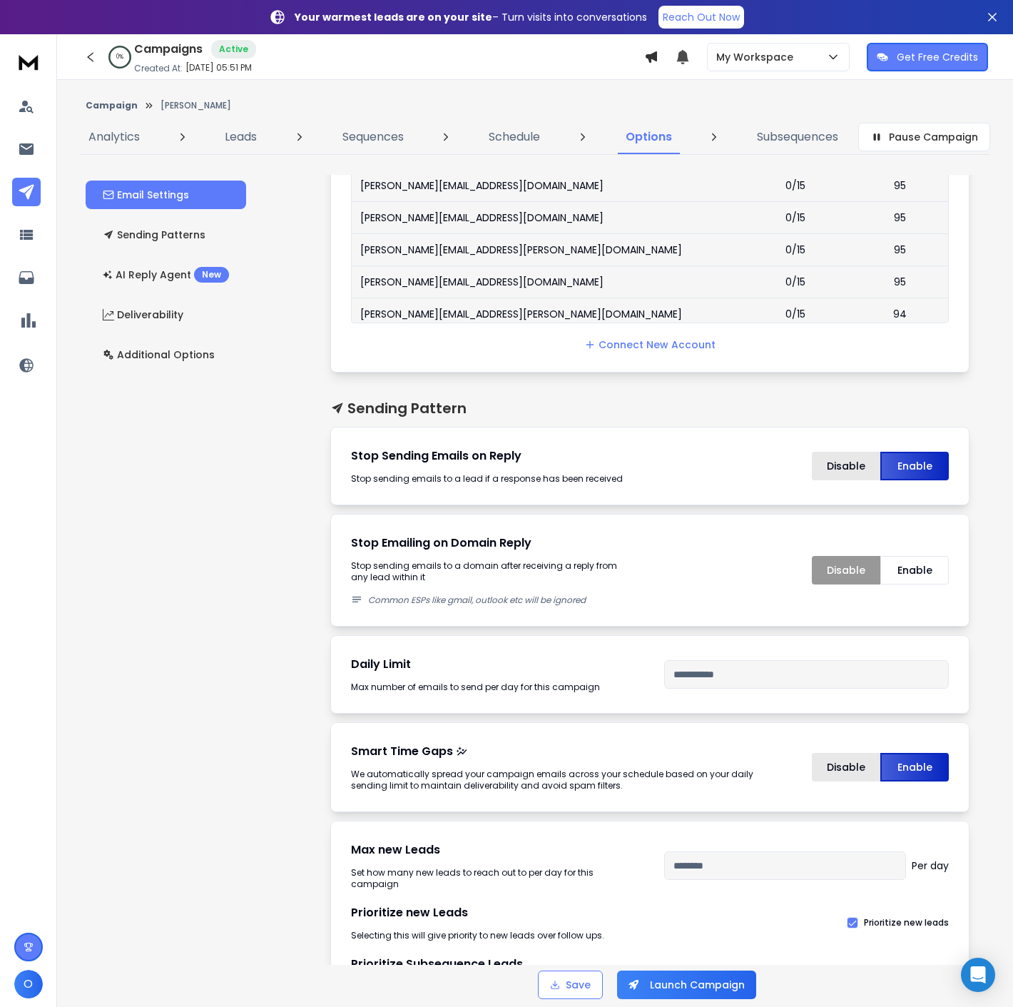
drag, startPoint x: 689, startPoint y: 672, endPoint x: 654, endPoint y: 679, distance: 35.8
click at [654, 679] on div "Daily Limit Max number of emails to send per day for this campaign ***" at bounding box center [650, 674] width 598 height 37
type input "*"
drag, startPoint x: 664, startPoint y: 871, endPoint x: 652, endPoint y: 871, distance: 12.1
click at [652, 871] on div "Max new Leads Set how many new leads to reach out to per day for this campaign …" at bounding box center [650, 865] width 598 height 49
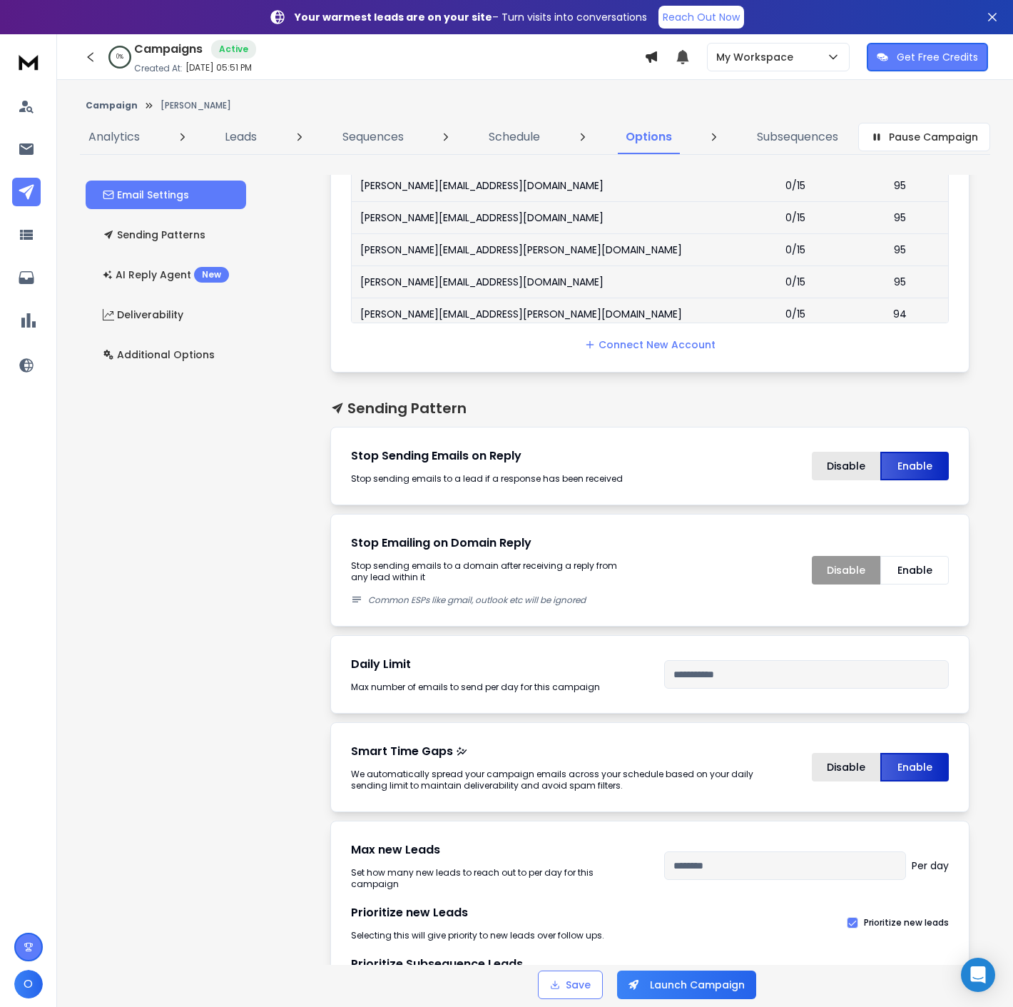
type input "*"
drag, startPoint x: 222, startPoint y: 746, endPoint x: 271, endPoint y: 716, distance: 57.3
click at [221, 744] on div "Email Settings Sending Patterns AI Reply Agent New Deliverability Additional Op…" at bounding box center [567, 570] width 963 height 790
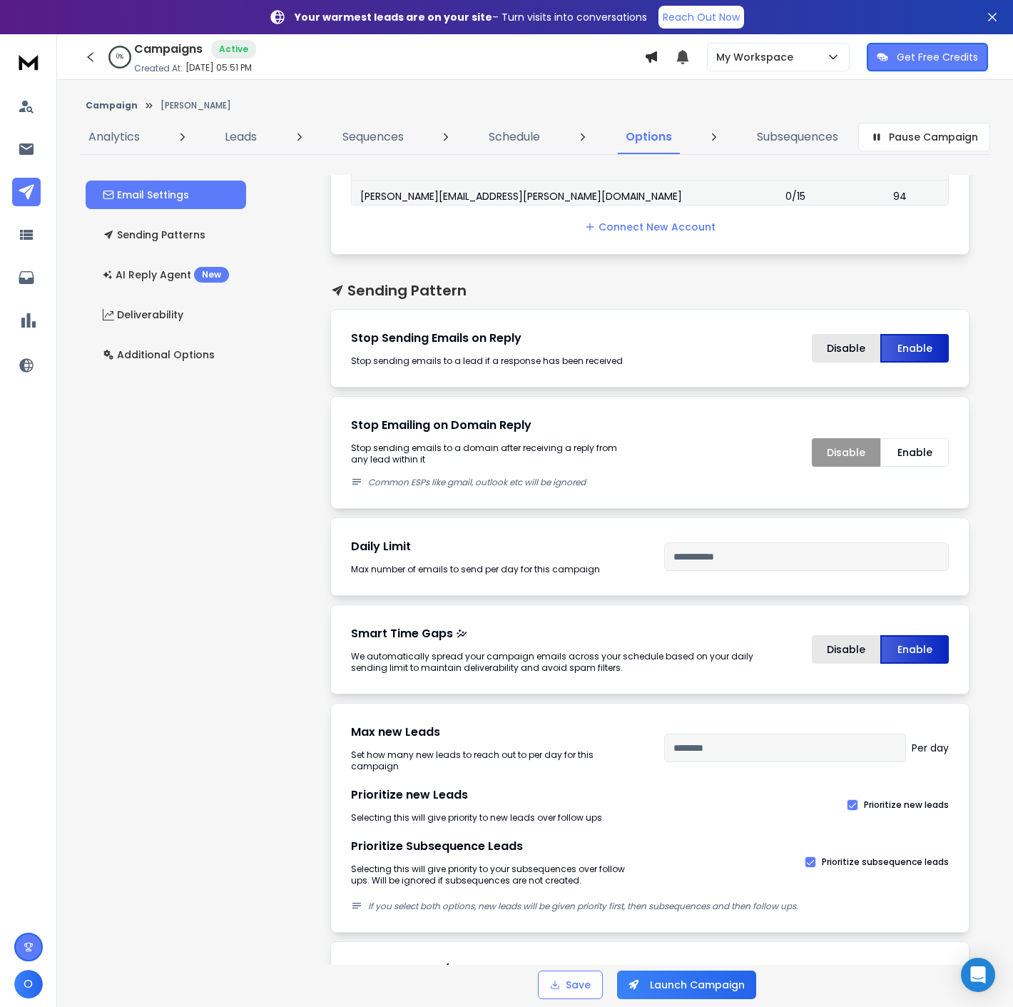
scroll to position [396, 0]
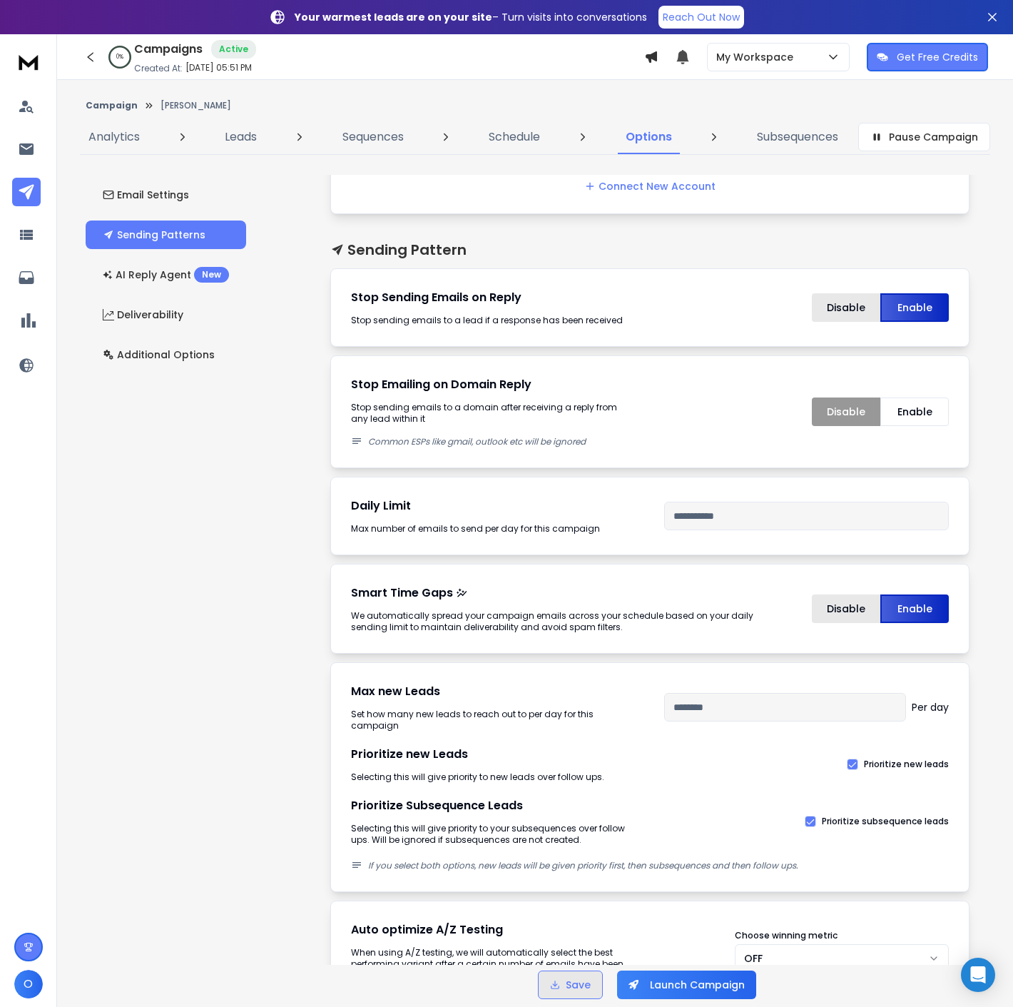
click at [557, 980] on icon "submit" at bounding box center [555, 985] width 10 height 10
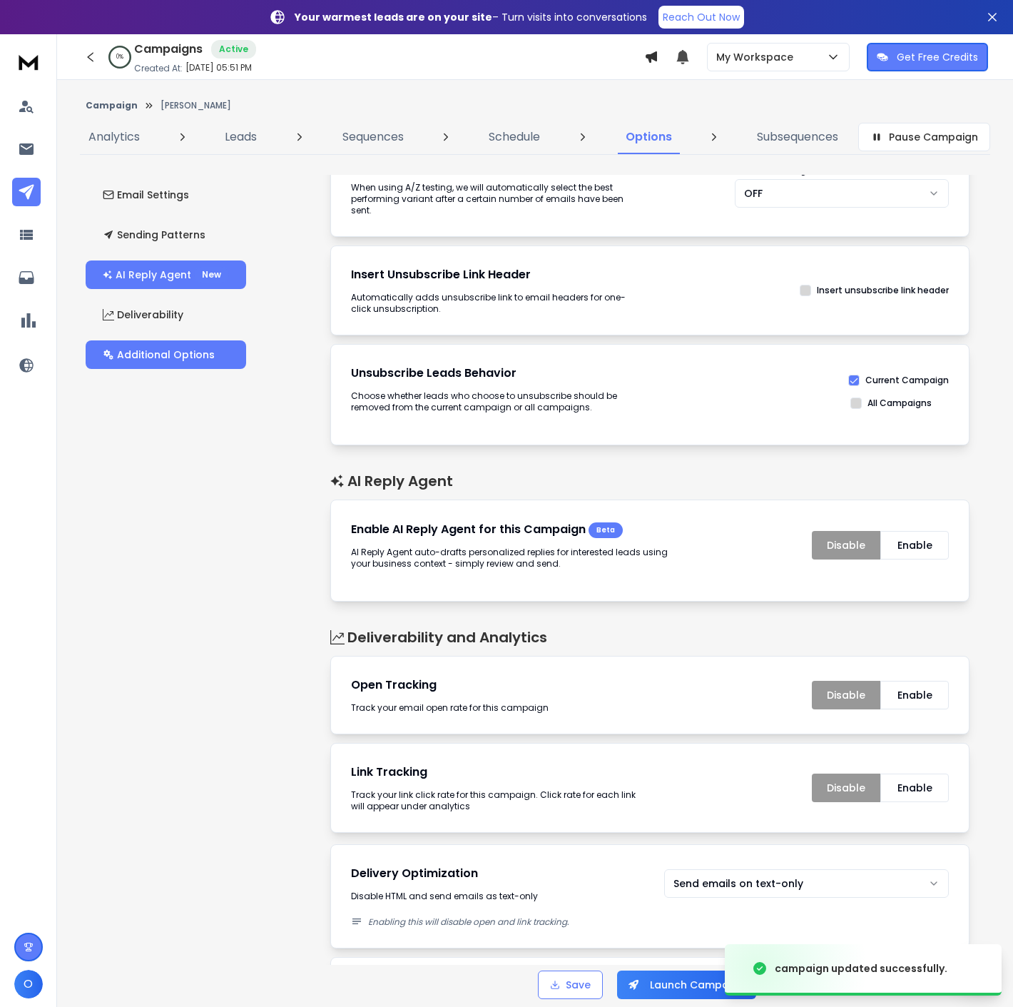
scroll to position [1189, 0]
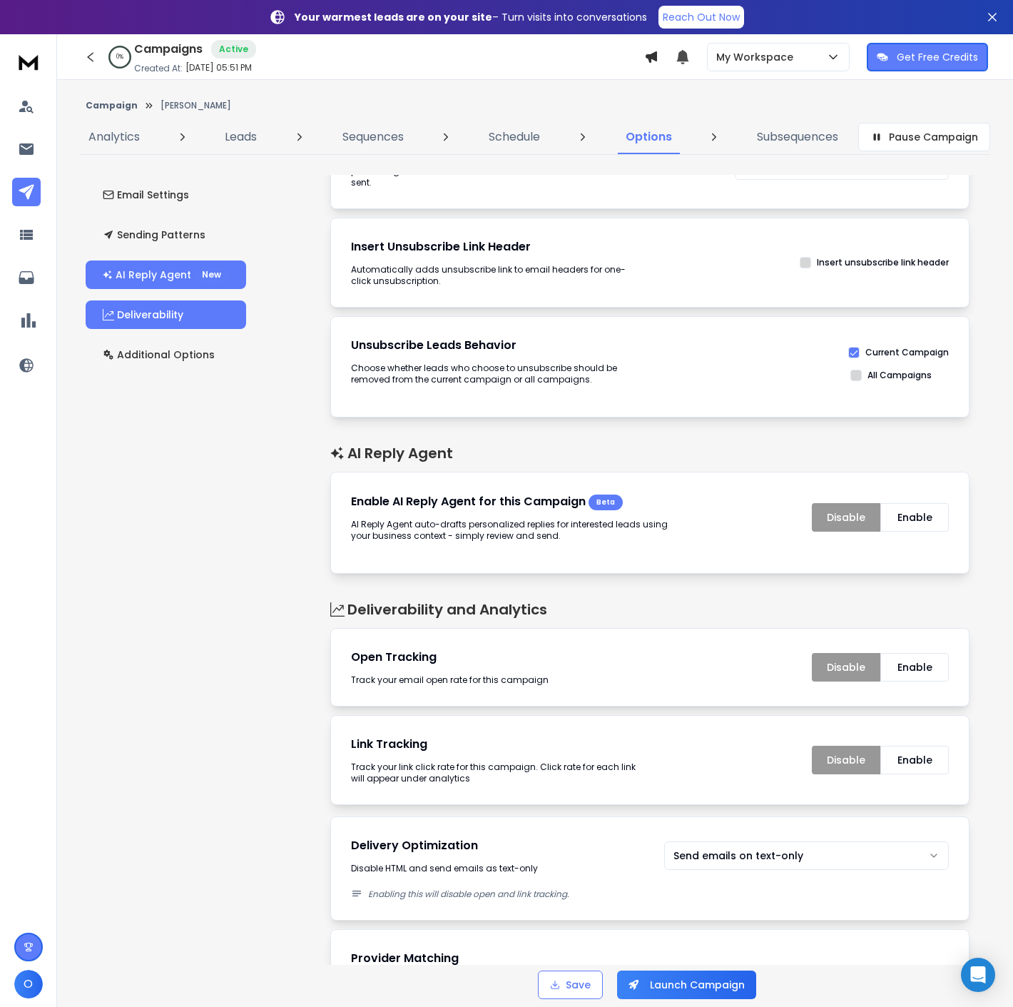
click at [179, 318] on p "Deliverability" at bounding box center [143, 315] width 81 height 14
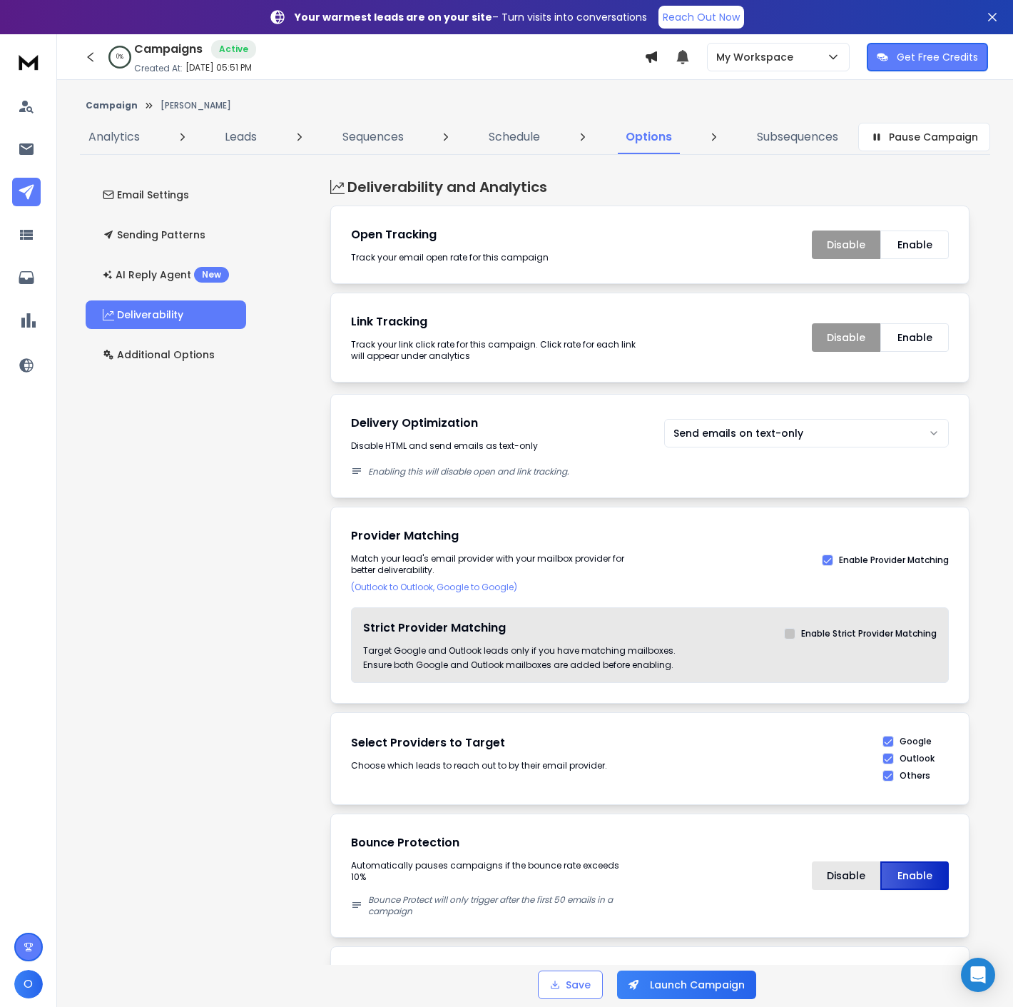
scroll to position [1615, 0]
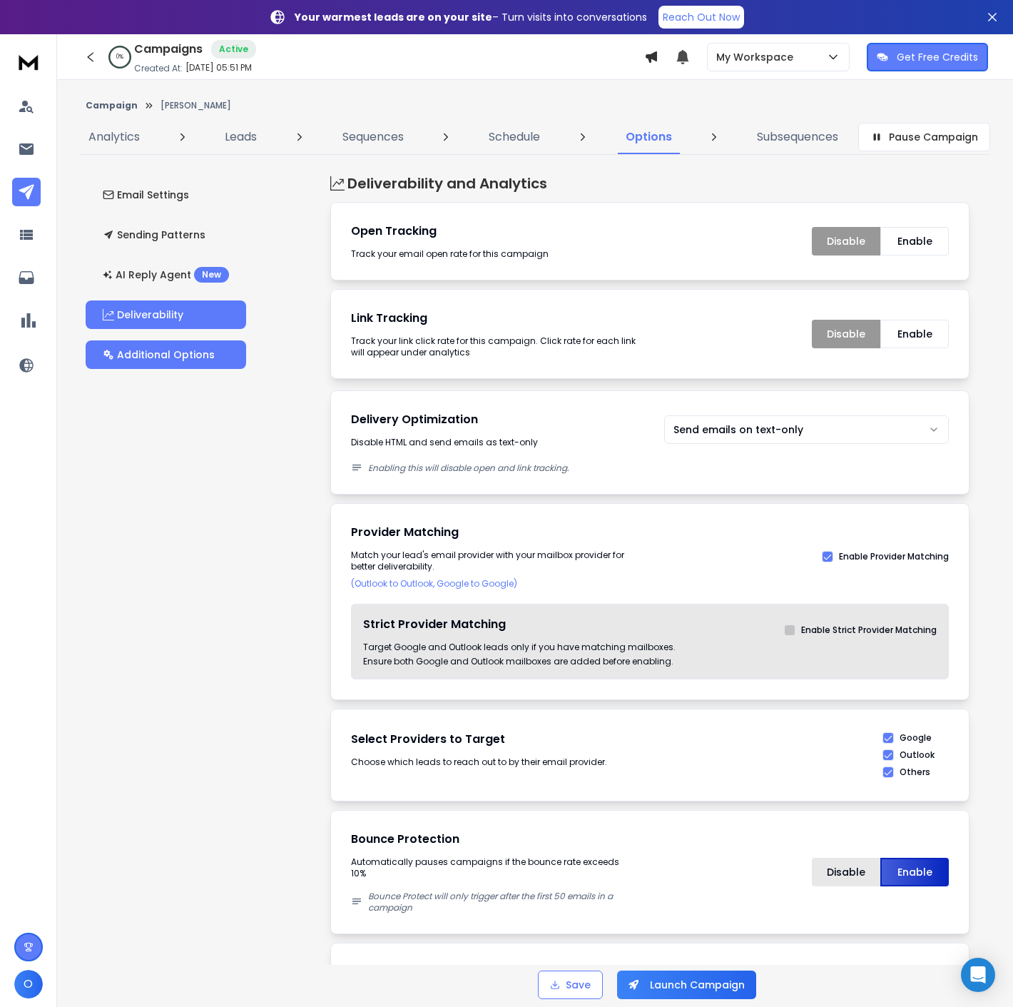
click at [201, 368] on button "Additional Options" at bounding box center [166, 354] width 161 height 29
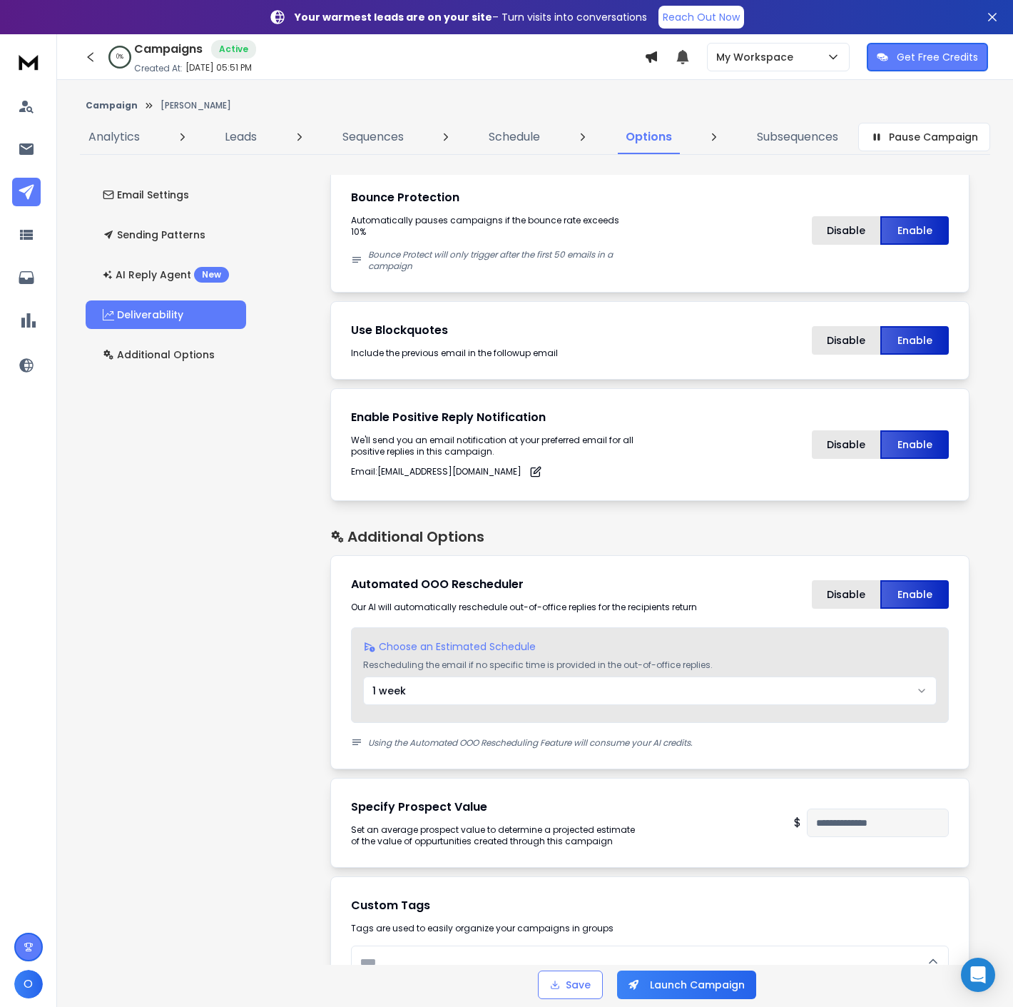
scroll to position [2252, 0]
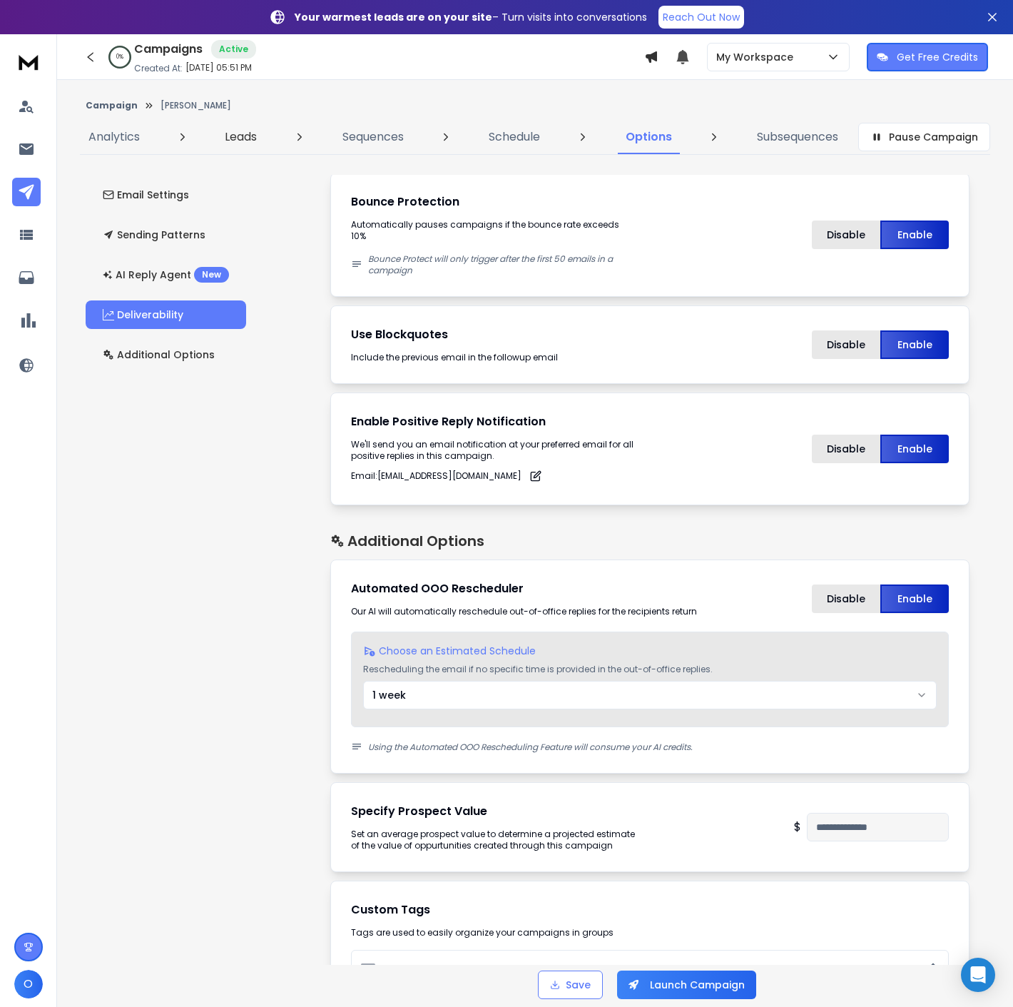
click at [240, 141] on p "Leads" at bounding box center [241, 136] width 32 height 17
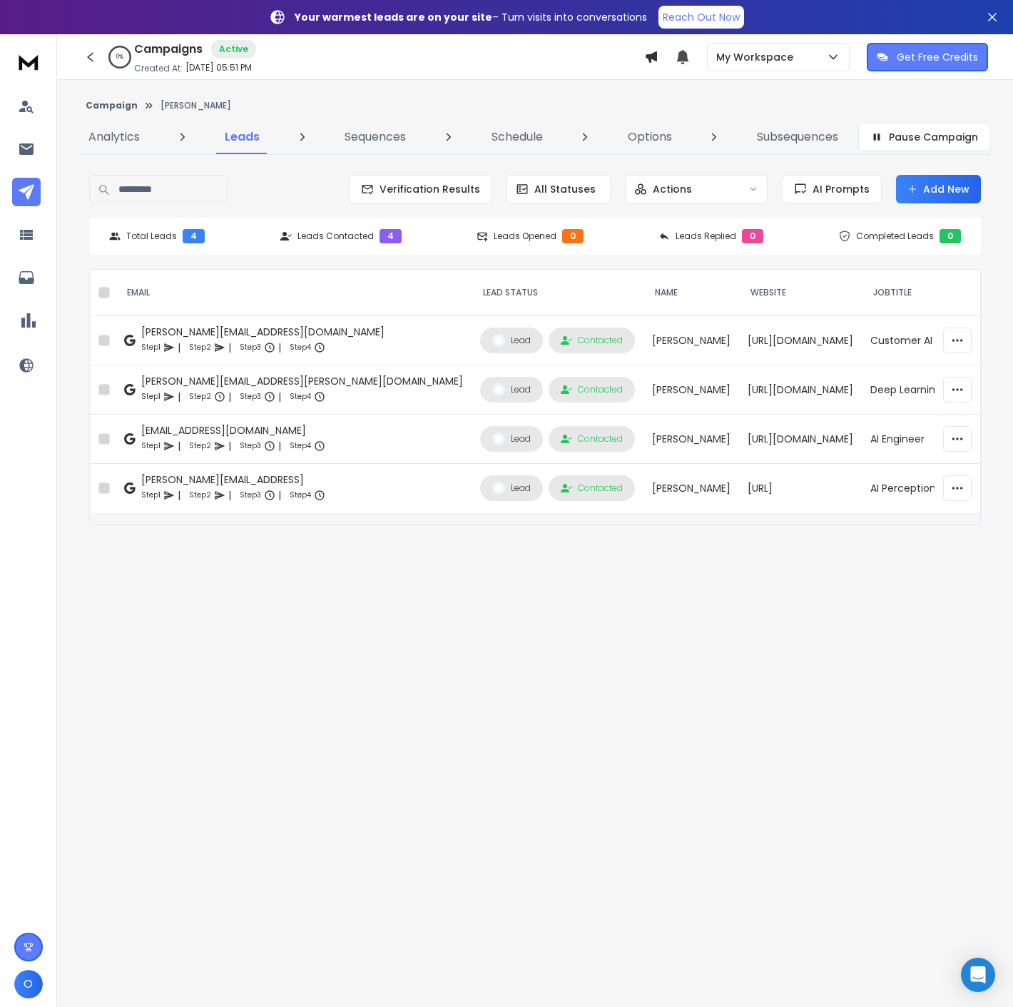
click at [248, 355] on div "Step 1 | Step 2 | Step 3 | Step 4" at bounding box center [262, 347] width 243 height 14
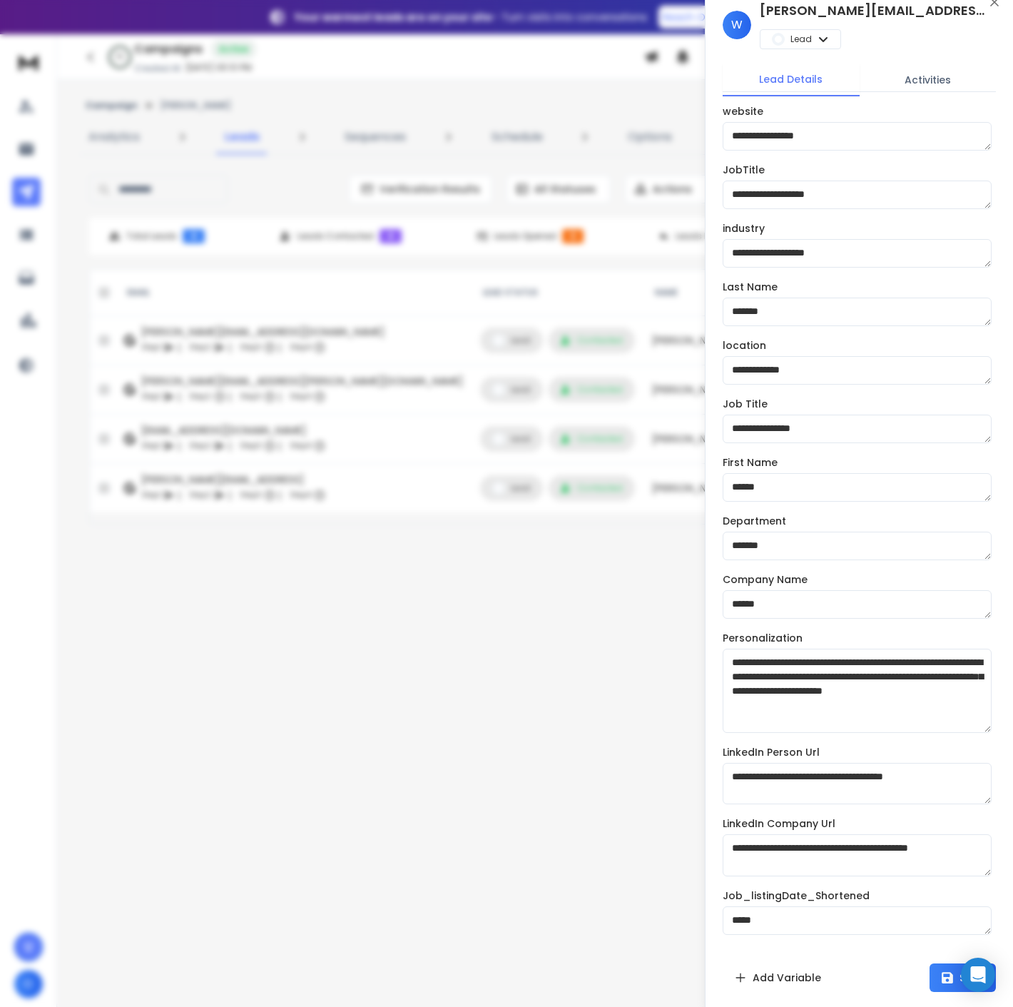
scroll to position [17, 0]
click at [933, 69] on div "**********" at bounding box center [859, 495] width 273 height 991
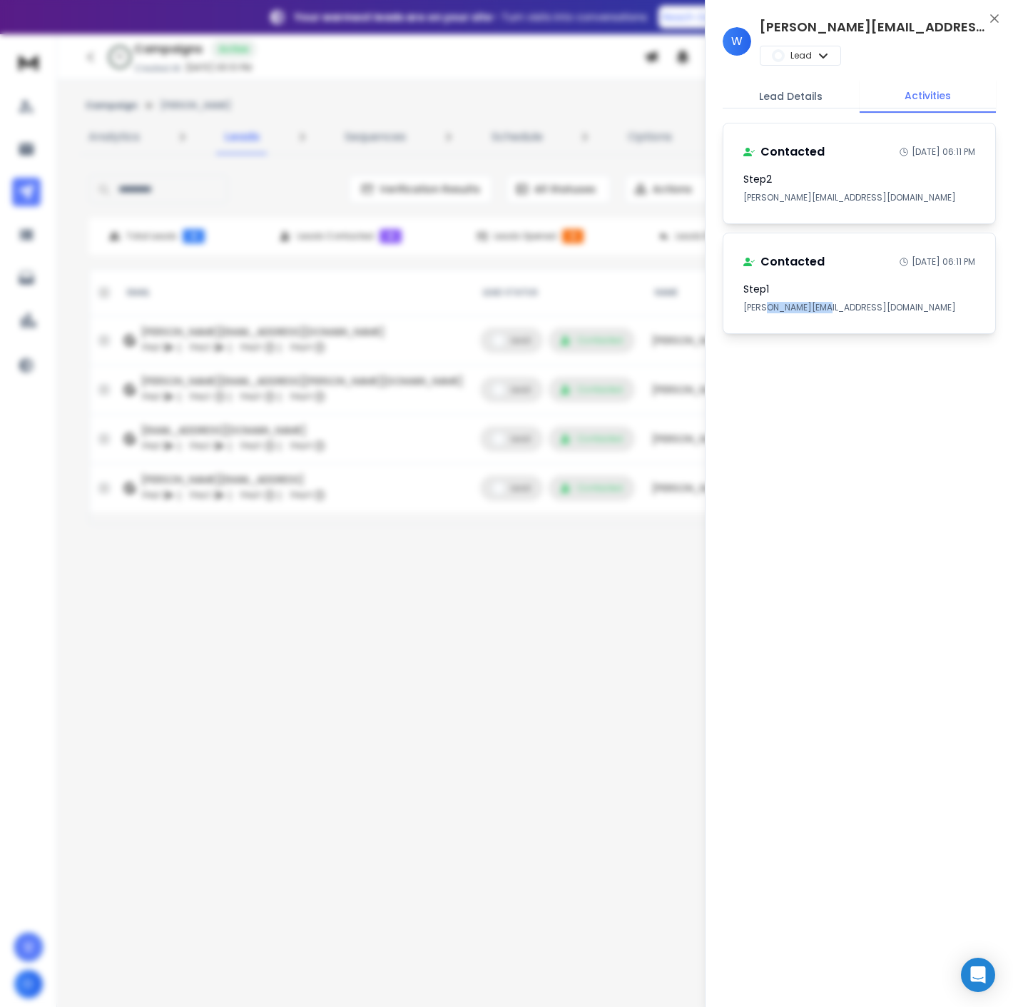
drag, startPoint x: 814, startPoint y: 311, endPoint x: 775, endPoint y: 437, distance: 131.6
click at [775, 437] on div "Multi Select Table Sheet W waseem@writer.com Lead Lead Details Activities Conta…" at bounding box center [859, 503] width 308 height 1007
click at [781, 428] on div "Multi Select Table Sheet W waseem@writer.com Lead Lead Details Activities Conta…" at bounding box center [859, 503] width 308 height 1007
click at [357, 495] on div at bounding box center [506, 503] width 1013 height 1007
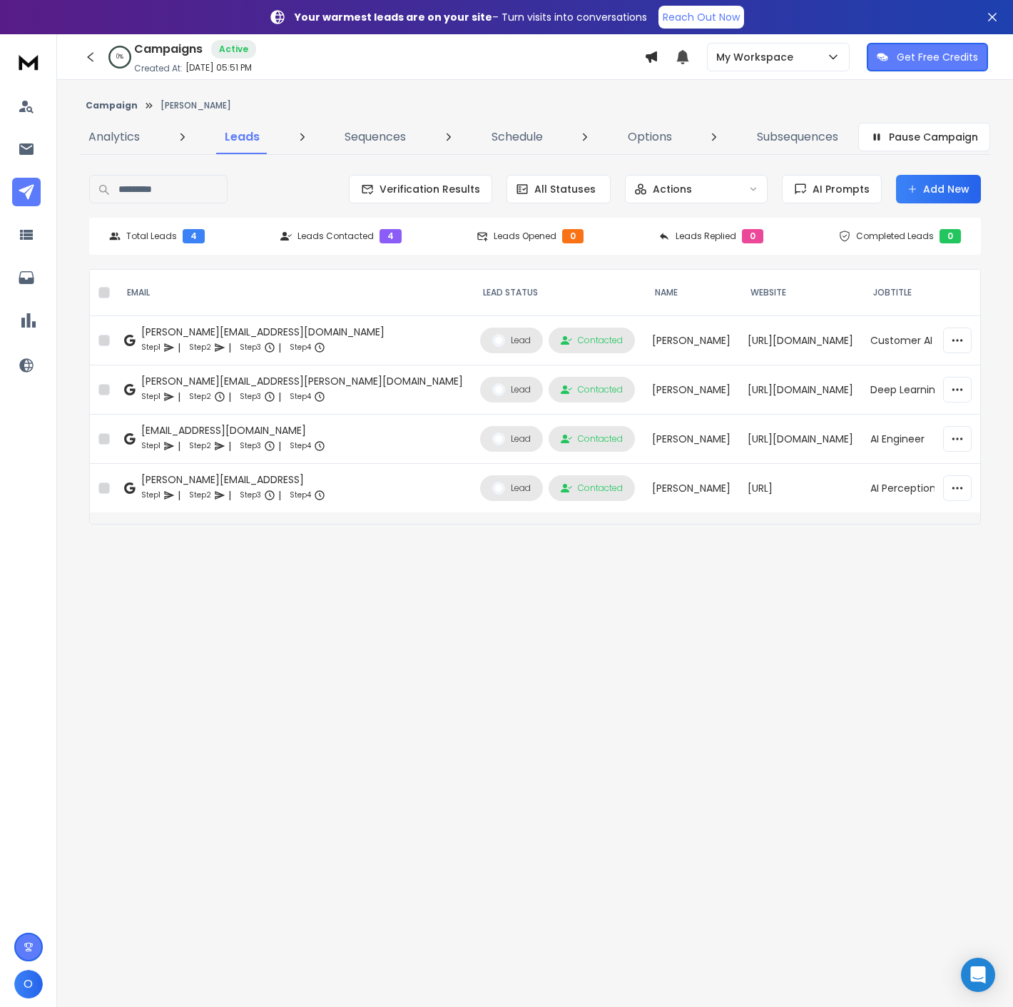
click at [250, 453] on div "Step 1 | Step 2 | Step 3 | Step 4" at bounding box center [233, 446] width 184 height 14
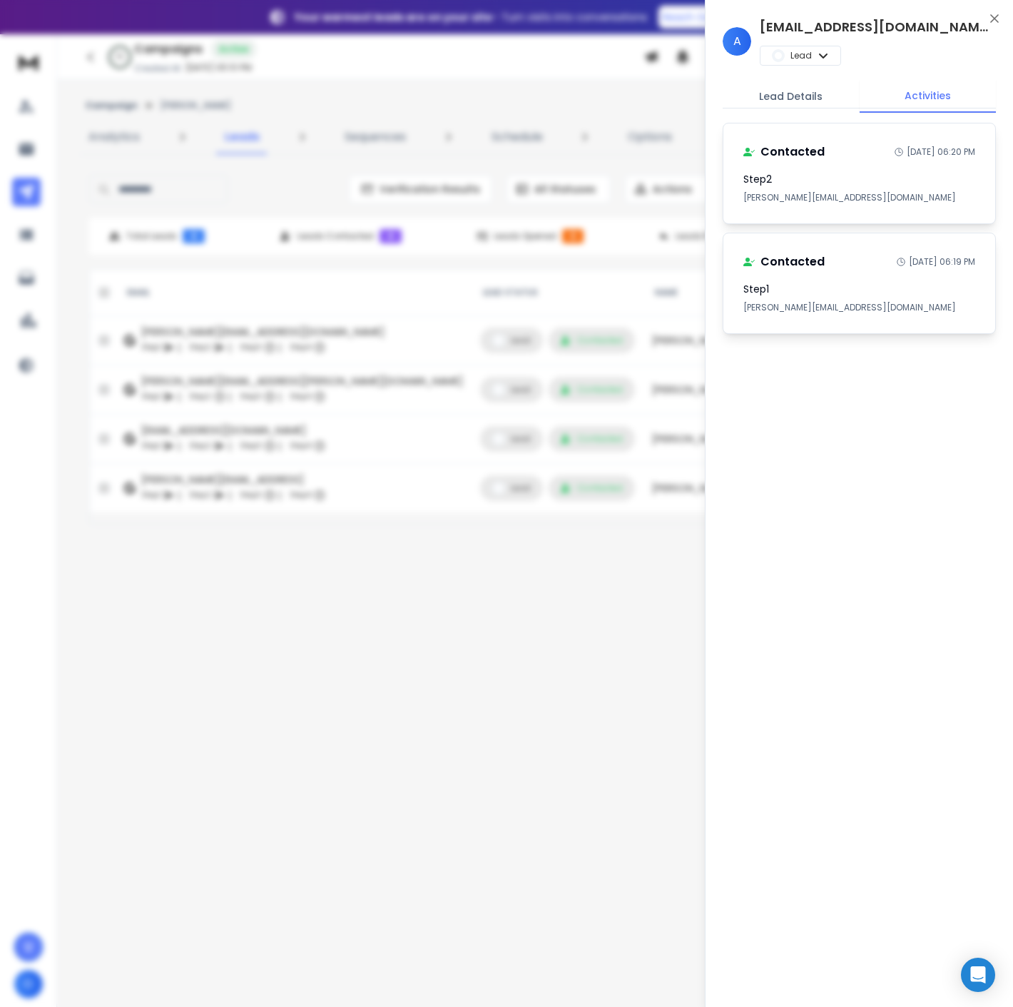
click at [923, 98] on button "Activities" at bounding box center [928, 96] width 137 height 33
click at [333, 559] on div at bounding box center [506, 503] width 1013 height 1007
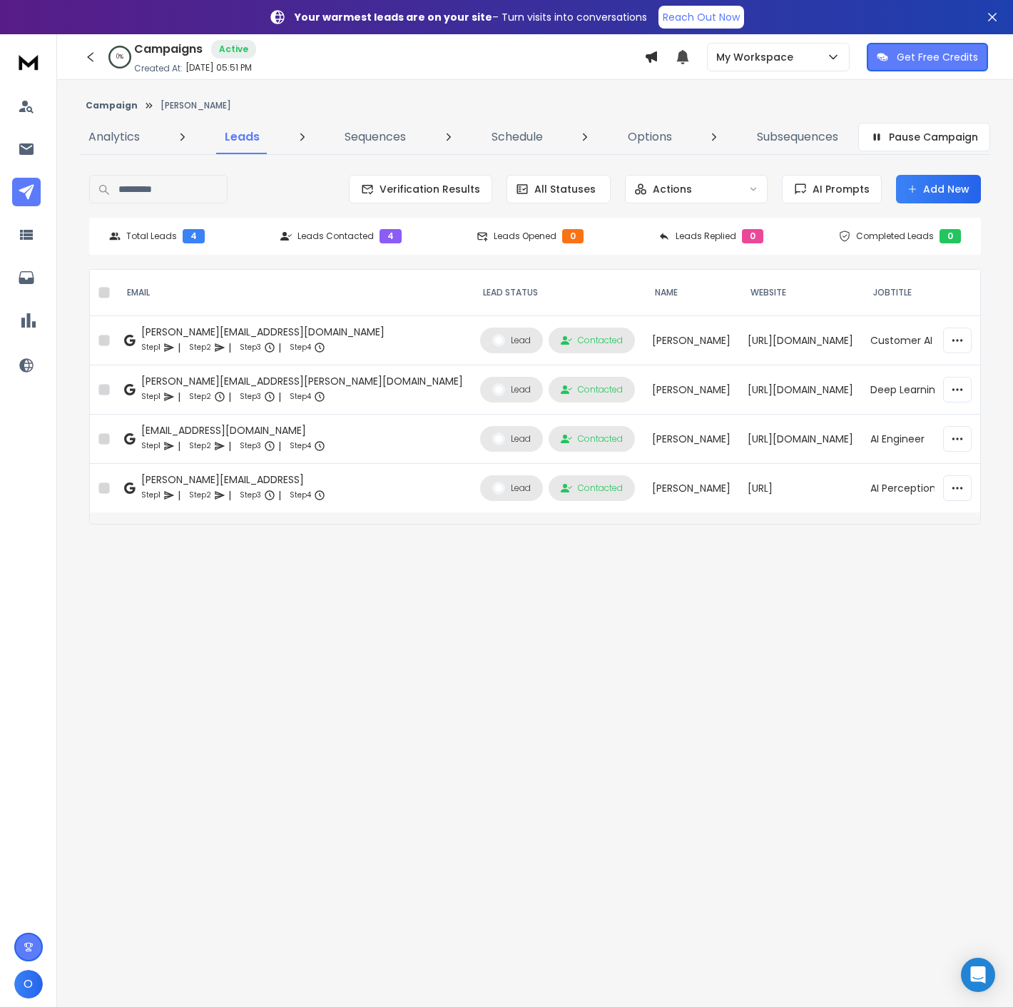
click at [250, 502] on p "Step 3" at bounding box center [250, 495] width 21 height 14
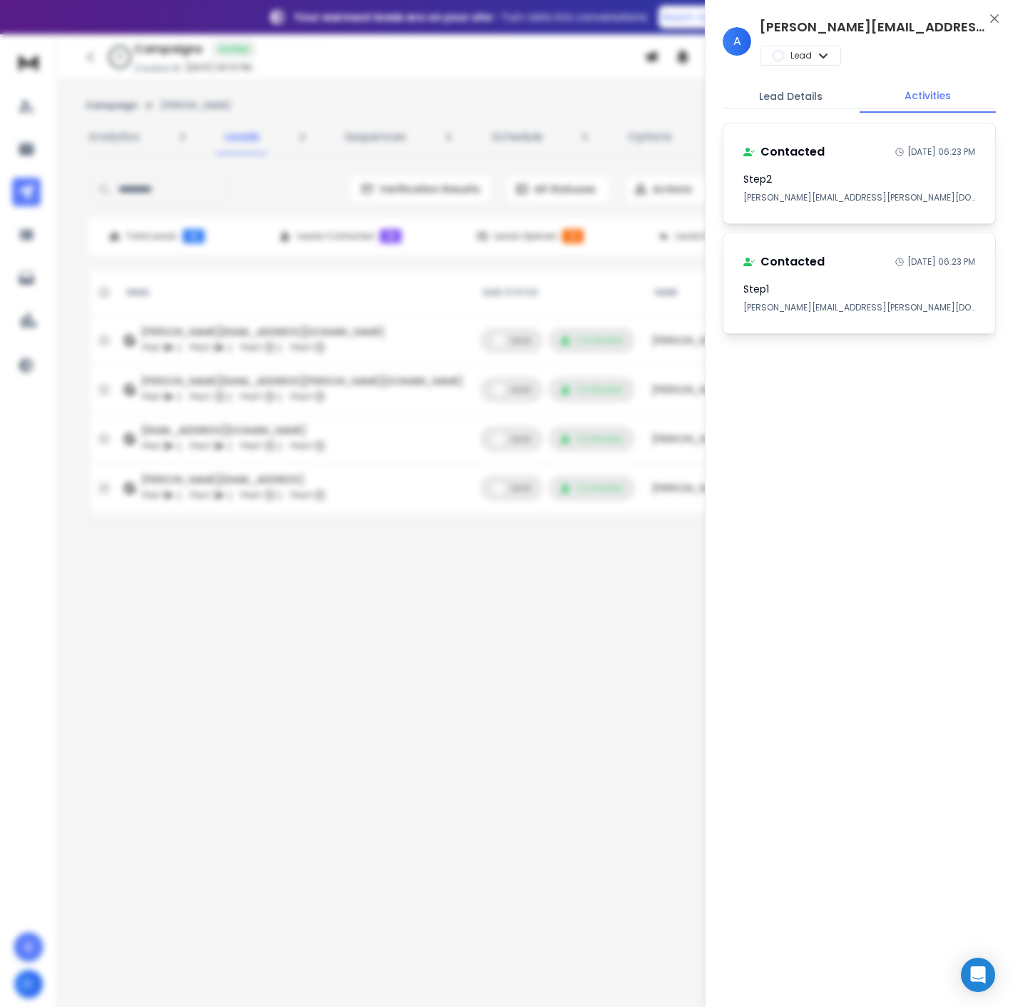
click at [924, 93] on button "Activities" at bounding box center [928, 96] width 137 height 33
click at [553, 93] on div at bounding box center [506, 503] width 1013 height 1007
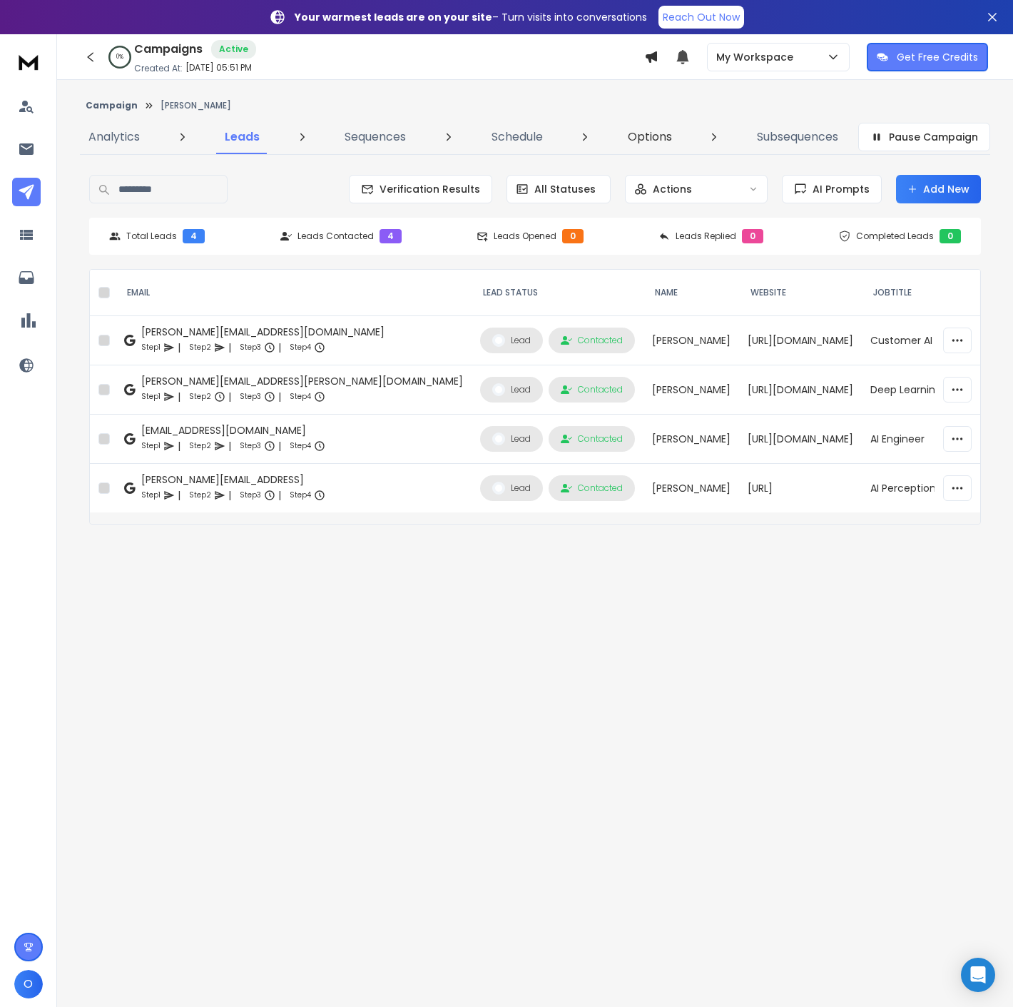
click at [651, 133] on p "Options" at bounding box center [650, 136] width 44 height 17
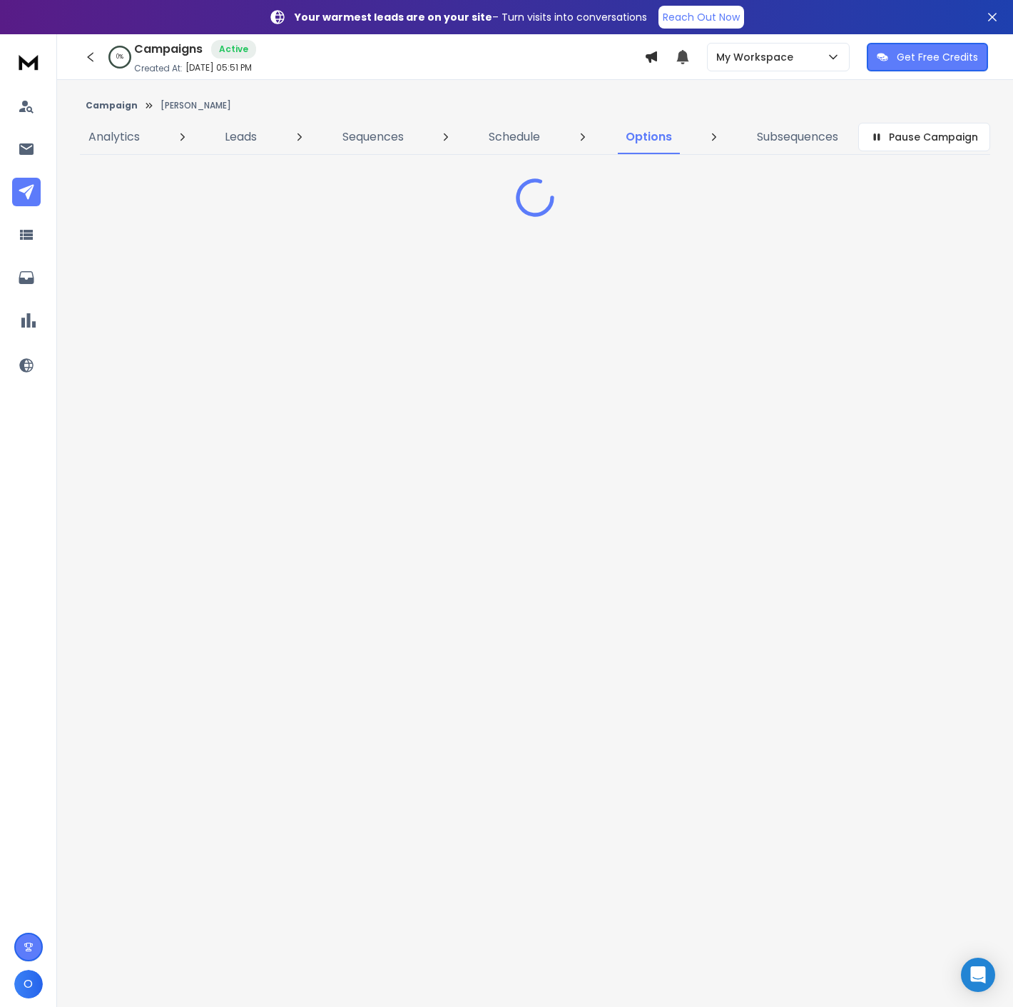
select select "*"
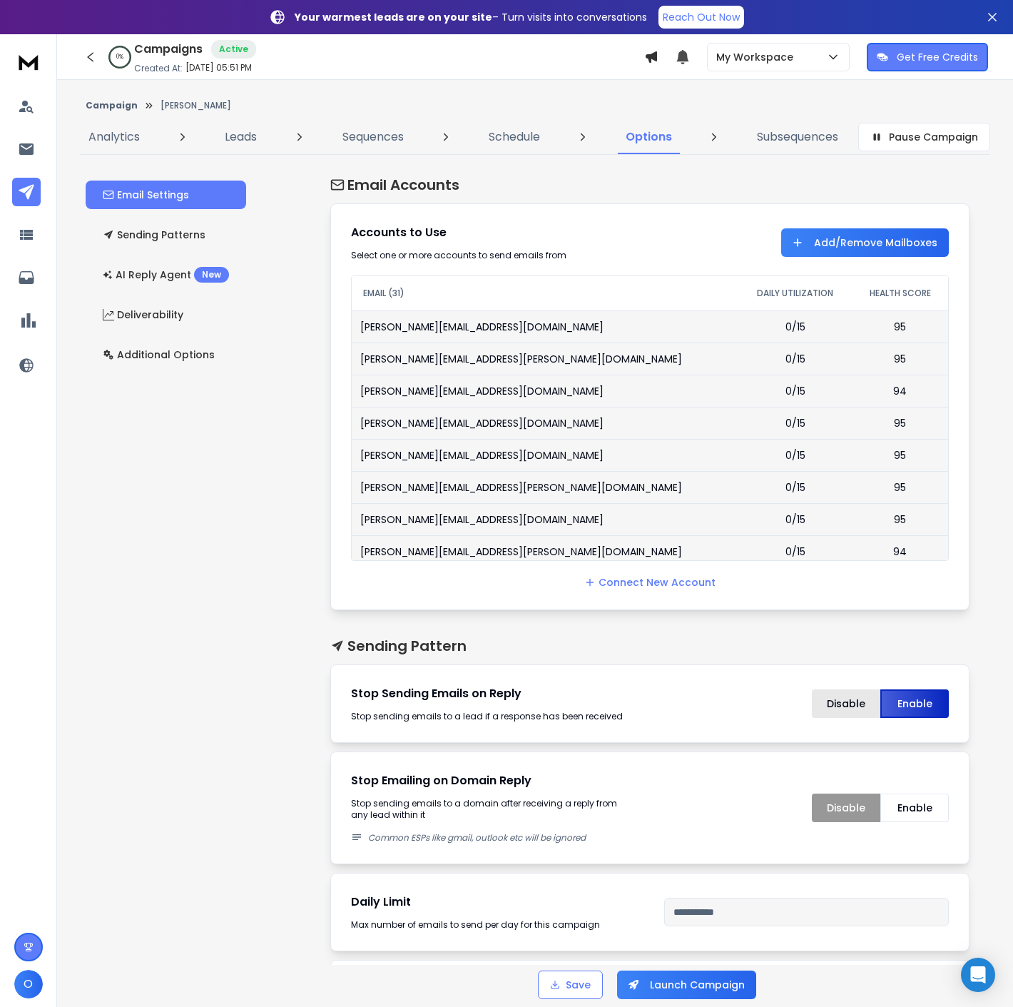
click at [822, 238] on button "Add/Remove Mailboxes" at bounding box center [865, 242] width 168 height 29
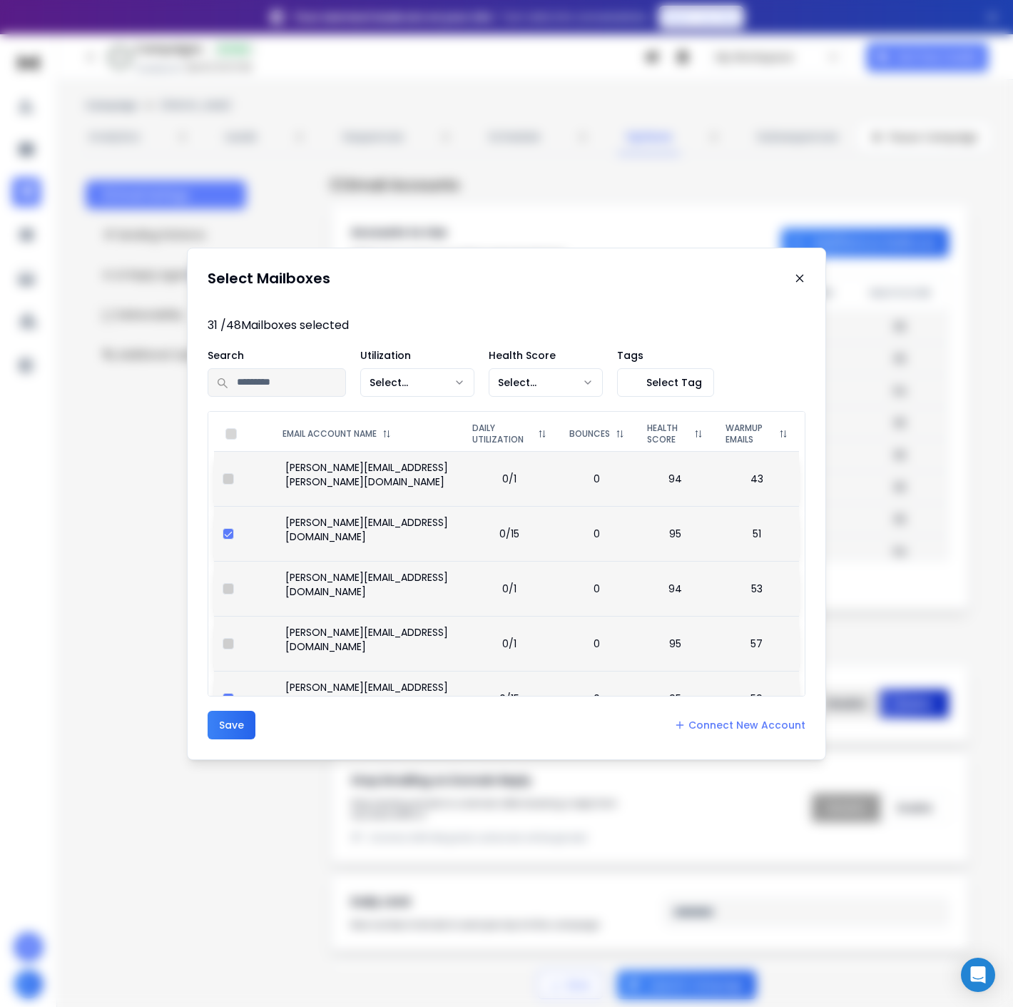
click at [293, 372] on input at bounding box center [277, 382] width 138 height 29
paste input "**********"
type input "**********"
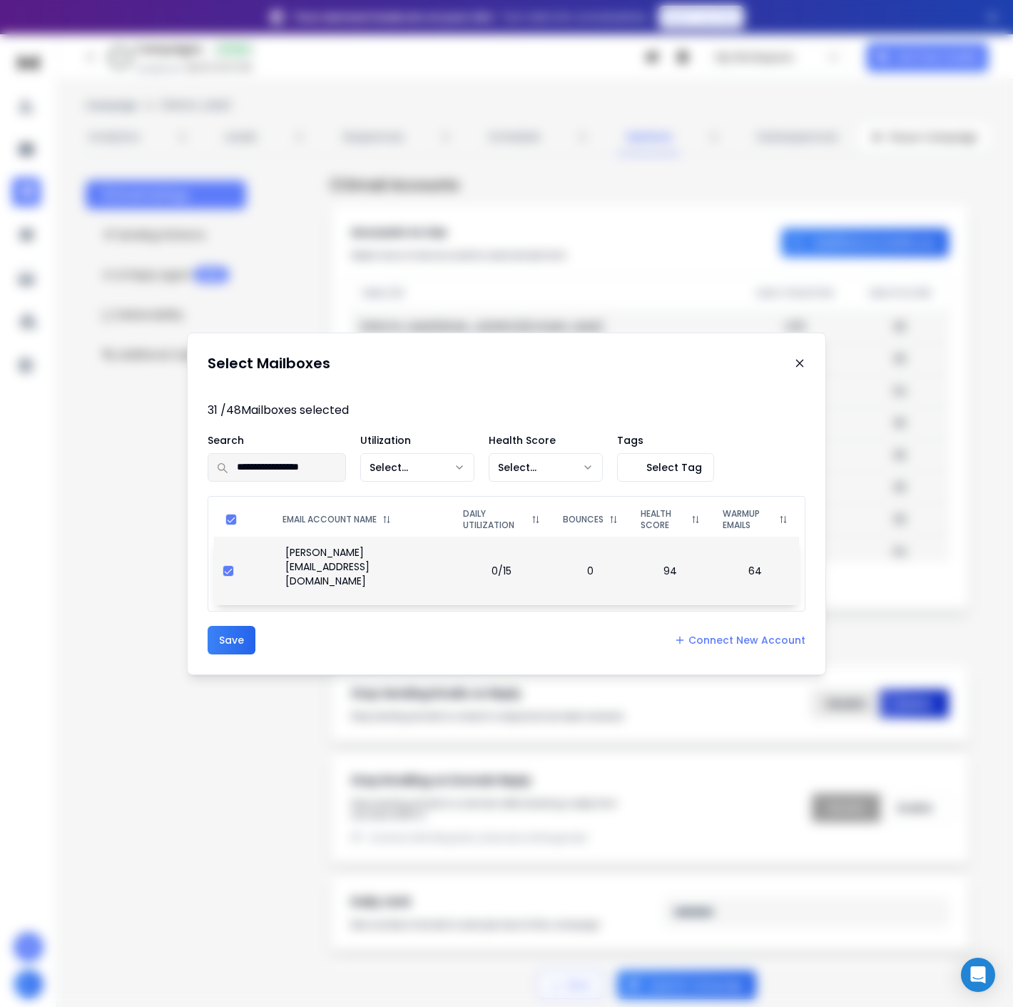
drag, startPoint x: 343, startPoint y: 480, endPoint x: 231, endPoint y: 487, distance: 111.5
click at [231, 482] on input "**********" at bounding box center [277, 467] width 138 height 29
click at [358, 608] on div "**********" at bounding box center [507, 528] width 598 height 253
drag, startPoint x: 338, startPoint y: 479, endPoint x: 234, endPoint y: 479, distance: 104.2
click at [234, 479] on input "**********" at bounding box center [277, 467] width 138 height 29
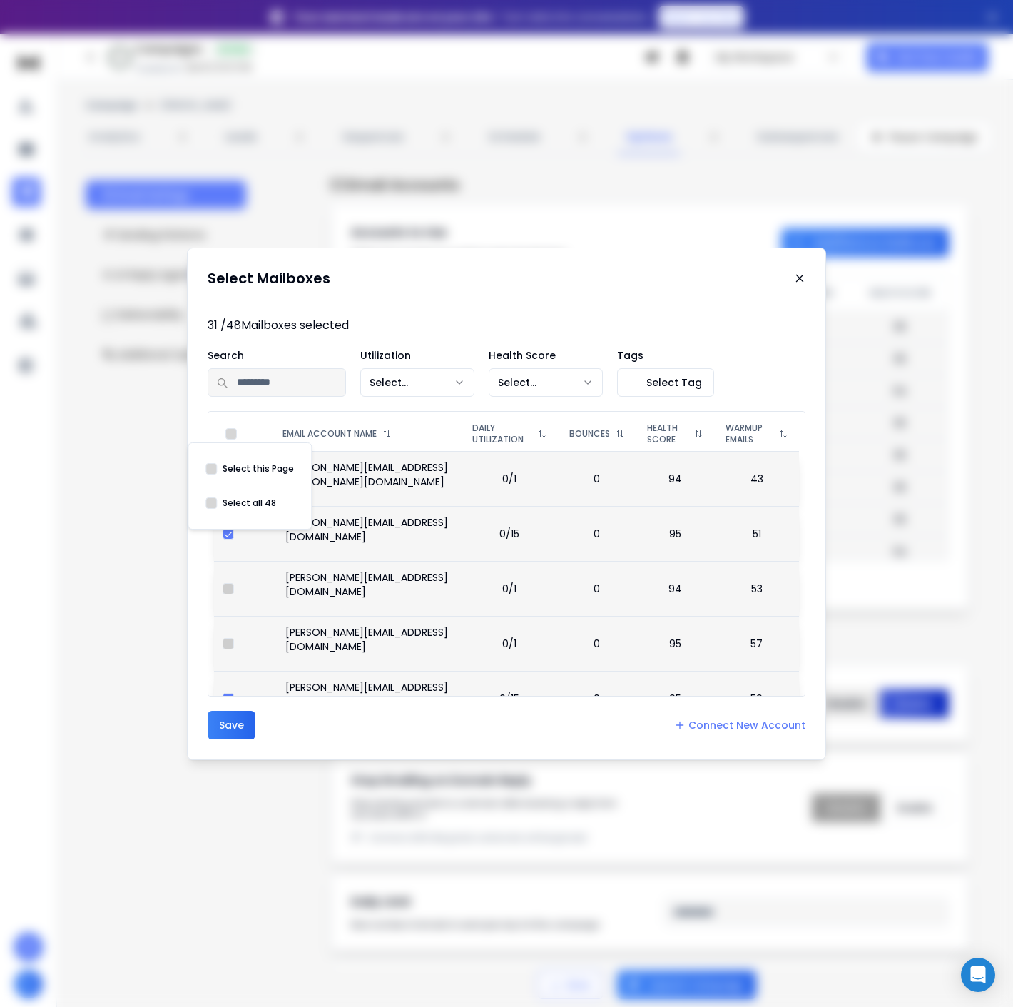
click at [230, 428] on button "Select this Page" at bounding box center [231, 433] width 11 height 11
click at [231, 434] on button "Select this Page" at bounding box center [231, 433] width 11 height 11
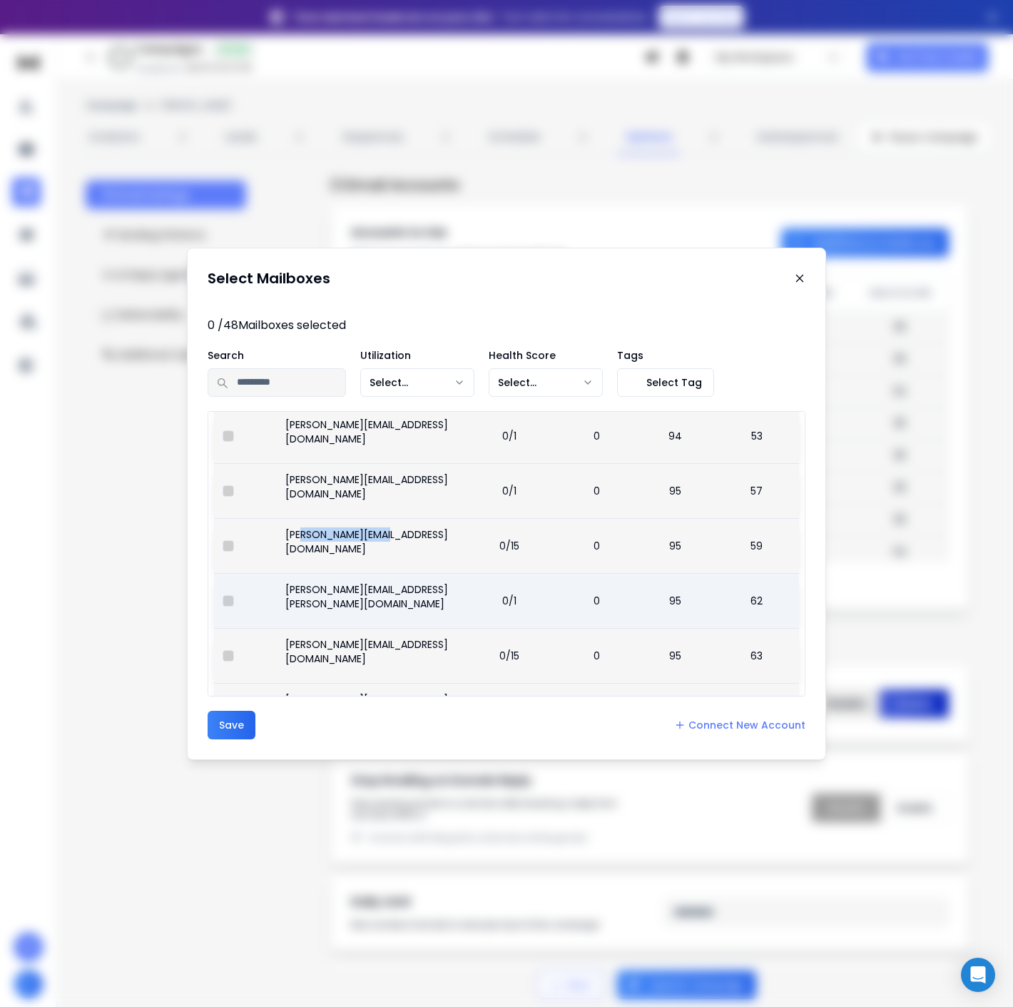
scroll to position [151, 0]
drag, startPoint x: 376, startPoint y: 658, endPoint x: 308, endPoint y: 491, distance: 180.2
click at [308, 520] on td "omar@acquirexs.com" at bounding box center [366, 547] width 190 height 55
click at [226, 542] on button "button" at bounding box center [228, 547] width 11 height 11
click at [338, 728] on div "Save Connect New Account" at bounding box center [507, 725] width 598 height 29
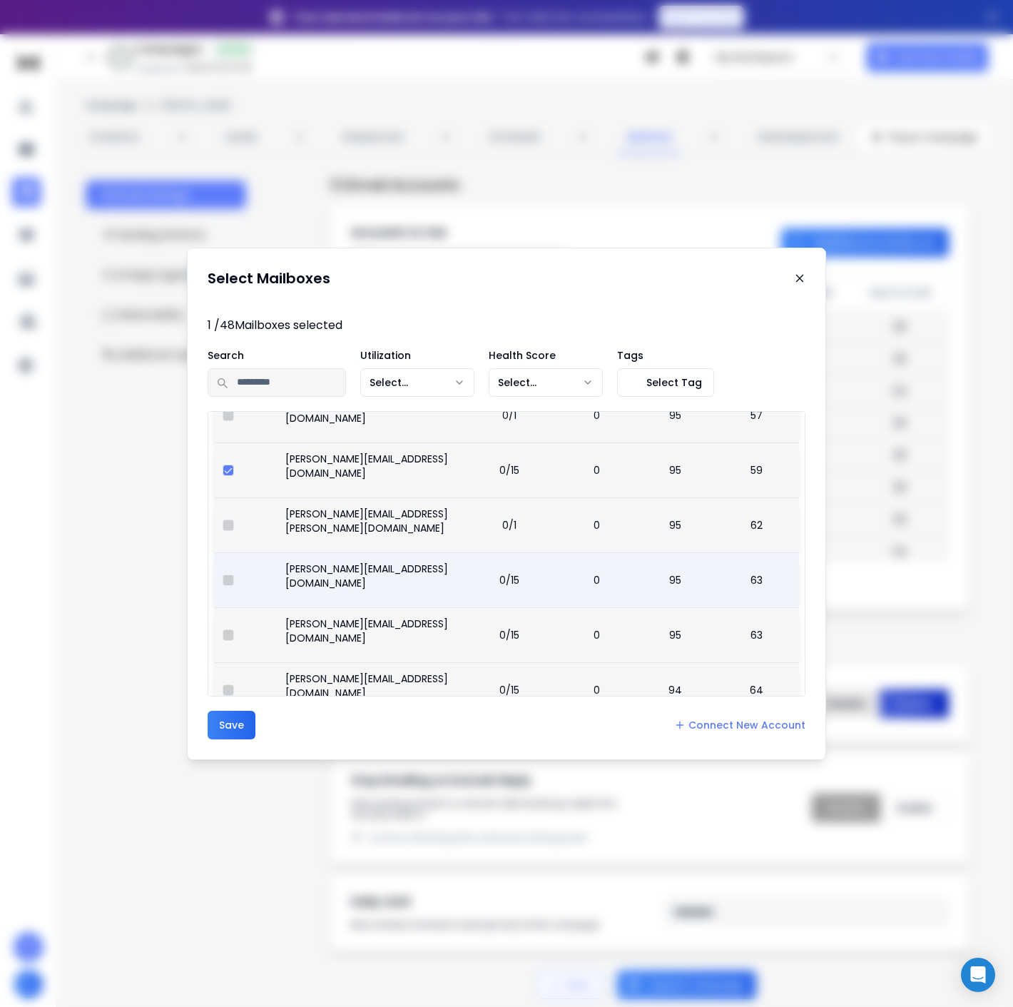
scroll to position [231, 0]
click at [225, 682] on button "button" at bounding box center [228, 687] width 11 height 11
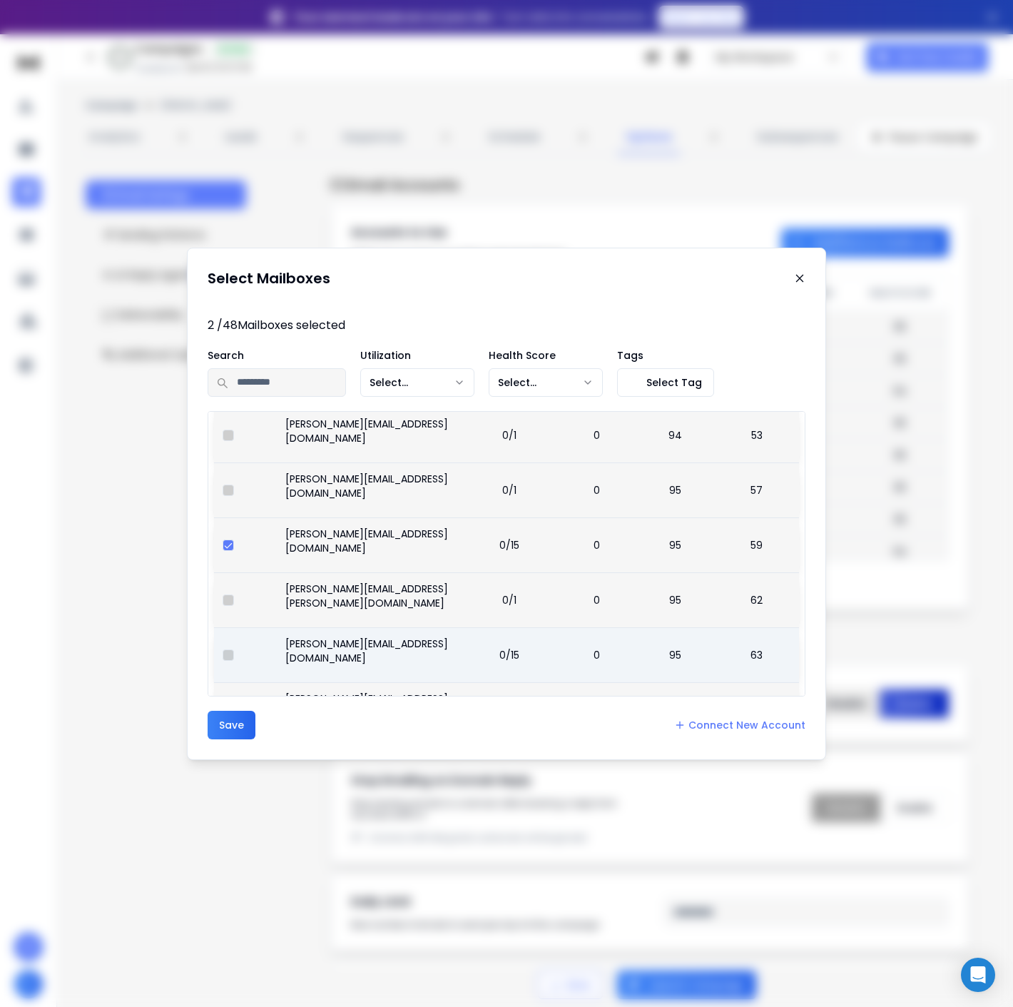
scroll to position [151, 0]
type button "on"
click at [321, 386] on input at bounding box center [277, 382] width 138 height 29
paste input "**********"
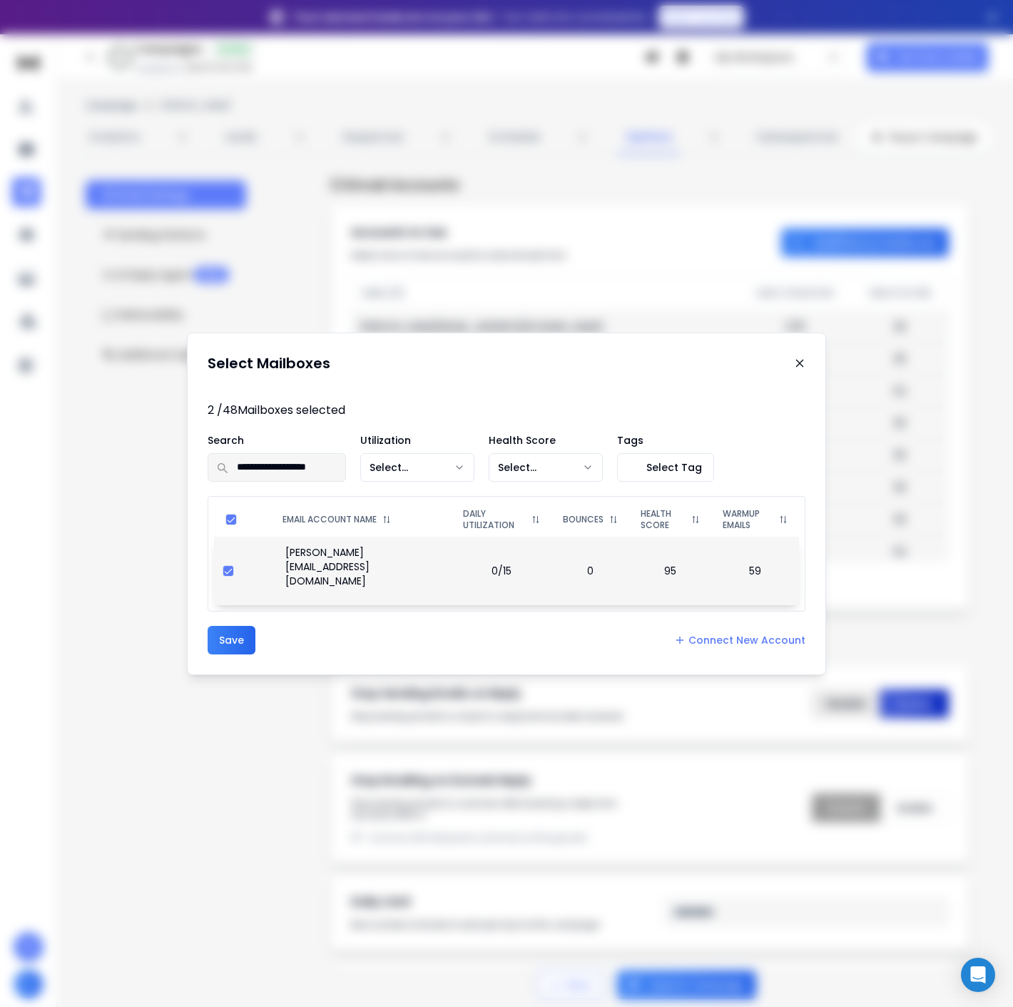
scroll to position [0, 0]
drag, startPoint x: 277, startPoint y: 480, endPoint x: 207, endPoint y: 485, distance: 70.2
click at [208, 482] on input "**********" at bounding box center [277, 467] width 138 height 29
type input "**********"
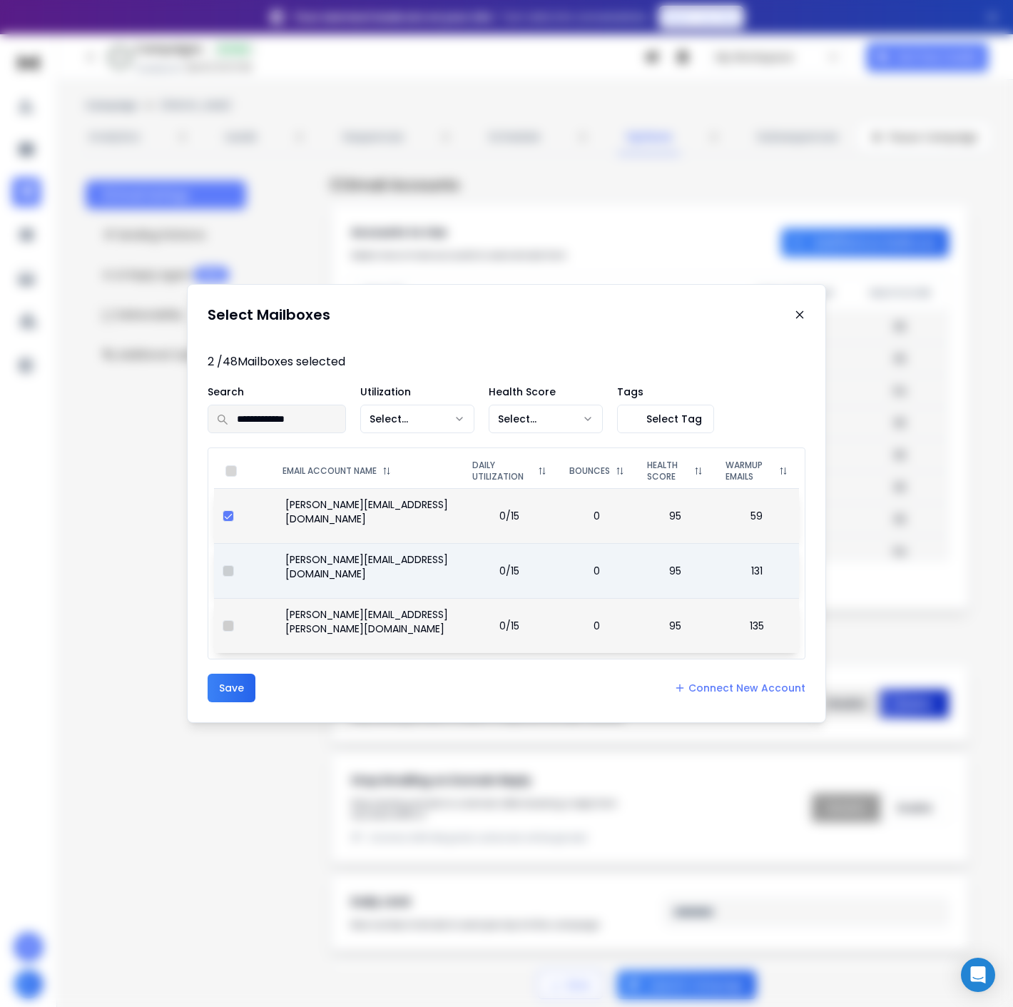
click at [223, 571] on button "button" at bounding box center [228, 570] width 11 height 11
click at [226, 610] on td at bounding box center [242, 625] width 57 height 55
drag, startPoint x: 307, startPoint y: 437, endPoint x: 236, endPoint y: 440, distance: 70.7
click at [236, 433] on input "**********" at bounding box center [277, 419] width 138 height 29
click at [240, 432] on input "**********" at bounding box center [277, 419] width 138 height 29
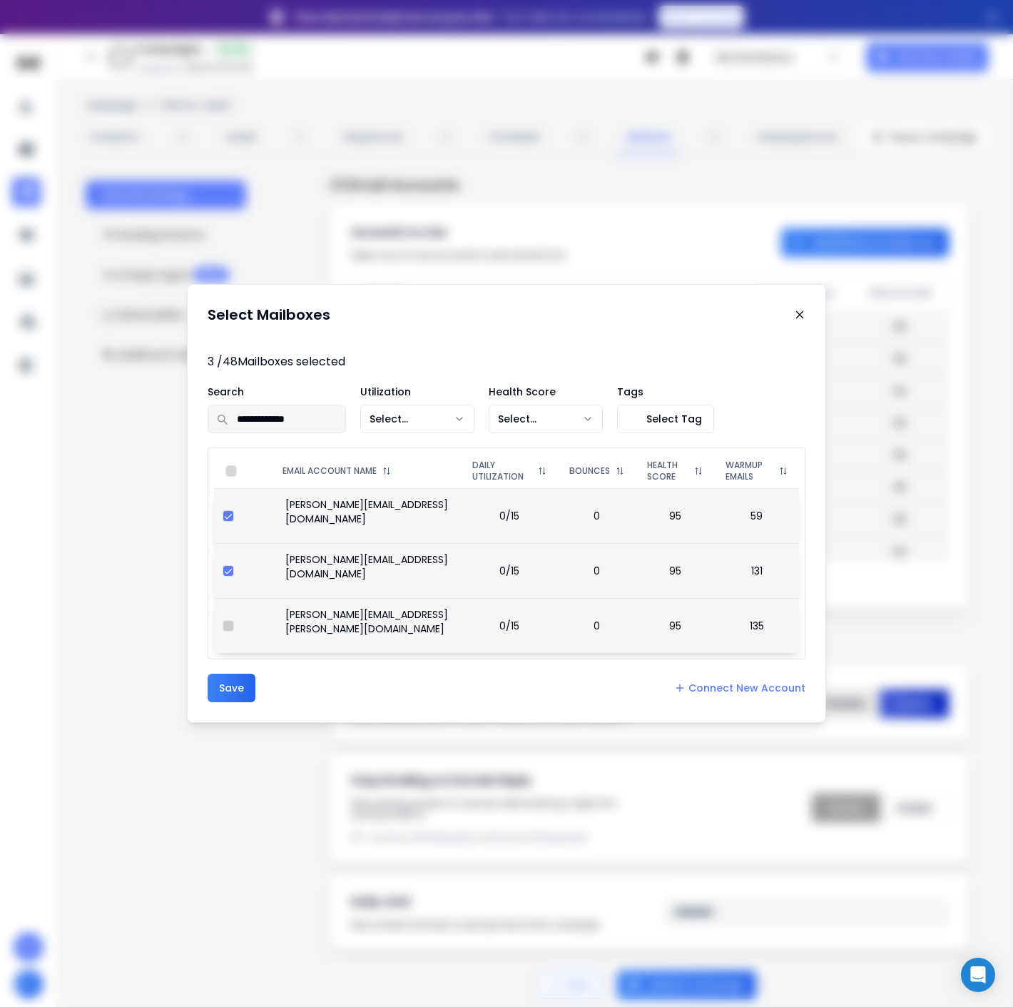
drag, startPoint x: 337, startPoint y: 432, endPoint x: 223, endPoint y: 434, distance: 113.5
click at [223, 433] on div "**********" at bounding box center [277, 419] width 138 height 29
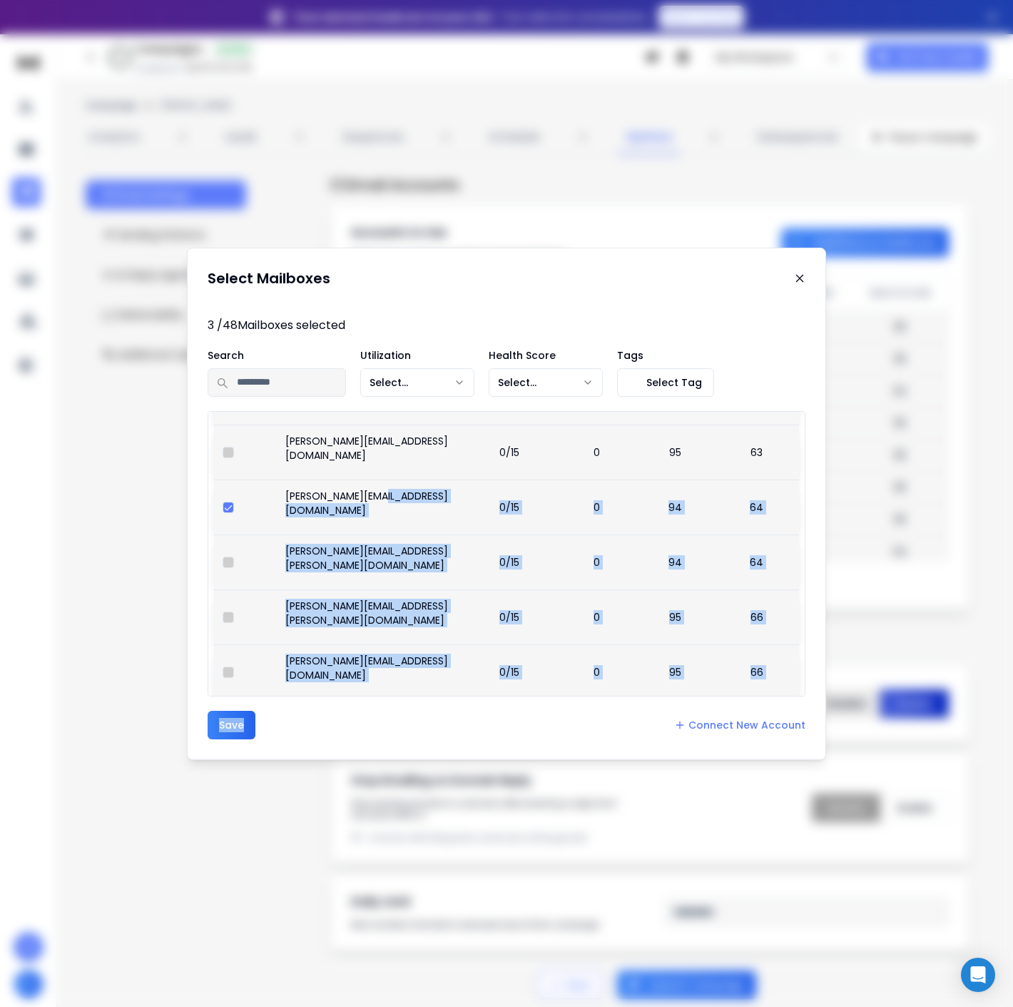
scroll to position [733, 0]
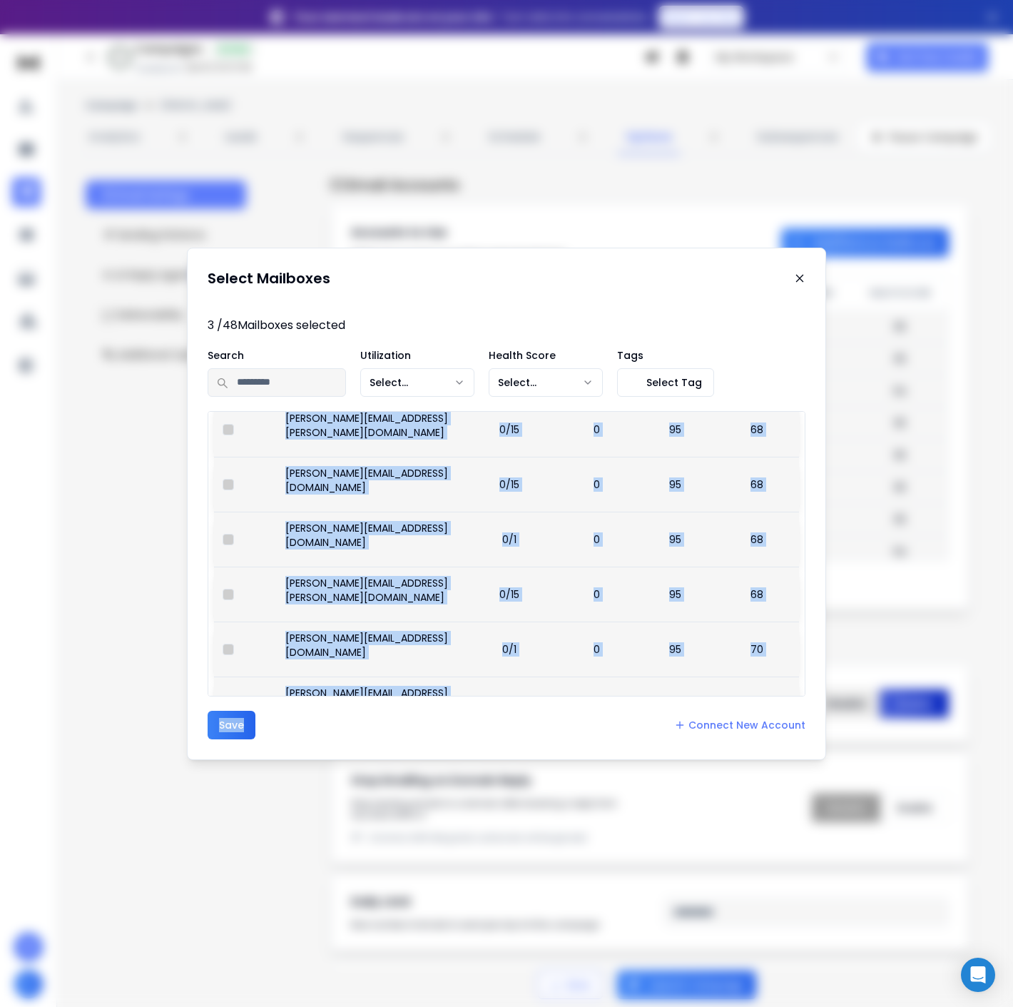
drag, startPoint x: 392, startPoint y: 605, endPoint x: 330, endPoint y: 705, distance: 118.0
click at [330, 708] on div "3 / 48 Mailboxes selected Search Utilization Select... Health Score Select... T…" at bounding box center [507, 528] width 598 height 422
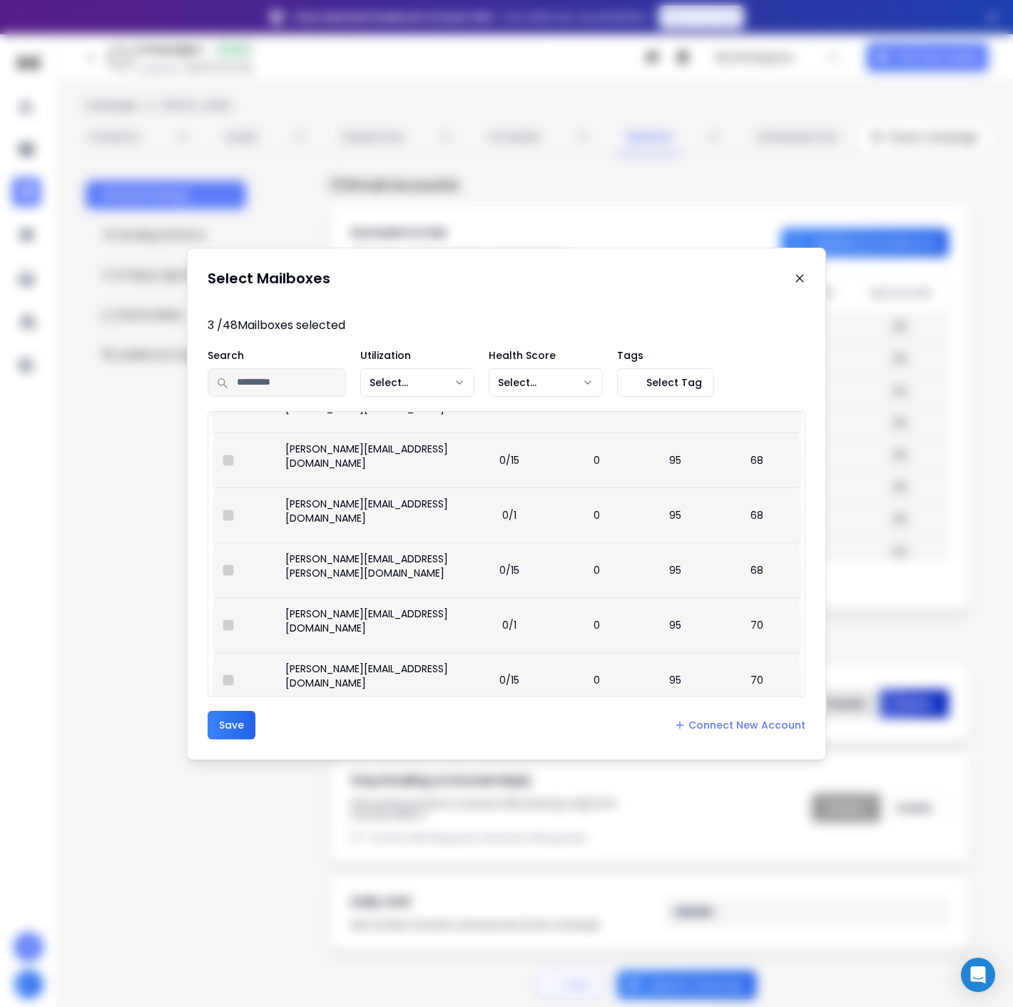
click at [279, 376] on input at bounding box center [277, 382] width 138 height 29
paste input "**********"
type input "**********"
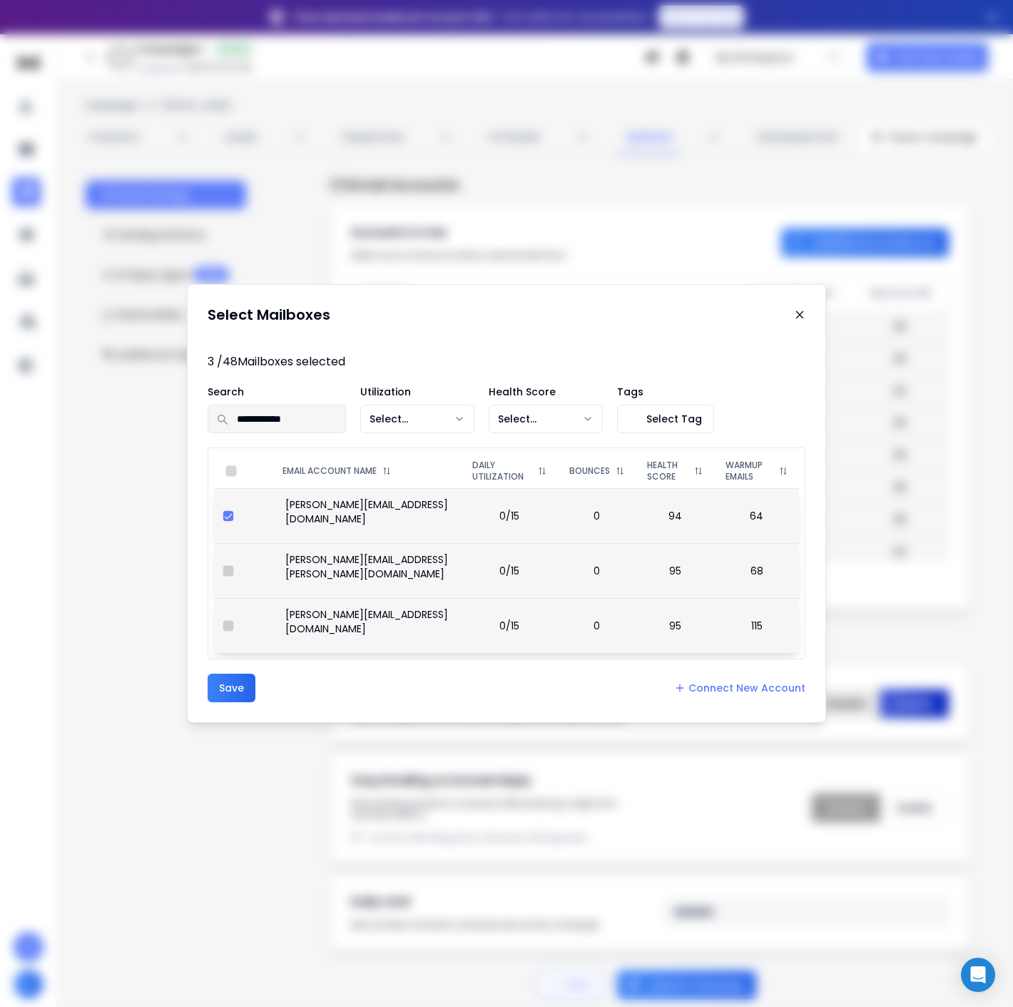
scroll to position [0, 0]
drag, startPoint x: 228, startPoint y: 617, endPoint x: 228, endPoint y: 592, distance: 25.0
click at [228, 620] on button "button" at bounding box center [228, 625] width 11 height 11
click at [227, 576] on button "button" at bounding box center [228, 570] width 11 height 11
click at [236, 674] on button "Save" at bounding box center [232, 688] width 48 height 29
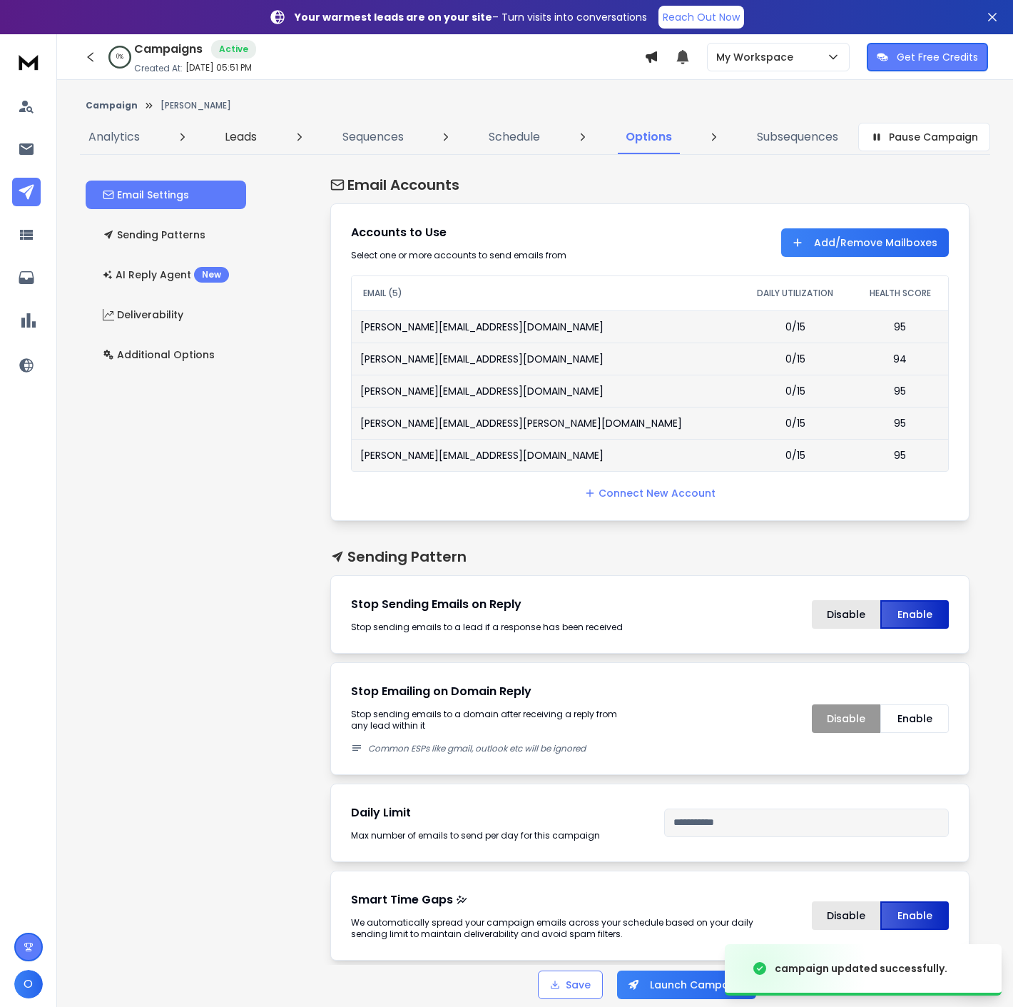
click at [248, 132] on p "Leads" at bounding box center [241, 136] width 32 height 17
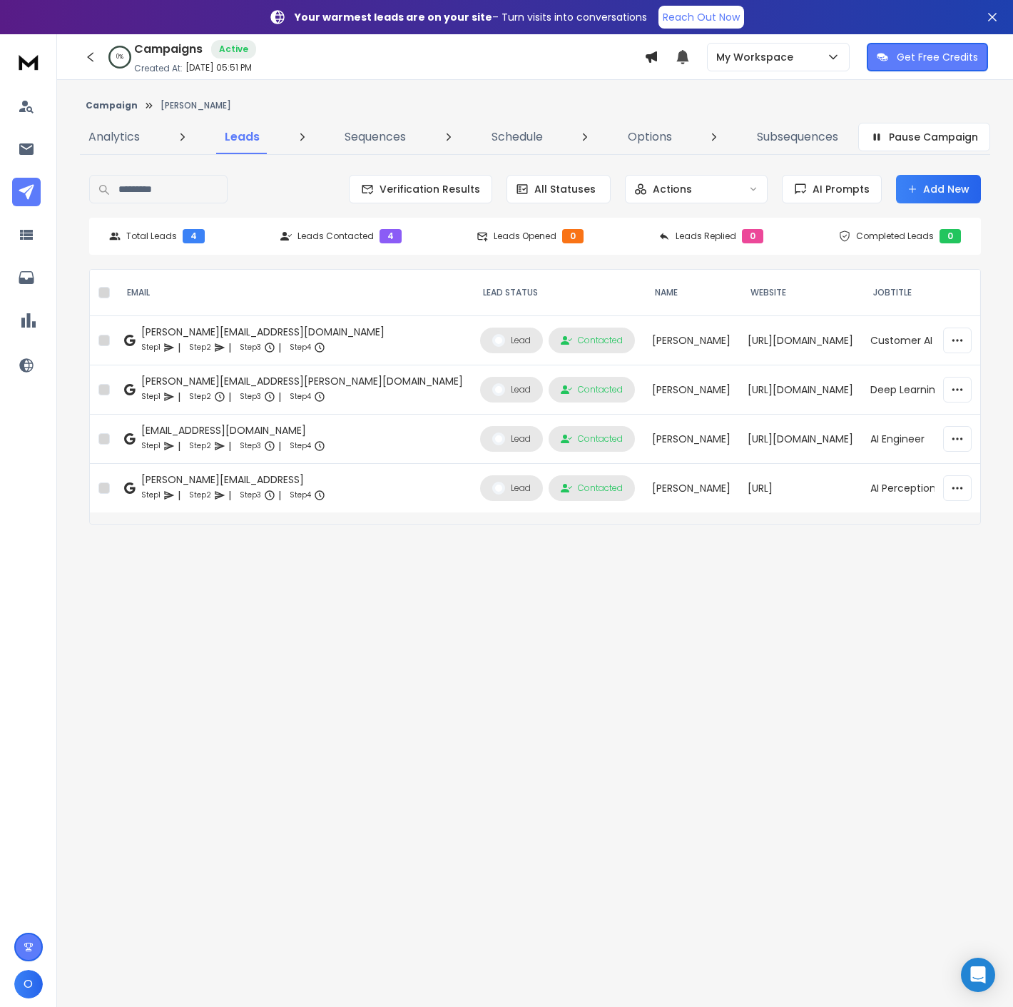
click at [288, 343] on div "Step 1 | Step 2 | Step 3 | Step 4" at bounding box center [262, 347] width 243 height 14
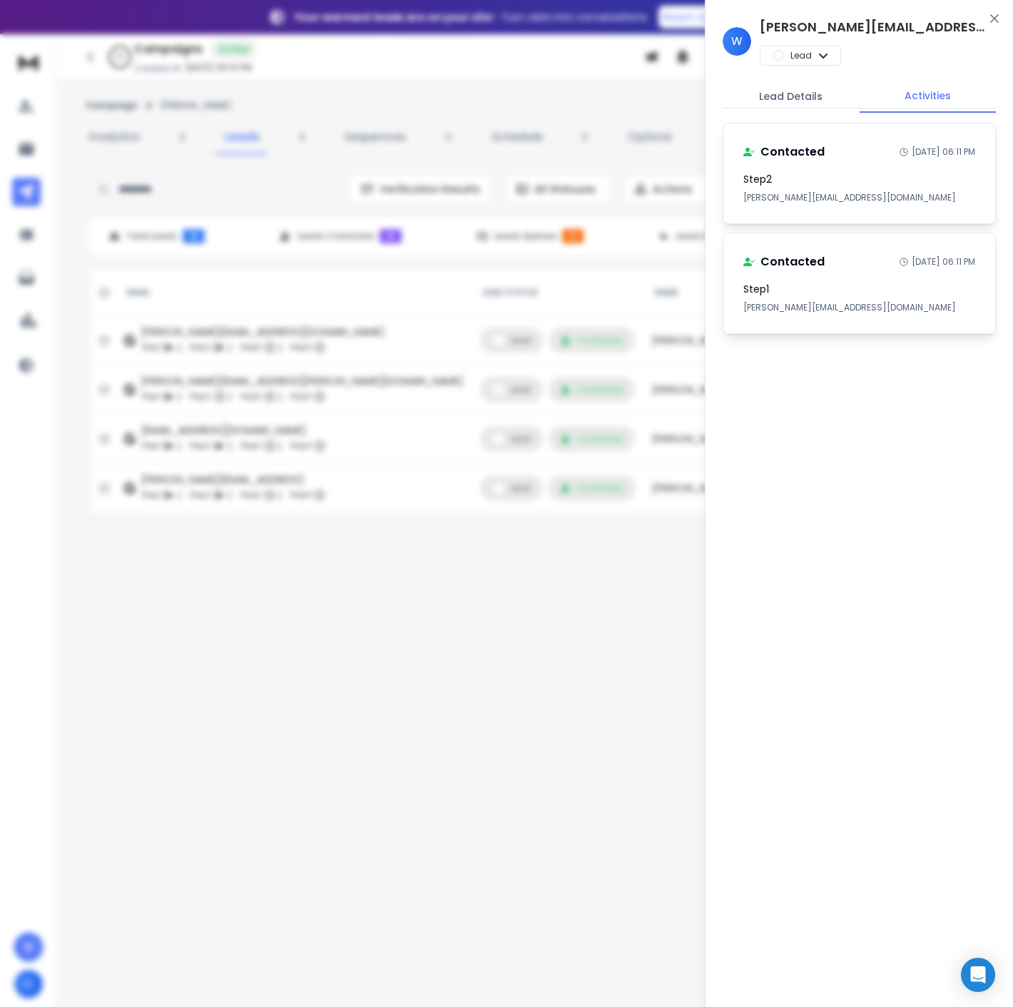
click at [910, 91] on button "Activities" at bounding box center [928, 96] width 137 height 33
click at [512, 385] on div at bounding box center [506, 503] width 1013 height 1007
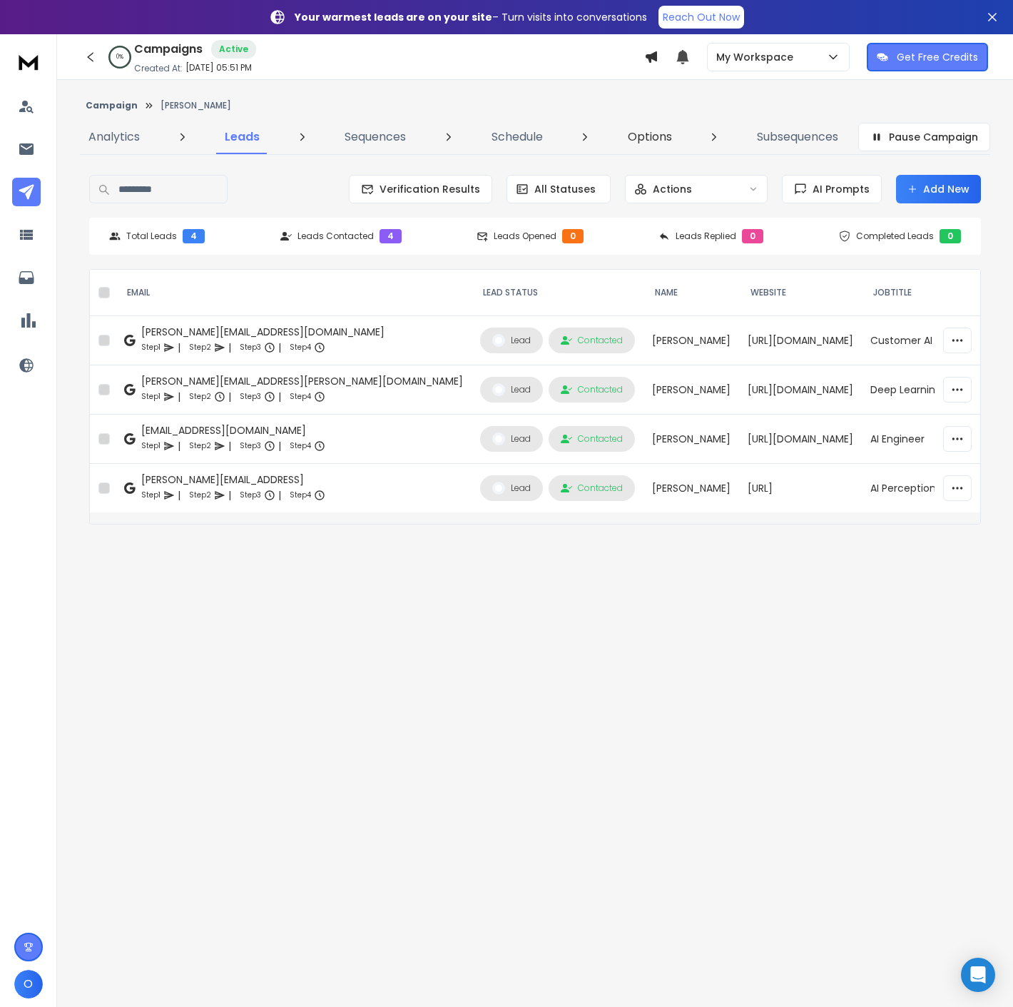
click at [639, 136] on p "Options" at bounding box center [650, 136] width 44 height 17
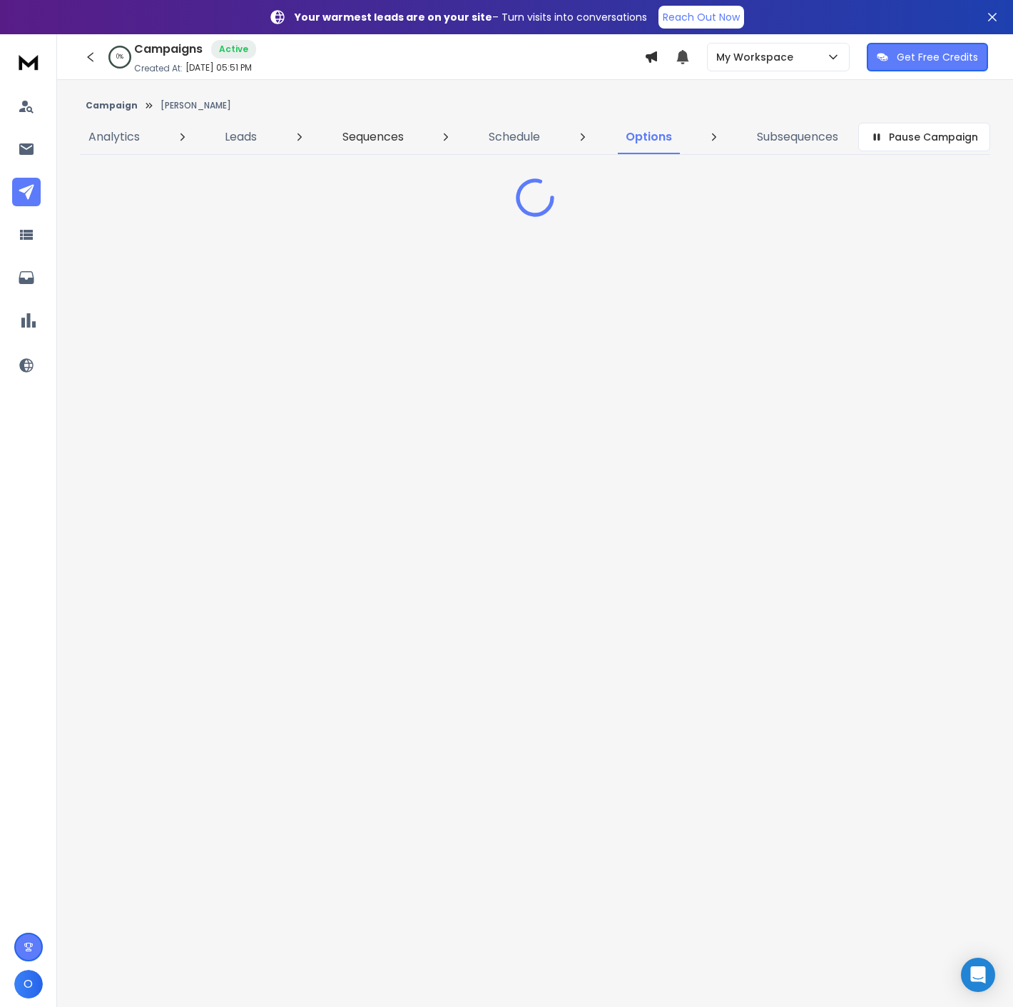
select select "*"
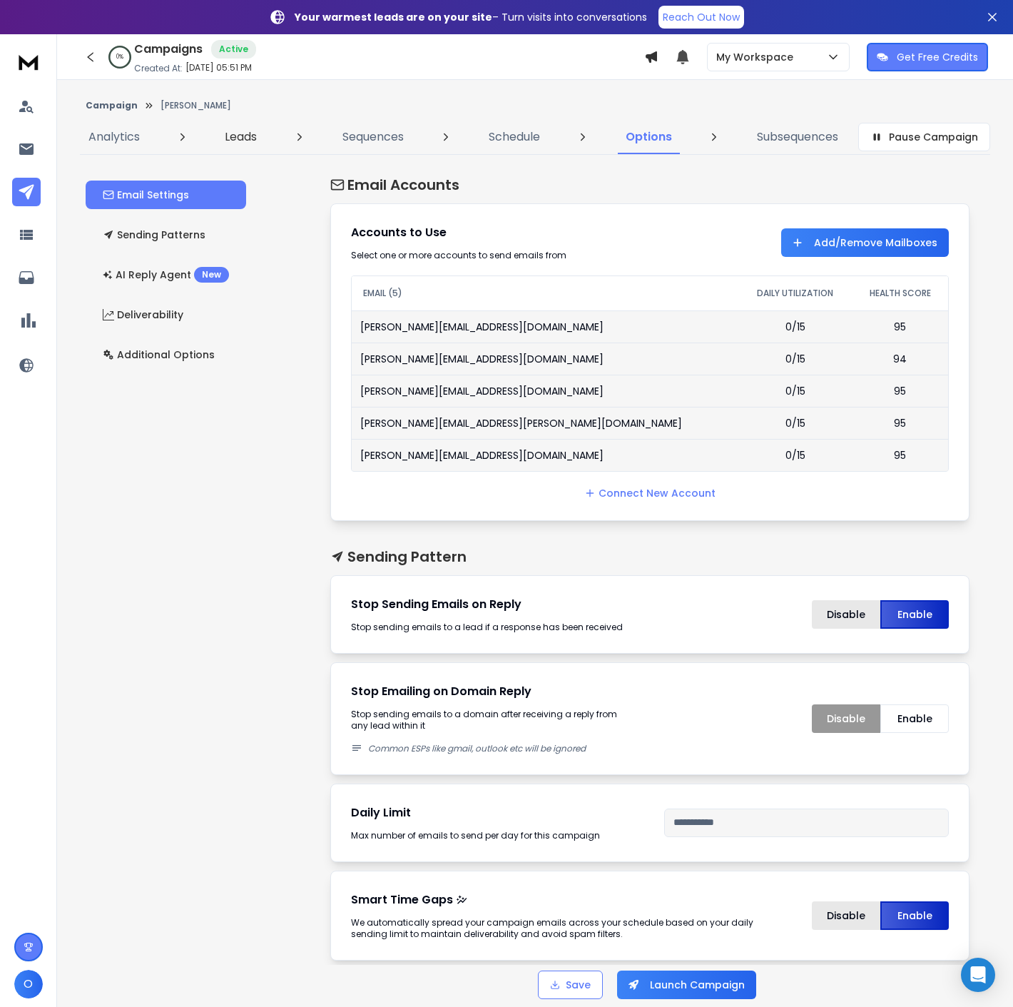
click at [237, 131] on p "Leads" at bounding box center [241, 136] width 32 height 17
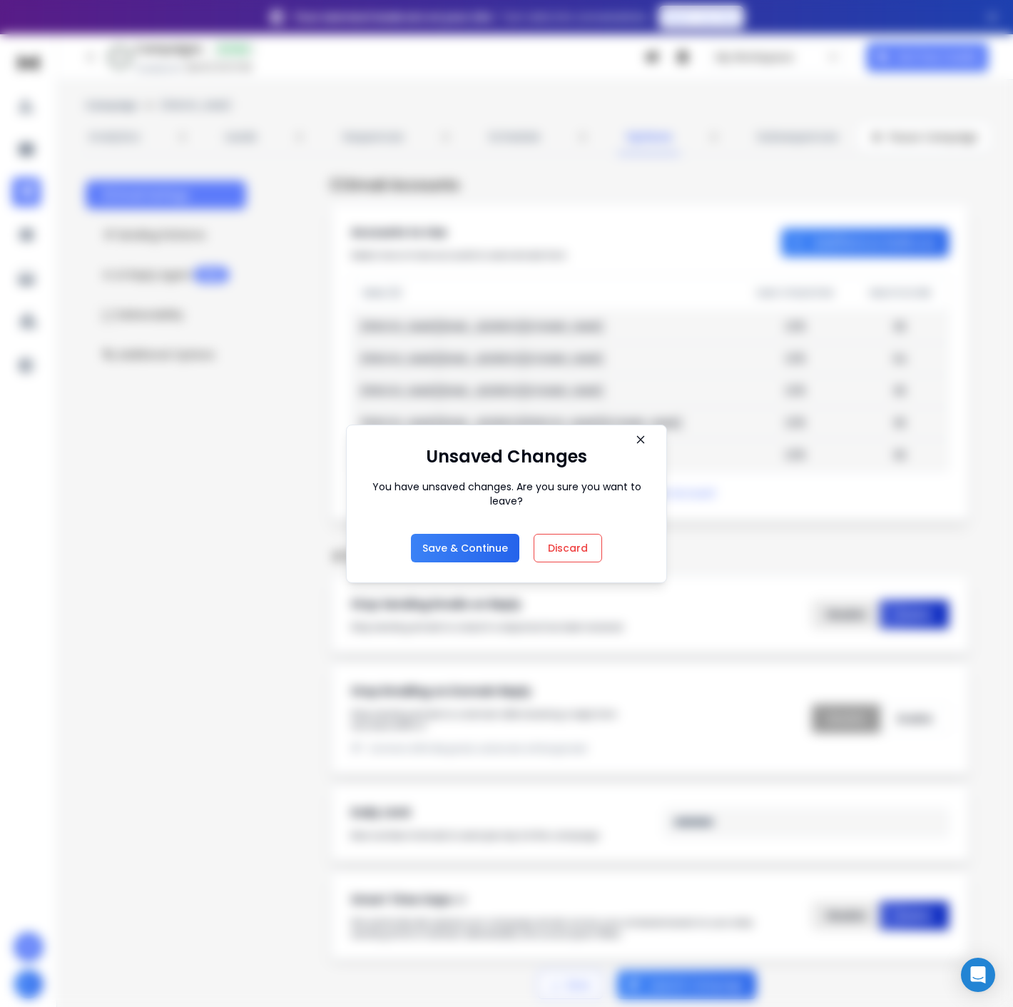
click at [477, 554] on button "Save & Continue" at bounding box center [465, 548] width 108 height 29
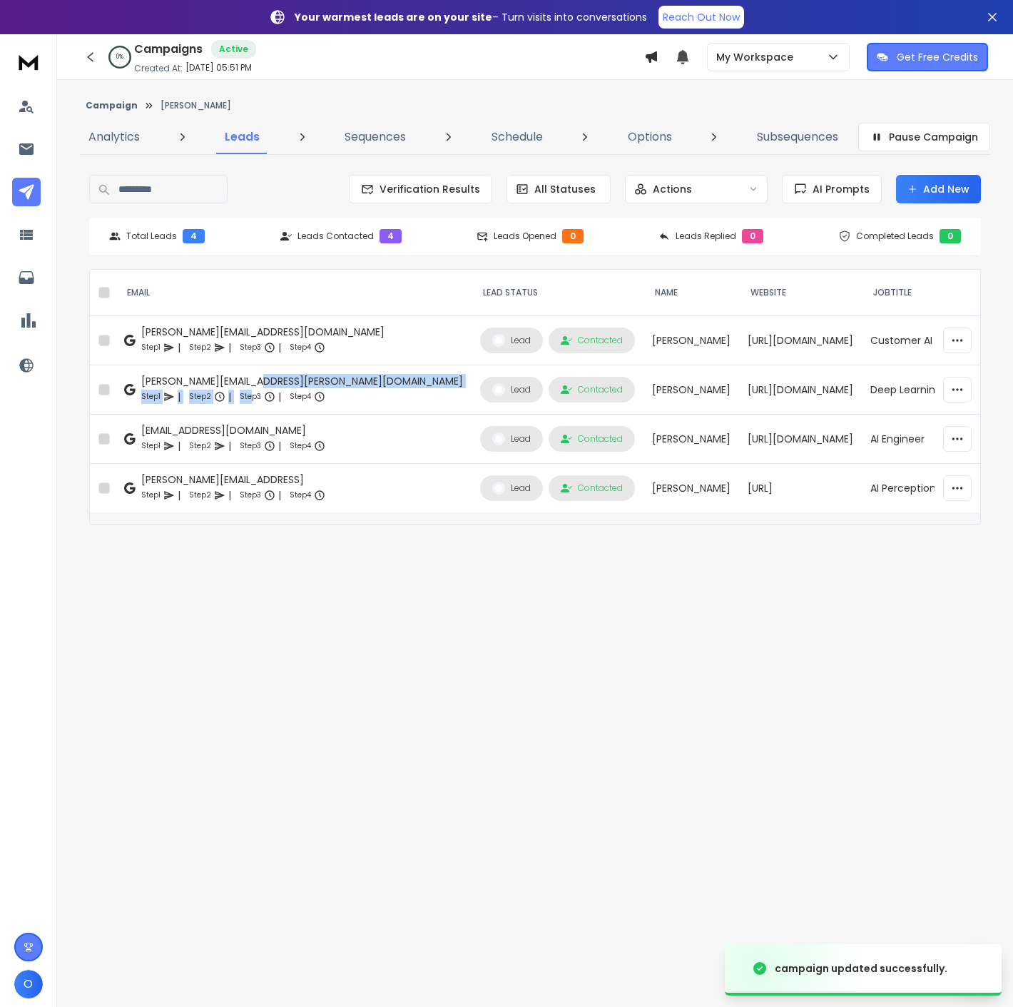
drag, startPoint x: 254, startPoint y: 410, endPoint x: 253, endPoint y: 432, distance: 22.2
click at [253, 405] on div "jon.paterson@zimperium.com Step 1 | Step 2 | Step 3 | Step 4" at bounding box center [302, 389] width 322 height 31
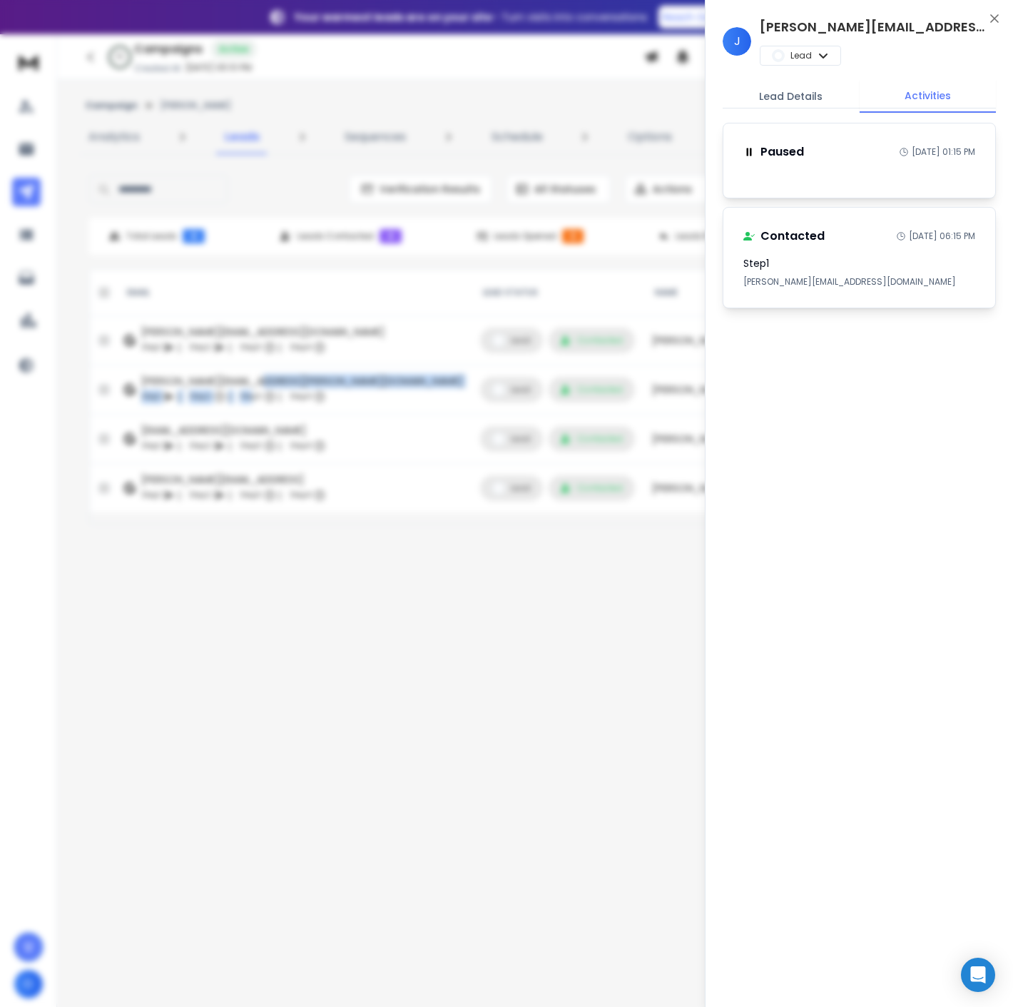
click at [928, 103] on button "Activities" at bounding box center [928, 96] width 137 height 33
click at [223, 490] on div at bounding box center [506, 503] width 1013 height 1007
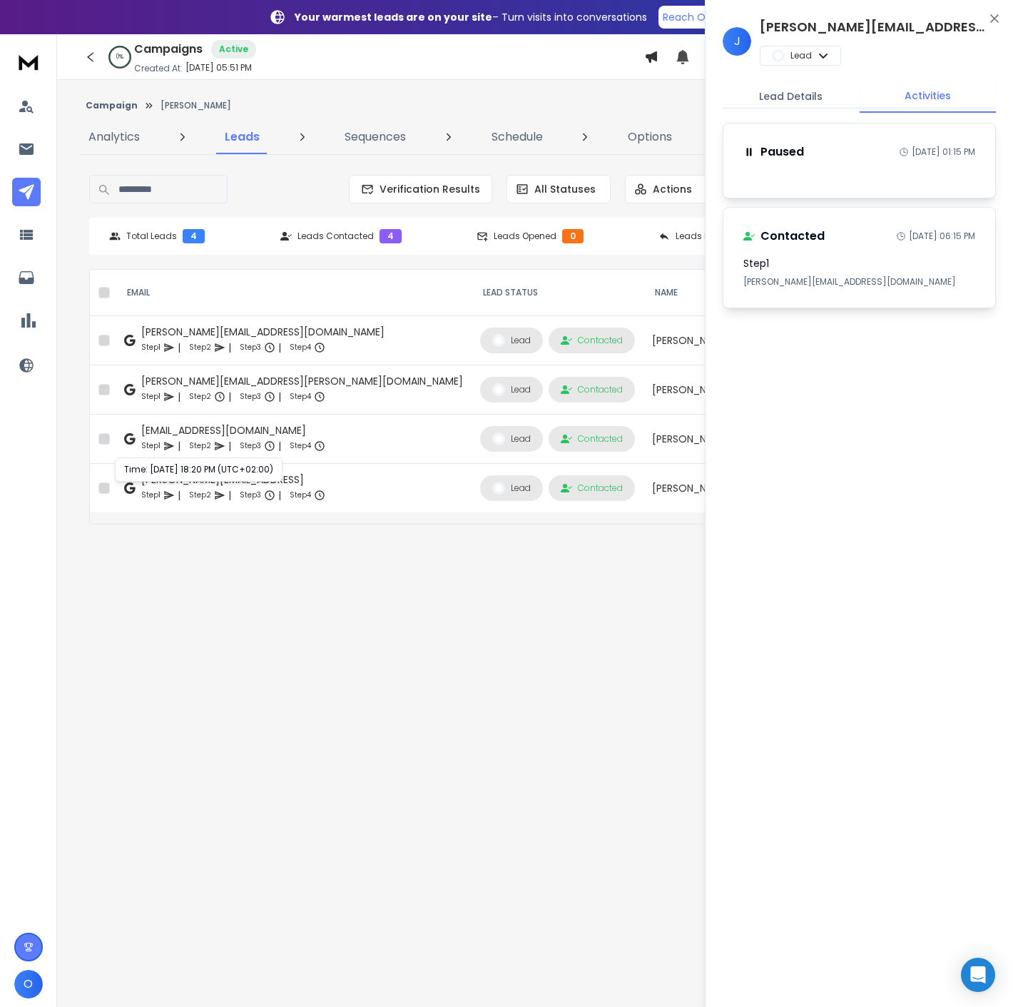
click at [223, 452] on icon at bounding box center [219, 445] width 11 height 11
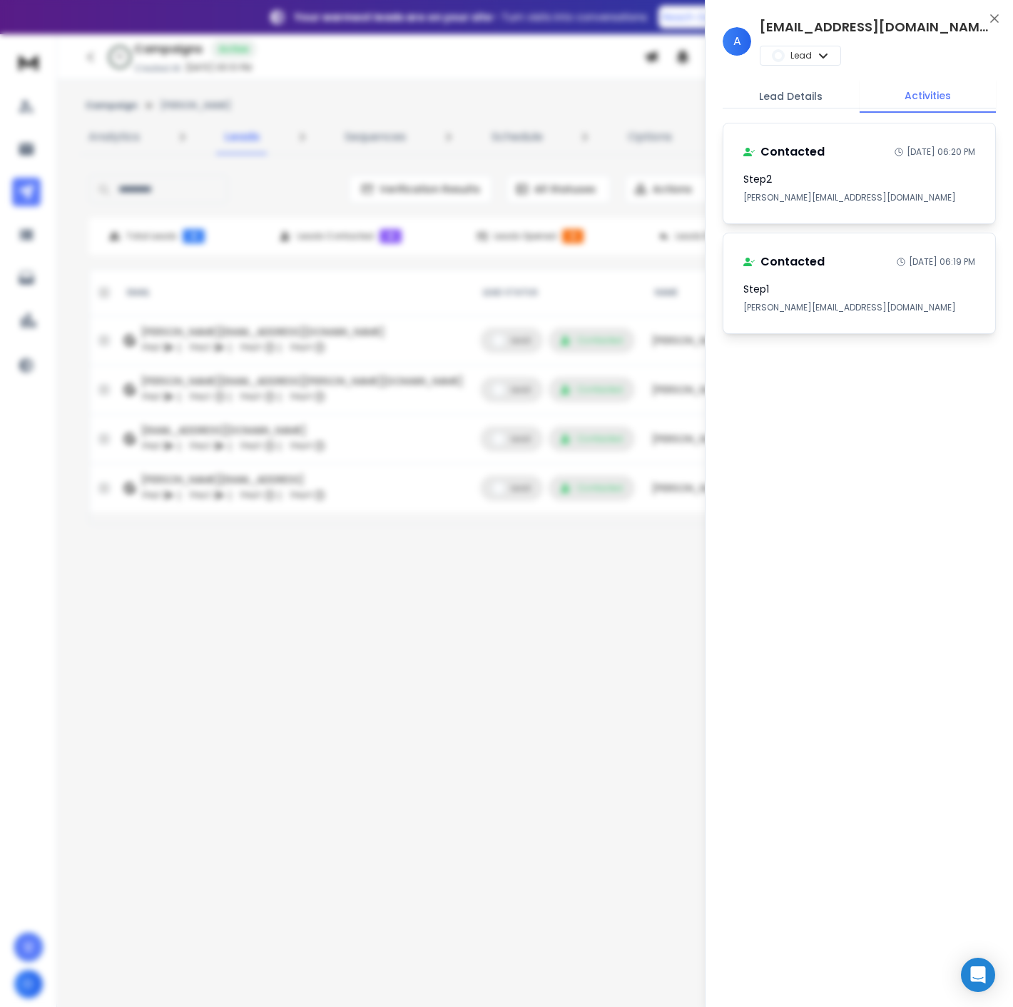
click at [921, 84] on button "Activities" at bounding box center [928, 96] width 137 height 33
click at [589, 93] on div at bounding box center [506, 503] width 1013 height 1007
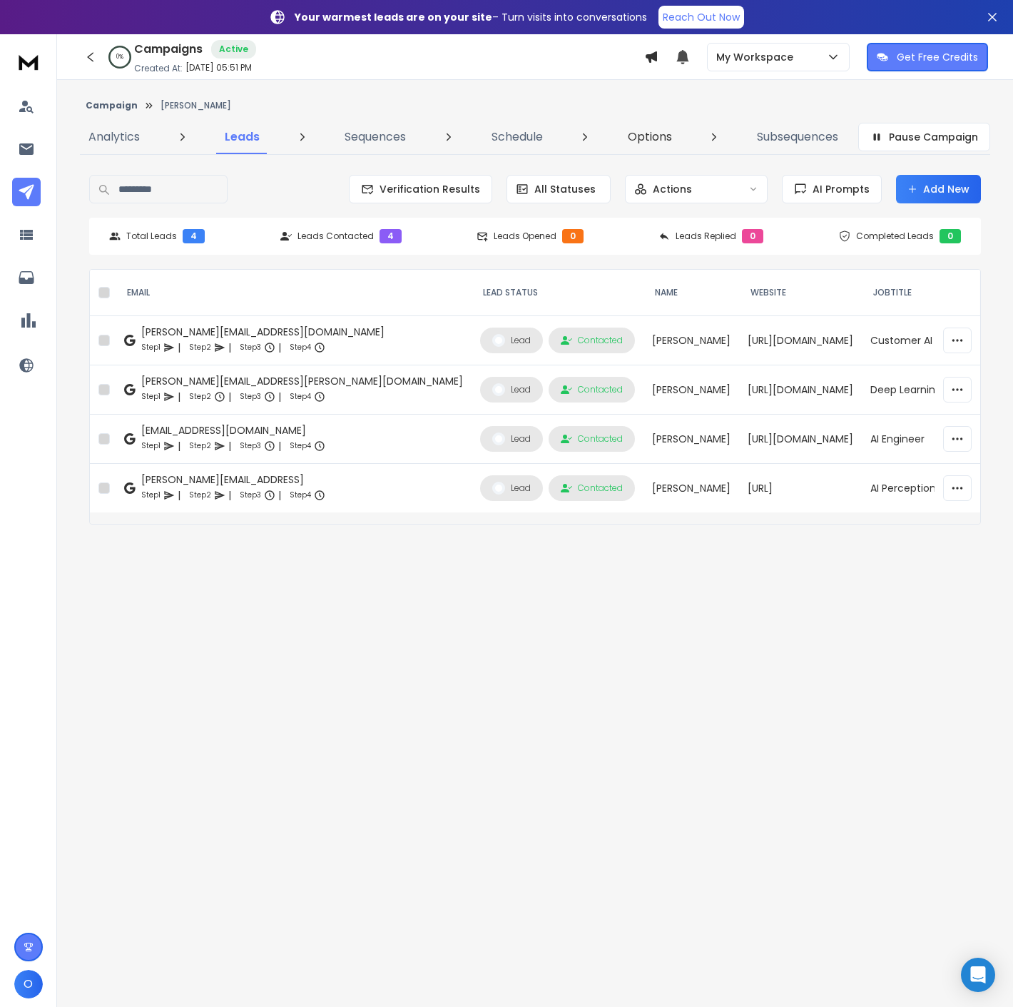
click at [662, 134] on p "Options" at bounding box center [650, 136] width 44 height 17
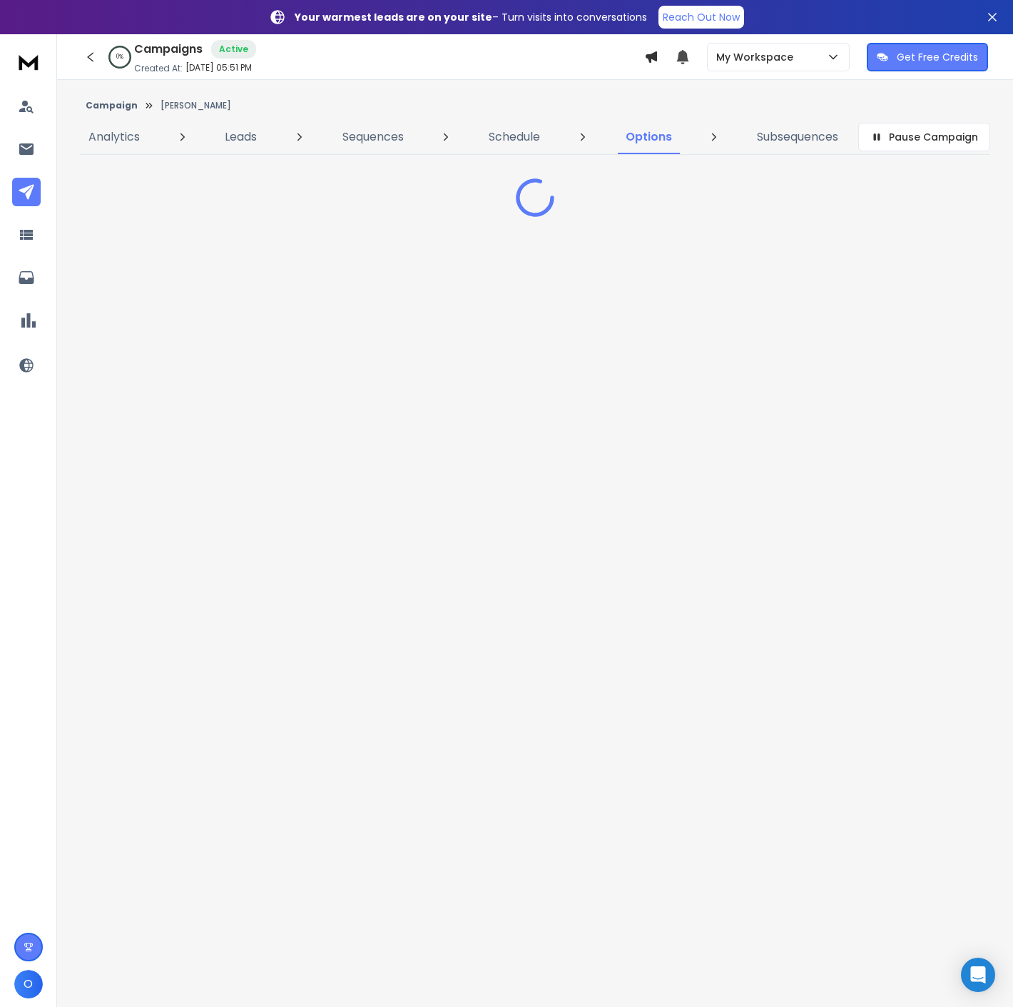
select select "*"
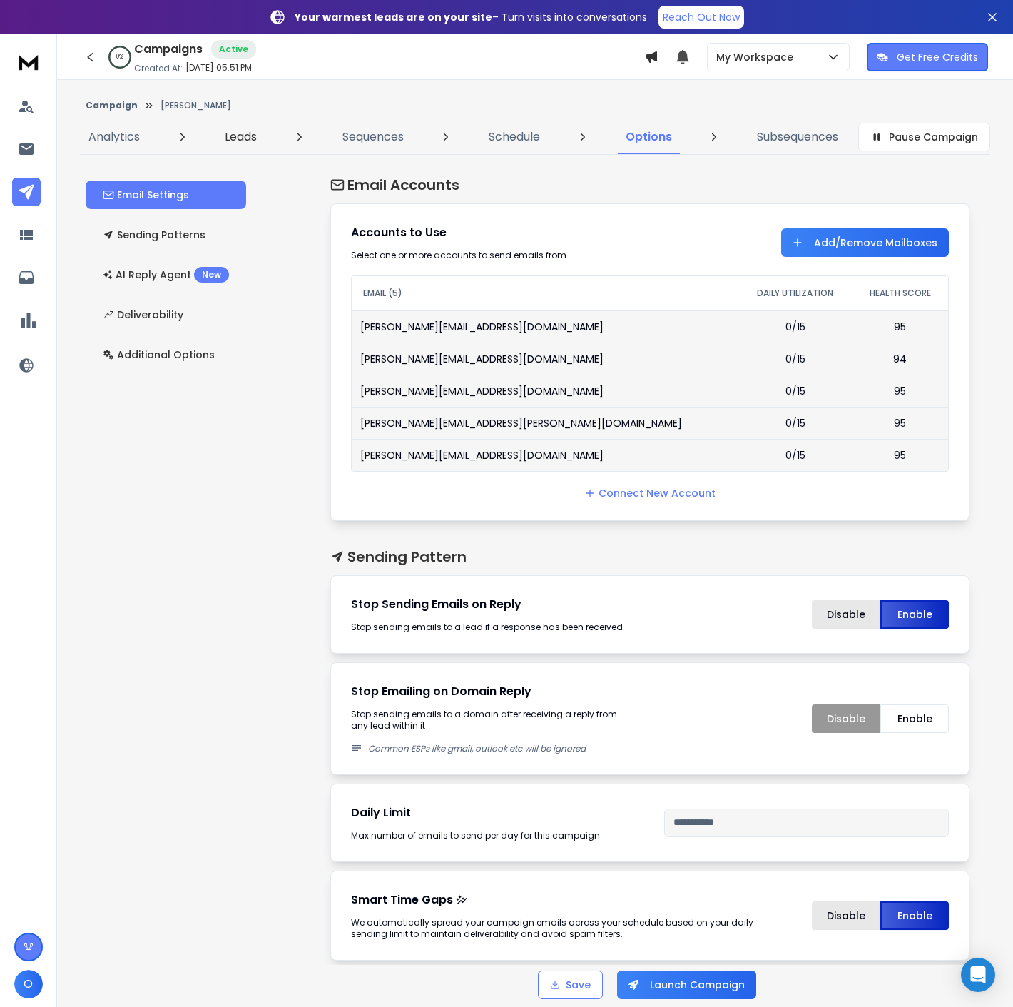
click at [220, 133] on link "Leads" at bounding box center [240, 137] width 49 height 34
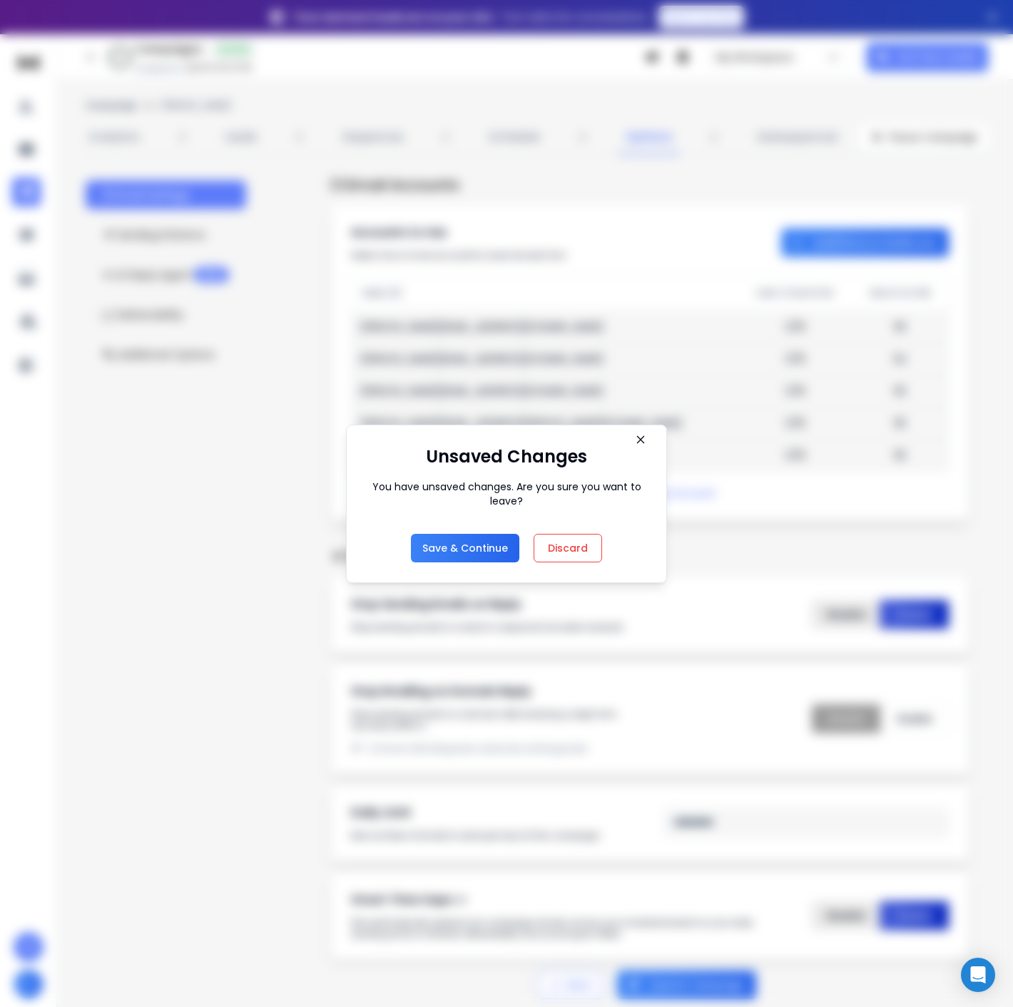
click at [469, 541] on button "Save & Continue" at bounding box center [465, 548] width 108 height 29
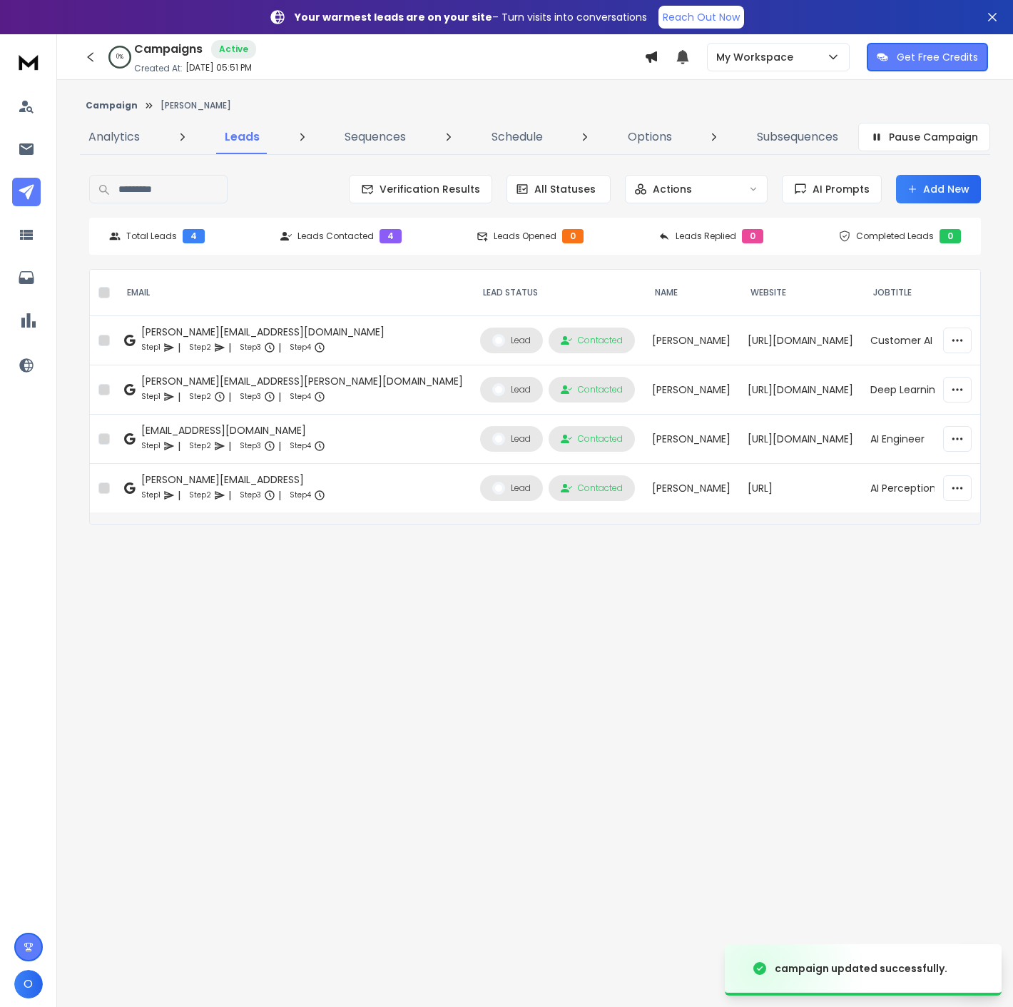
click at [250, 502] on div "Step 1 | Step 2 | Step 3 | Step 4" at bounding box center [233, 495] width 184 height 14
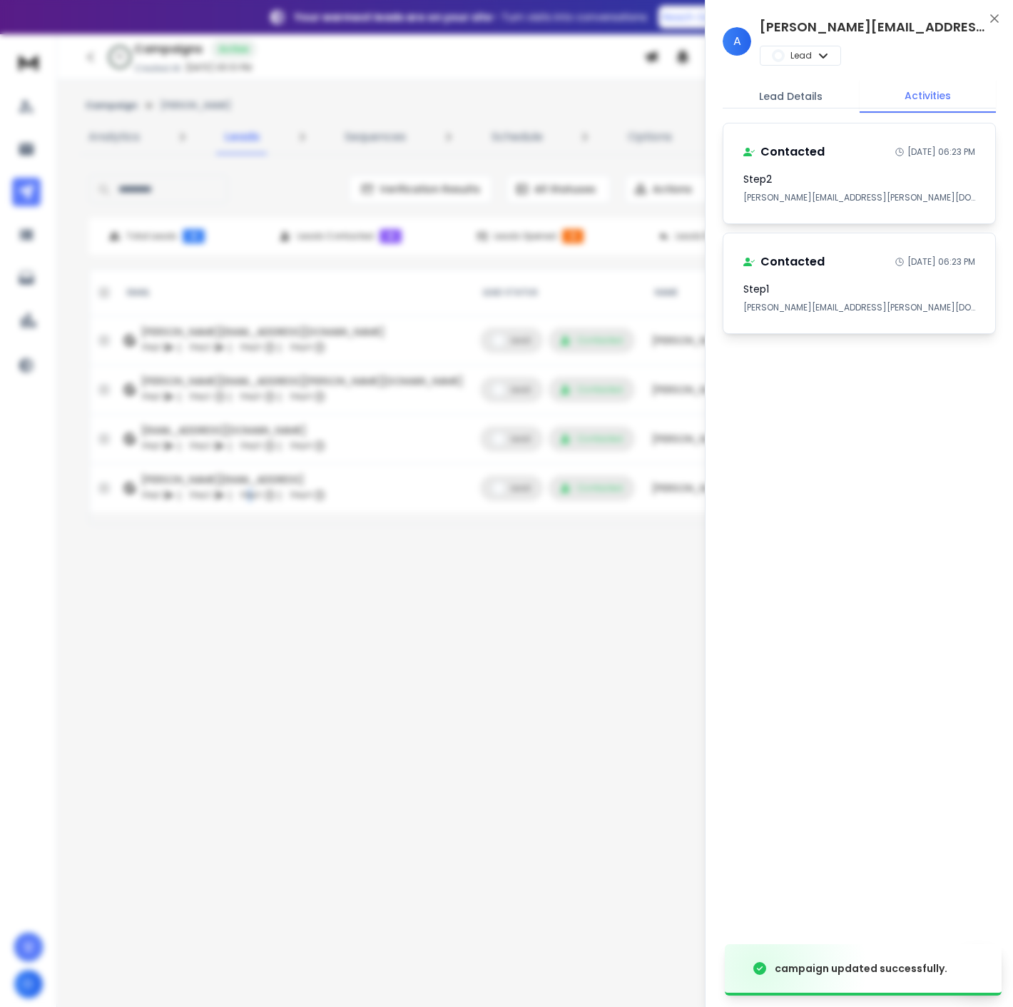
click at [922, 93] on button "Activities" at bounding box center [928, 96] width 137 height 33
click at [598, 88] on div at bounding box center [506, 503] width 1013 height 1007
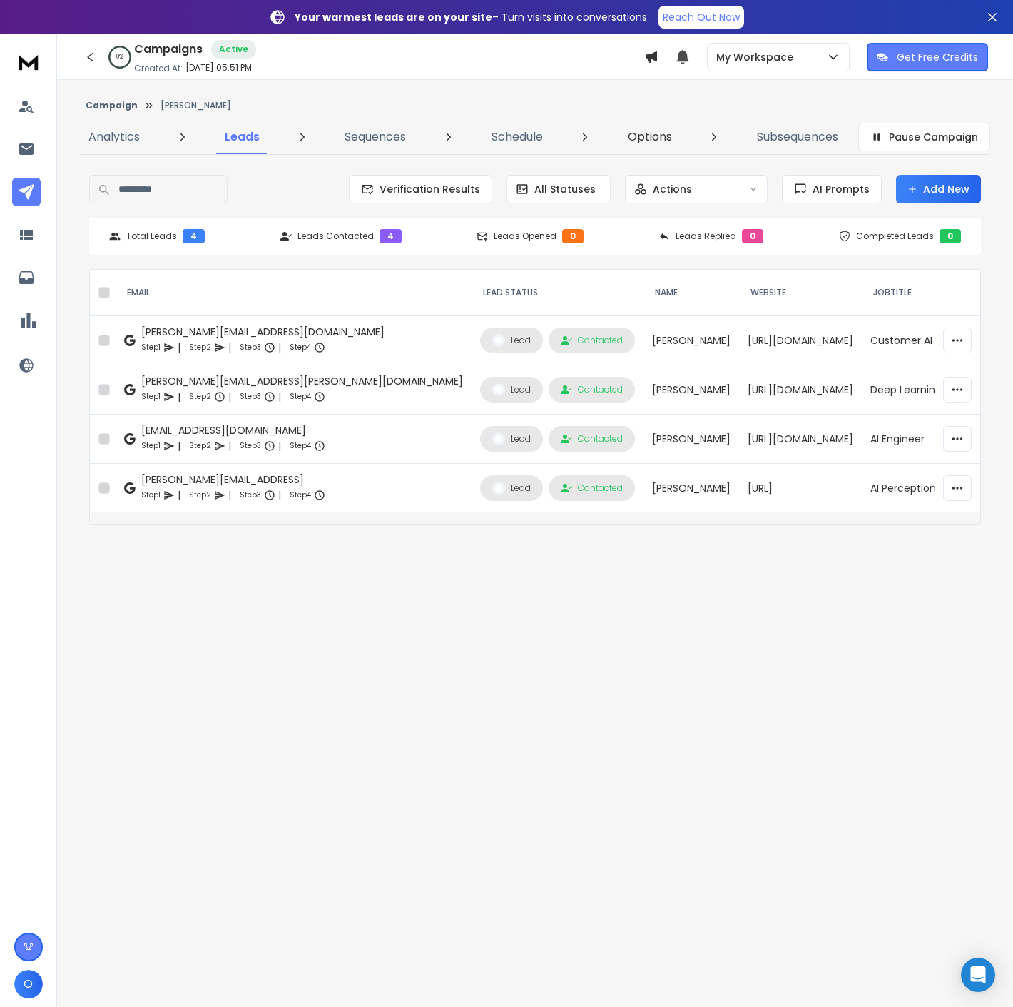
click at [653, 134] on p "Options" at bounding box center [650, 136] width 44 height 17
select select "*"
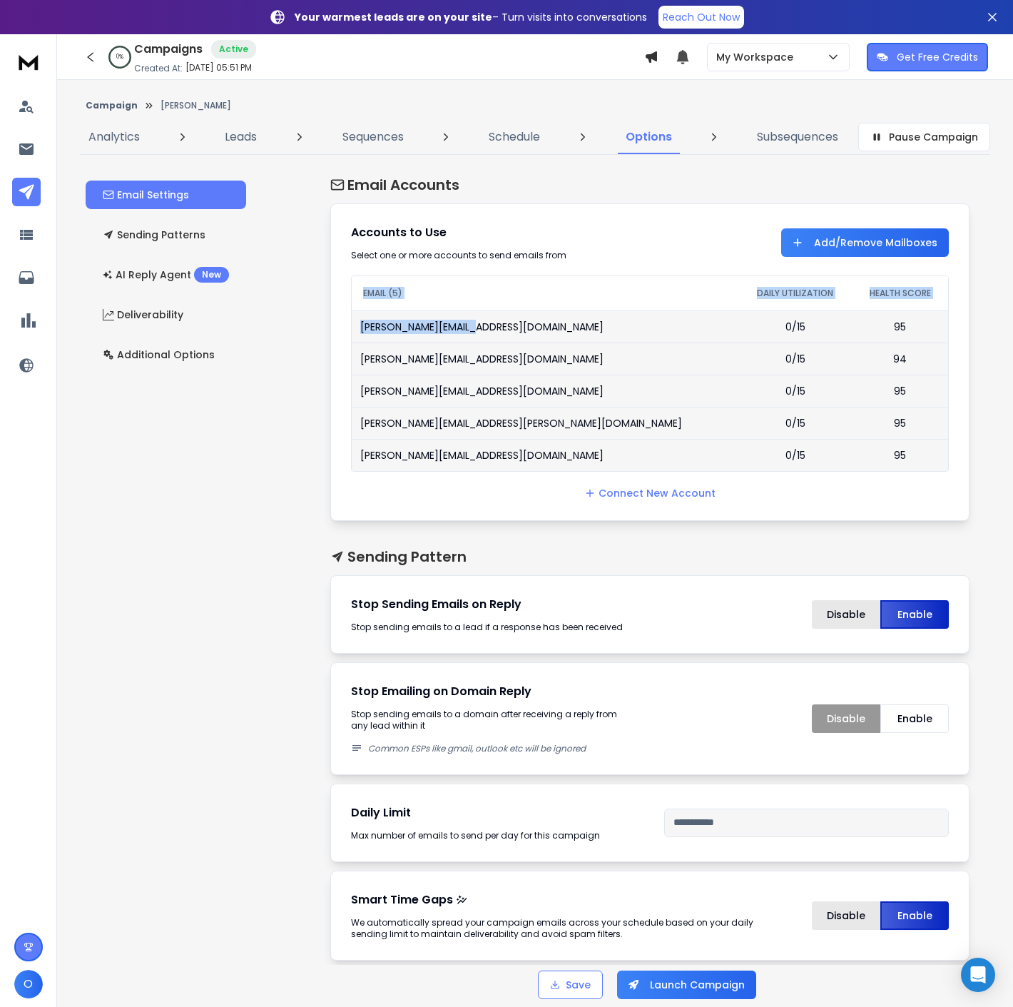
drag, startPoint x: 489, startPoint y: 325, endPoint x: 274, endPoint y: 348, distance: 216.0
click at [274, 348] on div "Email Accounts Accounts to Use Select one or more accounts to send emails from …" at bounding box center [658, 570] width 779 height 790
click at [823, 243] on button "Add/Remove Mailboxes" at bounding box center [865, 242] width 168 height 29
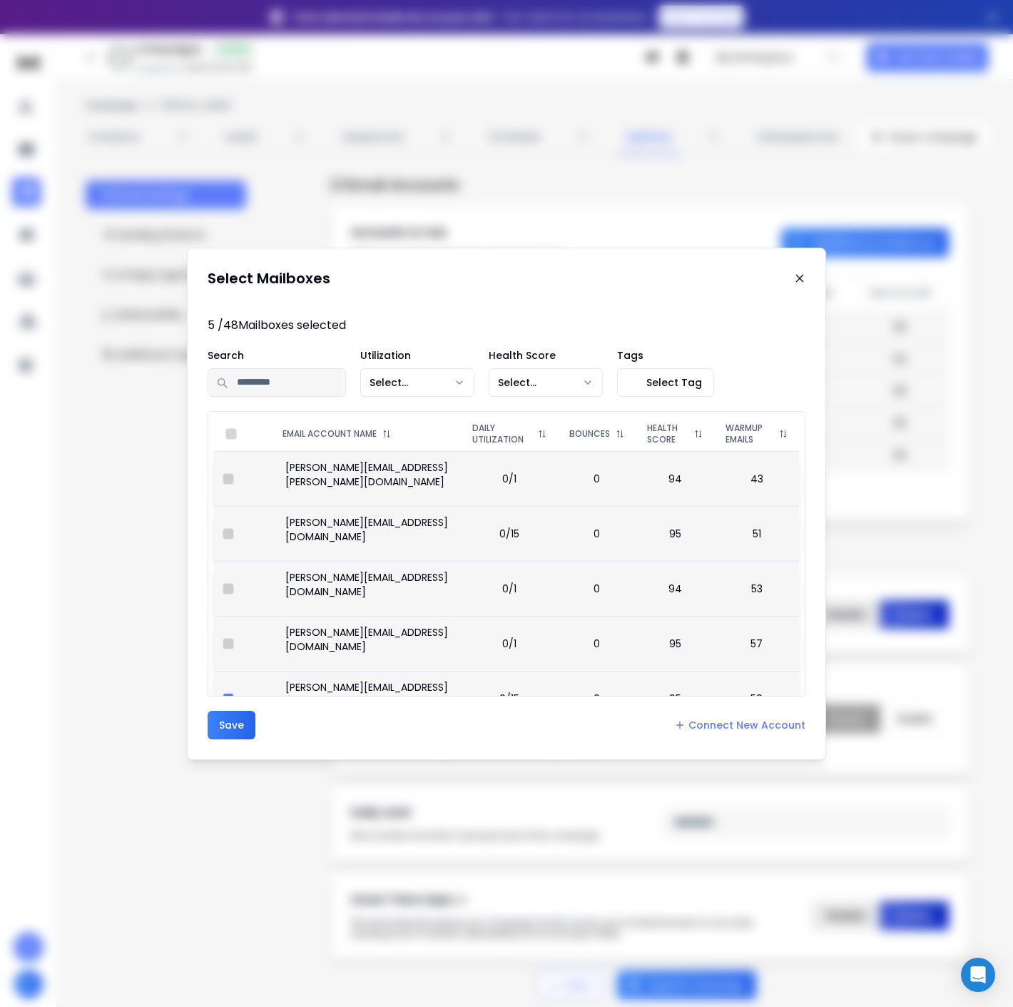
click at [338, 374] on input at bounding box center [277, 382] width 138 height 29
paste input "**********"
type input "**********"
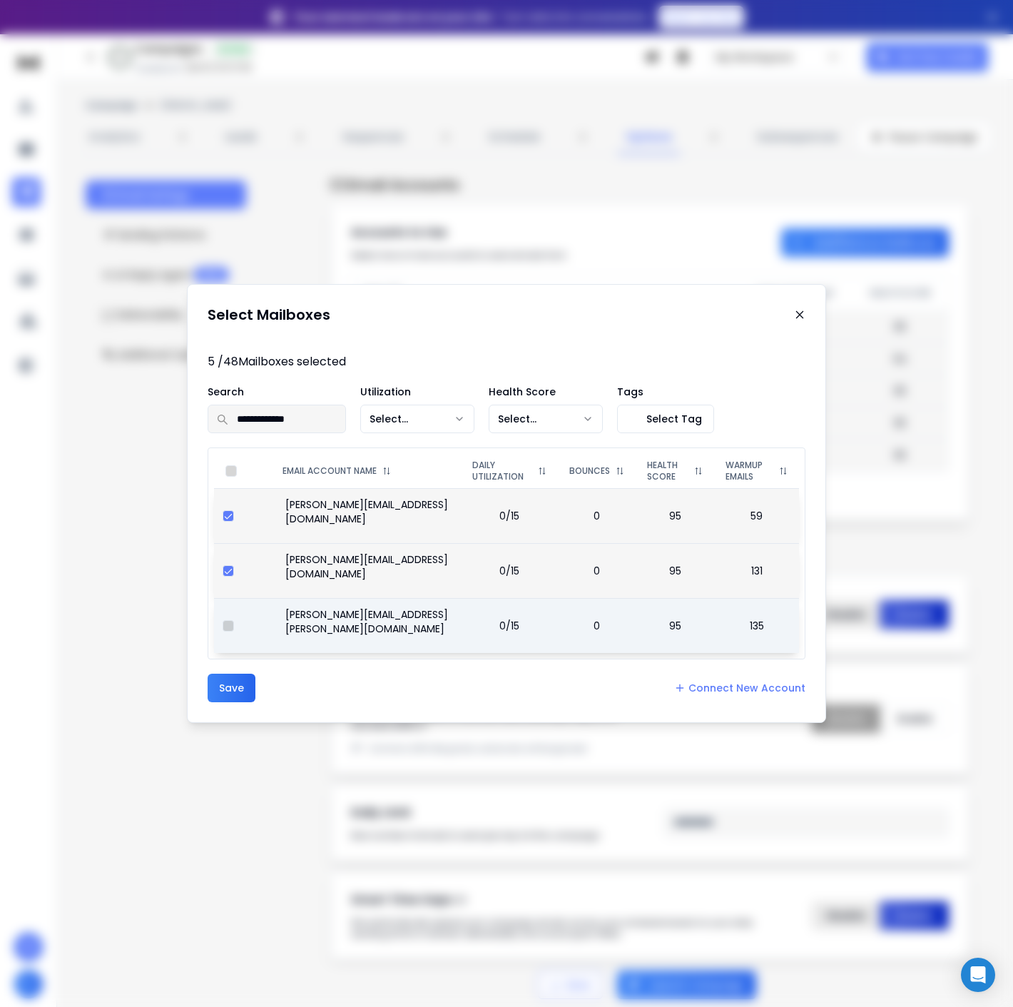
click at [224, 620] on button "button" at bounding box center [228, 625] width 11 height 11
click at [227, 674] on button "Save" at bounding box center [232, 688] width 48 height 29
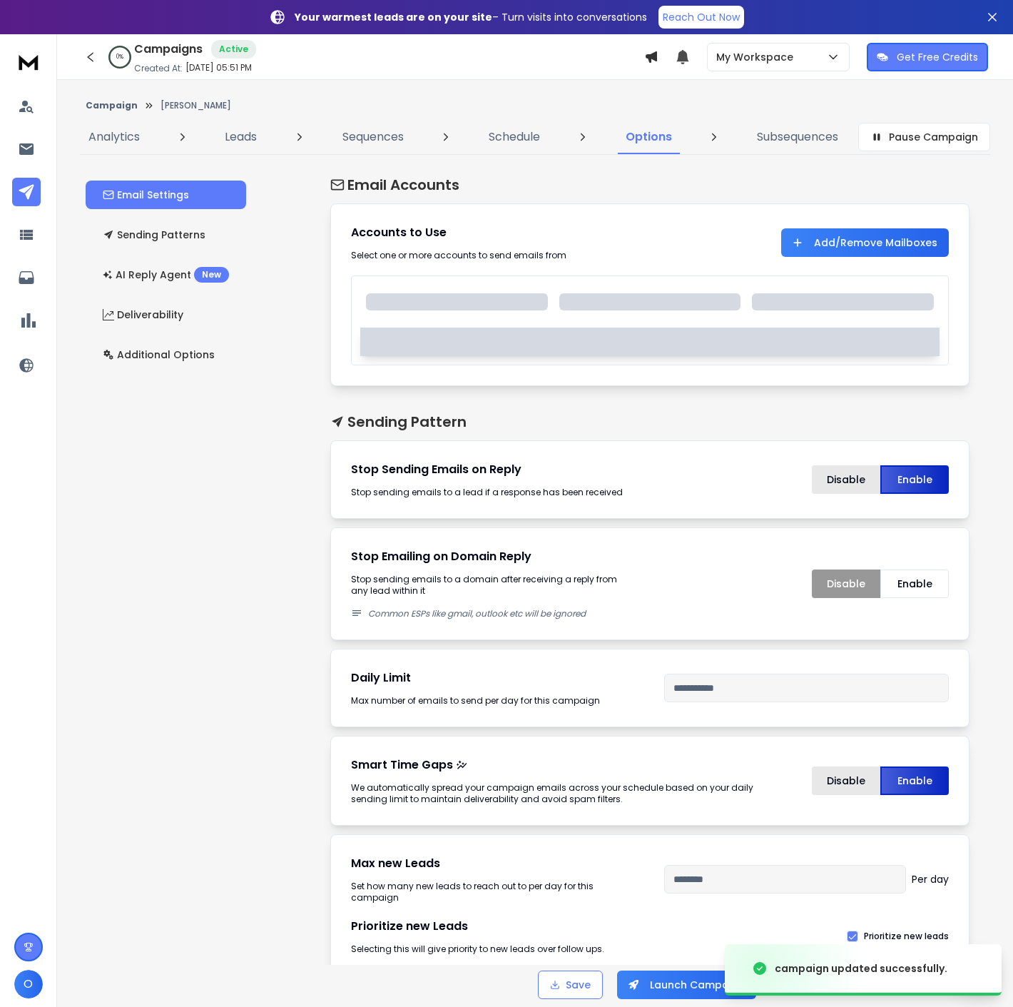
click at [231, 574] on div "Email Settings Sending Patterns AI Reply Agent New Deliverability Additional Op…" at bounding box center [567, 570] width 963 height 790
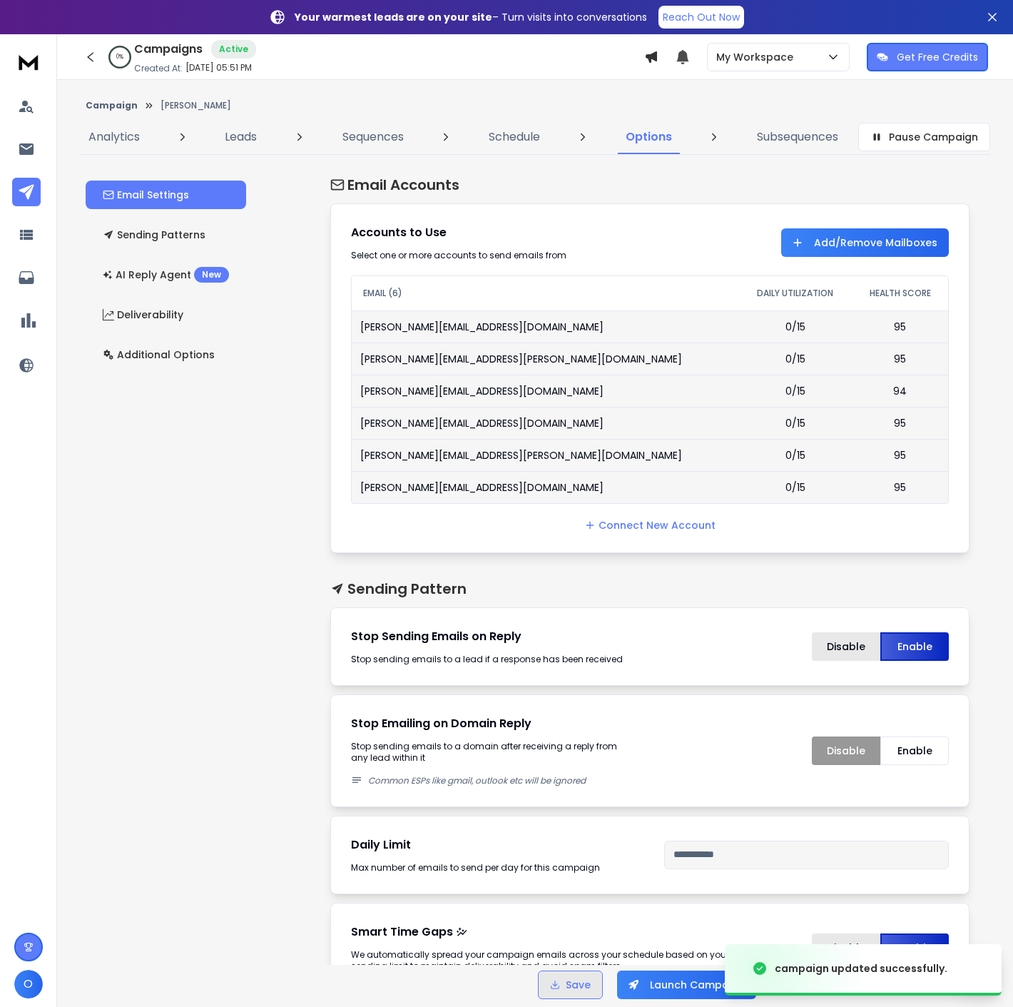
click at [557, 985] on polyline "submit" at bounding box center [555, 985] width 4 height 2
click at [233, 136] on p "Leads" at bounding box center [241, 136] width 32 height 17
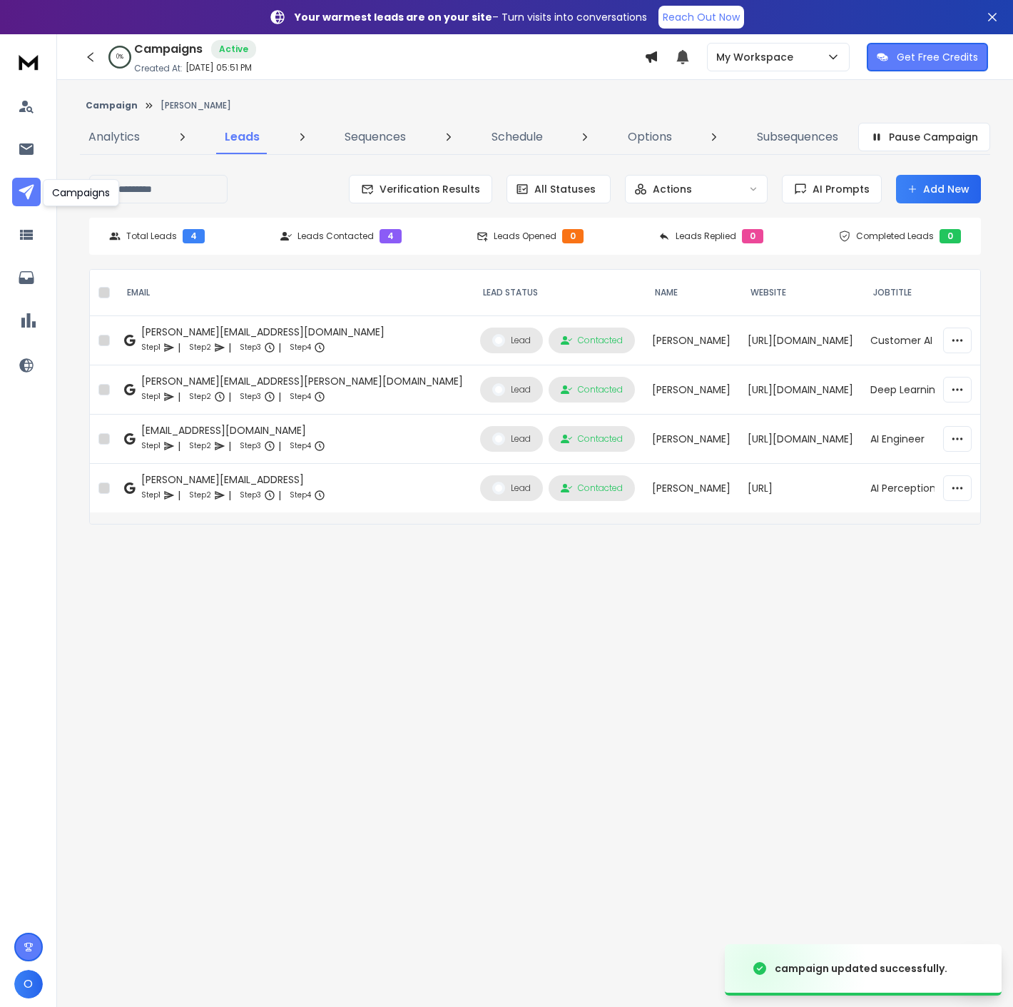
click at [20, 183] on icon at bounding box center [26, 191] width 17 height 17
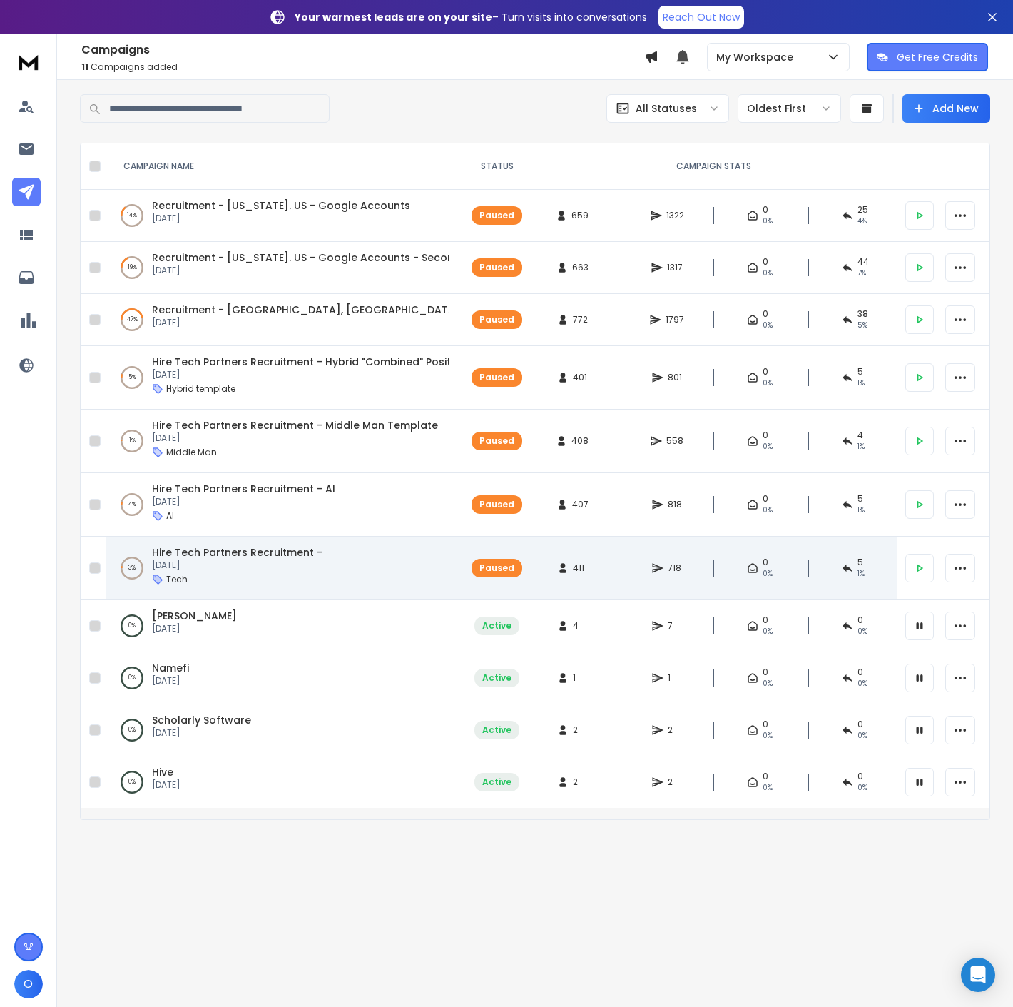
click at [408, 549] on div "3 % Hire Tech Partners Recruitment - 15 days ago Tech" at bounding box center [285, 568] width 328 height 46
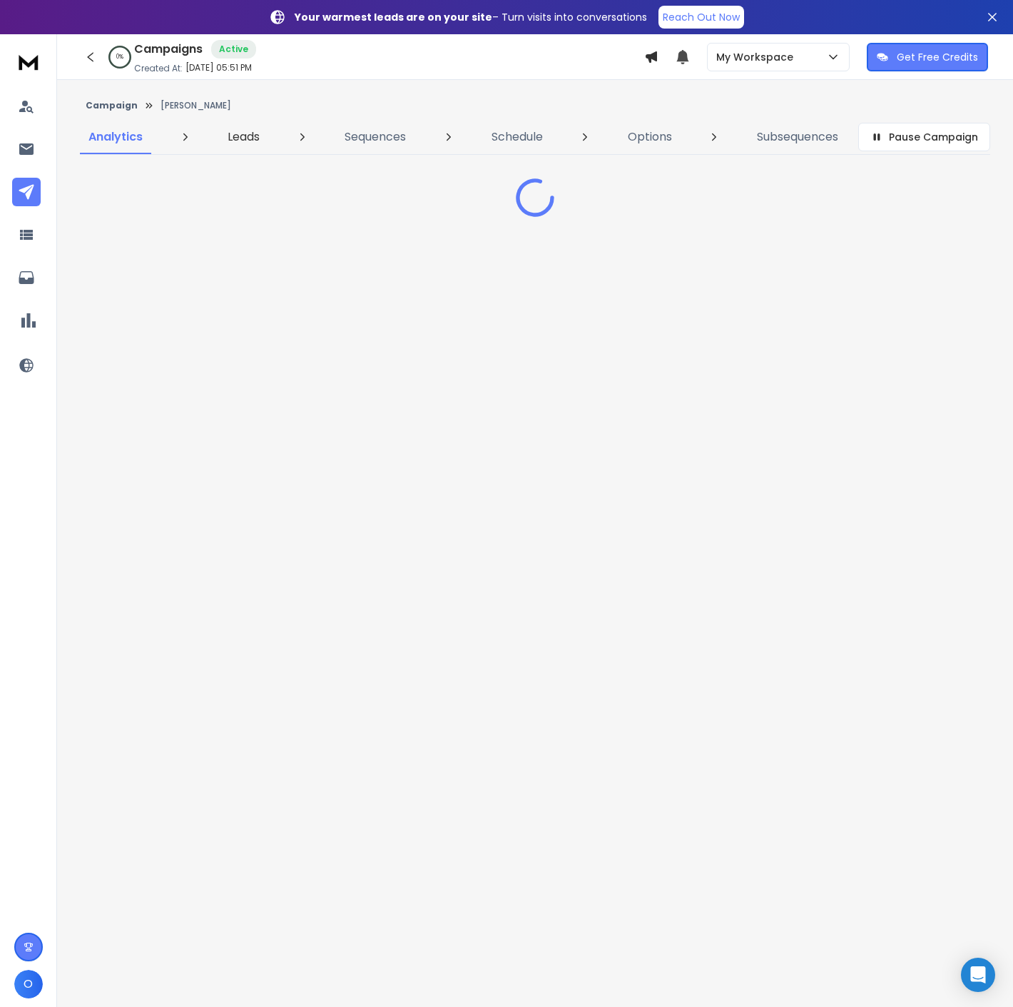
click at [239, 140] on p "Leads" at bounding box center [244, 136] width 32 height 17
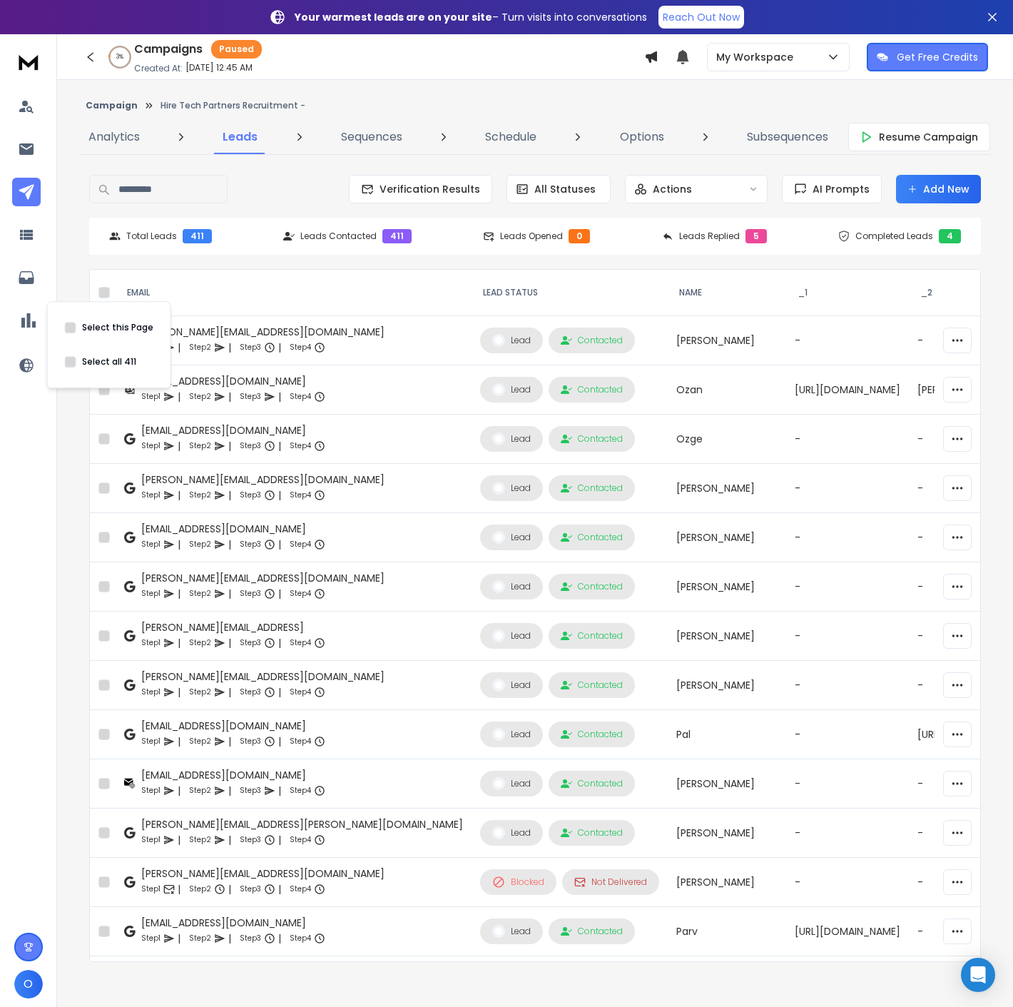
click at [104, 291] on button "Select this Page" at bounding box center [103, 292] width 11 height 11
click at [69, 365] on button "Select this Page" at bounding box center [70, 361] width 11 height 11
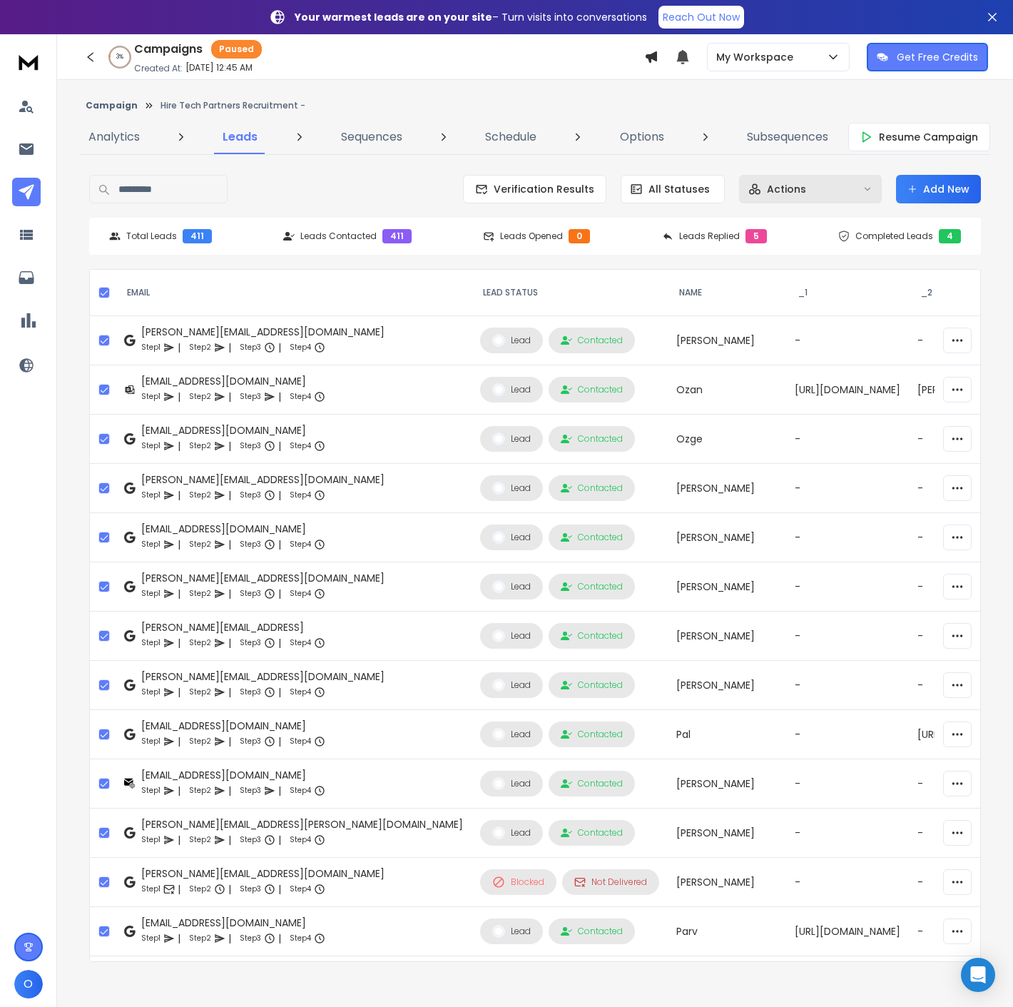
click at [766, 186] on div "Actions" at bounding box center [803, 189] width 108 height 14
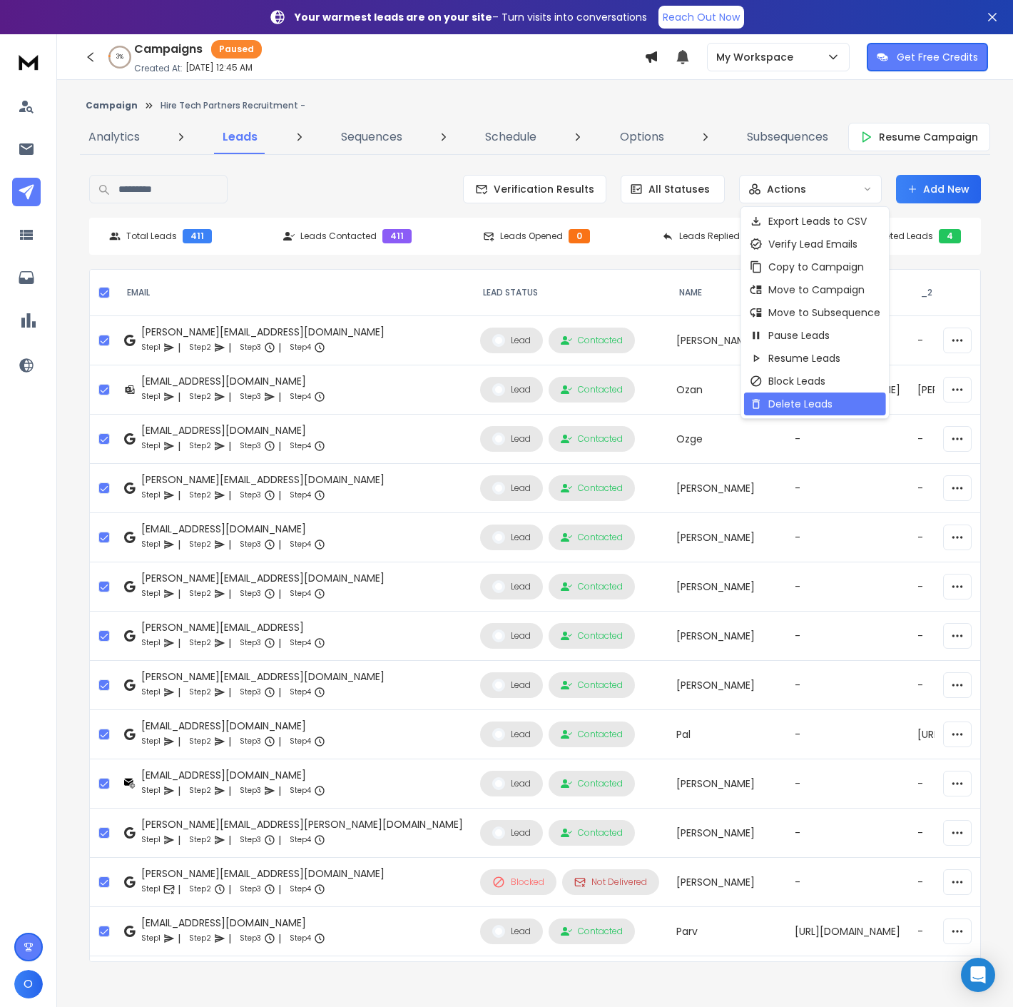
click at [801, 395] on div "Delete Leads" at bounding box center [815, 403] width 142 height 23
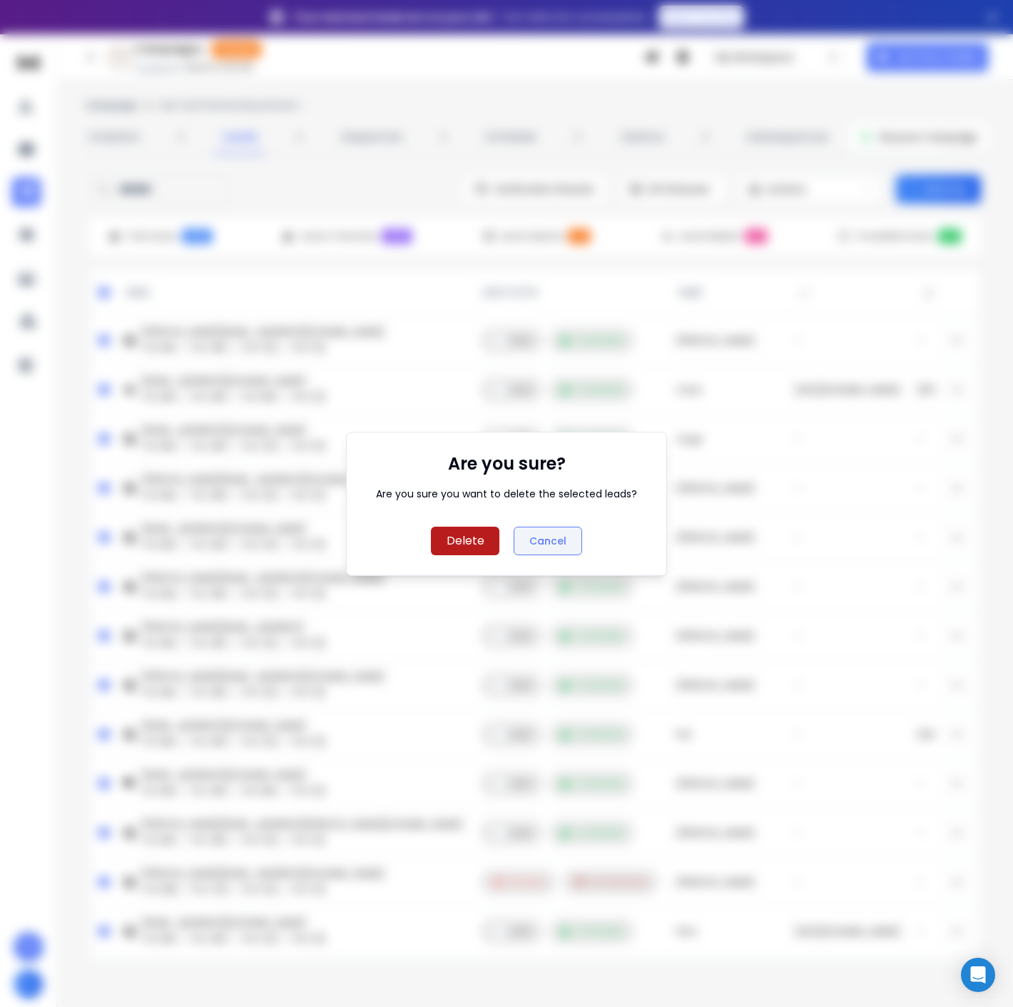
click at [475, 545] on button "Delete" at bounding box center [465, 541] width 69 height 29
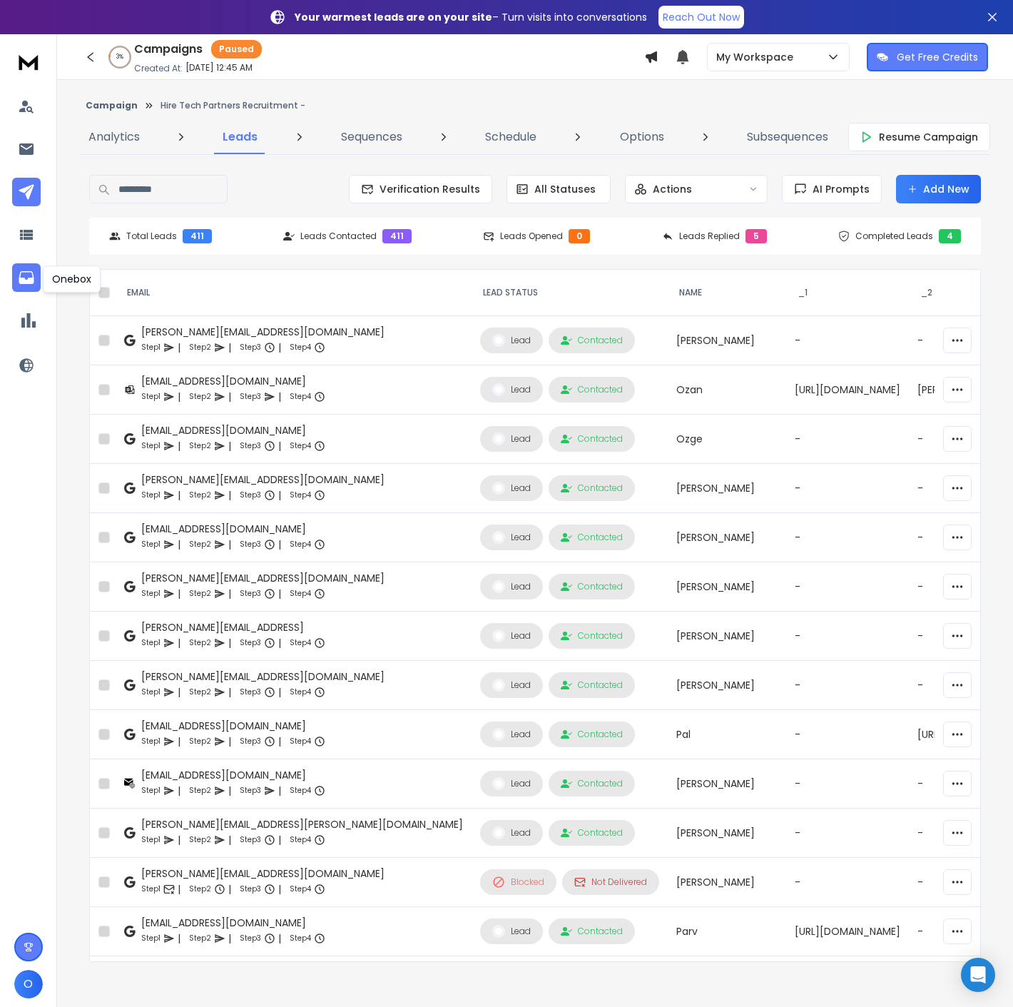
click at [31, 277] on icon at bounding box center [26, 277] width 17 height 17
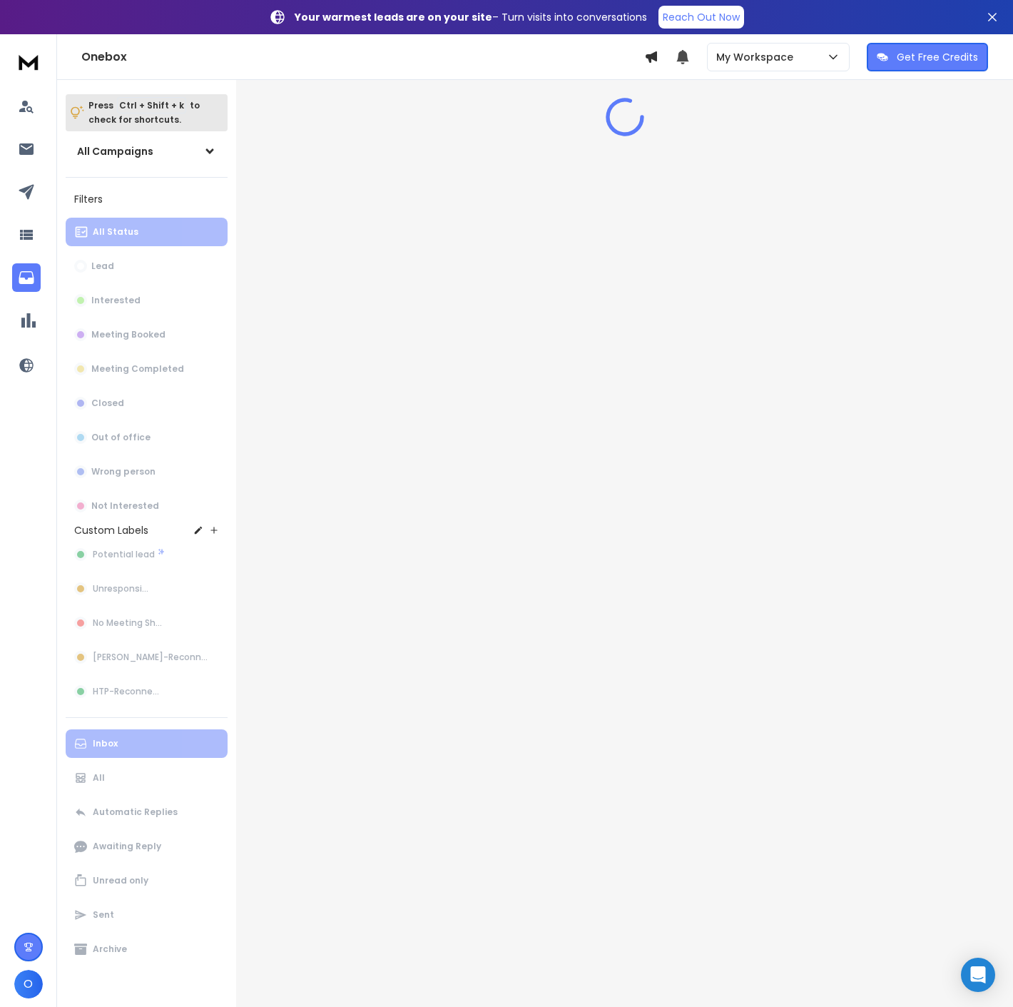
click at [108, 309] on div "All Status Lead Interested Meeting Booked Meeting Completed Closed Out of offic…" at bounding box center [147, 369] width 162 height 303
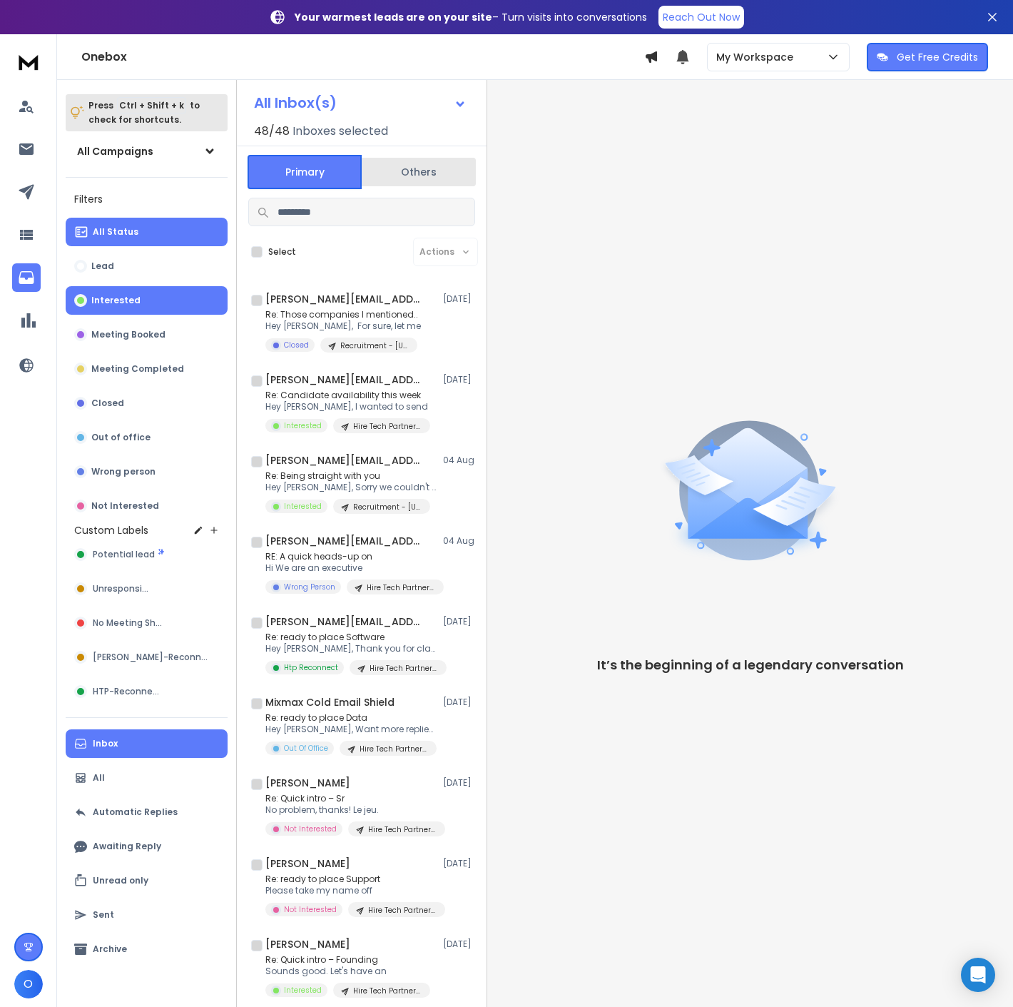
click at [109, 303] on p "Interested" at bounding box center [115, 300] width 49 height 11
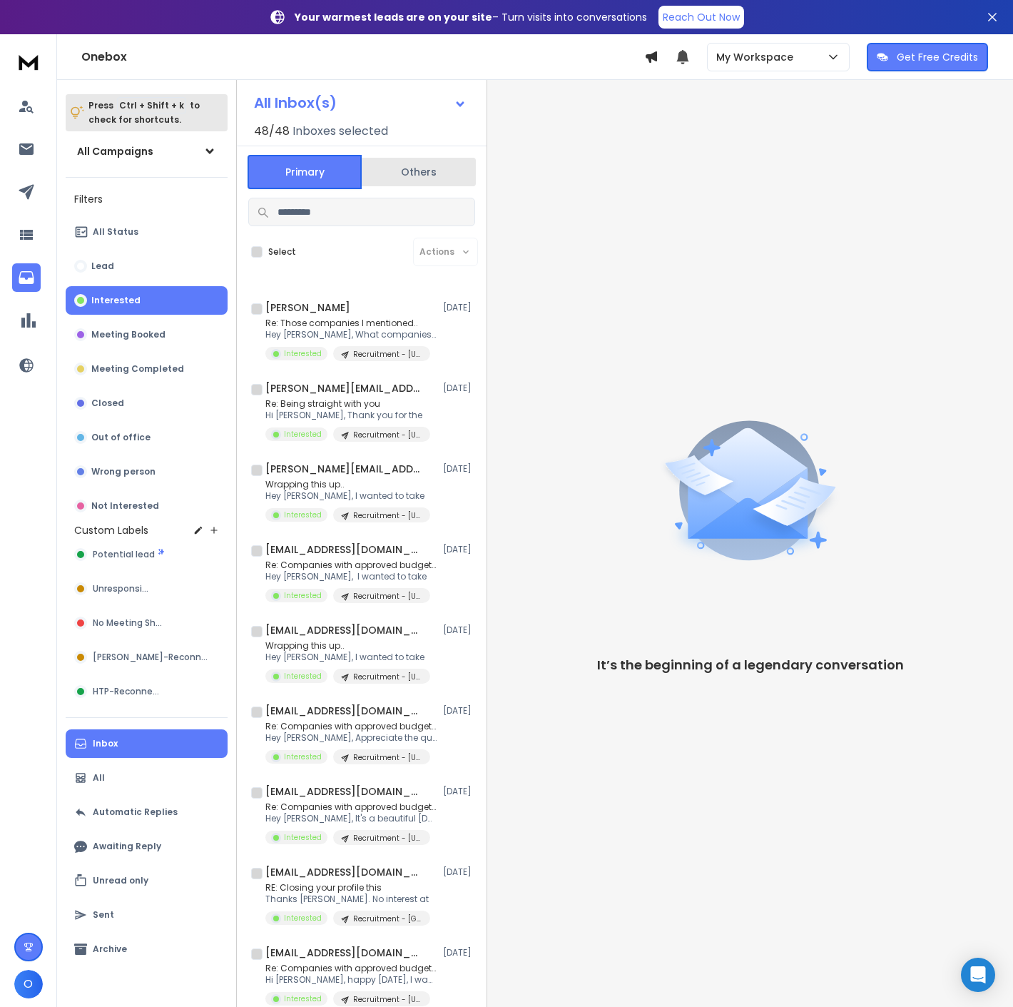
scroll to position [158, 0]
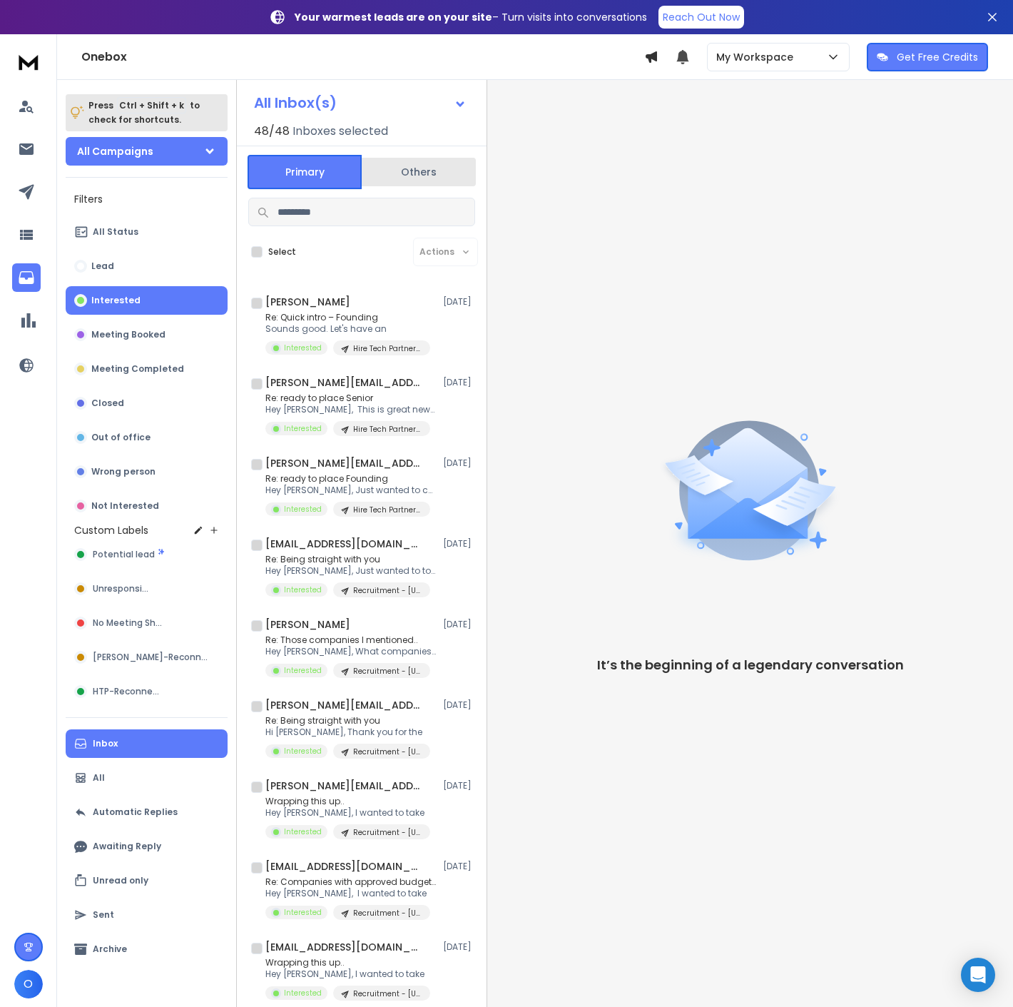
click at [181, 146] on button "All Campaigns" at bounding box center [147, 151] width 162 height 29
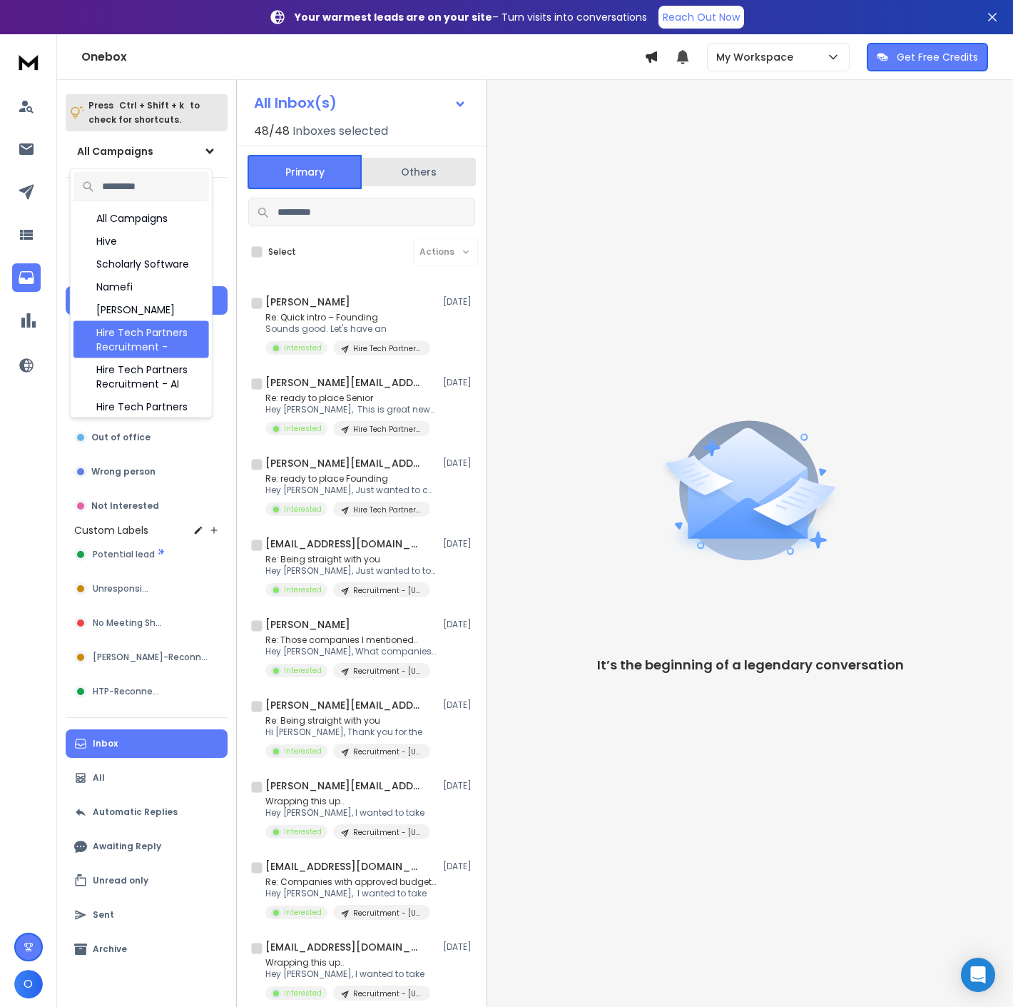
click at [136, 331] on div "Hire Tech Partners Recruitment -" at bounding box center [142, 339] width 136 height 37
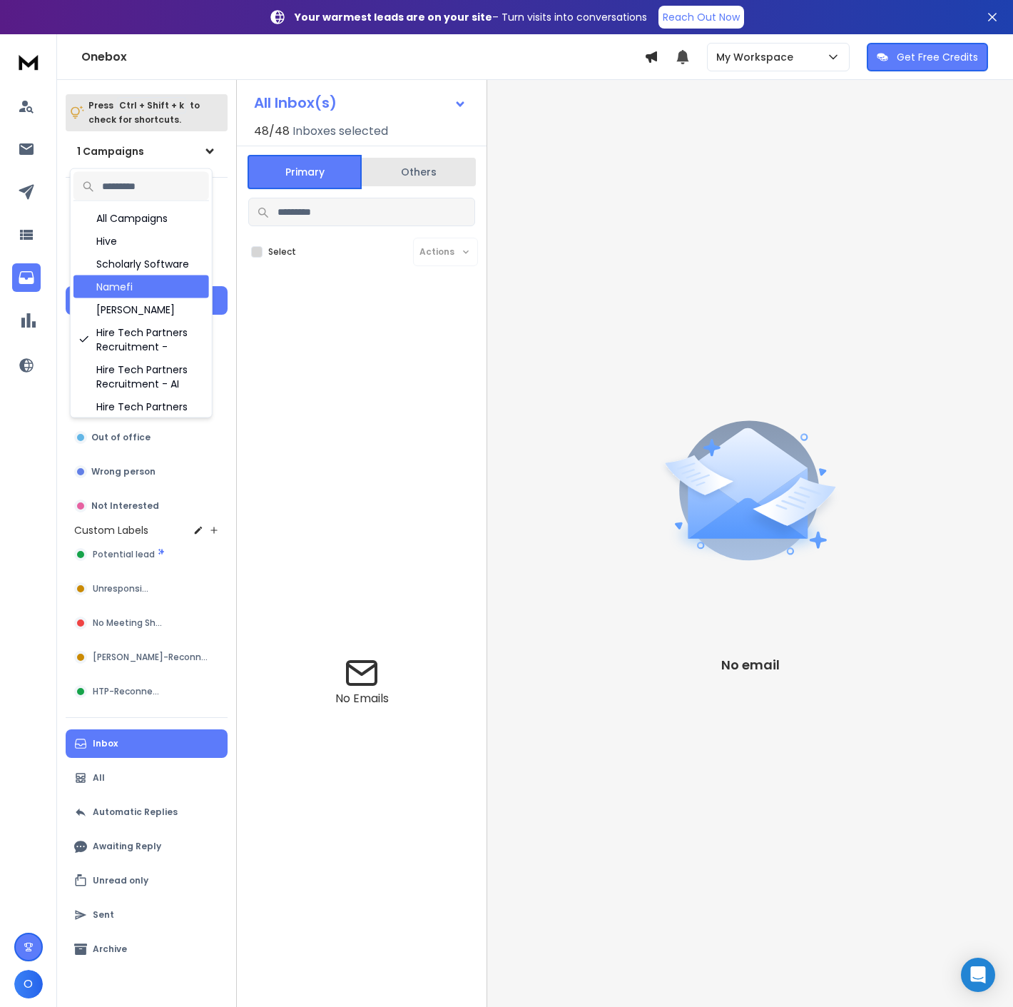
scroll to position [79, 0]
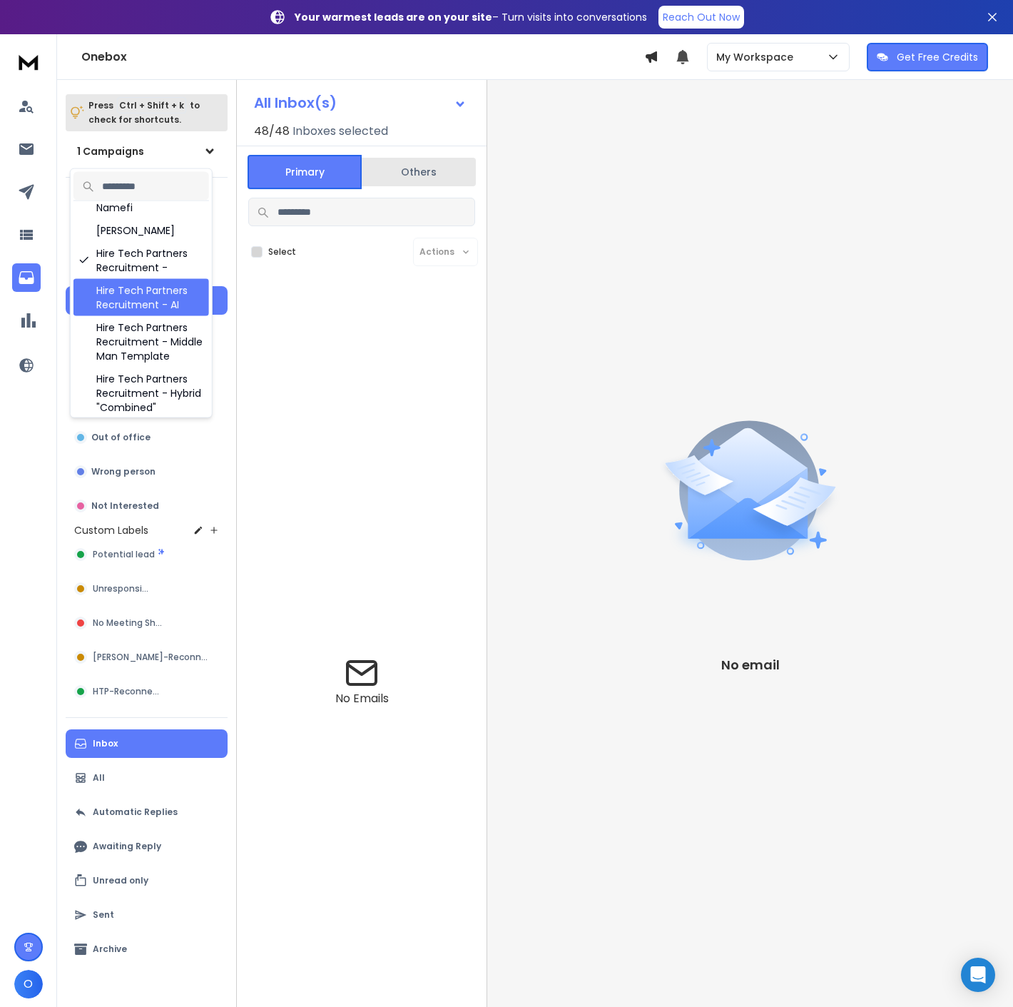
click at [137, 298] on div "Hire Tech Partners Recruitment - AI" at bounding box center [142, 297] width 136 height 37
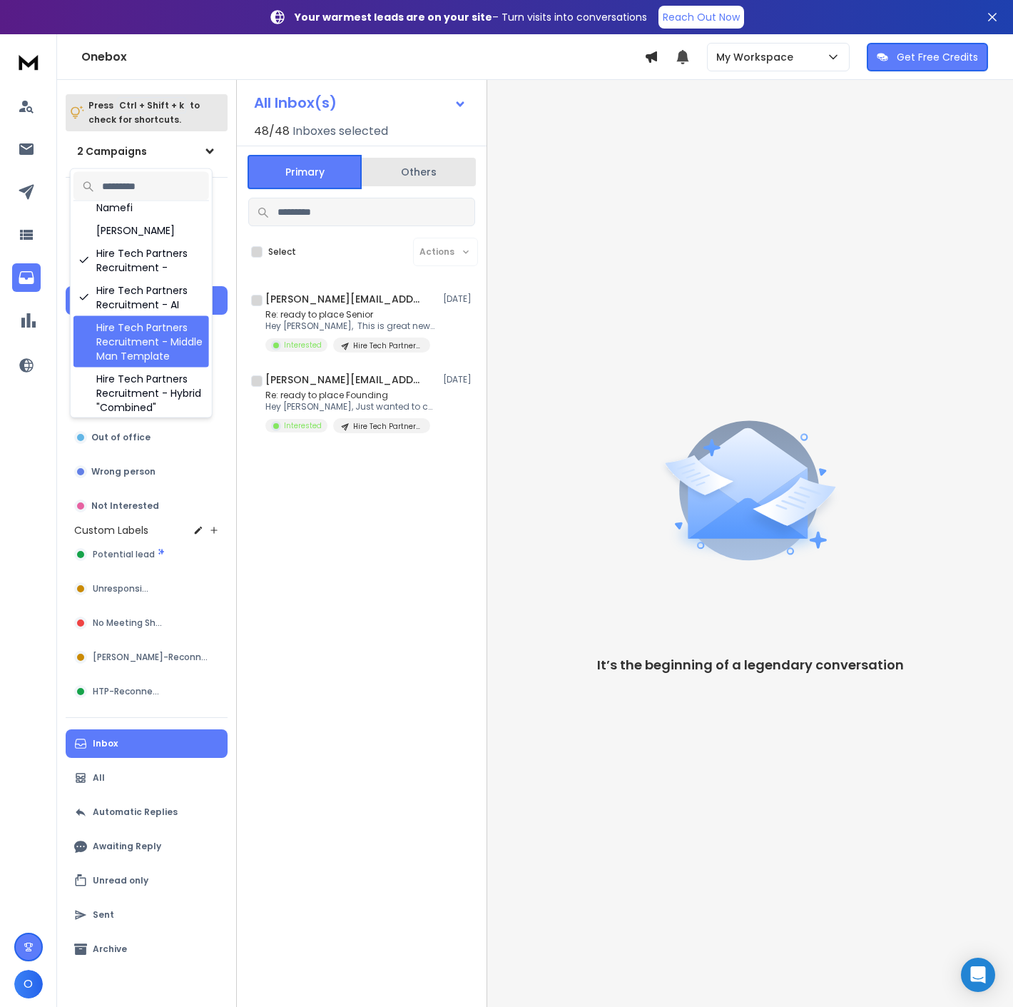
click at [153, 343] on div "Hire Tech Partners Recruitment - Middle Man Template" at bounding box center [142, 341] width 136 height 51
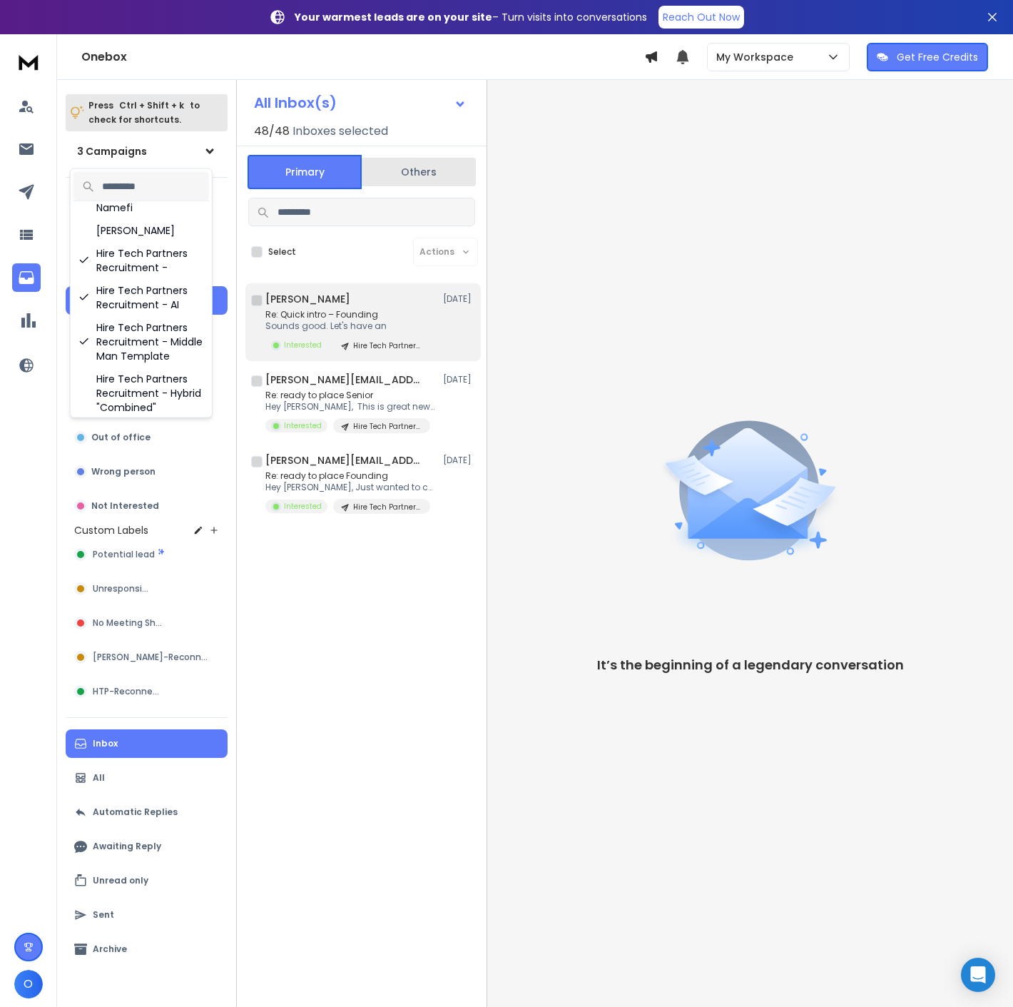
click at [337, 325] on p "Sounds good. Let's have an" at bounding box center [347, 325] width 165 height 11
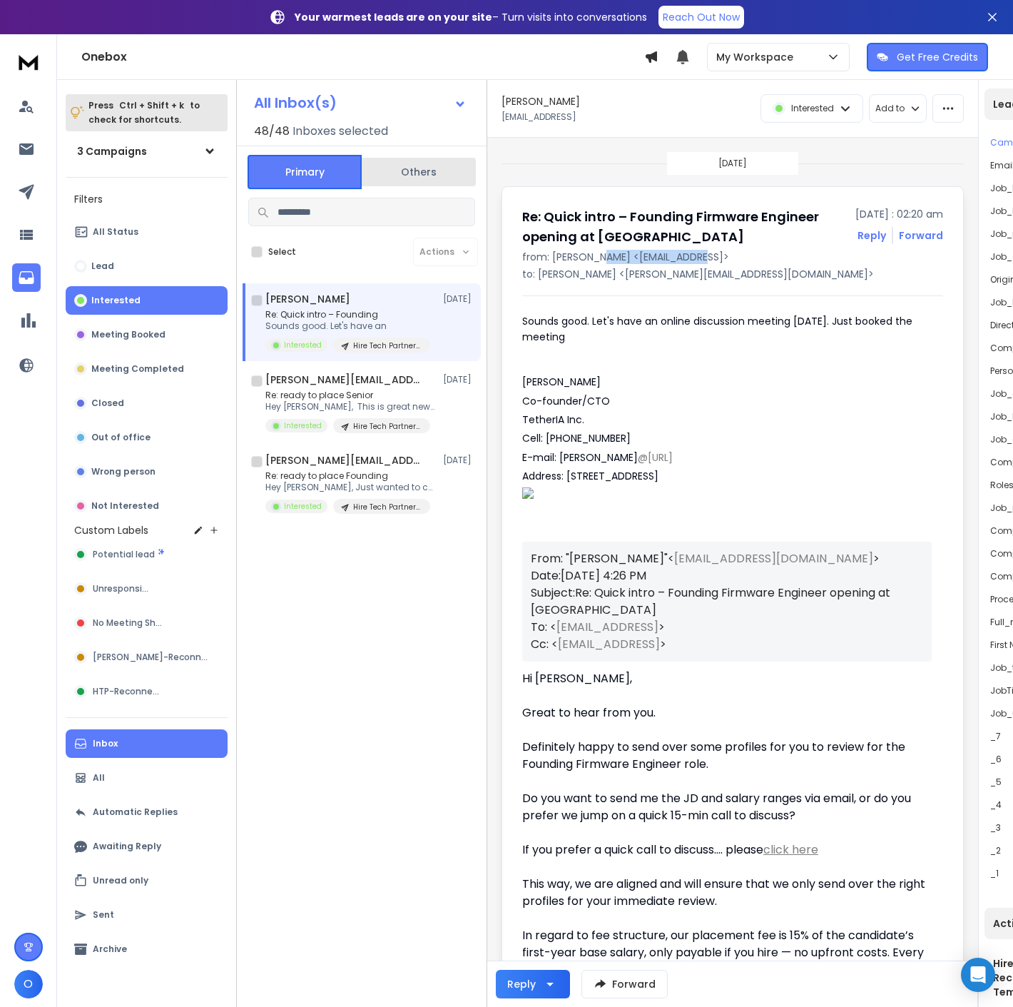
drag, startPoint x: 593, startPoint y: 255, endPoint x: 690, endPoint y: 260, distance: 97.2
click at [690, 260] on p "from: Xu Dong <xudong@tetheria.ai>" at bounding box center [732, 257] width 421 height 14
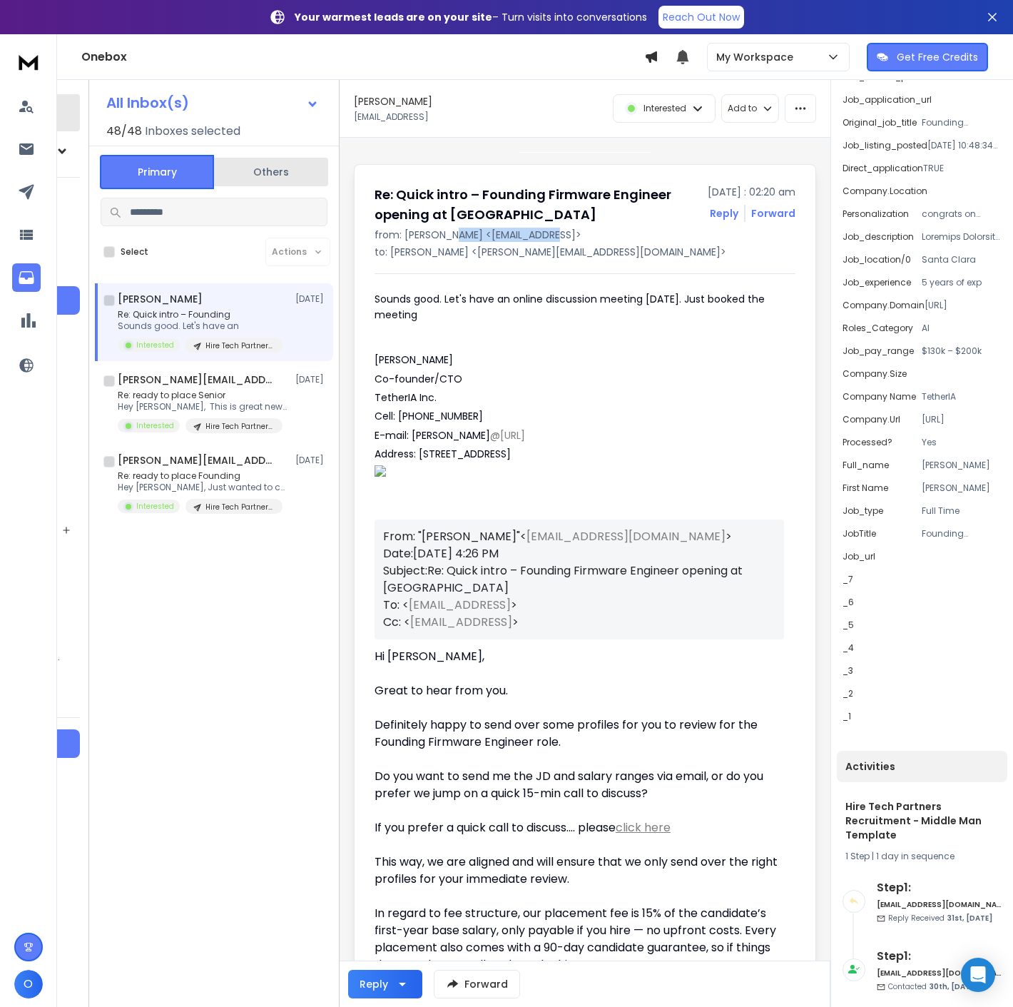
scroll to position [0, 0]
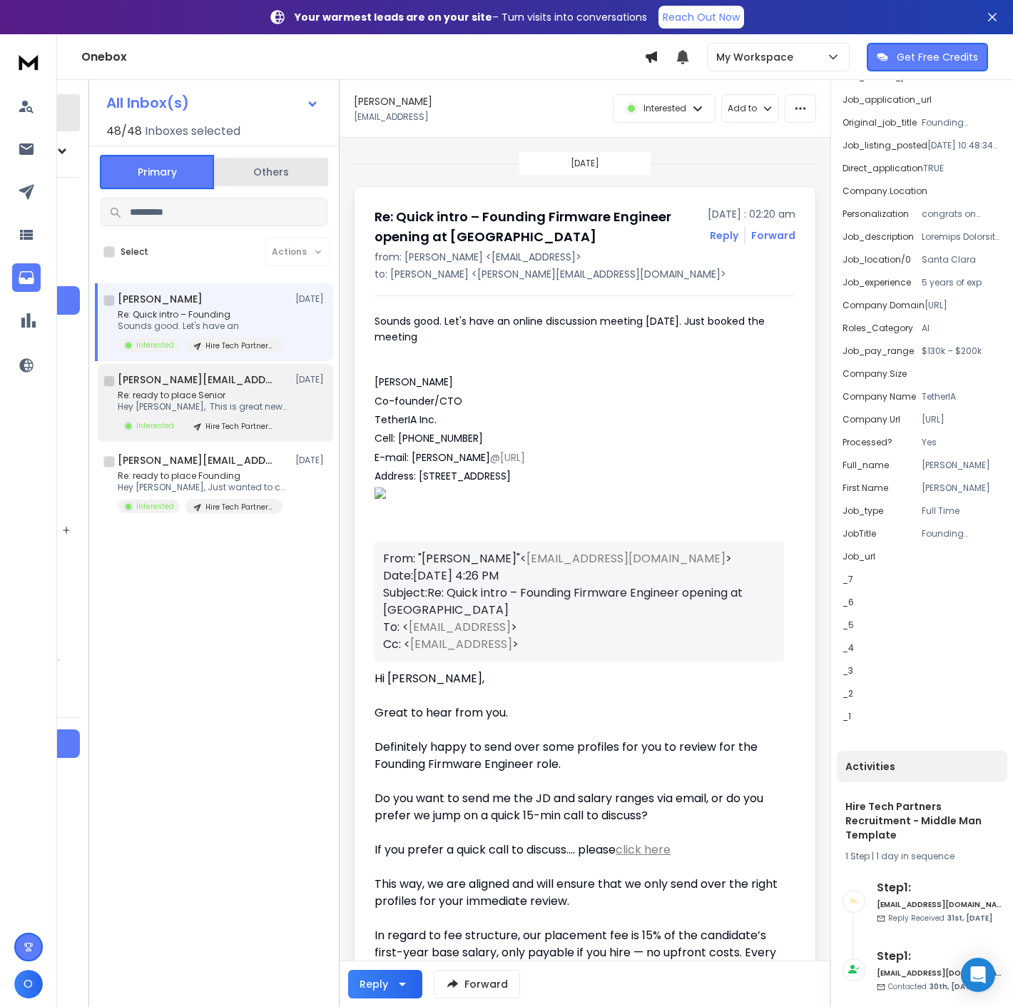
click at [205, 405] on p "Hey Justin, This is great news." at bounding box center [203, 406] width 171 height 11
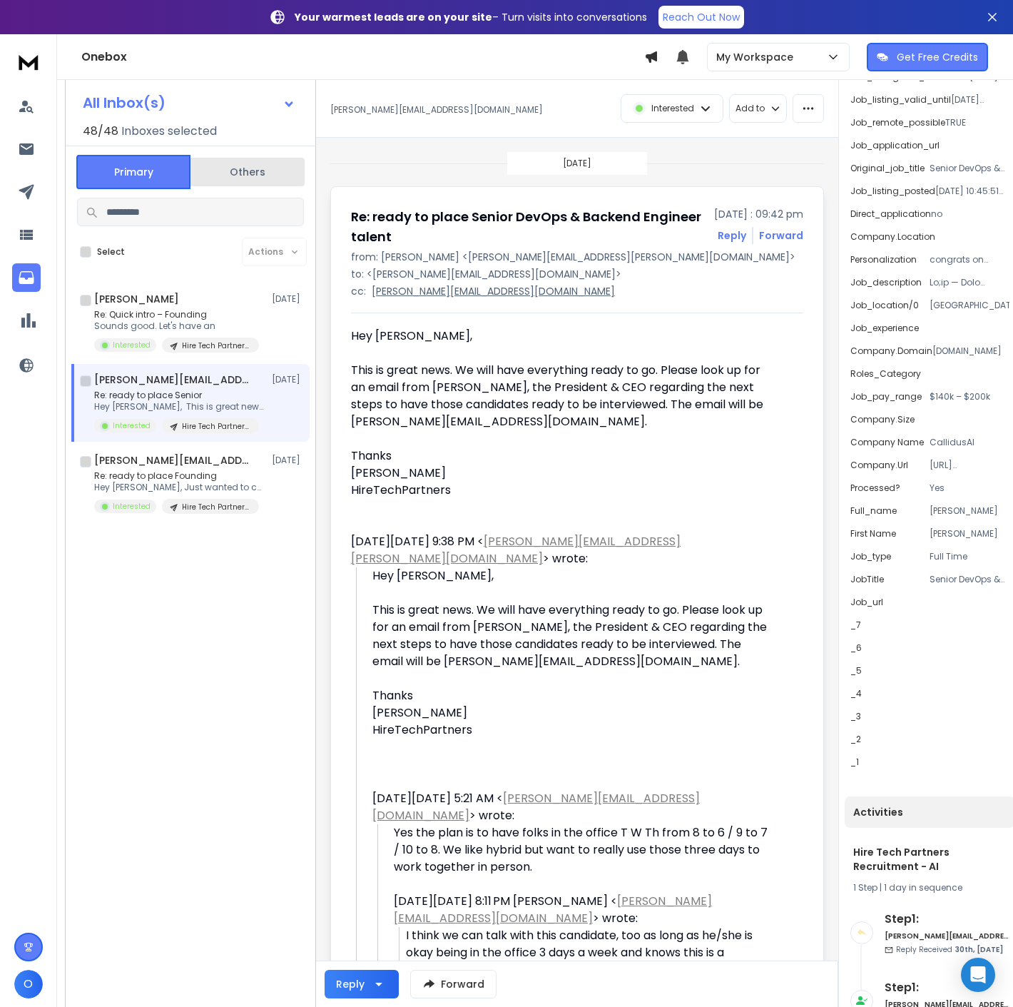
scroll to position [143, 0]
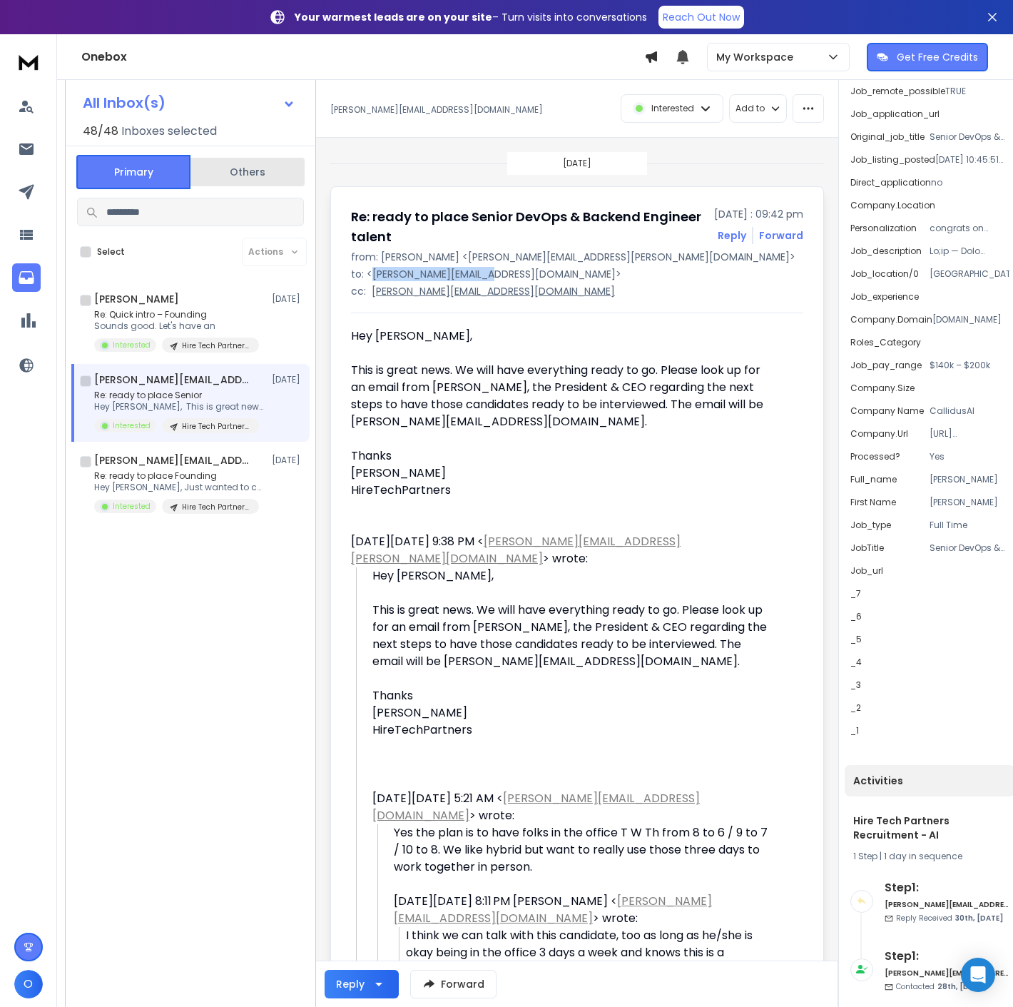
drag, startPoint x: 363, startPoint y: 273, endPoint x: 472, endPoint y: 269, distance: 109.2
click at [472, 269] on p "to: <justin@callidusai.com>" at bounding box center [577, 274] width 452 height 14
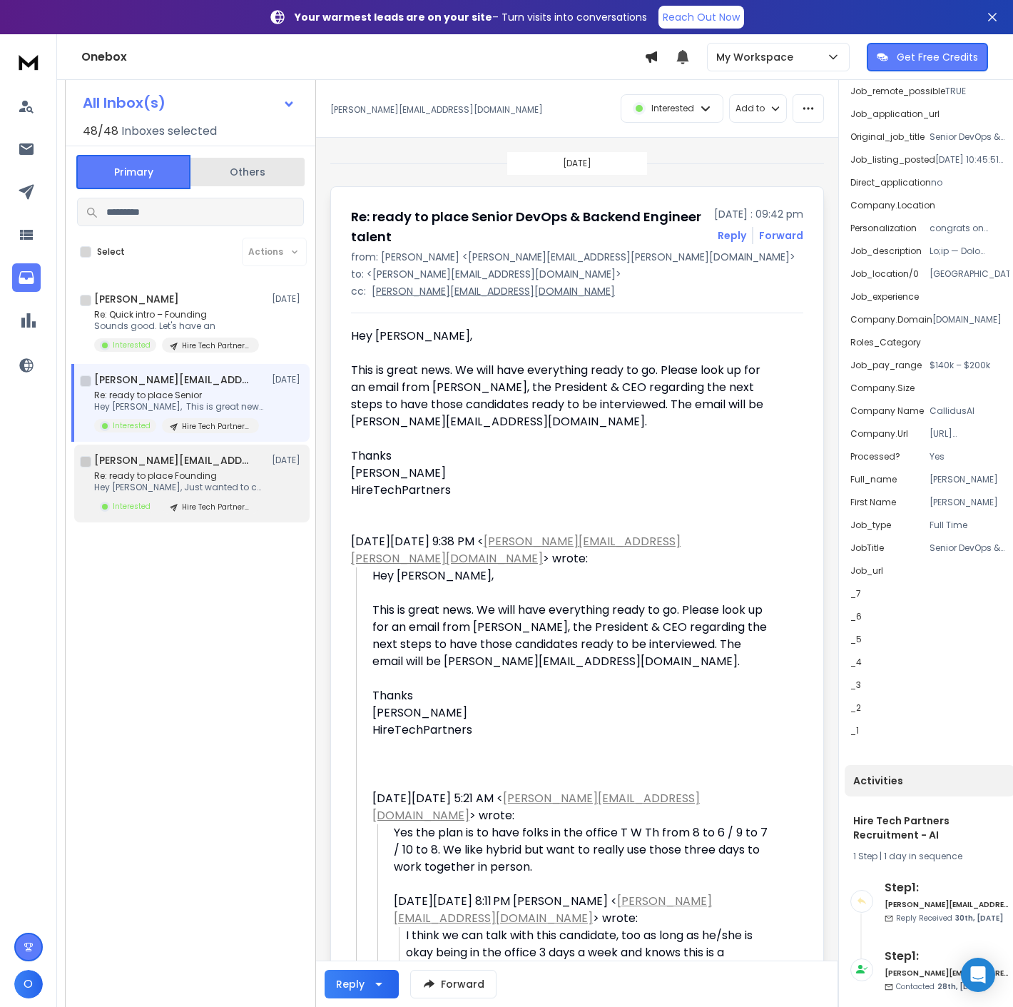
click at [203, 482] on p "Hey Keshav, Just wanted to check" at bounding box center [179, 487] width 171 height 11
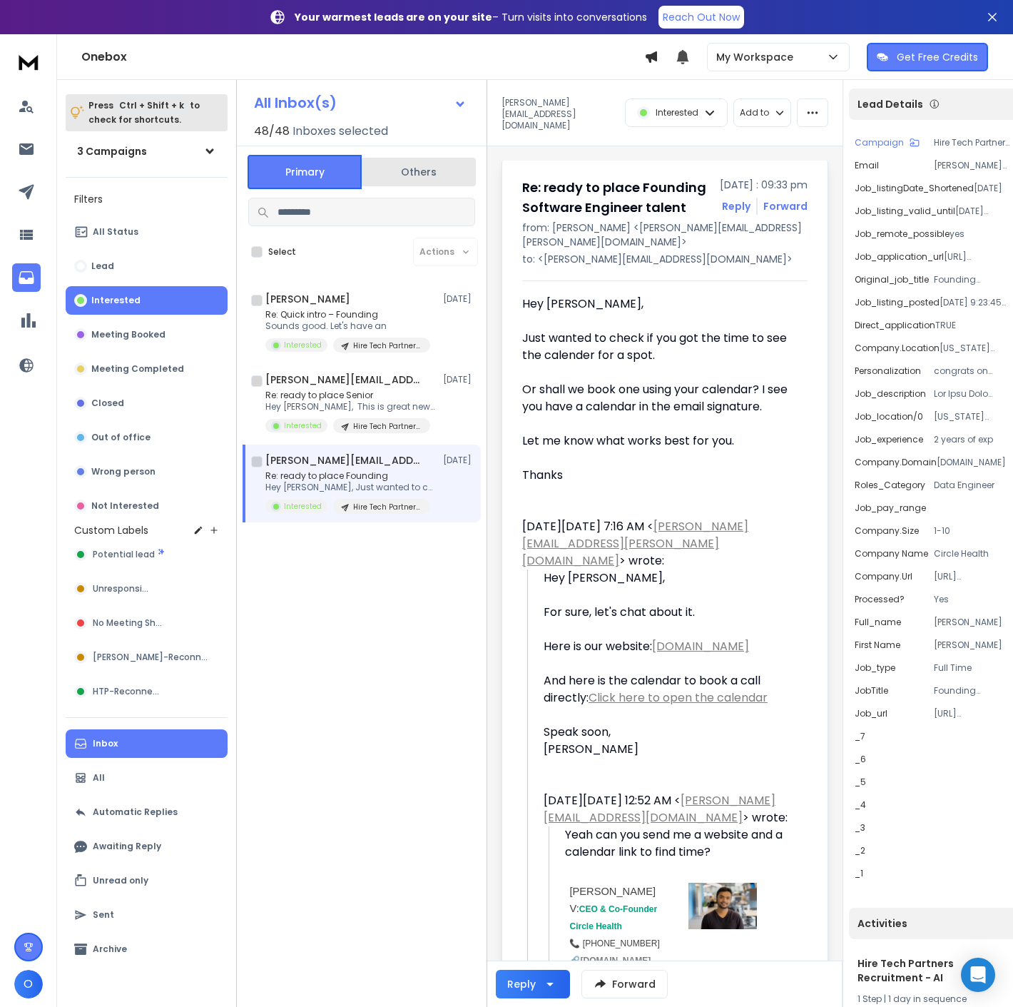
scroll to position [0, 0]
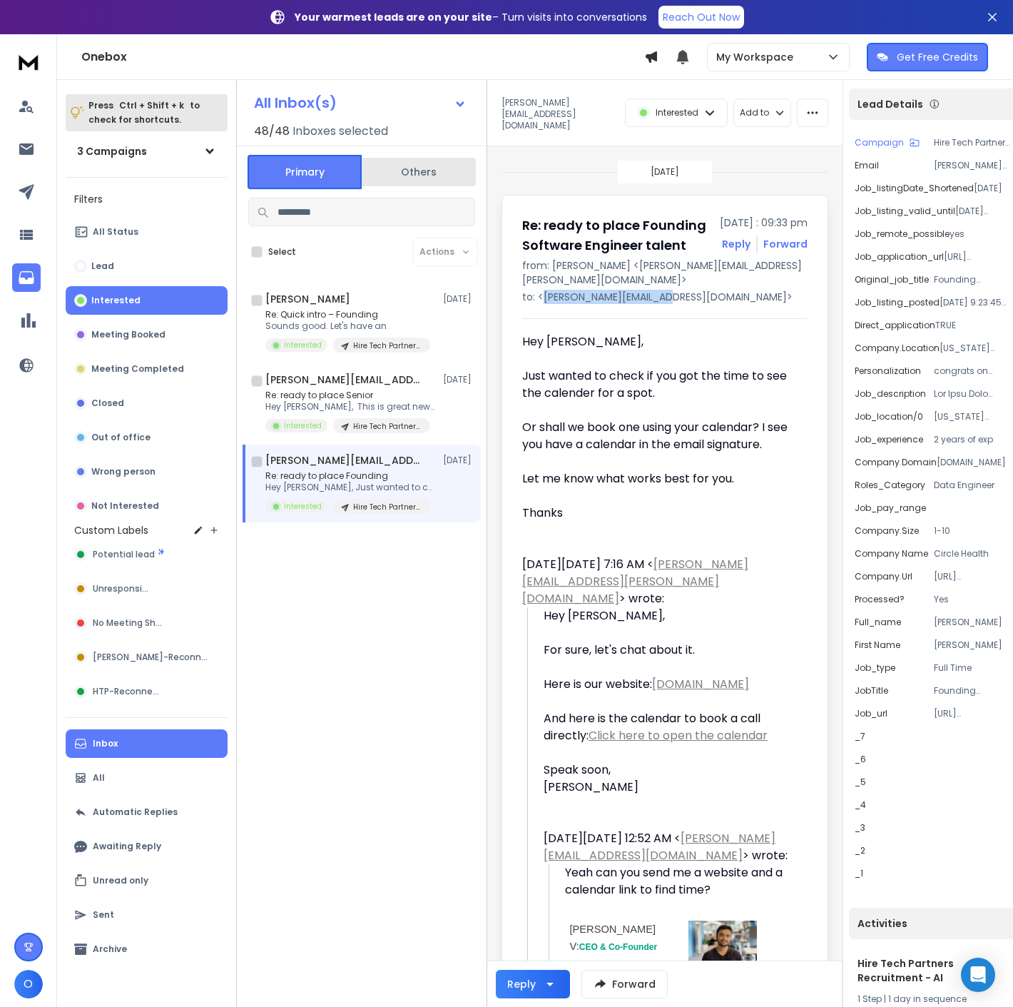
drag, startPoint x: 535, startPoint y: 273, endPoint x: 654, endPoint y: 277, distance: 118.5
click at [654, 290] on p "to: <keshav@circlehealth.co>" at bounding box center [664, 297] width 285 height 14
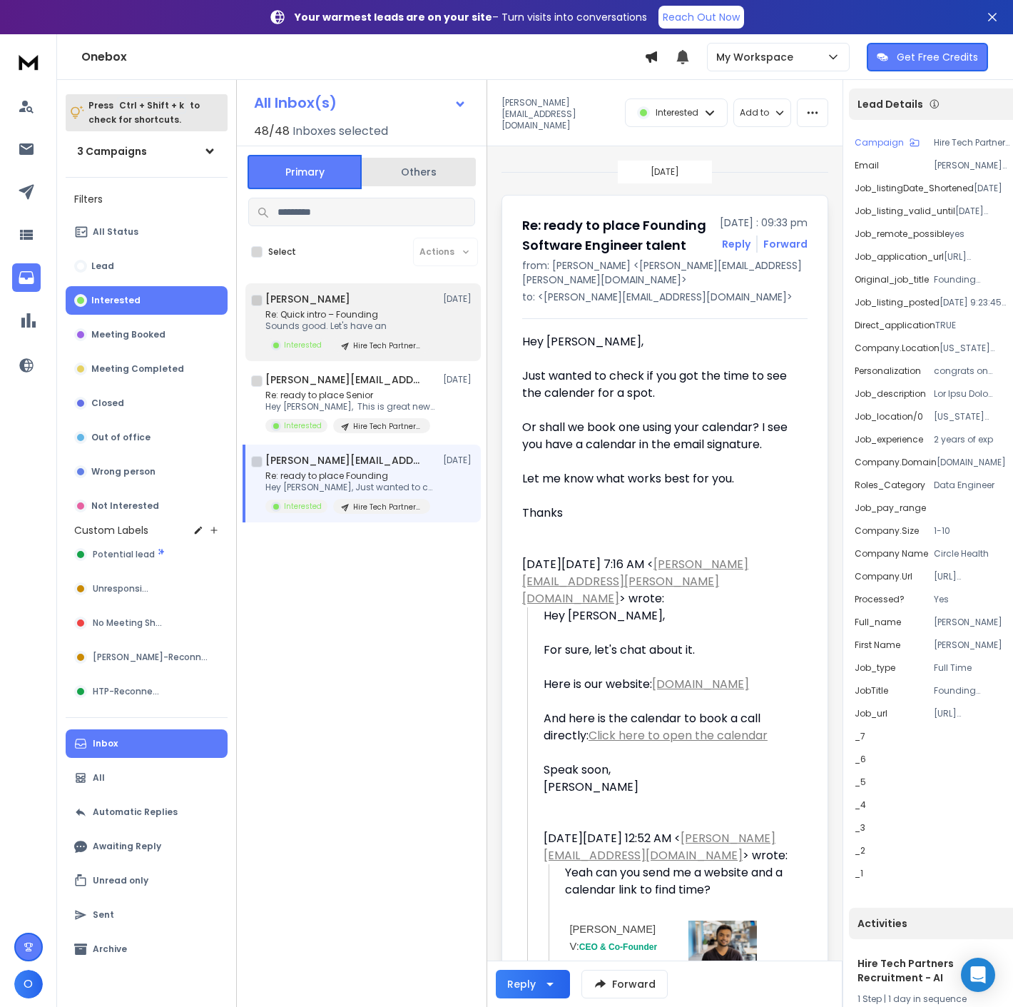
click at [316, 307] on div "Xu Dong 31 Jul Re: Quick intro – Founding Sounds good. Let's have an Interested…" at bounding box center [370, 322] width 210 height 61
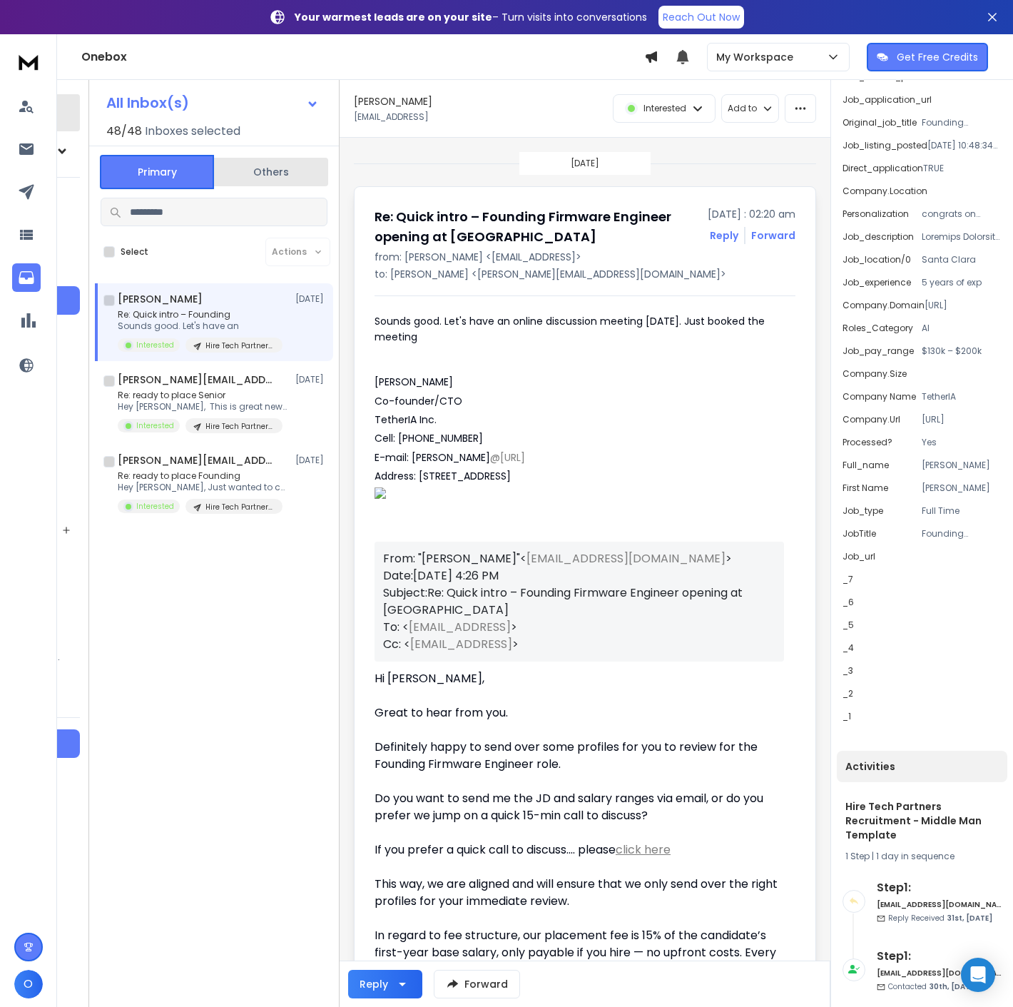
scroll to position [11, 158]
drag, startPoint x: 432, startPoint y: 245, endPoint x: 532, endPoint y: 250, distance: 100.0
click at [532, 250] on p "from: Xu Dong <xudong@tetheria.ai>" at bounding box center [585, 257] width 421 height 14
click at [409, 619] on link "joedong@tetheria.ai" at bounding box center [460, 627] width 102 height 16
drag, startPoint x: 525, startPoint y: 679, endPoint x: 519, endPoint y: 636, distance: 43.9
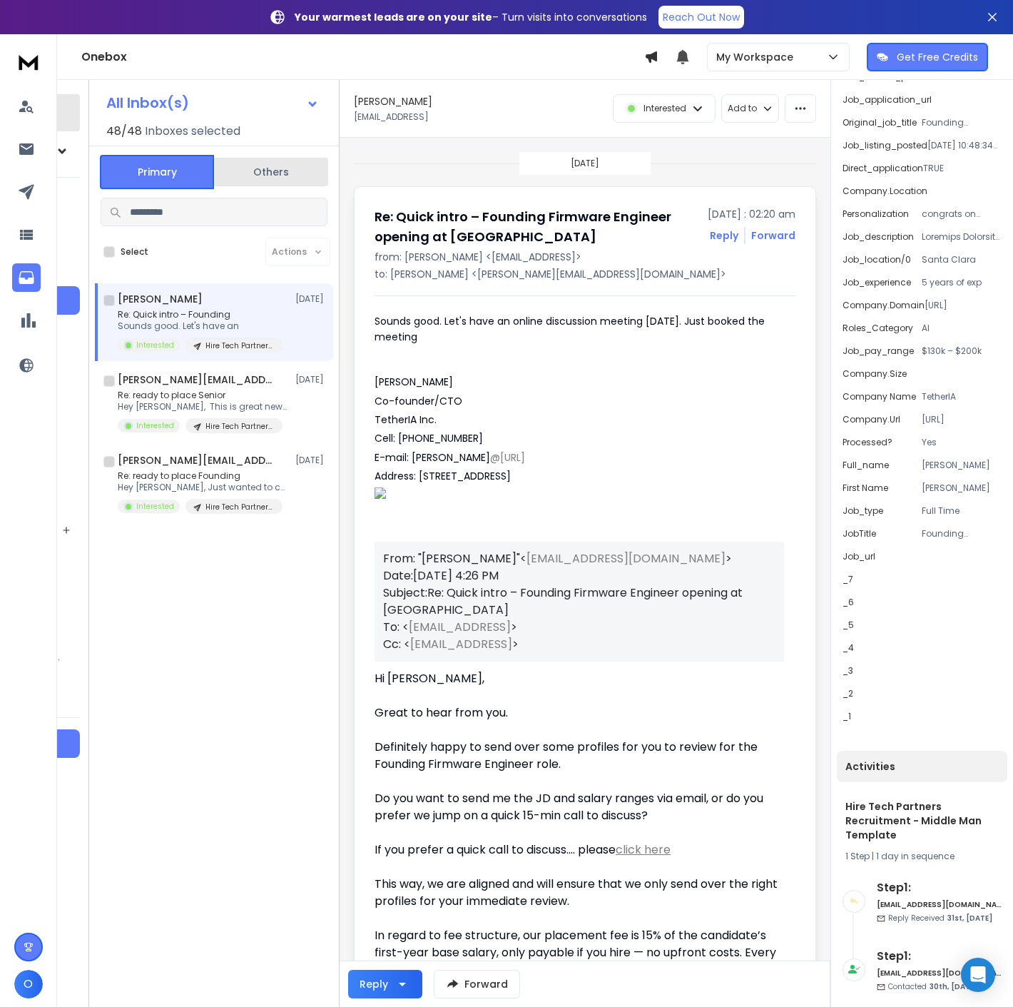
click at [523, 674] on div "Hi Joe, Great to hear from you. Definitely happy to send over some profiles for…" at bounding box center [580, 764] width 410 height 188
drag, startPoint x: 509, startPoint y: 614, endPoint x: 392, endPoint y: 621, distance: 116.5
click at [402, 621] on span "< joedong@tetheria.ai >" at bounding box center [459, 627] width 115 height 16
click at [554, 649] on div "From: "Omar Awad"< o.omar@systemrevoultx.com > Date: Wed, Jul 30, 2025, 4:26 PM…" at bounding box center [580, 602] width 410 height 120
drag, startPoint x: 507, startPoint y: 634, endPoint x: 544, endPoint y: 640, distance: 37.0
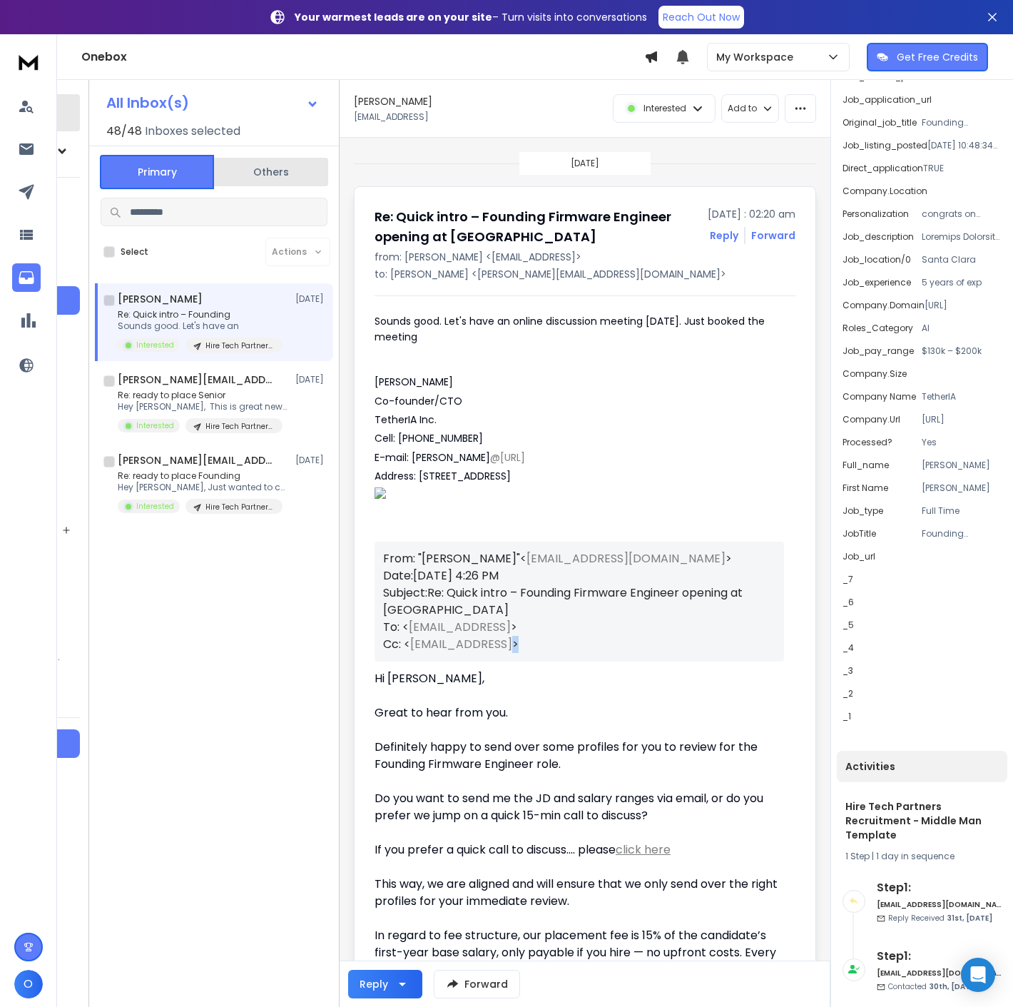
click at [544, 640] on div "Cc: < xudong@tetheria.ai >" at bounding box center [579, 644] width 392 height 17
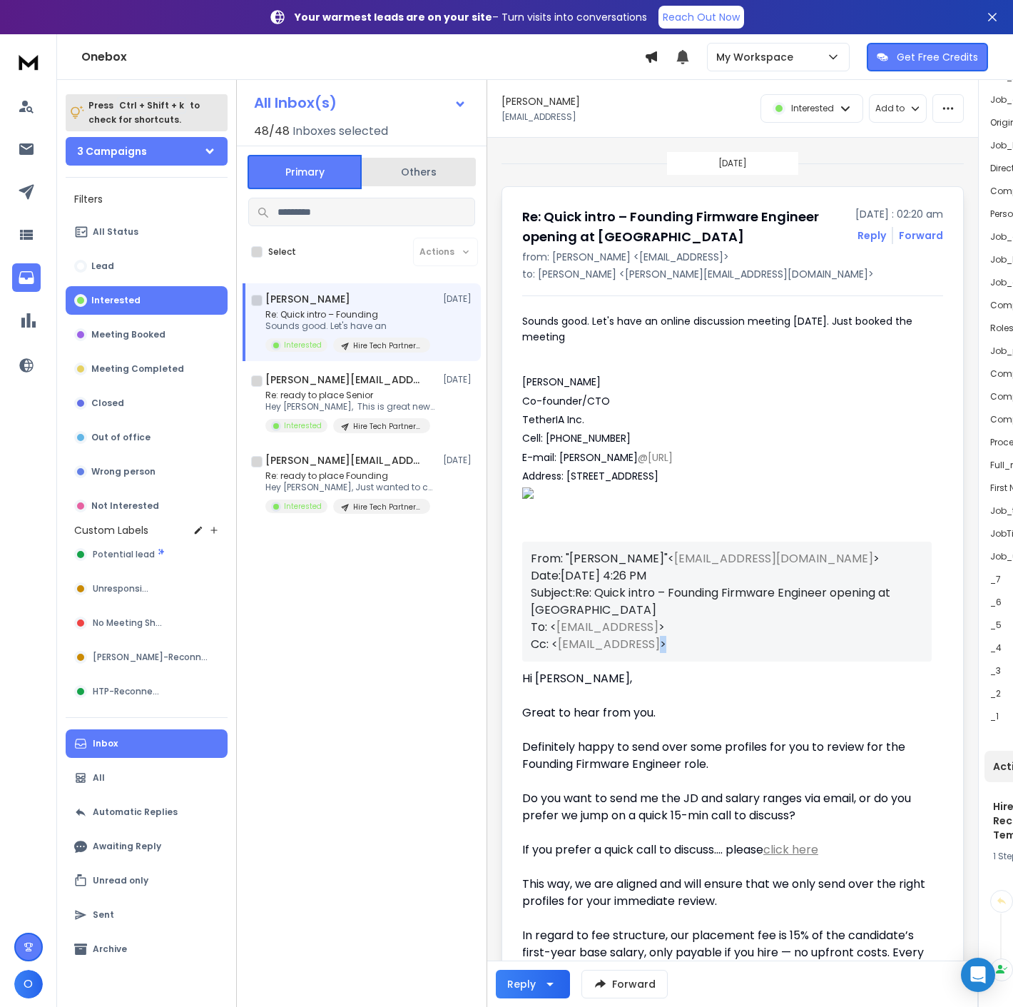
click at [153, 138] on button "3 Campaigns" at bounding box center [147, 151] width 162 height 29
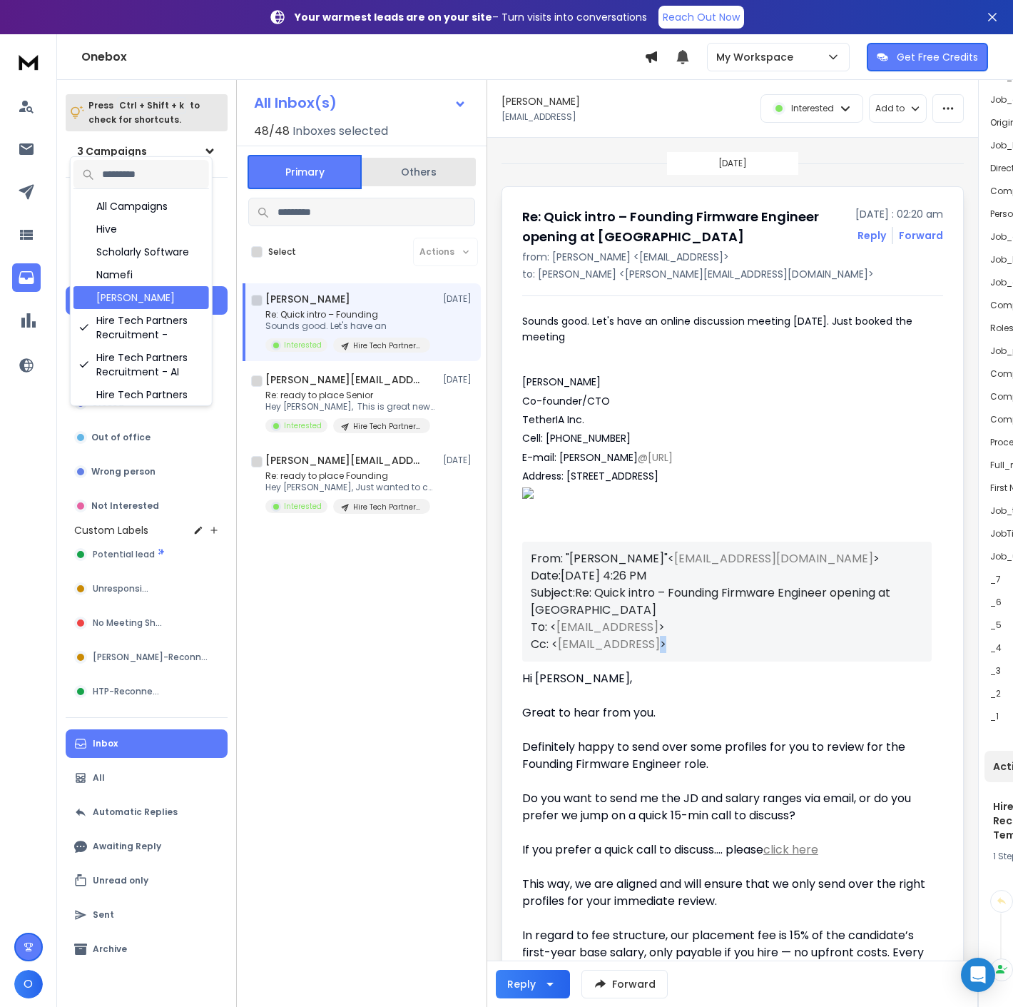
scroll to position [79, 0]
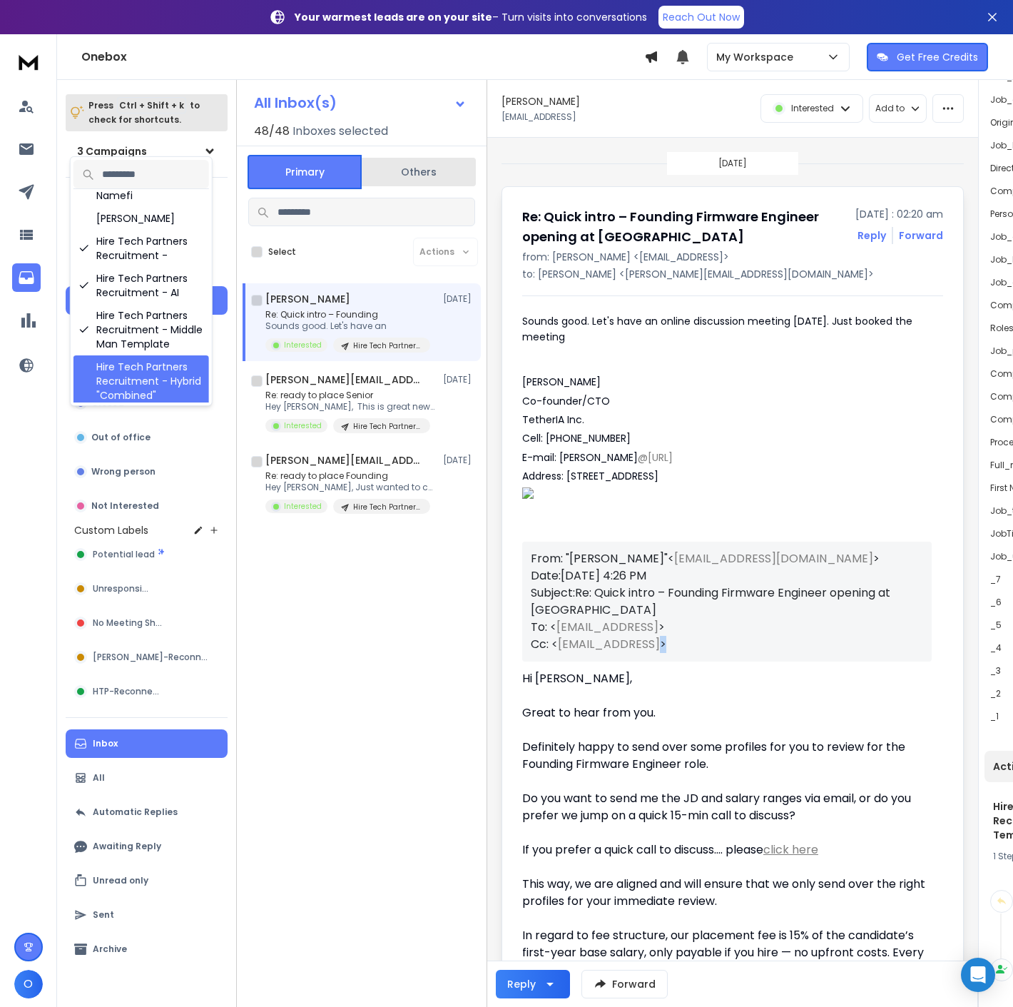
click at [153, 382] on div "Hire Tech Partners Recruitment - Hybrid "Combined" Positioning Template" at bounding box center [142, 388] width 136 height 66
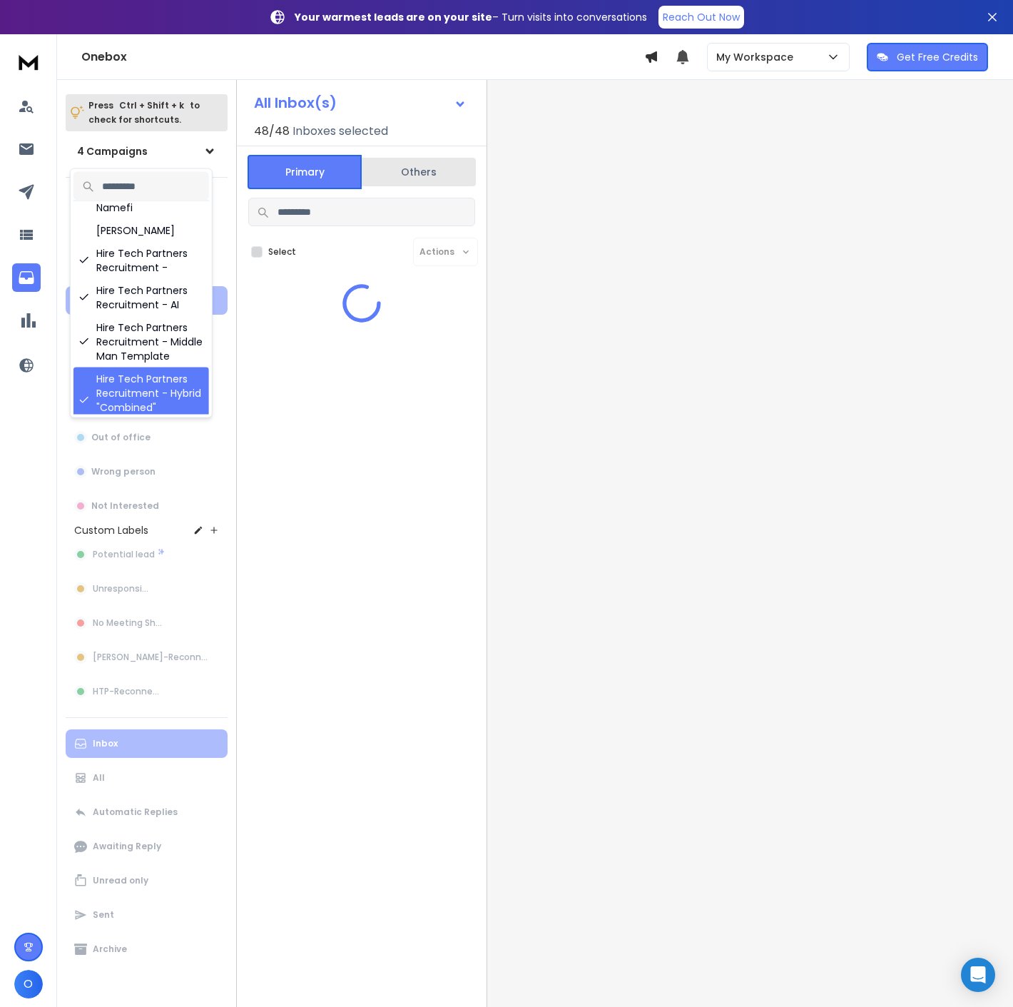
scroll to position [0, 0]
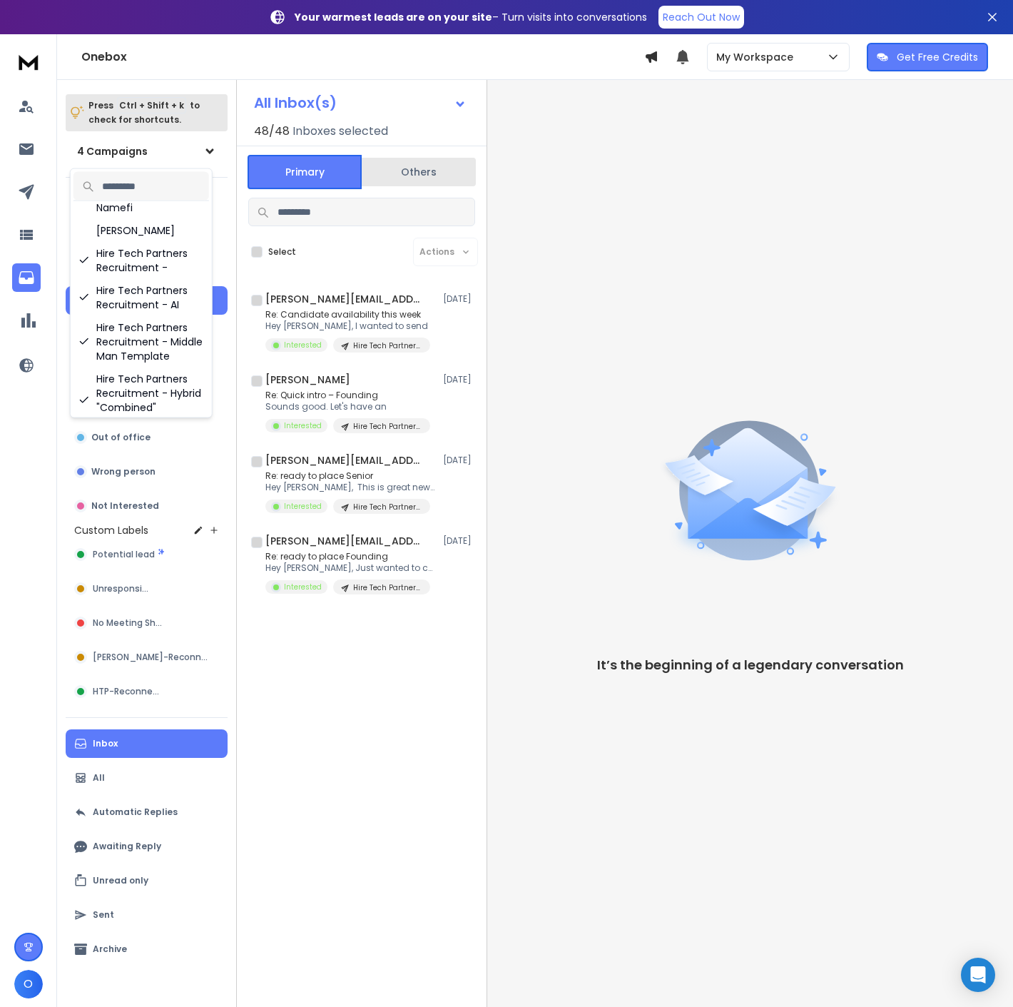
click at [308, 659] on div "ahmed@mandrel.tech 08 Aug Re: Candidate availability this week Hey Ahmed, I wan…" at bounding box center [362, 517] width 250 height 474
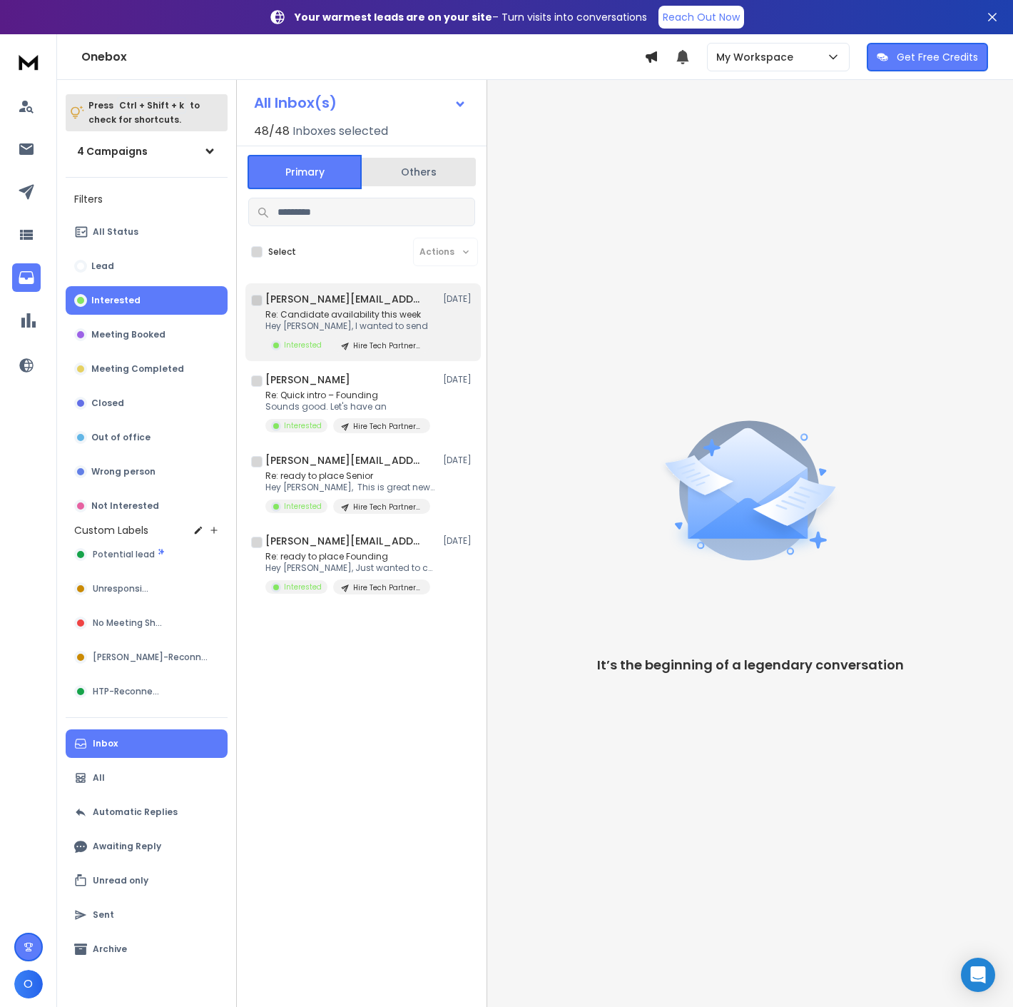
click at [350, 330] on p "Hey Ahmed, I wanted to send" at bounding box center [347, 325] width 165 height 11
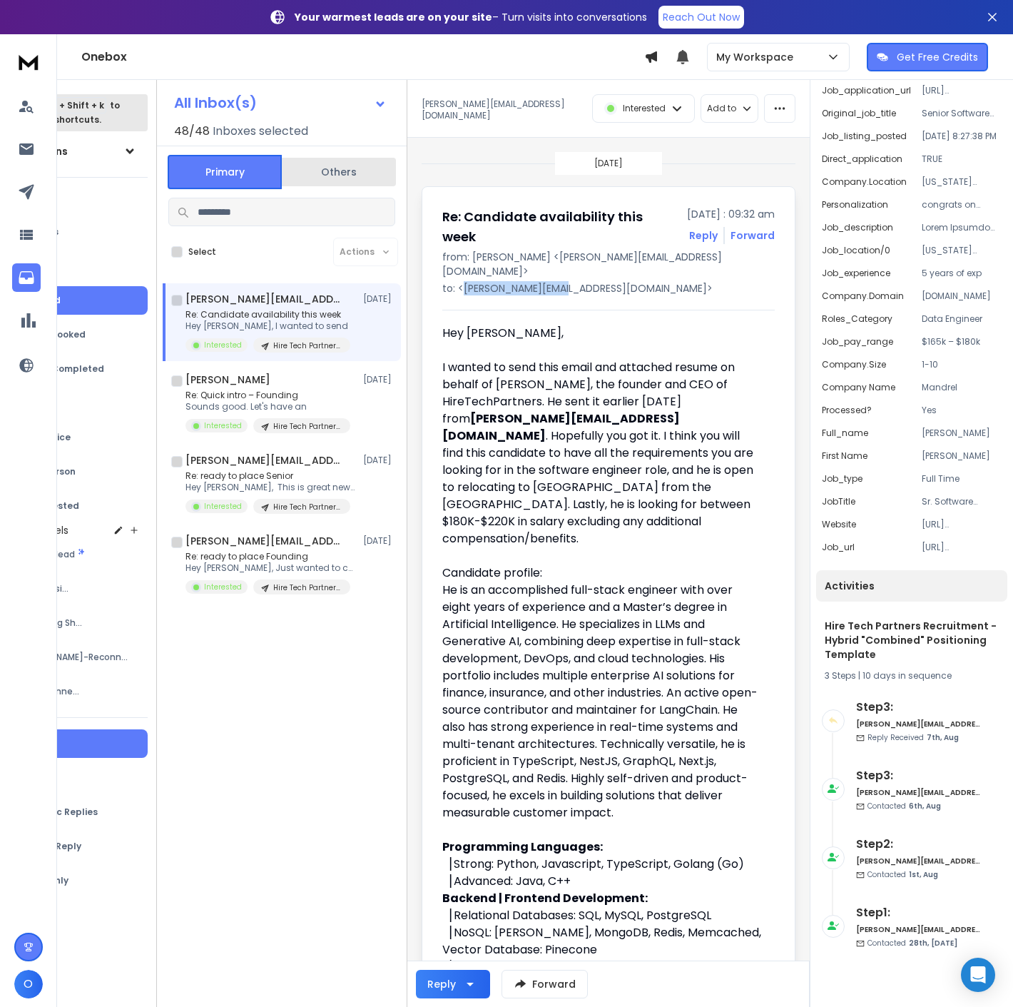
drag, startPoint x: 477, startPoint y: 273, endPoint x: 362, endPoint y: 275, distance: 114.9
click at [442, 281] on p "to: <ahmed@mandrel.tech>" at bounding box center [608, 288] width 333 height 14
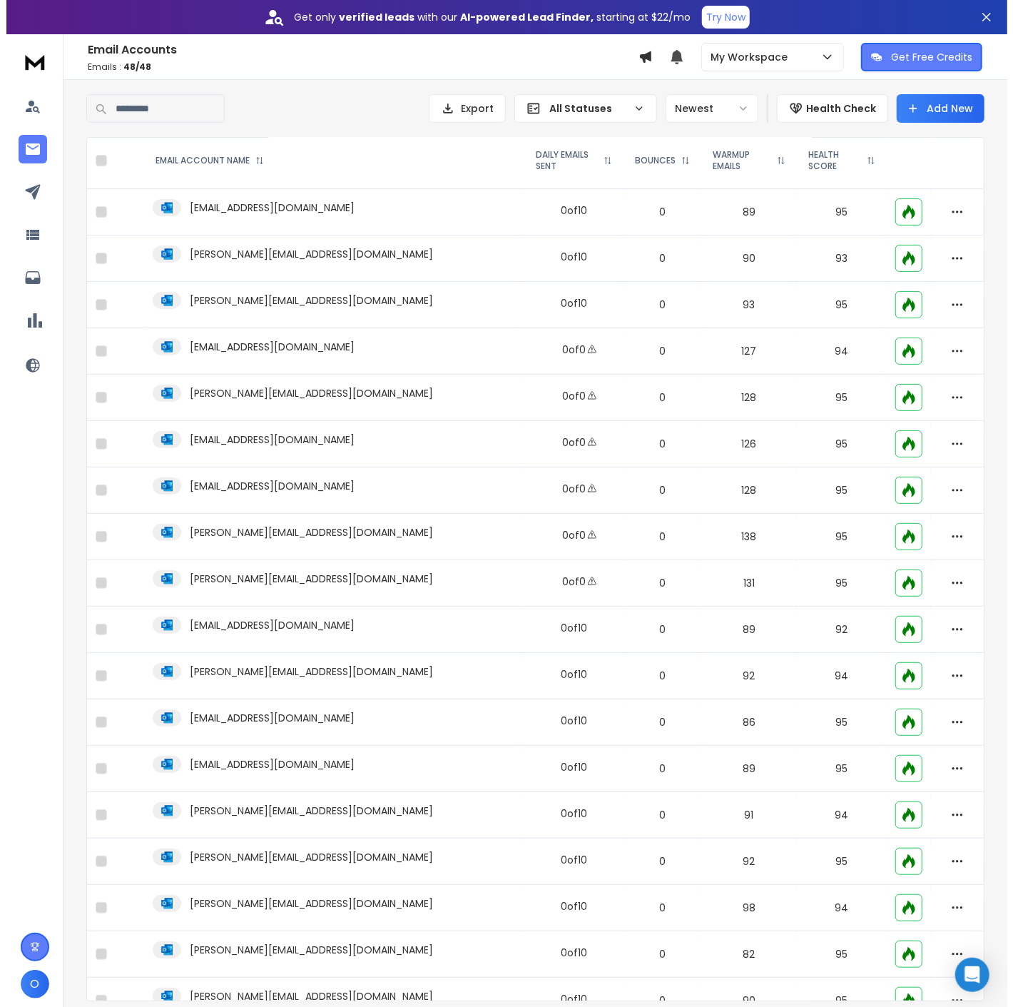
scroll to position [154, 0]
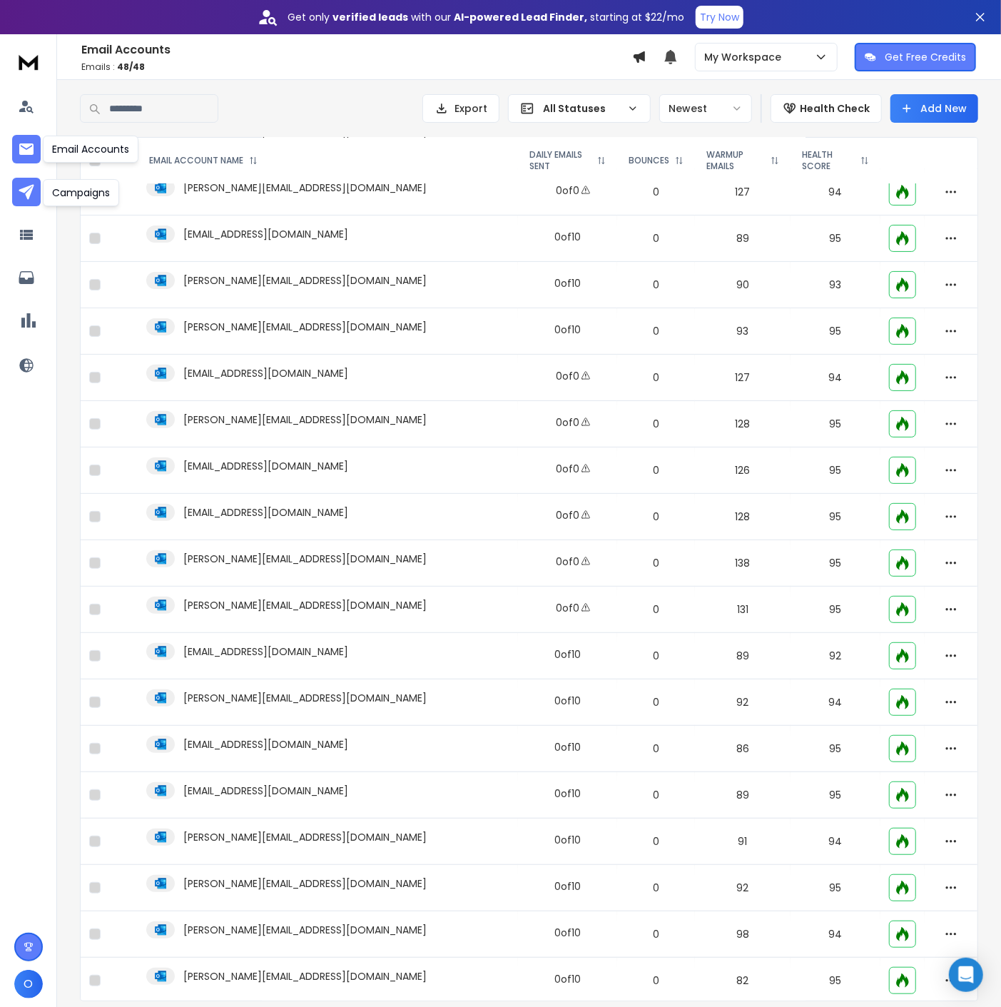
click at [18, 198] on icon at bounding box center [26, 191] width 17 height 17
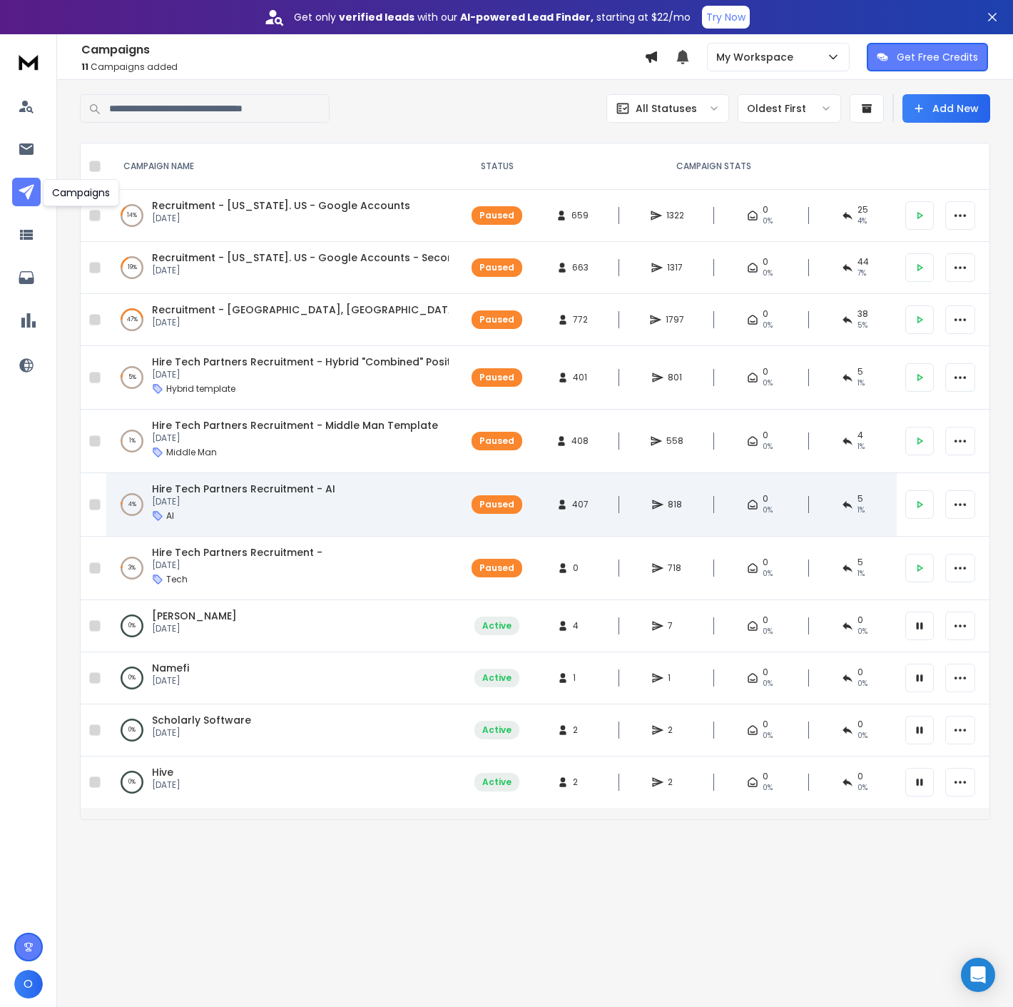
click at [303, 503] on p "[DATE]" at bounding box center [243, 501] width 183 height 11
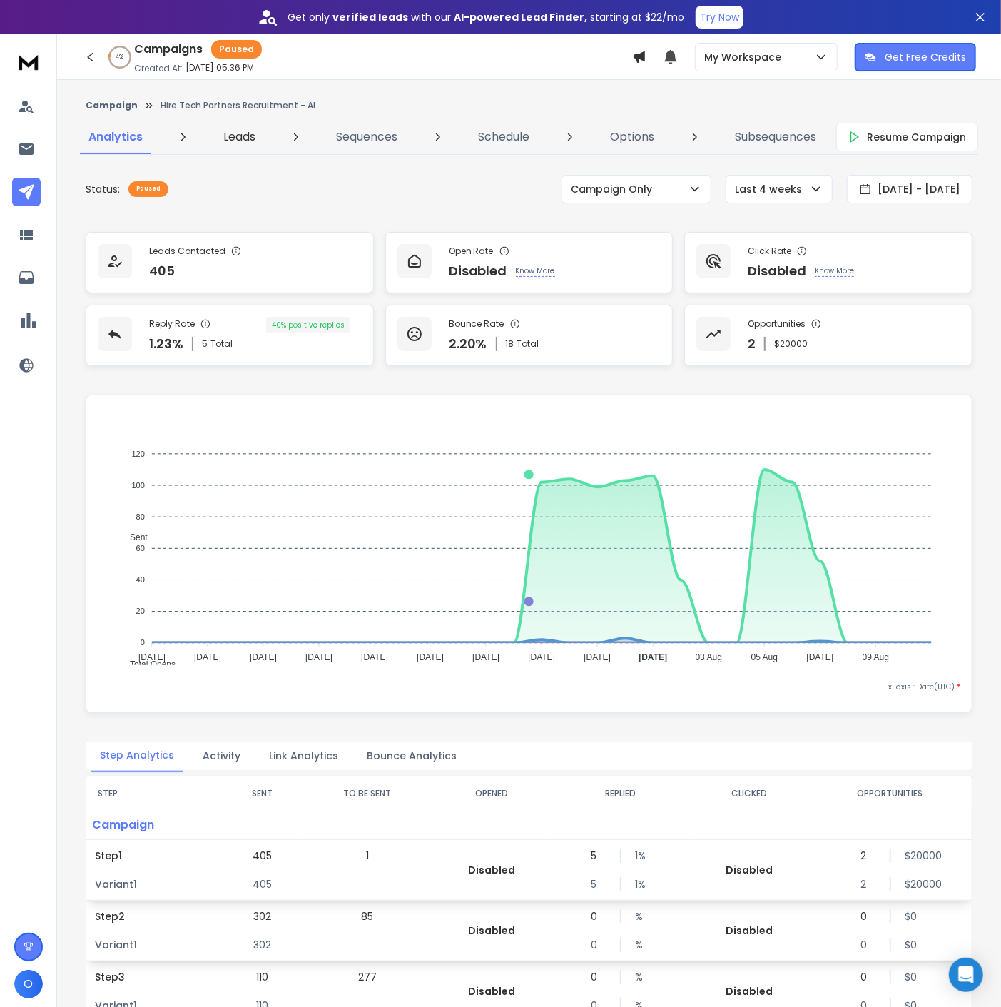
click at [250, 138] on p "Leads" at bounding box center [239, 136] width 32 height 17
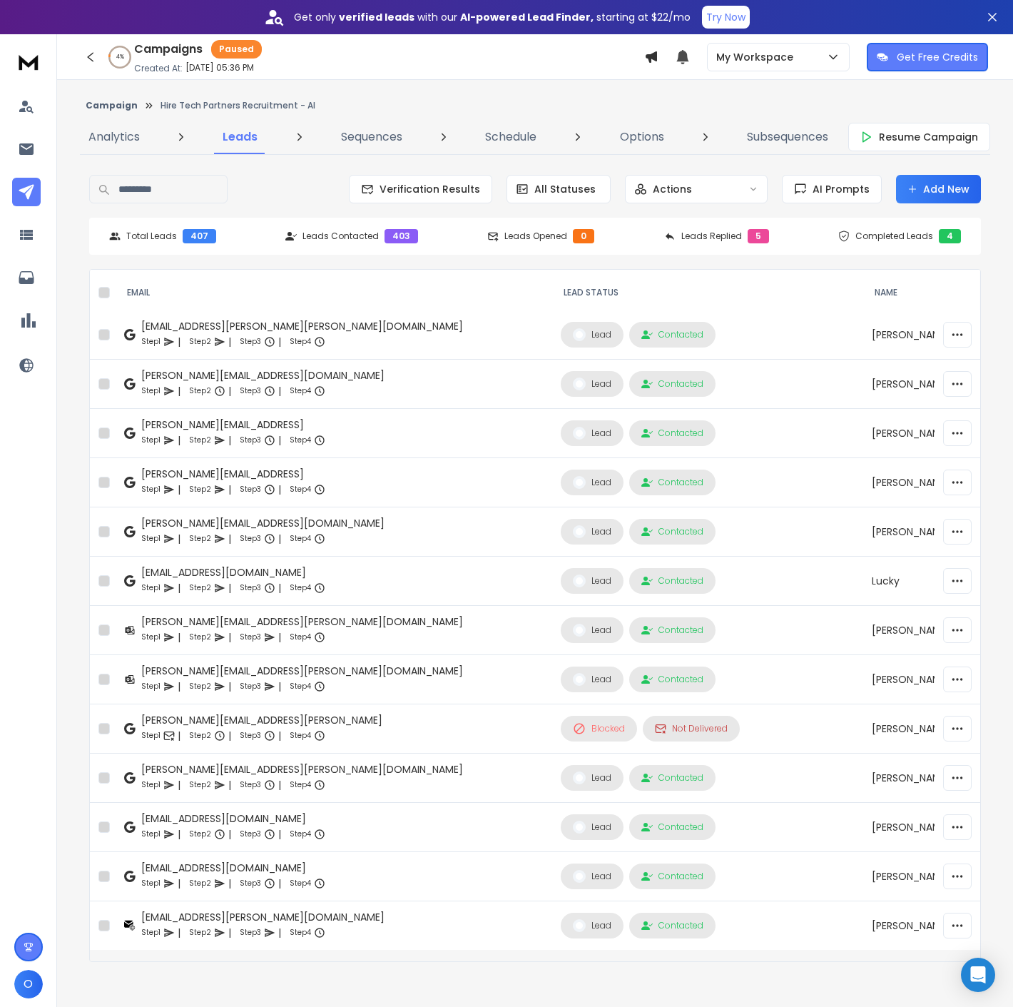
scroll to position [6774, 0]
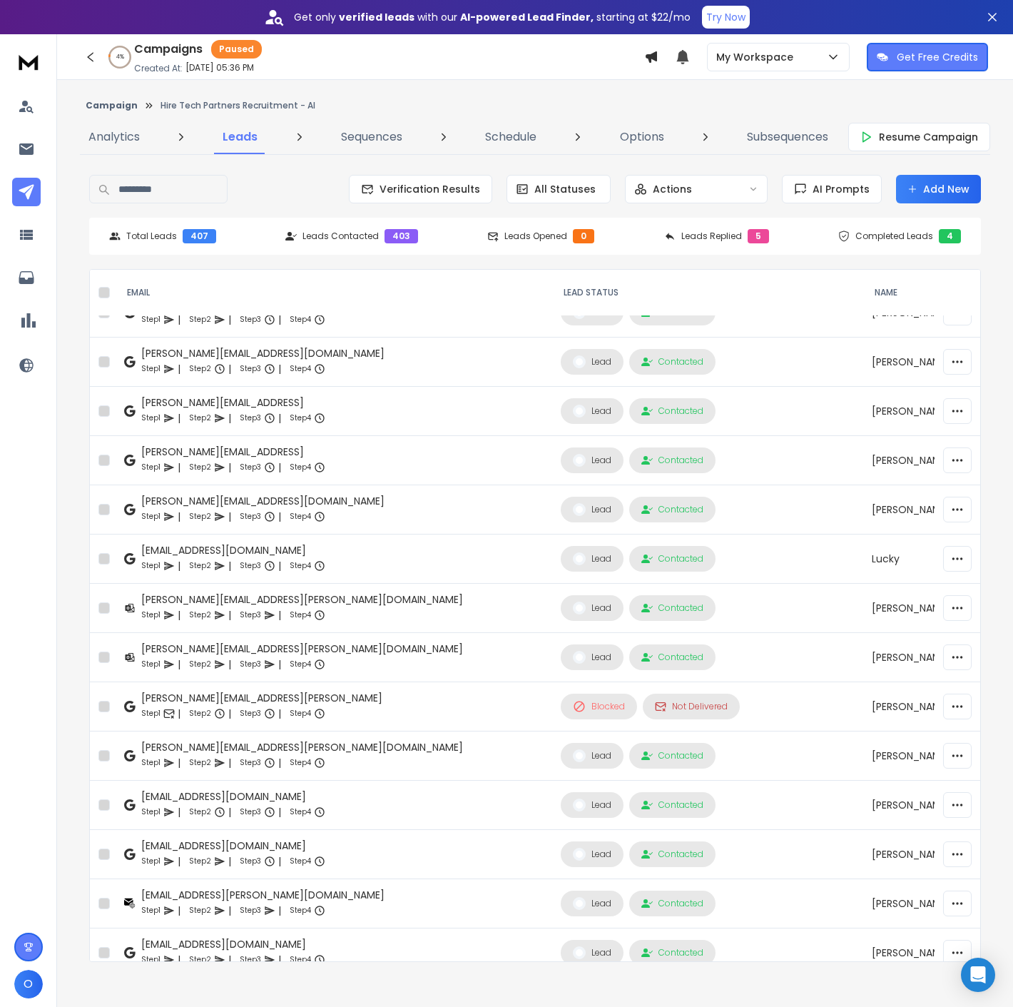
drag, startPoint x: 318, startPoint y: 572, endPoint x: 269, endPoint y: 190, distance: 384.9
click at [269, 190] on div "Verification Results All Statuses Actions AI Prompts Add New" at bounding box center [535, 189] width 892 height 29
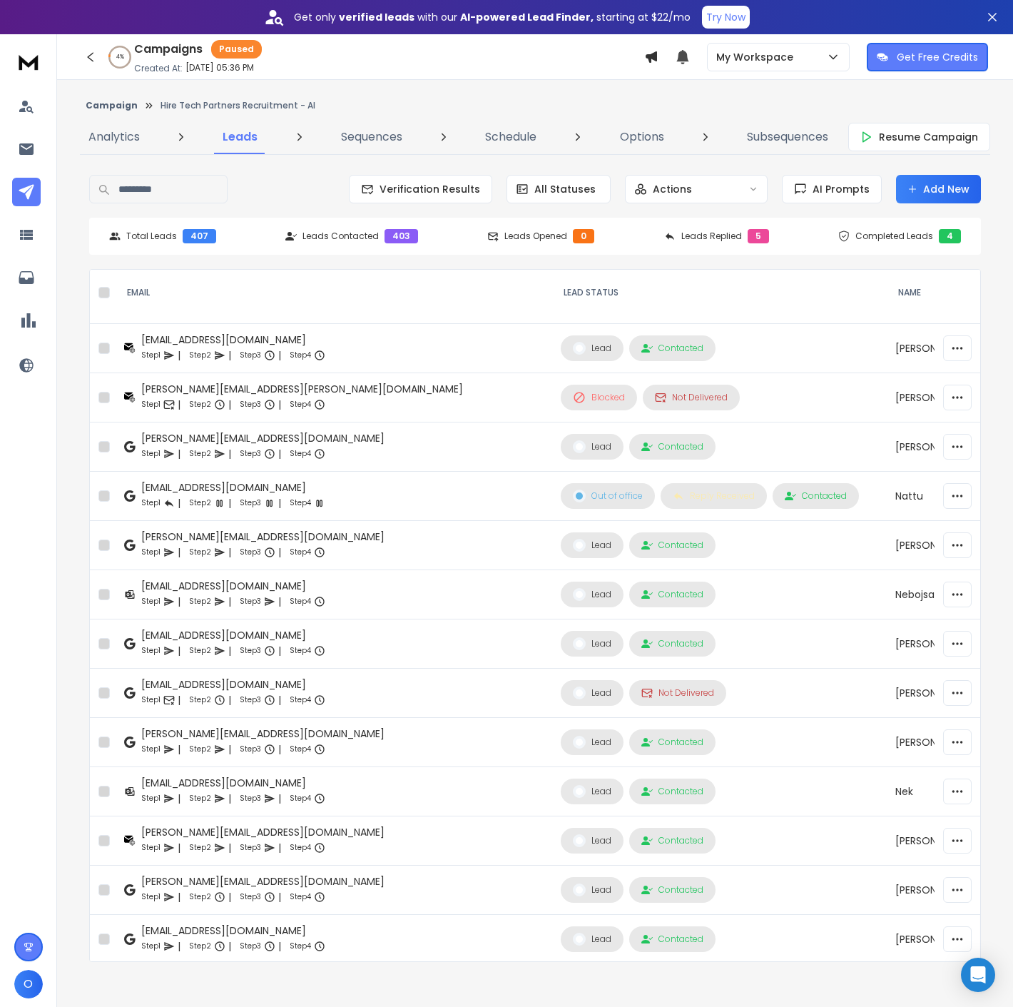
scroll to position [954, 0]
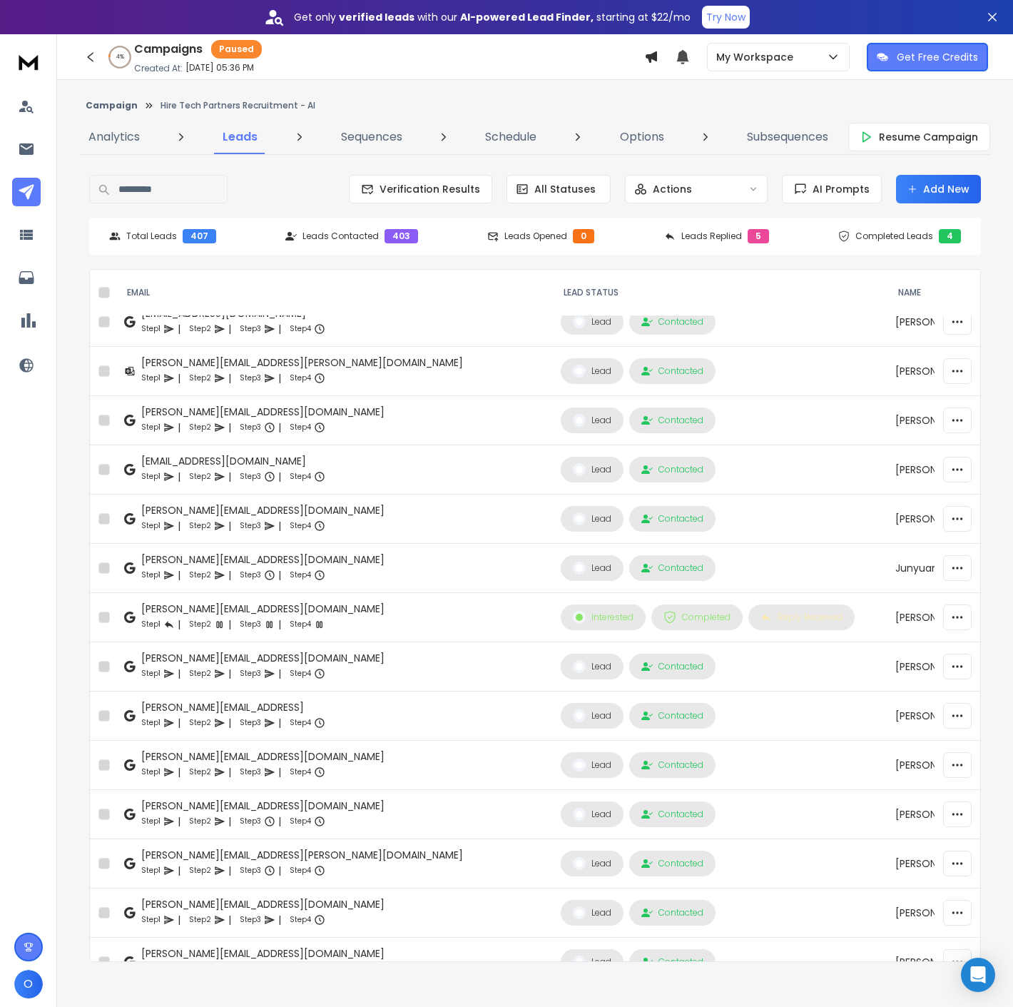
click at [103, 623] on button "button" at bounding box center [103, 617] width 11 height 11
click at [103, 293] on button "Select this Page" at bounding box center [103, 292] width 11 height 11
click at [105, 623] on button "button" at bounding box center [103, 617] width 11 height 11
click at [951, 617] on icon "button" at bounding box center [957, 617] width 13 height 13
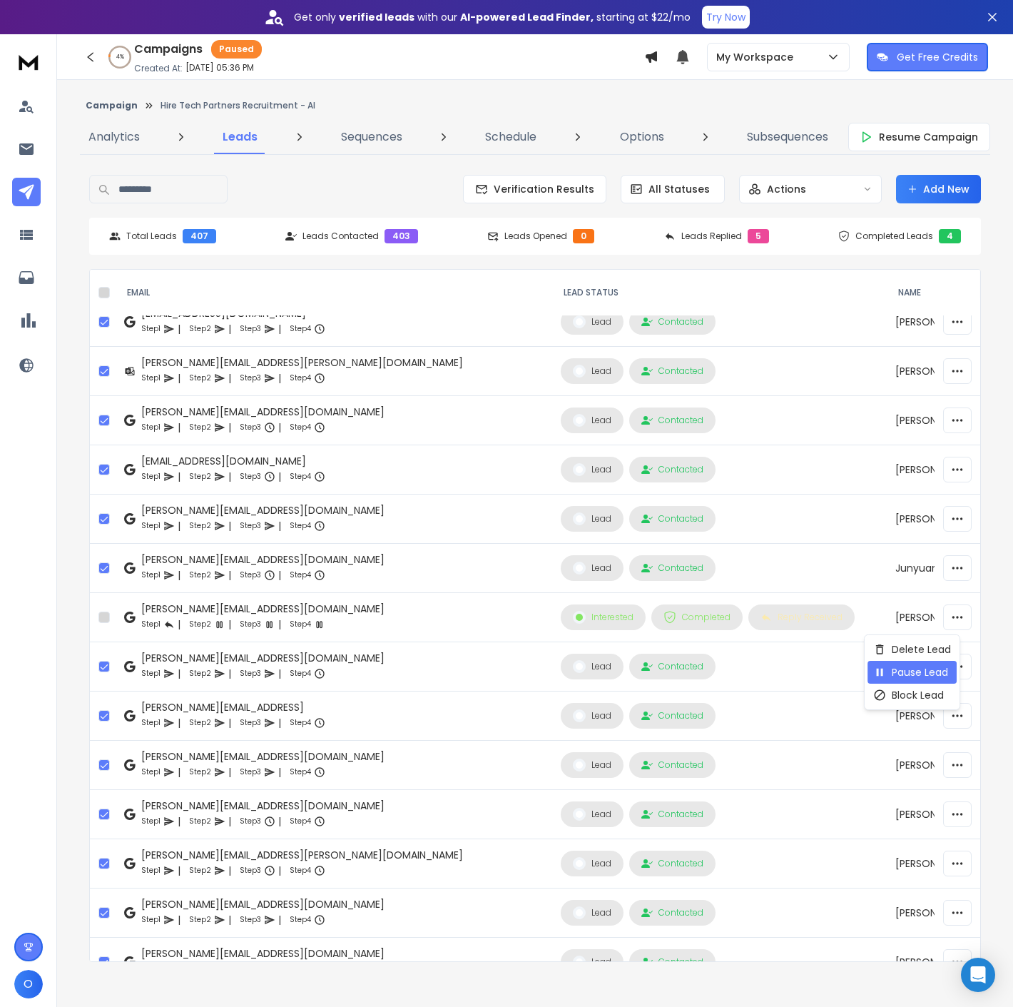
click at [933, 661] on div "Pause Lead" at bounding box center [912, 672] width 89 height 23
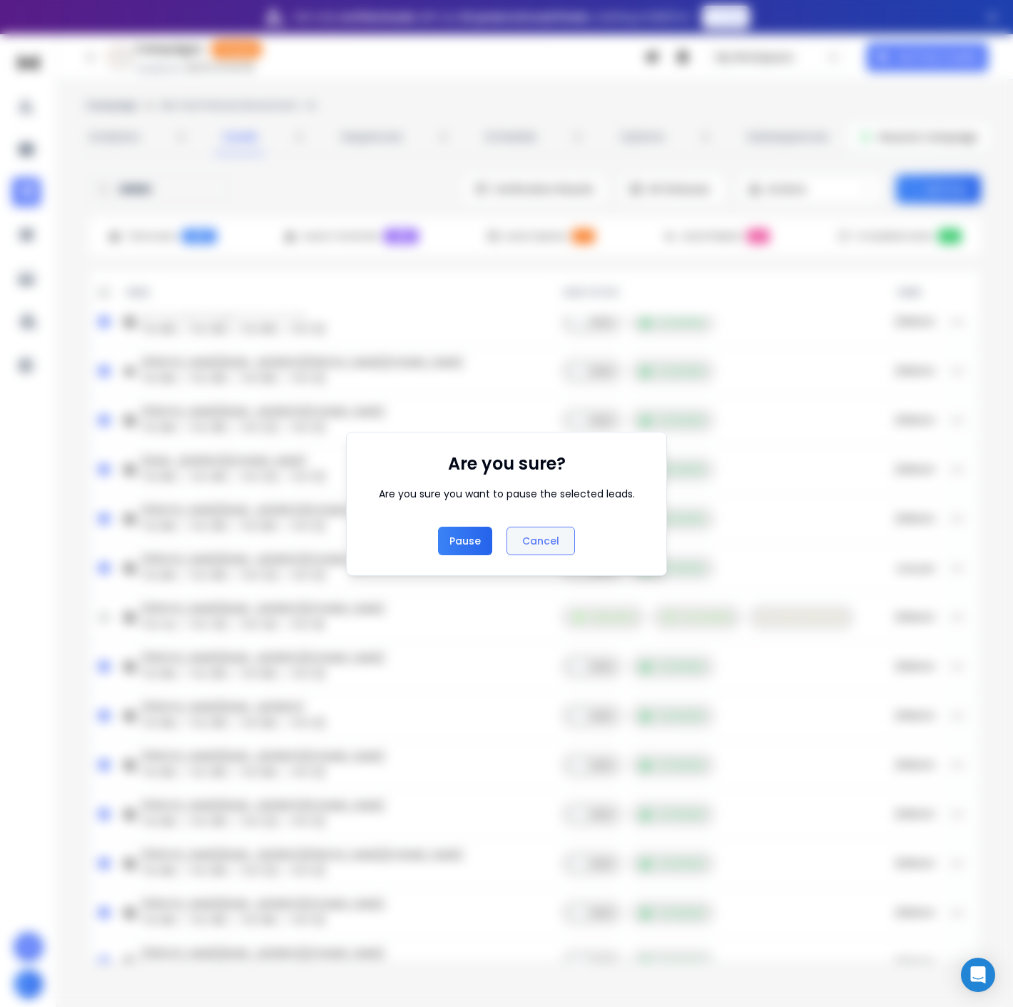
click at [572, 540] on button "Cancel" at bounding box center [541, 541] width 69 height 29
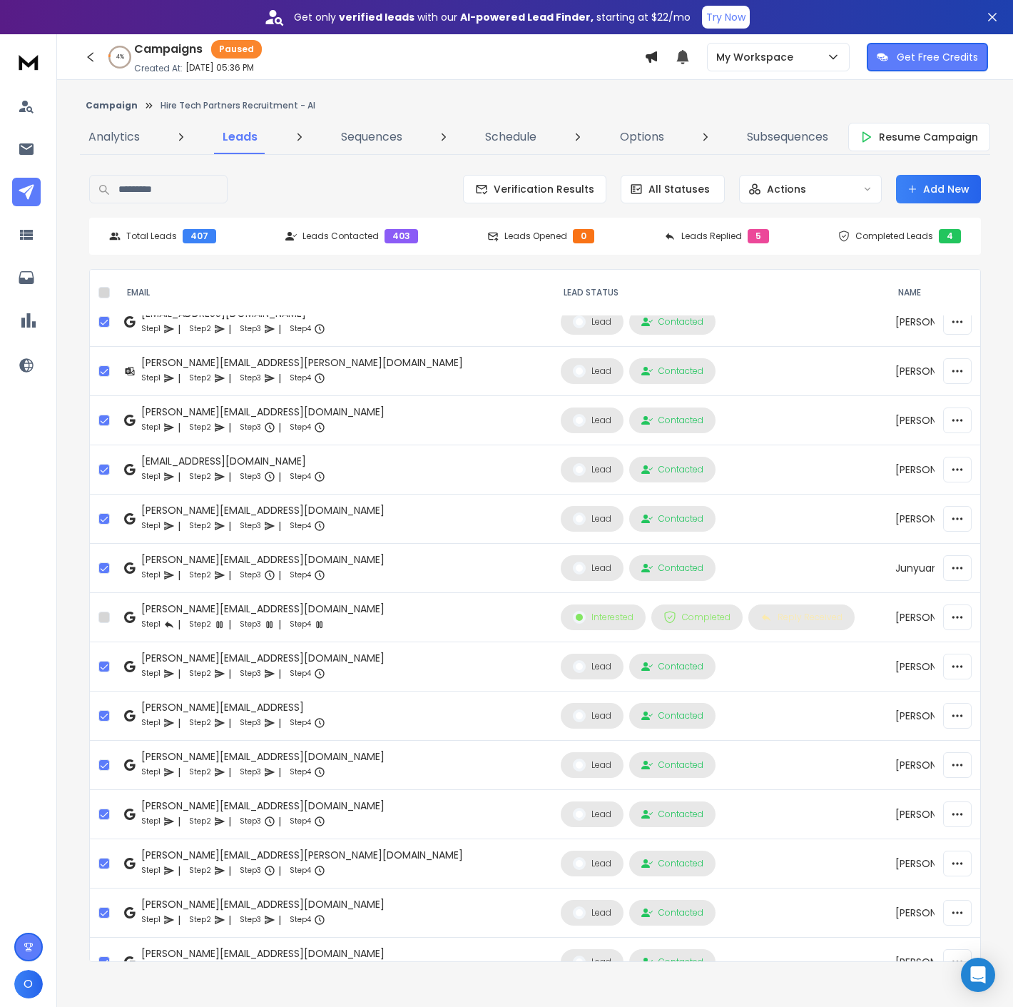
scroll to position [3370, 0]
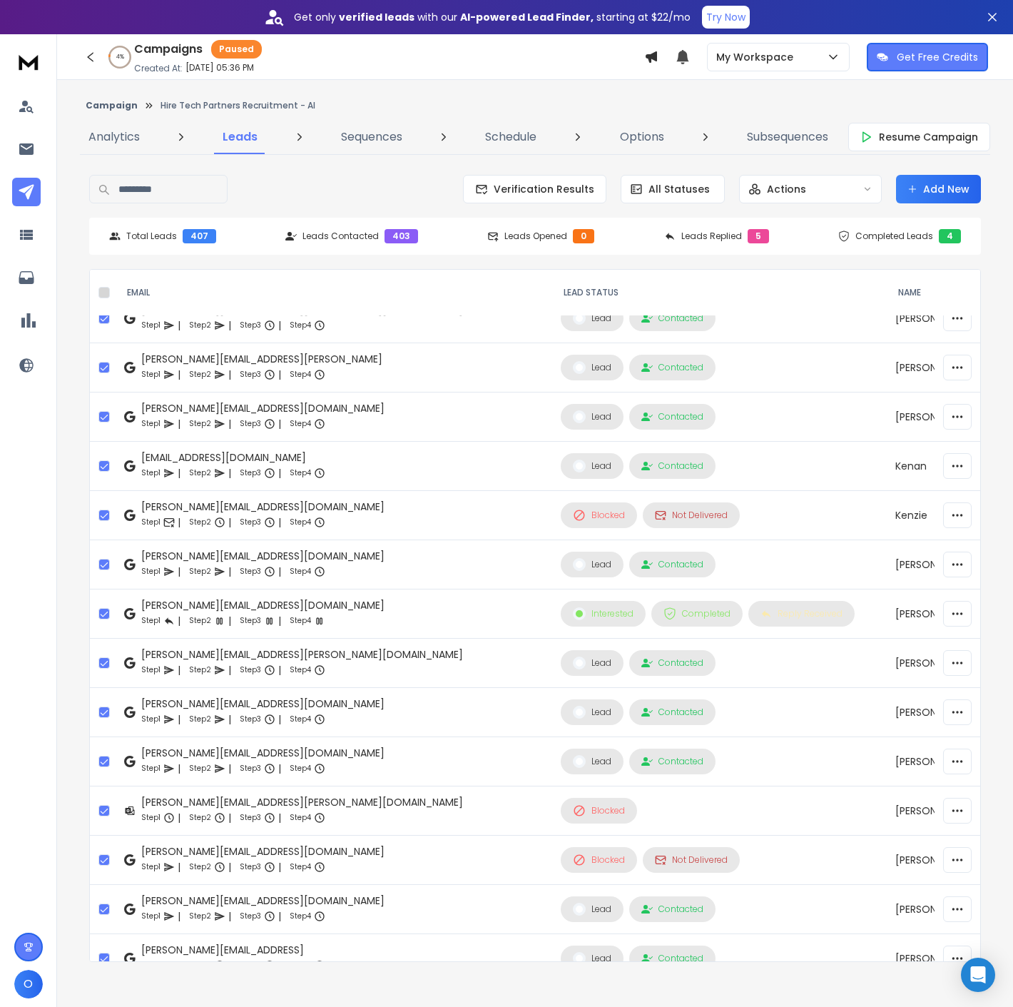
click at [103, 617] on button "button" at bounding box center [103, 613] width 11 height 11
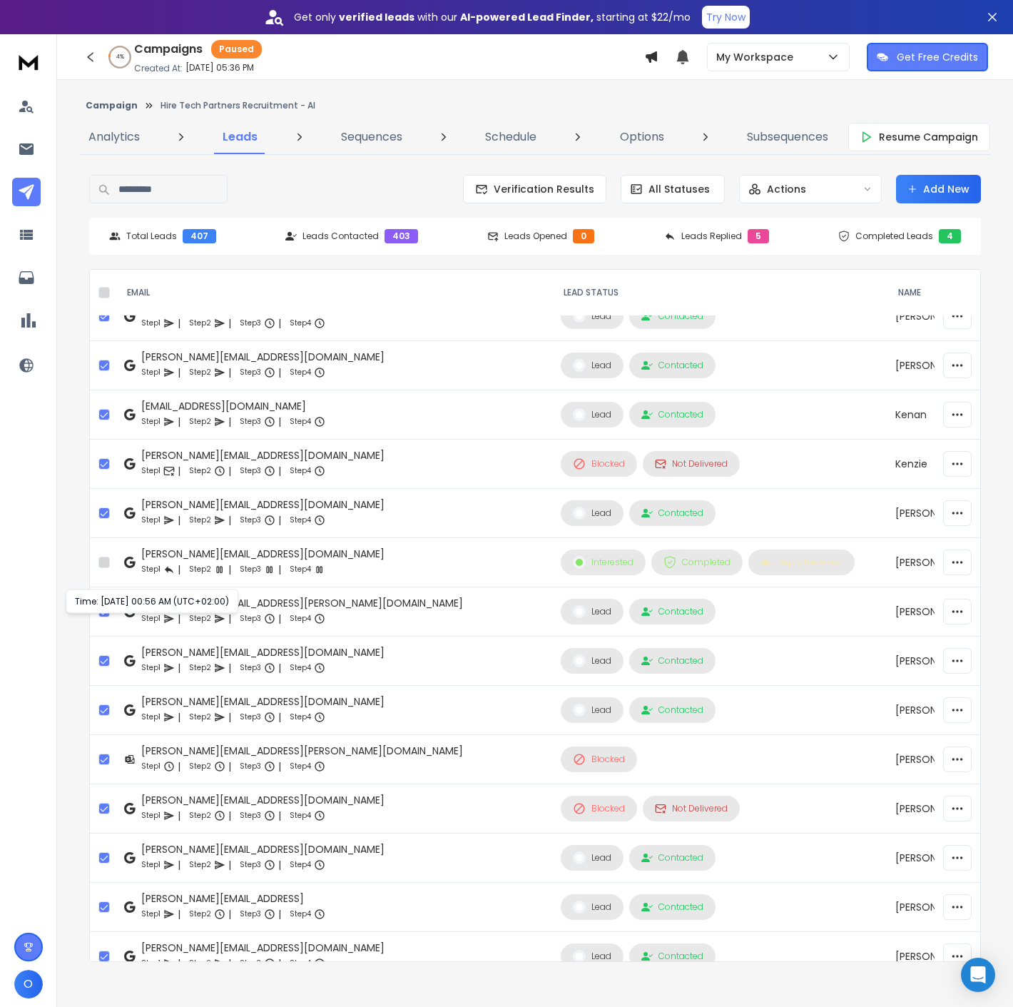
scroll to position [3422, 0]
click at [789, 183] on p "Actions" at bounding box center [786, 189] width 39 height 14
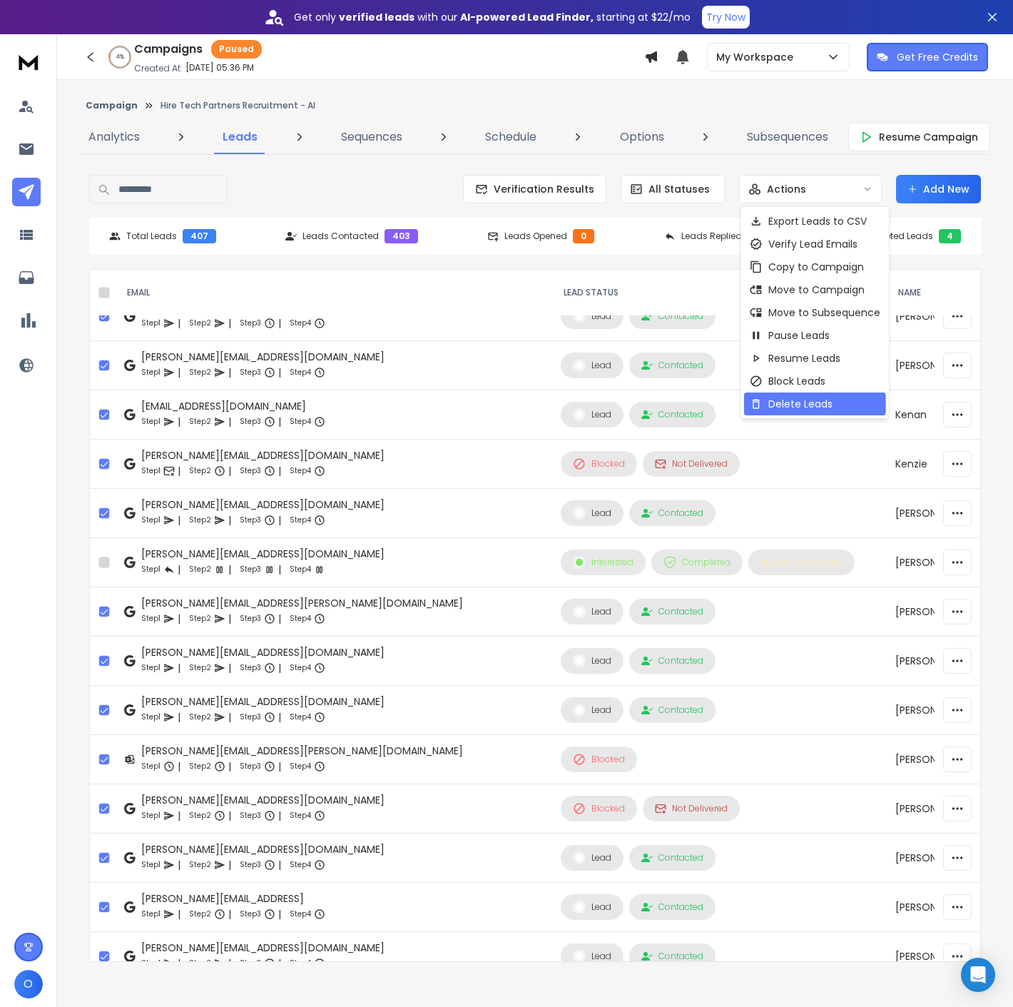
click at [826, 395] on div "Delete Leads" at bounding box center [815, 403] width 142 height 23
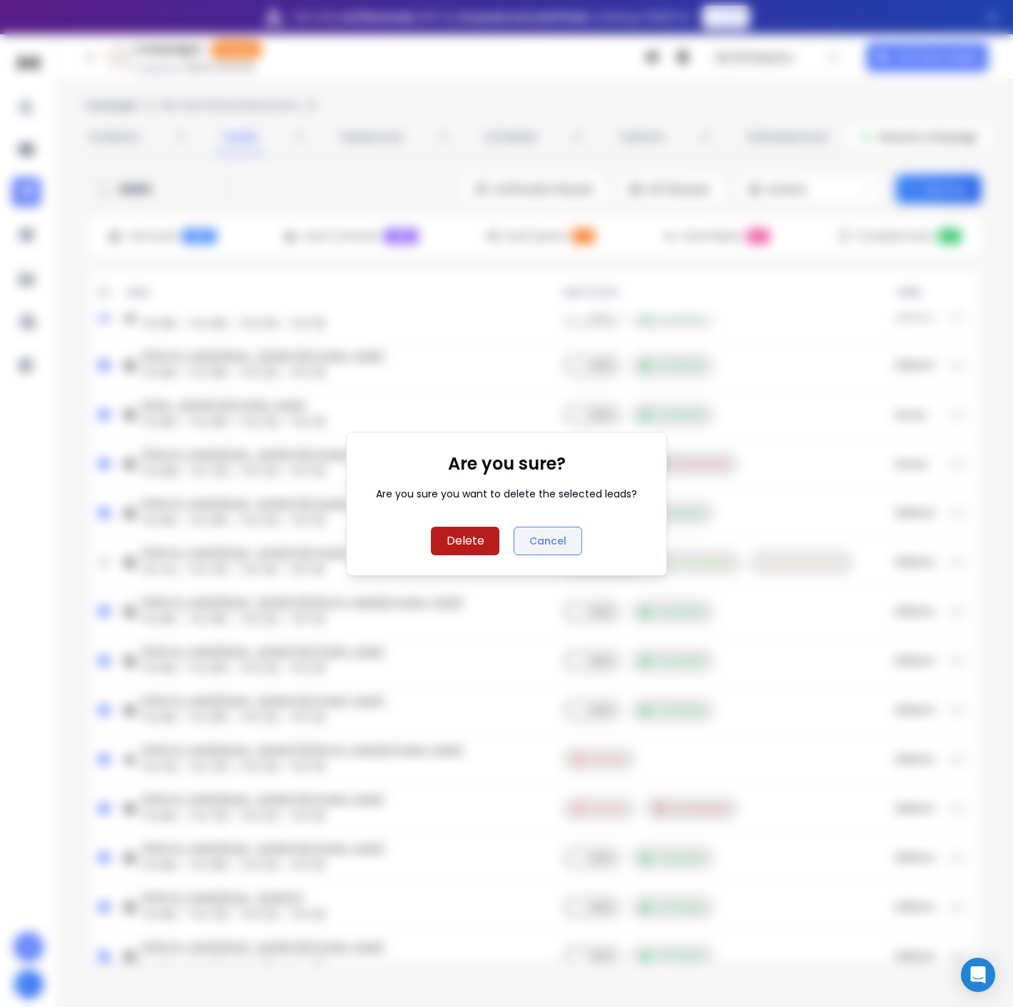
click at [472, 530] on button "Delete" at bounding box center [465, 541] width 69 height 29
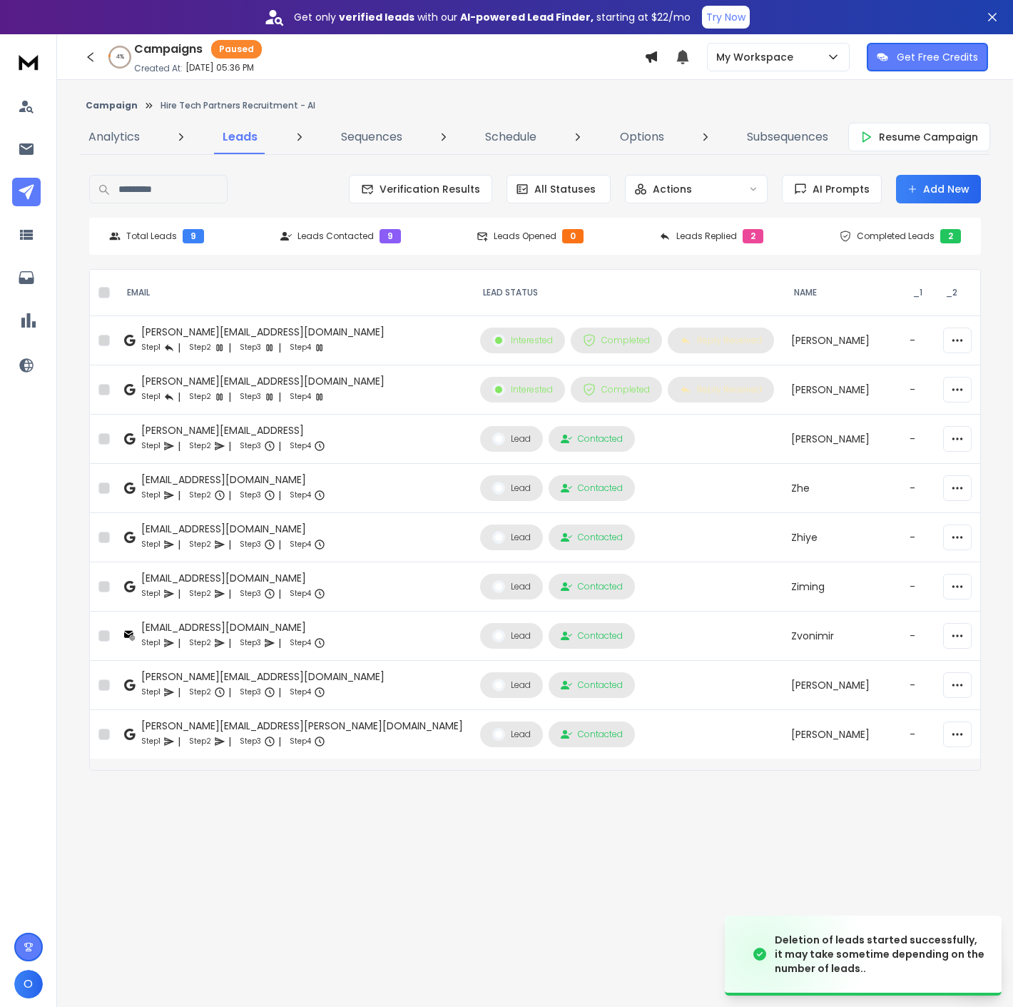
scroll to position [26, 0]
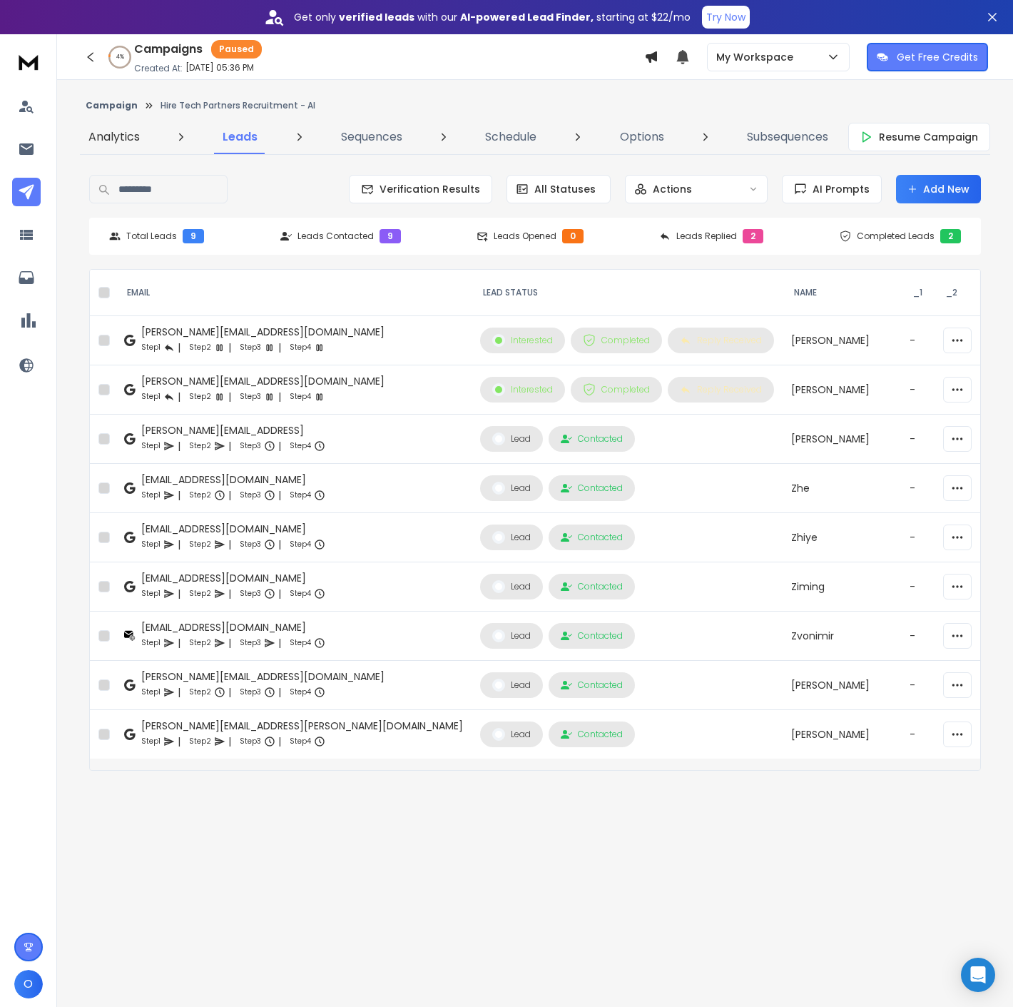
click at [128, 132] on p "Analytics" at bounding box center [113, 136] width 51 height 17
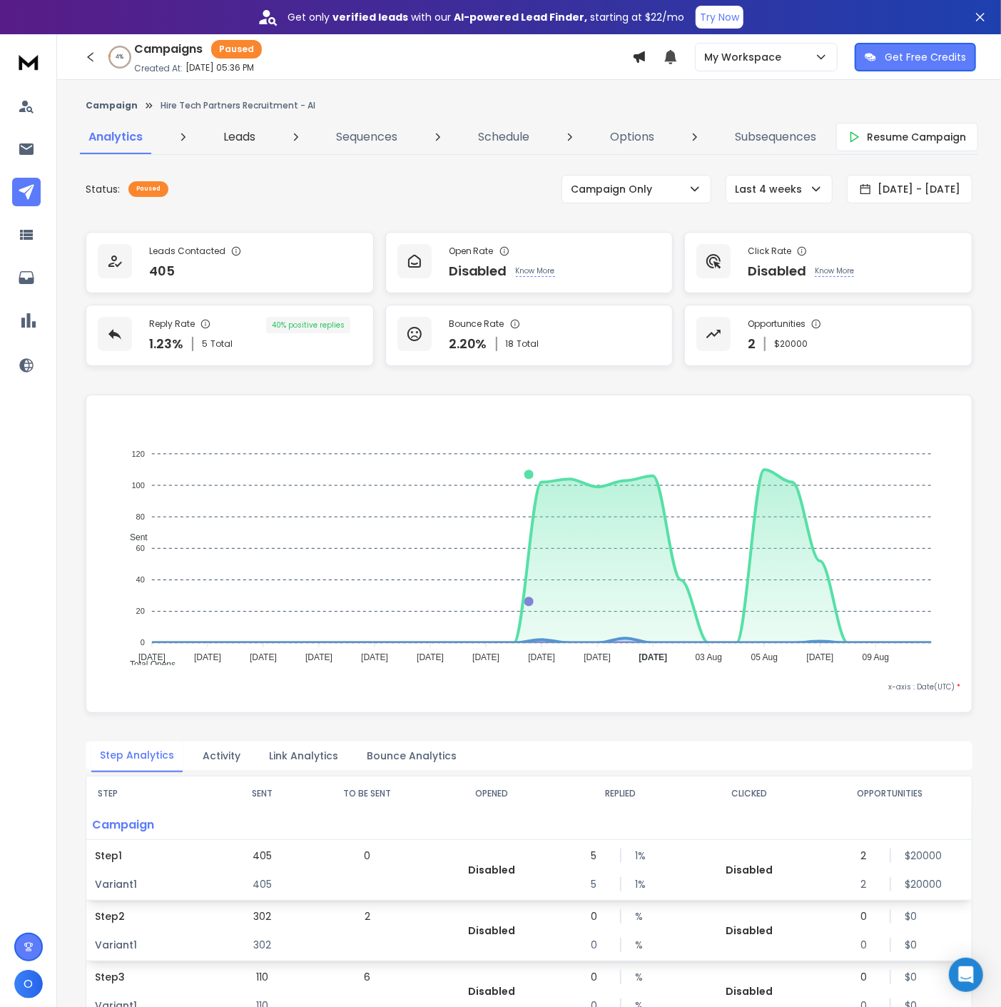
click at [233, 138] on p "Leads" at bounding box center [239, 136] width 32 height 17
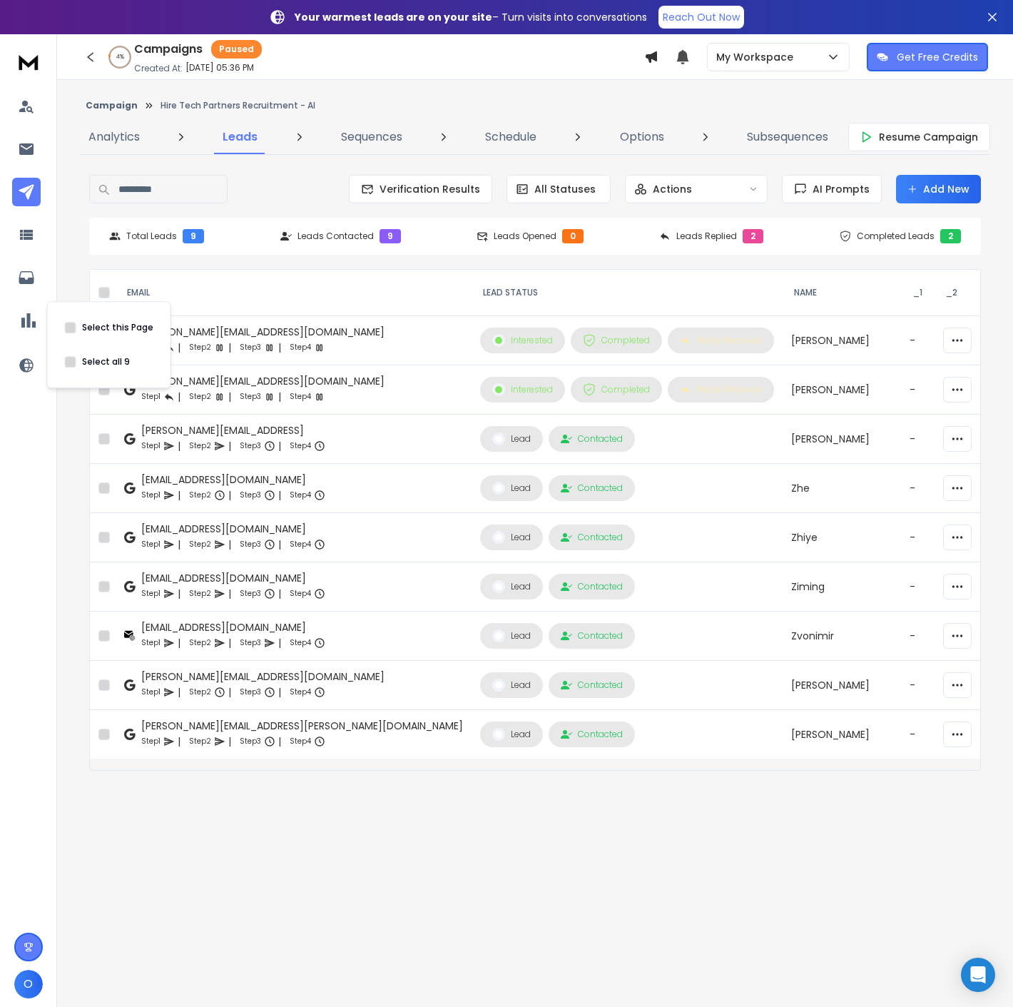
click at [108, 293] on button "Select this Page" at bounding box center [103, 292] width 11 height 11
click at [77, 440] on div "Campaign Hire Tech Partners Recruitment - AI Analytics Leads Sequences Schedule…" at bounding box center [535, 428] width 956 height 696
click at [105, 346] on button "button" at bounding box center [103, 340] width 11 height 11
click at [101, 395] on button "button" at bounding box center [103, 389] width 11 height 11
click at [57, 439] on div "Campaign Hire Tech Partners Recruitment - AI Analytics Leads Sequences Schedule…" at bounding box center [535, 428] width 956 height 696
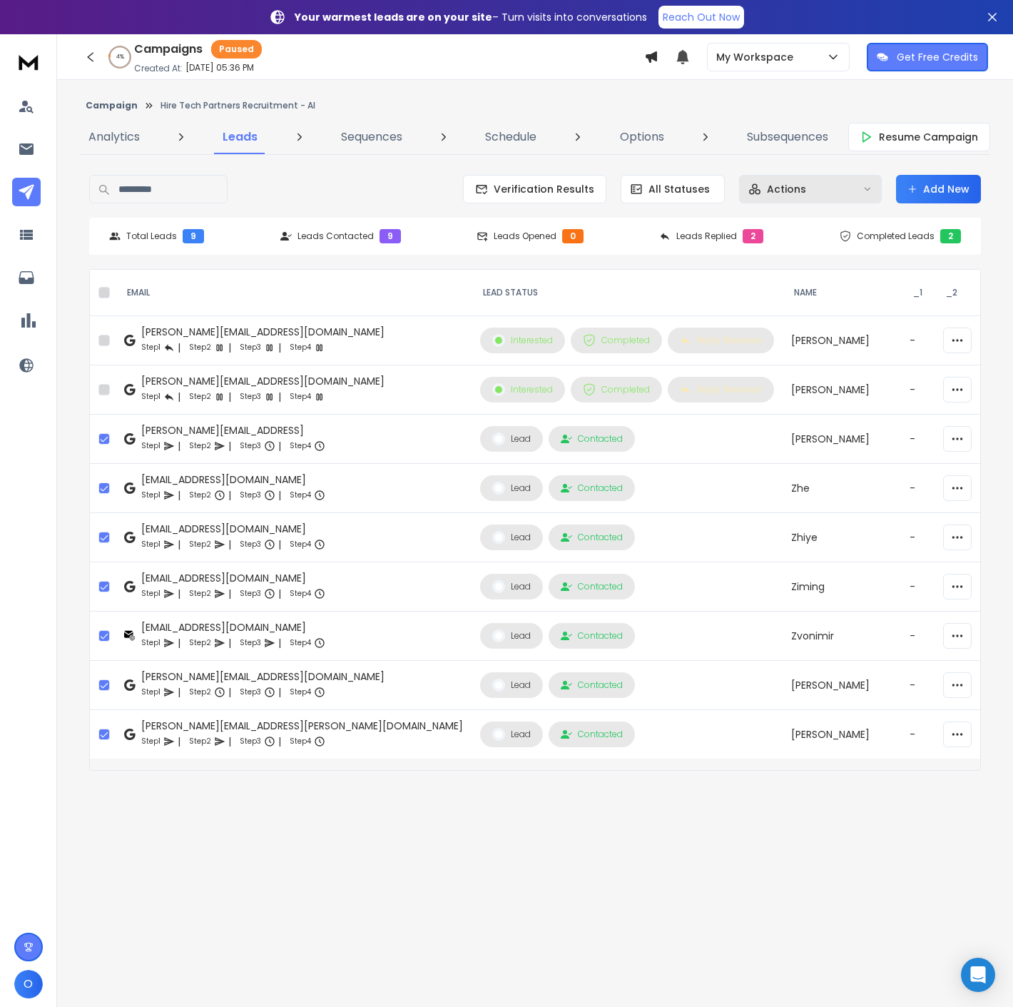
click at [781, 201] on button "Actions" at bounding box center [810, 189] width 143 height 29
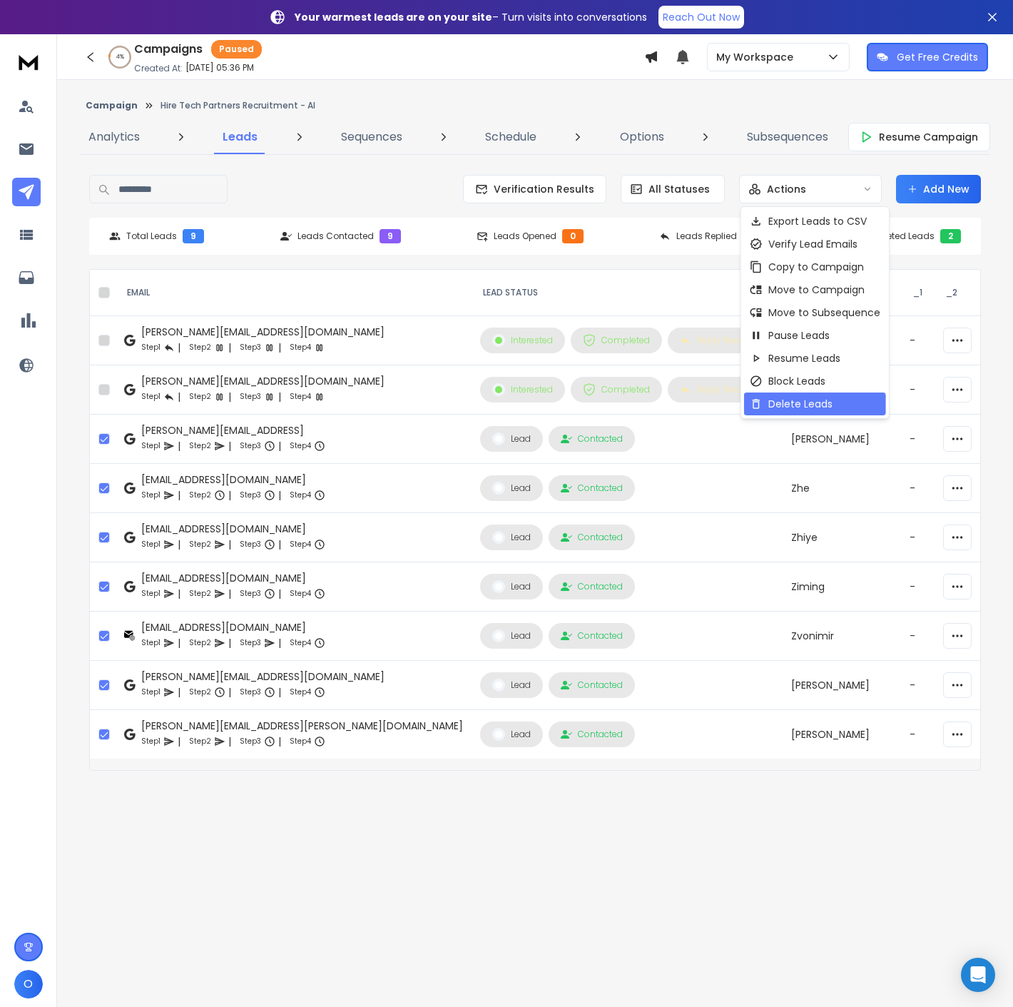
click at [799, 394] on div "Delete Leads" at bounding box center [815, 403] width 142 height 23
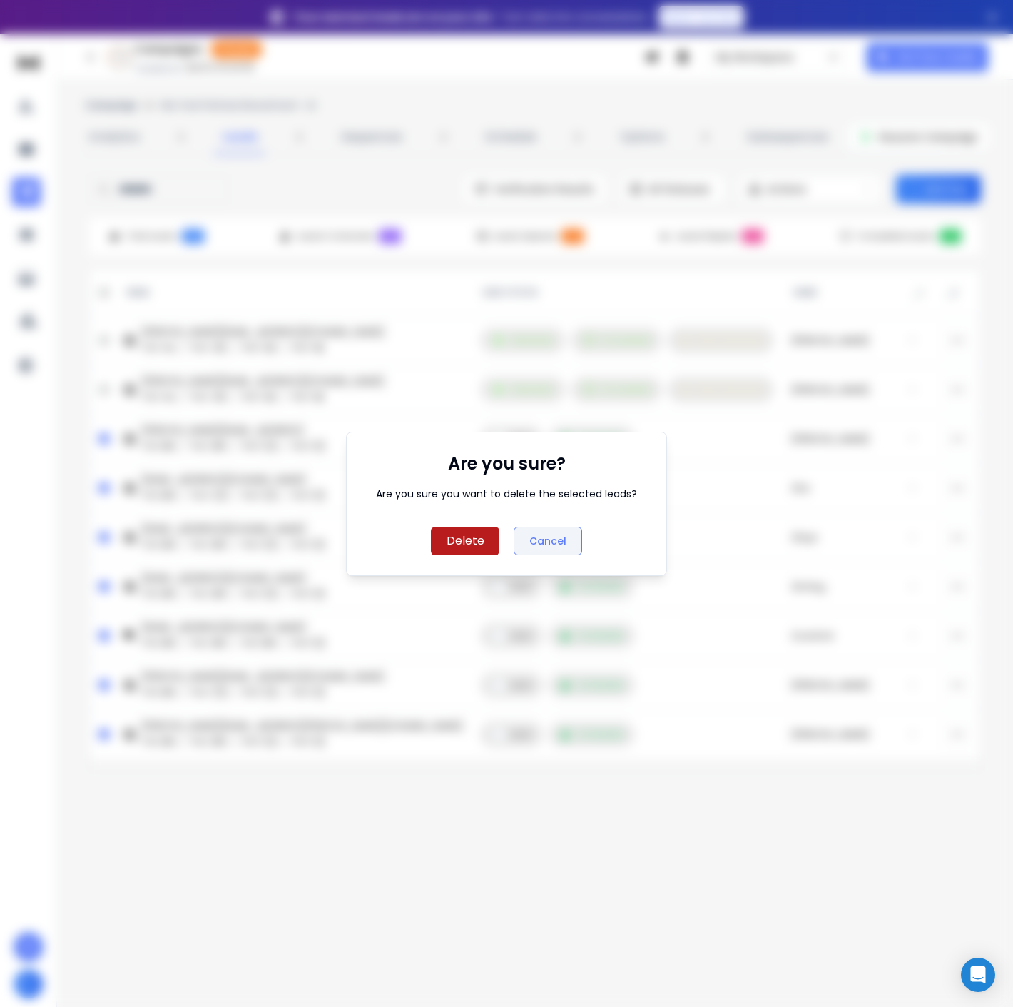
click at [467, 530] on button "Delete" at bounding box center [465, 541] width 69 height 29
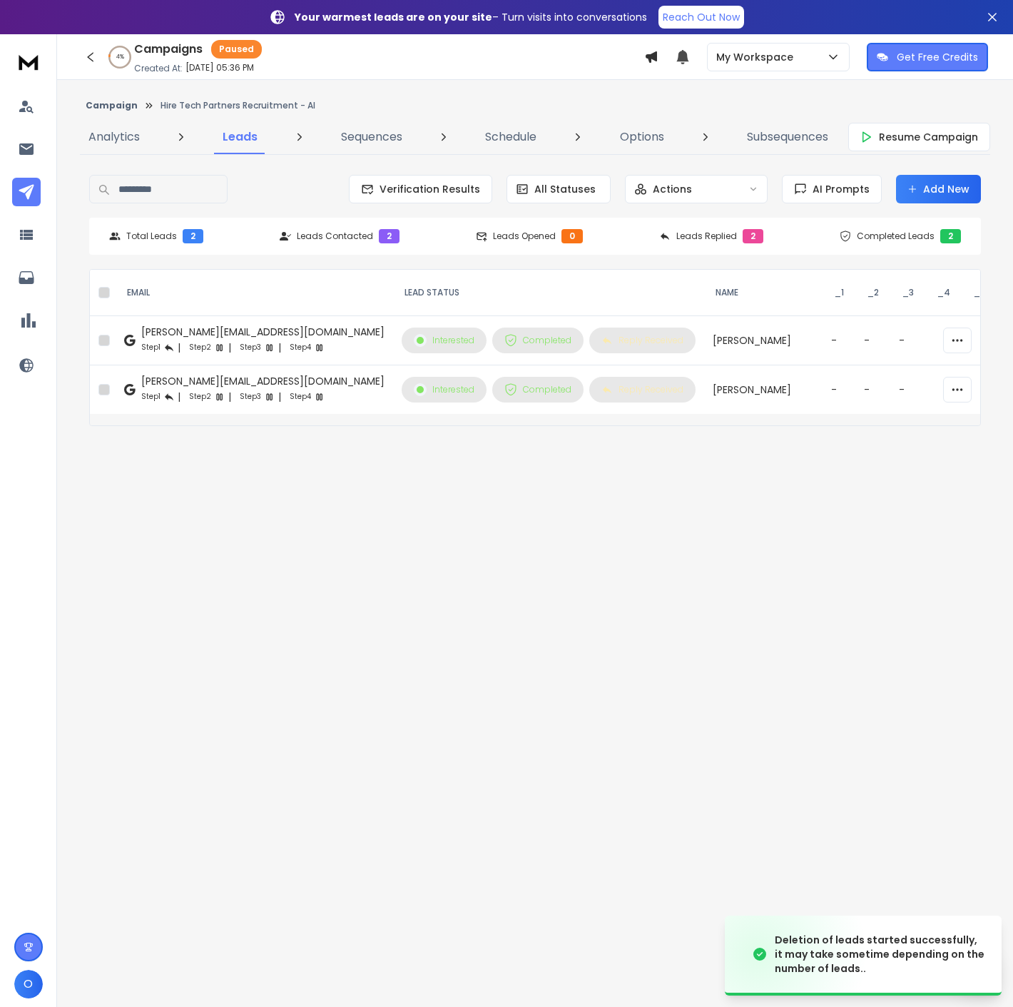
click at [460, 548] on div "Your warmest leads are on your site – Turn visits into conversations Reach Out …" at bounding box center [506, 503] width 1013 height 1007
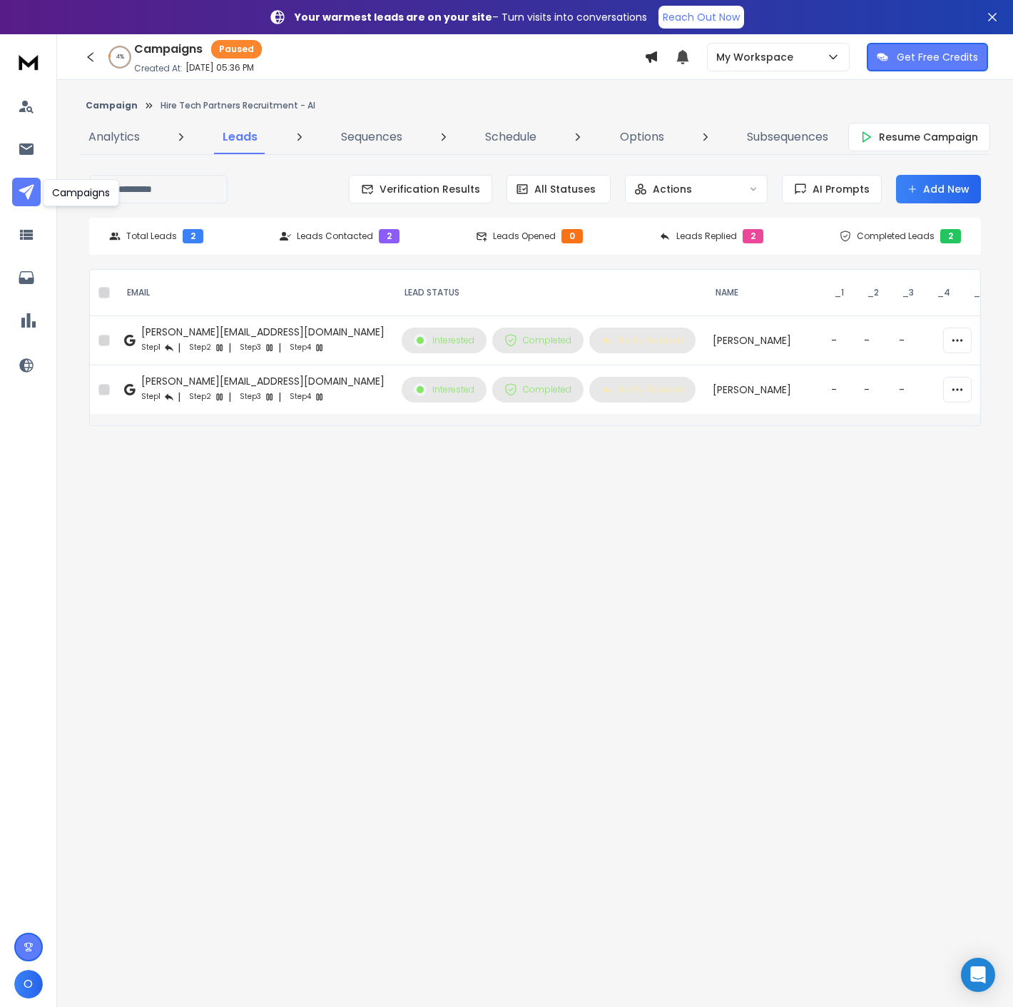
click at [26, 193] on icon at bounding box center [26, 191] width 17 height 17
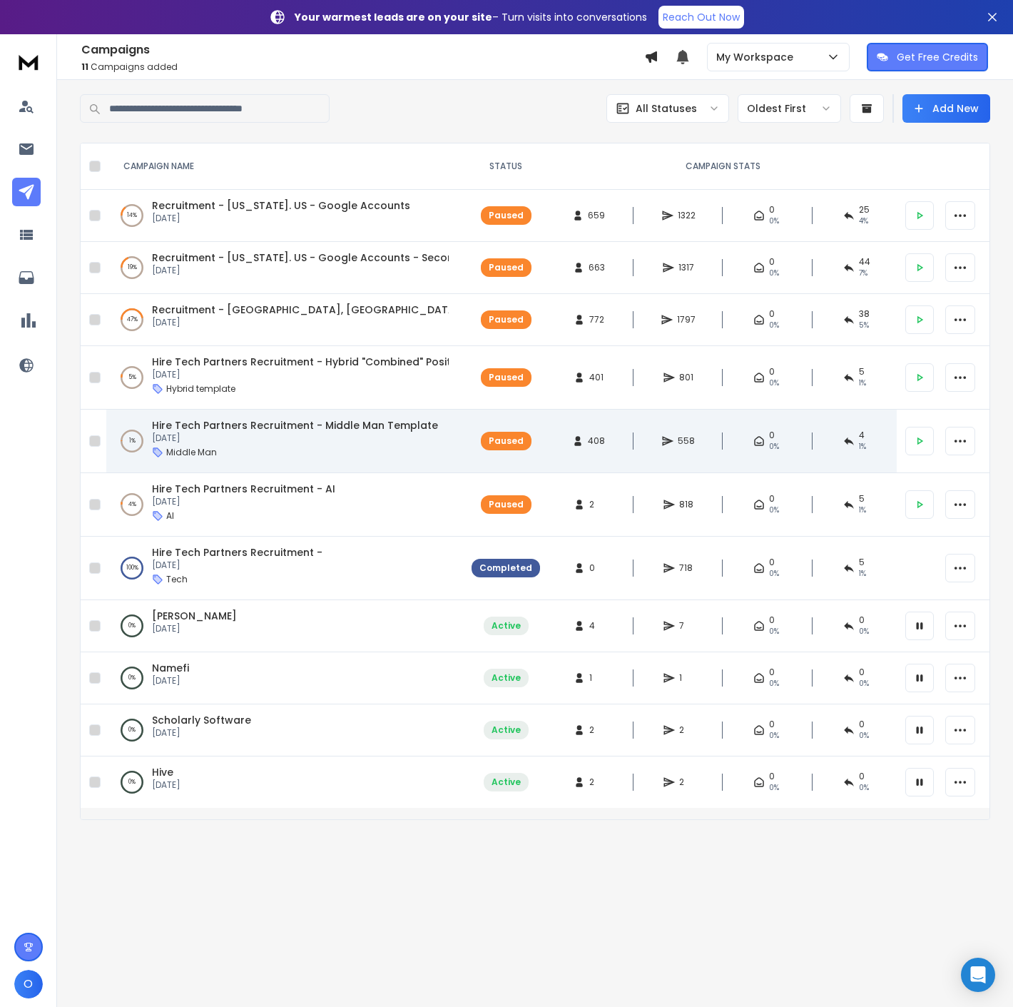
click at [335, 454] on div "Middle Man" at bounding box center [295, 452] width 286 height 11
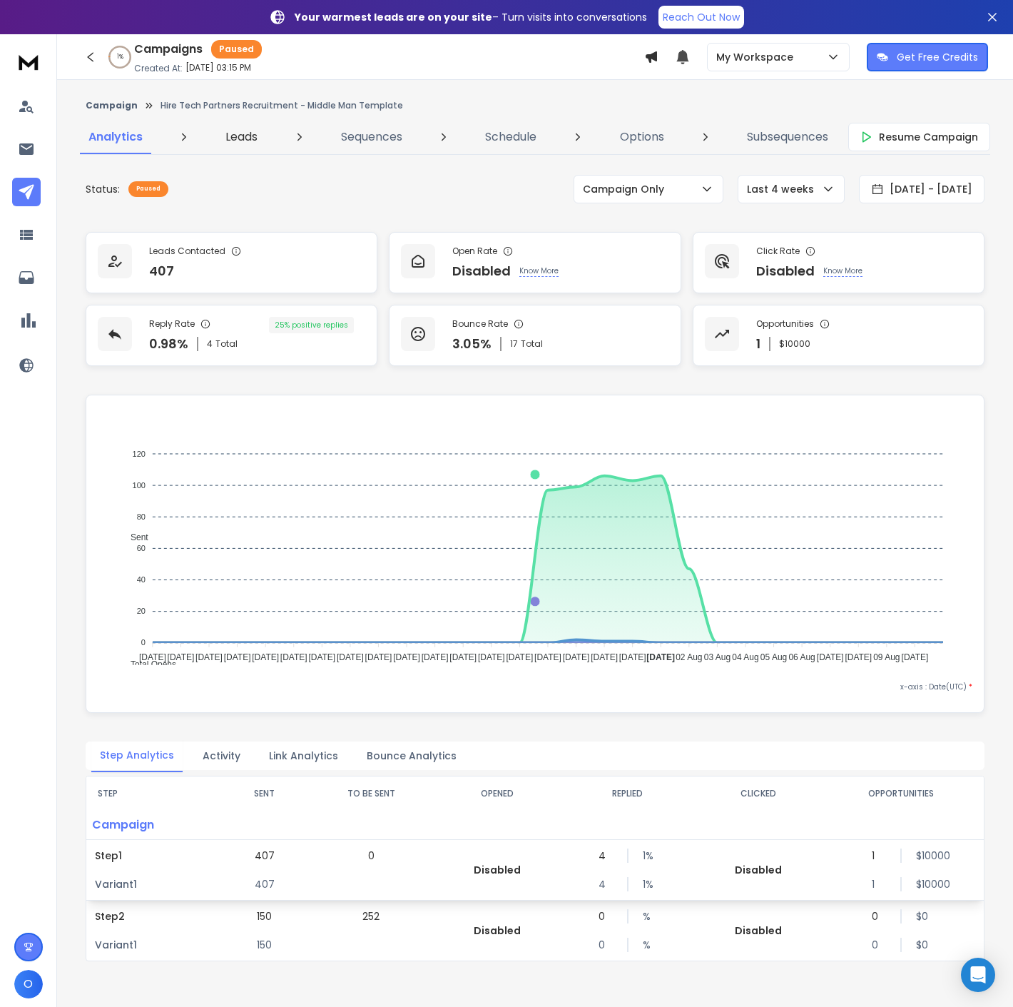
click at [243, 132] on p "Leads" at bounding box center [242, 136] width 32 height 17
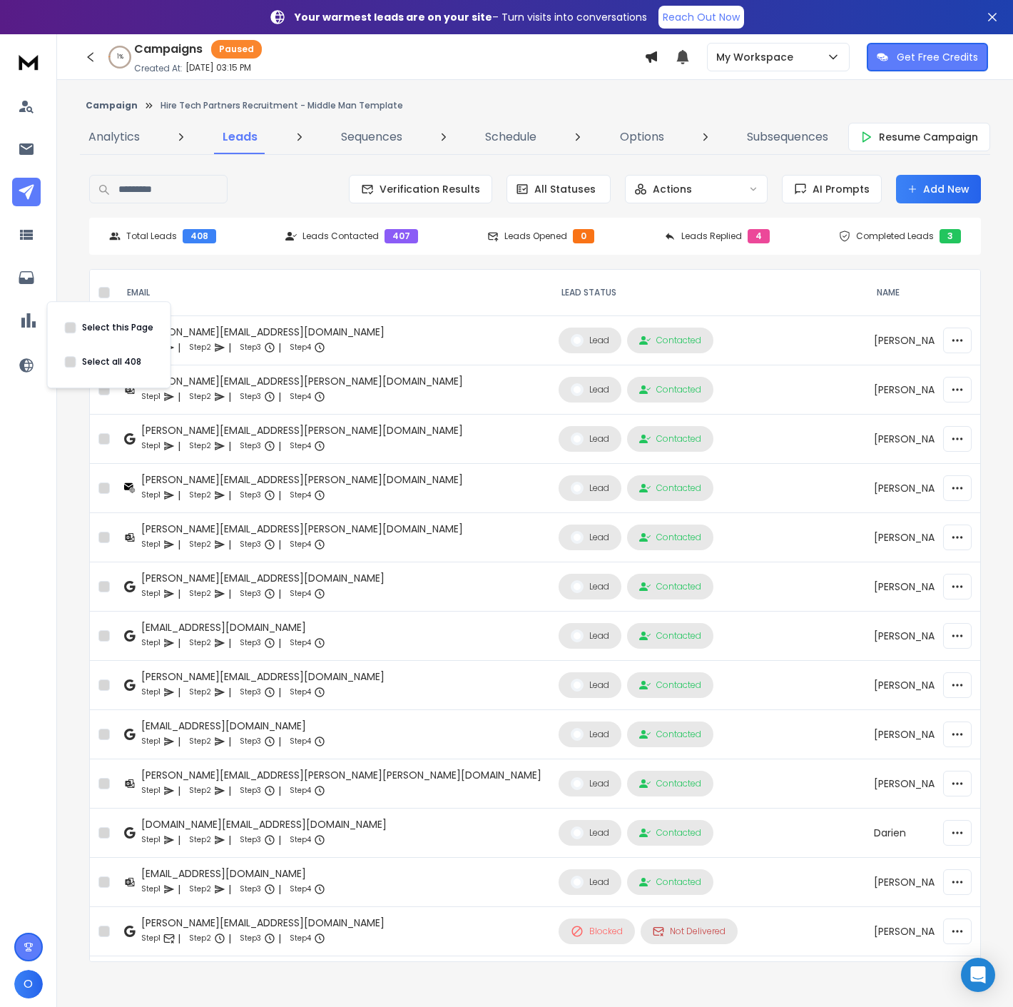
click at [69, 360] on button "Select this Page" at bounding box center [70, 361] width 11 height 11
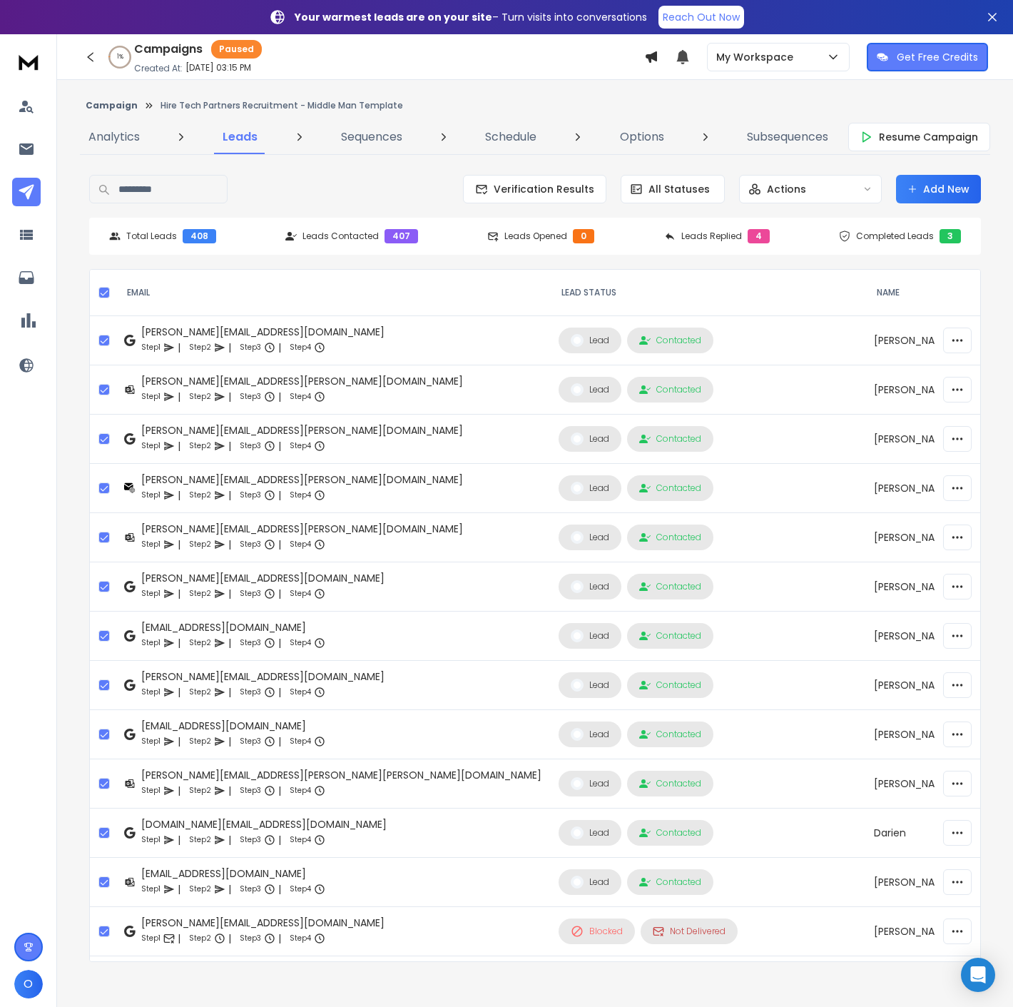
click at [66, 427] on div "Campaign Hire Tech Partners Recruitment - Middle Man Template Analytics Leads S…" at bounding box center [535, 524] width 956 height 888
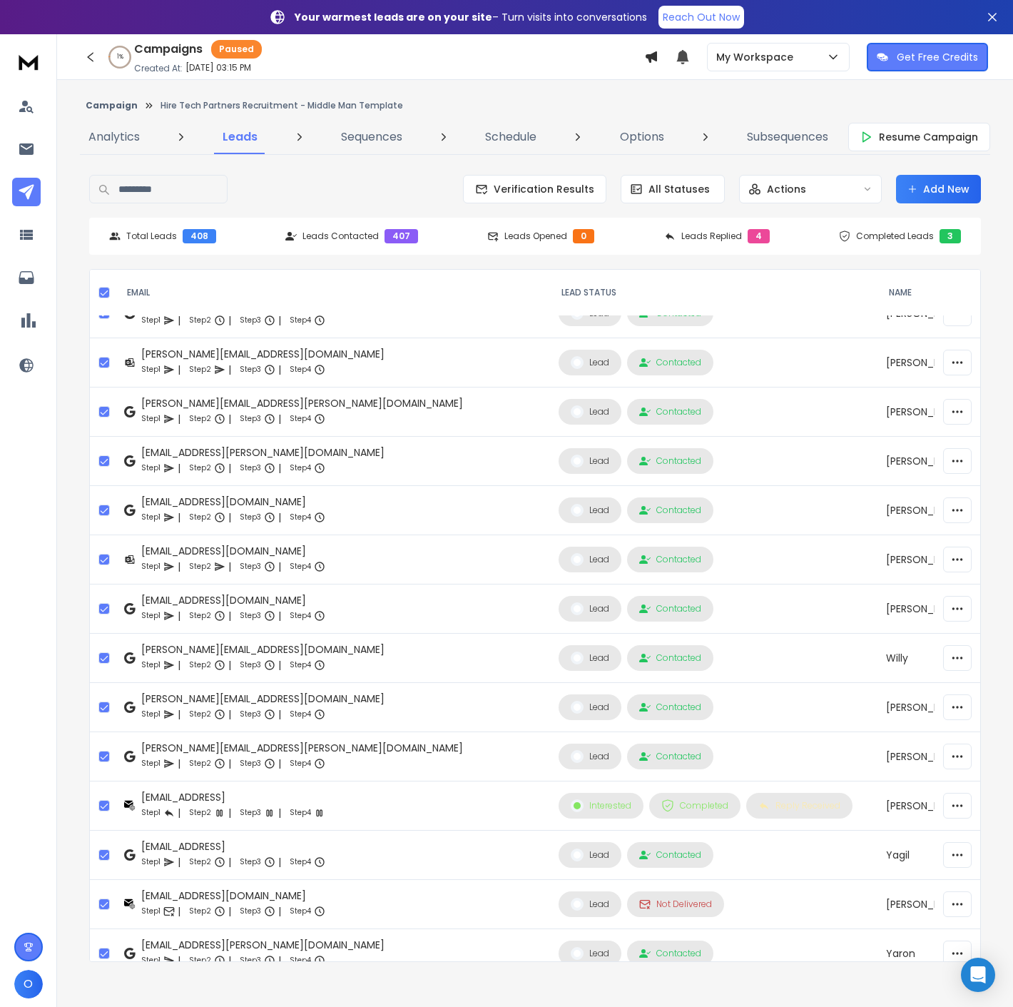
scroll to position [19495, 0]
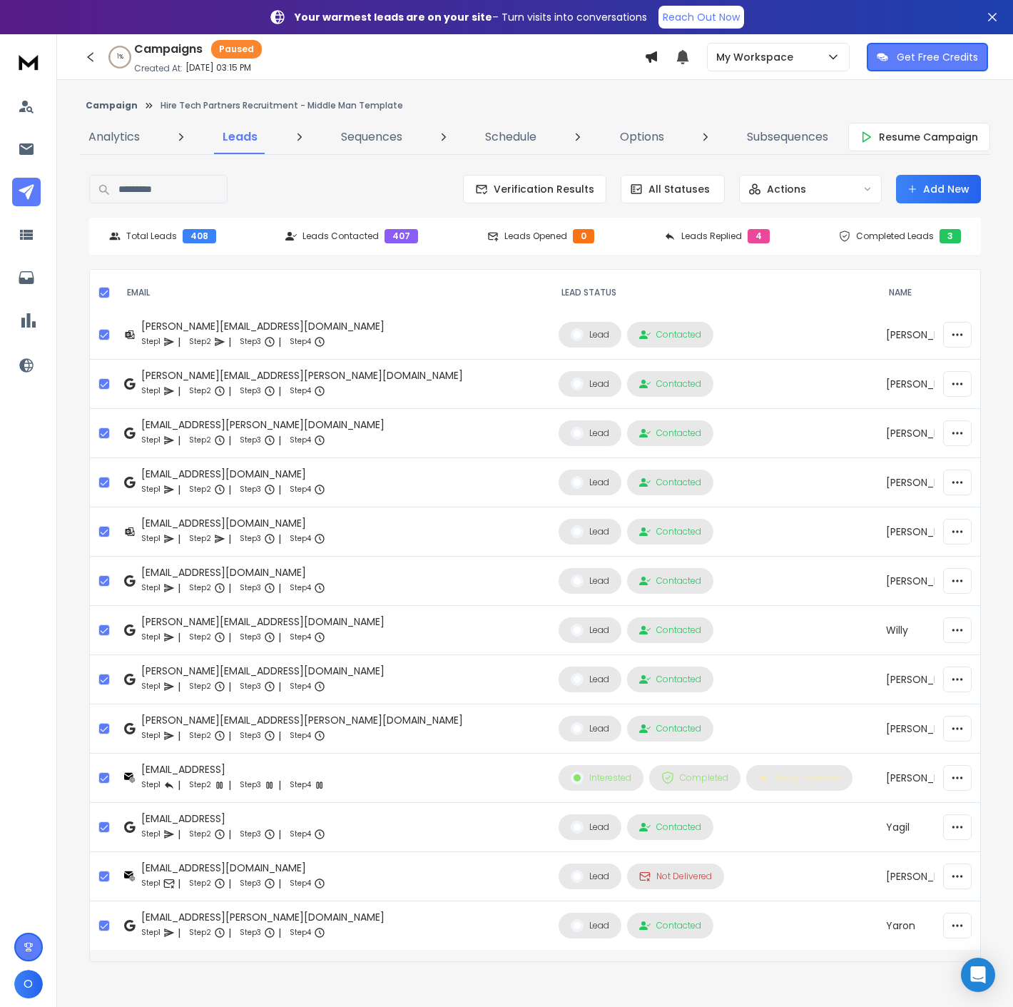
click at [107, 772] on button "button" at bounding box center [103, 777] width 11 height 11
type button "on"
click at [103, 772] on button "button" at bounding box center [103, 777] width 11 height 11
click at [830, 186] on div "Actions" at bounding box center [803, 189] width 108 height 14
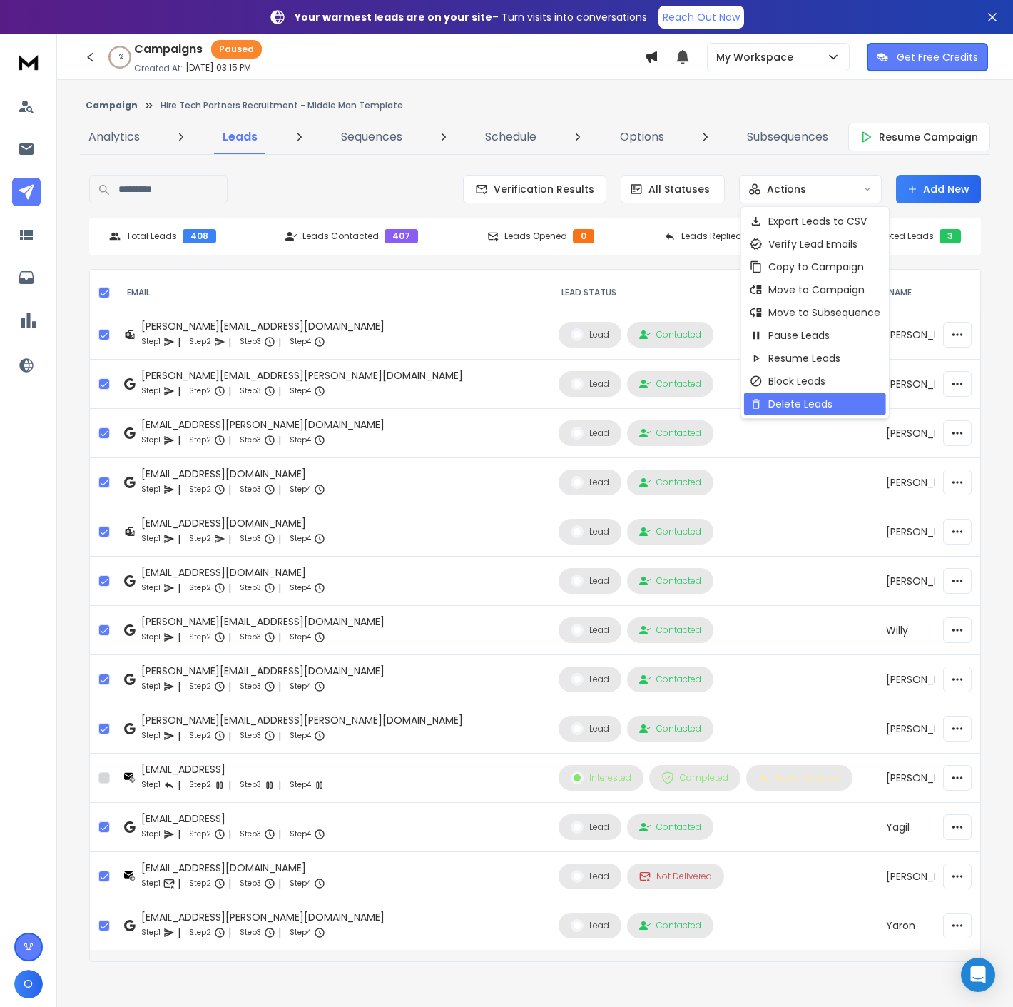
click at [807, 398] on p "Delete Leads" at bounding box center [801, 404] width 64 height 14
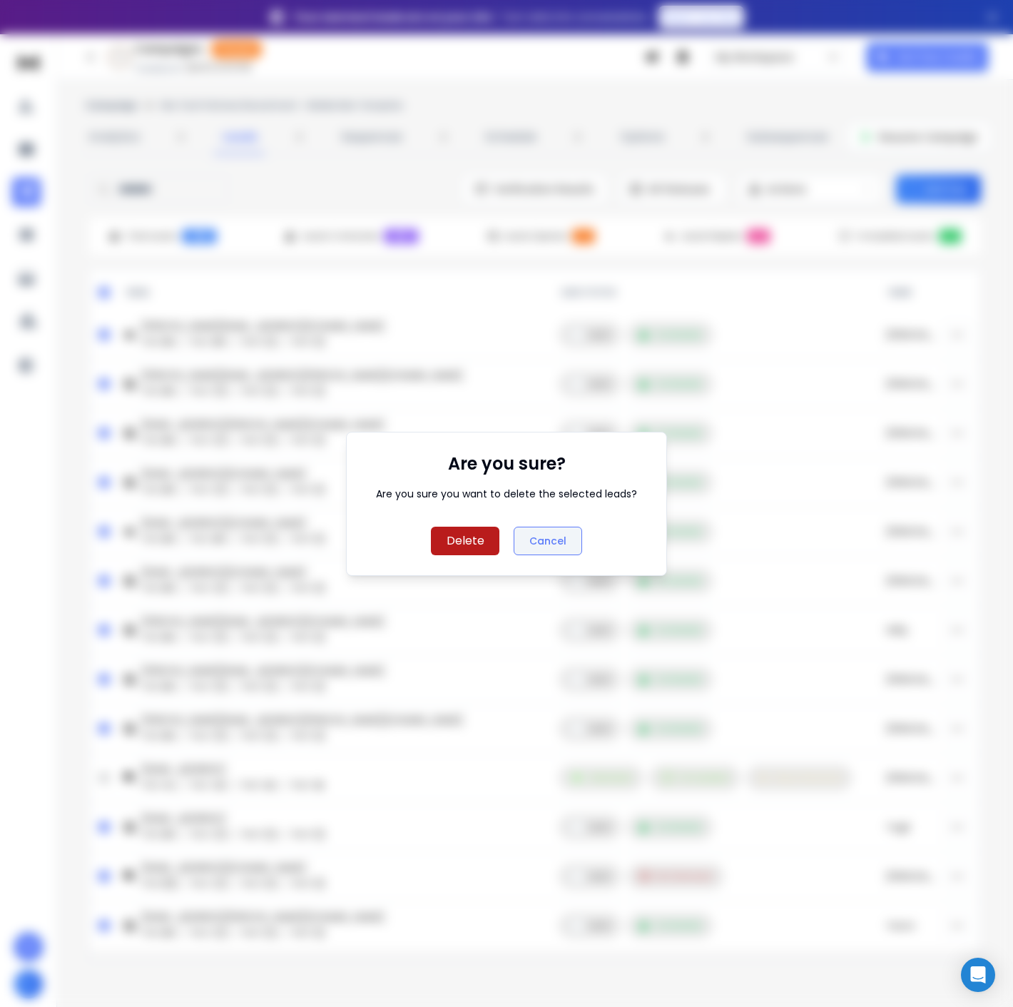
click at [472, 543] on button "Delete" at bounding box center [465, 541] width 69 height 29
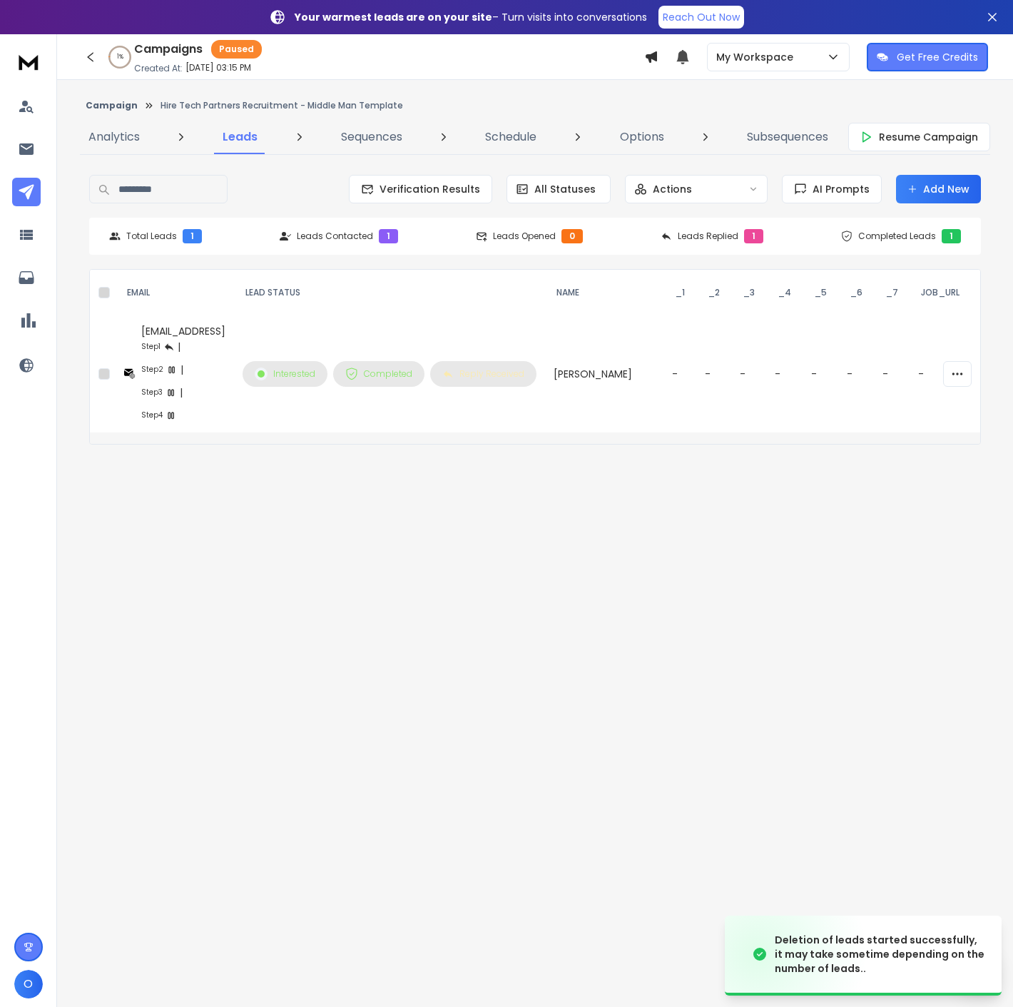
scroll to position [0, 0]
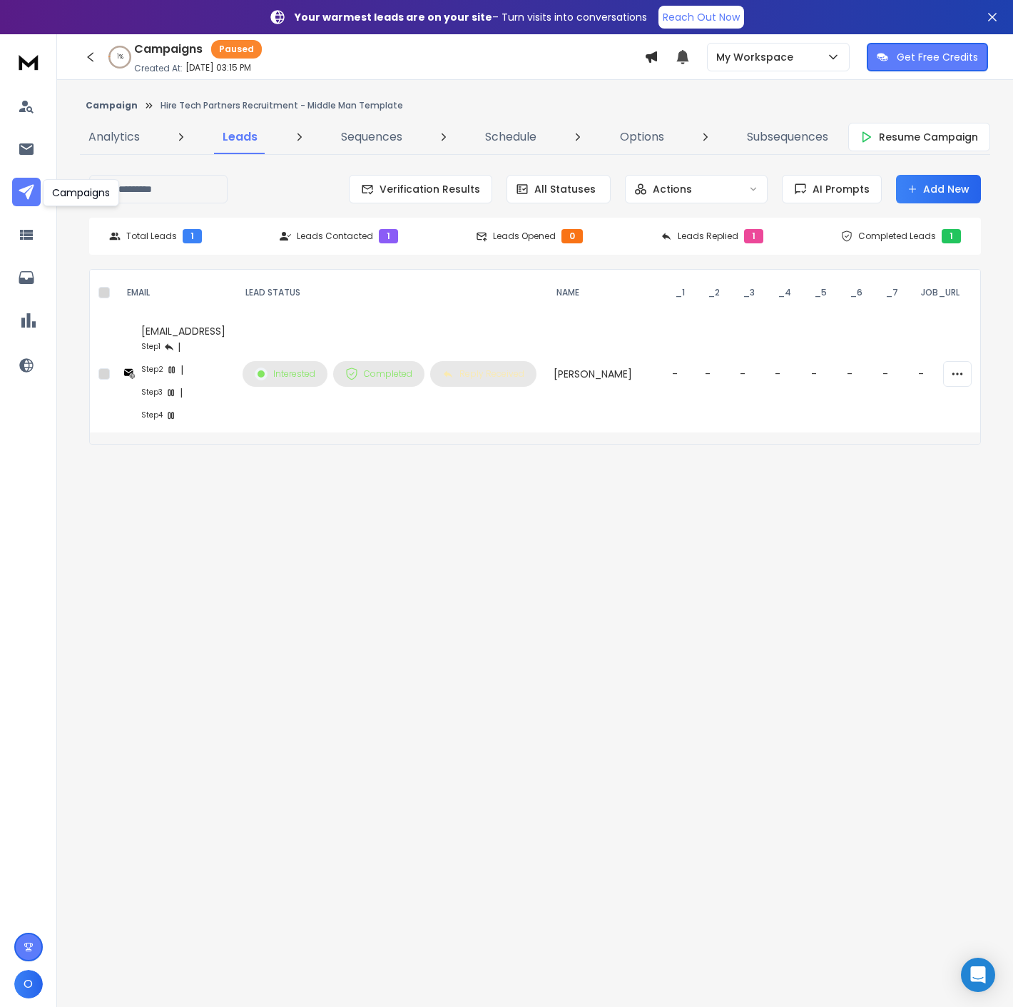
click at [30, 189] on icon at bounding box center [26, 191] width 17 height 17
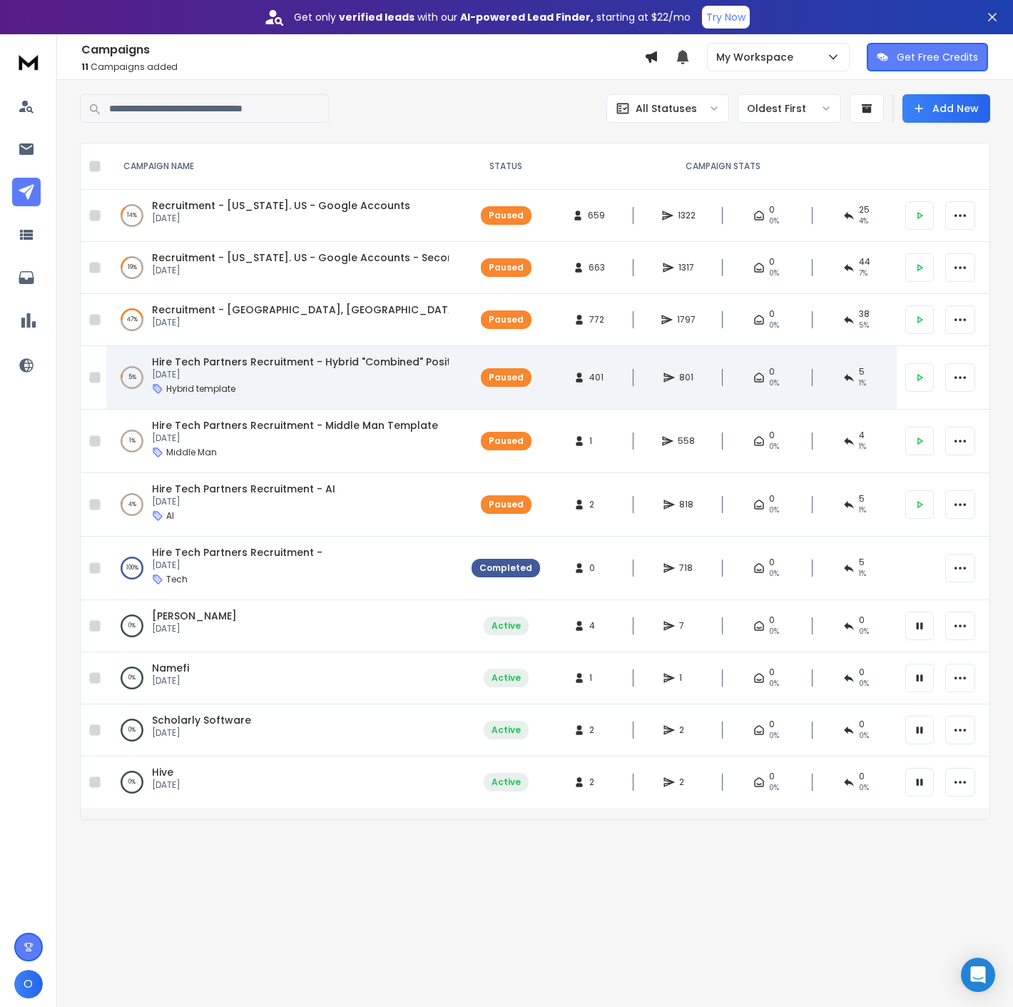
click at [421, 391] on div "Hybrid template" at bounding box center [300, 388] width 297 height 11
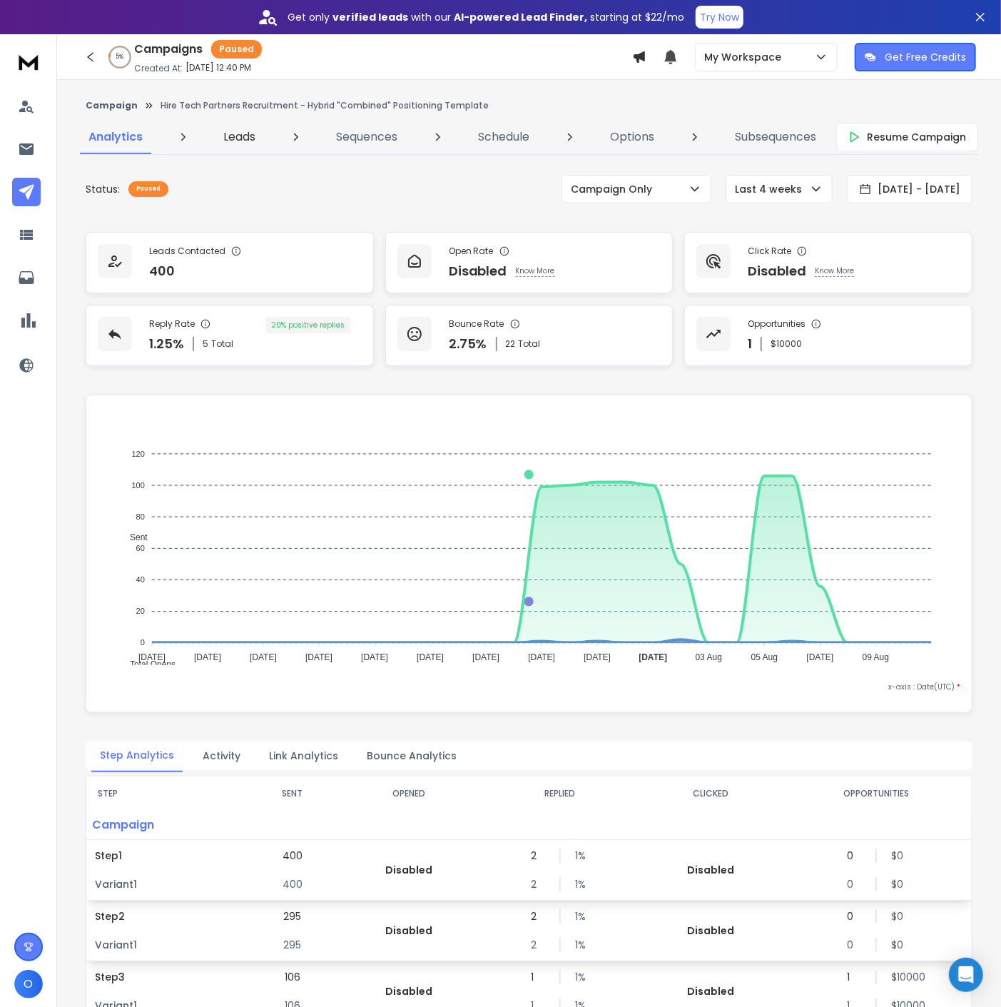
click at [250, 133] on p "Leads" at bounding box center [239, 136] width 32 height 17
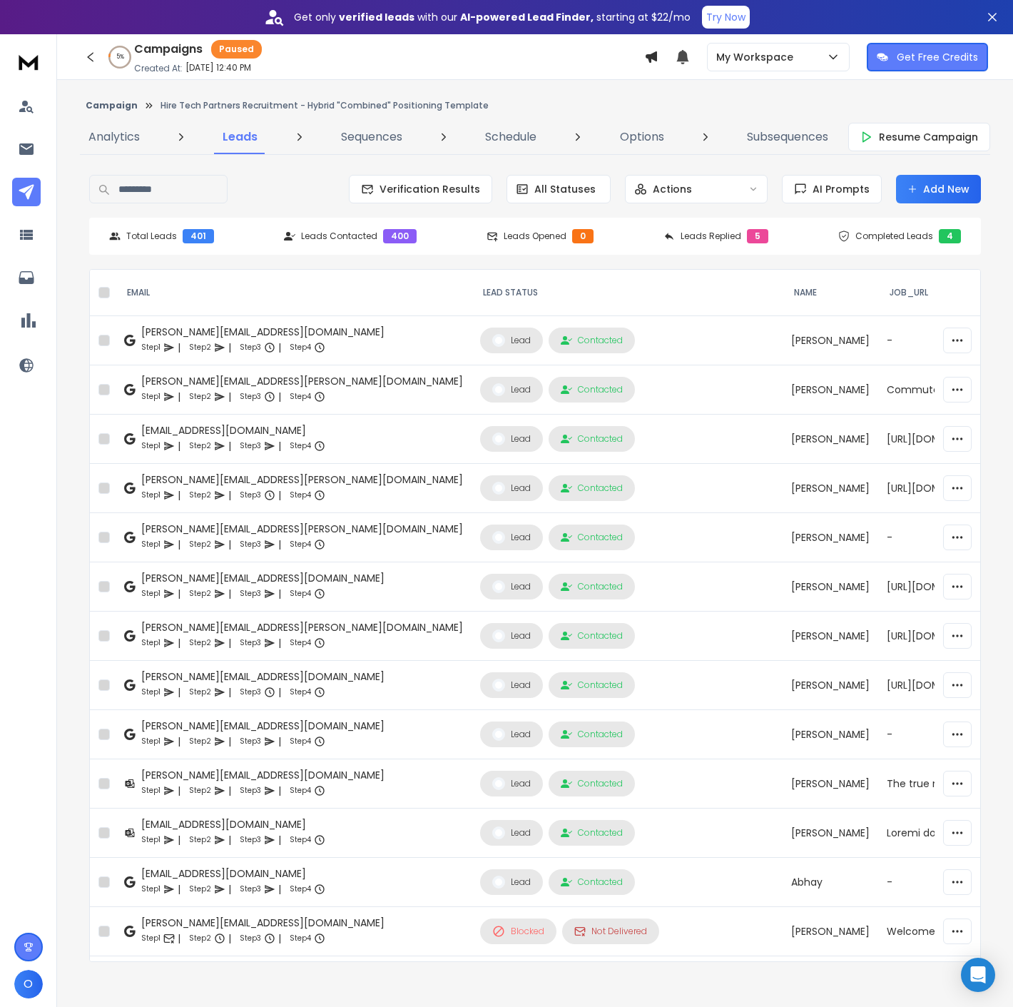
click at [106, 285] on th at bounding box center [103, 293] width 26 height 46
click at [101, 293] on button "Select this Page" at bounding box center [103, 292] width 11 height 11
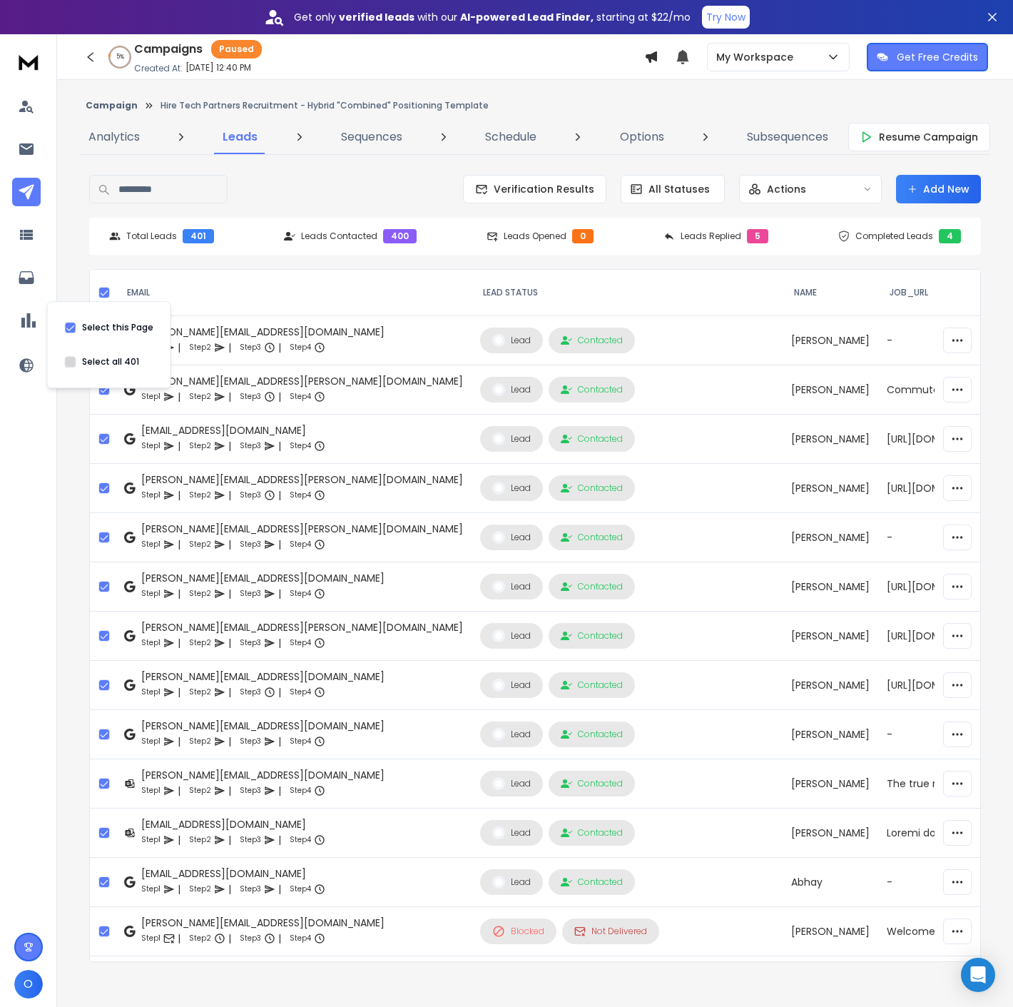
click at [69, 364] on button "Select this Page" at bounding box center [70, 361] width 11 height 11
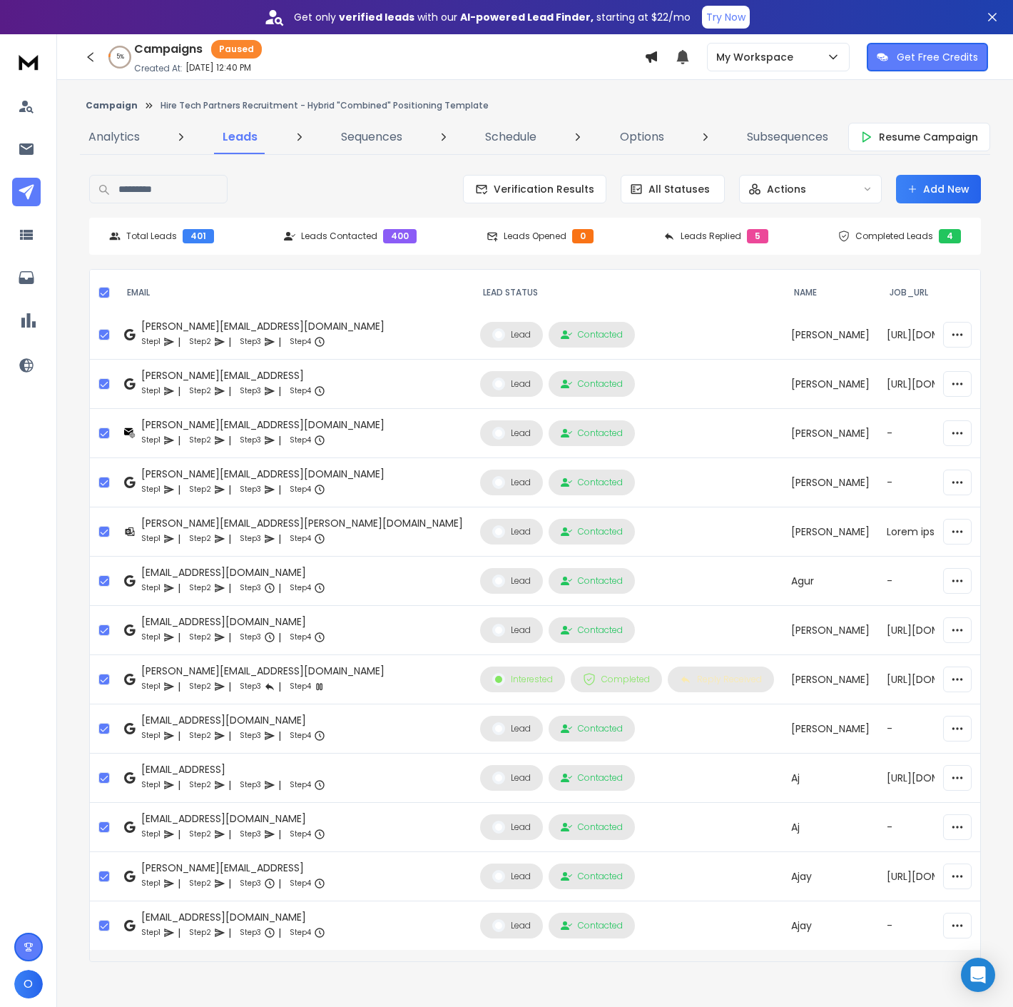
click at [101, 674] on button "button" at bounding box center [103, 679] width 11 height 11
click at [73, 636] on div "Campaign Hire Tech Partners Recruitment - Hybrid "Combined" Positioning Templat…" at bounding box center [535, 524] width 956 height 888
click at [850, 186] on div "Actions" at bounding box center [803, 189] width 108 height 14
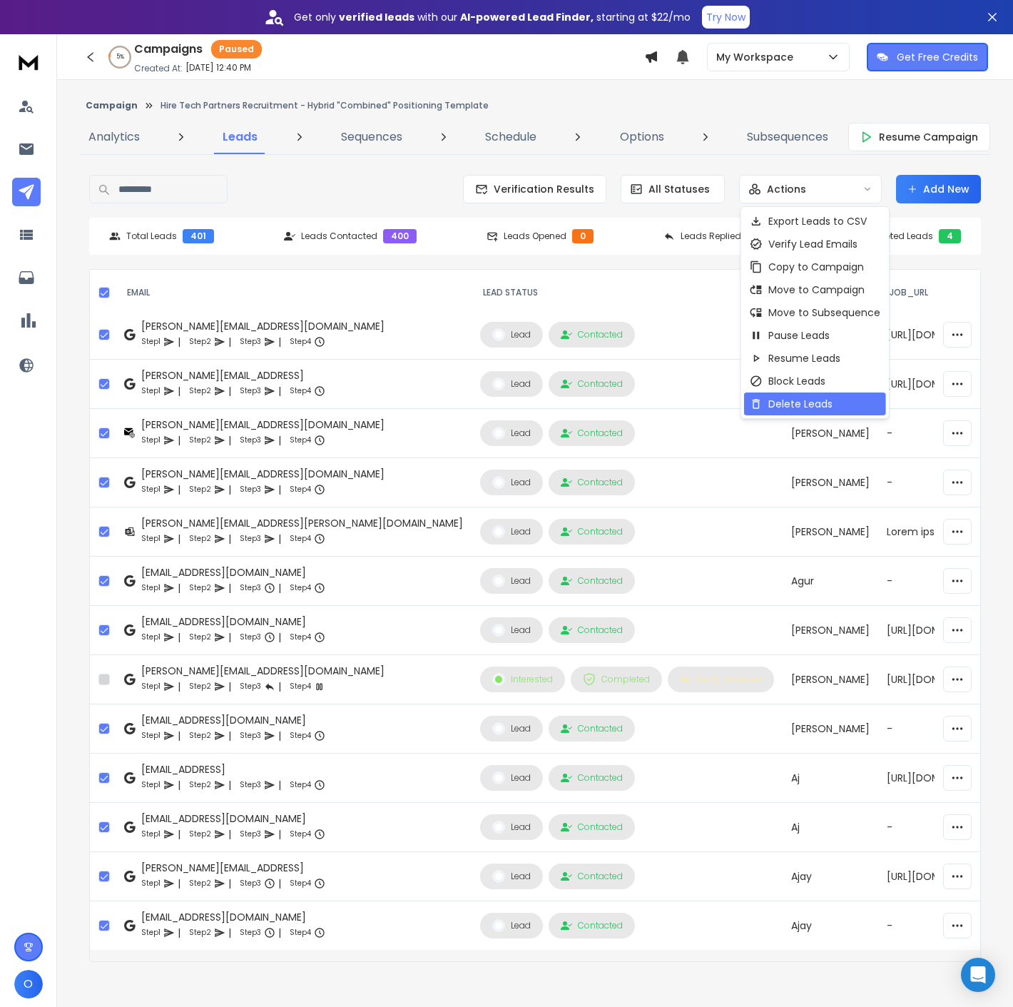
click at [810, 400] on p "Delete Leads" at bounding box center [801, 404] width 64 height 14
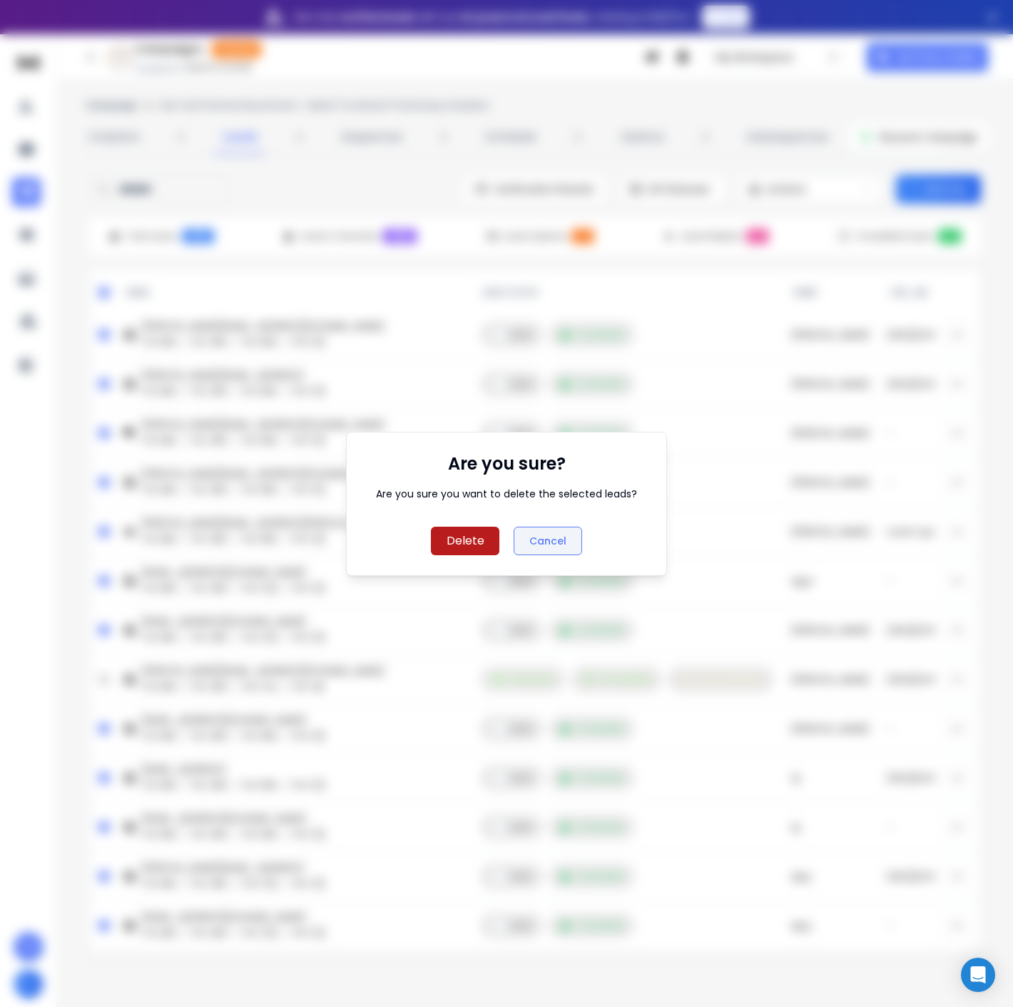
click at [472, 546] on button "Delete" at bounding box center [465, 541] width 69 height 29
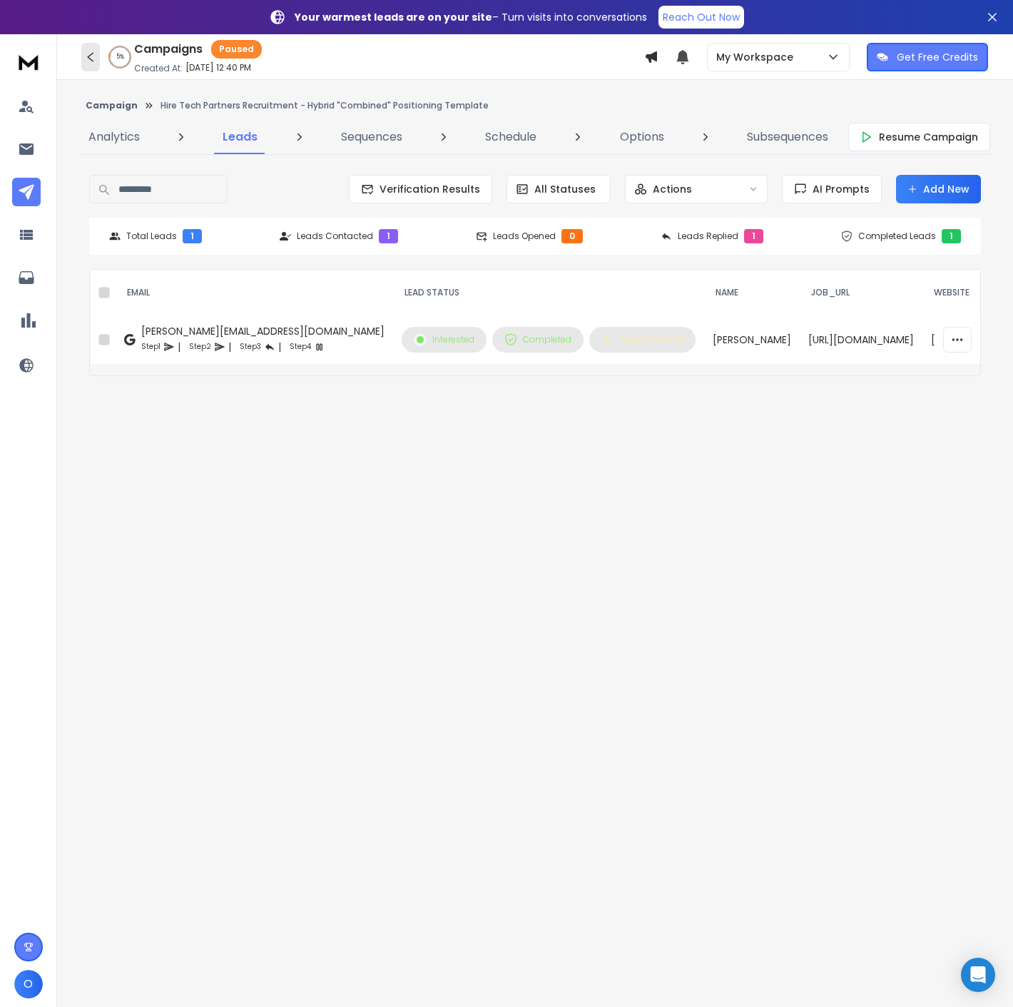
click at [89, 60] on icon at bounding box center [90, 57] width 13 height 13
